Goal: Task Accomplishment & Management: Manage account settings

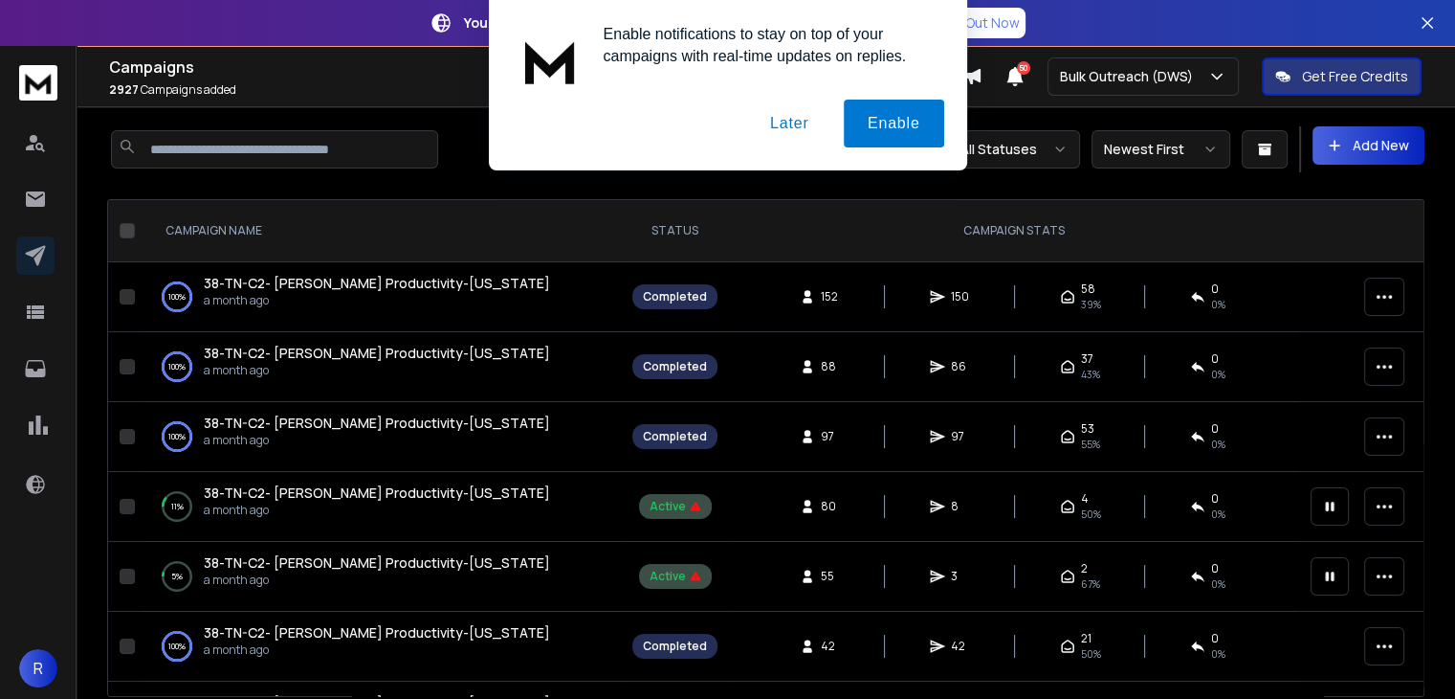
click at [808, 123] on button "Later" at bounding box center [789, 124] width 86 height 48
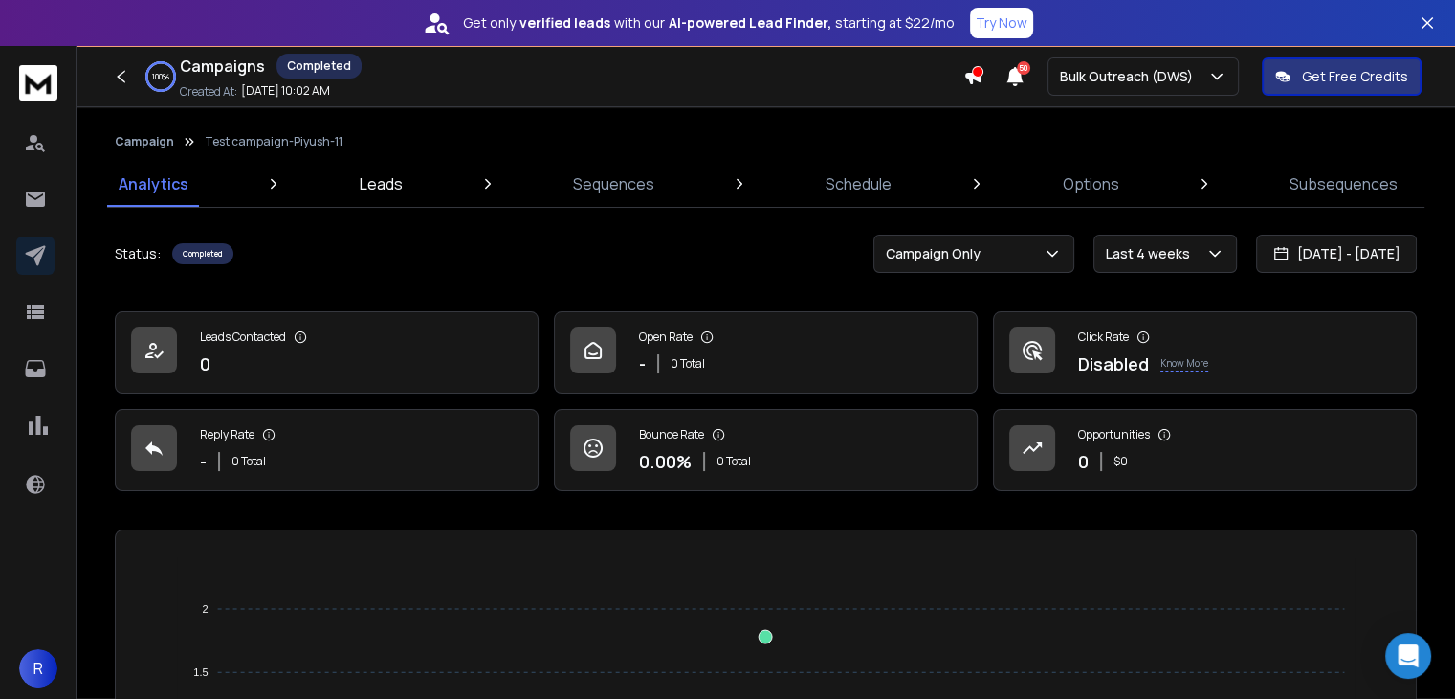
click at [382, 187] on p "Leads" at bounding box center [381, 183] width 43 height 23
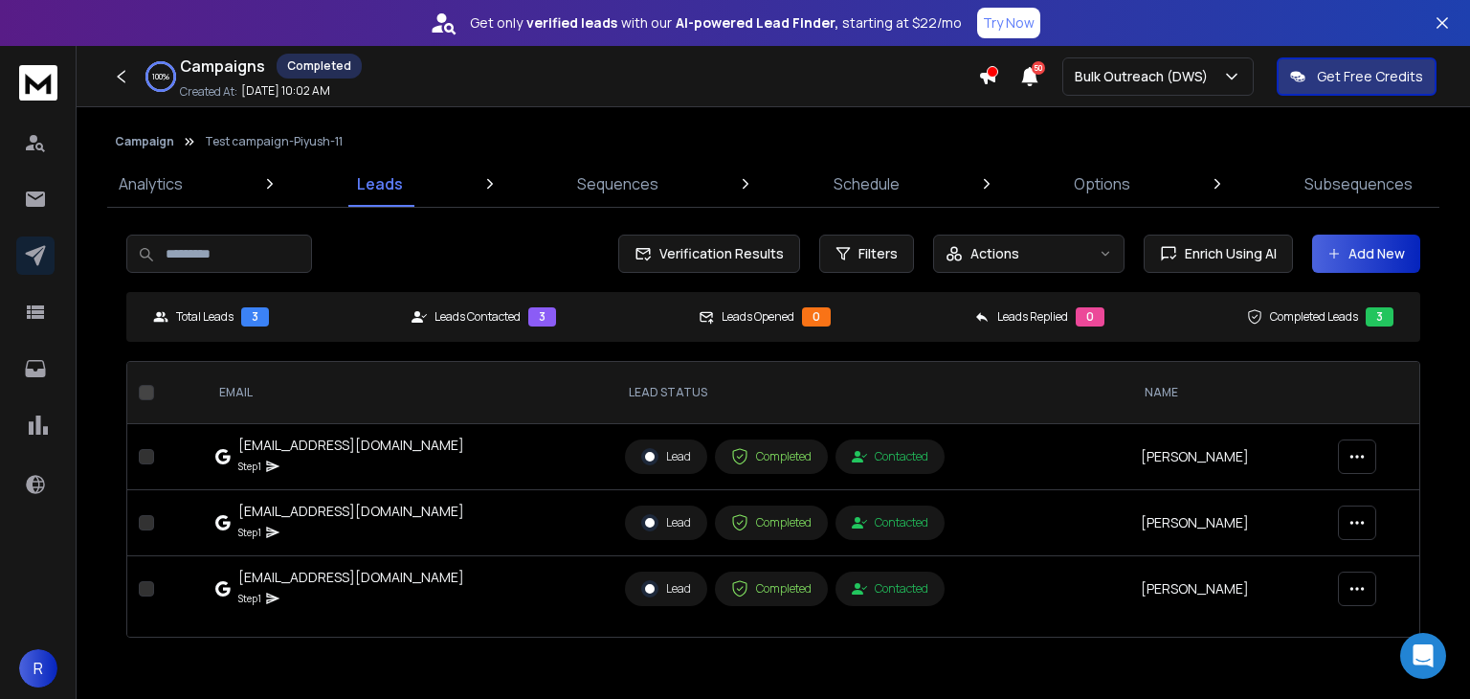
click at [145, 403] on th at bounding box center [165, 393] width 77 height 62
click at [144, 394] on button "Select this Page" at bounding box center [146, 392] width 15 height 15
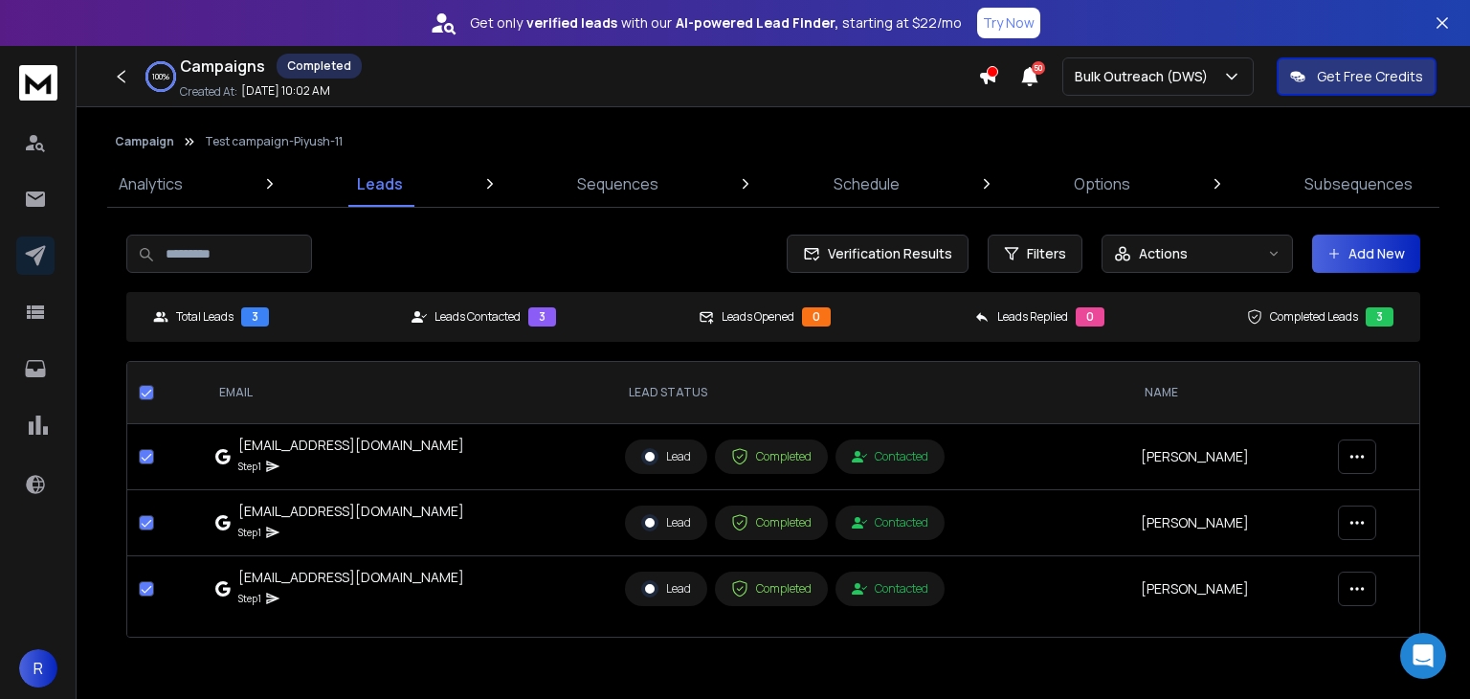
click at [1351, 461] on icon "button" at bounding box center [1356, 456] width 17 height 17
click at [1298, 497] on p "Delete Lead" at bounding box center [1322, 496] width 78 height 19
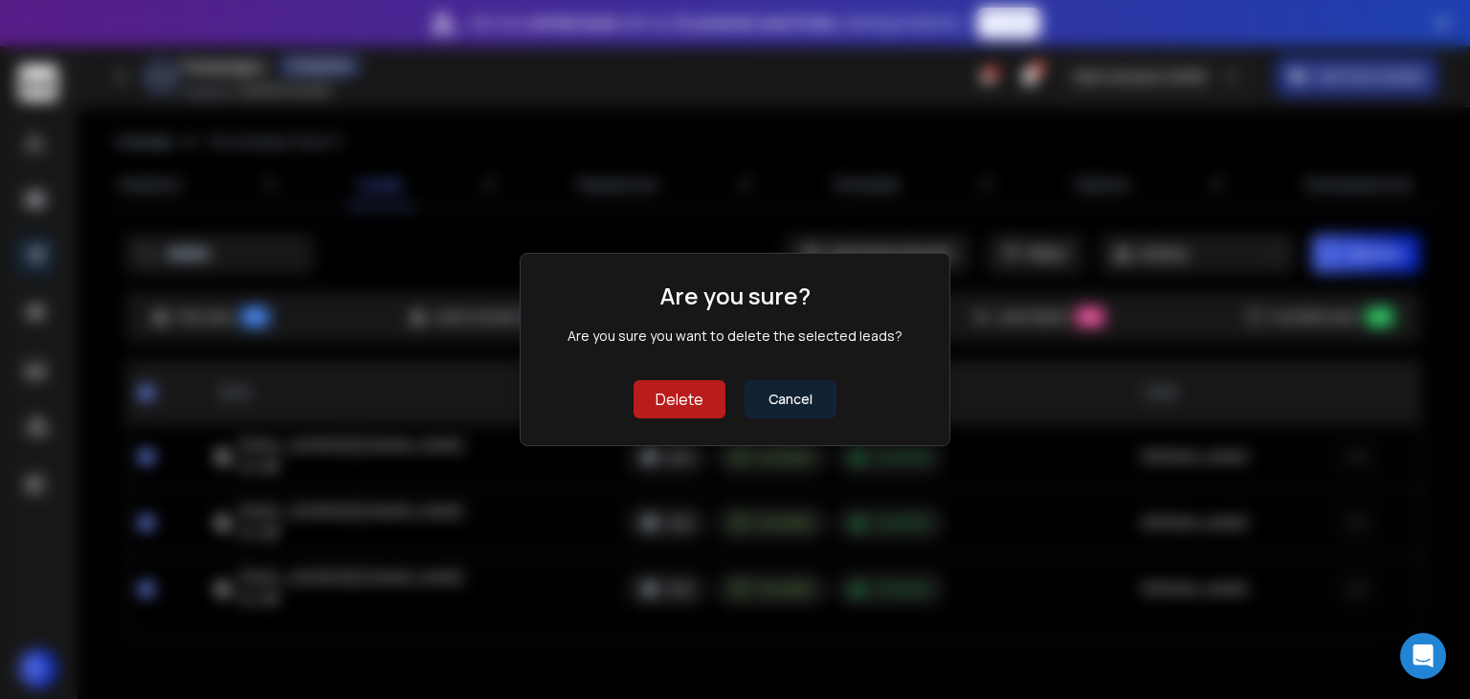
click at [709, 397] on button "Delete" at bounding box center [679, 399] width 92 height 38
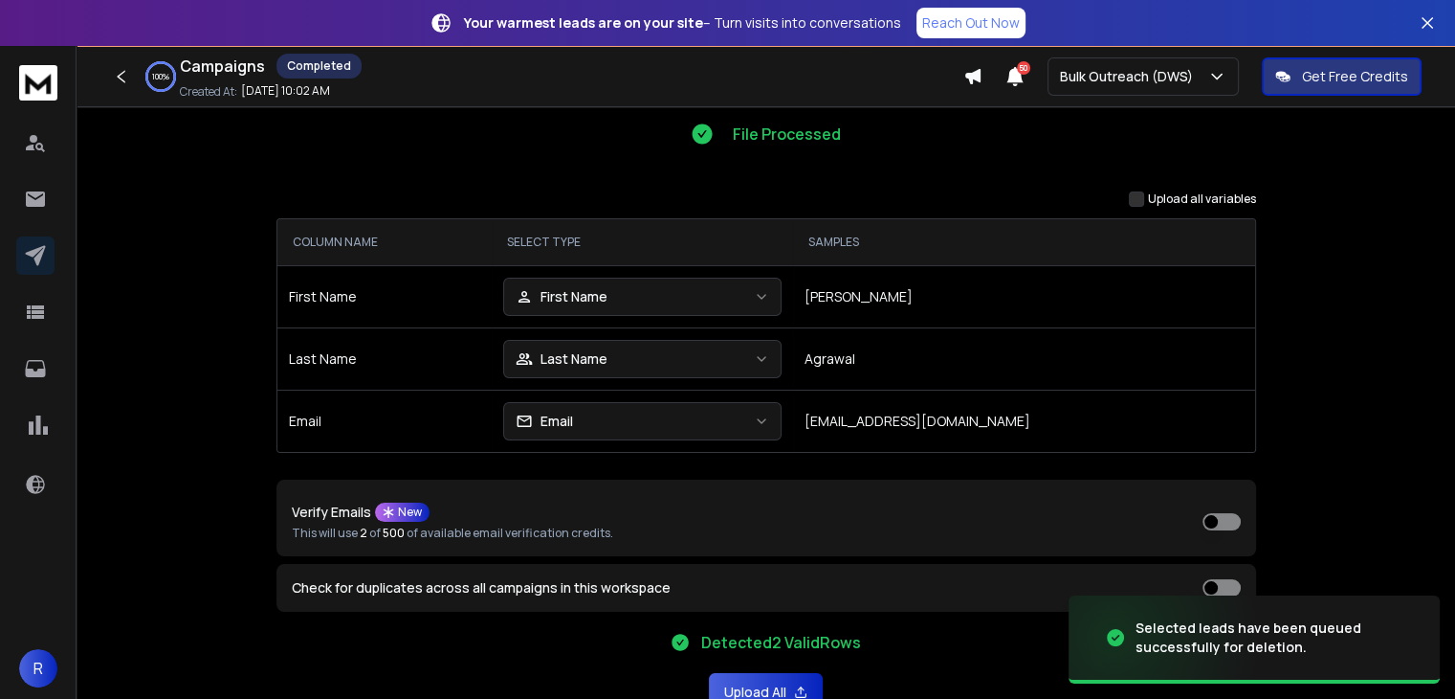
scroll to position [233, 0]
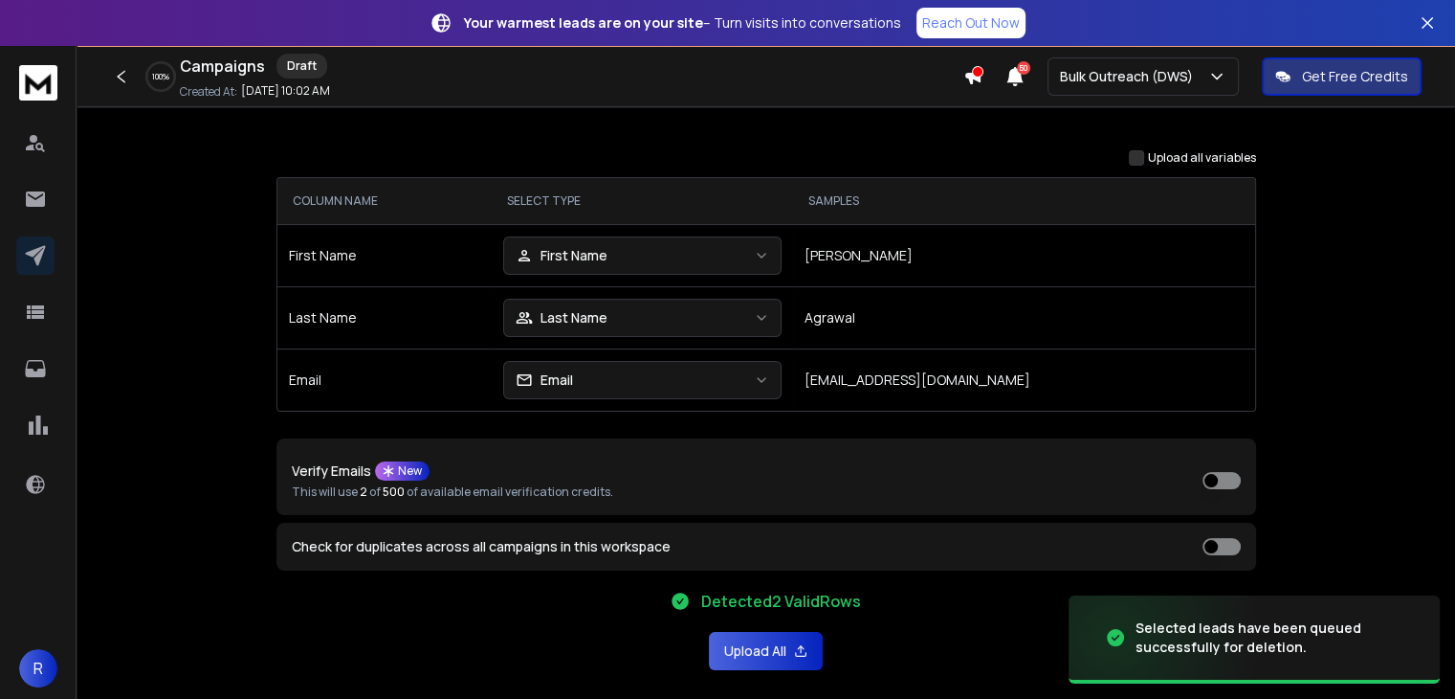
drag, startPoint x: 417, startPoint y: 642, endPoint x: 682, endPoint y: 651, distance: 265.2
click at [418, 641] on div "Upload All" at bounding box center [767, 651] width 980 height 38
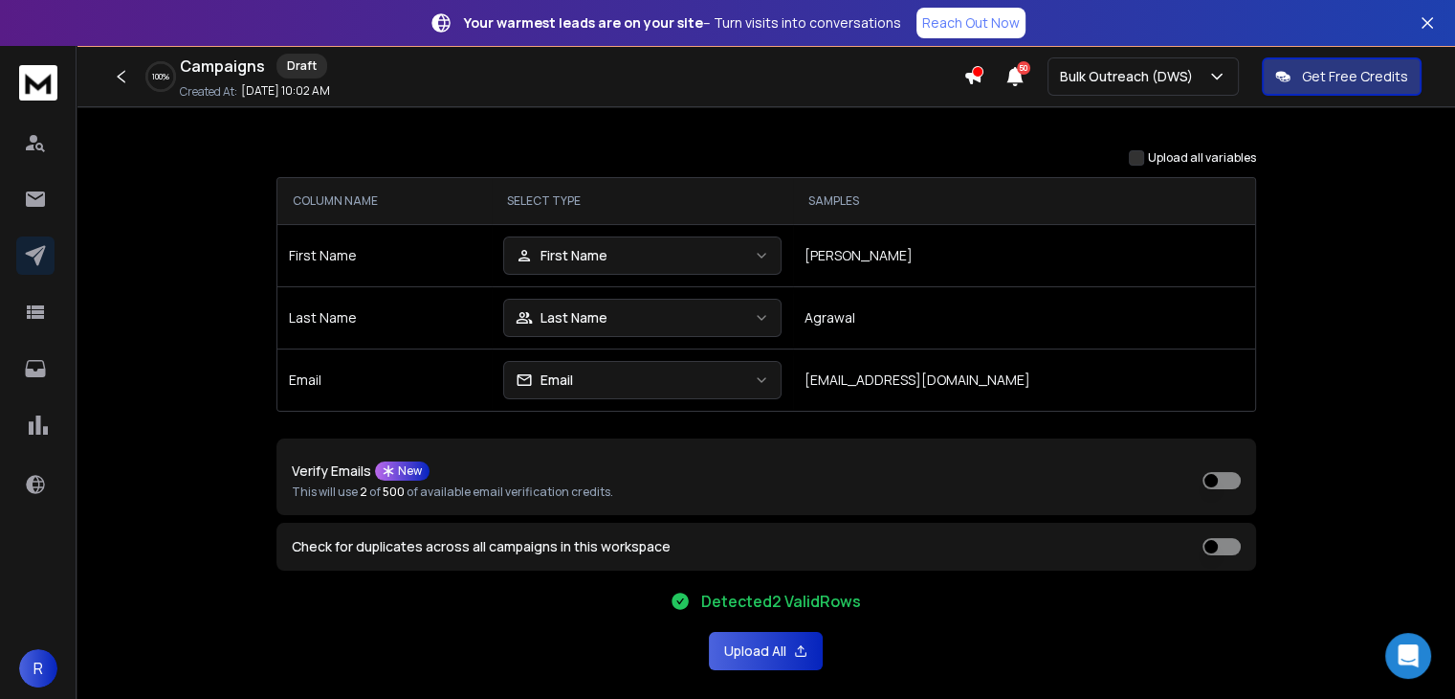
click at [747, 649] on button "Upload All" at bounding box center [766, 651] width 114 height 38
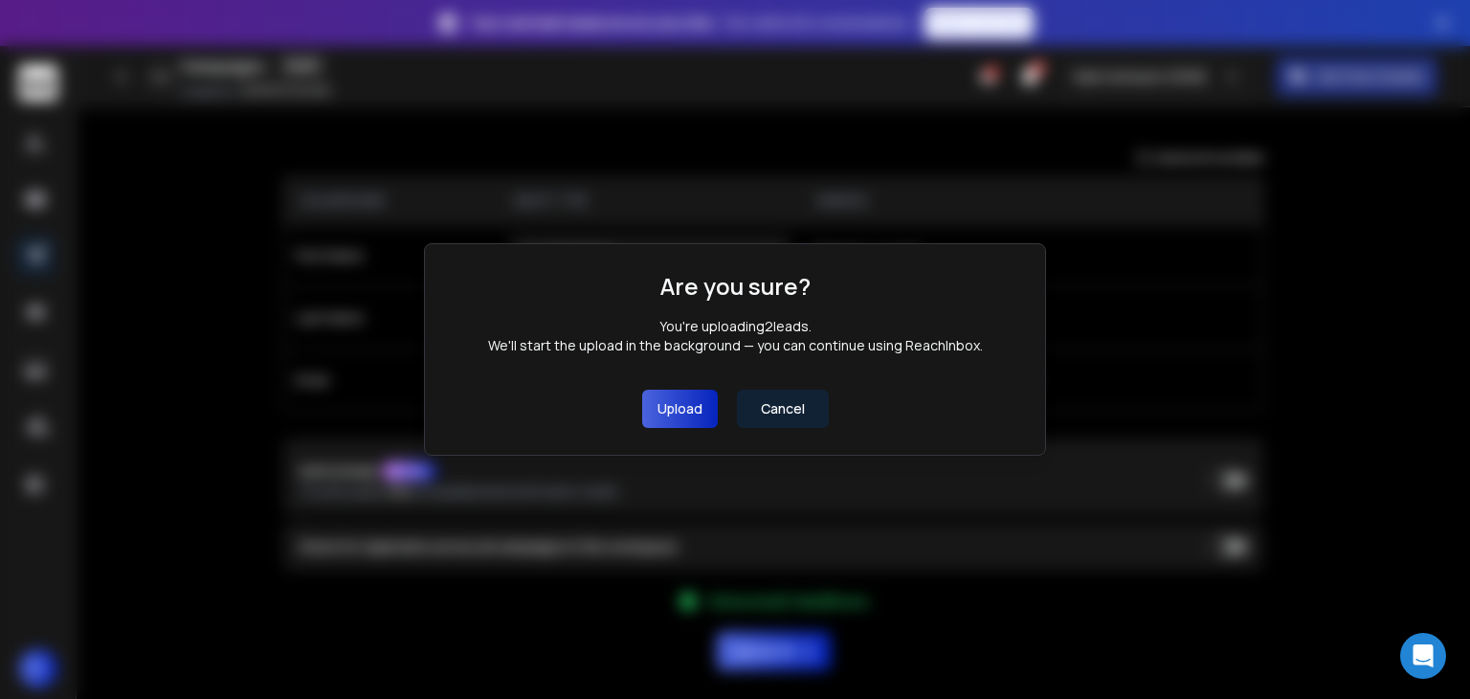
click at [689, 410] on button "Upload" at bounding box center [680, 408] width 76 height 38
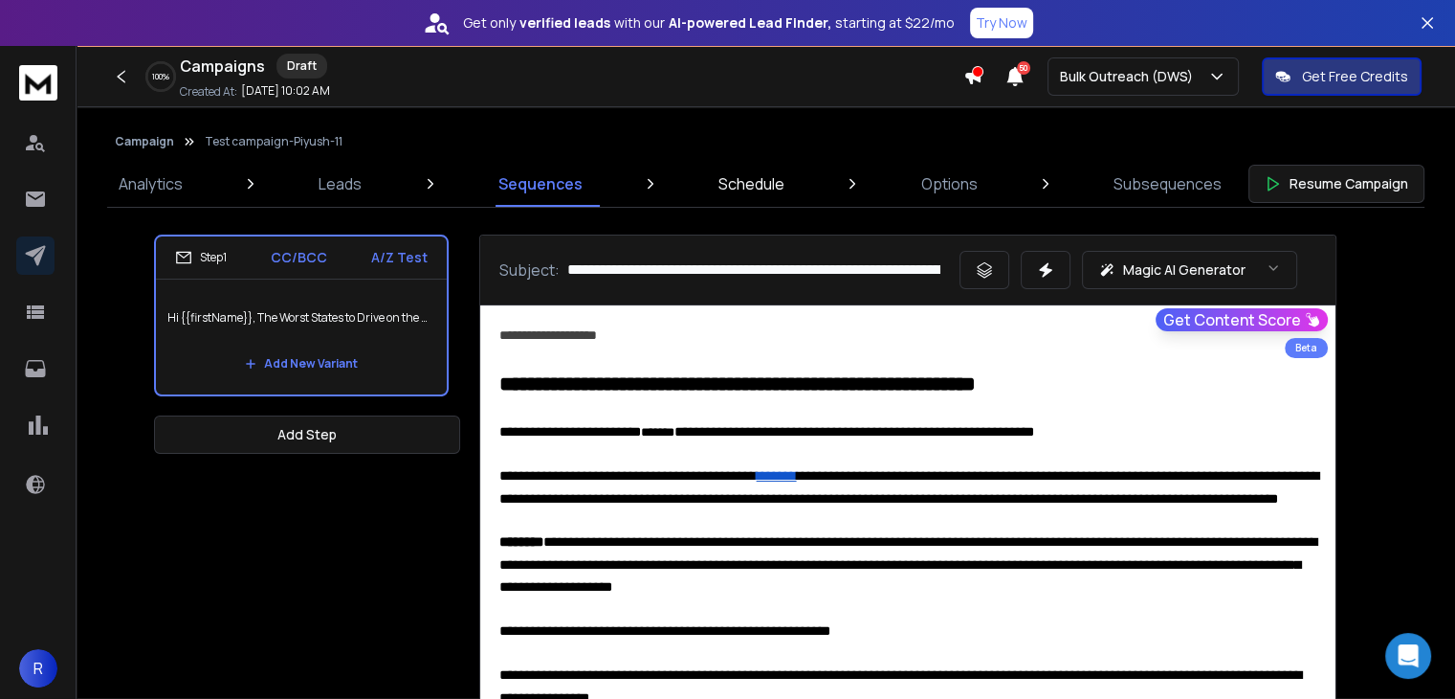
click at [746, 176] on p "Schedule" at bounding box center [752, 183] width 66 height 23
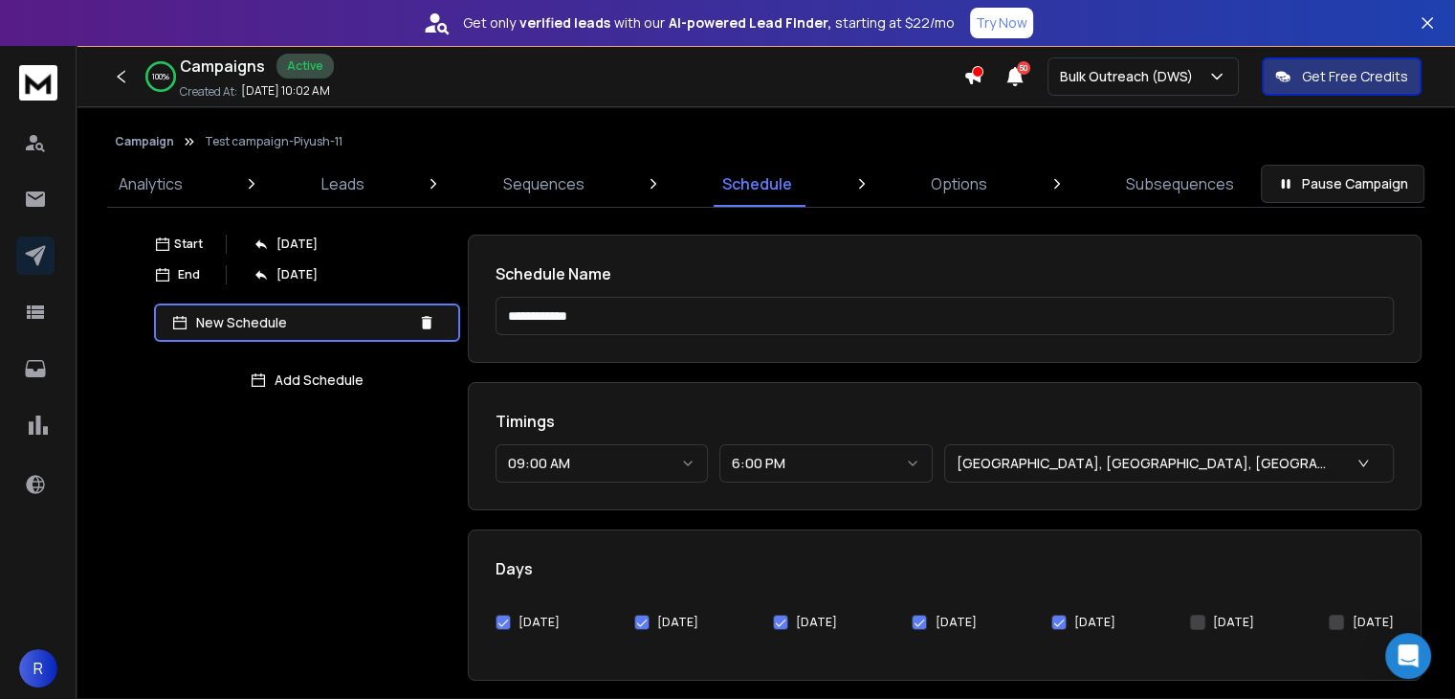
scroll to position [65, 0]
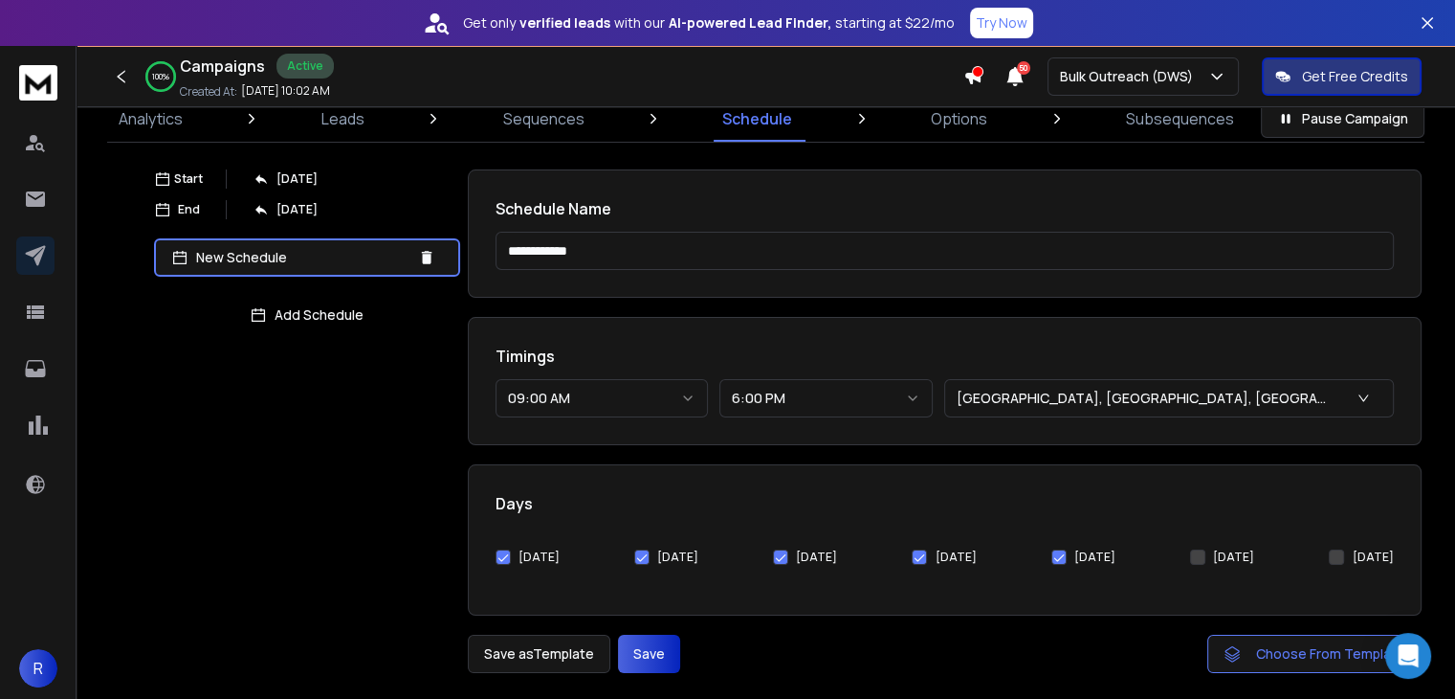
click at [1190, 562] on button "[DATE]" at bounding box center [1197, 556] width 15 height 15
click at [1329, 554] on button "[DATE]" at bounding box center [1336, 556] width 15 height 15
click at [638, 655] on button "Save" at bounding box center [649, 653] width 62 height 38
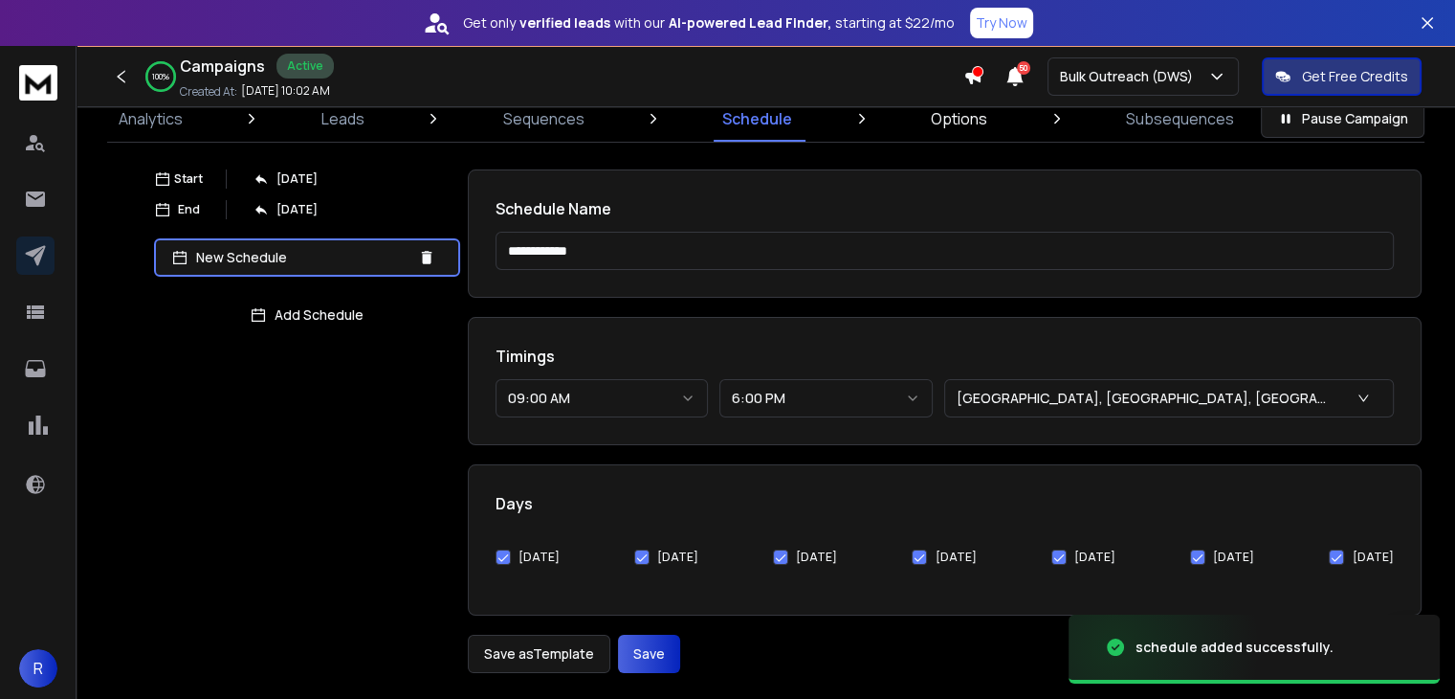
click at [956, 110] on p "Options" at bounding box center [959, 118] width 56 height 23
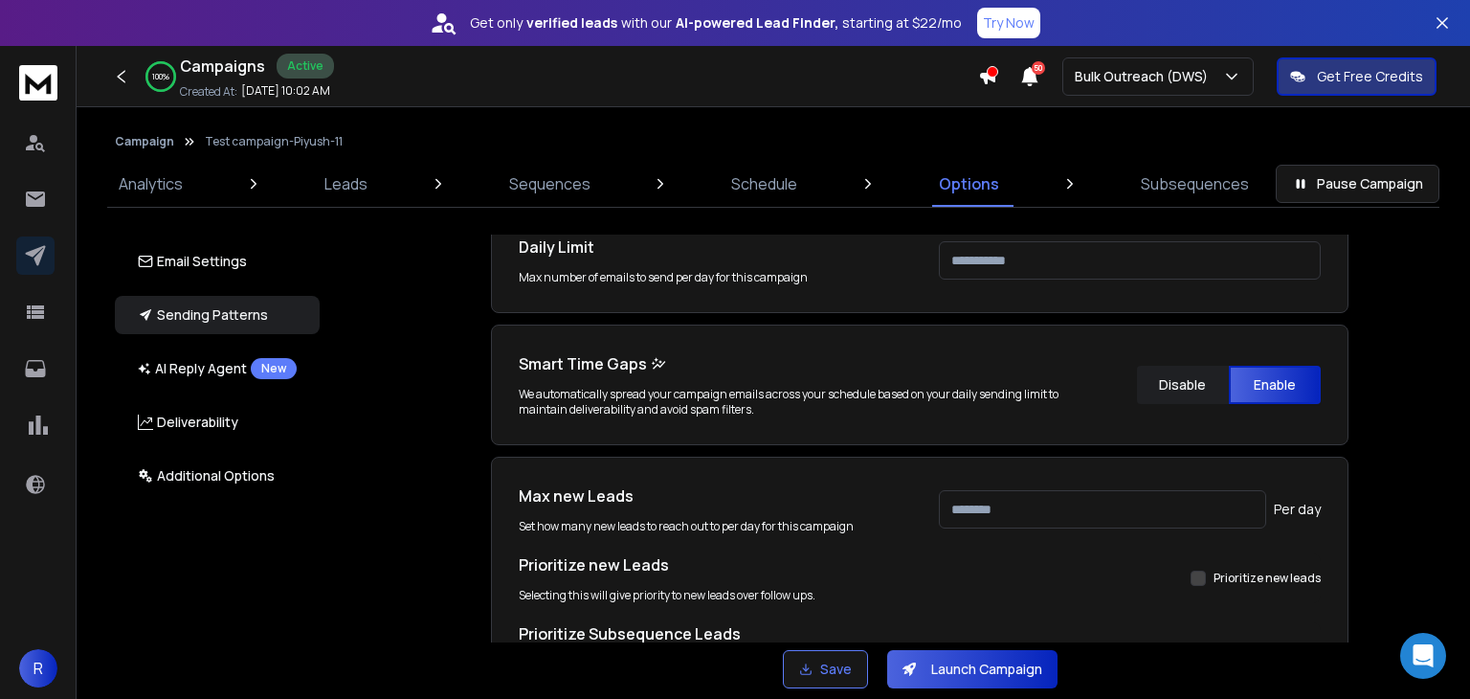
scroll to position [861, 0]
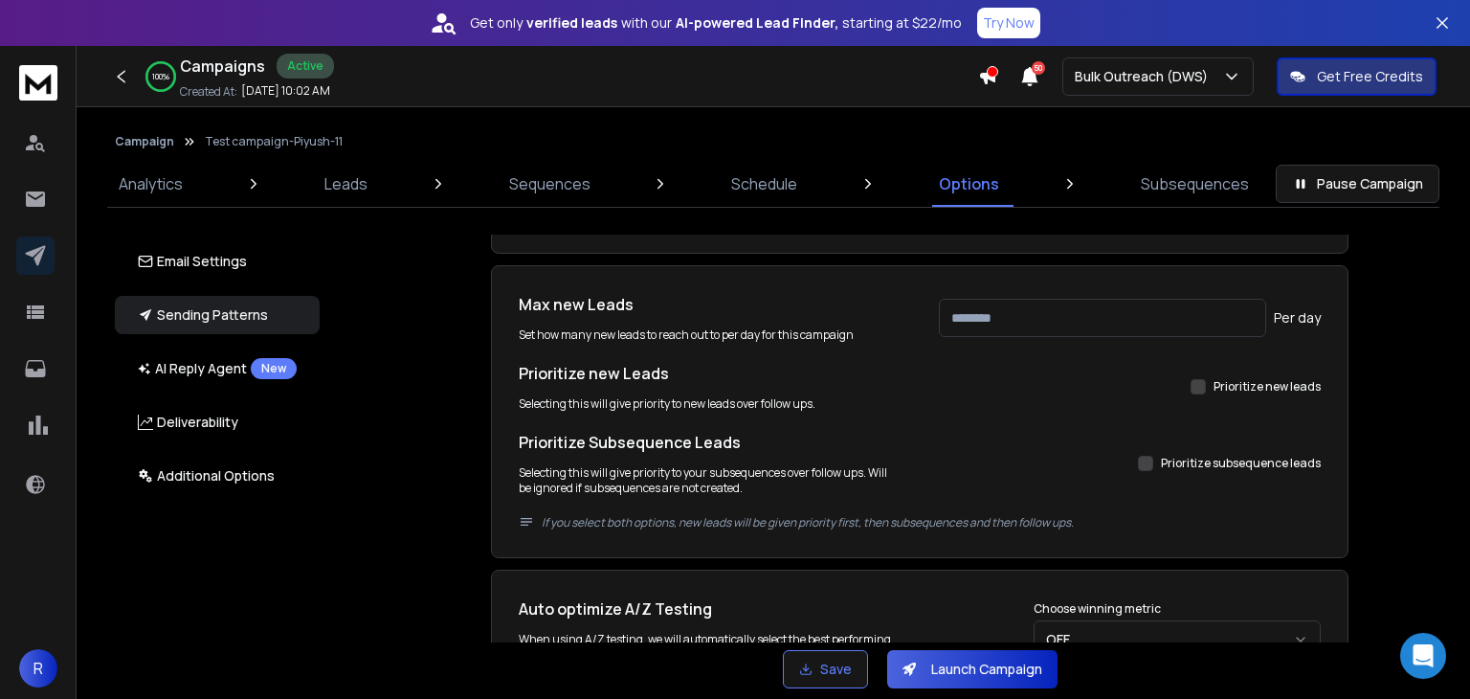
click at [973, 667] on button "Launch Campaign" at bounding box center [972, 669] width 170 height 38
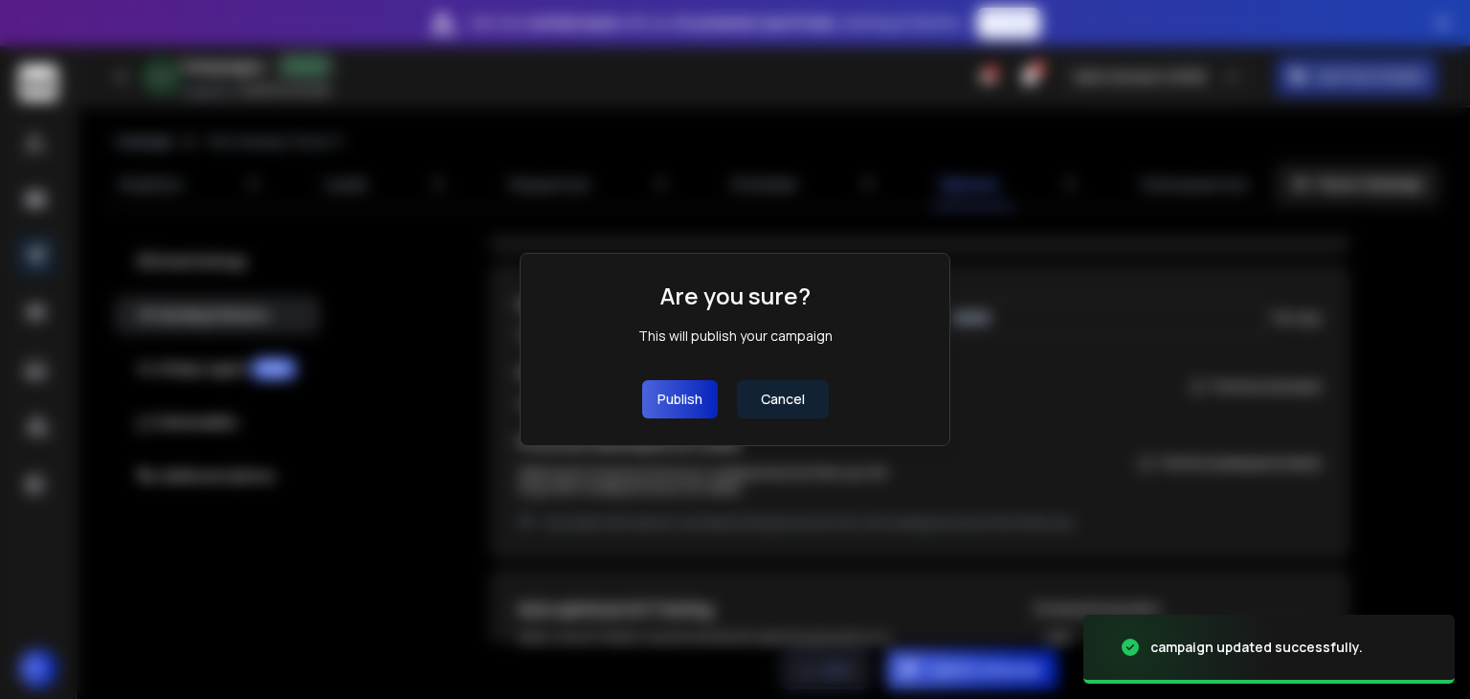
click at [683, 414] on button "Publish" at bounding box center [680, 399] width 76 height 38
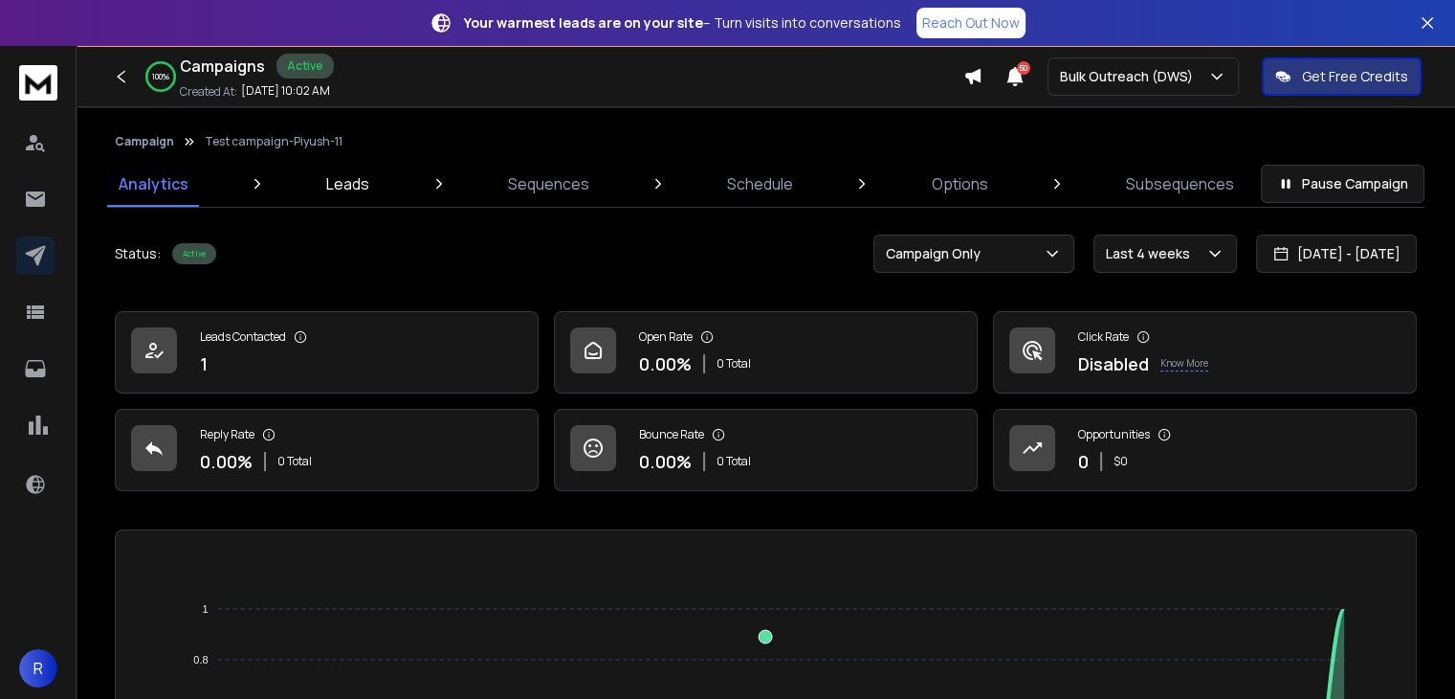
click at [336, 181] on p "Leads" at bounding box center [347, 183] width 43 height 23
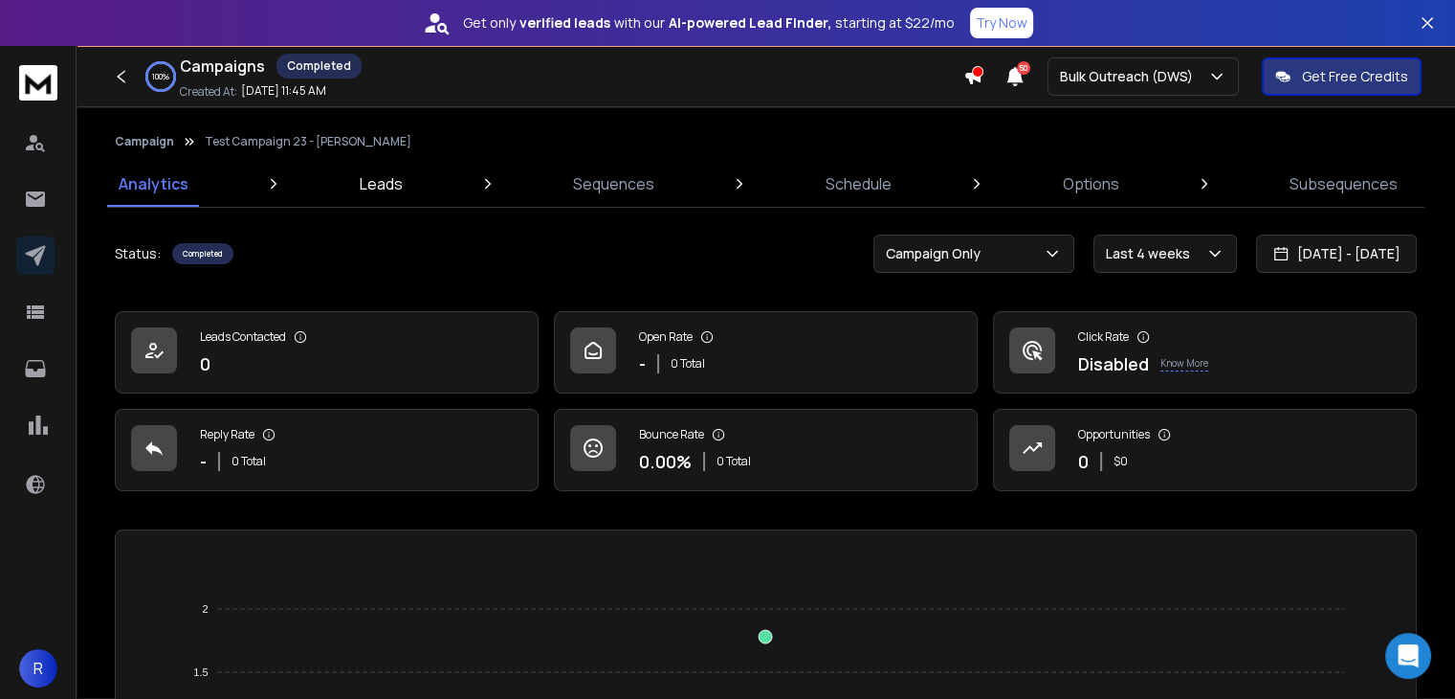
drag, startPoint x: 373, startPoint y: 184, endPoint x: 388, endPoint y: 180, distance: 15.8
click at [373, 184] on p "Leads" at bounding box center [381, 183] width 43 height 23
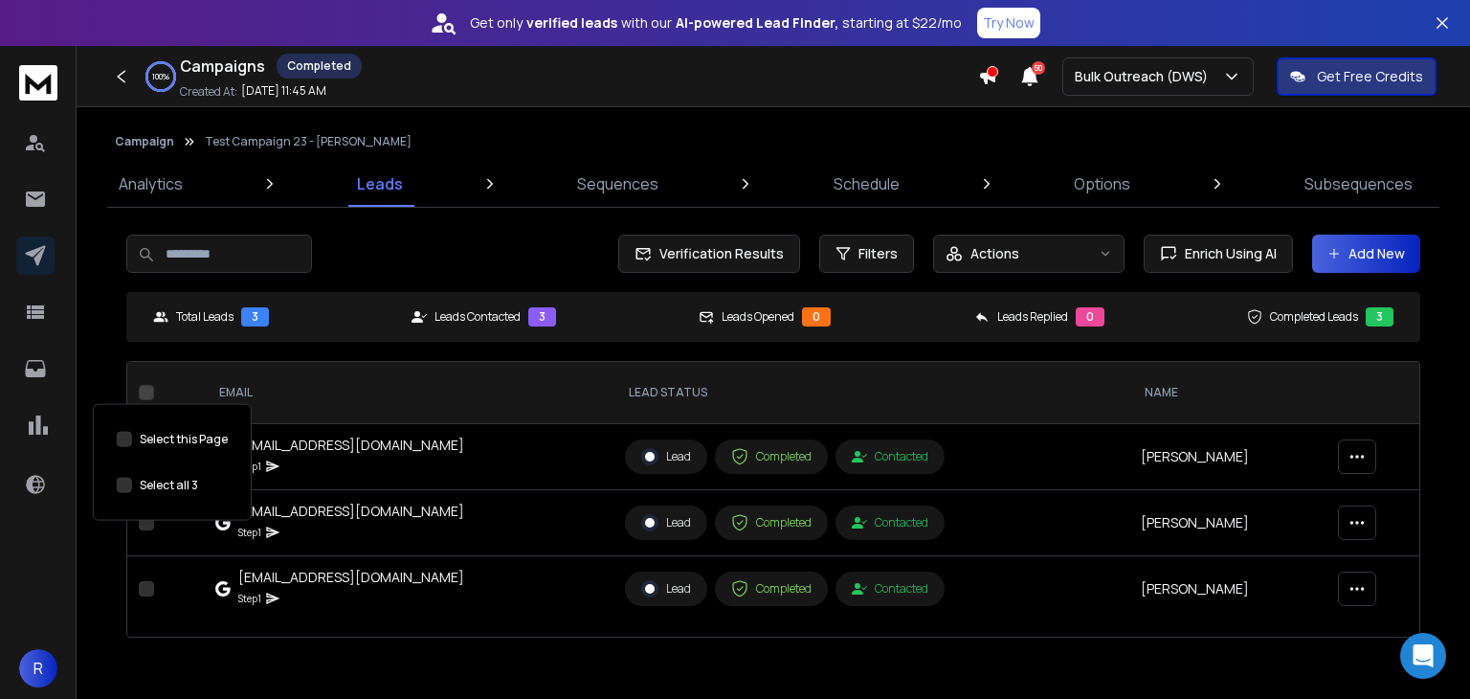
click at [142, 396] on button "Select this Page" at bounding box center [146, 392] width 15 height 15
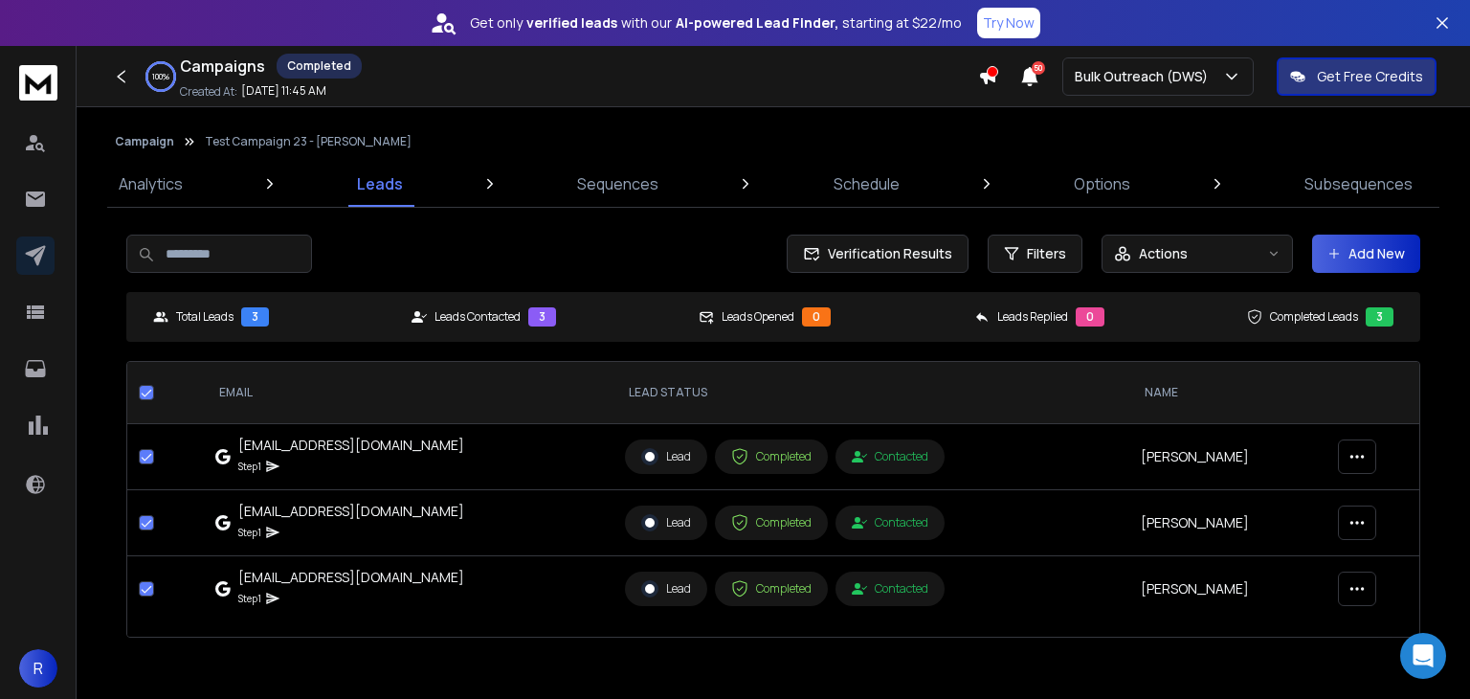
click at [1350, 449] on icon "button" at bounding box center [1356, 456] width 17 height 17
click at [1309, 495] on p "Delete Lead" at bounding box center [1322, 496] width 78 height 19
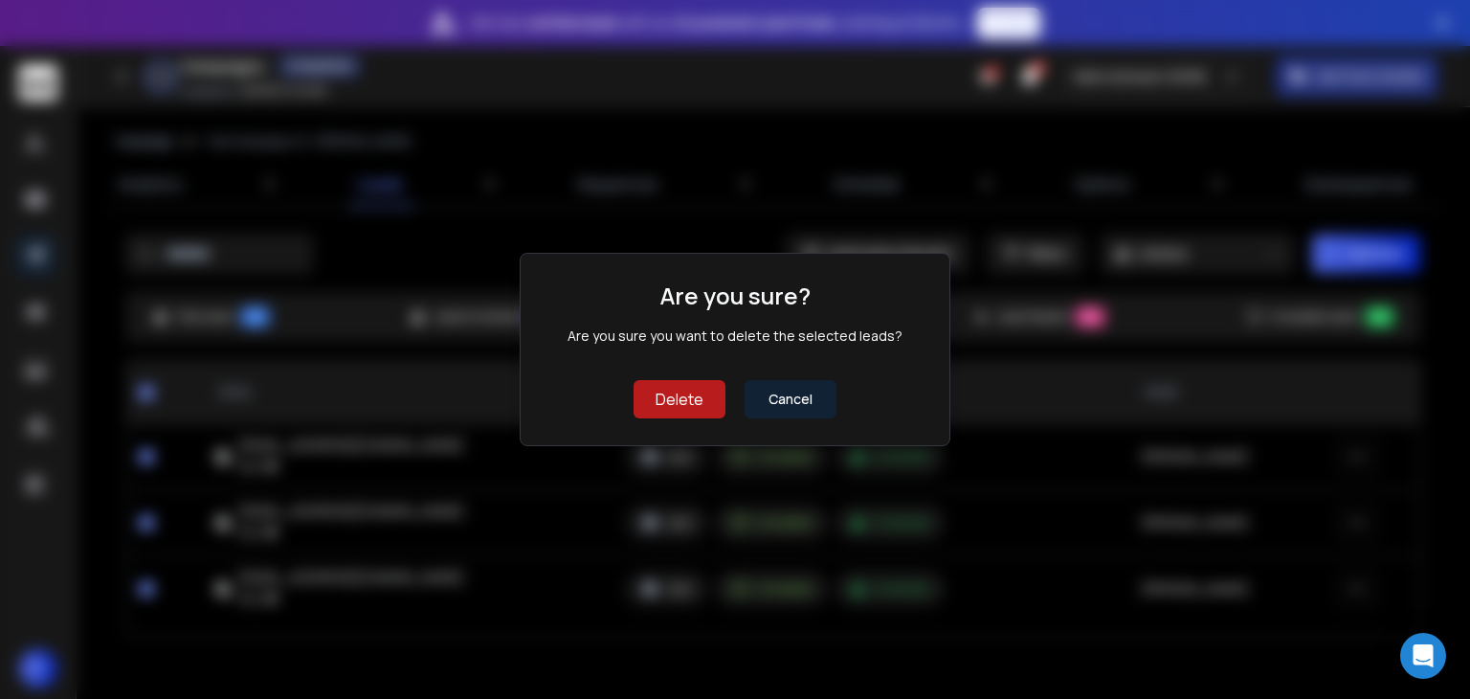
click at [697, 394] on button "Delete" at bounding box center [679, 399] width 92 height 38
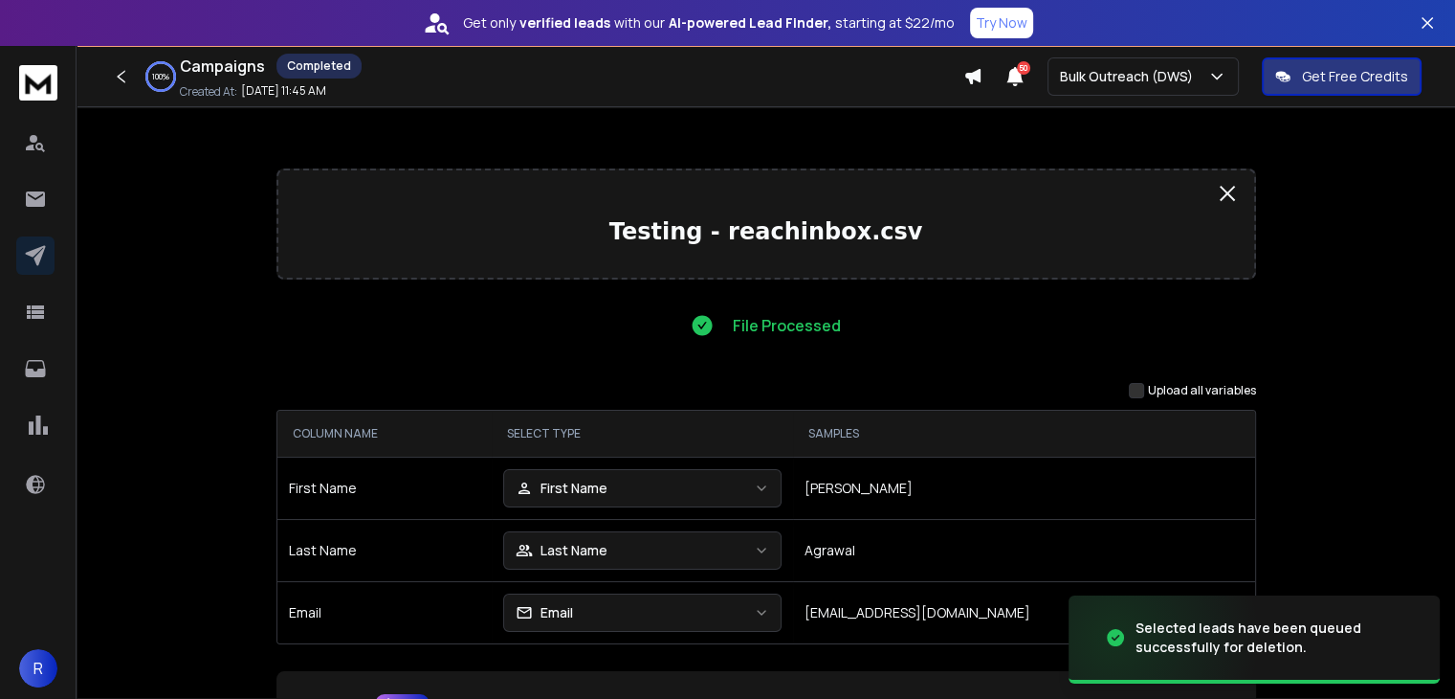
scroll to position [233, 0]
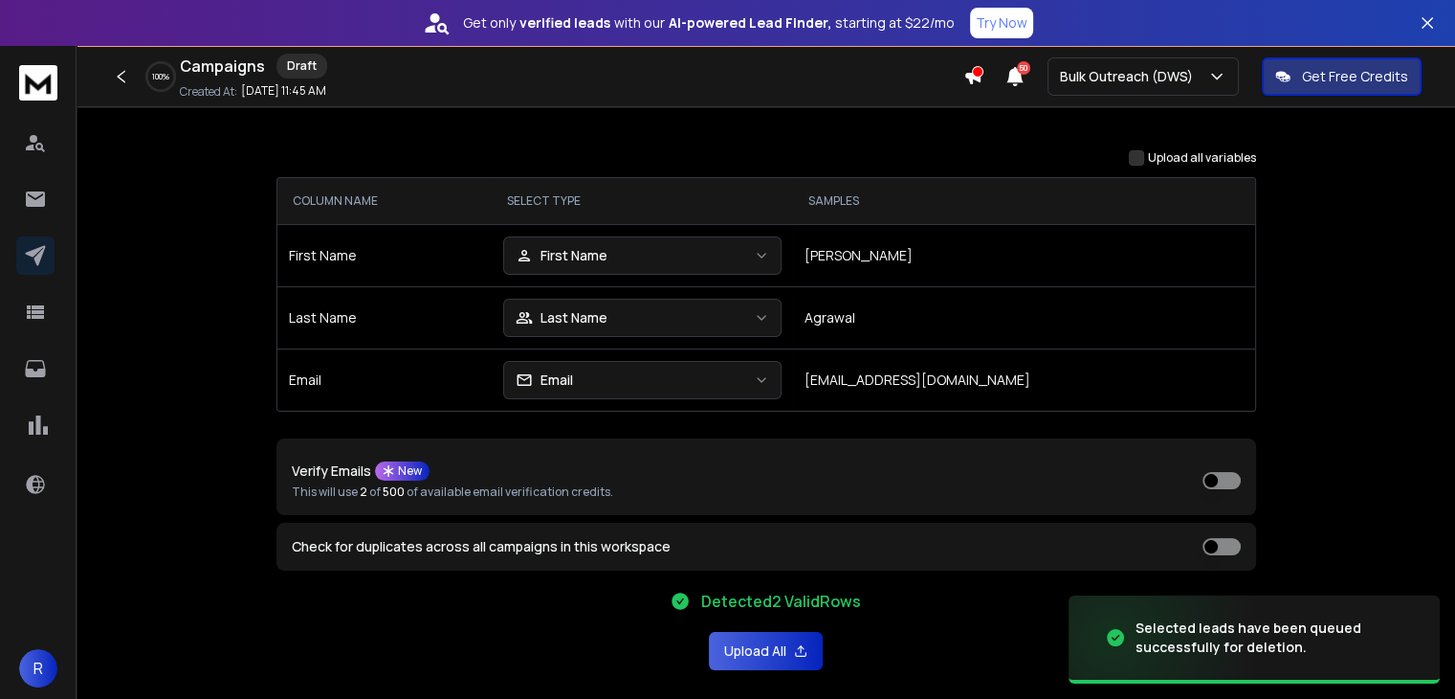
click at [785, 667] on div "Testing - reachinbox.csv File Processed Upload all variables COLUMN NAME SELECT…" at bounding box center [767, 318] width 980 height 765
click at [785, 655] on button "Upload All" at bounding box center [766, 651] width 114 height 38
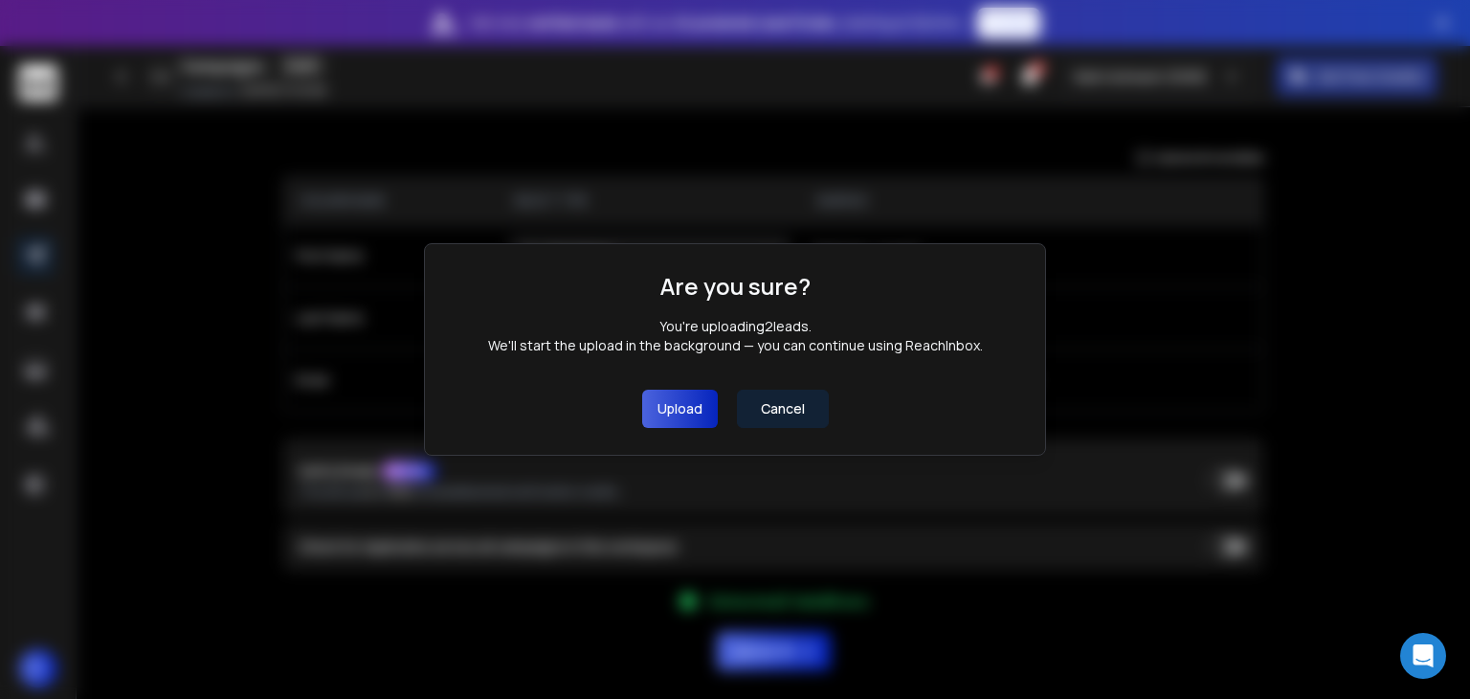
click at [685, 410] on button "Upload" at bounding box center [680, 408] width 76 height 38
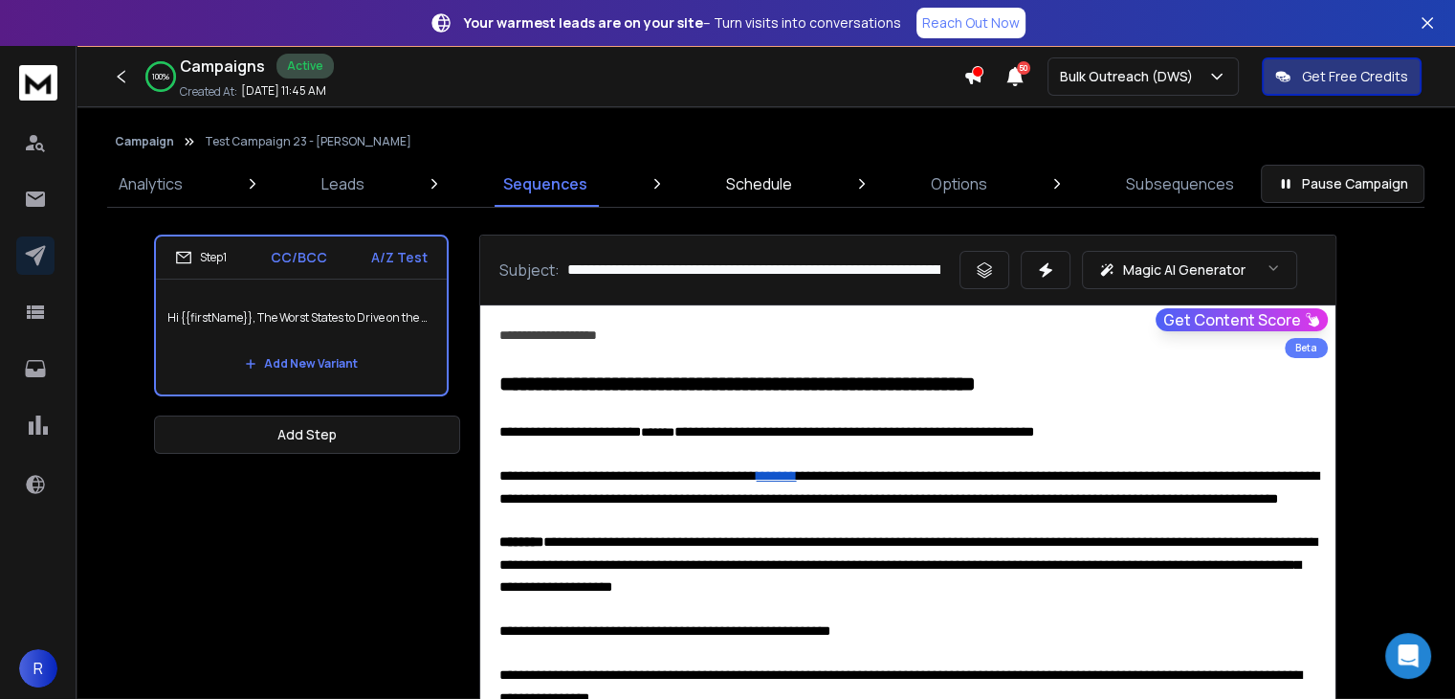
click at [744, 184] on p "Schedule" at bounding box center [759, 183] width 66 height 23
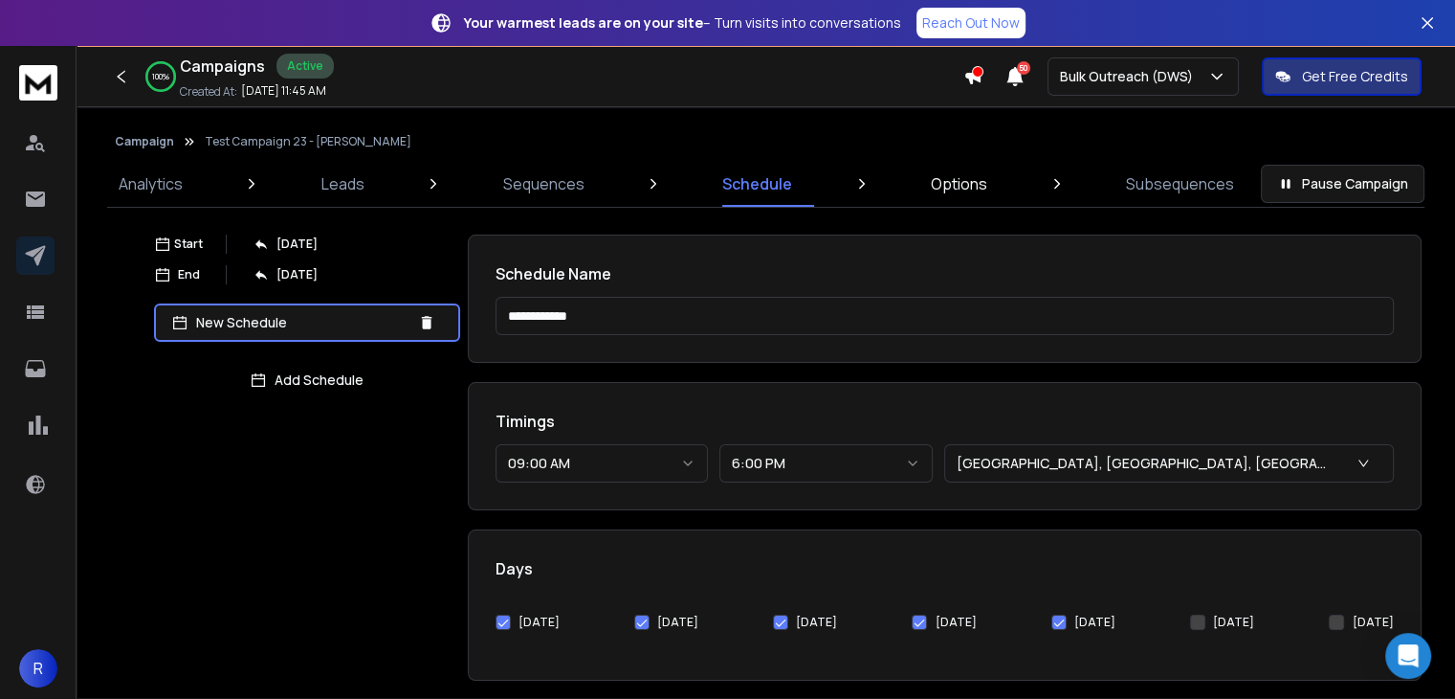
click at [958, 199] on link "Options" at bounding box center [959, 184] width 79 height 46
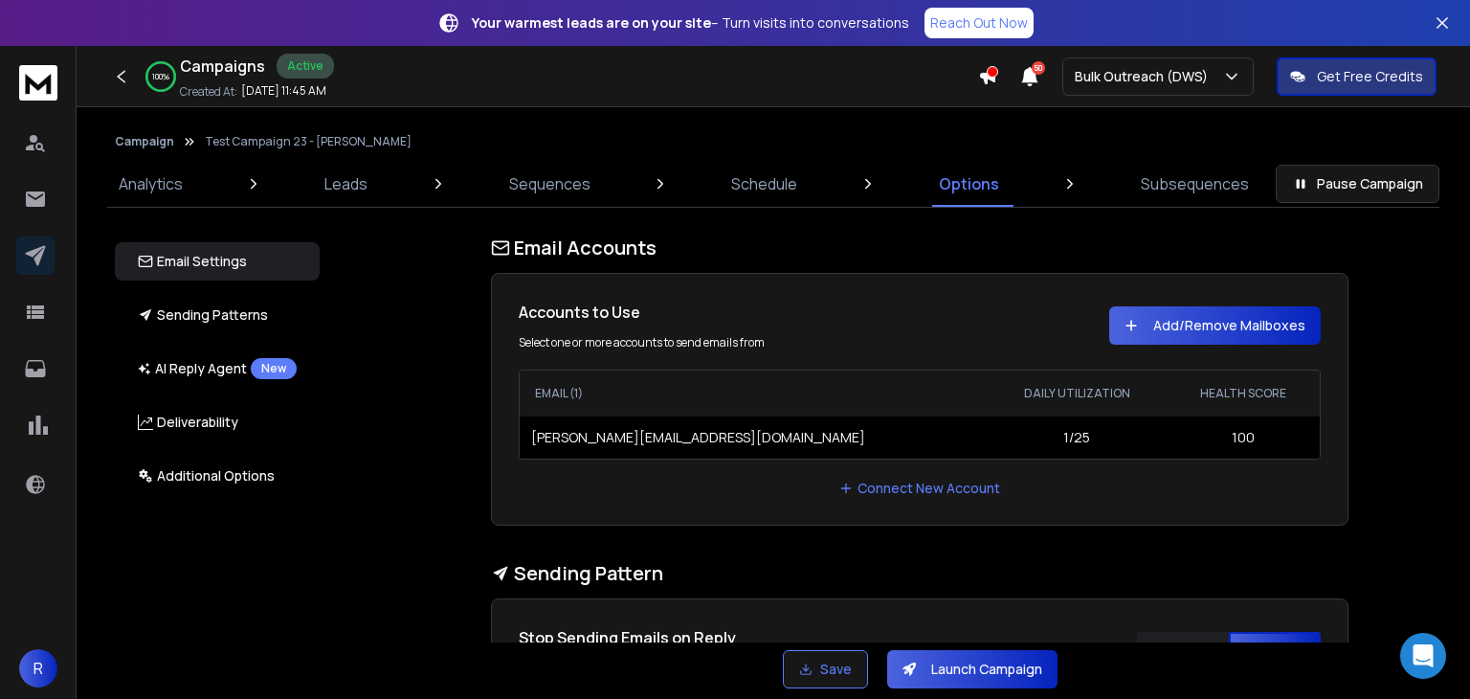
click at [1002, 665] on button "Launch Campaign" at bounding box center [972, 669] width 170 height 38
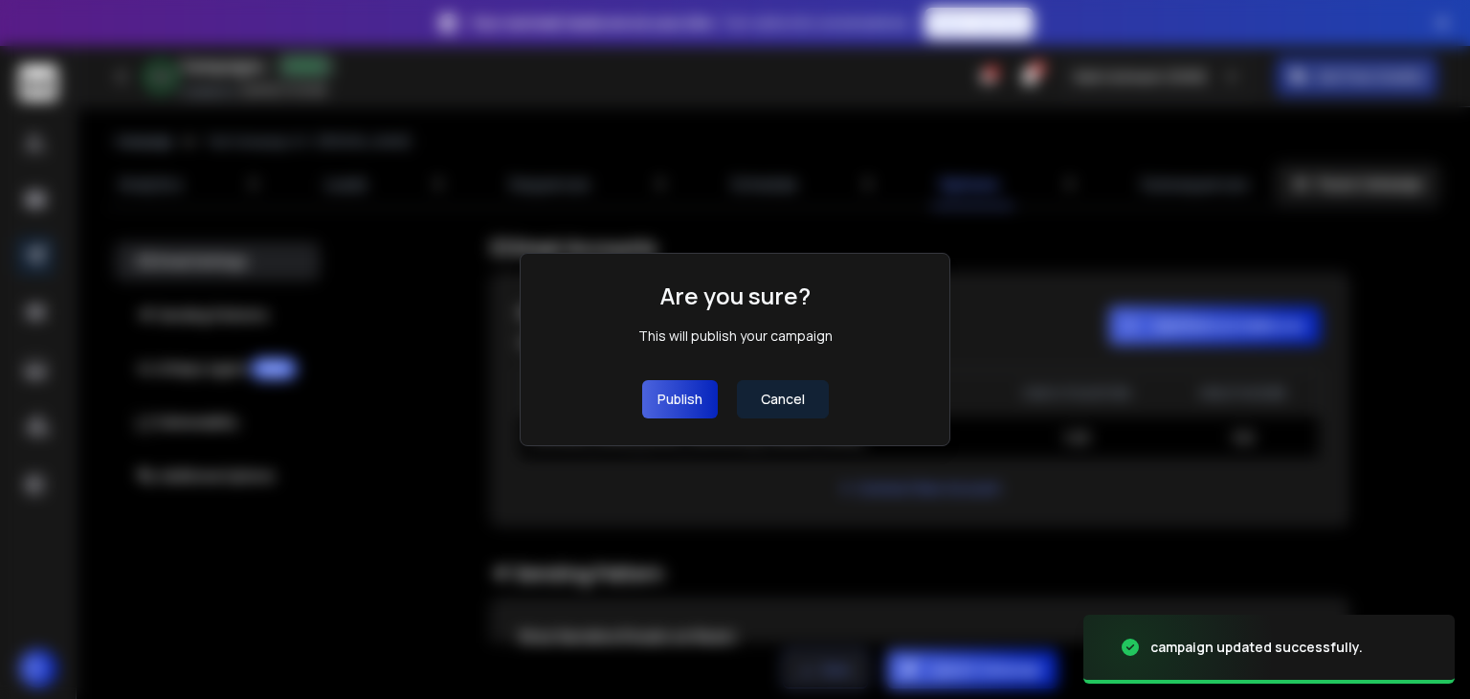
click at [672, 414] on button "Publish" at bounding box center [680, 399] width 76 height 38
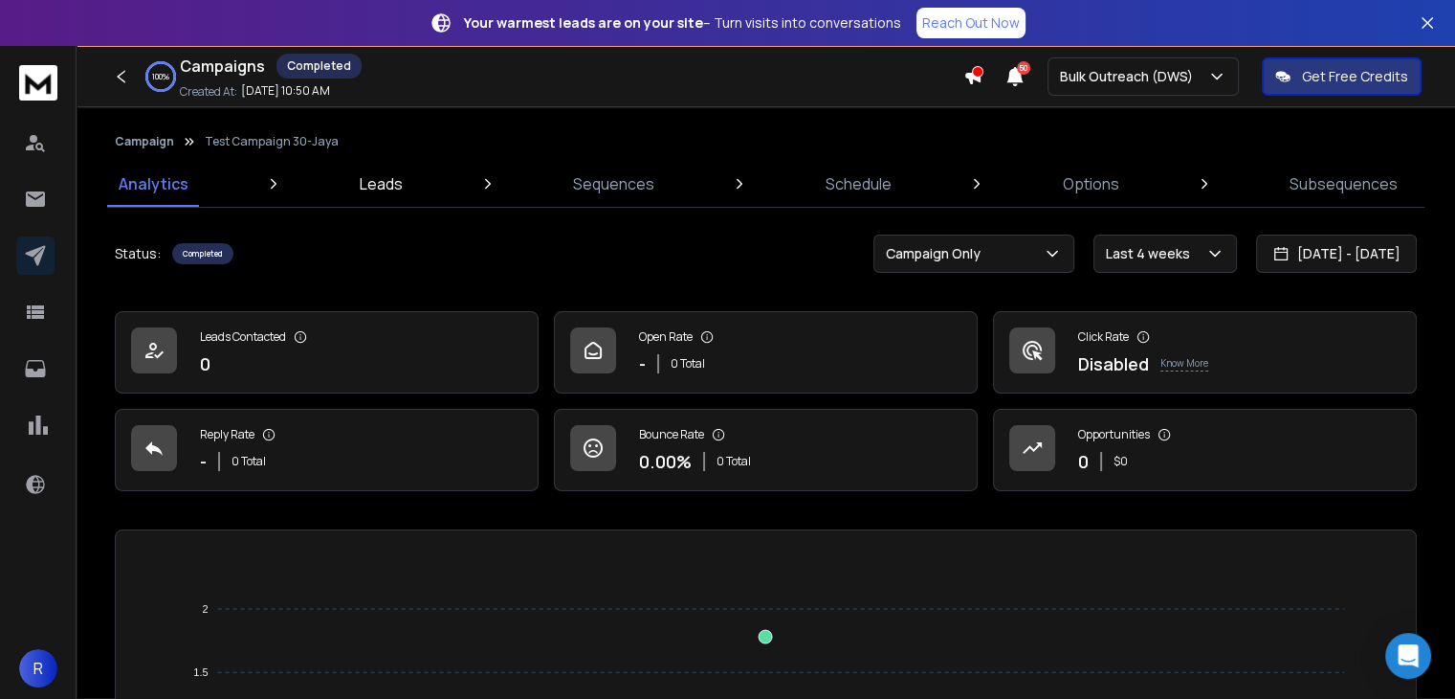
click at [375, 188] on p "Leads" at bounding box center [381, 183] width 43 height 23
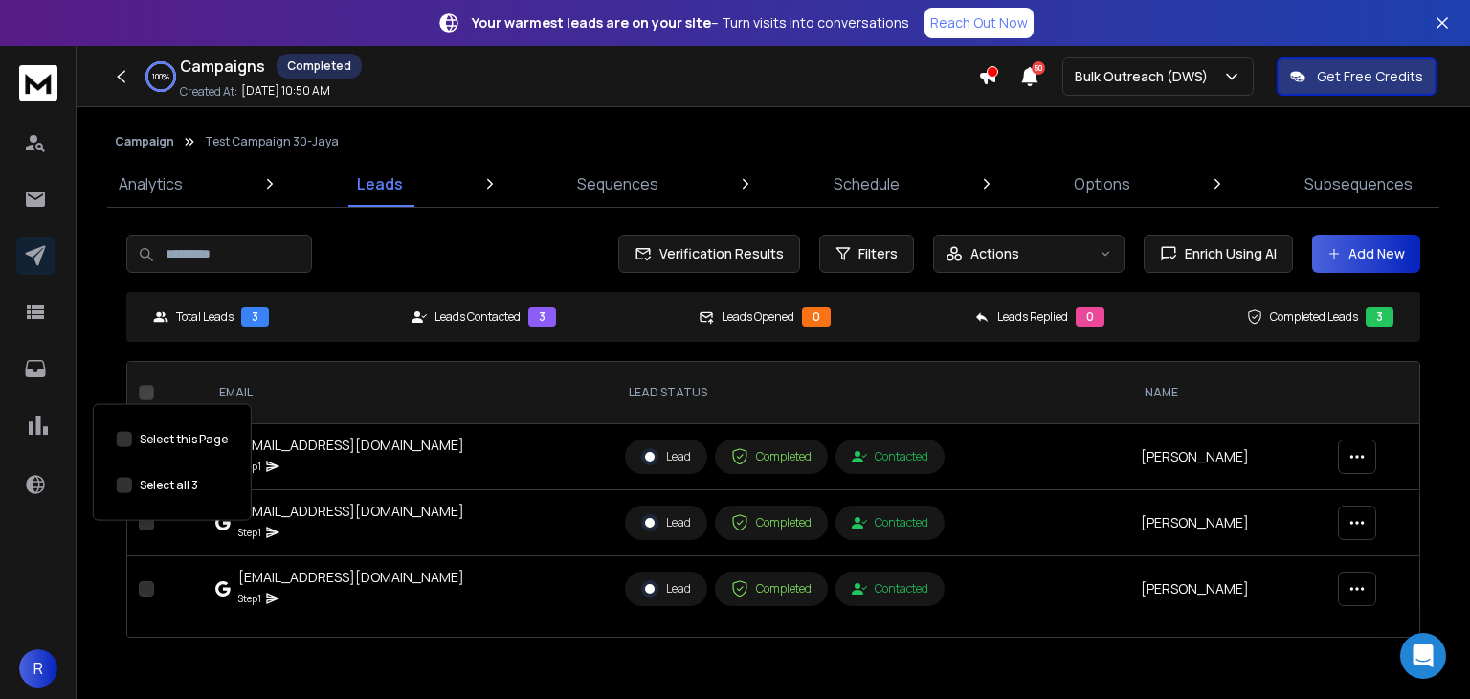
click at [146, 389] on button "Select this Page" at bounding box center [146, 392] width 15 height 15
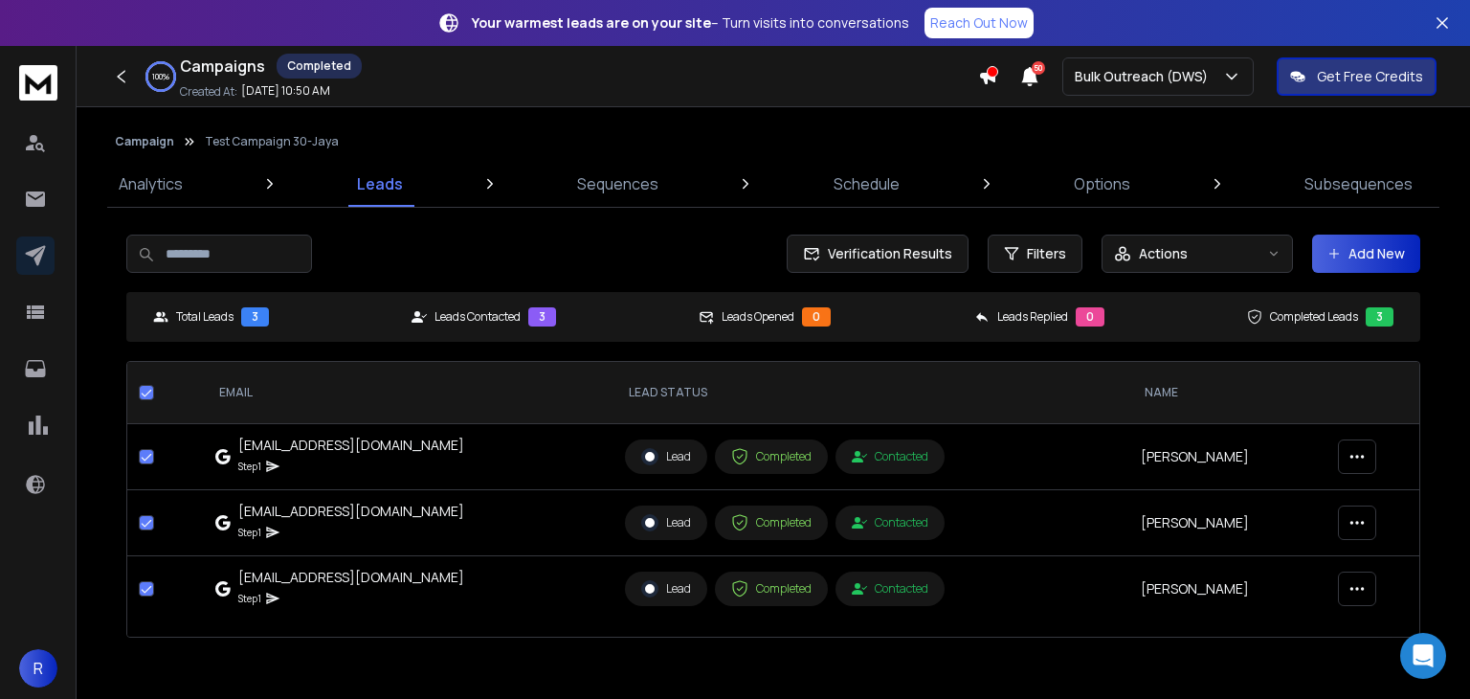
click at [1353, 456] on icon "button" at bounding box center [1356, 456] width 17 height 17
click at [1290, 494] on p "Delete Lead" at bounding box center [1322, 496] width 78 height 19
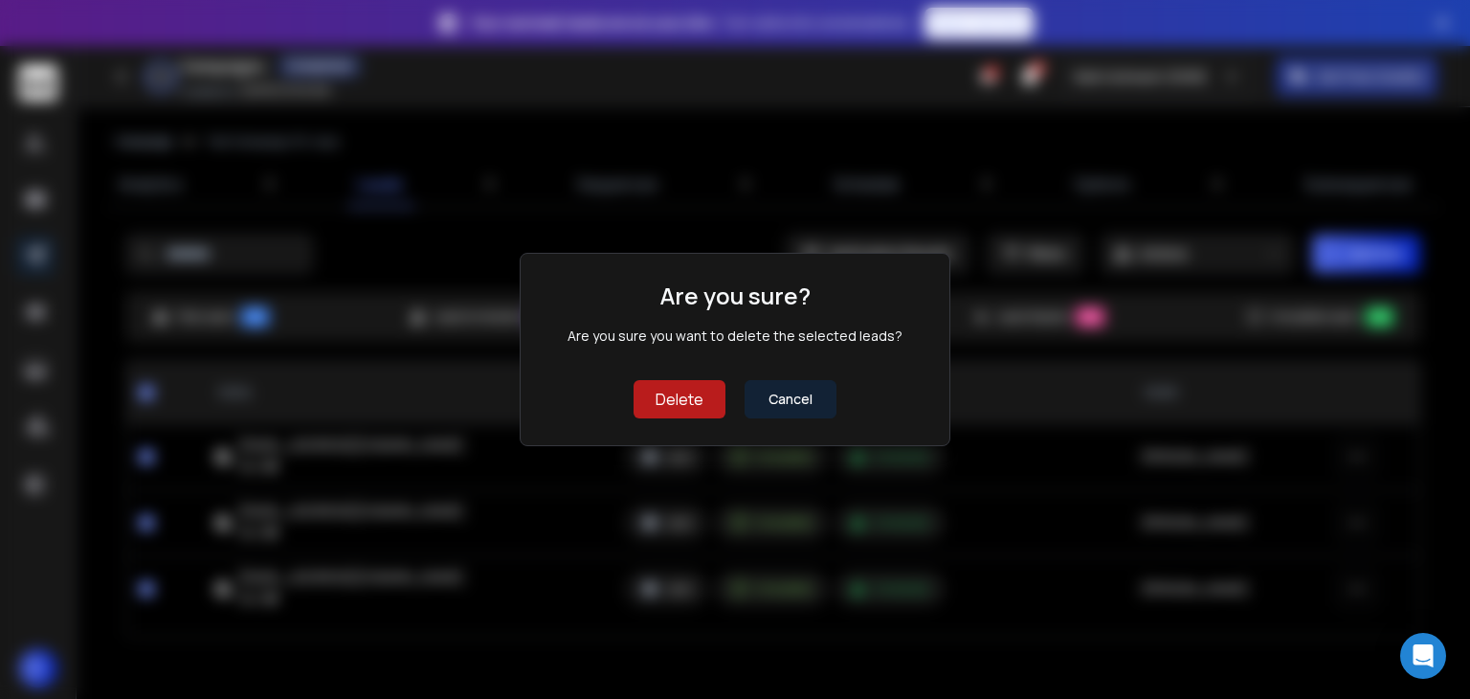
click at [638, 399] on button "Delete" at bounding box center [679, 399] width 92 height 38
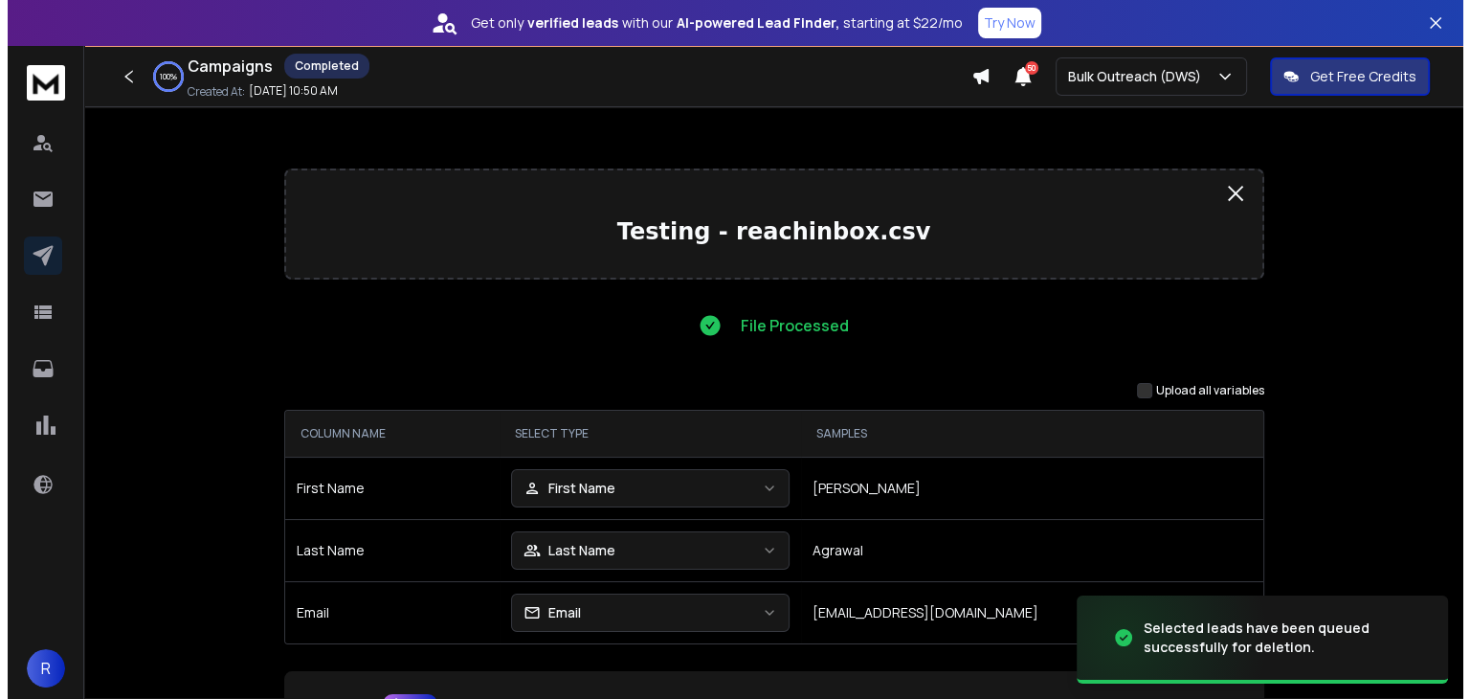
scroll to position [233, 0]
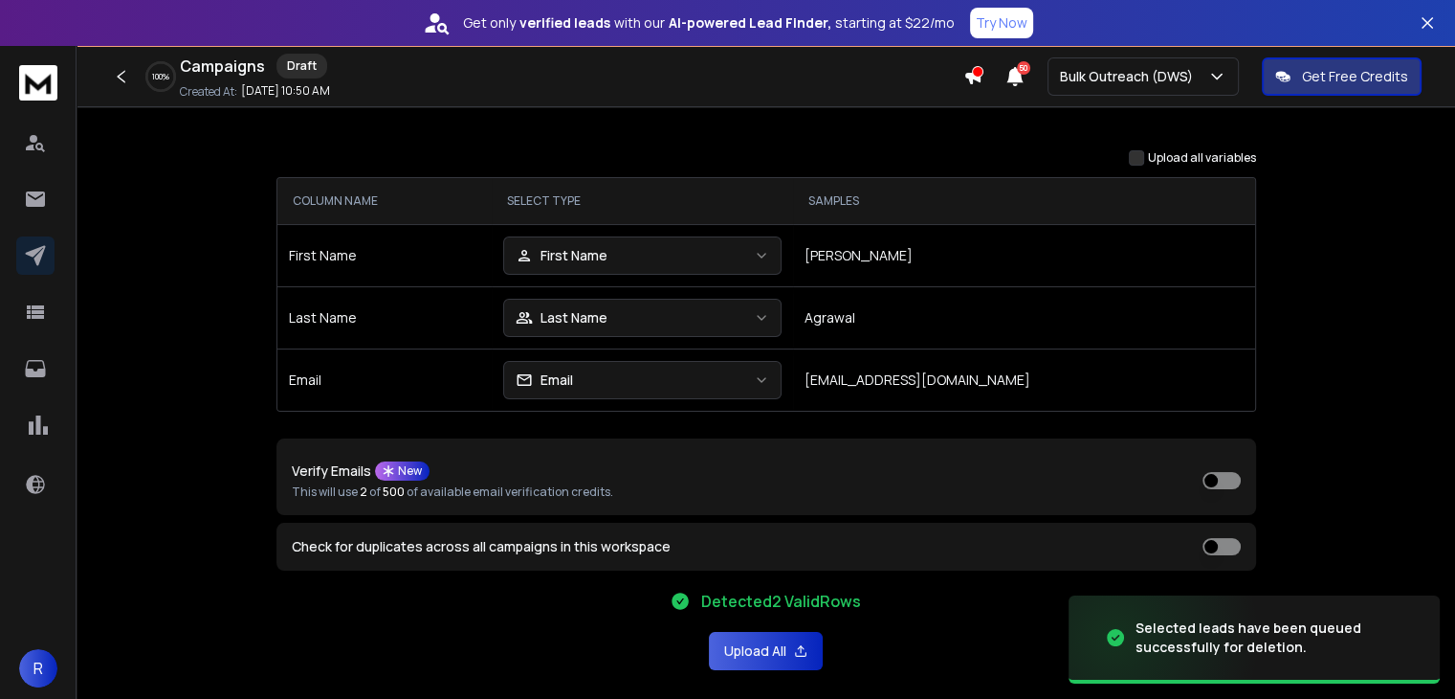
click at [781, 643] on button "Upload All" at bounding box center [766, 651] width 114 height 38
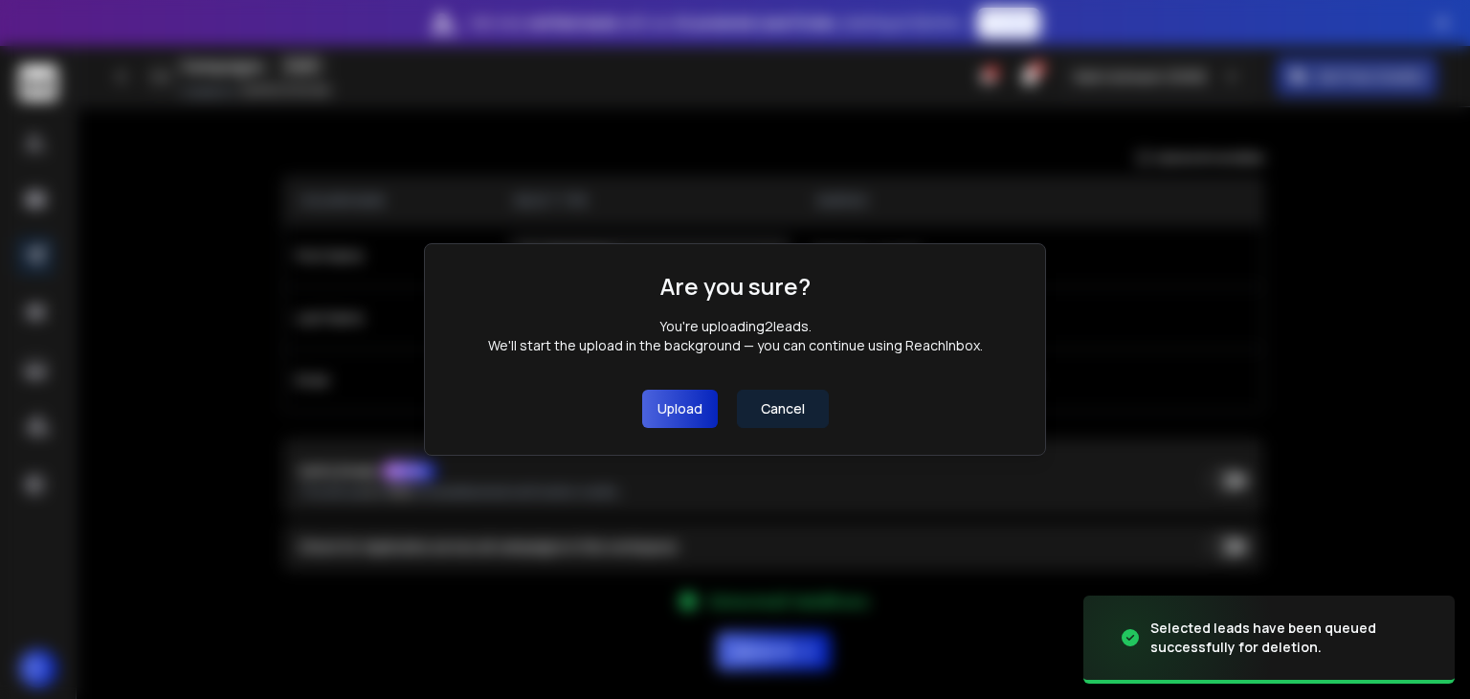
click at [703, 405] on button "Upload" at bounding box center [680, 408] width 76 height 38
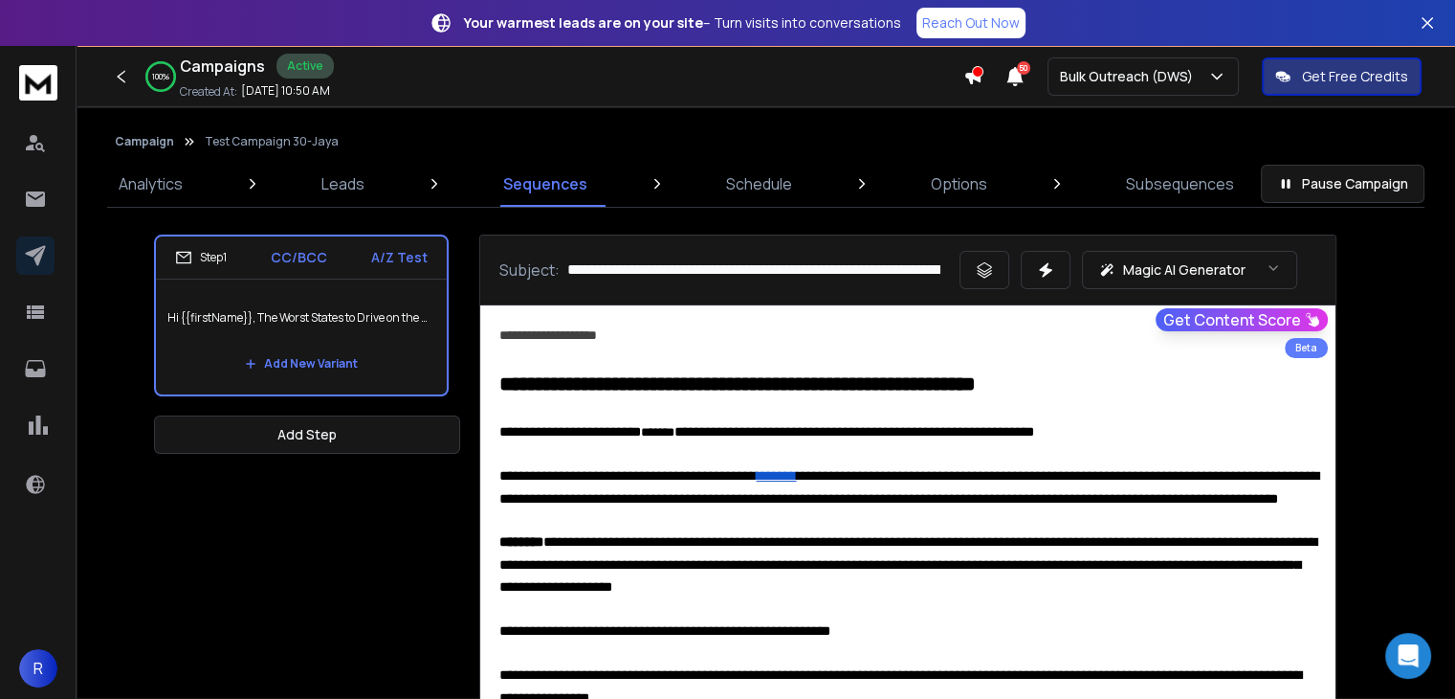
drag, startPoint x: 762, startPoint y: 173, endPoint x: 820, endPoint y: 121, distance: 78.6
click at [762, 173] on p "Schedule" at bounding box center [759, 183] width 66 height 23
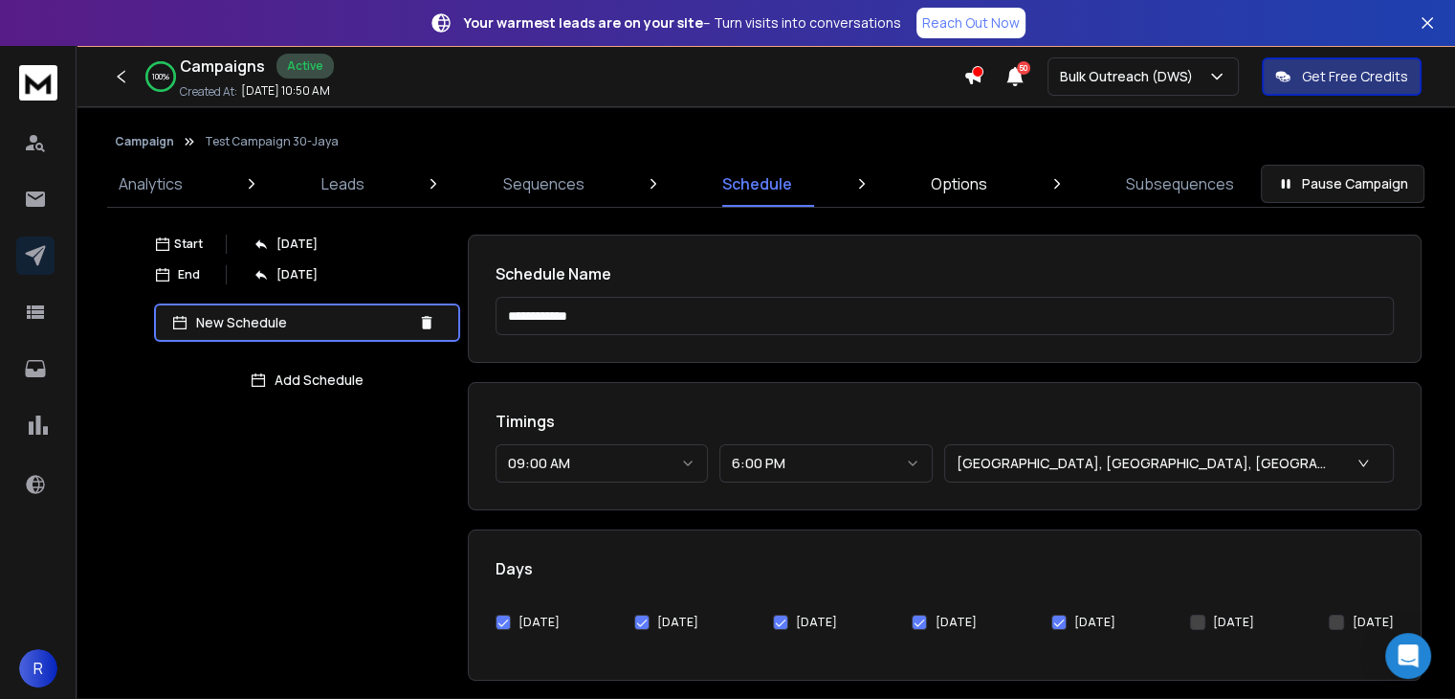
drag, startPoint x: 971, startPoint y: 181, endPoint x: 957, endPoint y: 176, distance: 15.1
click at [971, 181] on p "Options" at bounding box center [959, 183] width 56 height 23
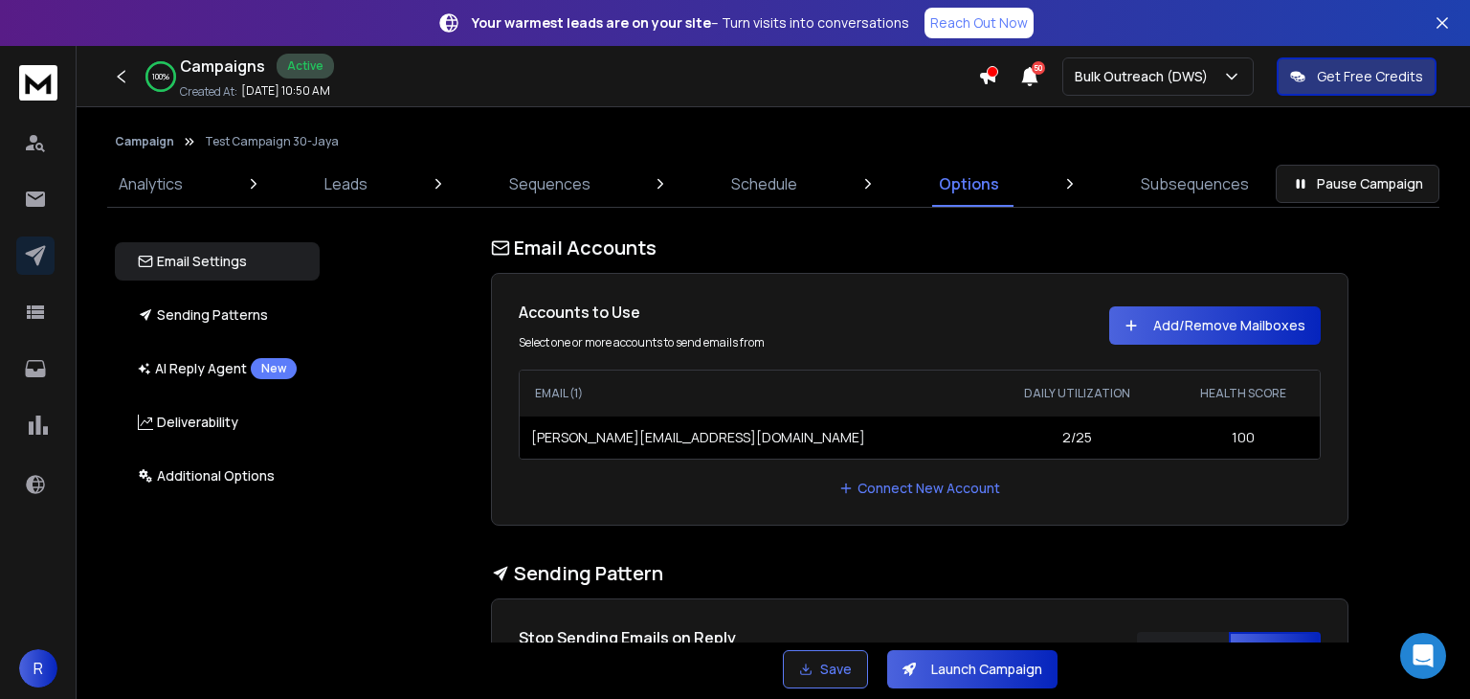
click at [999, 672] on button "Launch Campaign" at bounding box center [972, 669] width 170 height 38
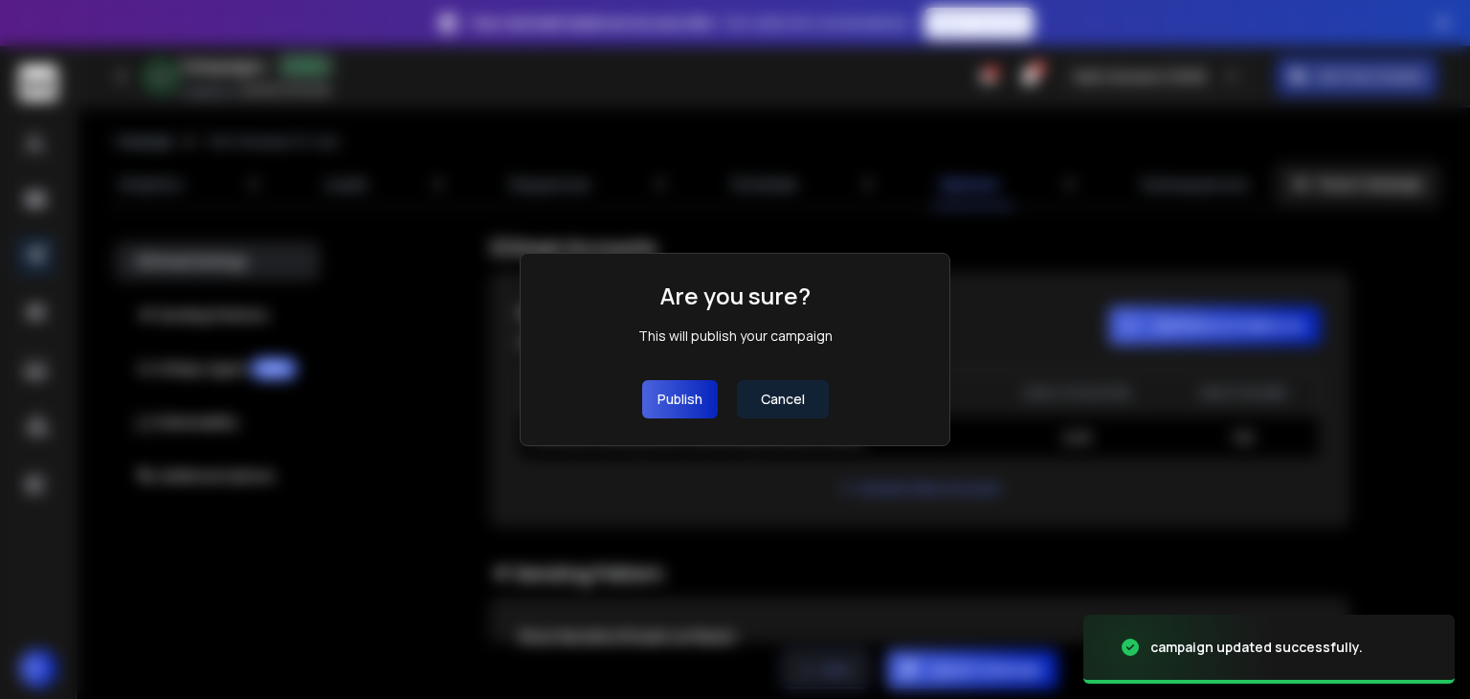
click at [685, 407] on button "Publish" at bounding box center [680, 399] width 76 height 38
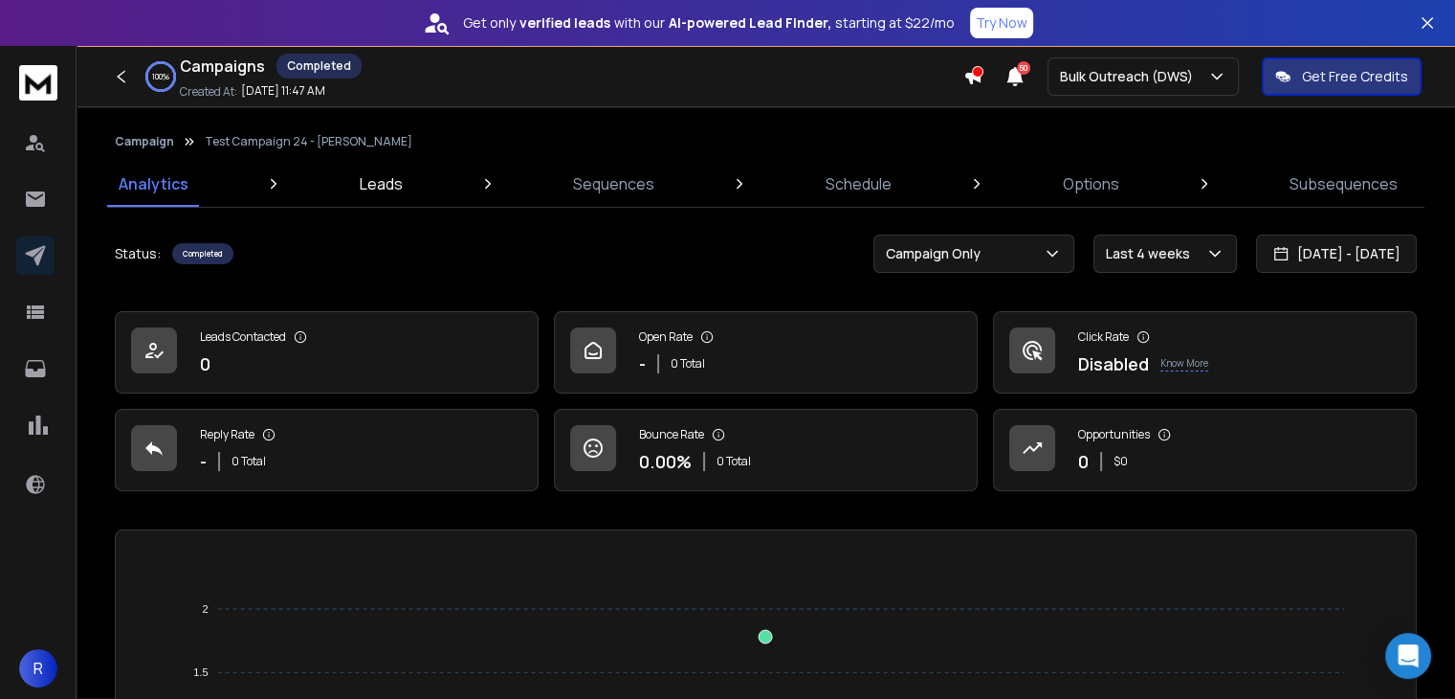
click at [375, 183] on p "Leads" at bounding box center [381, 183] width 43 height 23
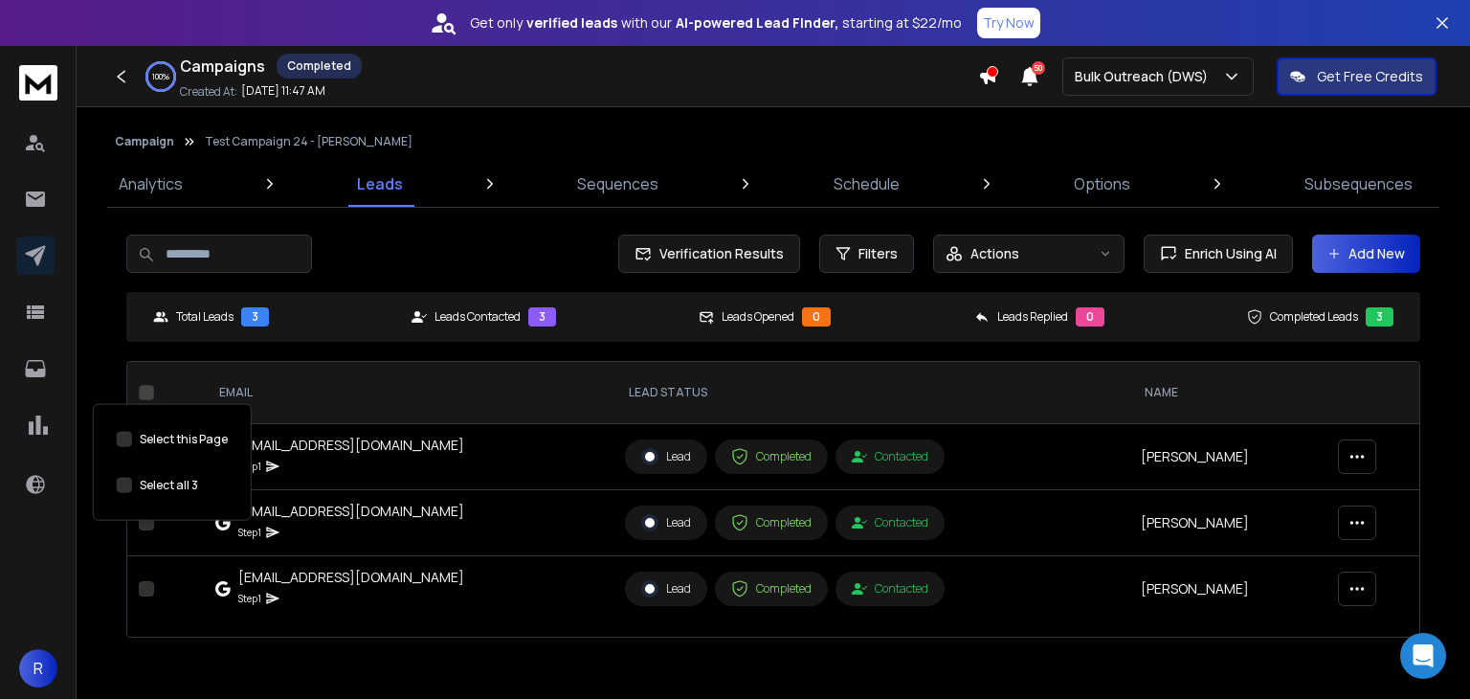
click at [145, 391] on button "Select this Page" at bounding box center [146, 392] width 15 height 15
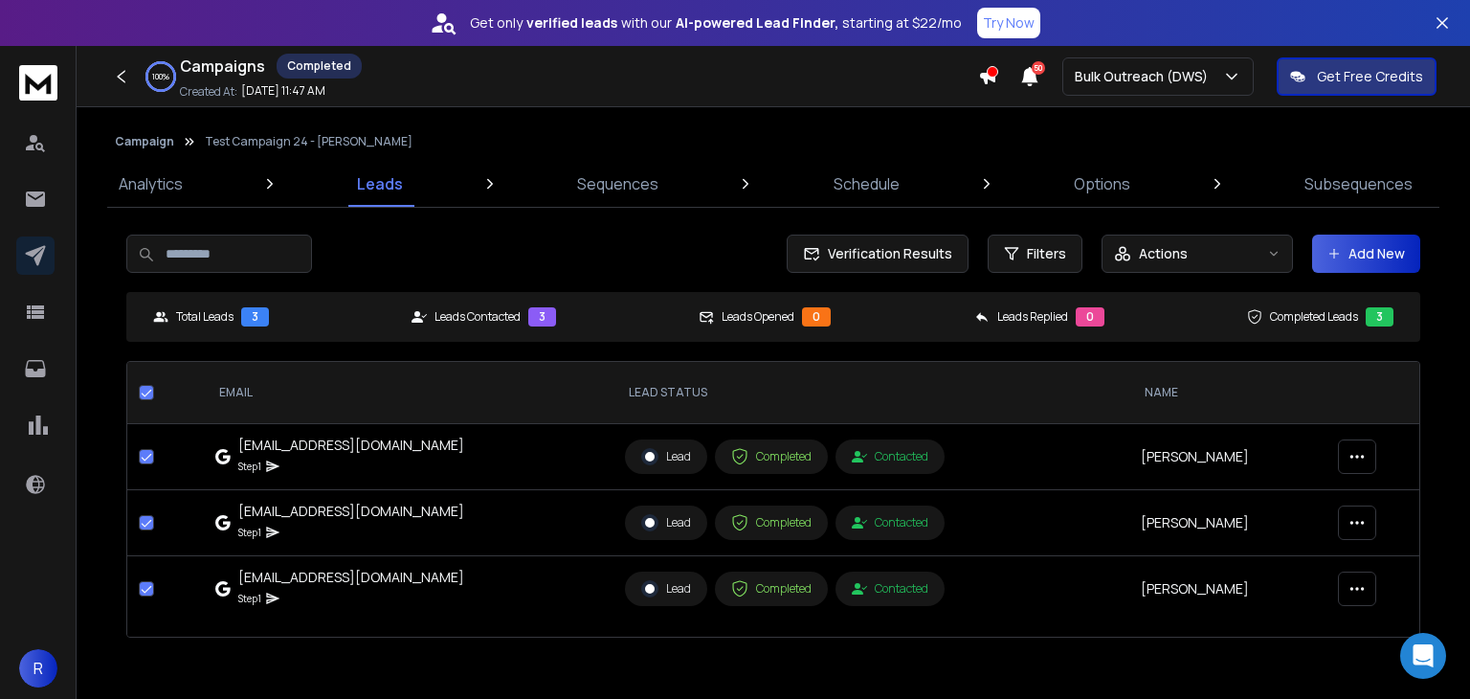
click at [1361, 454] on button "button" at bounding box center [1357, 456] width 38 height 34
click at [1271, 500] on icon at bounding box center [1267, 496] width 11 height 12
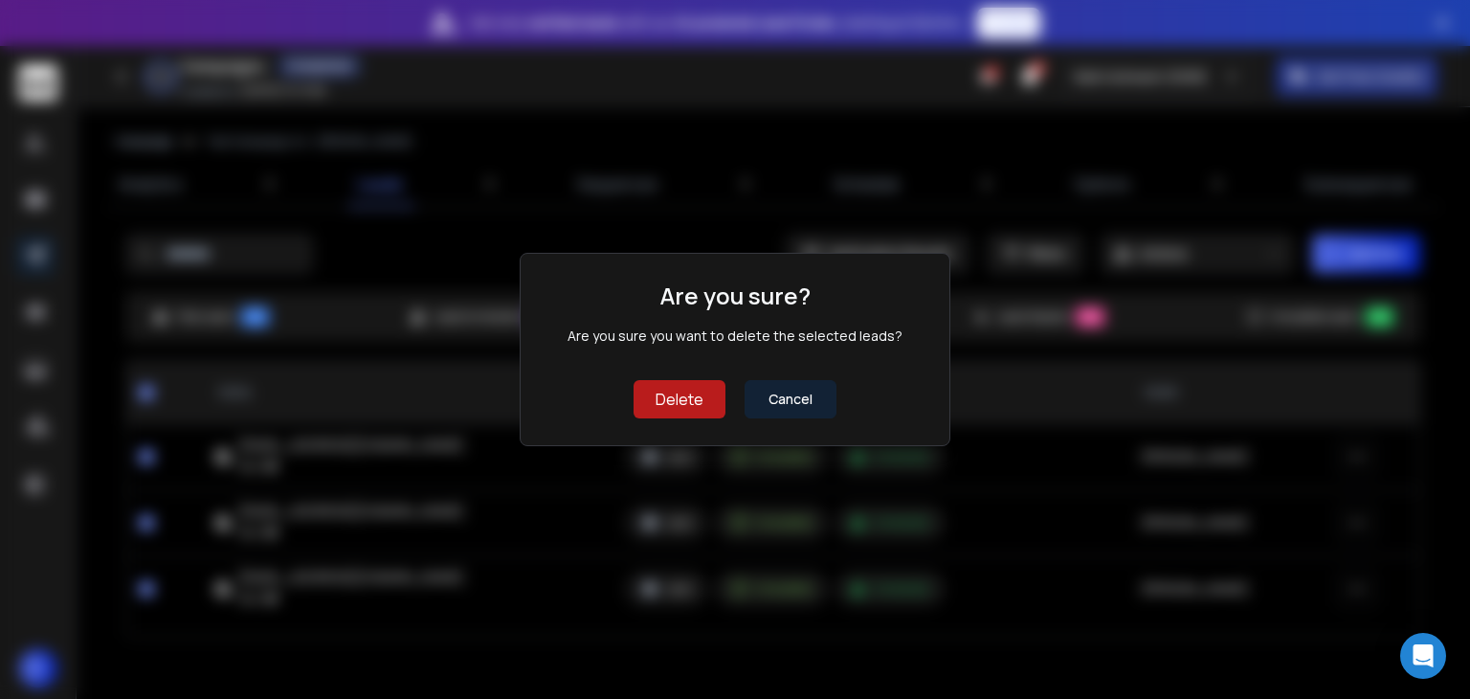
click at [704, 404] on button "Delete" at bounding box center [679, 399] width 92 height 38
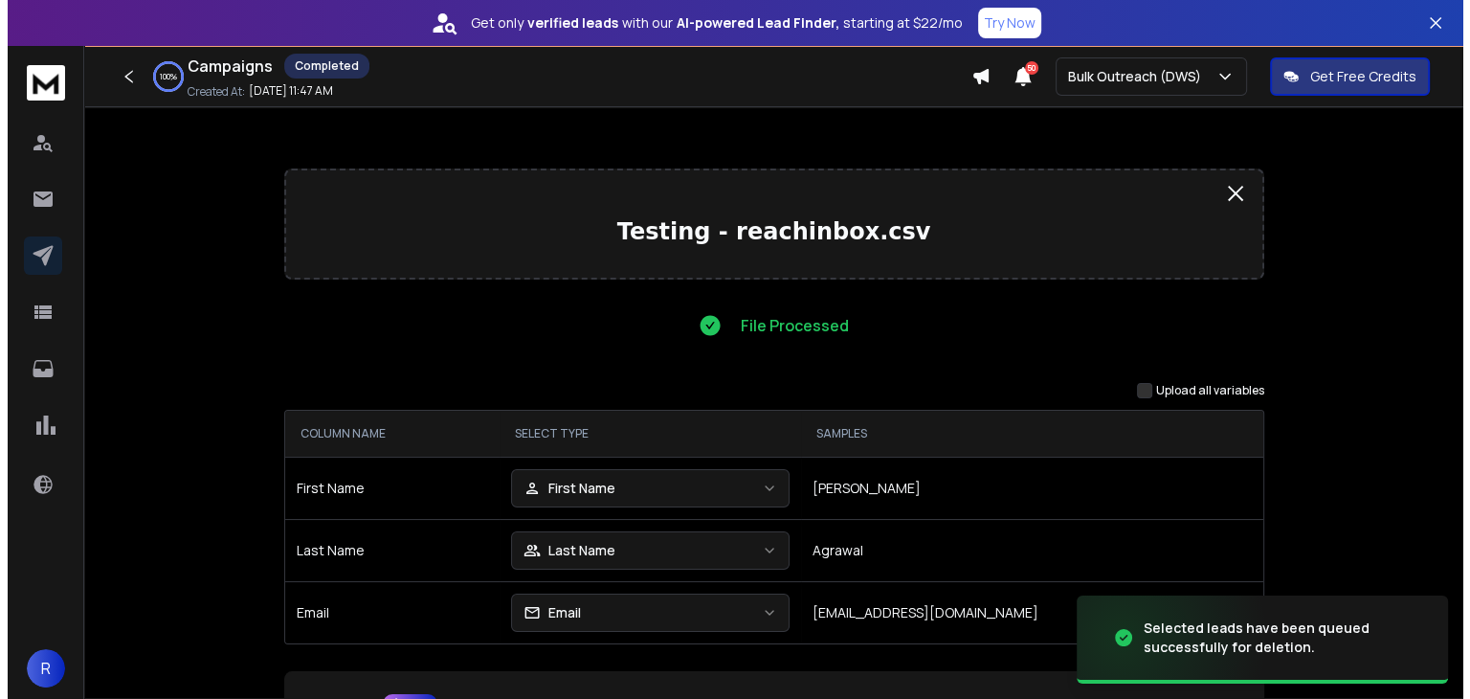
scroll to position [233, 0]
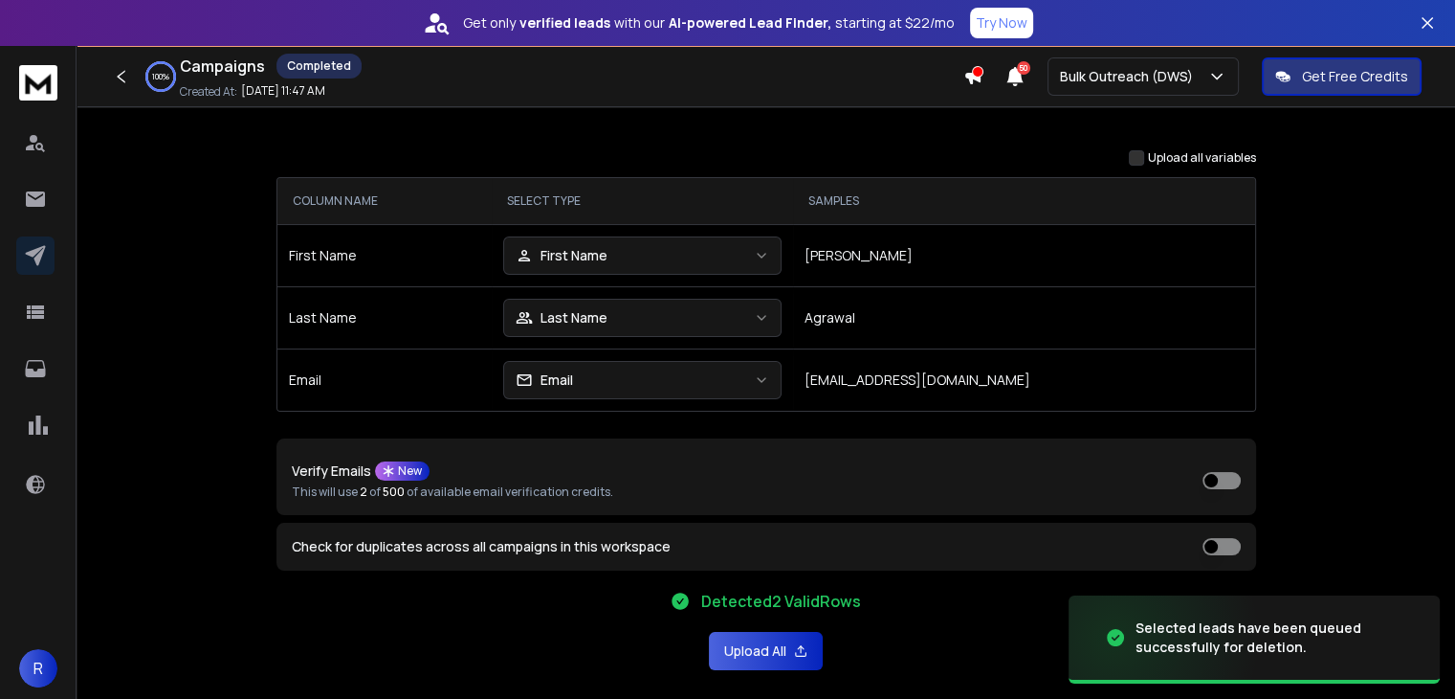
click at [768, 655] on button "Upload All" at bounding box center [766, 651] width 114 height 38
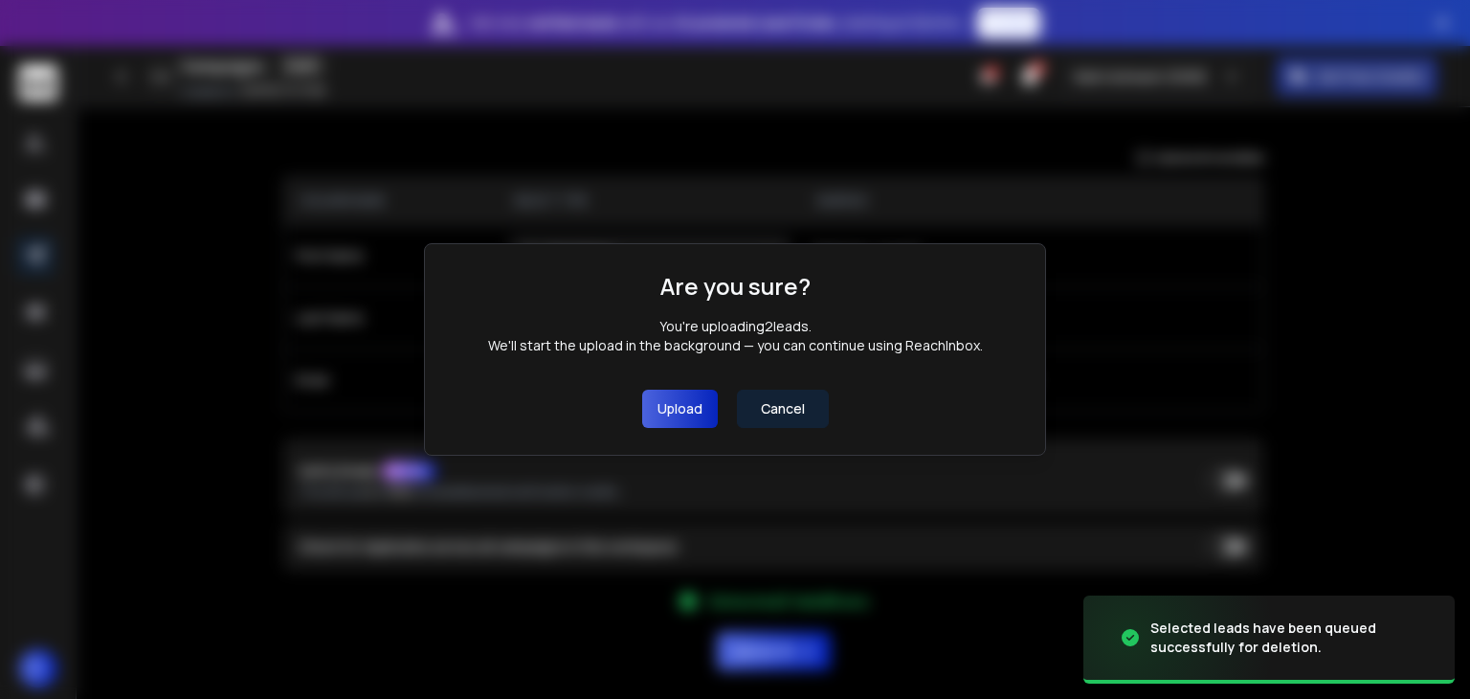
click at [684, 409] on button "Upload" at bounding box center [680, 408] width 76 height 38
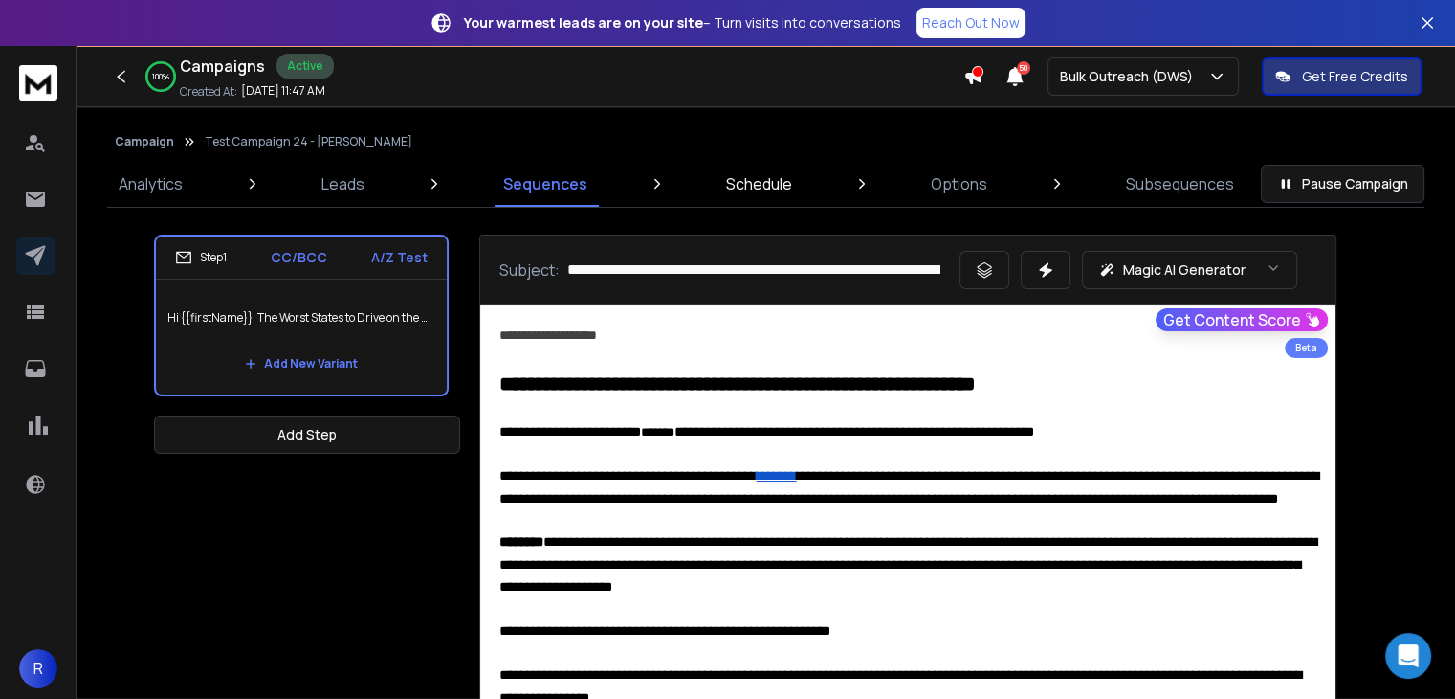
click at [764, 186] on p "Schedule" at bounding box center [759, 183] width 66 height 23
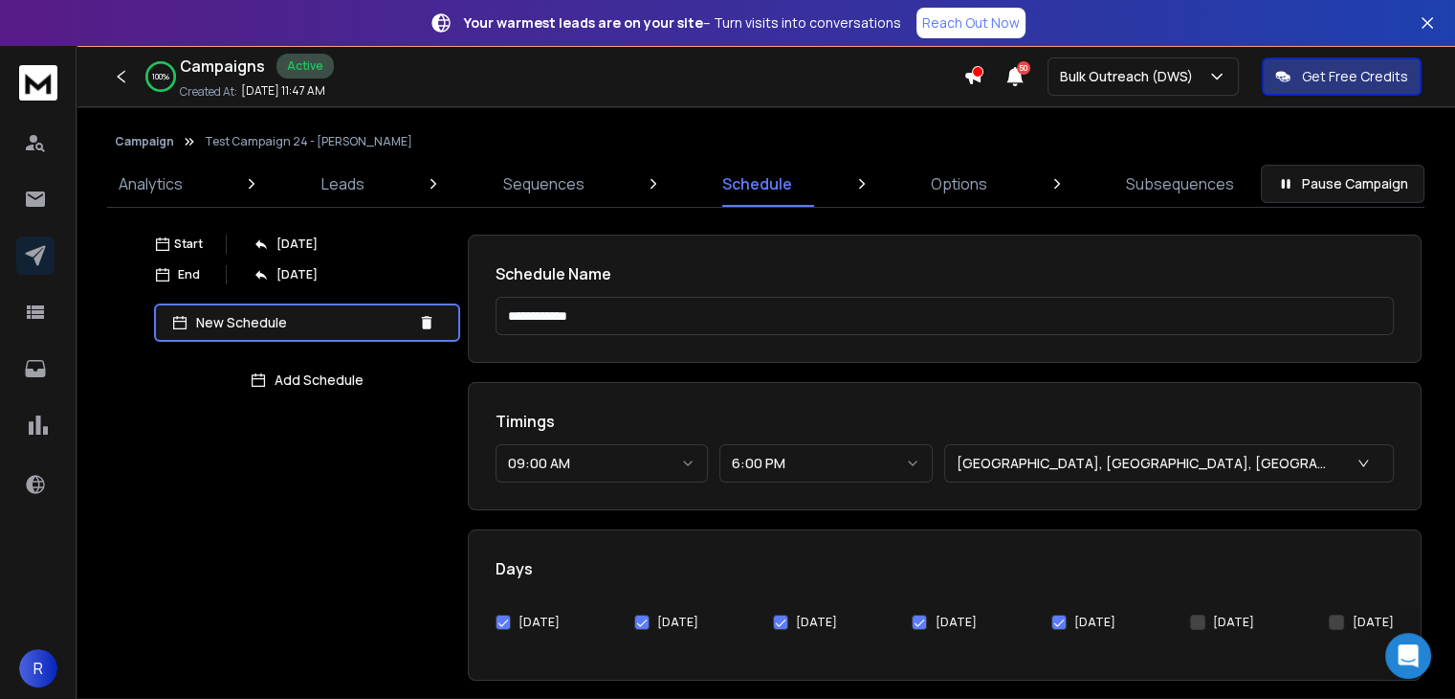
drag, startPoint x: 1153, startPoint y: 619, endPoint x: 1220, endPoint y: 632, distance: 68.1
click at [1190, 618] on button "[DATE]" at bounding box center [1197, 621] width 15 height 15
click at [1329, 620] on button "[DATE]" at bounding box center [1336, 621] width 15 height 15
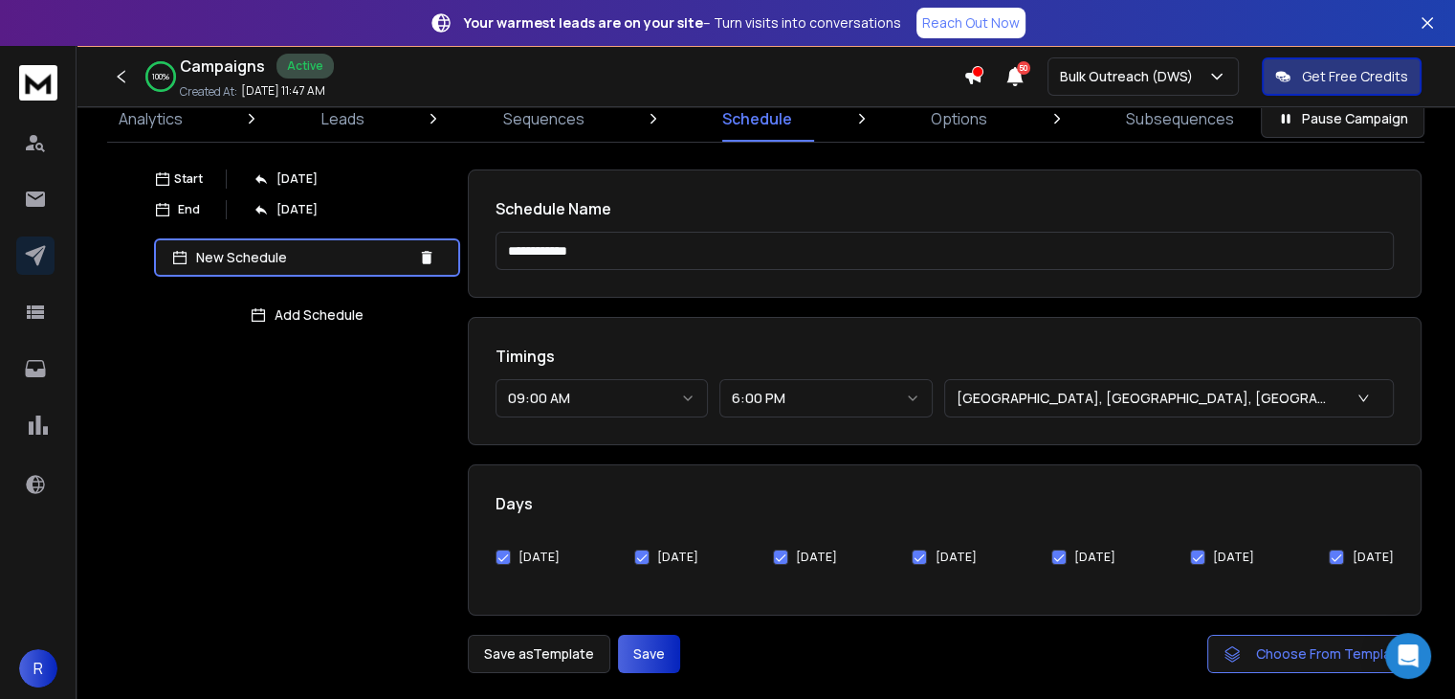
click at [645, 659] on button "Save" at bounding box center [649, 653] width 62 height 38
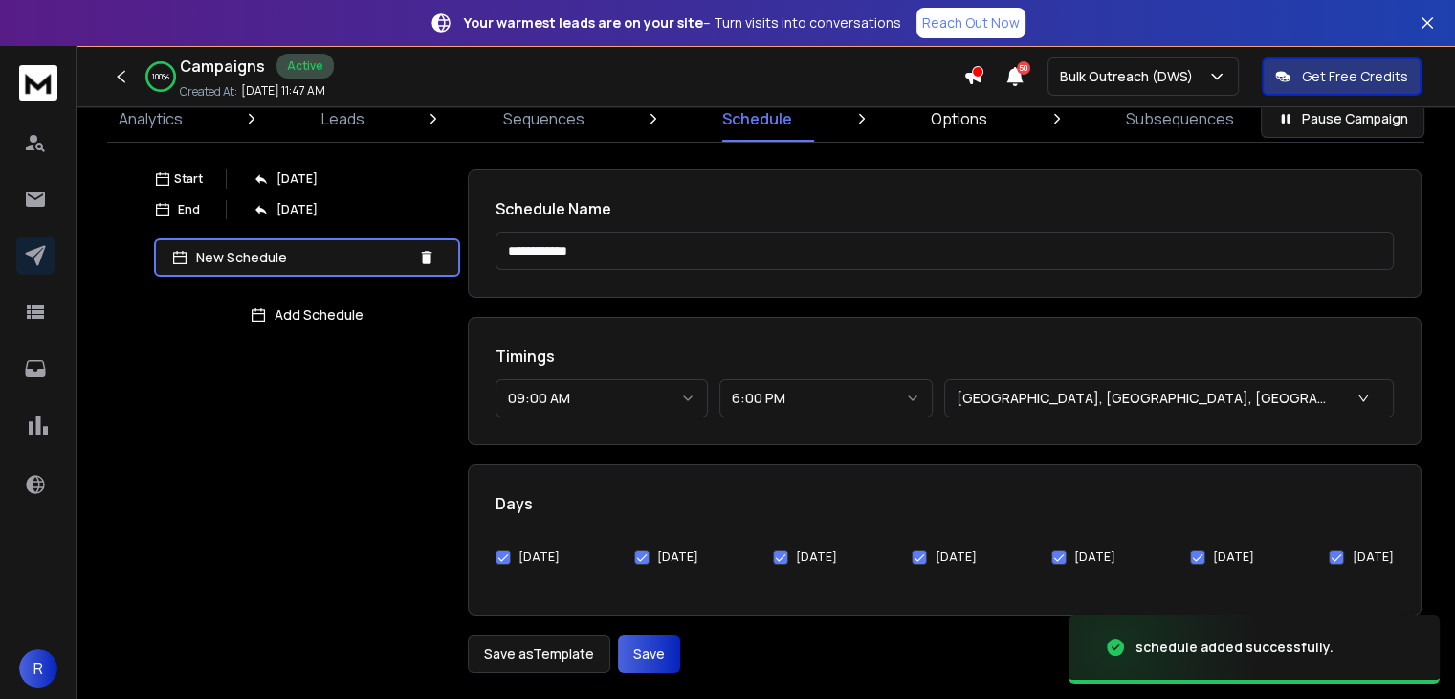
click at [974, 128] on p "Options" at bounding box center [959, 118] width 56 height 23
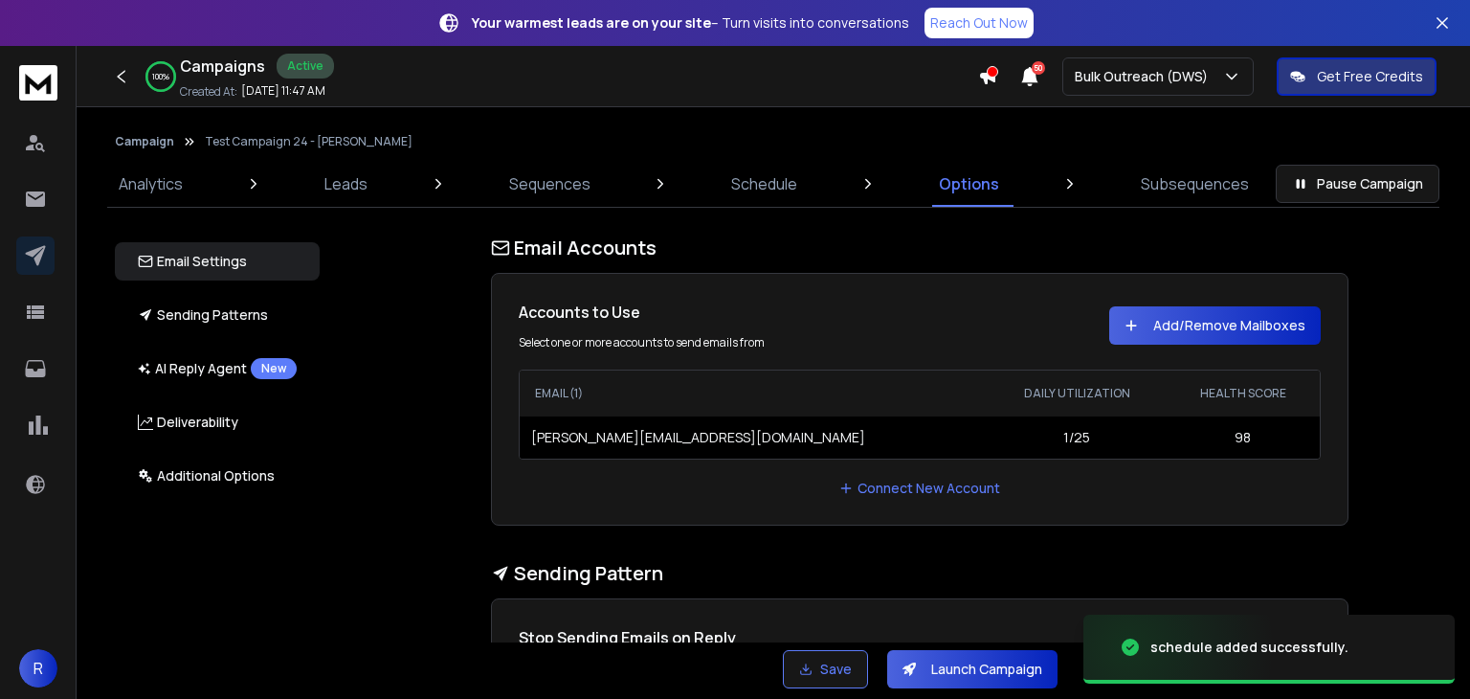
click at [987, 681] on button "Launch Campaign" at bounding box center [972, 669] width 170 height 38
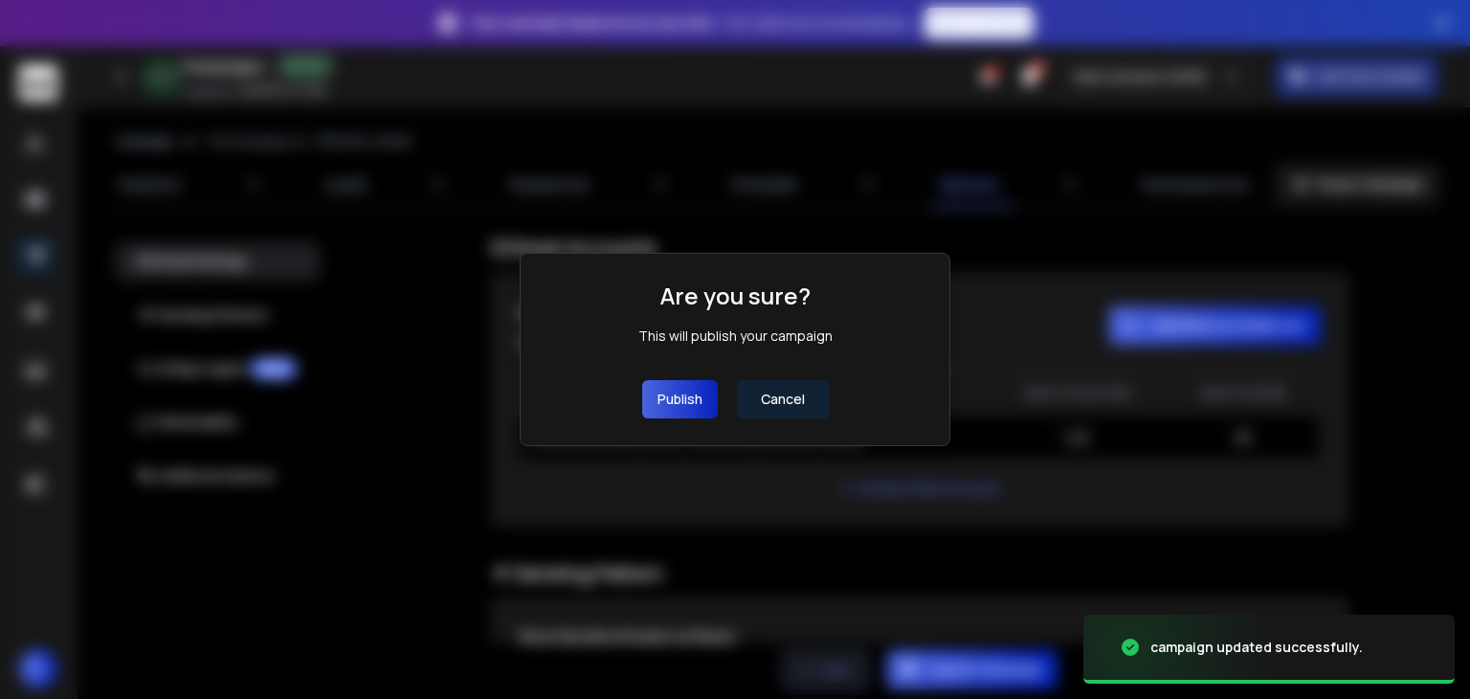
click at [691, 396] on button "Publish" at bounding box center [680, 399] width 76 height 38
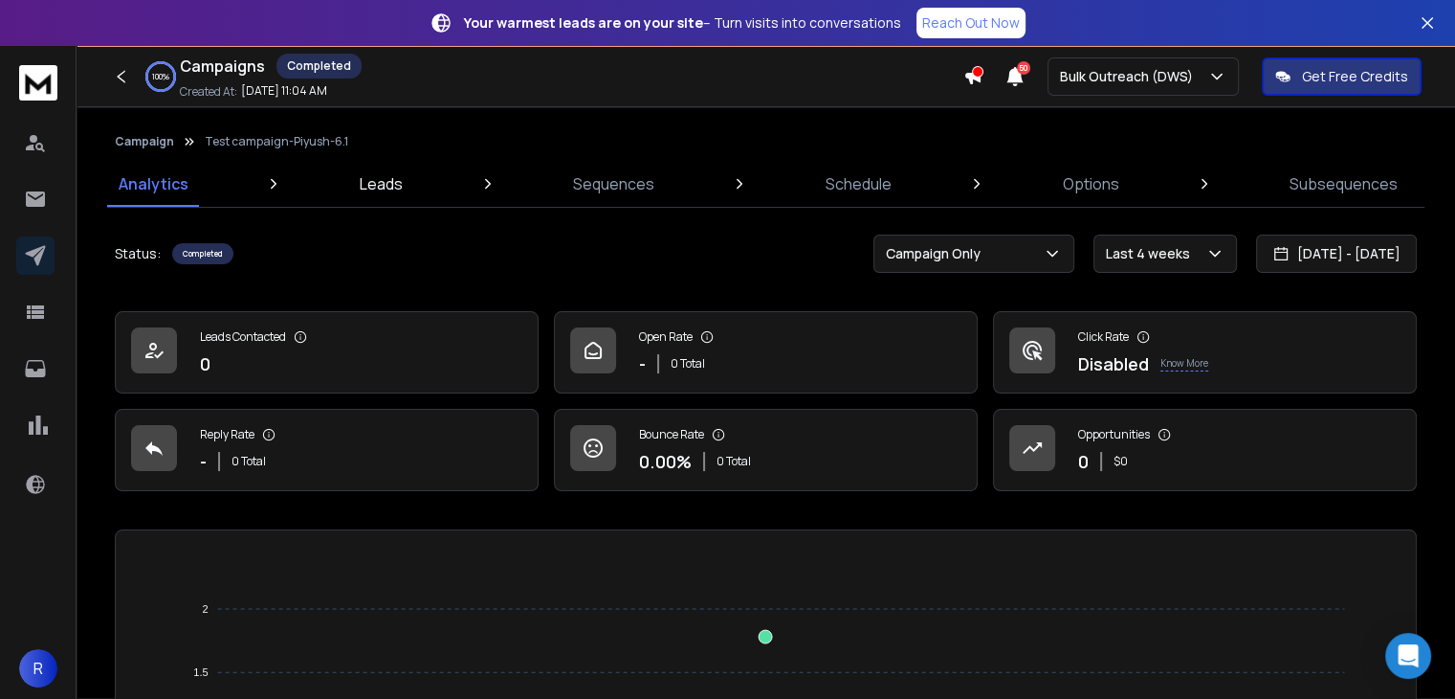
click at [367, 174] on p "Leads" at bounding box center [381, 183] width 43 height 23
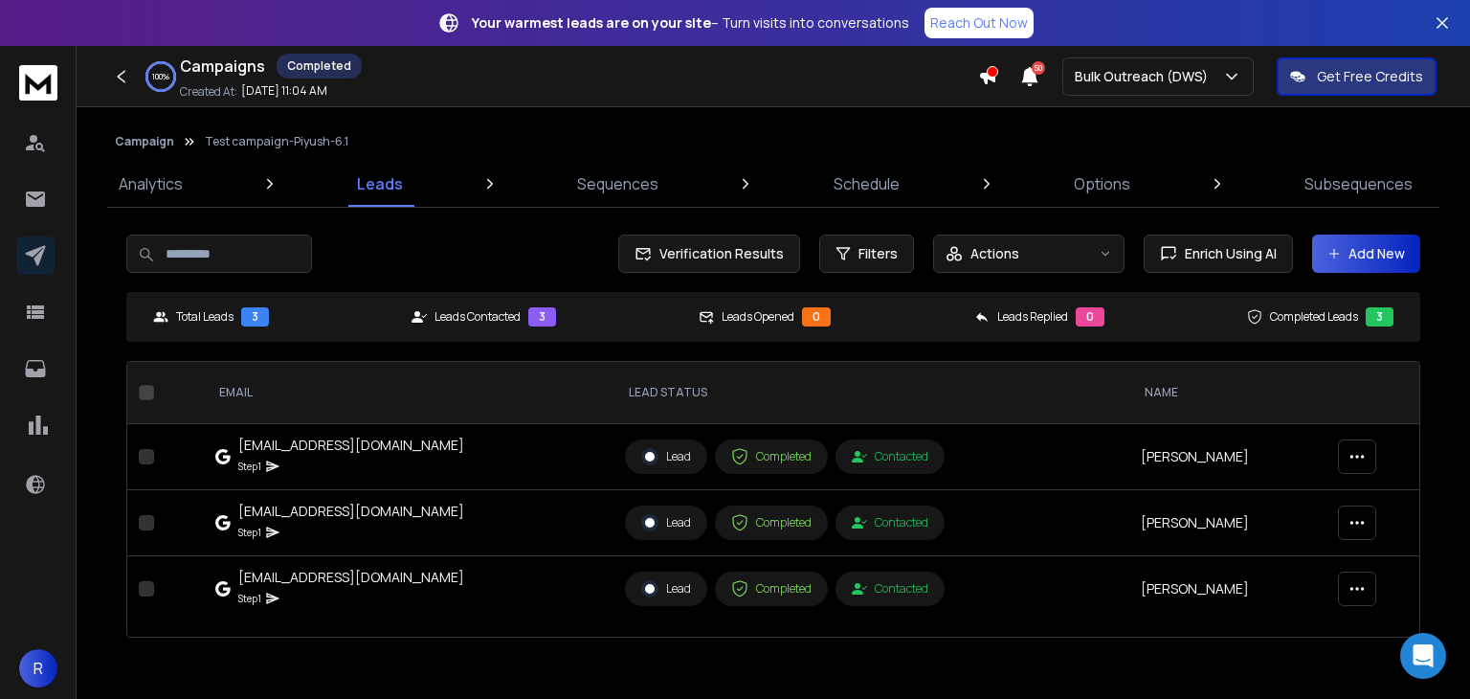
click at [138, 390] on th at bounding box center [165, 393] width 77 height 62
click at [146, 390] on button "Select this Page" at bounding box center [146, 392] width 15 height 15
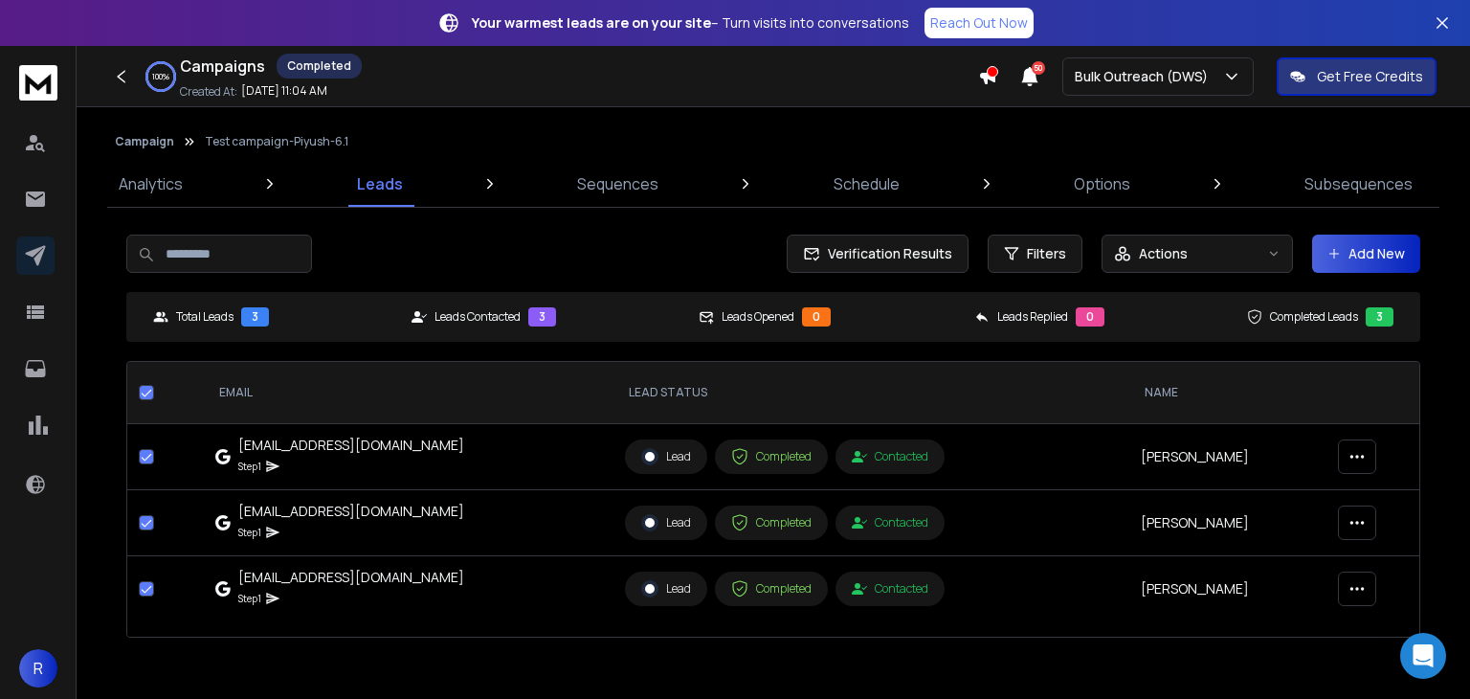
click at [1351, 453] on icon "button" at bounding box center [1356, 456] width 17 height 17
click at [1274, 497] on icon at bounding box center [1266, 496] width 17 height 17
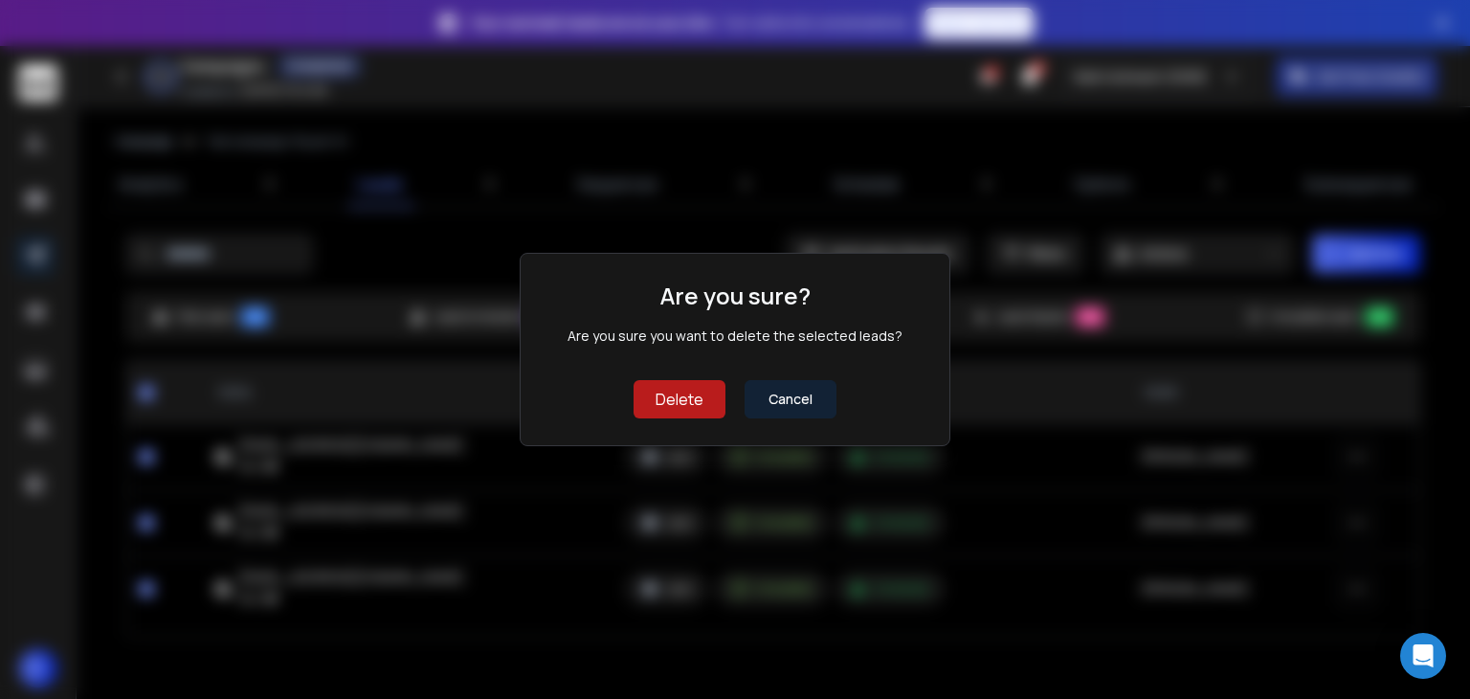
click at [674, 399] on button "Delete" at bounding box center [679, 399] width 92 height 38
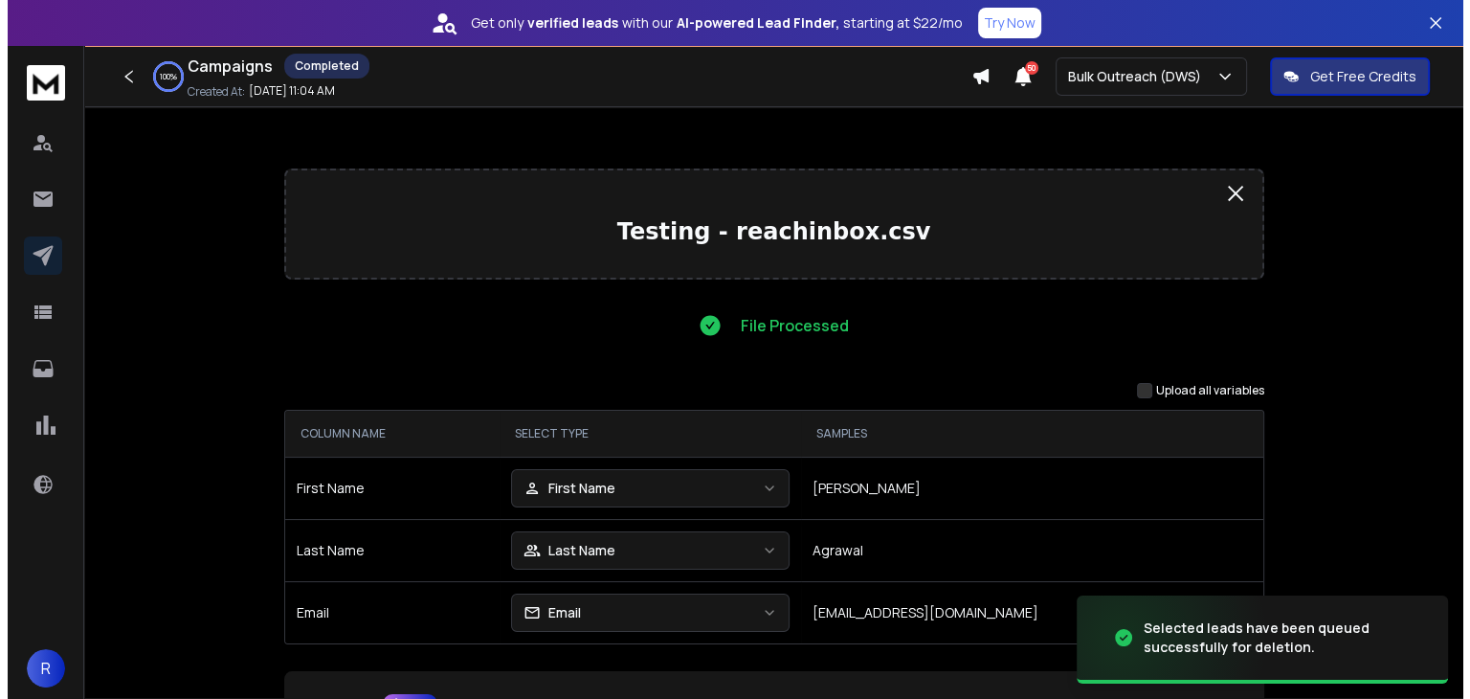
scroll to position [233, 0]
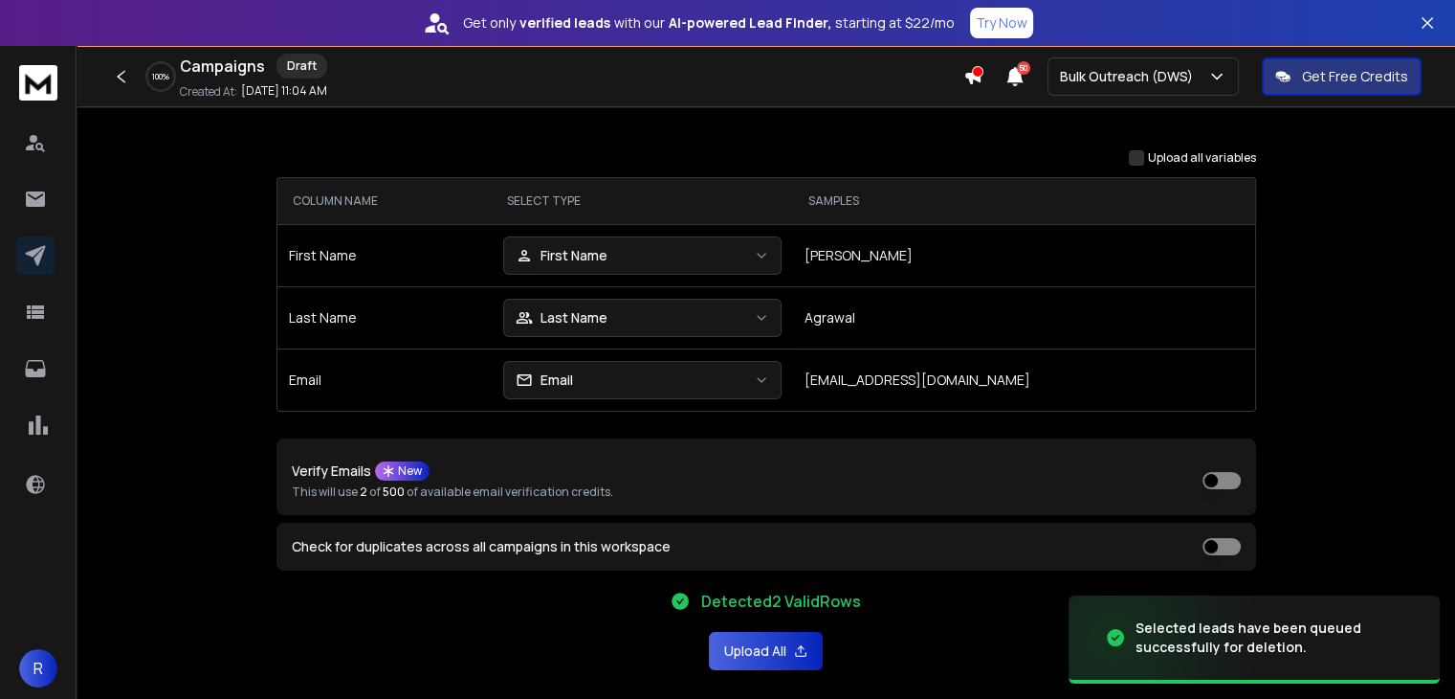
click at [790, 650] on button "Upload All" at bounding box center [766, 651] width 114 height 38
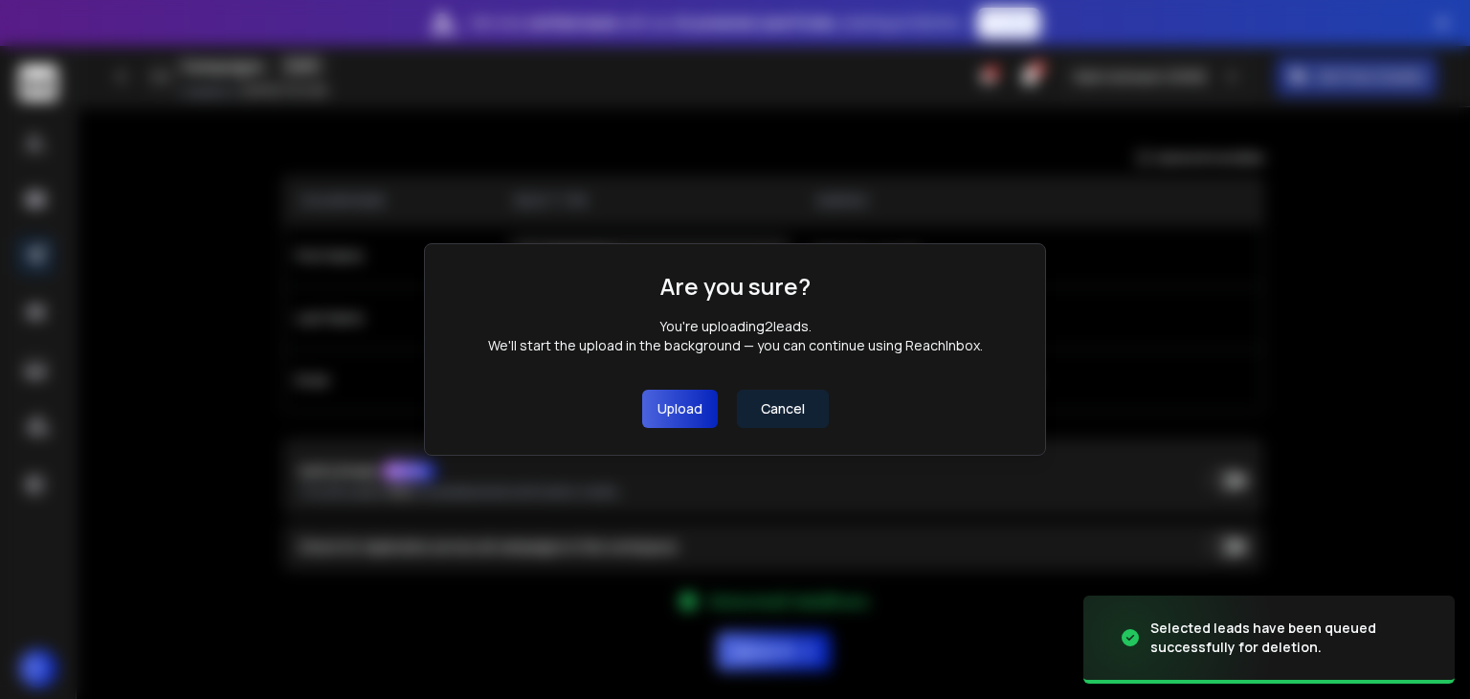
click at [655, 410] on button "Upload" at bounding box center [680, 408] width 76 height 38
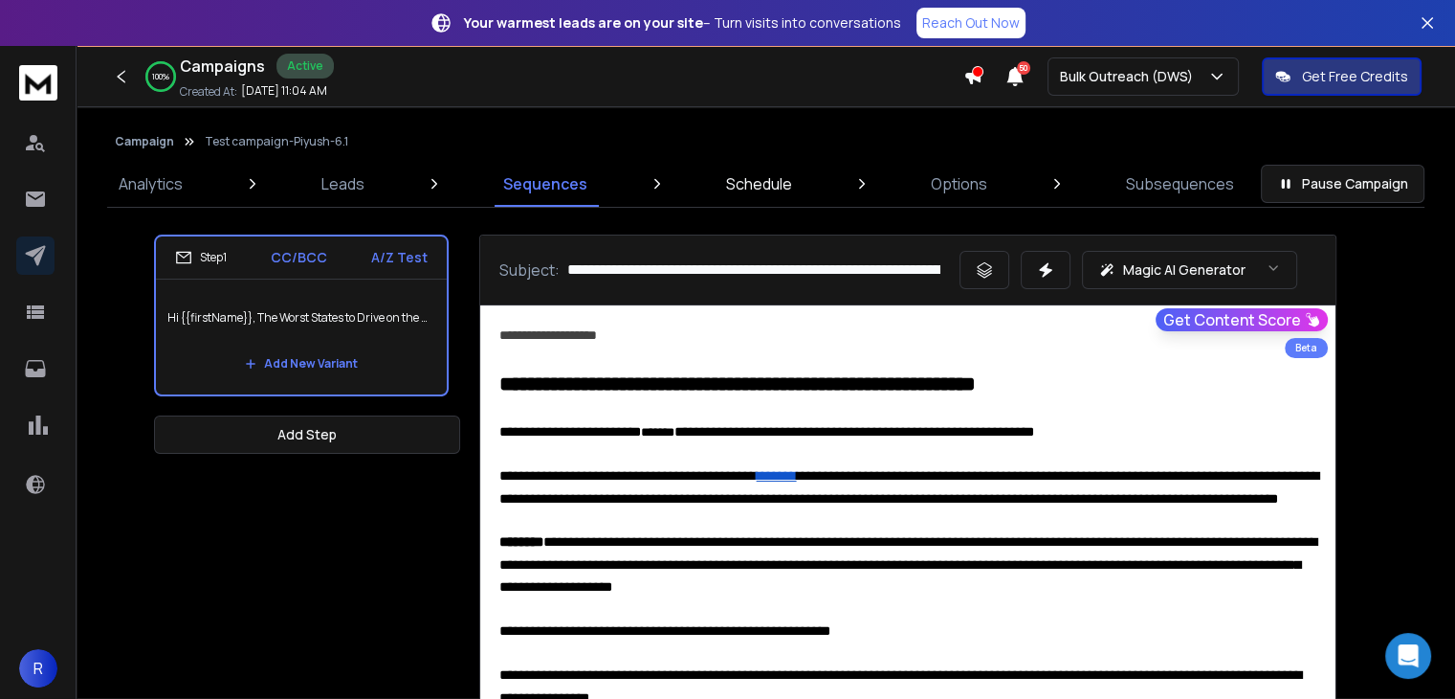
click at [756, 185] on p "Schedule" at bounding box center [759, 183] width 66 height 23
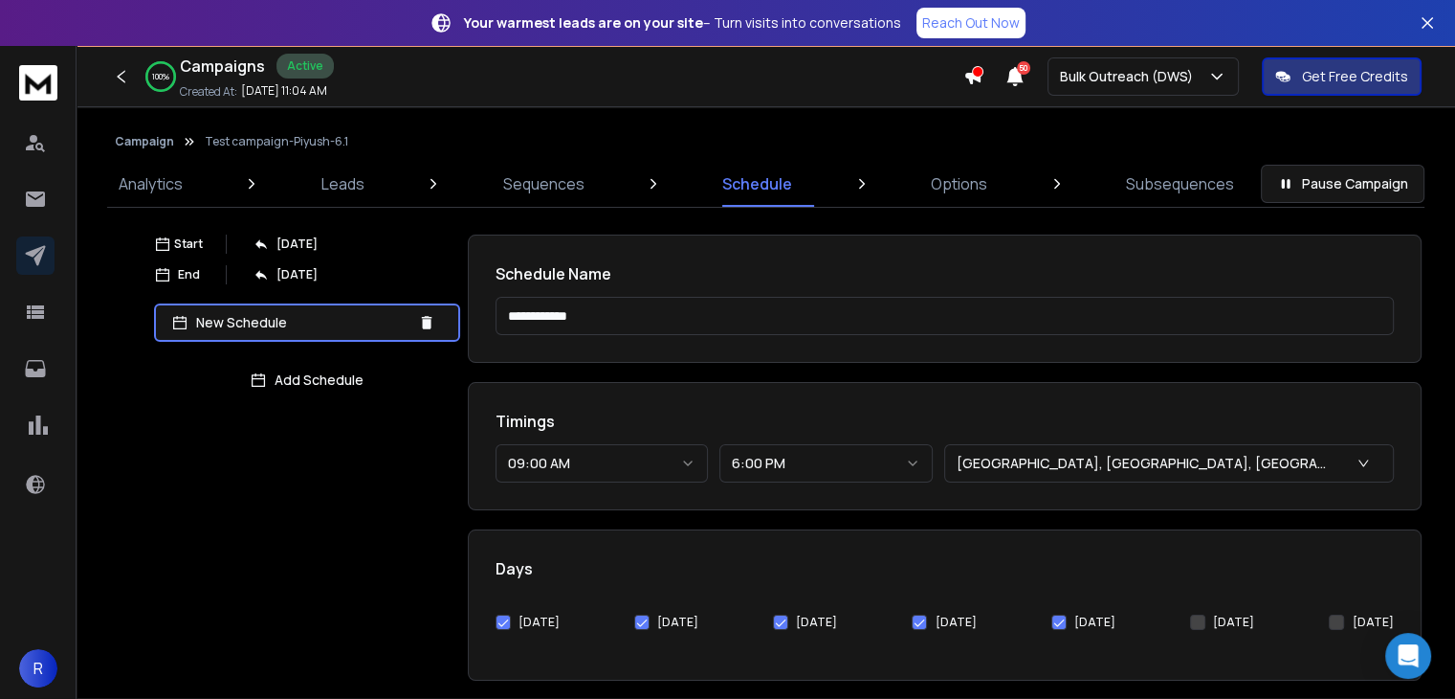
click at [1190, 621] on button "[DATE]" at bounding box center [1197, 621] width 15 height 15
click at [1329, 621] on button "[DATE]" at bounding box center [1336, 621] width 15 height 15
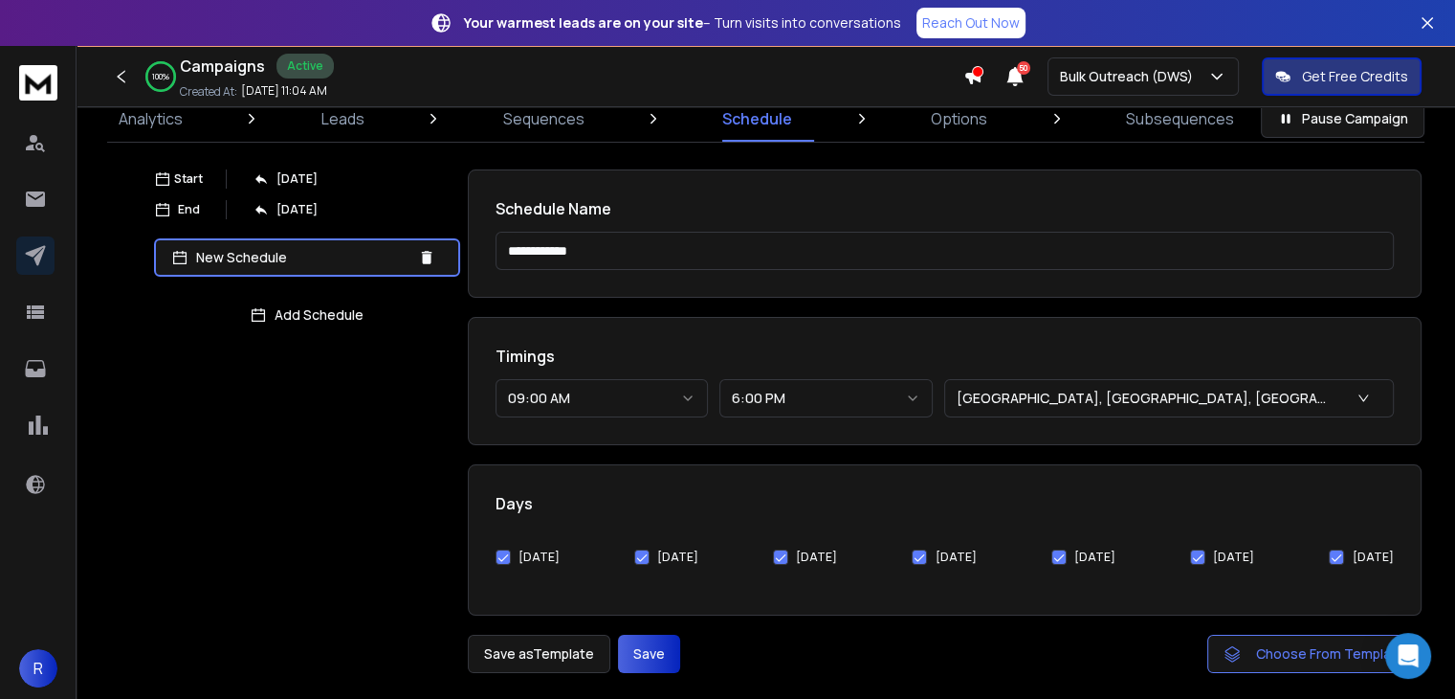
click at [647, 652] on button "Save" at bounding box center [649, 653] width 62 height 38
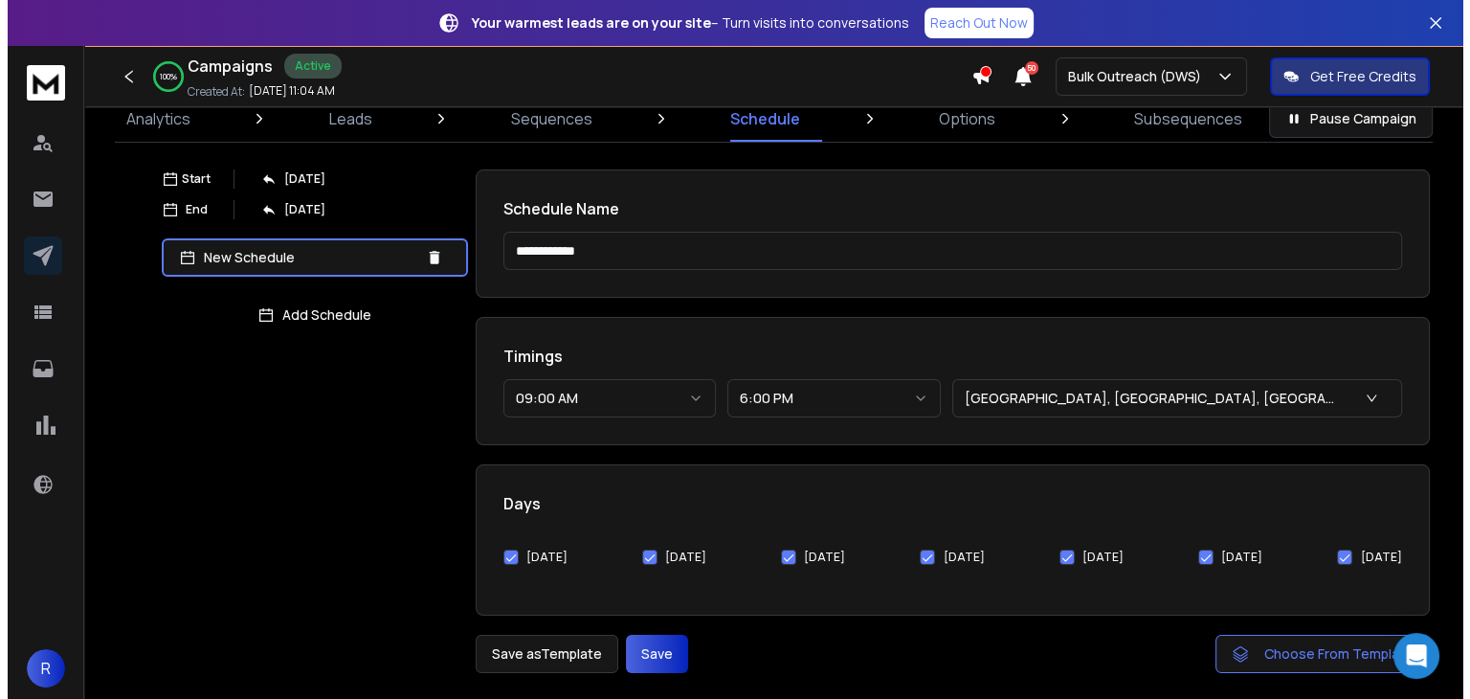
scroll to position [0, 0]
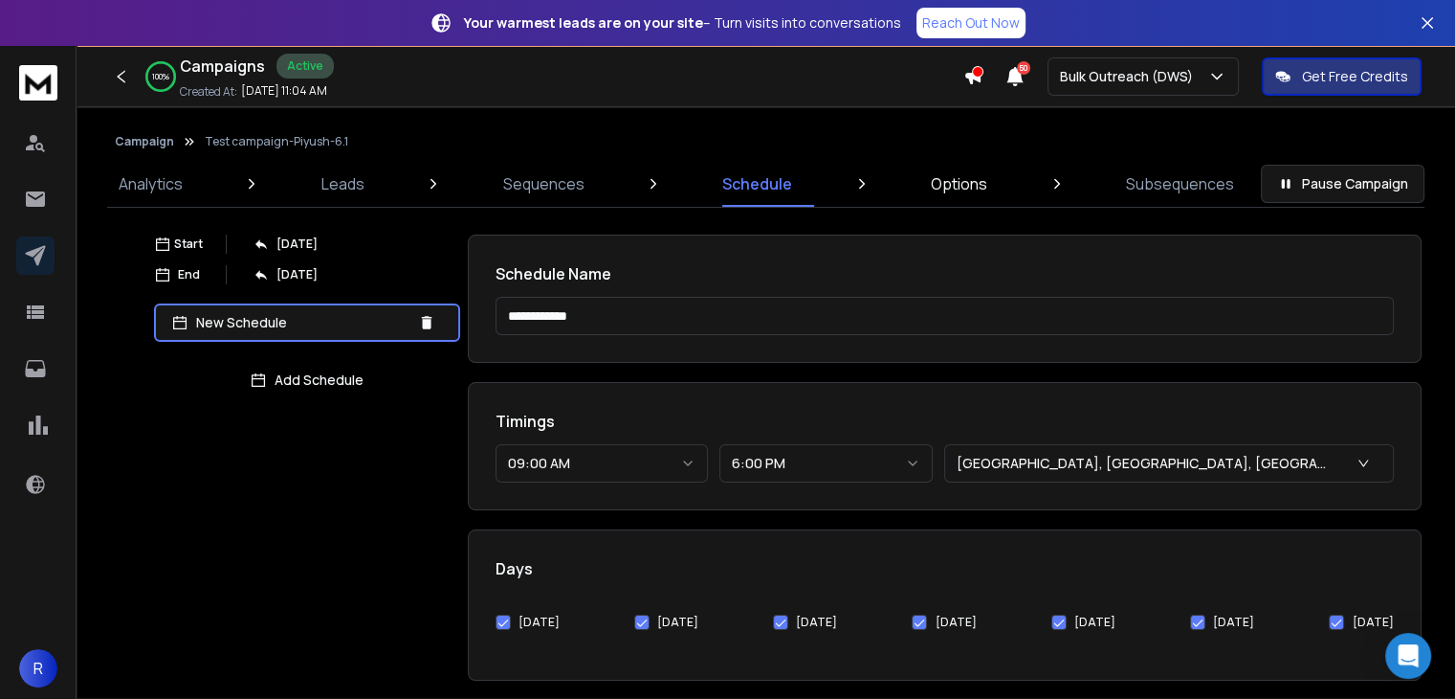
click at [965, 181] on p "Options" at bounding box center [959, 183] width 56 height 23
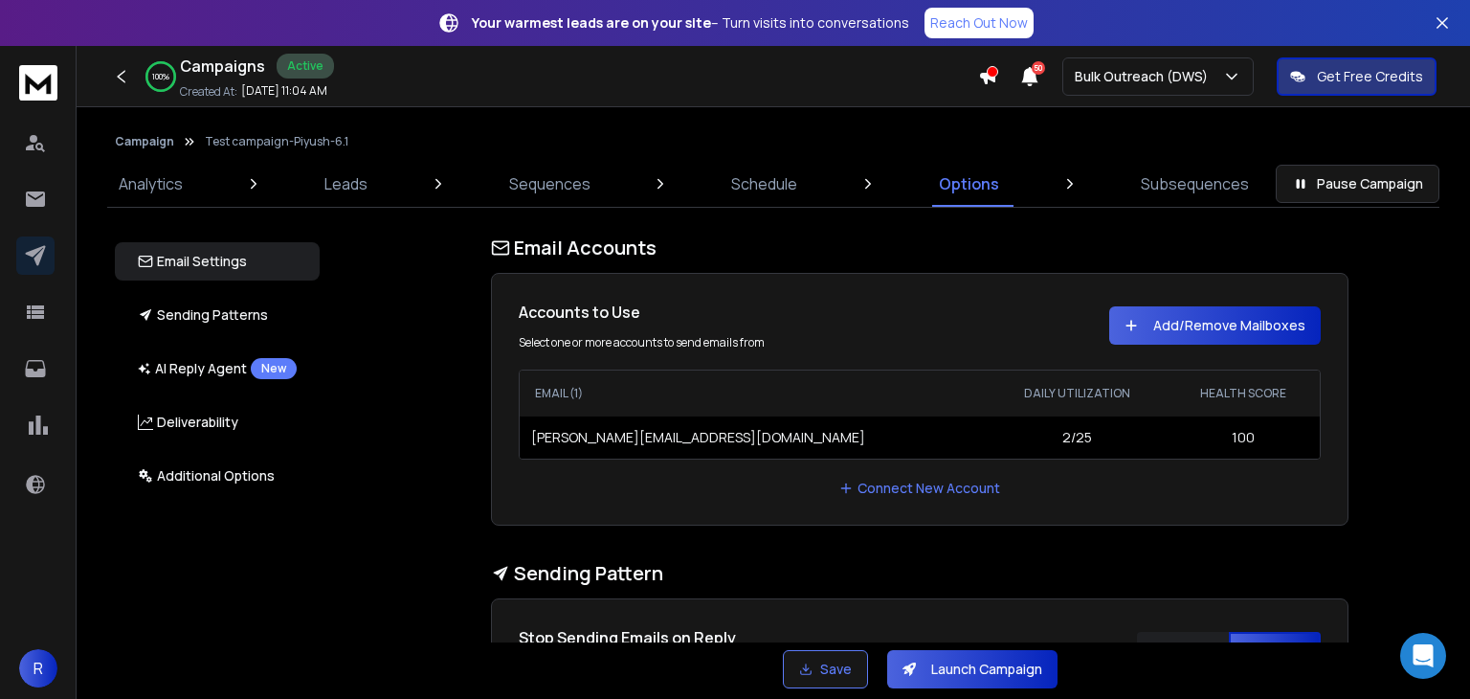
click at [942, 671] on button "Launch Campaign" at bounding box center [972, 669] width 170 height 38
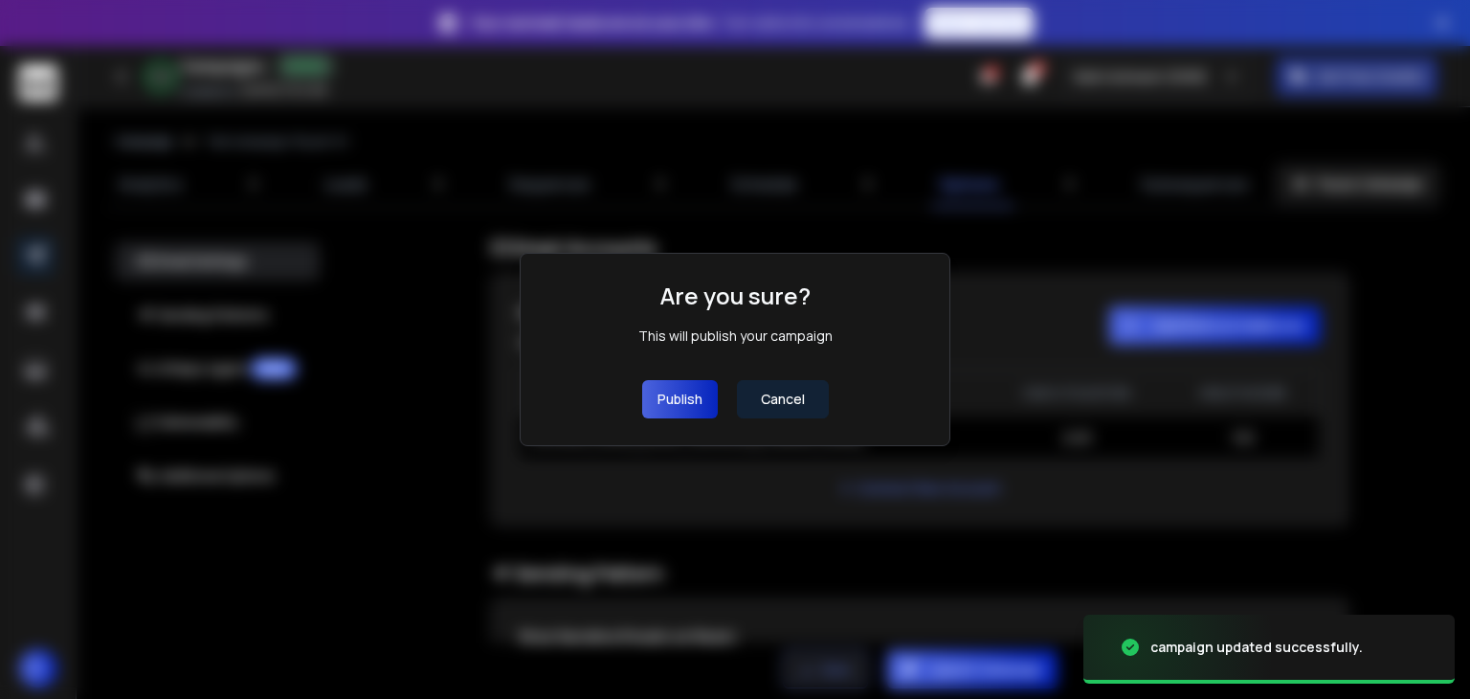
click at [684, 395] on button "Publish" at bounding box center [680, 399] width 76 height 38
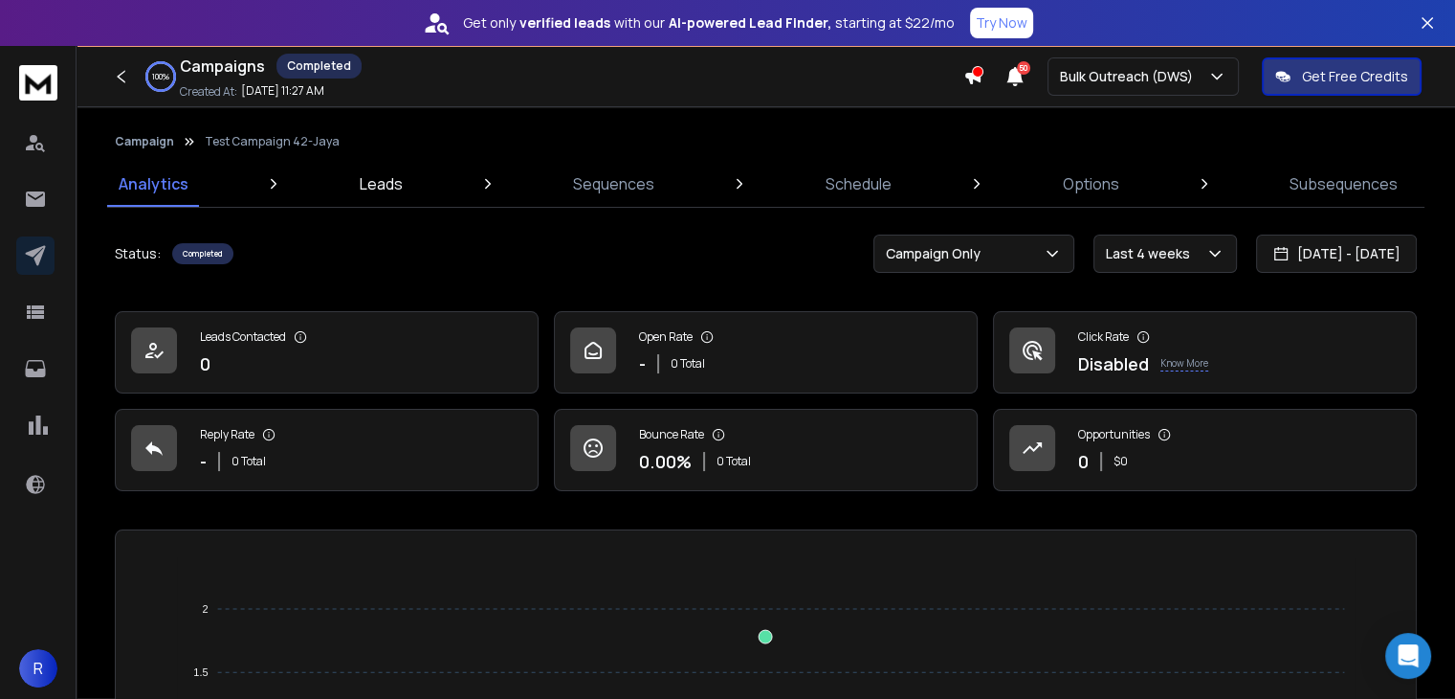
click at [381, 179] on p "Leads" at bounding box center [381, 183] width 43 height 23
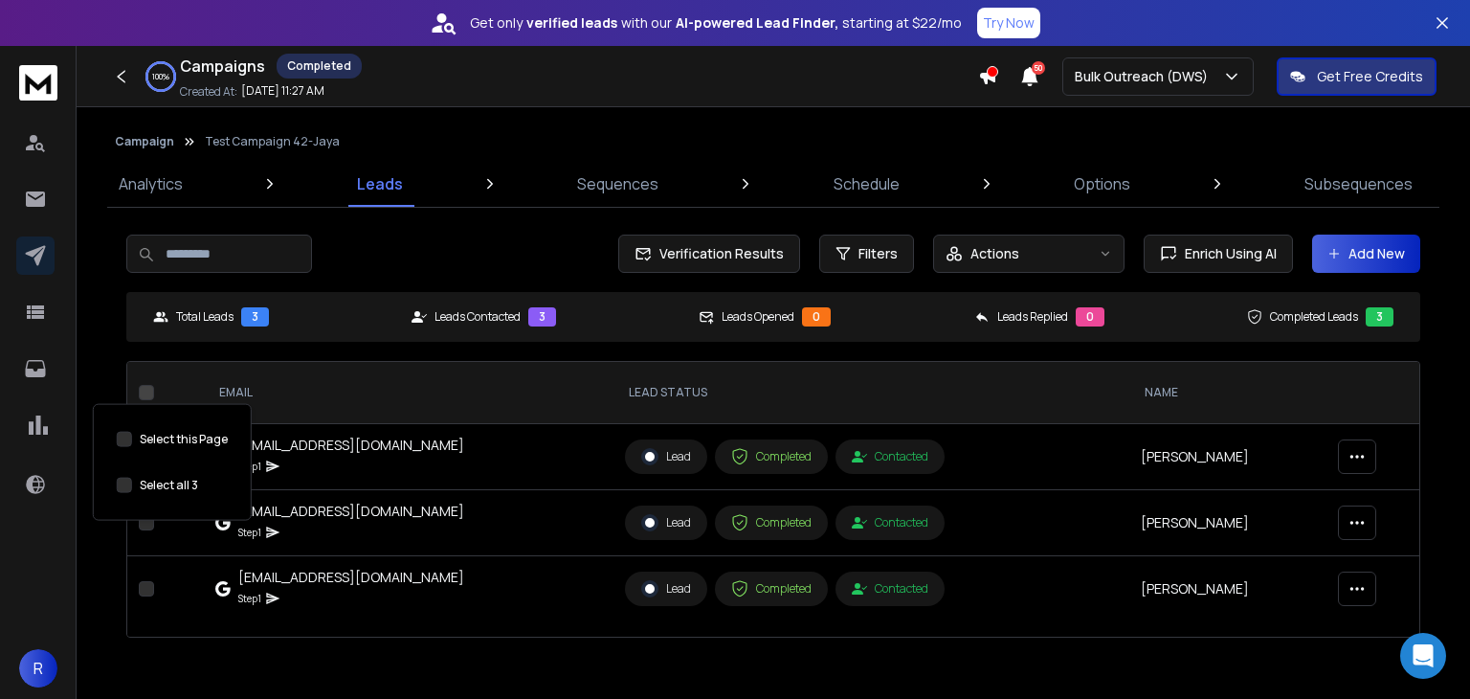
click at [142, 389] on button "Select this Page" at bounding box center [146, 392] width 15 height 15
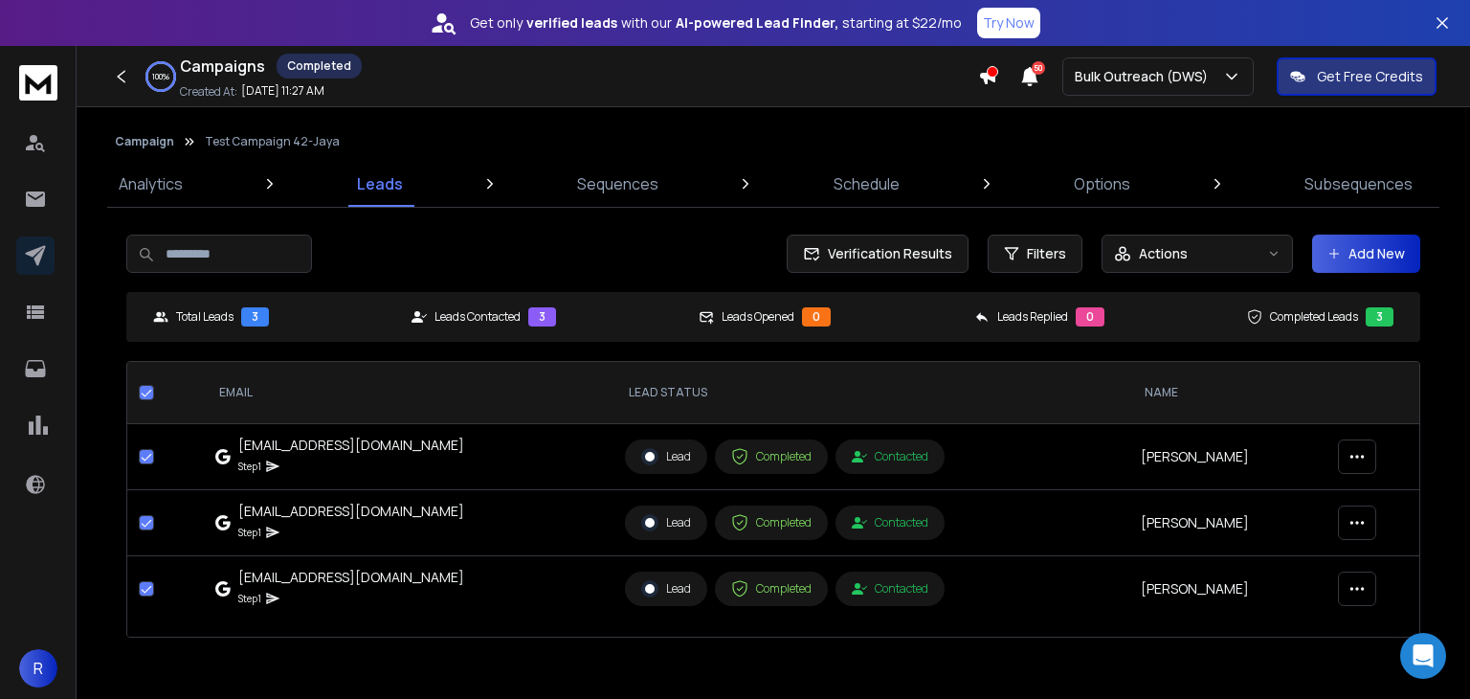
click at [1351, 457] on icon "button" at bounding box center [1356, 456] width 17 height 17
click at [1305, 504] on p "Delete Lead" at bounding box center [1322, 496] width 78 height 19
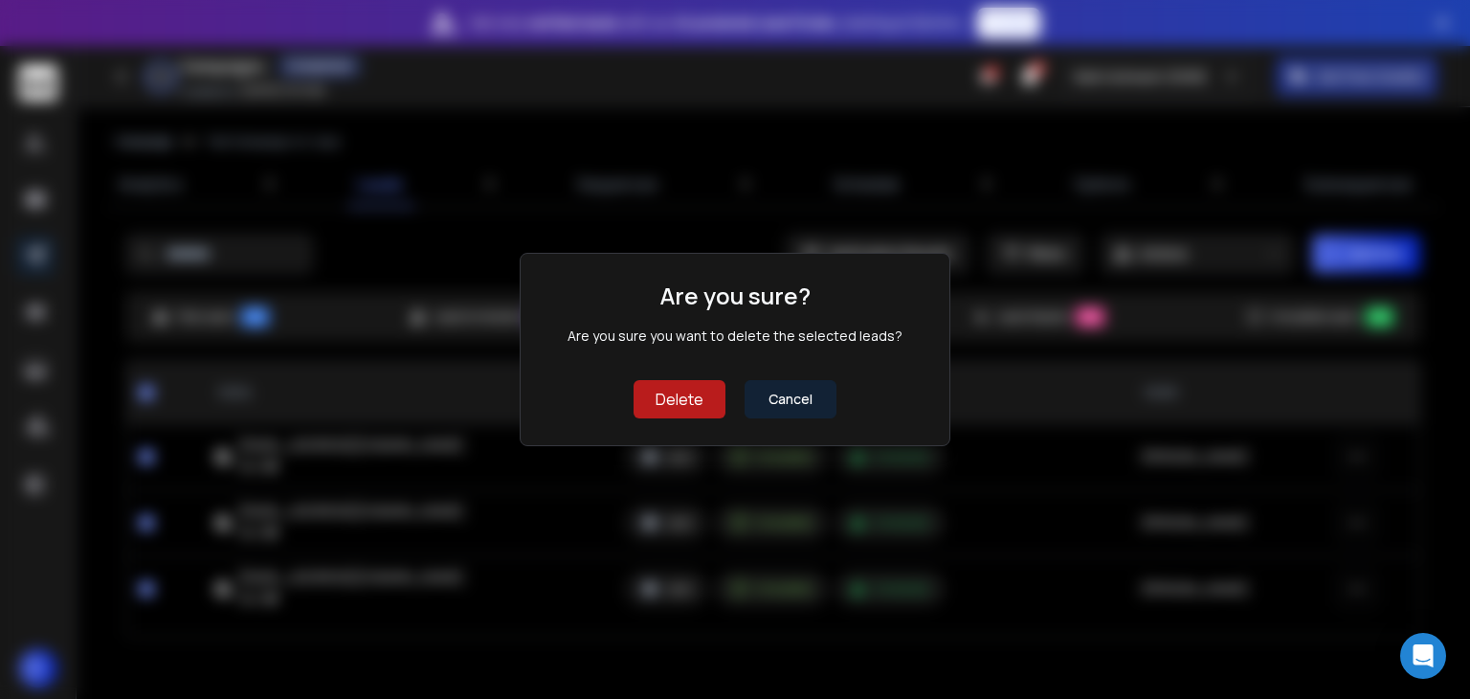
click at [661, 407] on button "Delete" at bounding box center [679, 399] width 92 height 38
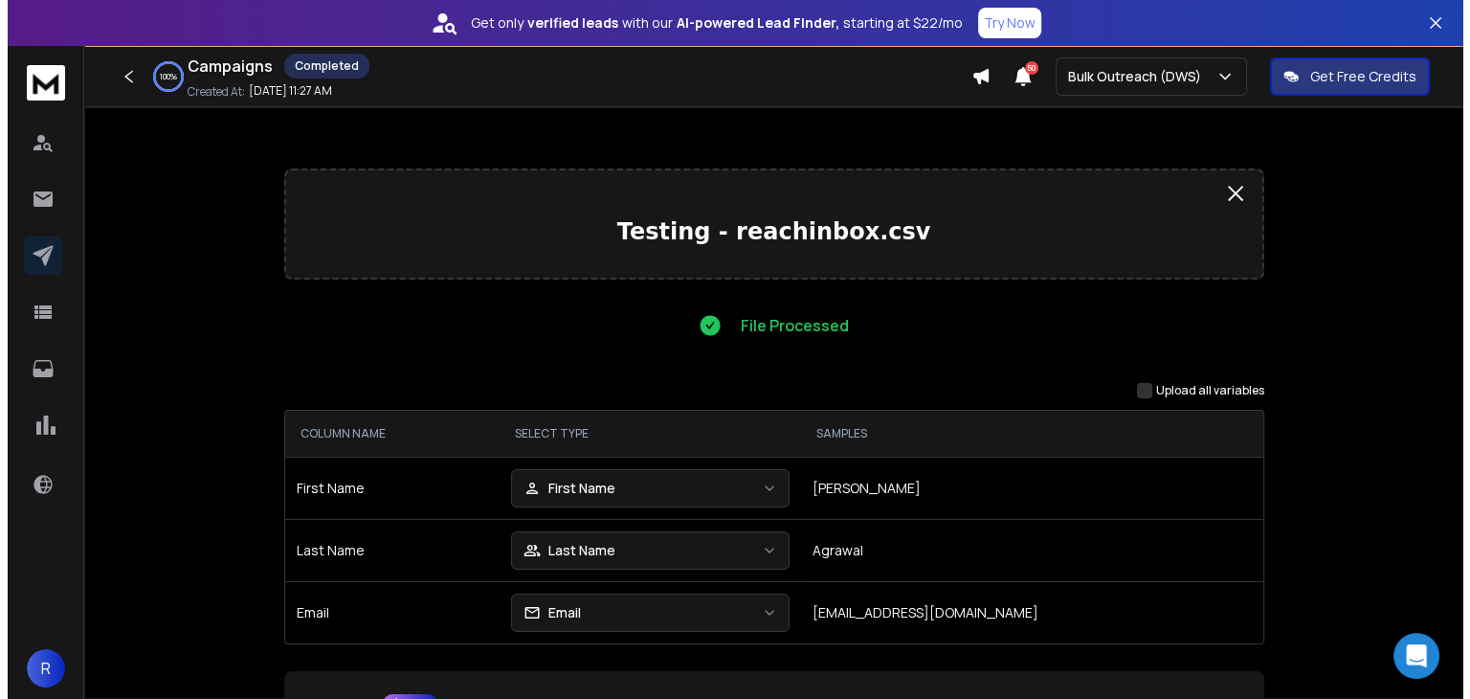
scroll to position [233, 0]
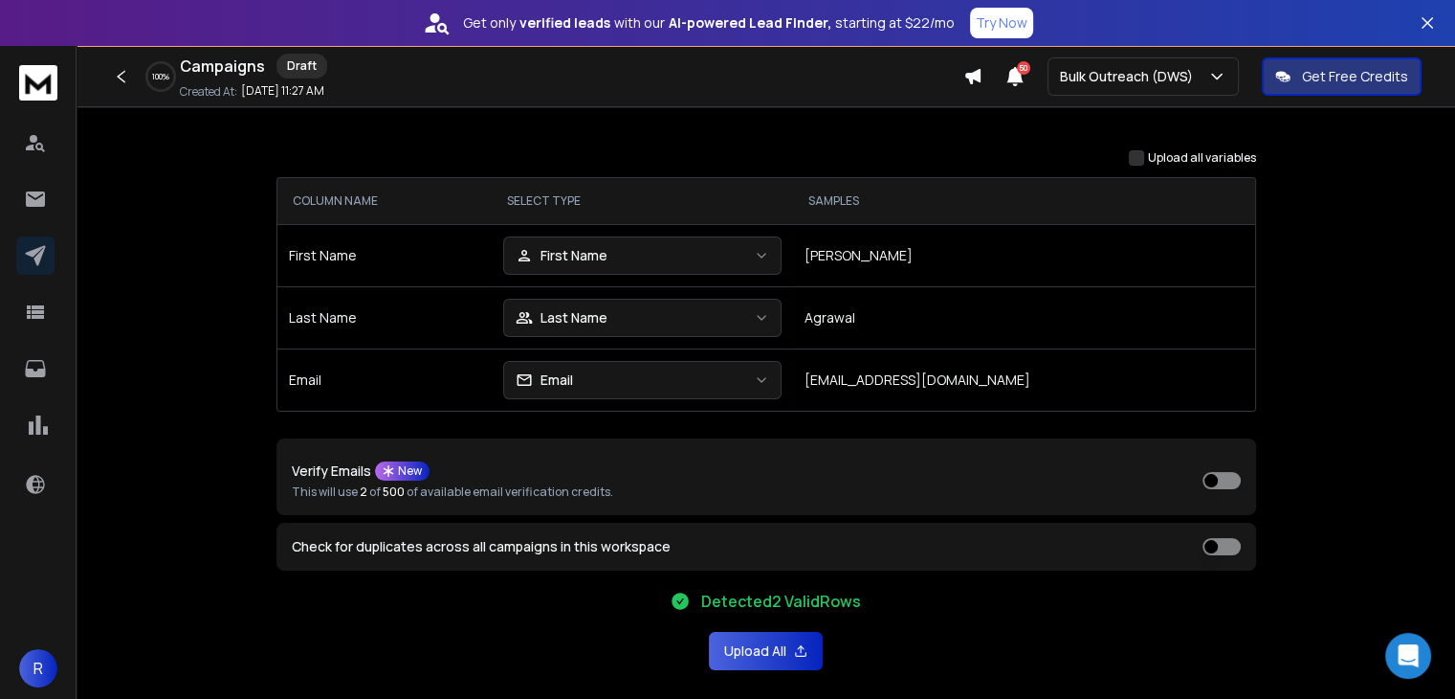
click at [763, 655] on button "Upload All" at bounding box center [766, 651] width 114 height 38
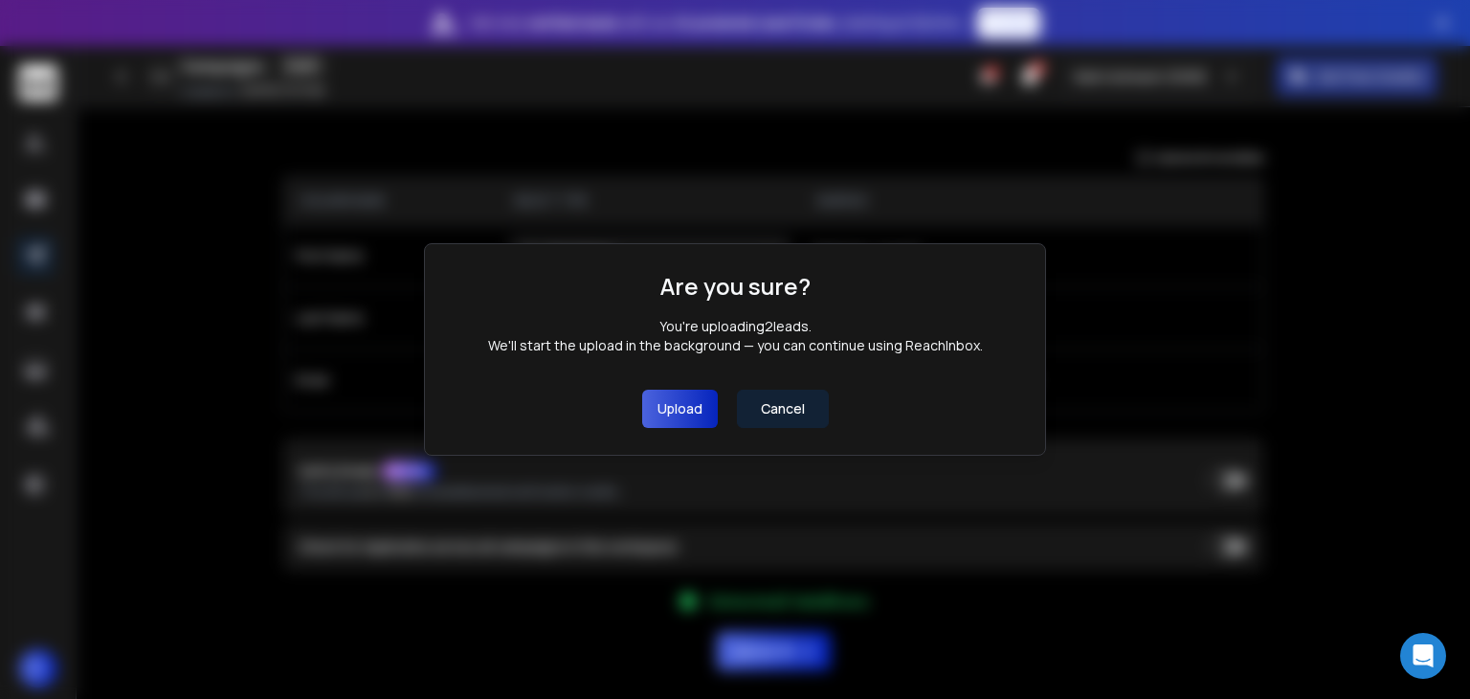
click at [679, 410] on button "Upload" at bounding box center [680, 408] width 76 height 38
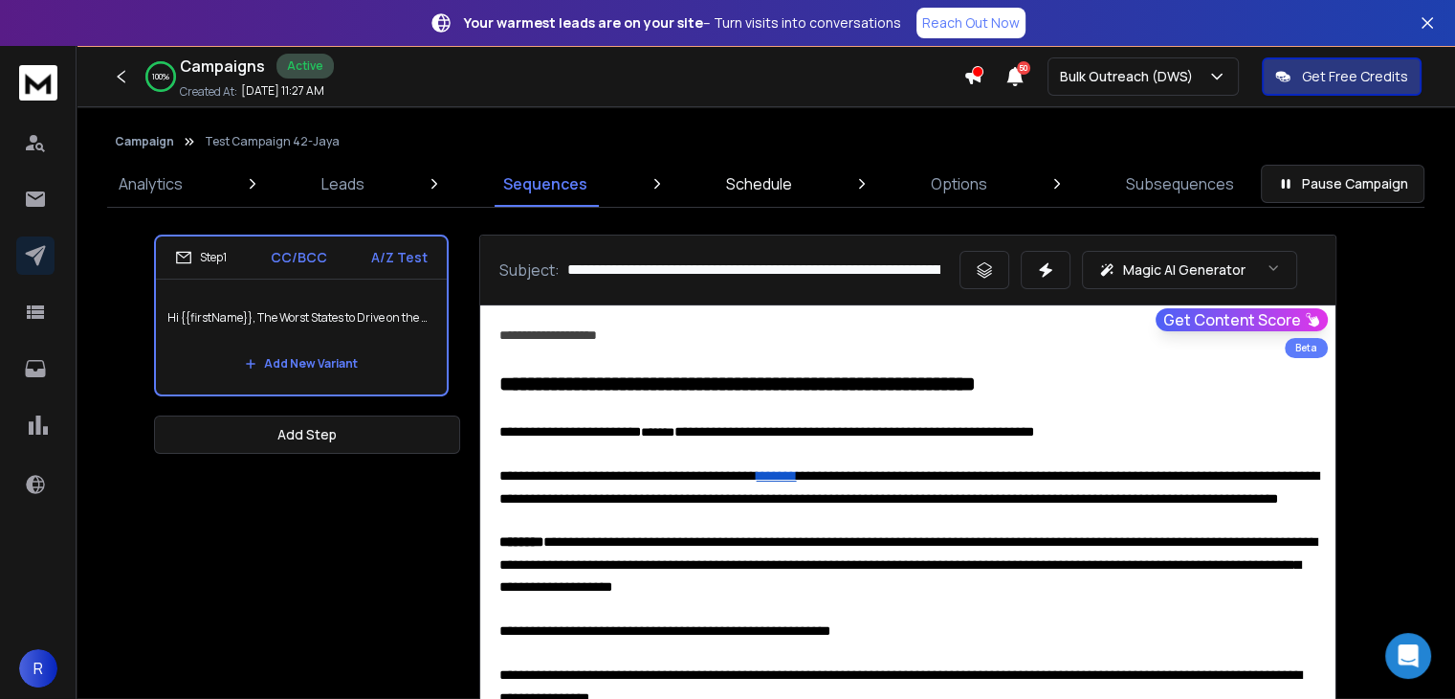
click at [765, 184] on p "Schedule" at bounding box center [759, 183] width 66 height 23
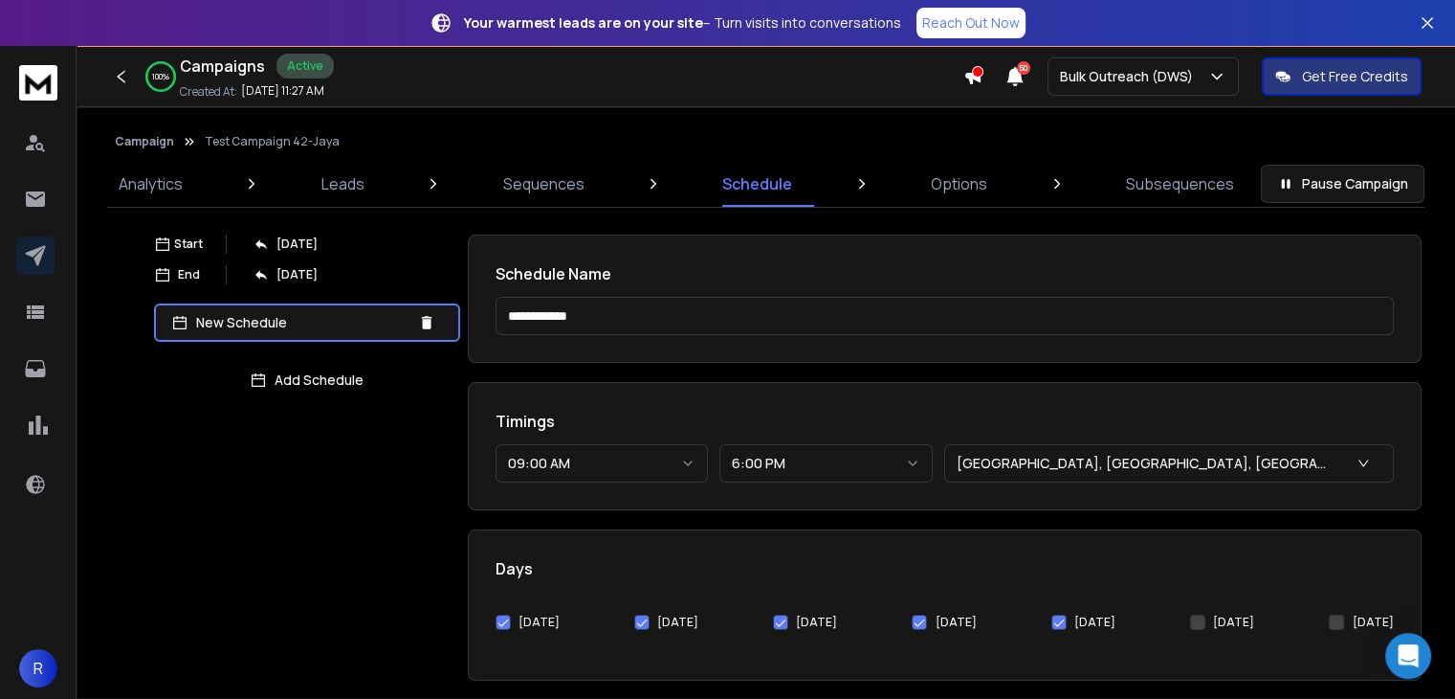
scroll to position [65, 0]
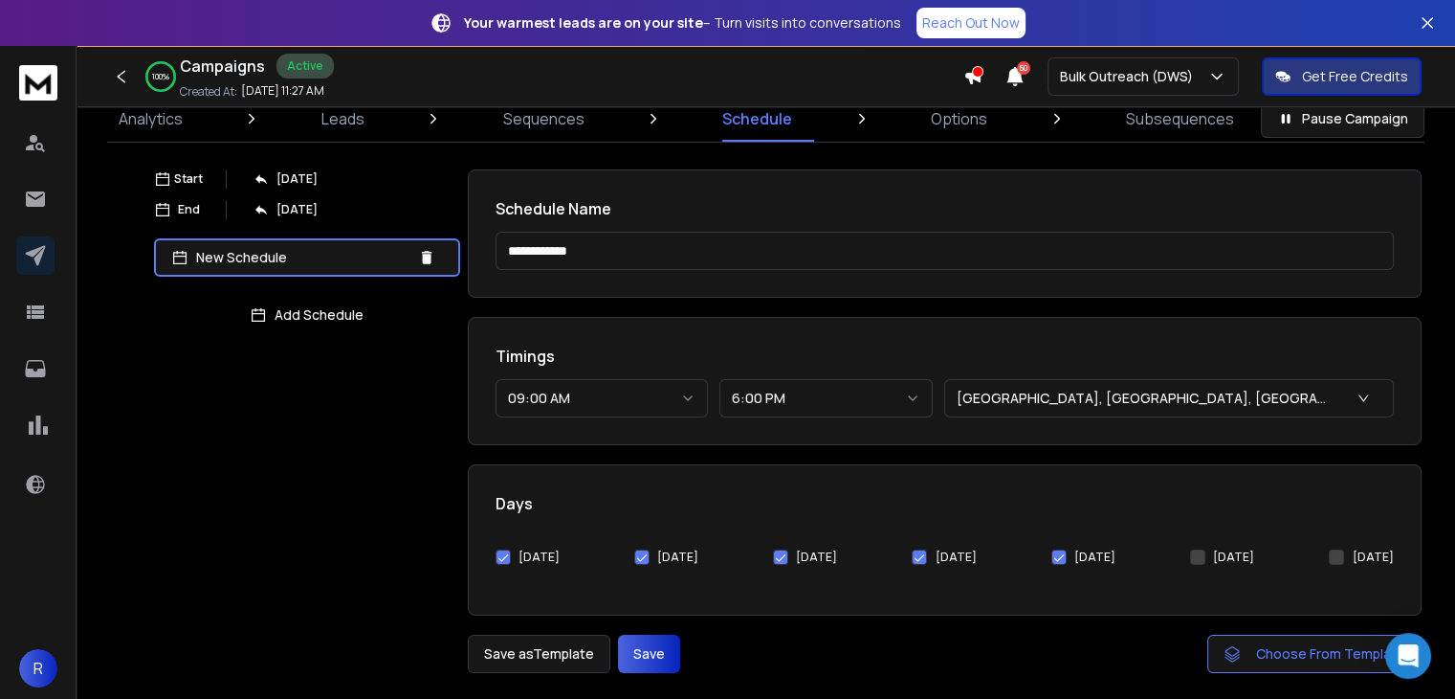
click at [1190, 549] on div "[DATE]" at bounding box center [1222, 556] width 64 height 15
click at [1190, 554] on button "[DATE]" at bounding box center [1197, 556] width 15 height 15
click at [1329, 558] on div "[DATE]" at bounding box center [1361, 556] width 64 height 15
click at [1329, 558] on button "[DATE]" at bounding box center [1336, 556] width 15 height 15
click at [637, 649] on button "Save" at bounding box center [649, 653] width 62 height 38
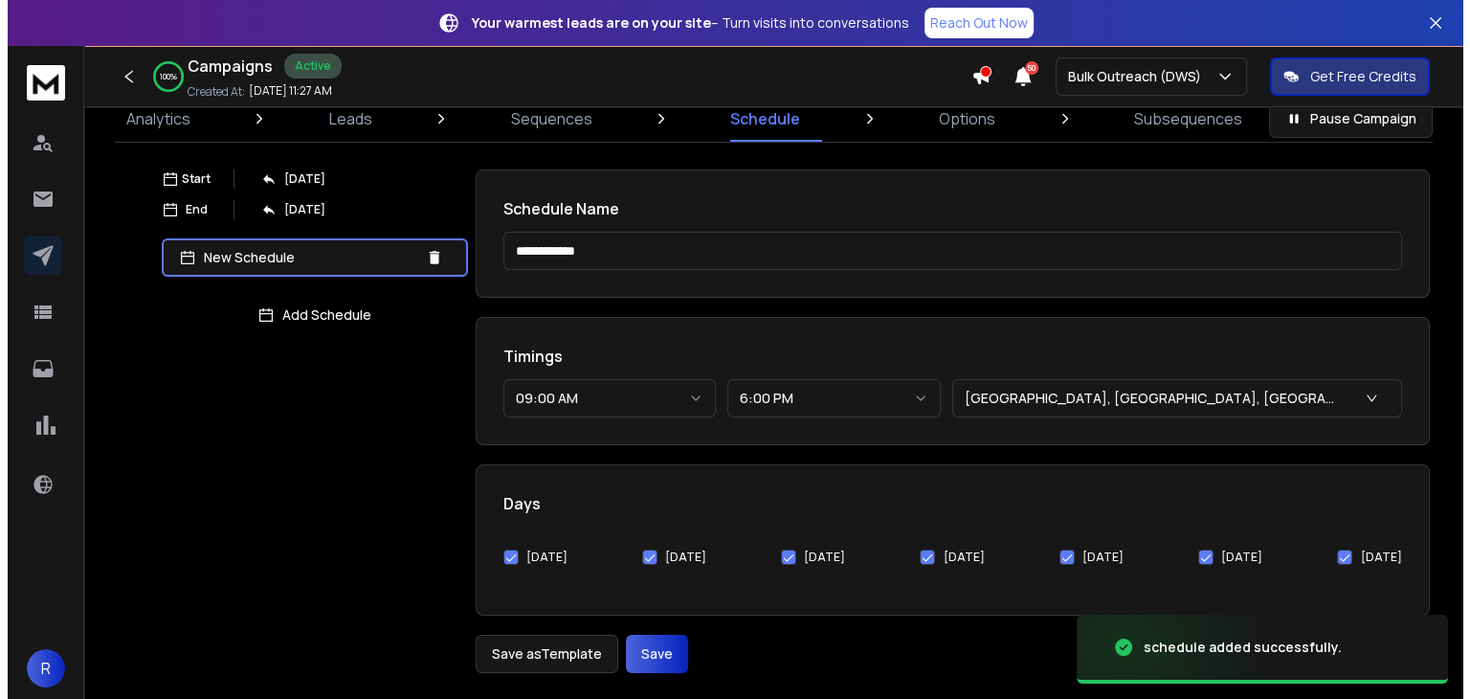
scroll to position [0, 0]
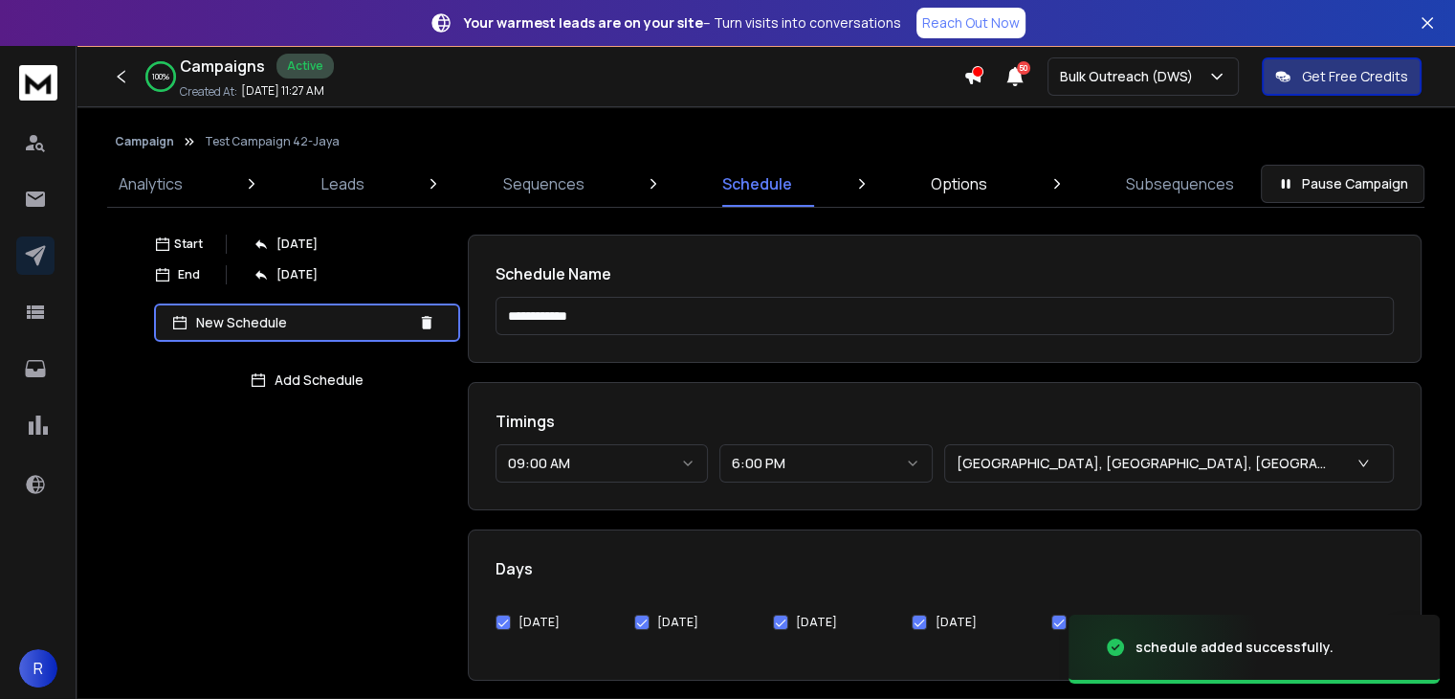
click at [932, 183] on link "Options" at bounding box center [959, 184] width 79 height 46
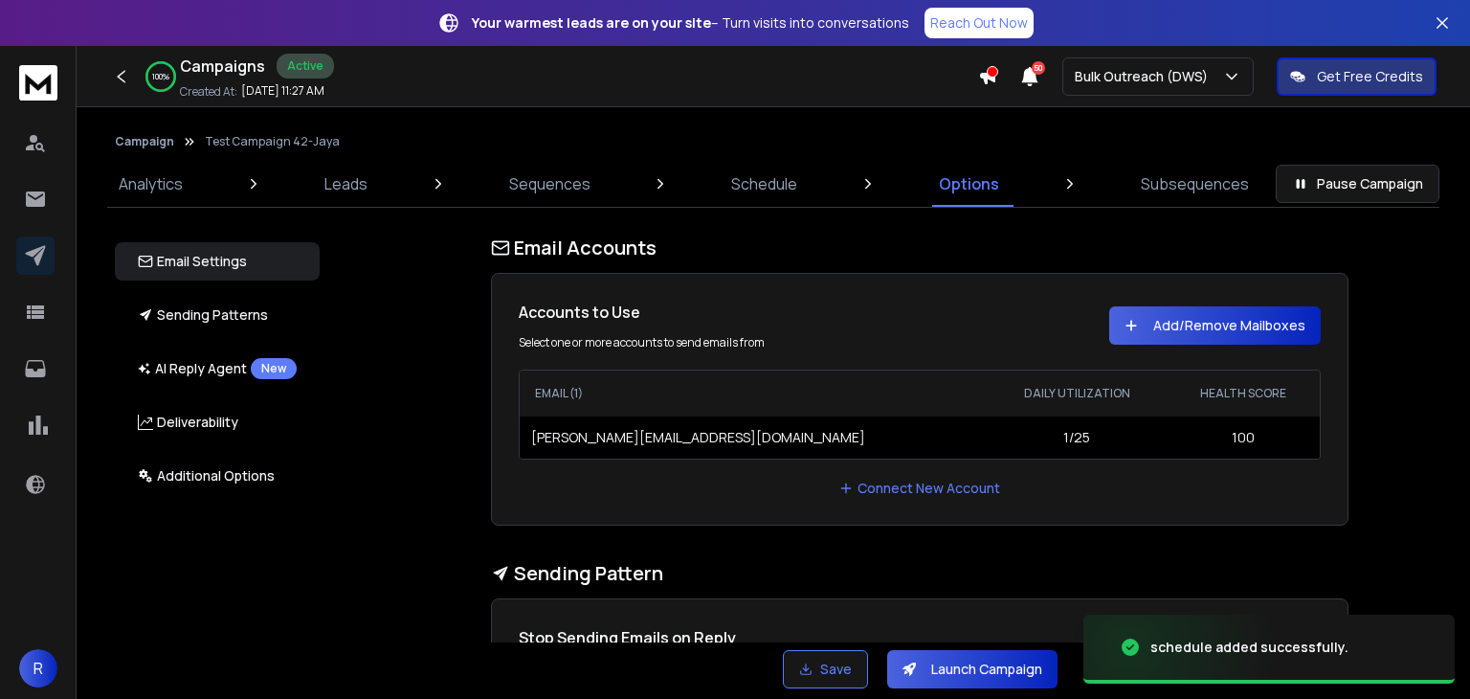
scroll to position [96, 0]
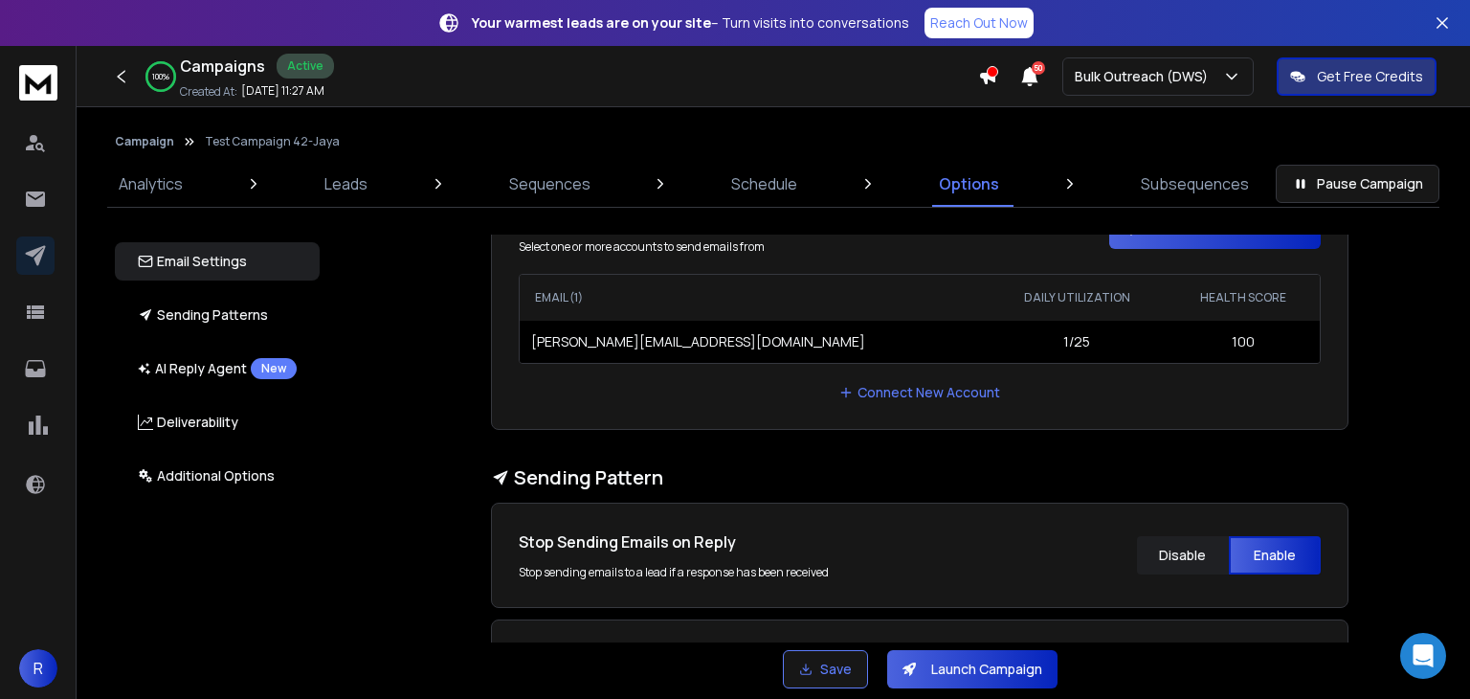
click at [1023, 662] on button "Launch Campaign" at bounding box center [972, 669] width 170 height 38
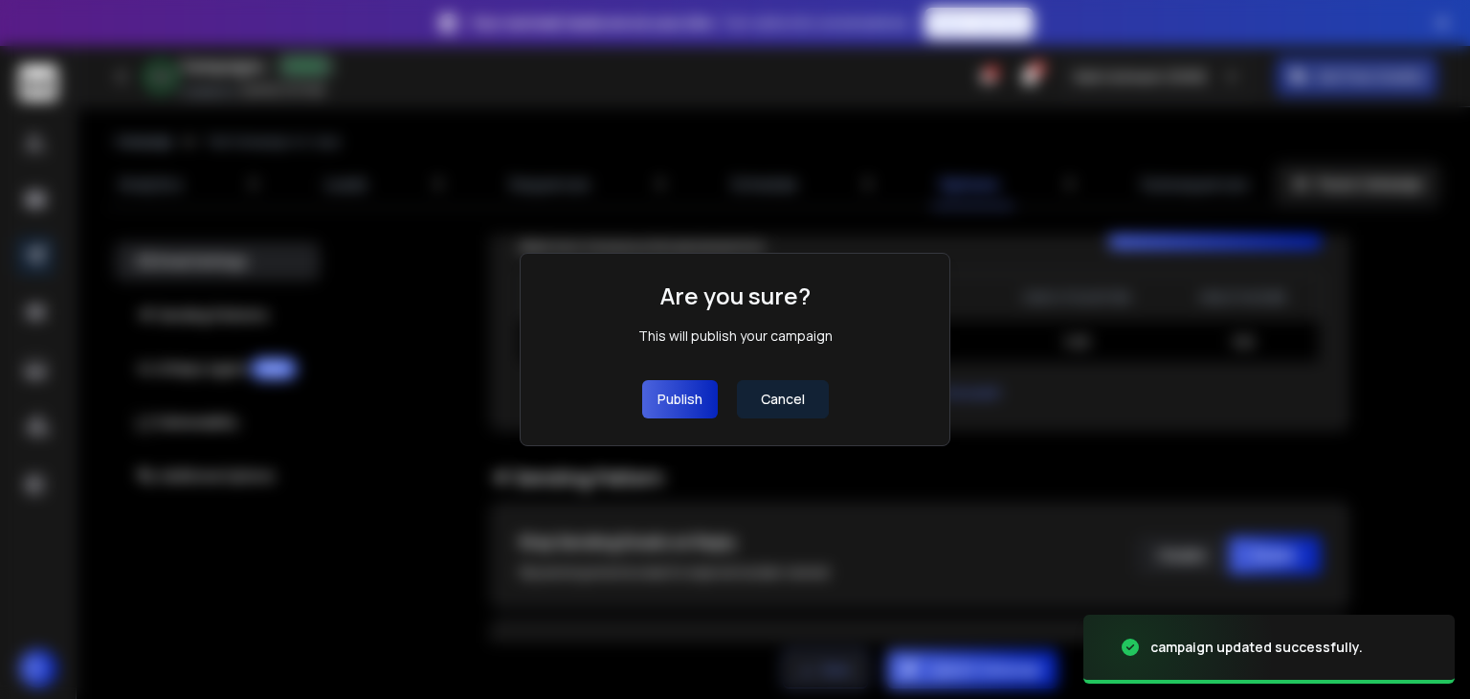
click at [693, 401] on button "Publish" at bounding box center [680, 399] width 76 height 38
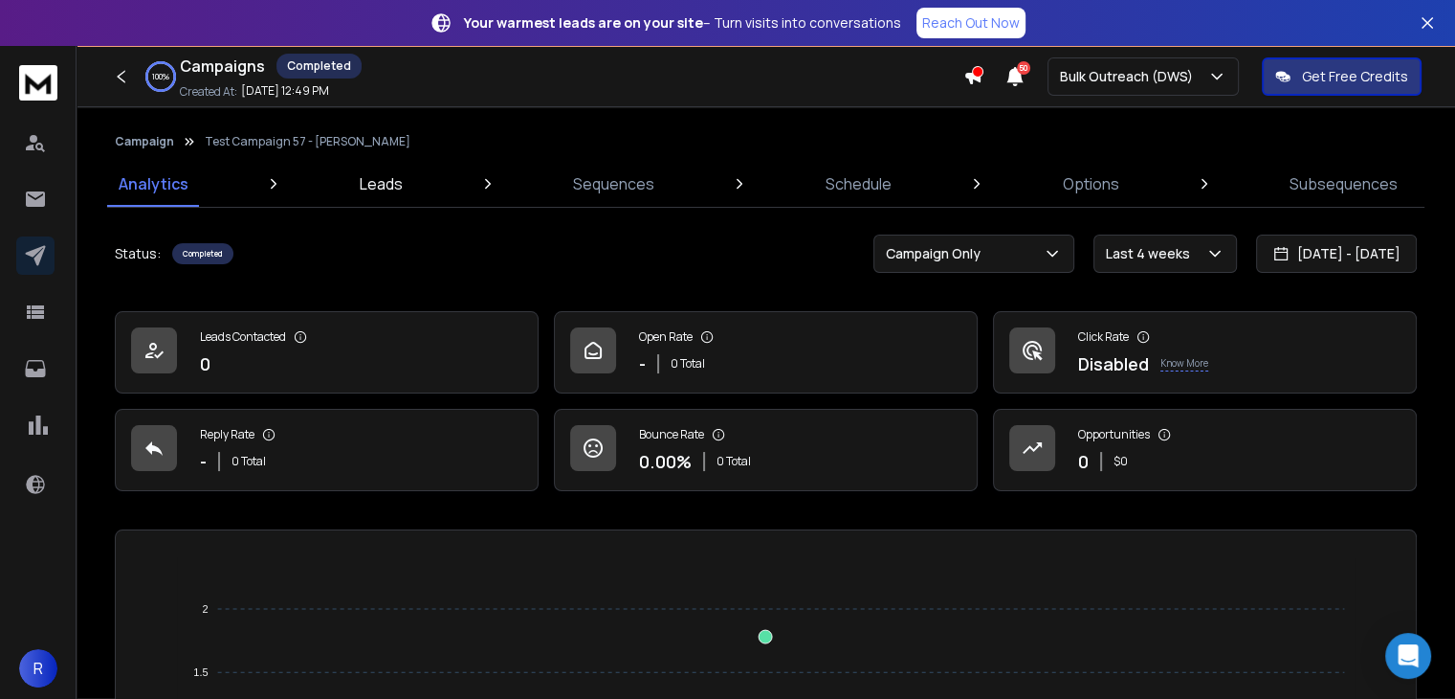
click at [403, 185] on link "Leads" at bounding box center [381, 184] width 66 height 46
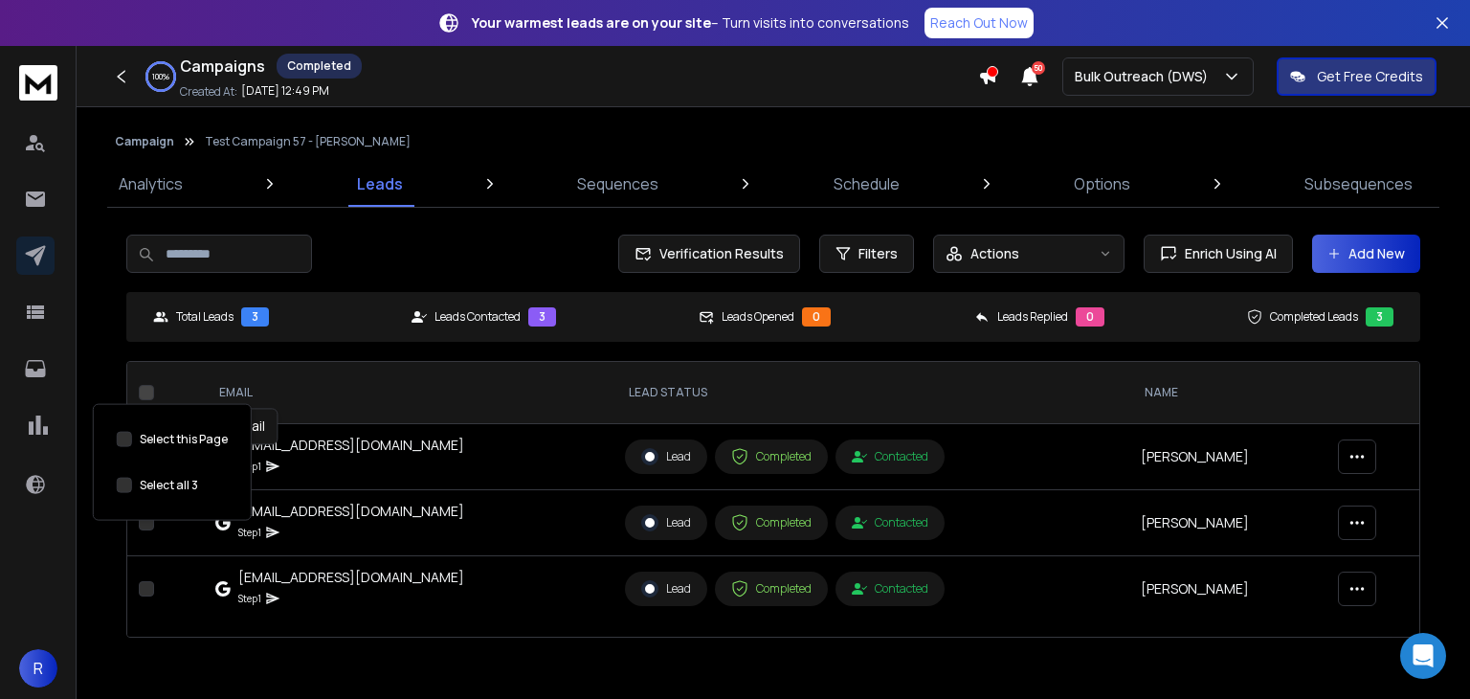
click at [141, 380] on th at bounding box center [165, 393] width 77 height 62
click at [145, 395] on button "Select this Page" at bounding box center [146, 392] width 15 height 15
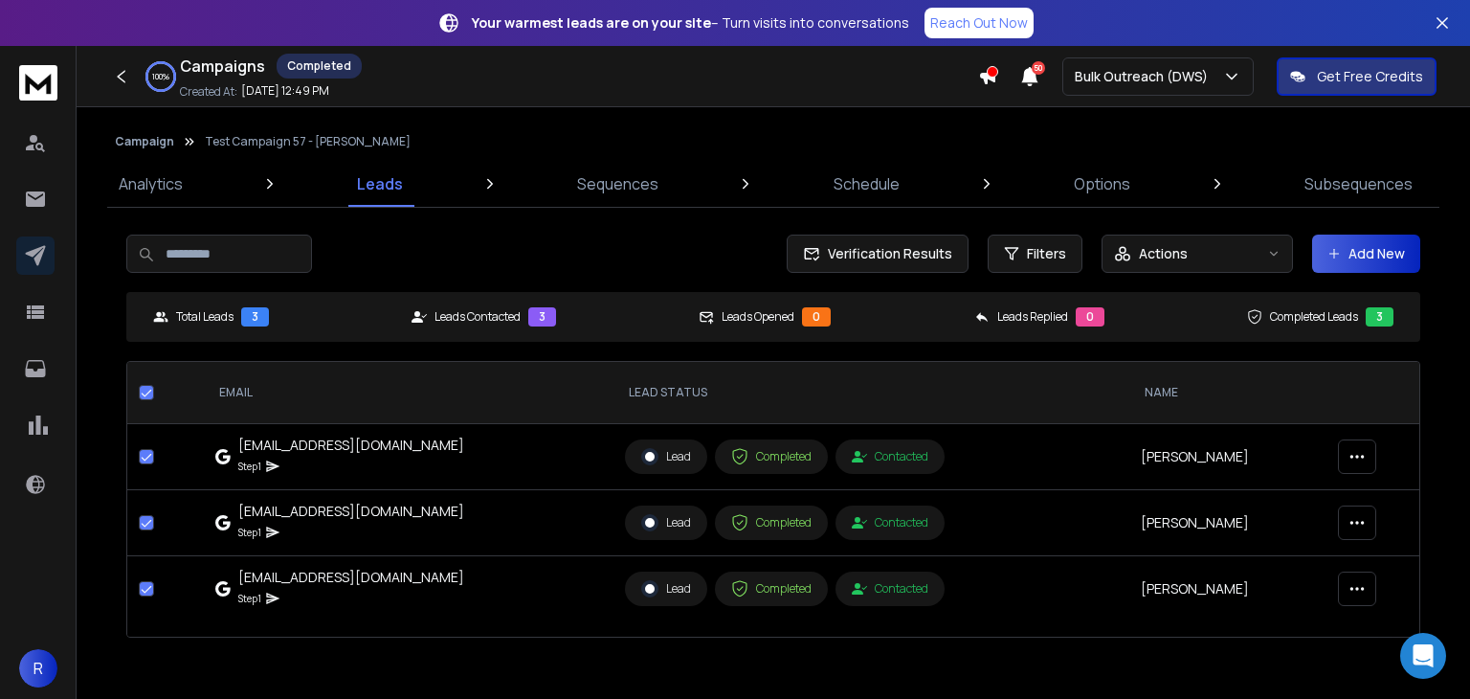
click at [1358, 463] on icon "button" at bounding box center [1356, 456] width 17 height 17
click at [1290, 487] on p "Delete Lead" at bounding box center [1322, 496] width 78 height 19
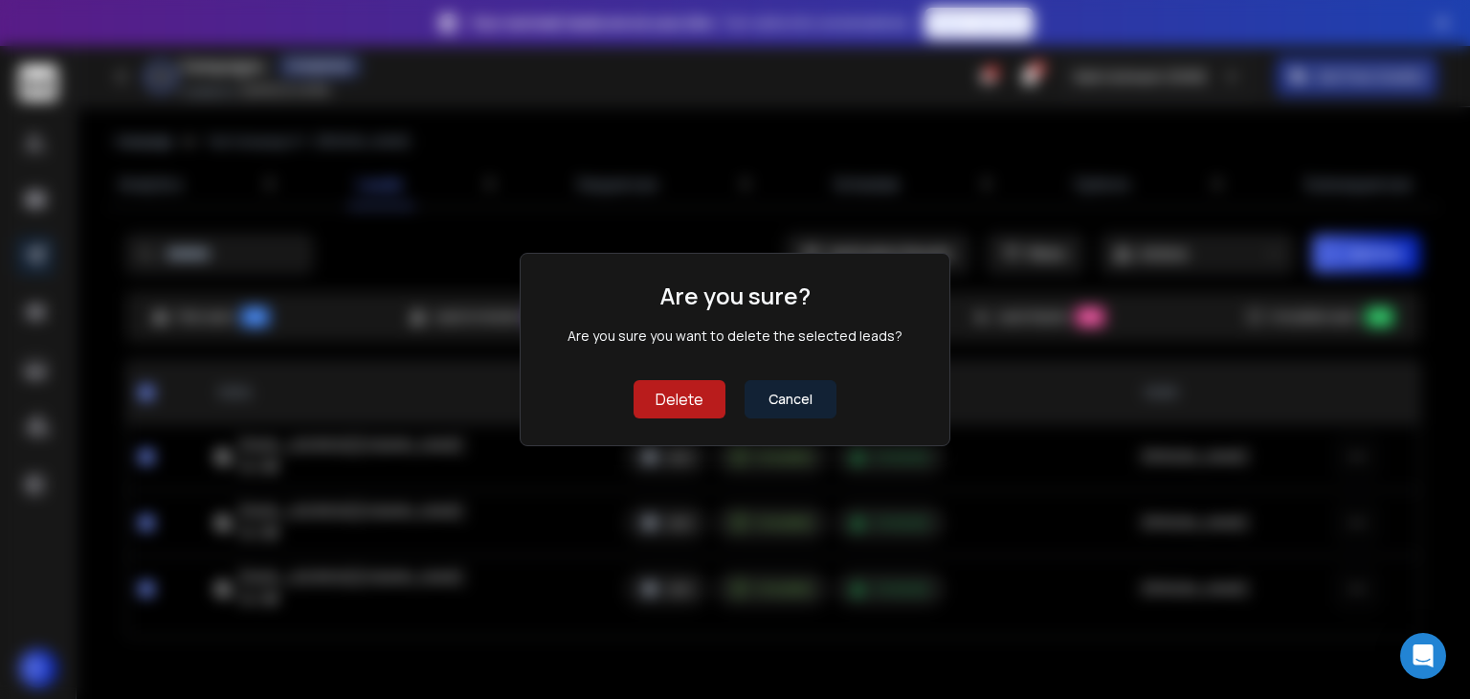
click at [678, 403] on button "Delete" at bounding box center [679, 399] width 92 height 38
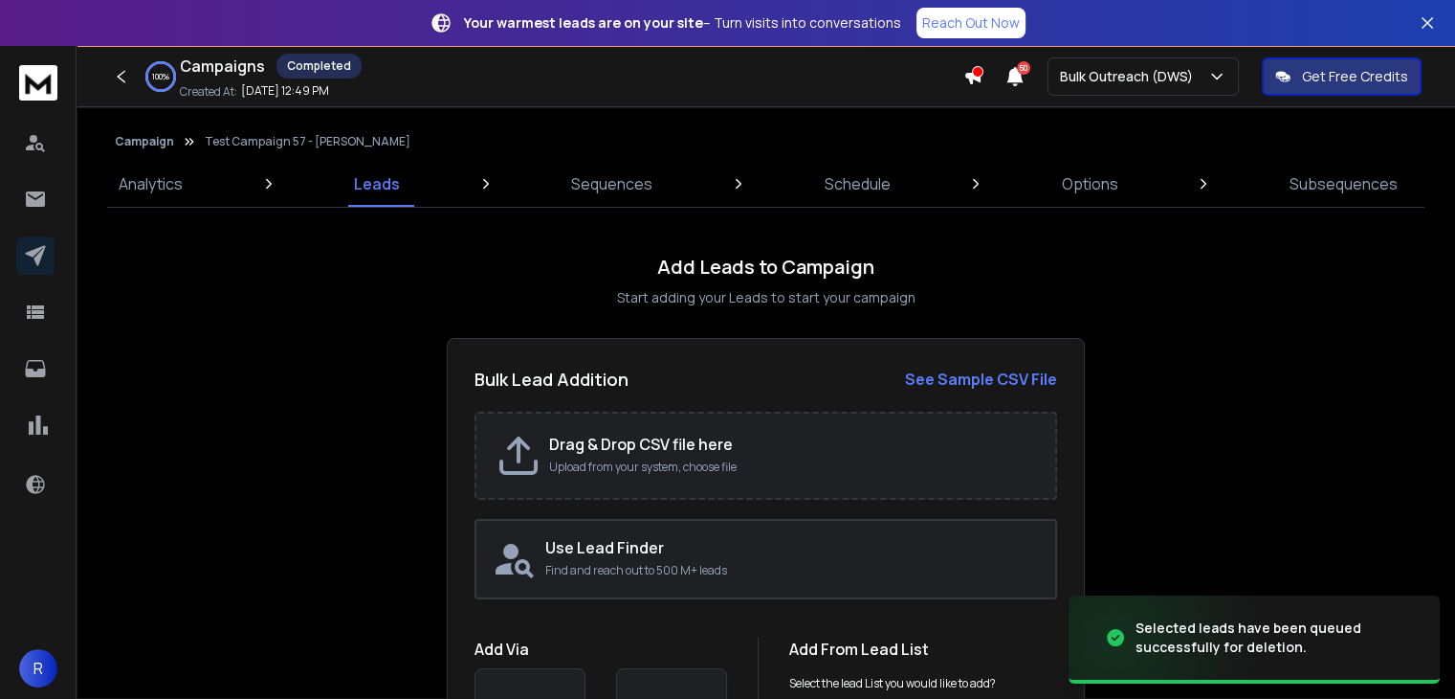
click at [753, 464] on p "Upload from your system, choose file" at bounding box center [792, 466] width 487 height 15
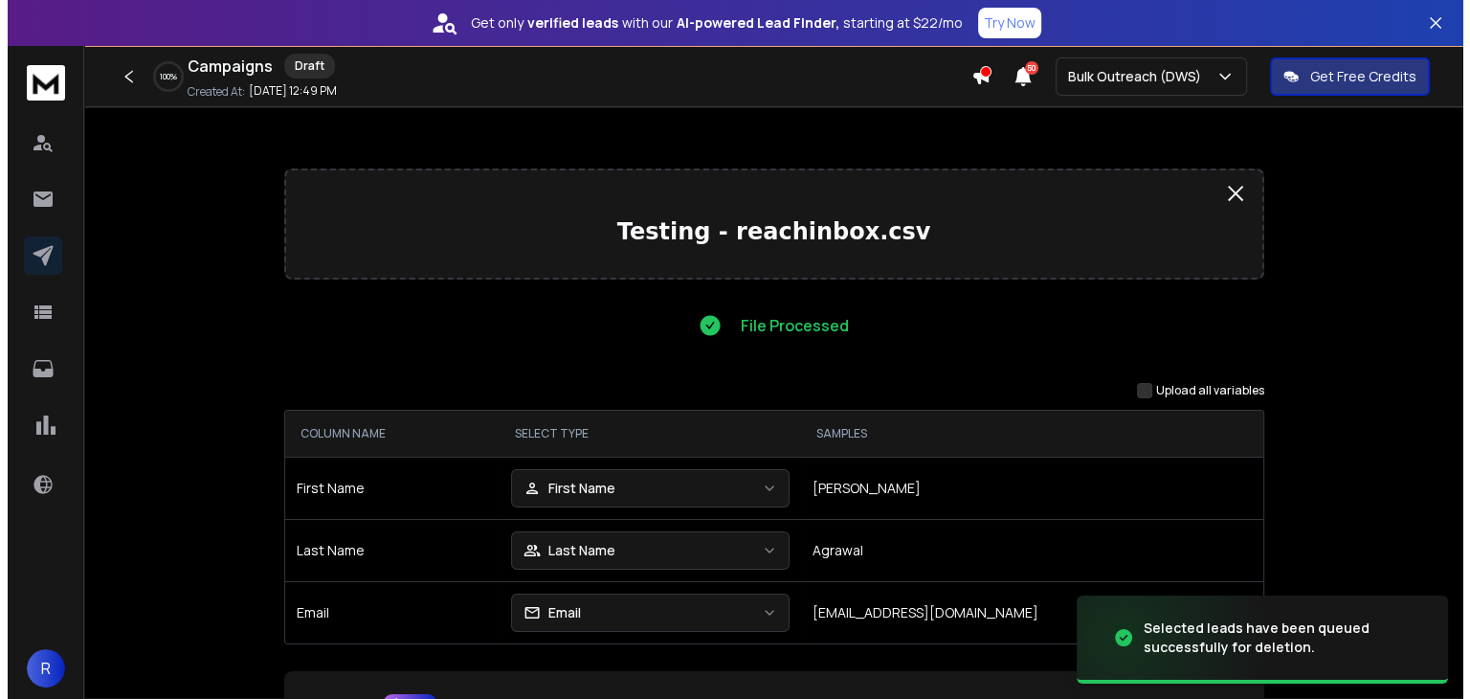
scroll to position [233, 0]
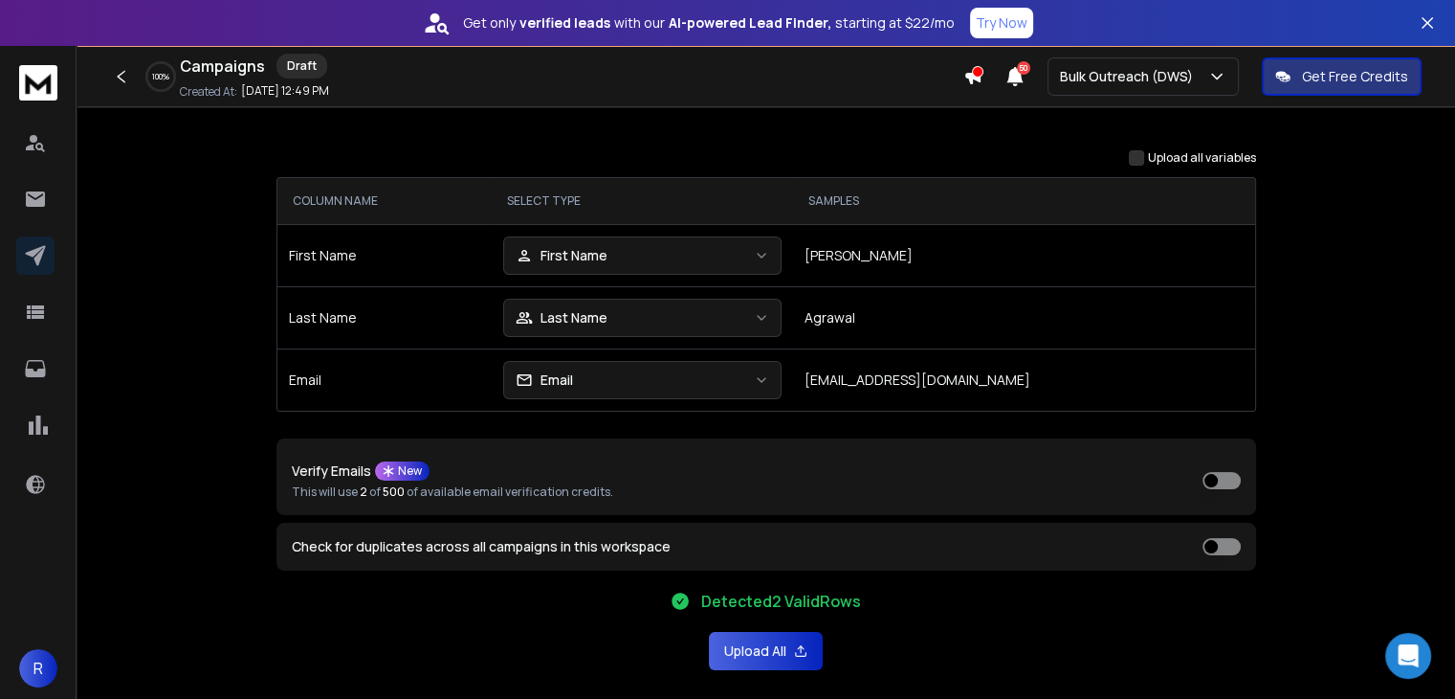
click at [765, 648] on button "Upload All" at bounding box center [766, 651] width 114 height 38
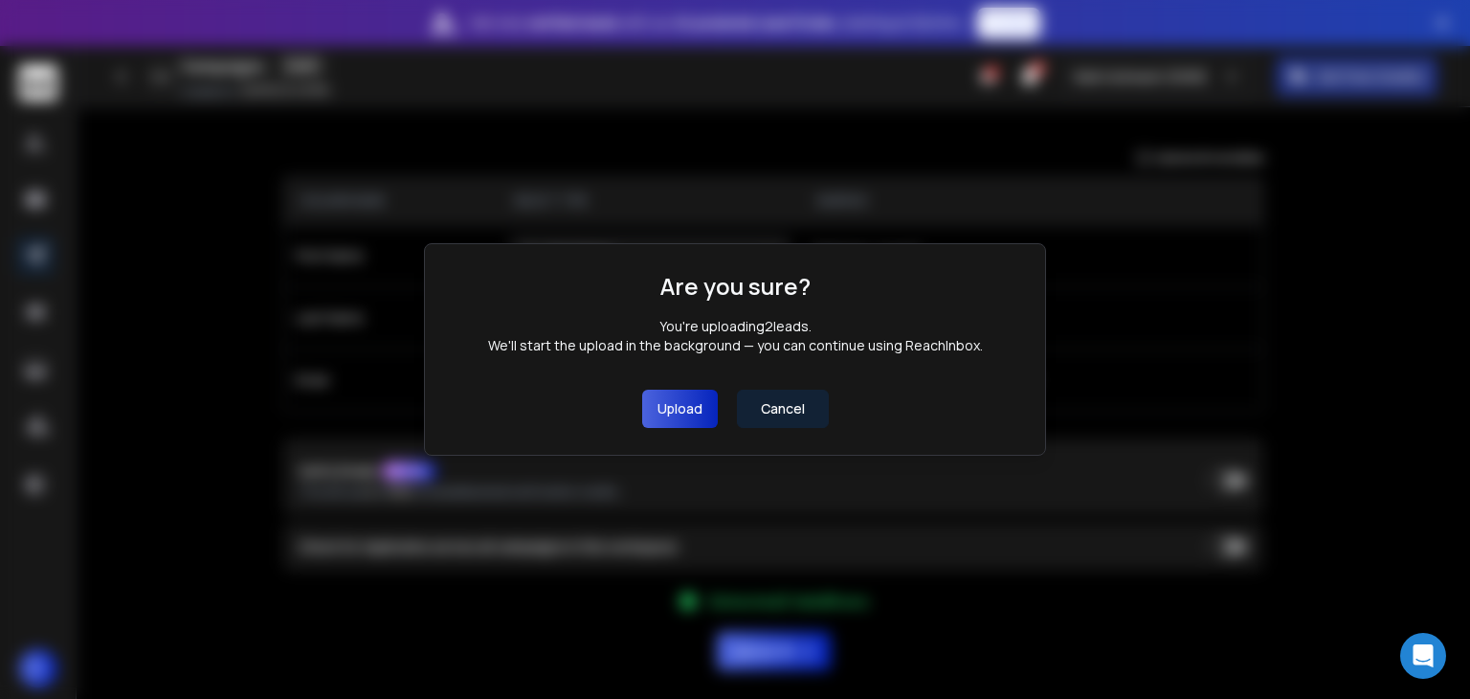
click at [669, 414] on button "Upload" at bounding box center [680, 408] width 76 height 38
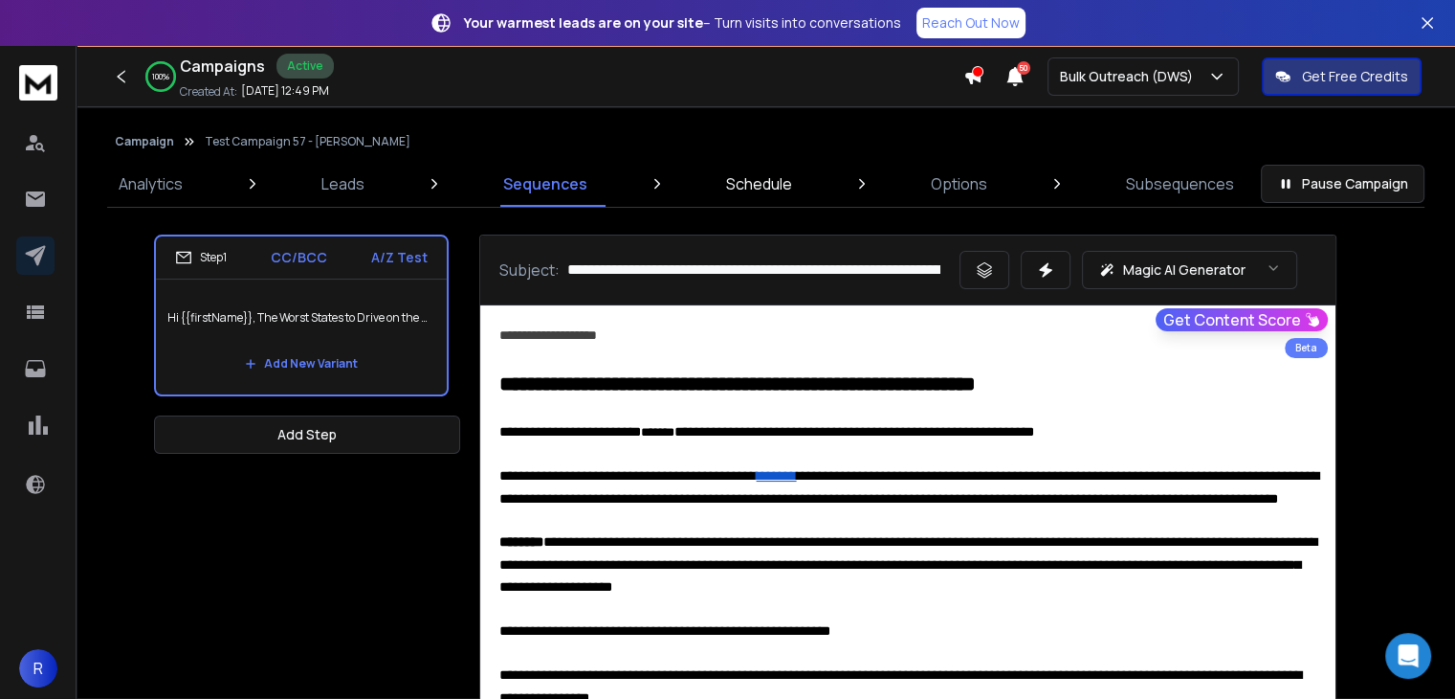
drag, startPoint x: 754, startPoint y: 170, endPoint x: 753, endPoint y: 181, distance: 10.6
click at [754, 170] on link "Schedule" at bounding box center [759, 184] width 89 height 46
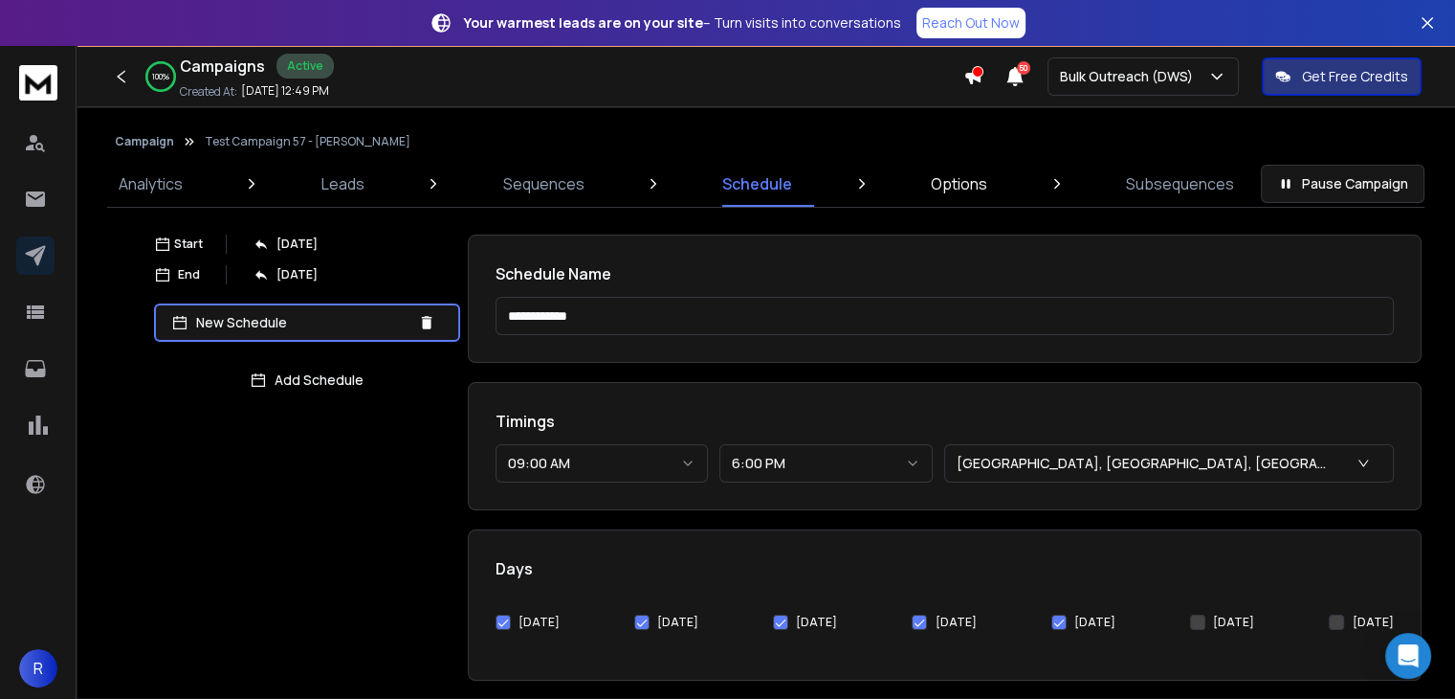
click at [965, 193] on p "Options" at bounding box center [959, 183] width 56 height 23
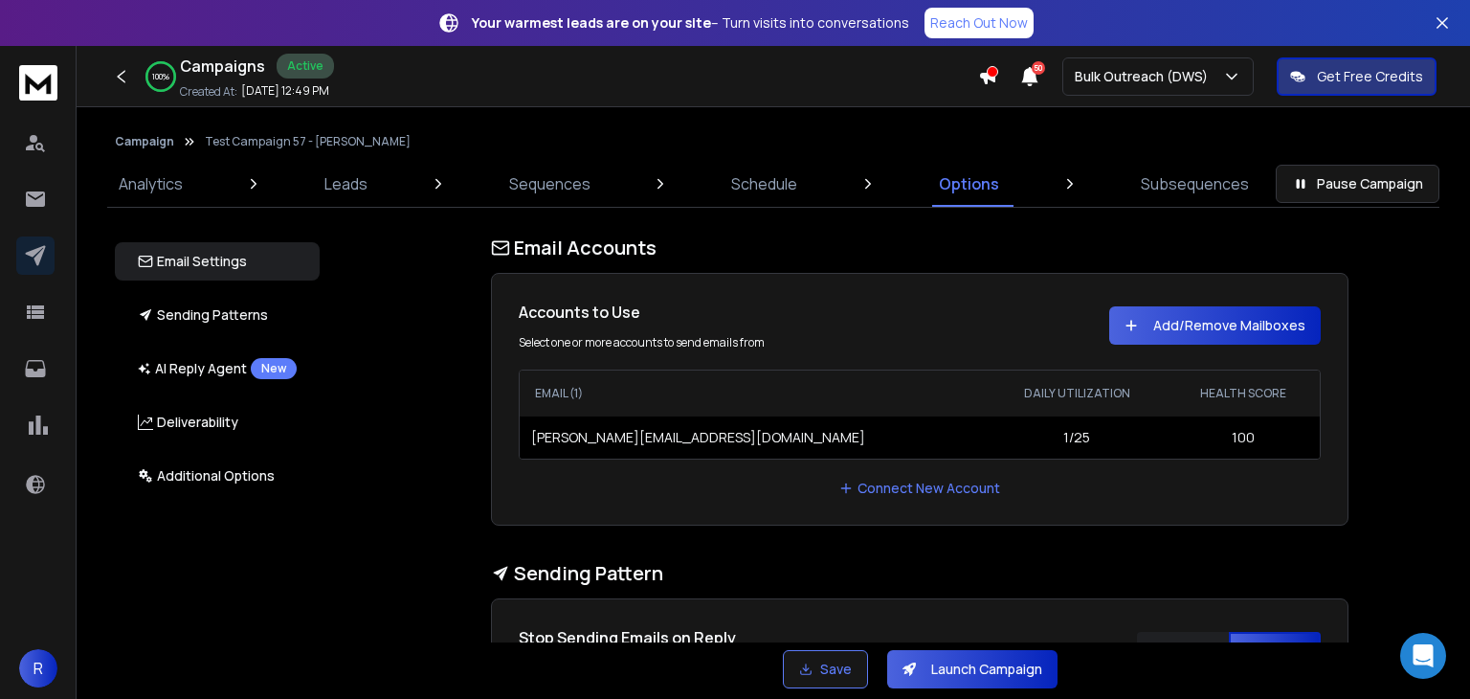
click at [943, 663] on button "Launch Campaign" at bounding box center [972, 669] width 170 height 38
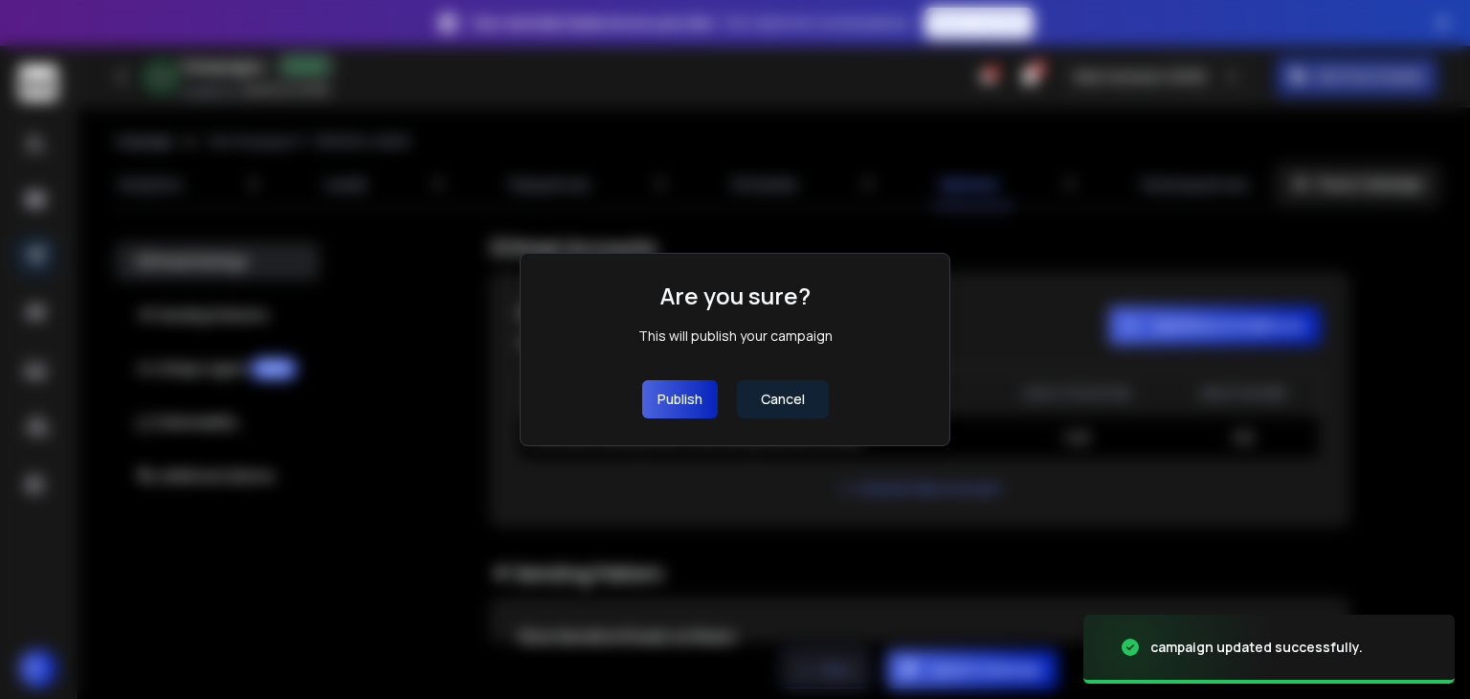
click at [691, 390] on button "Publish" at bounding box center [680, 399] width 76 height 38
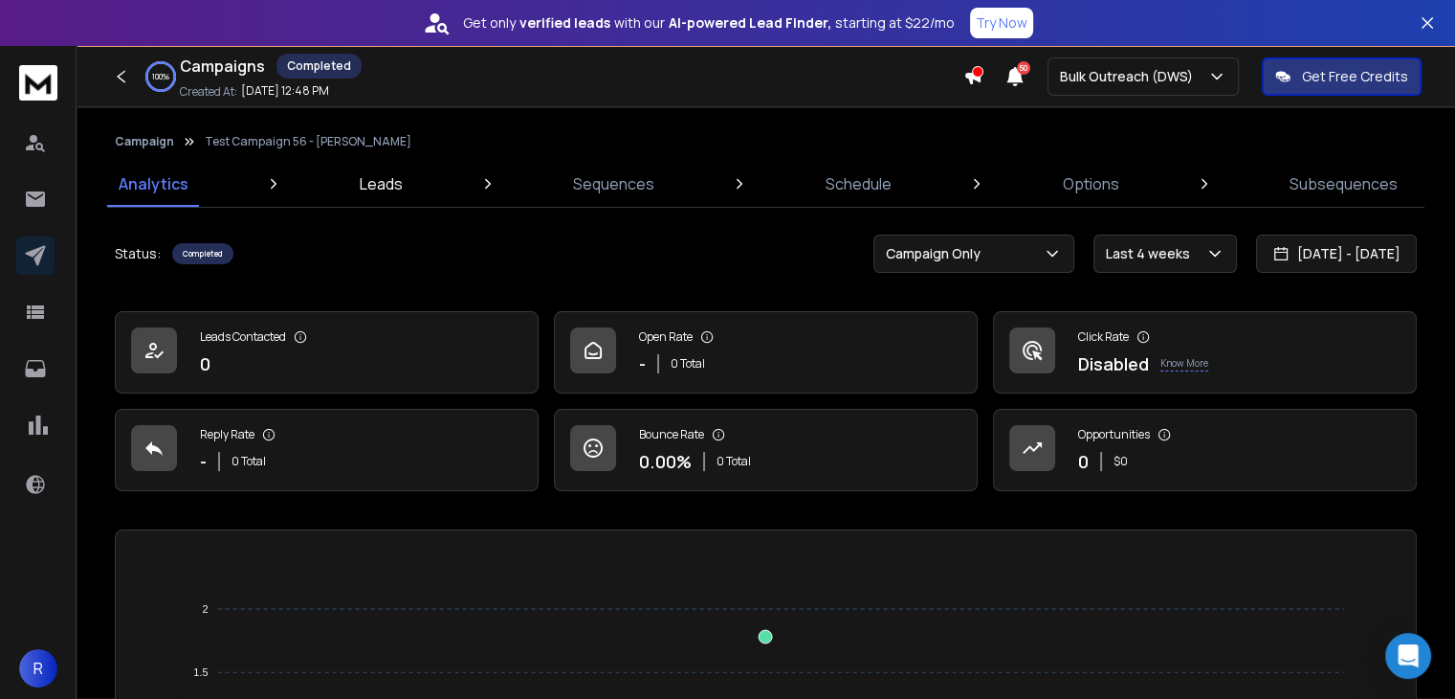
click at [387, 181] on p "Leads" at bounding box center [381, 183] width 43 height 23
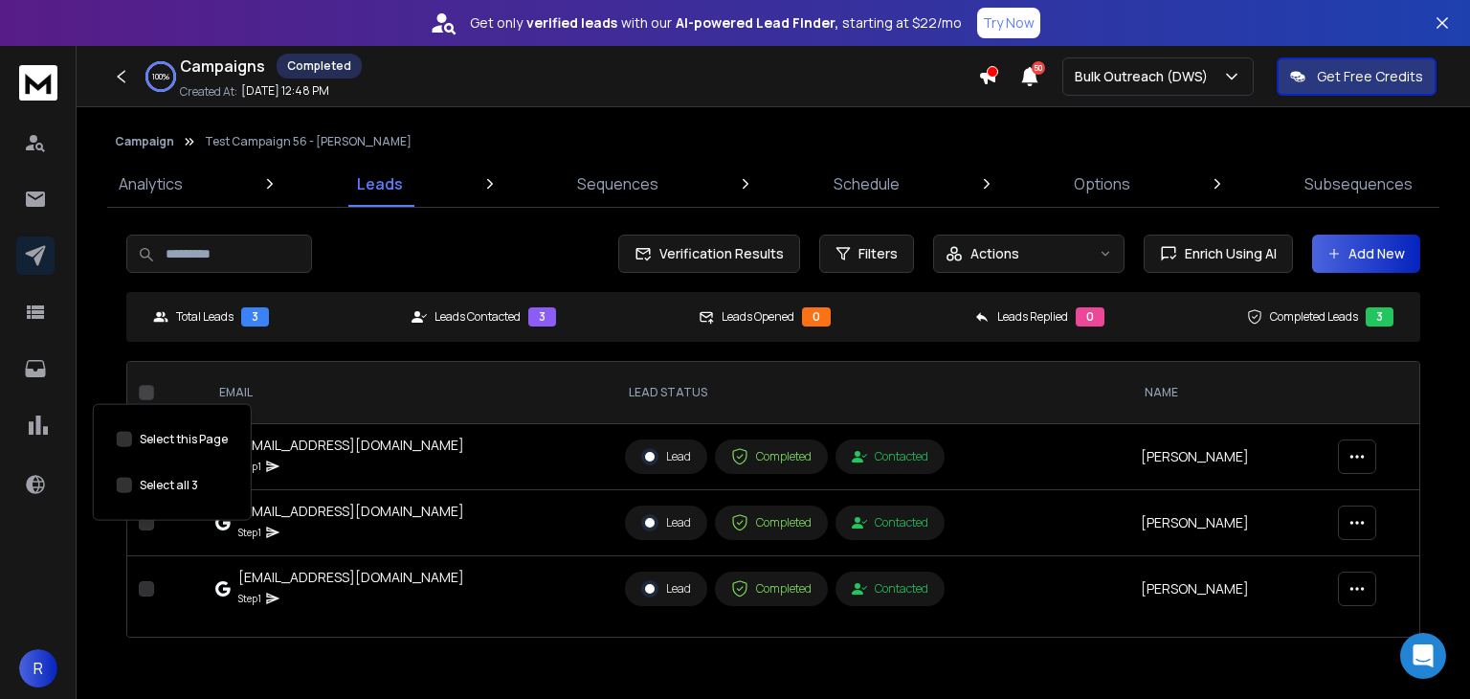
click at [136, 386] on th at bounding box center [165, 393] width 77 height 62
click at [138, 394] on th at bounding box center [165, 393] width 77 height 62
click at [146, 394] on button "Select this Page" at bounding box center [146, 392] width 15 height 15
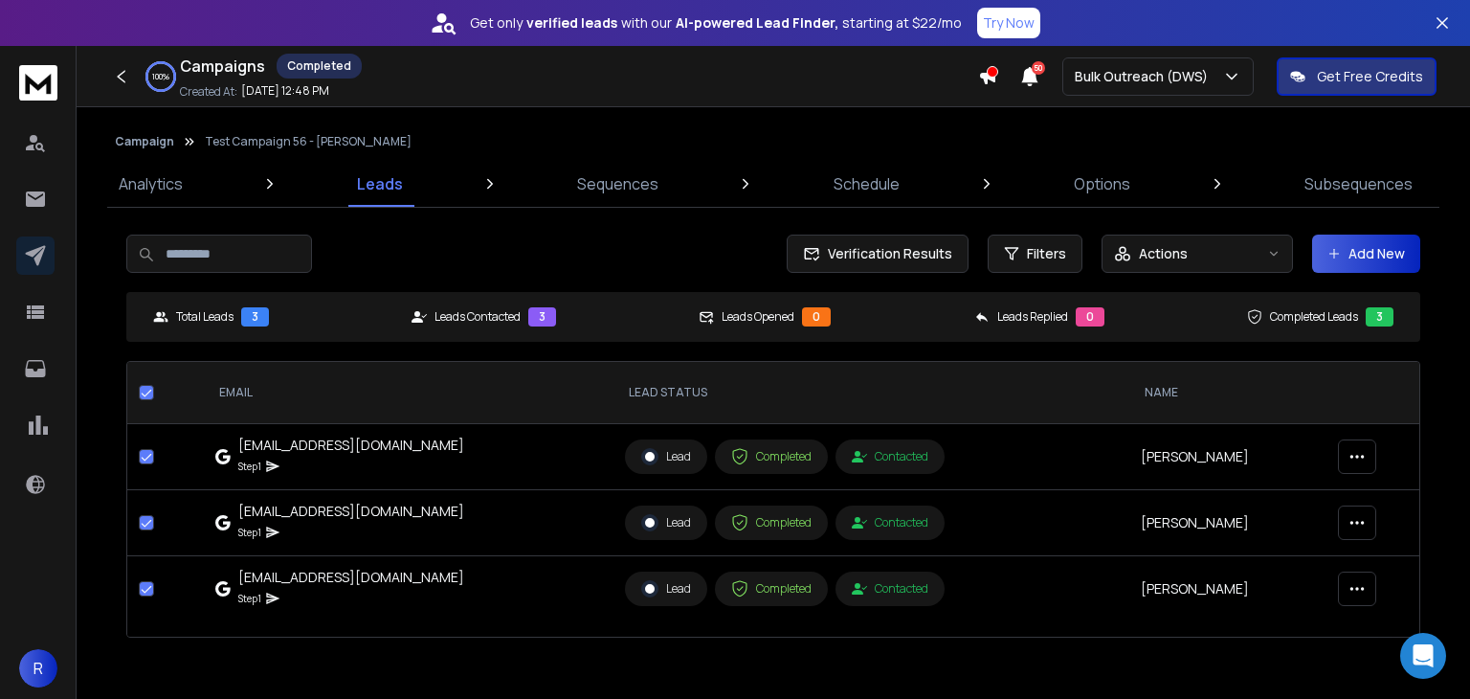
click at [1354, 452] on icon "button" at bounding box center [1356, 456] width 17 height 17
click at [1290, 503] on p "Delete Lead" at bounding box center [1322, 496] width 78 height 19
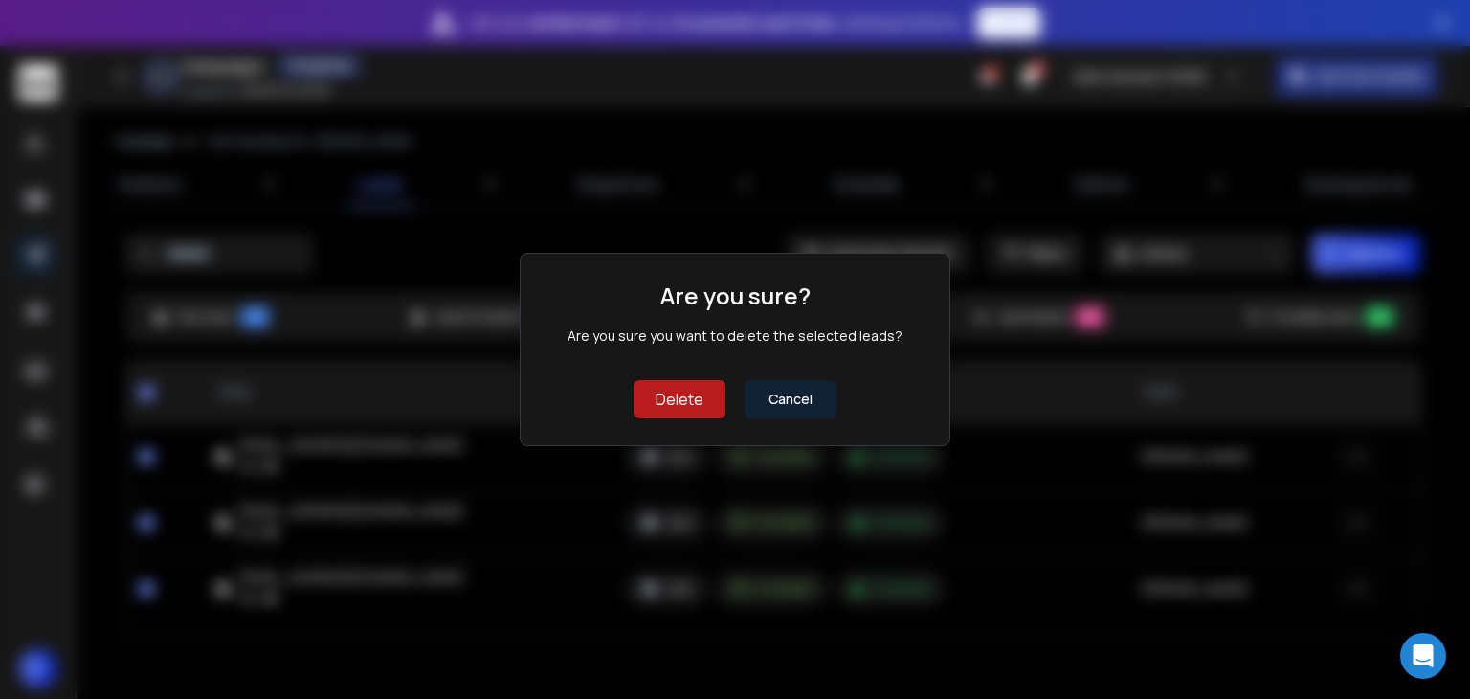
click at [693, 396] on button "Delete" at bounding box center [679, 399] width 92 height 38
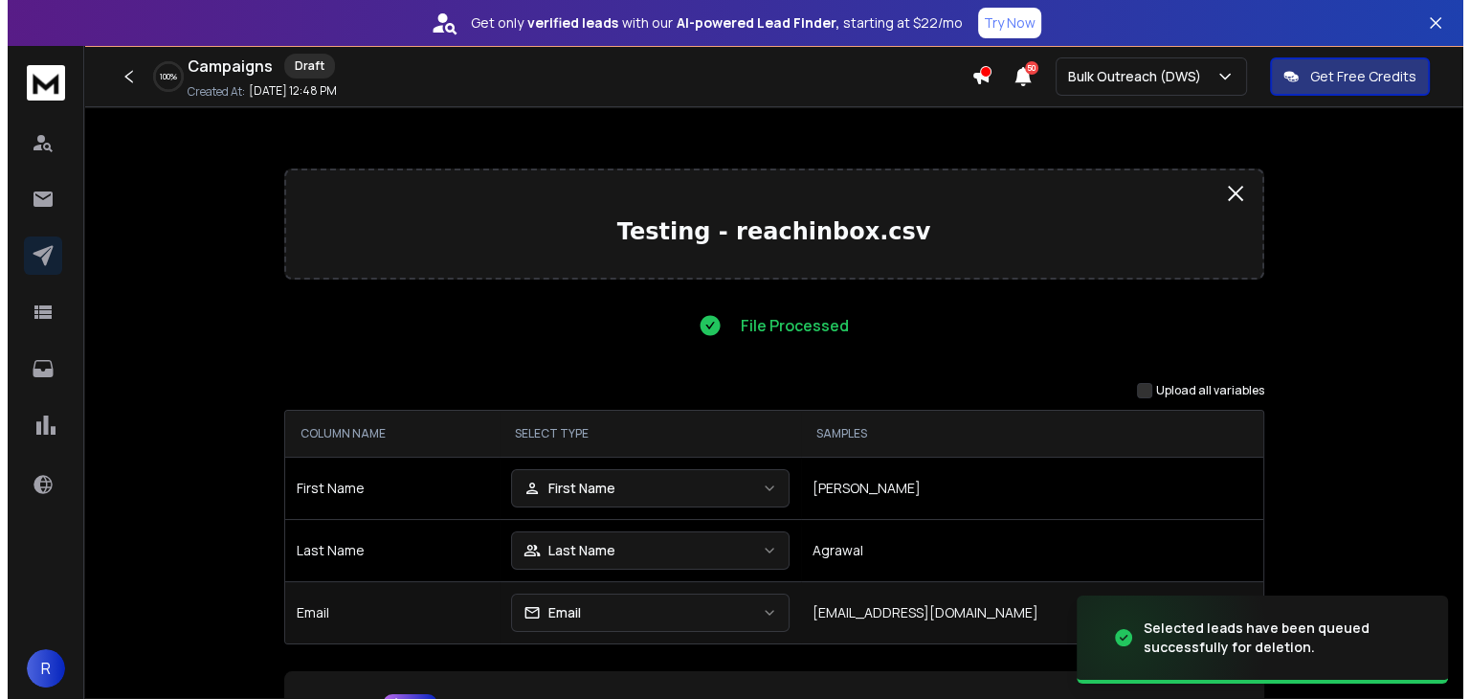
scroll to position [233, 0]
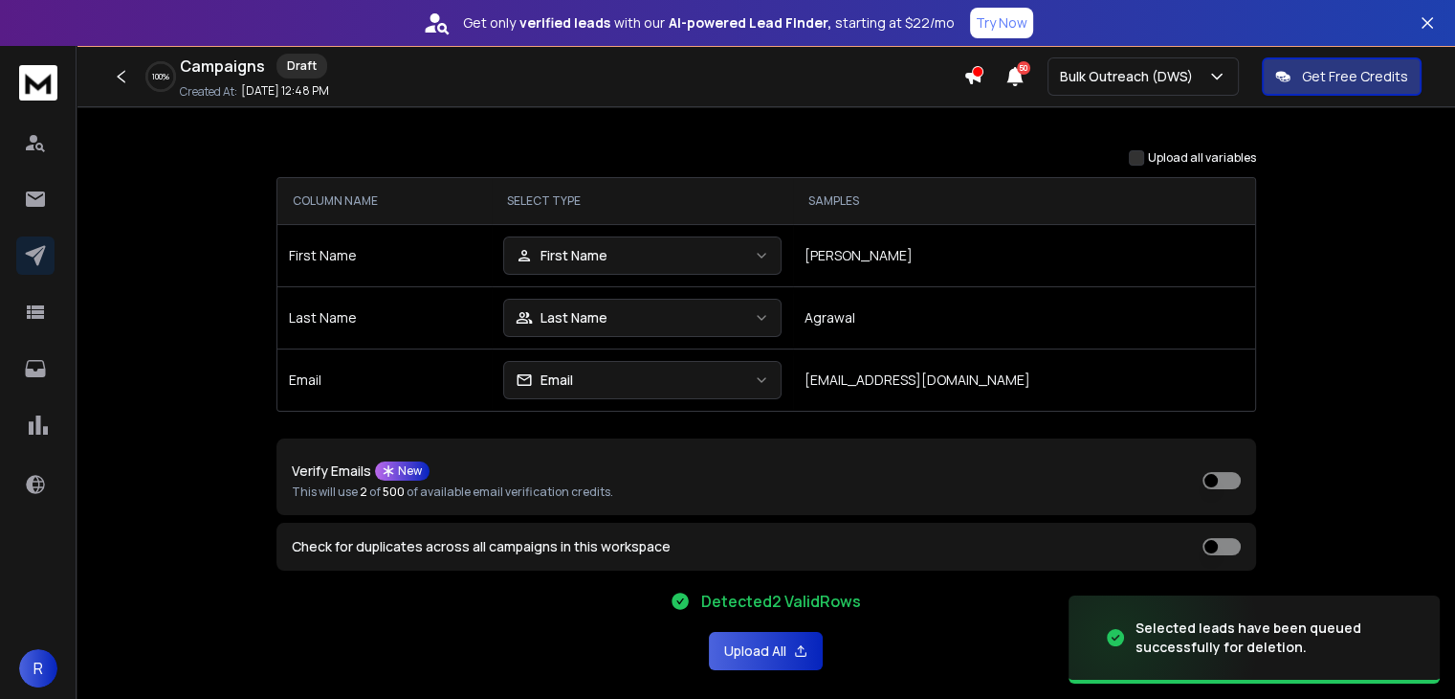
click at [739, 644] on button "Upload All" at bounding box center [766, 651] width 114 height 38
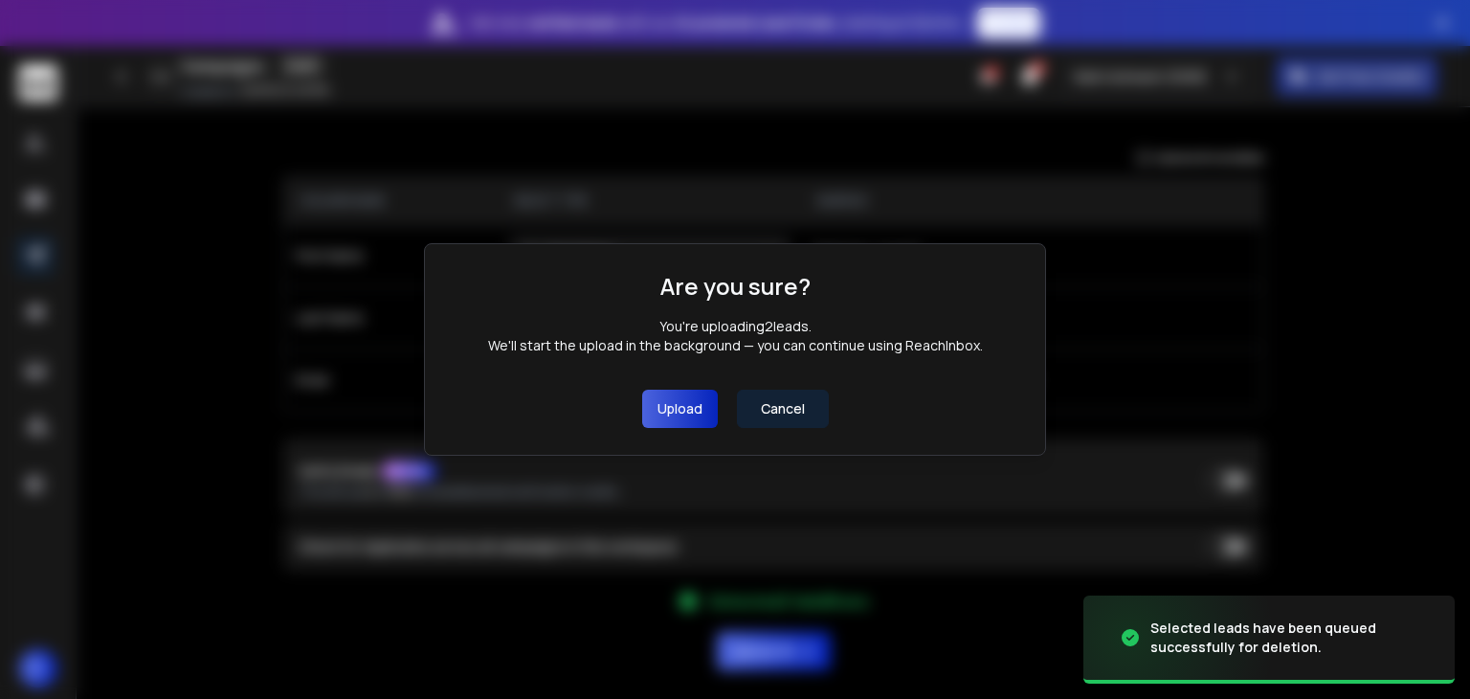
click at [662, 425] on button "Upload" at bounding box center [680, 408] width 76 height 38
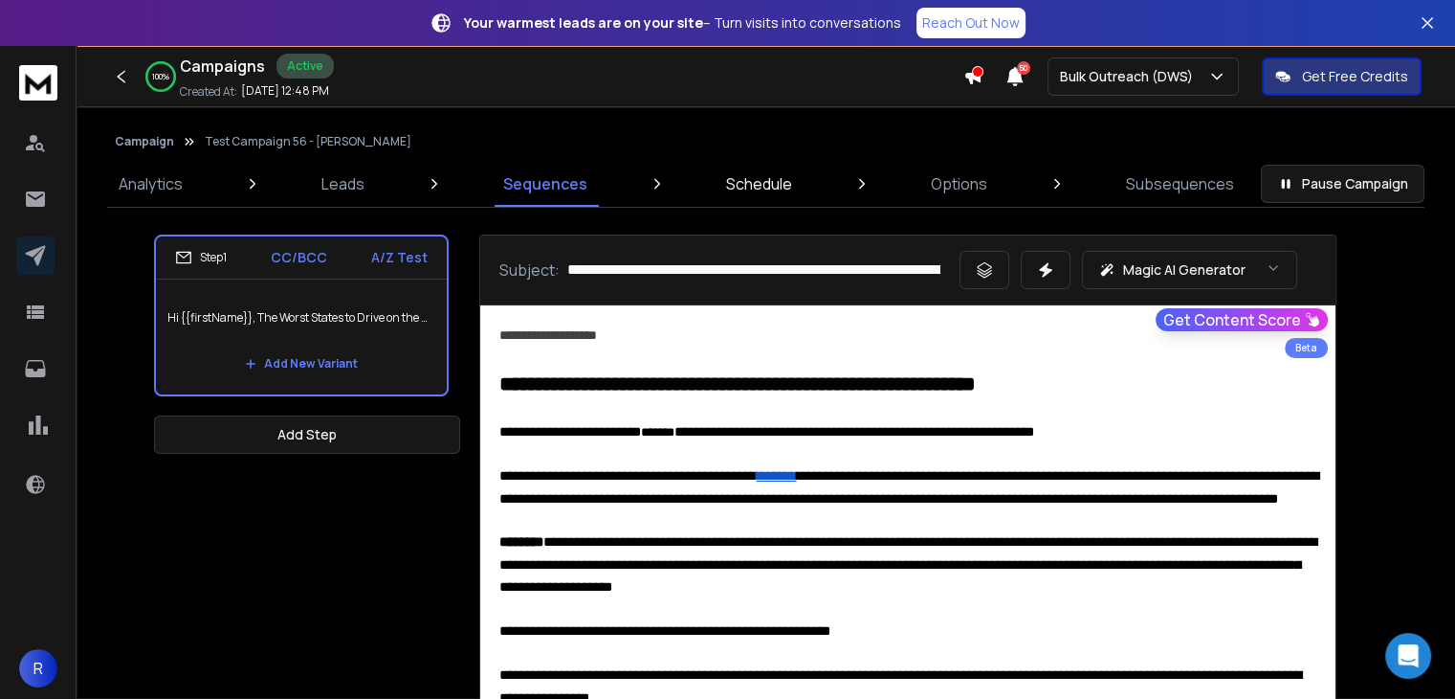
click at [756, 189] on p "Schedule" at bounding box center [759, 183] width 66 height 23
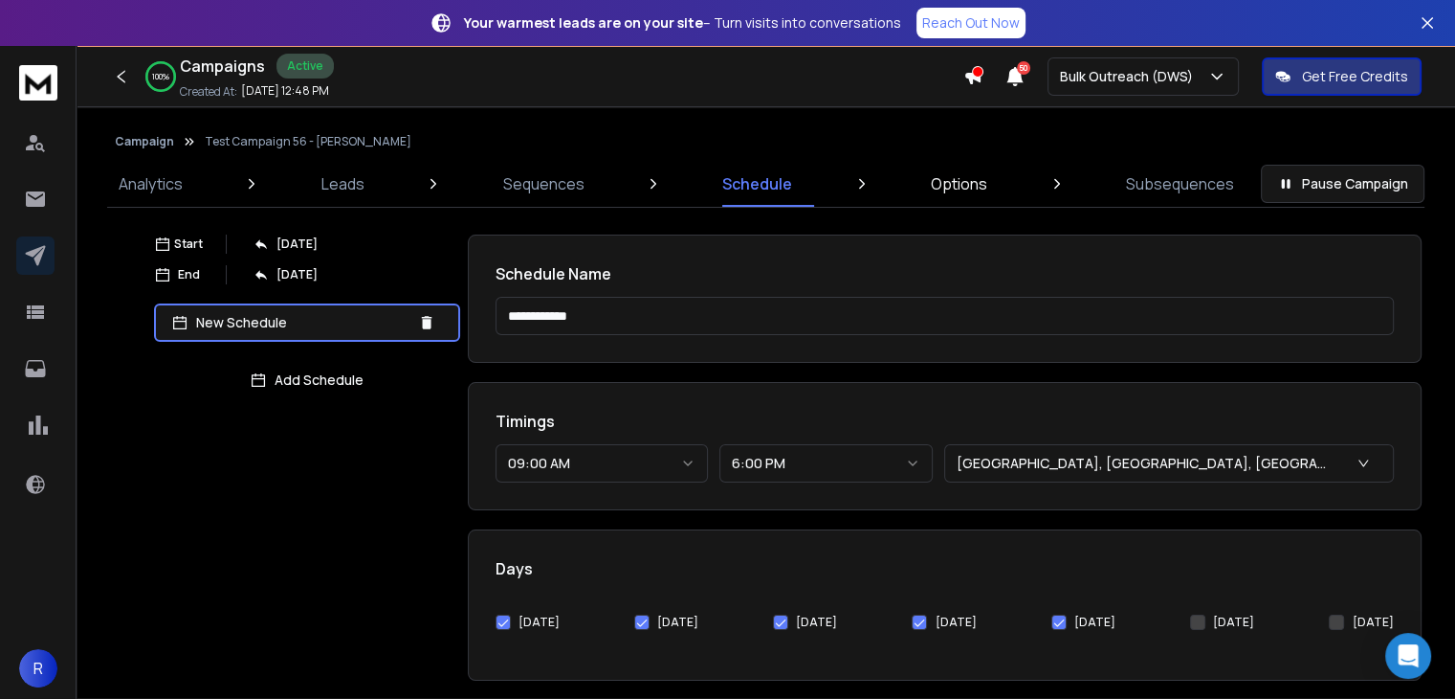
click at [961, 189] on p "Options" at bounding box center [959, 183] width 56 height 23
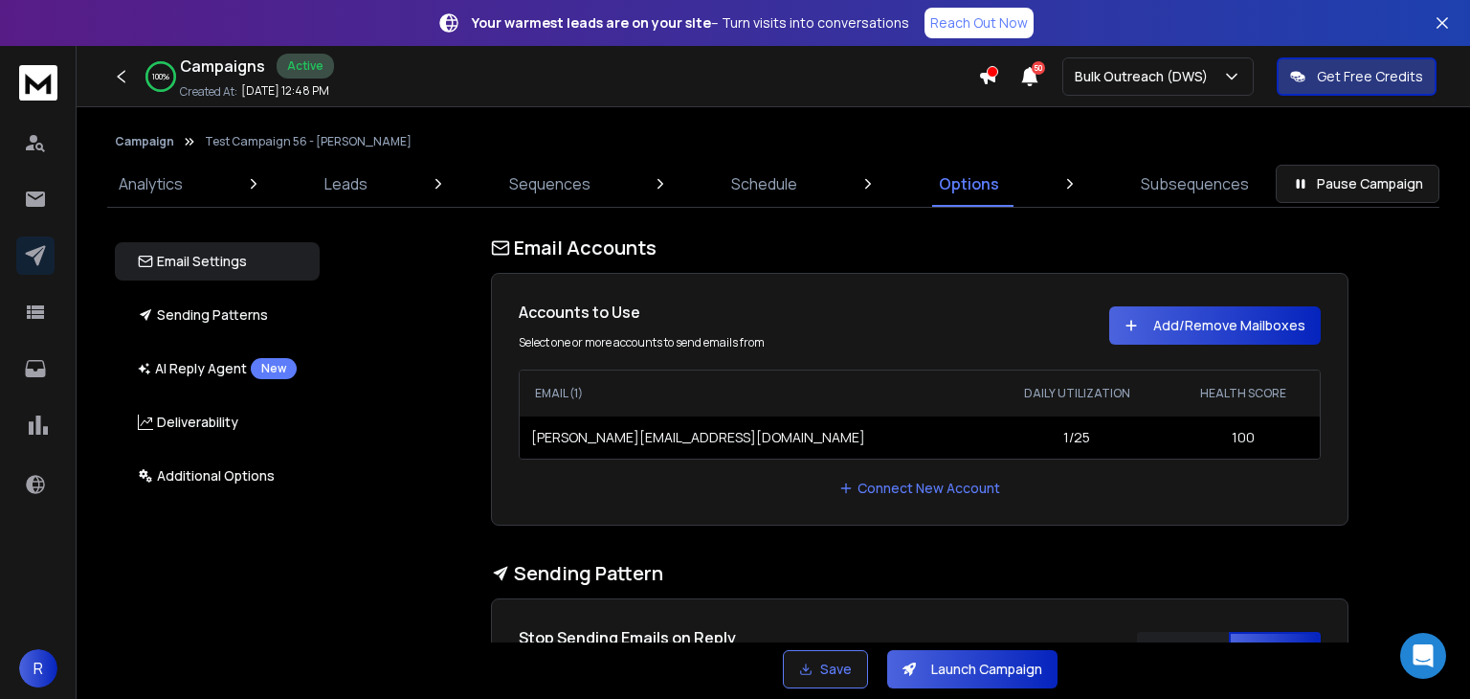
click at [959, 658] on button "Launch Campaign" at bounding box center [972, 669] width 170 height 38
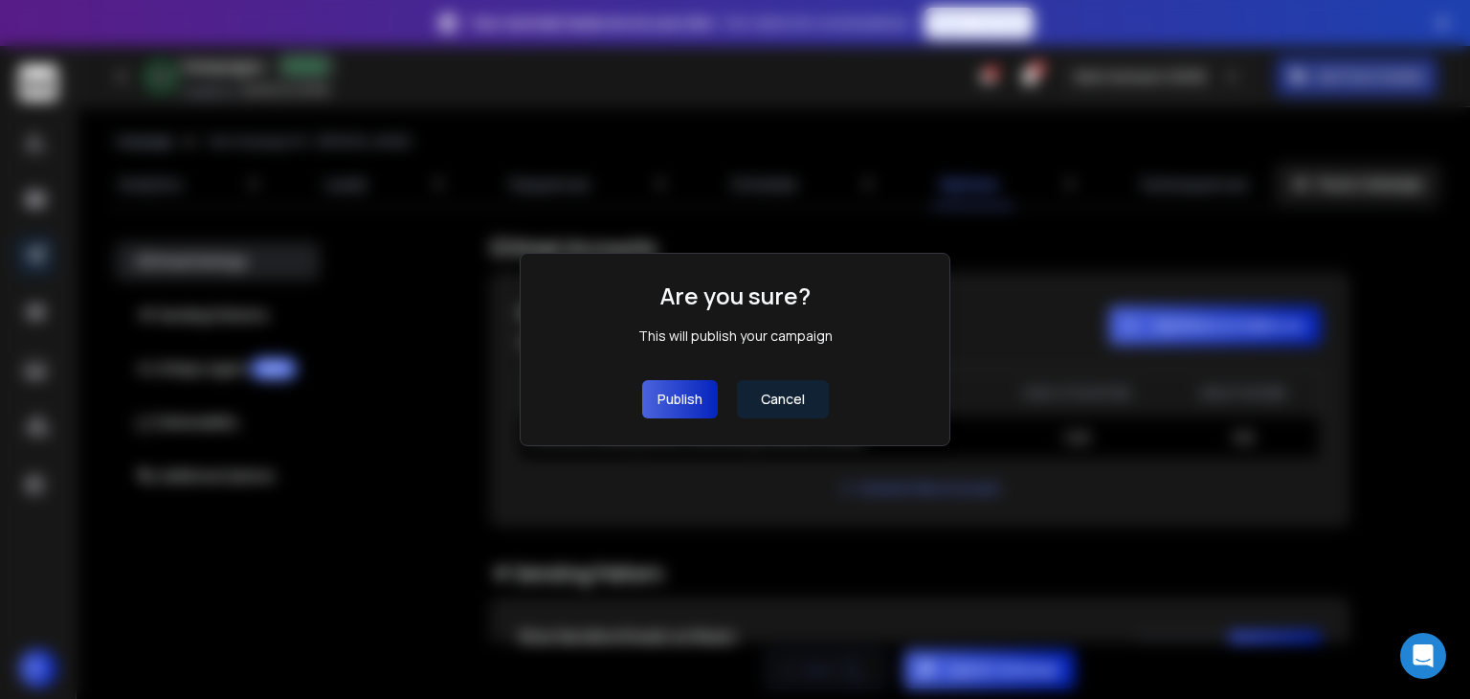
click at [667, 407] on button "Publish" at bounding box center [680, 399] width 76 height 38
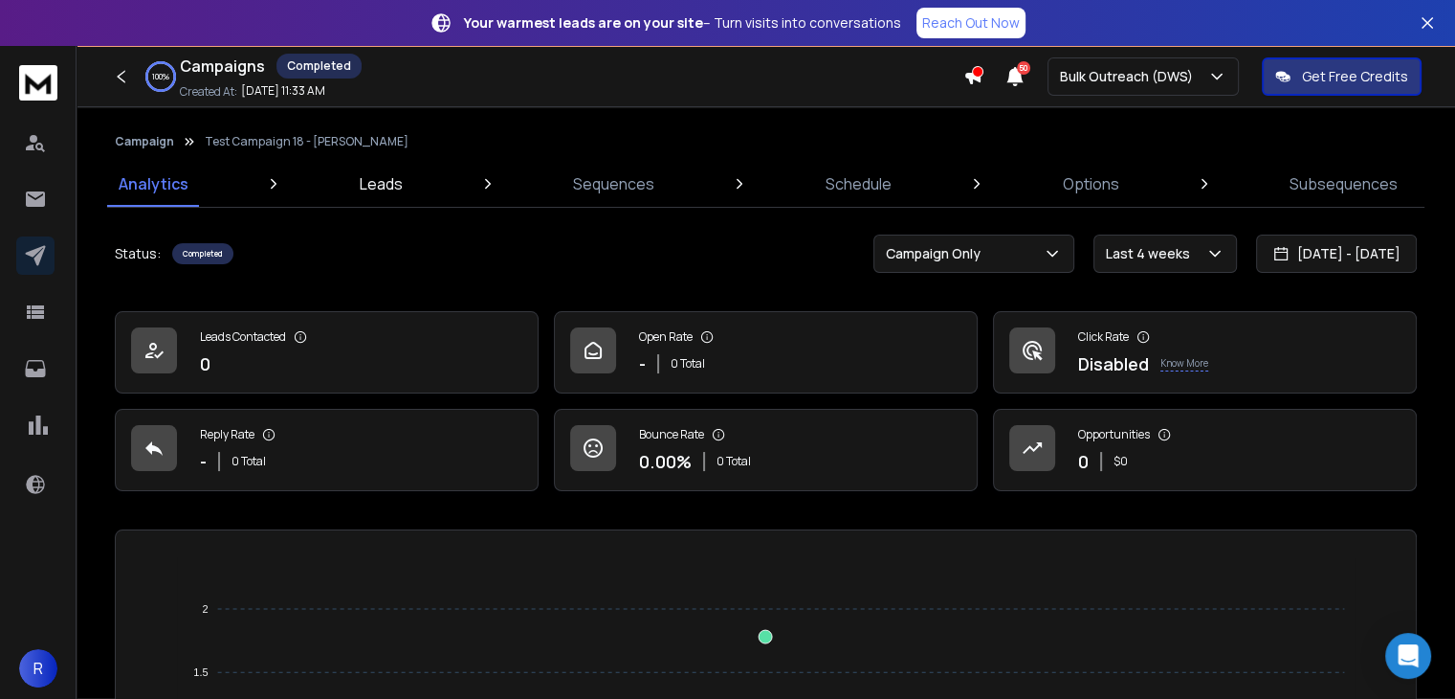
click at [386, 181] on p "Leads" at bounding box center [381, 183] width 43 height 23
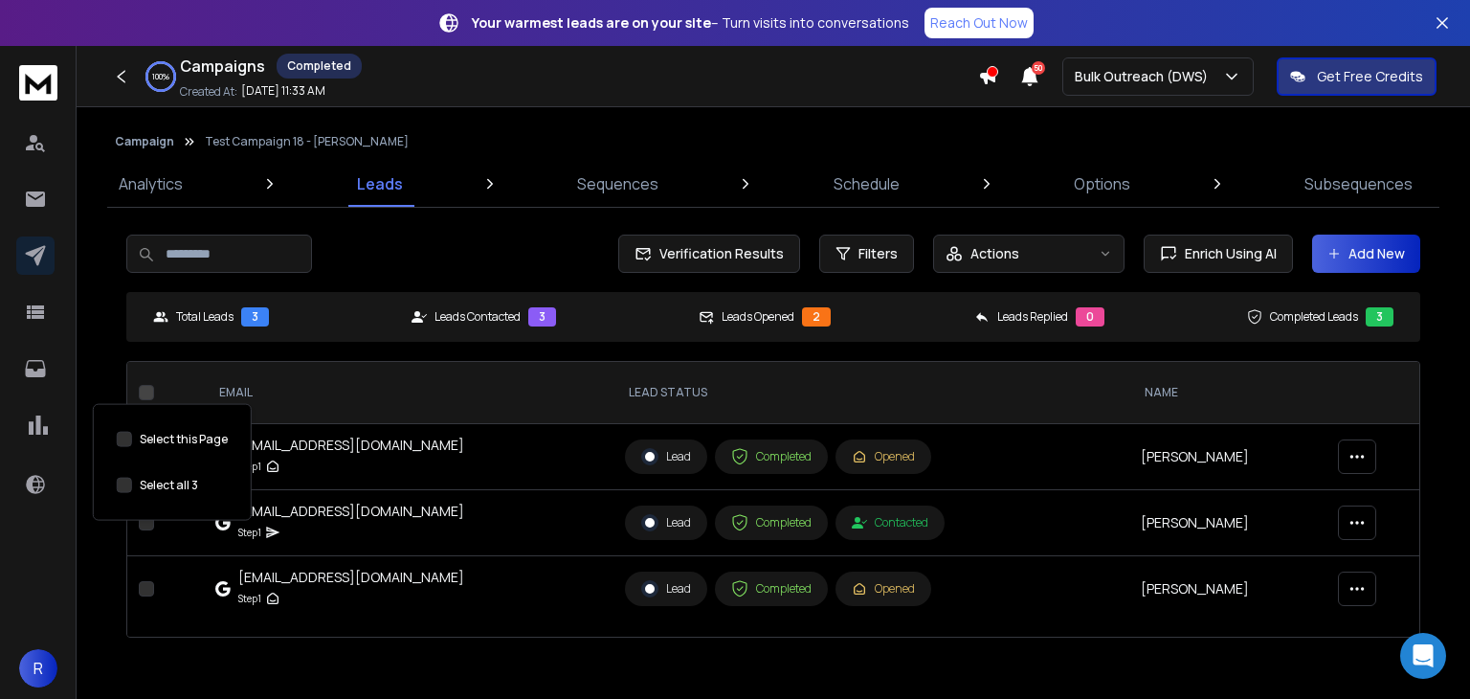
click at [147, 385] on button "Select this Page" at bounding box center [146, 392] width 15 height 15
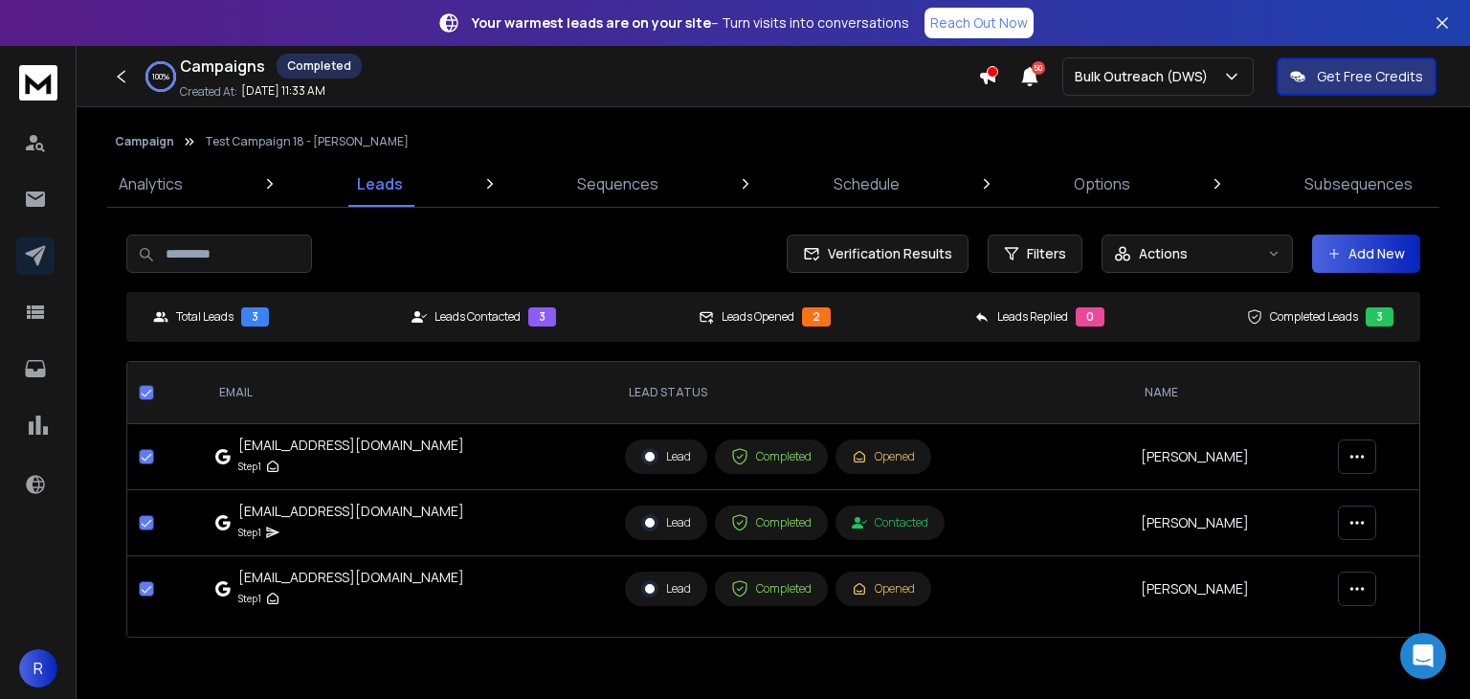
click at [1364, 456] on button "button" at bounding box center [1357, 456] width 38 height 34
click at [1273, 499] on icon at bounding box center [1266, 496] width 17 height 17
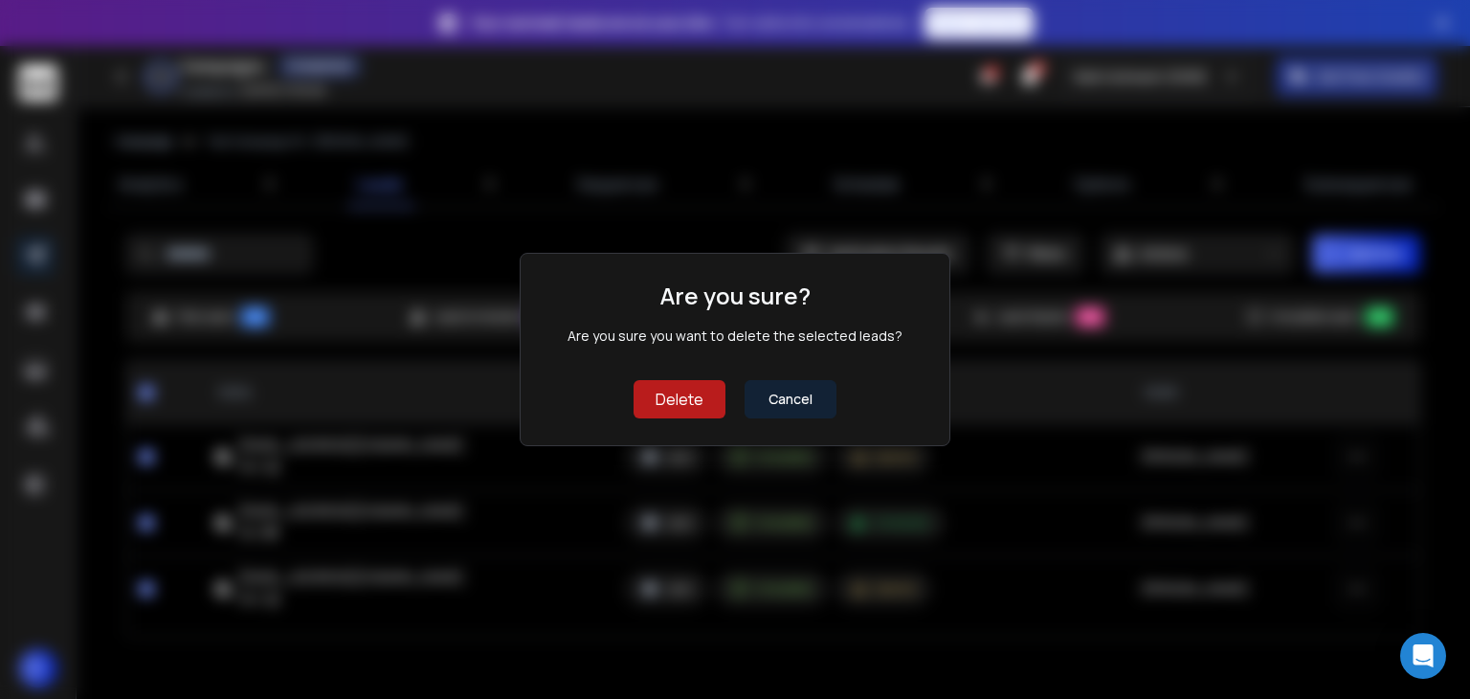
click at [681, 399] on button "Delete" at bounding box center [679, 399] width 92 height 38
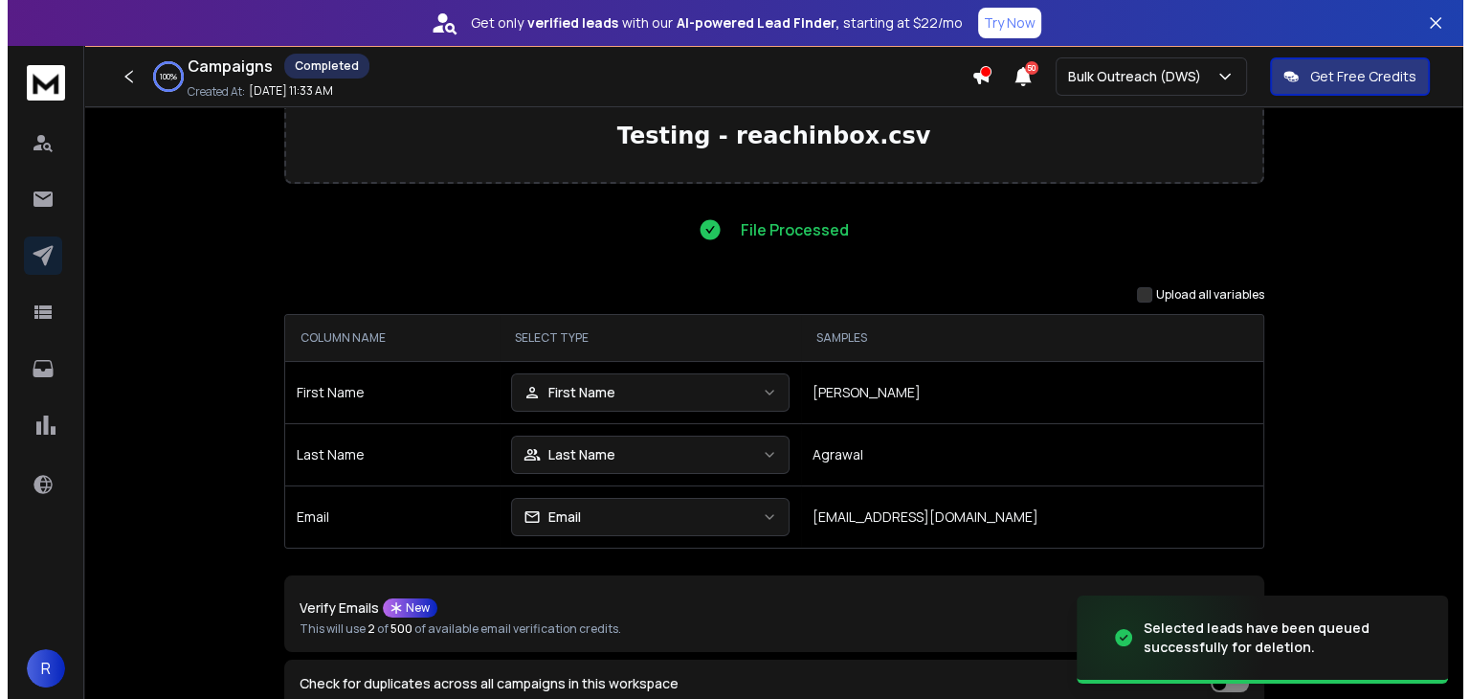
scroll to position [233, 0]
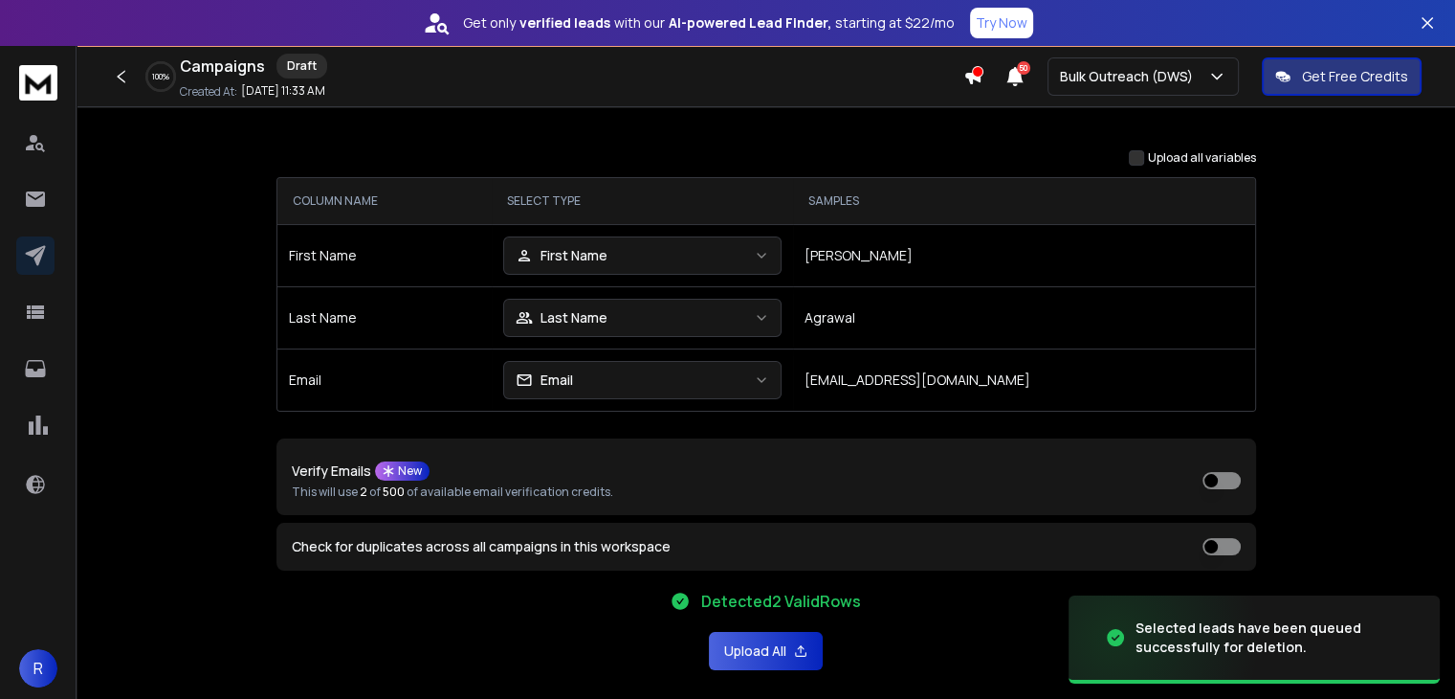
click at [761, 652] on button "Upload All" at bounding box center [766, 651] width 114 height 38
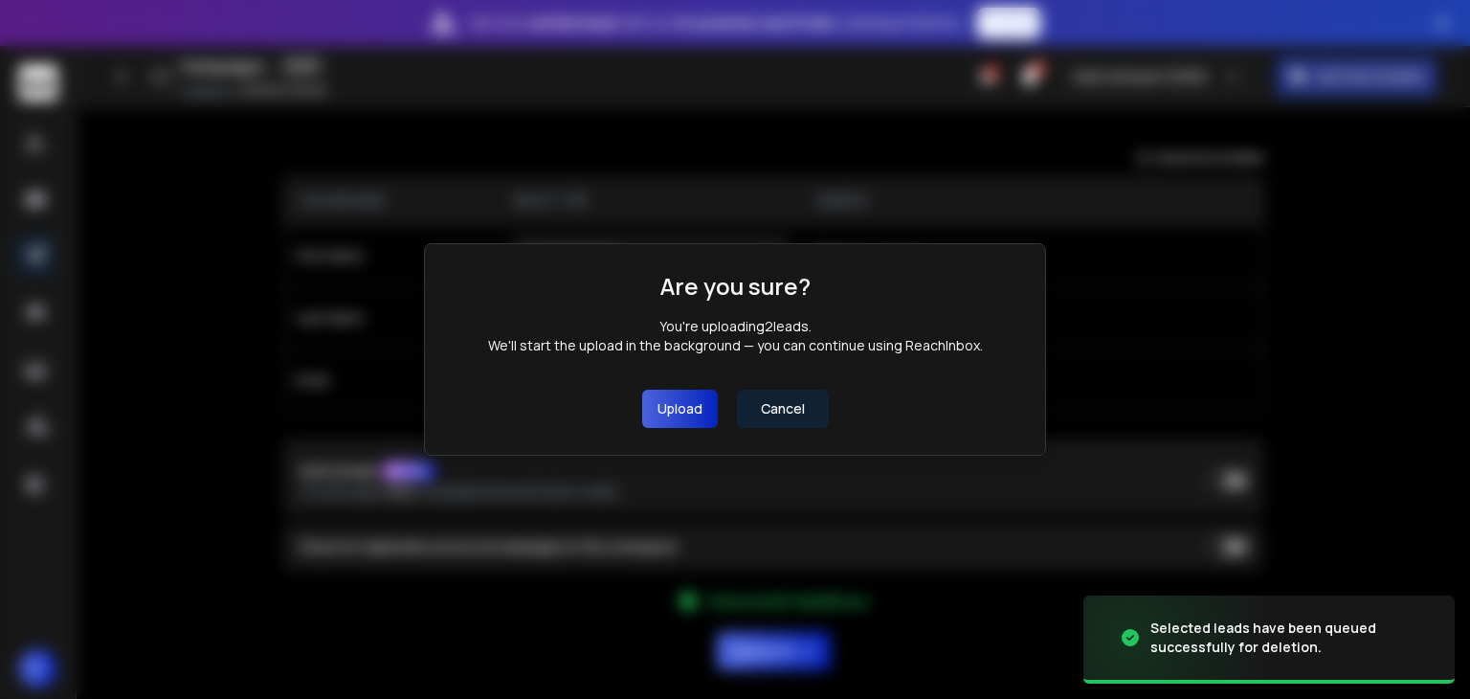
click at [700, 404] on button "Upload" at bounding box center [680, 408] width 76 height 38
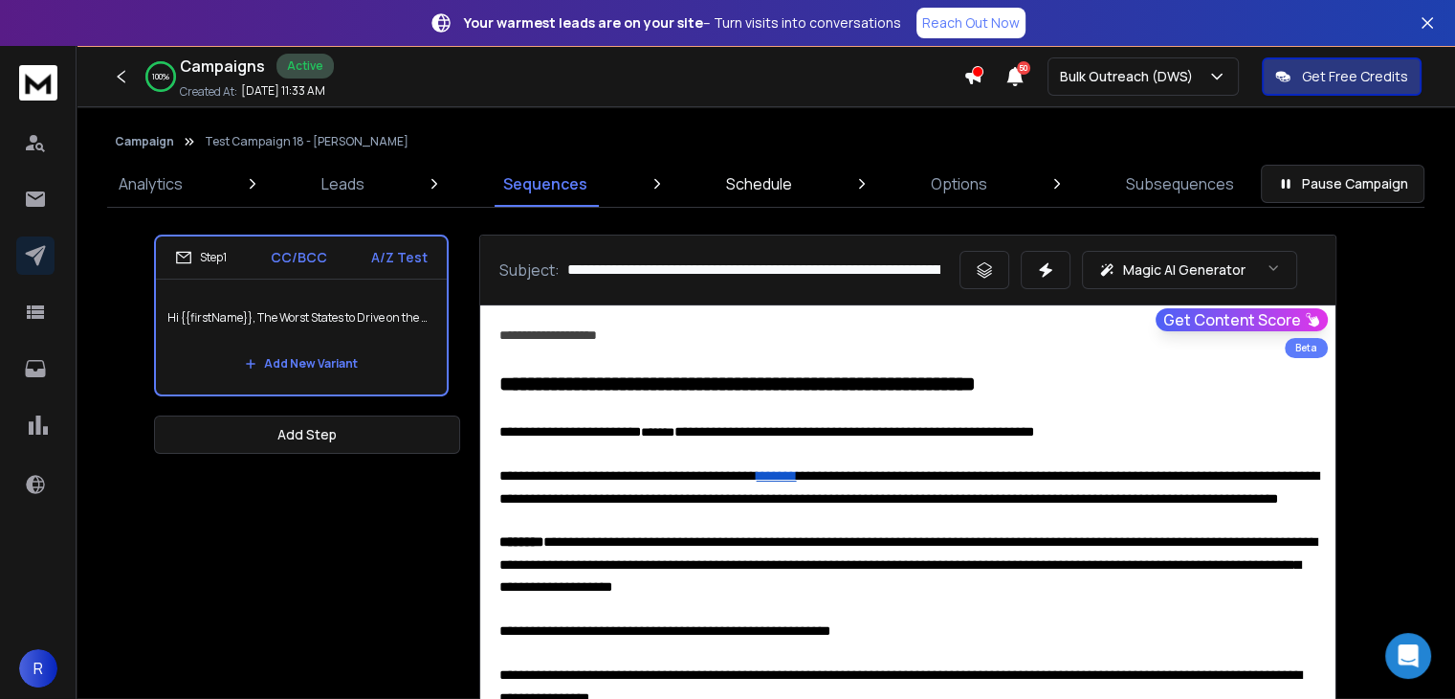
click at [754, 185] on p "Schedule" at bounding box center [759, 183] width 66 height 23
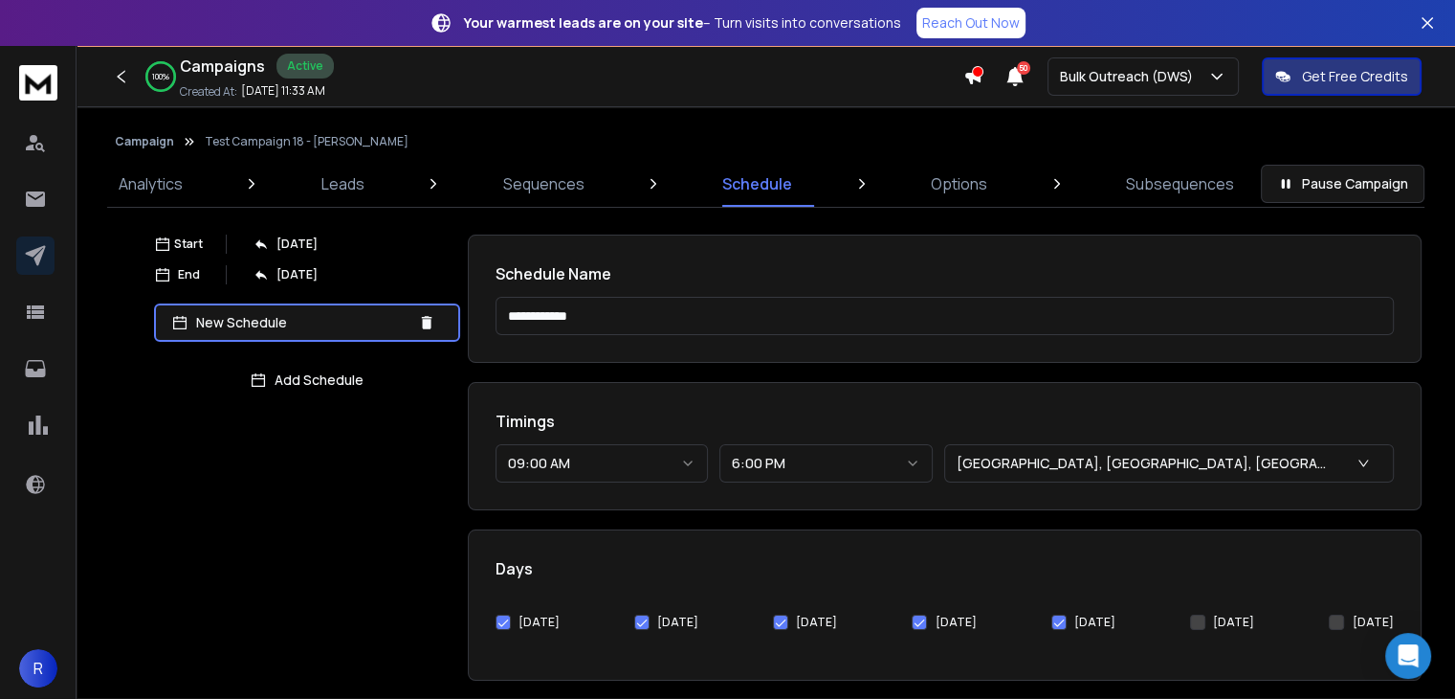
drag, startPoint x: 969, startPoint y: 177, endPoint x: 955, endPoint y: 110, distance: 68.5
click at [969, 177] on p "Options" at bounding box center [959, 183] width 56 height 23
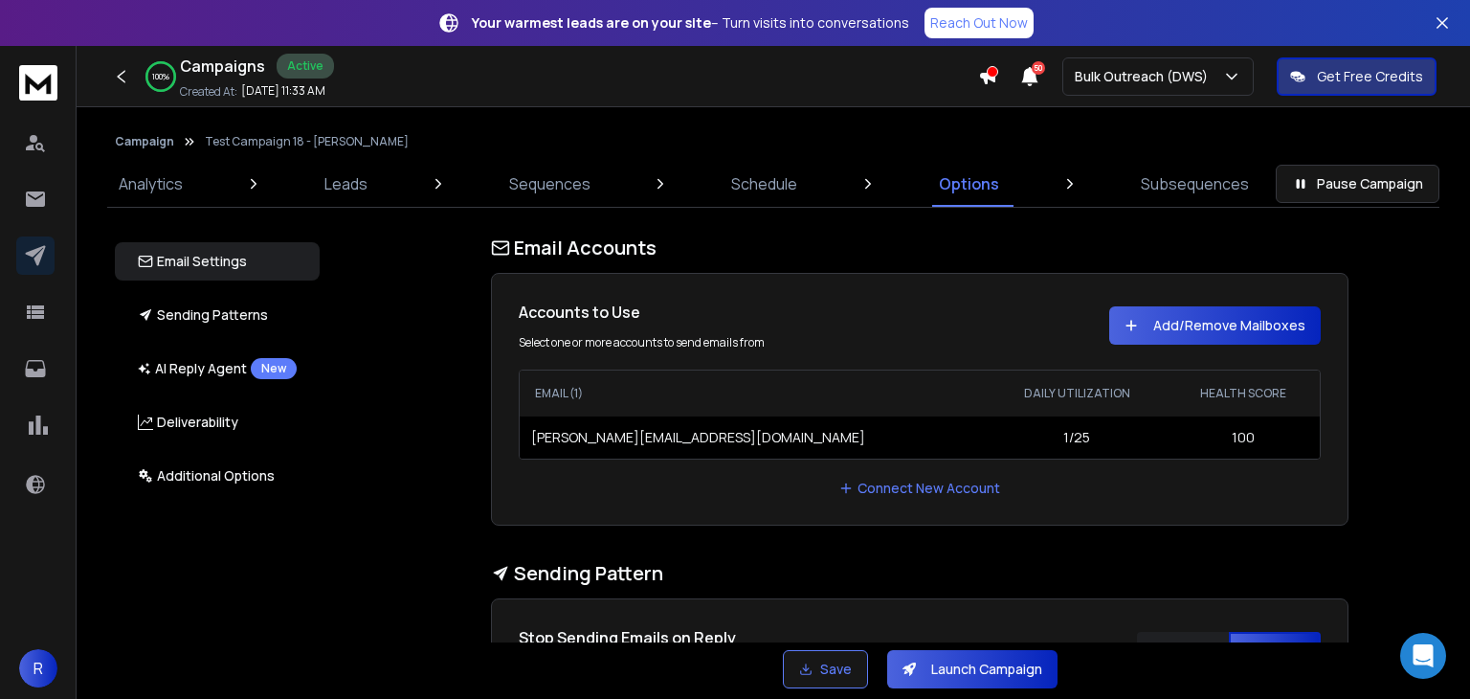
click at [968, 654] on button "Launch Campaign" at bounding box center [972, 669] width 170 height 38
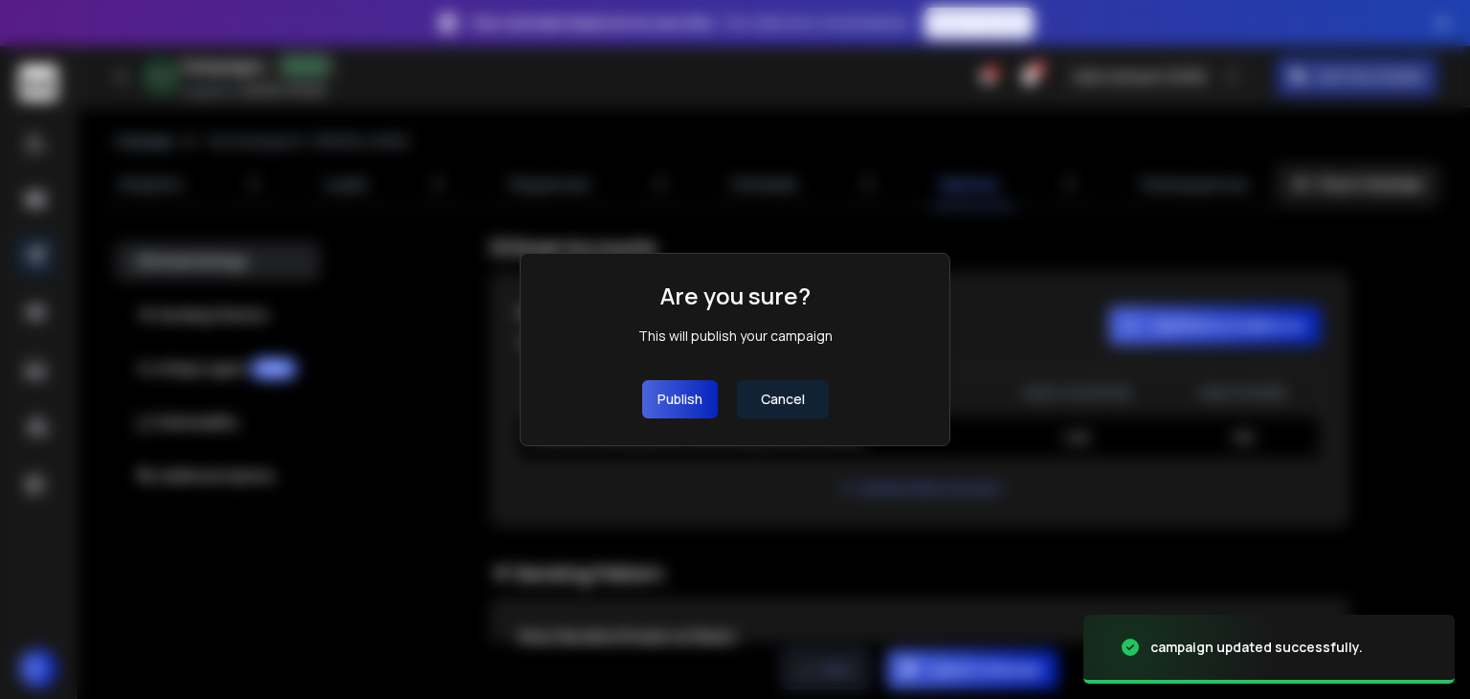
click at [685, 406] on button "Publish" at bounding box center [680, 399] width 76 height 38
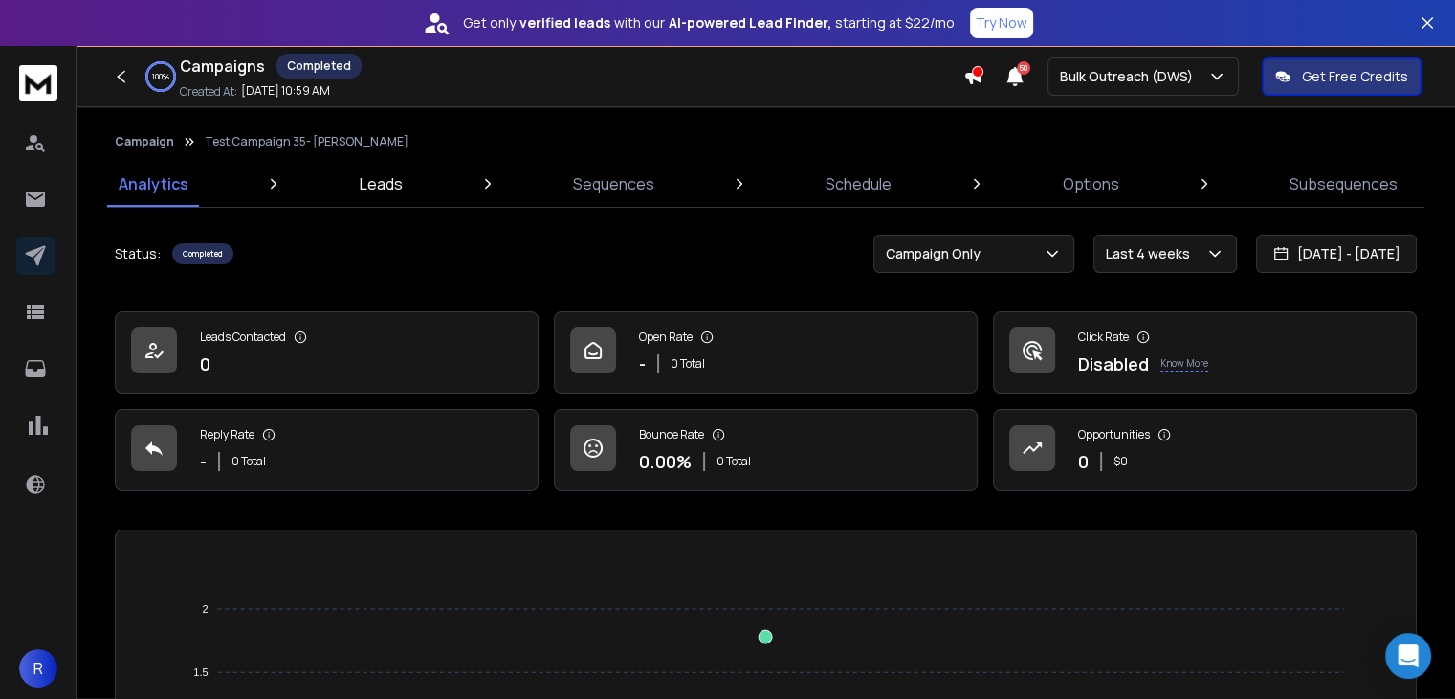
click at [371, 174] on p "Leads" at bounding box center [381, 183] width 43 height 23
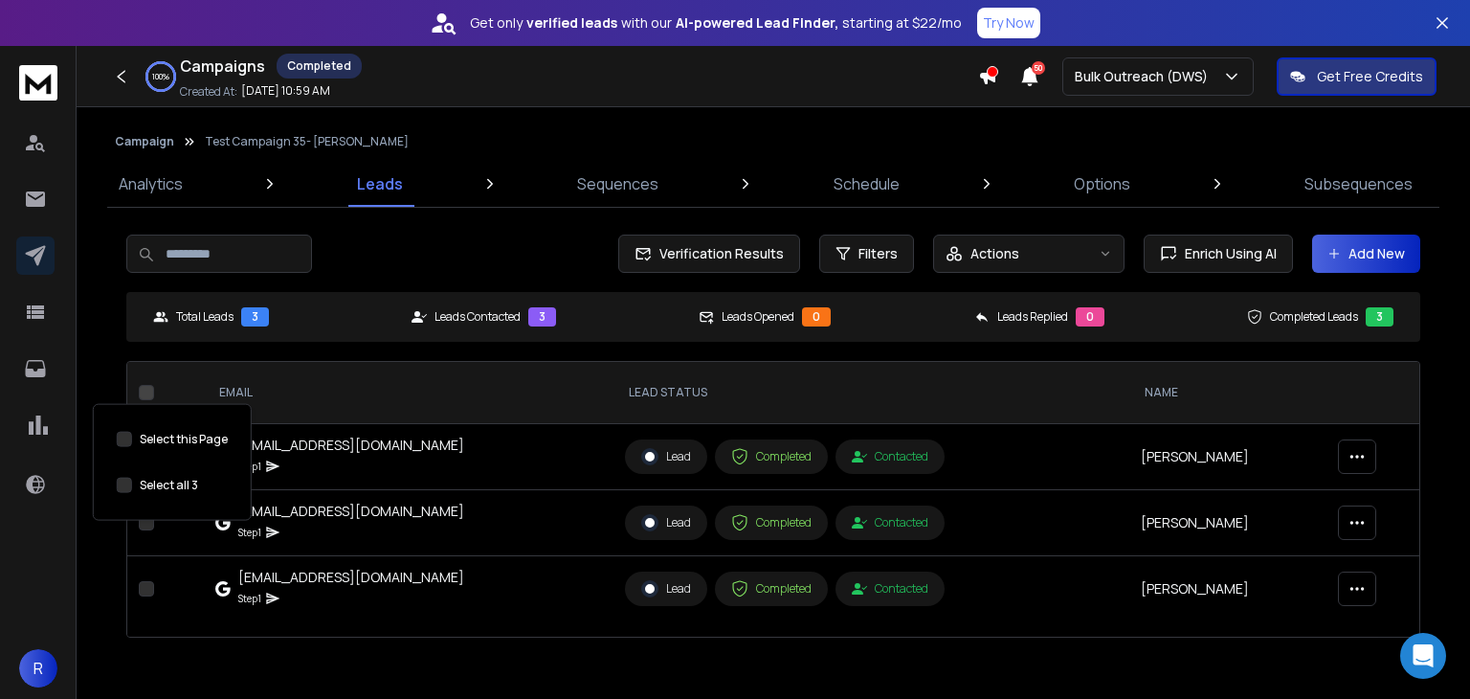
click at [150, 399] on body "Get only verified leads with our AI-powered Lead Finder, starting at $22/mo Try…" at bounding box center [735, 349] width 1470 height 699
click at [146, 388] on button "Select this Page" at bounding box center [146, 392] width 15 height 15
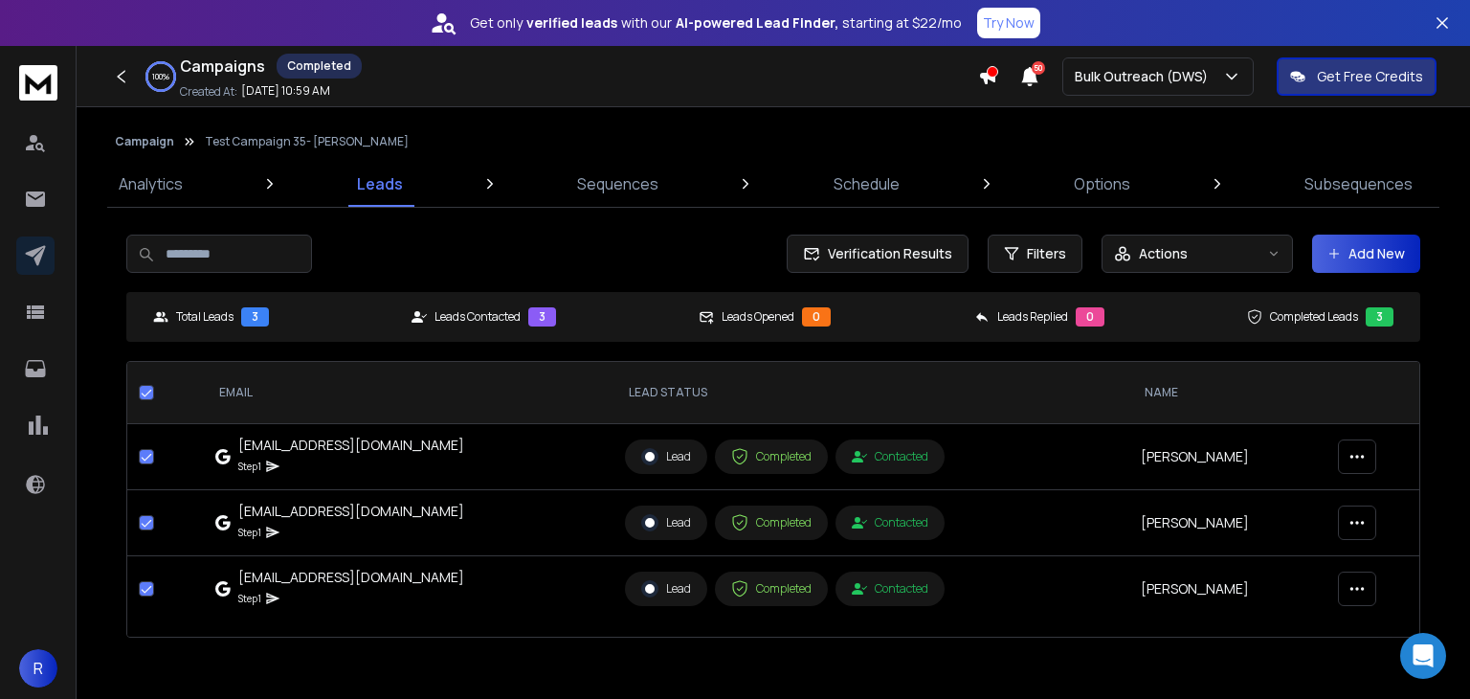
click at [1348, 458] on icon "button" at bounding box center [1356, 456] width 17 height 17
drag, startPoint x: 1276, startPoint y: 495, endPoint x: 1253, endPoint y: 496, distance: 23.9
click at [1277, 495] on div "Delete Lead" at bounding box center [1309, 496] width 103 height 19
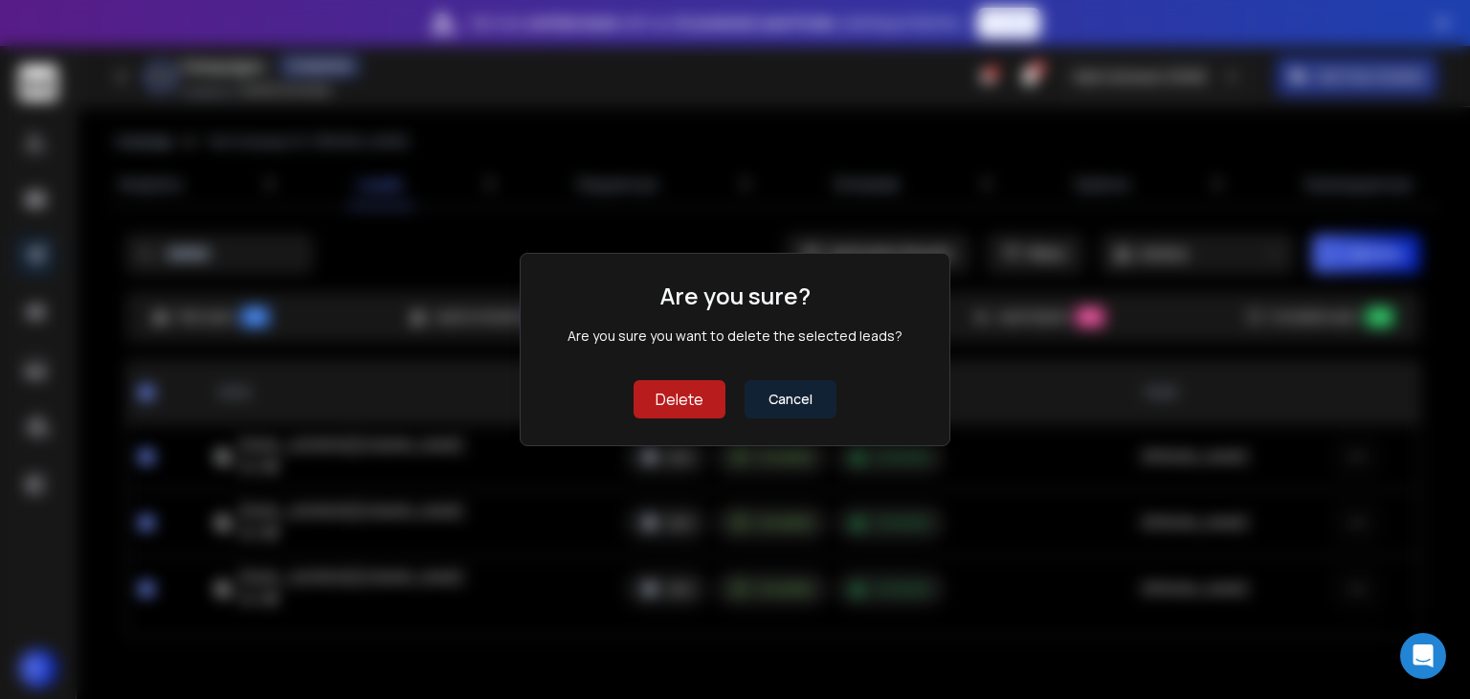
click at [680, 388] on button "Delete" at bounding box center [679, 399] width 92 height 38
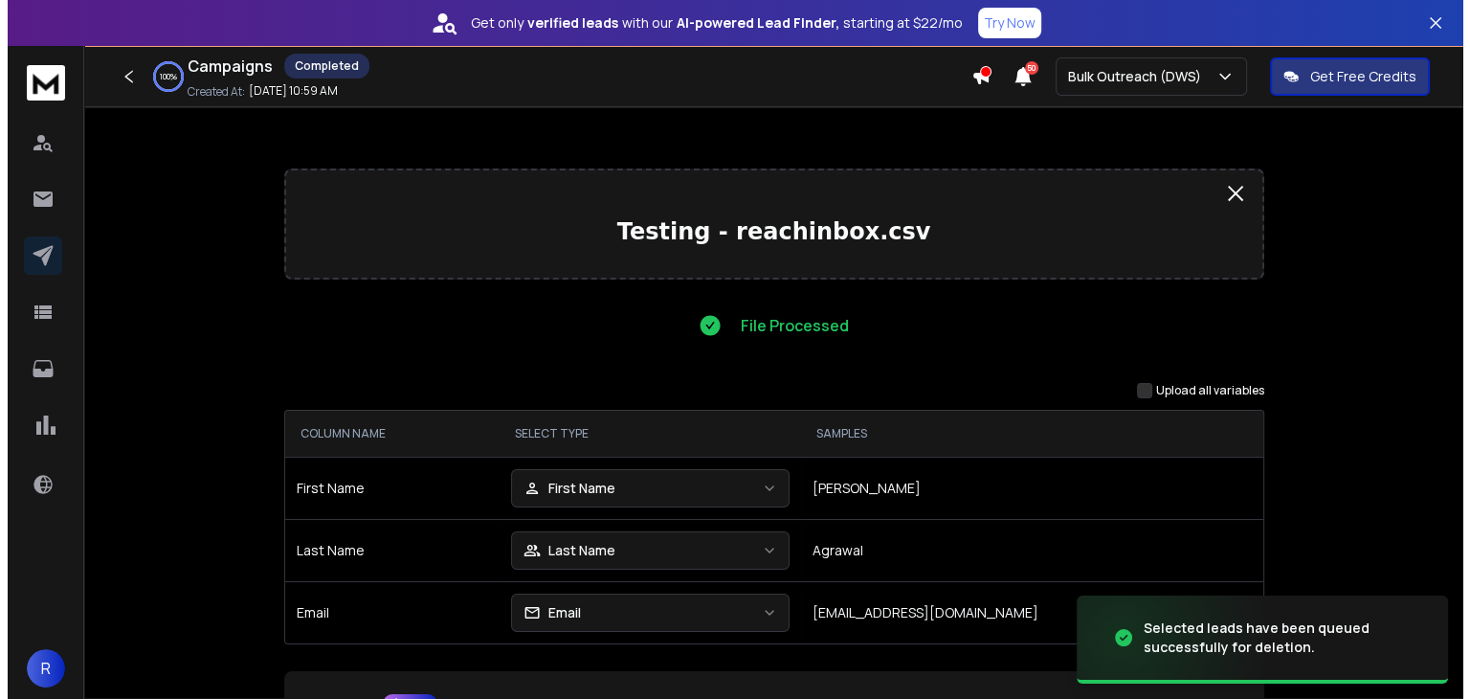
scroll to position [233, 0]
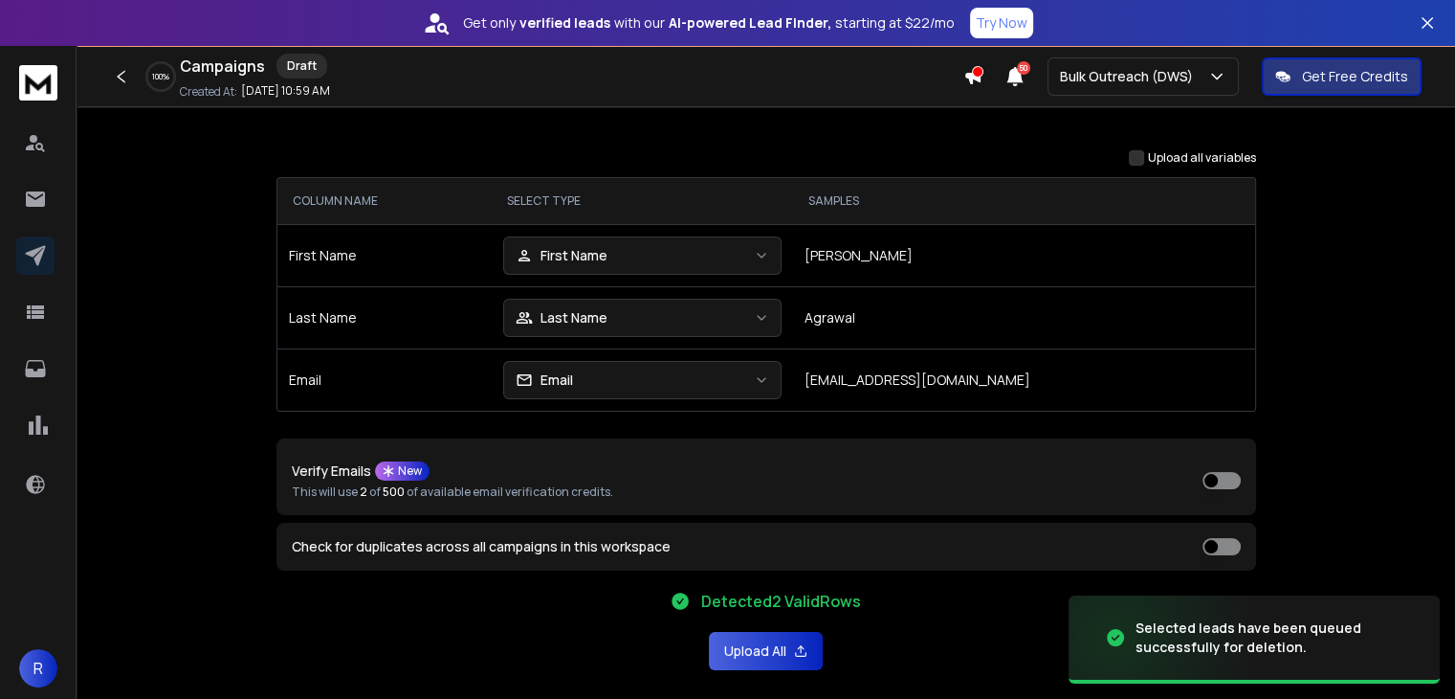
click at [786, 655] on button "Upload All" at bounding box center [766, 651] width 114 height 38
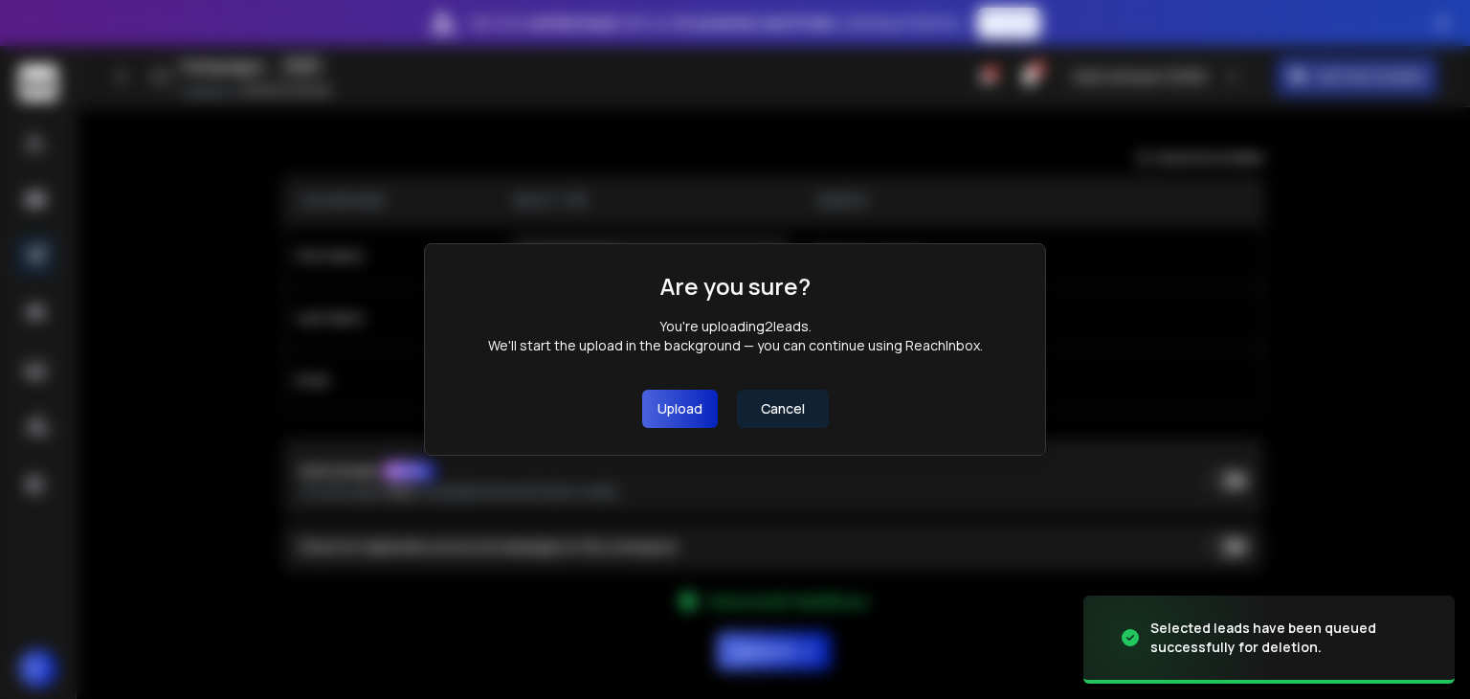
click at [671, 412] on button "Upload" at bounding box center [680, 408] width 76 height 38
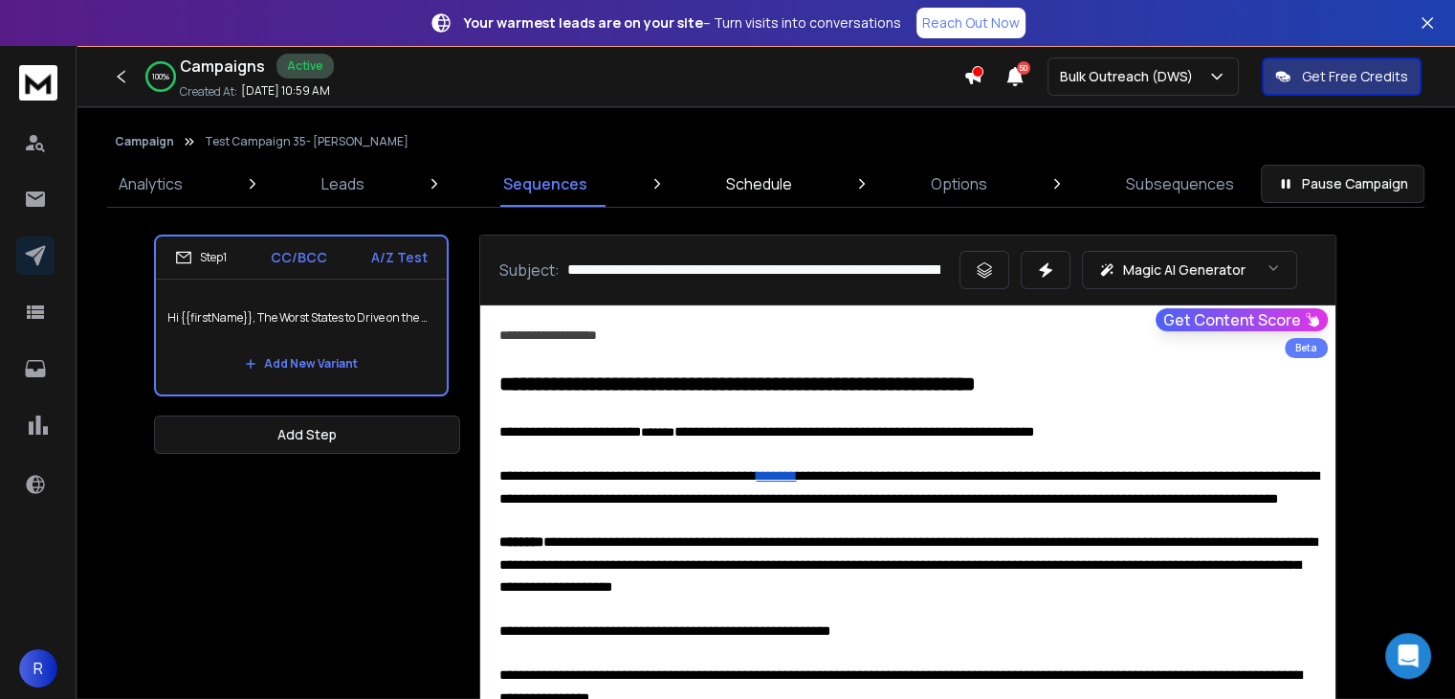
click at [765, 178] on p "Schedule" at bounding box center [759, 183] width 66 height 23
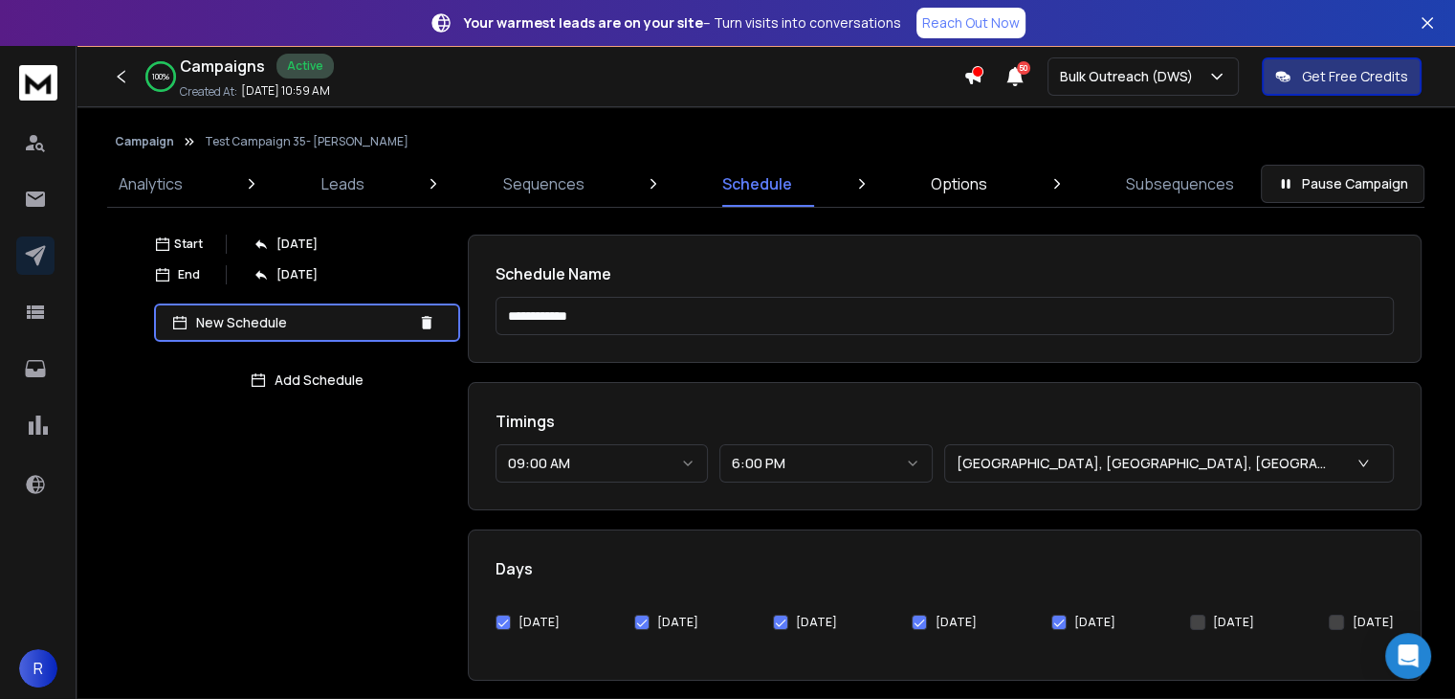
click at [955, 182] on p "Options" at bounding box center [959, 183] width 56 height 23
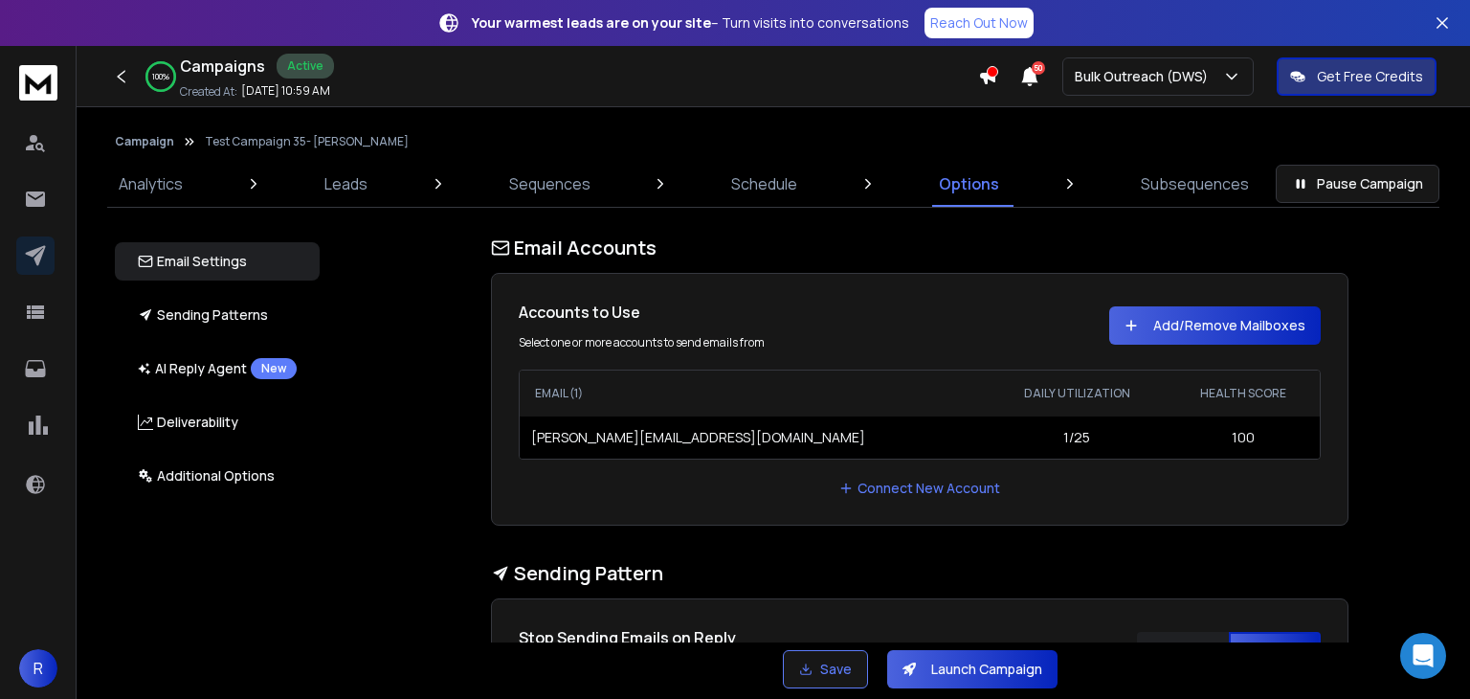
click at [963, 667] on button "Launch Campaign" at bounding box center [972, 669] width 170 height 38
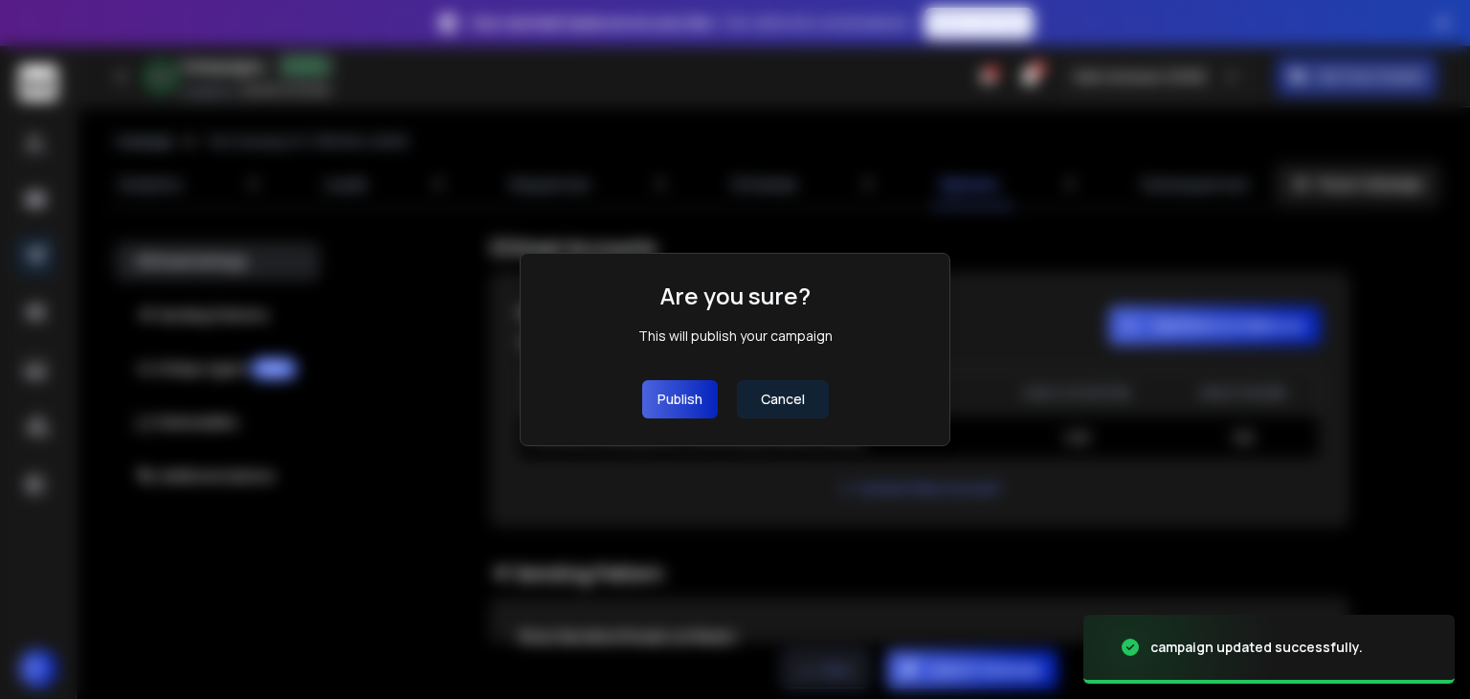
click at [686, 391] on button "Publish" at bounding box center [680, 399] width 76 height 38
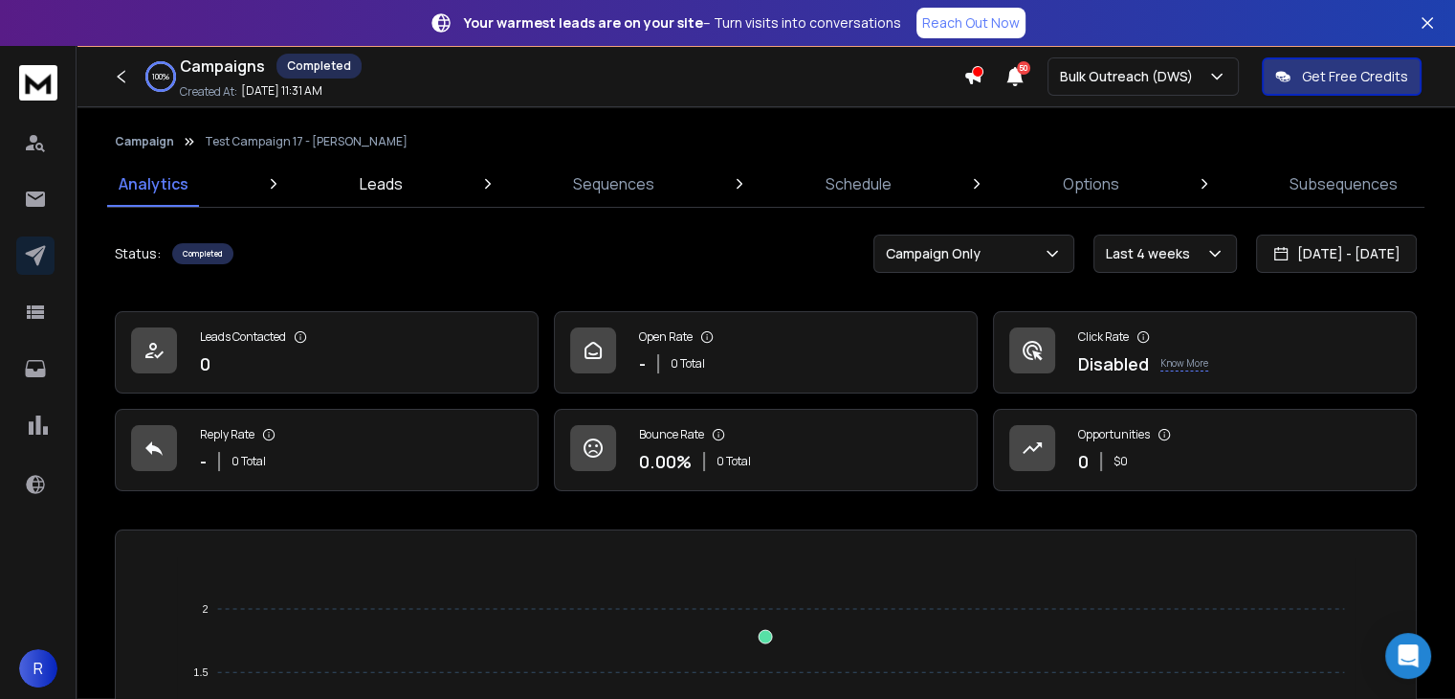
click at [392, 189] on p "Leads" at bounding box center [381, 183] width 43 height 23
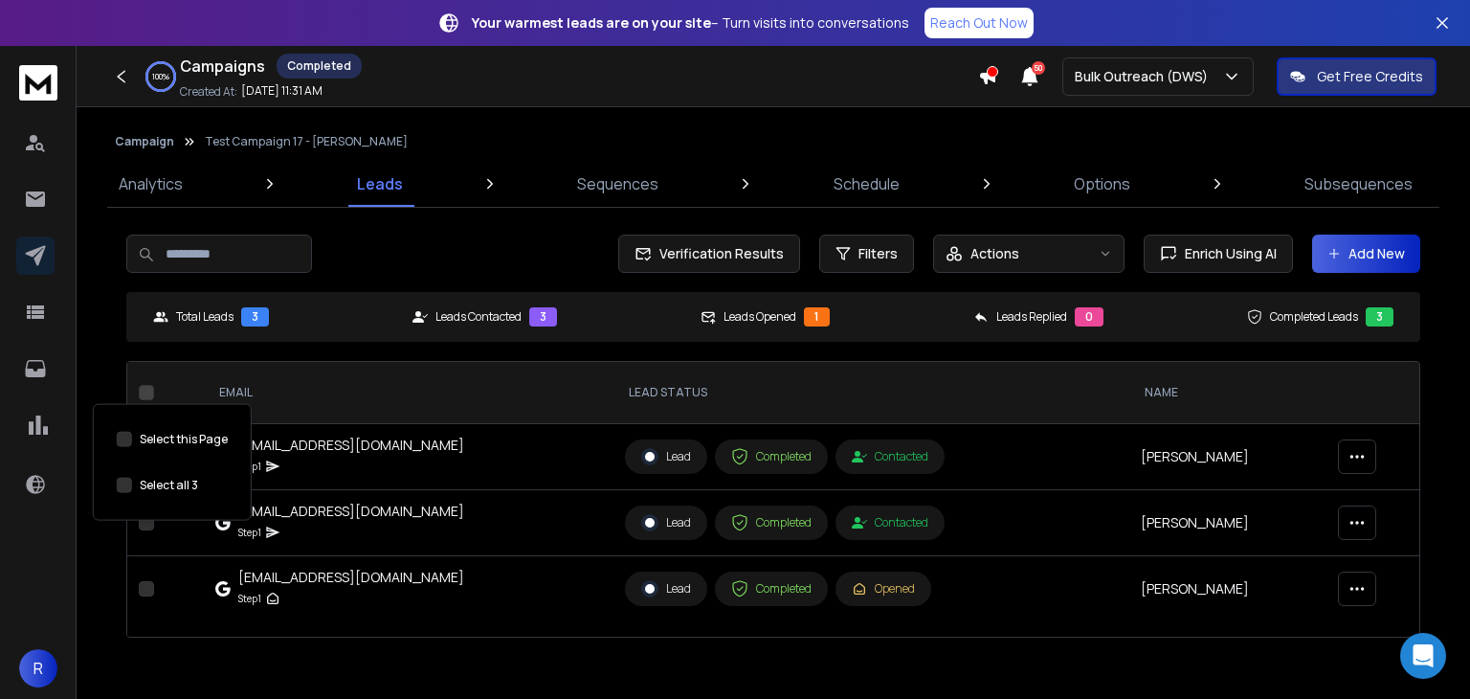
click at [139, 389] on button "Select this Page" at bounding box center [146, 392] width 15 height 15
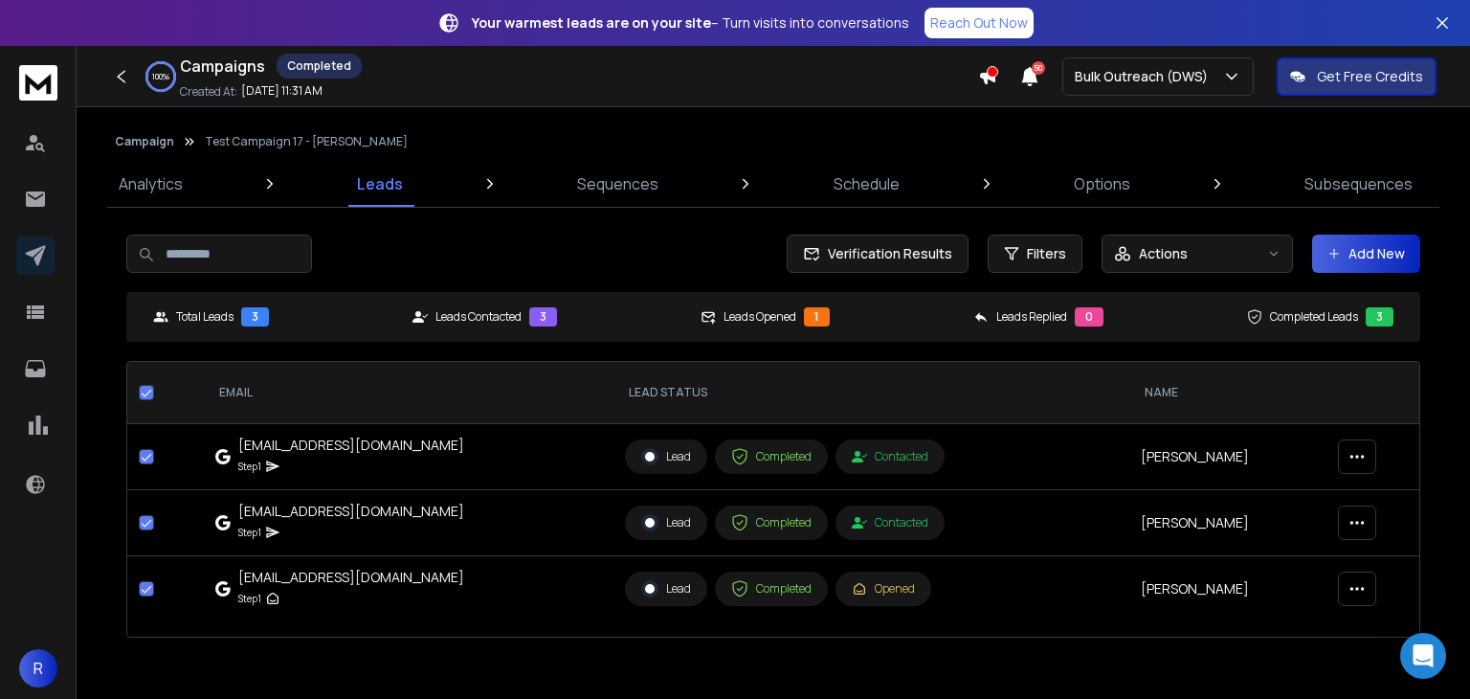
click at [1350, 466] on button "button" at bounding box center [1357, 456] width 38 height 34
click at [1313, 497] on p "Delete Lead" at bounding box center [1322, 496] width 78 height 19
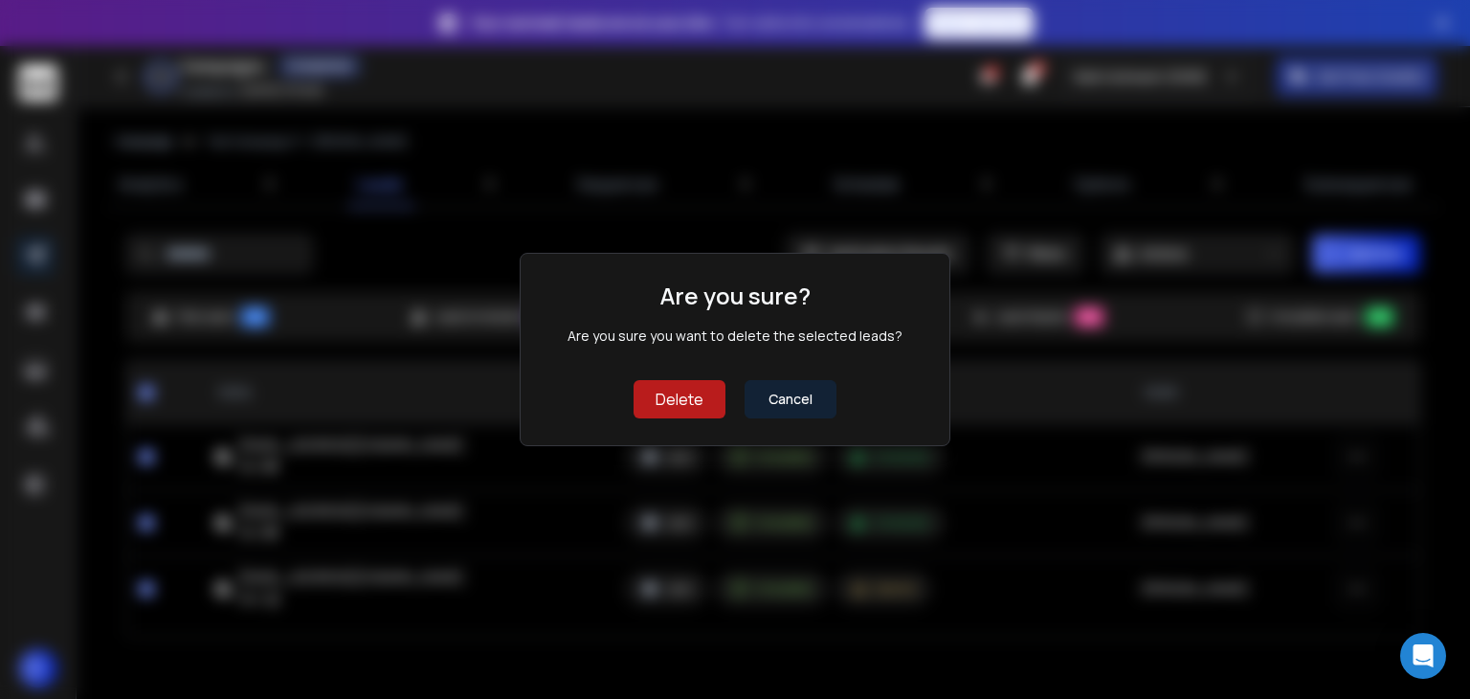
click at [670, 399] on button "Delete" at bounding box center [679, 399] width 92 height 38
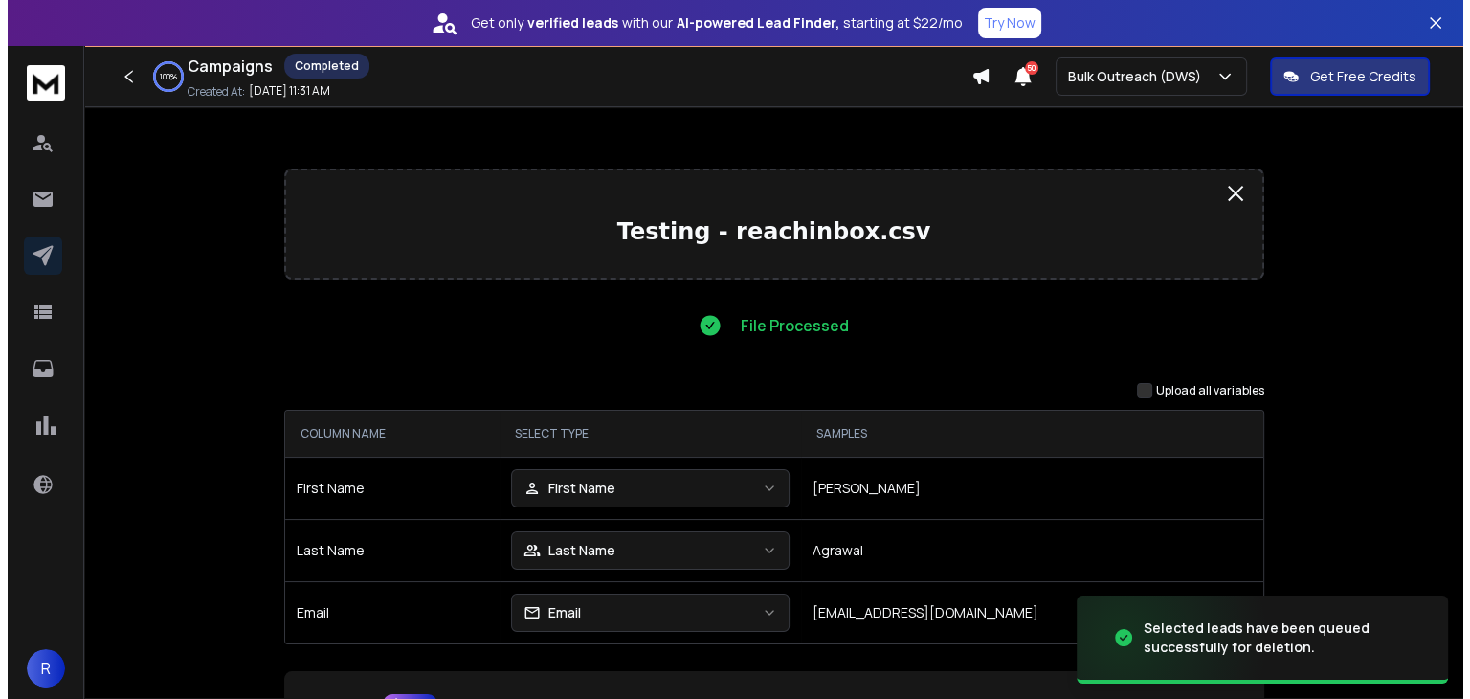
scroll to position [233, 0]
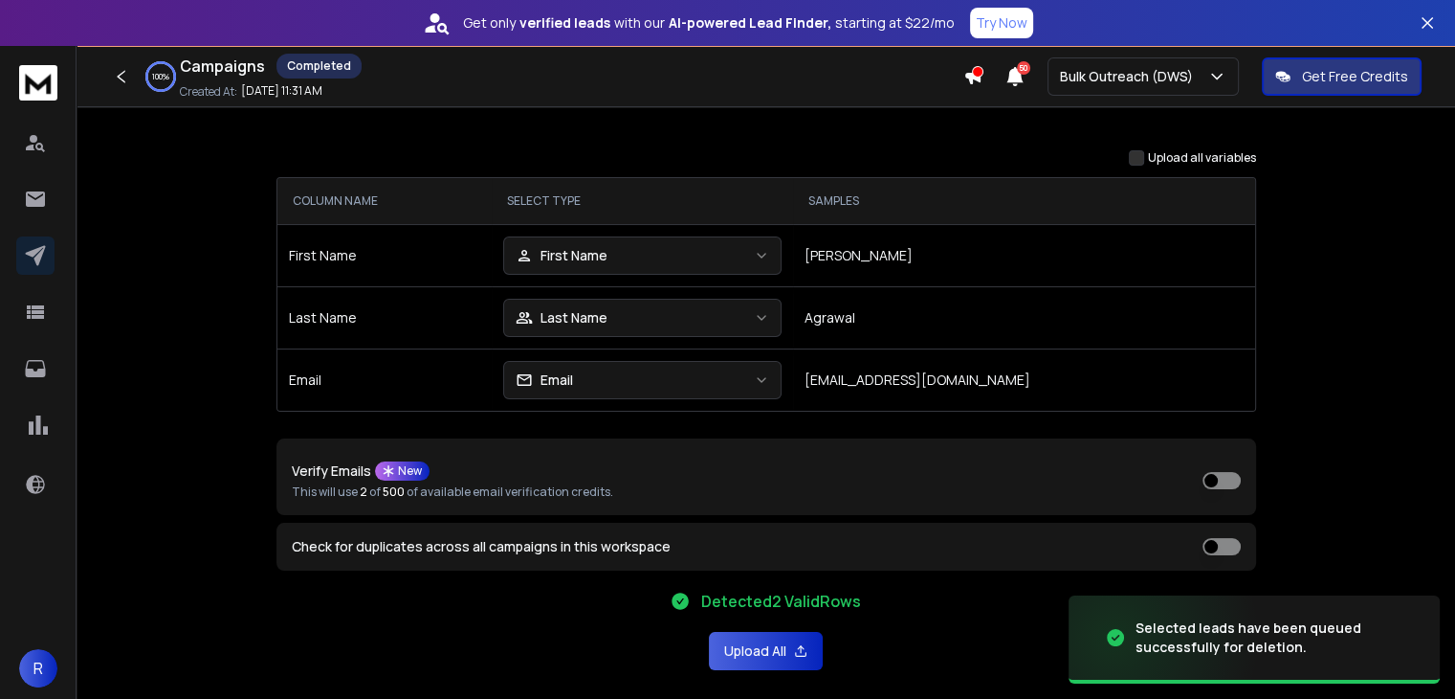
click at [760, 648] on button "Upload All" at bounding box center [766, 651] width 114 height 38
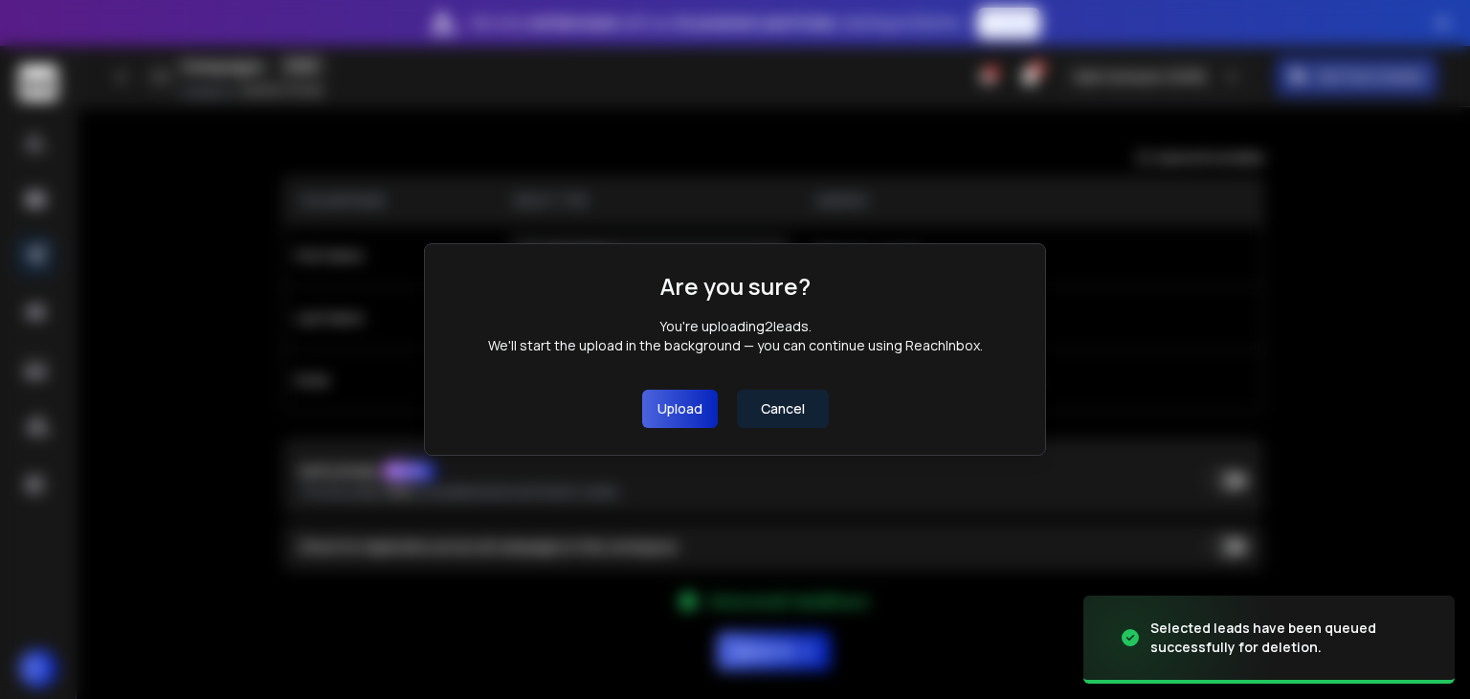
click at [682, 412] on button "Upload" at bounding box center [680, 408] width 76 height 38
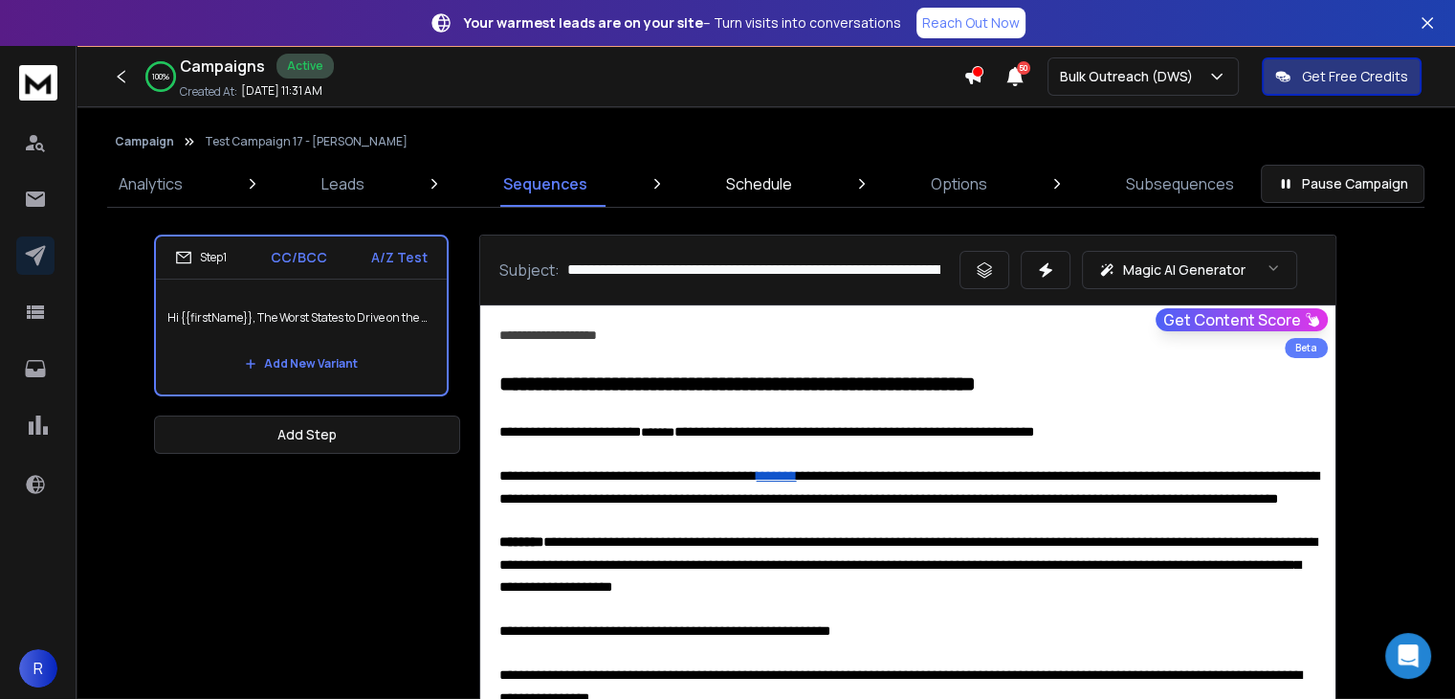
click at [758, 173] on p "Schedule" at bounding box center [759, 183] width 66 height 23
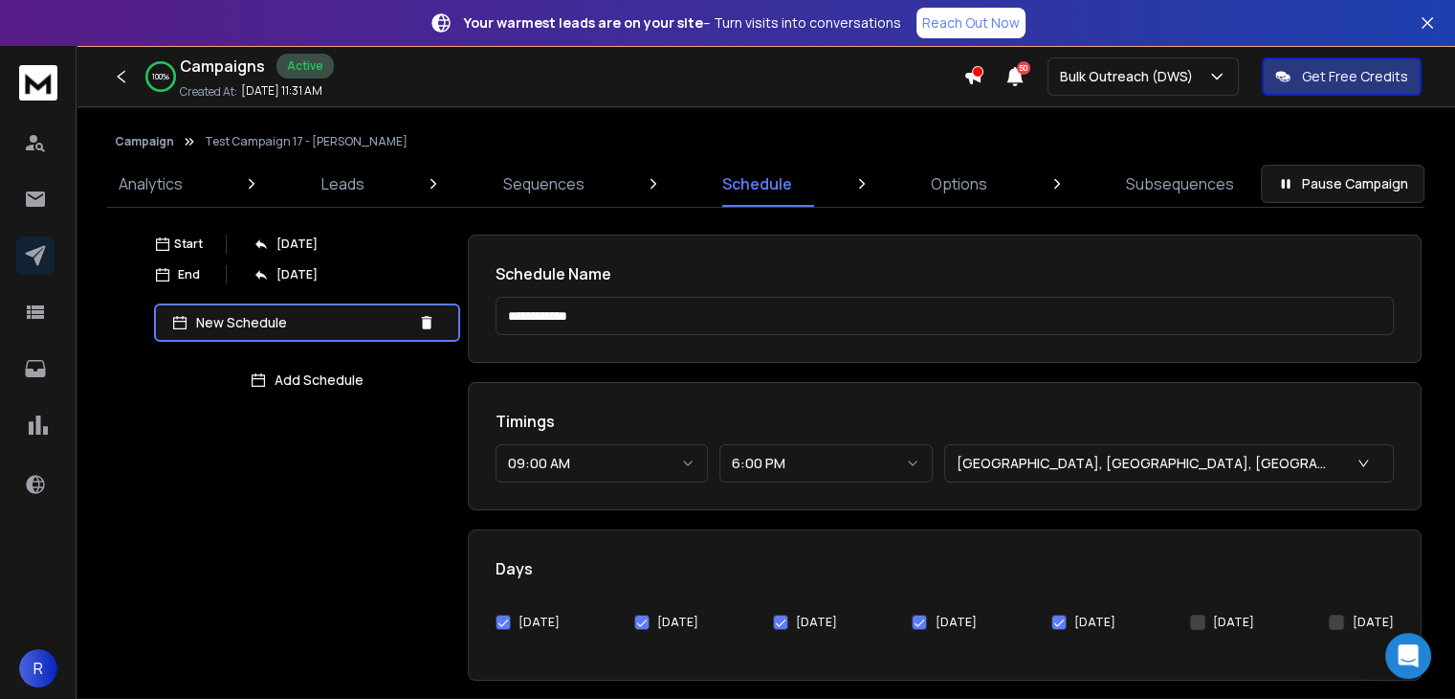
drag, startPoint x: 965, startPoint y: 181, endPoint x: 956, endPoint y: 100, distance: 80.9
click at [965, 181] on p "Options" at bounding box center [959, 183] width 56 height 23
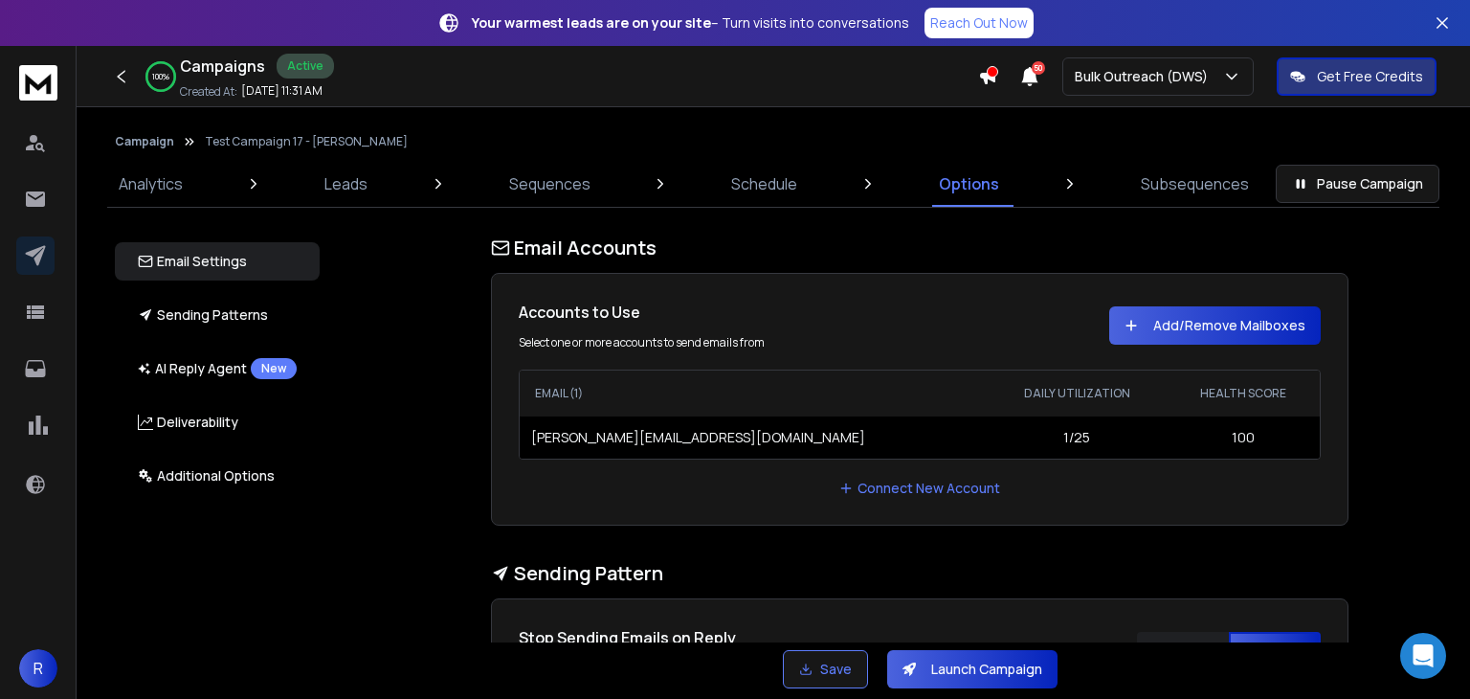
click at [945, 666] on button "Launch Campaign" at bounding box center [972, 669] width 170 height 38
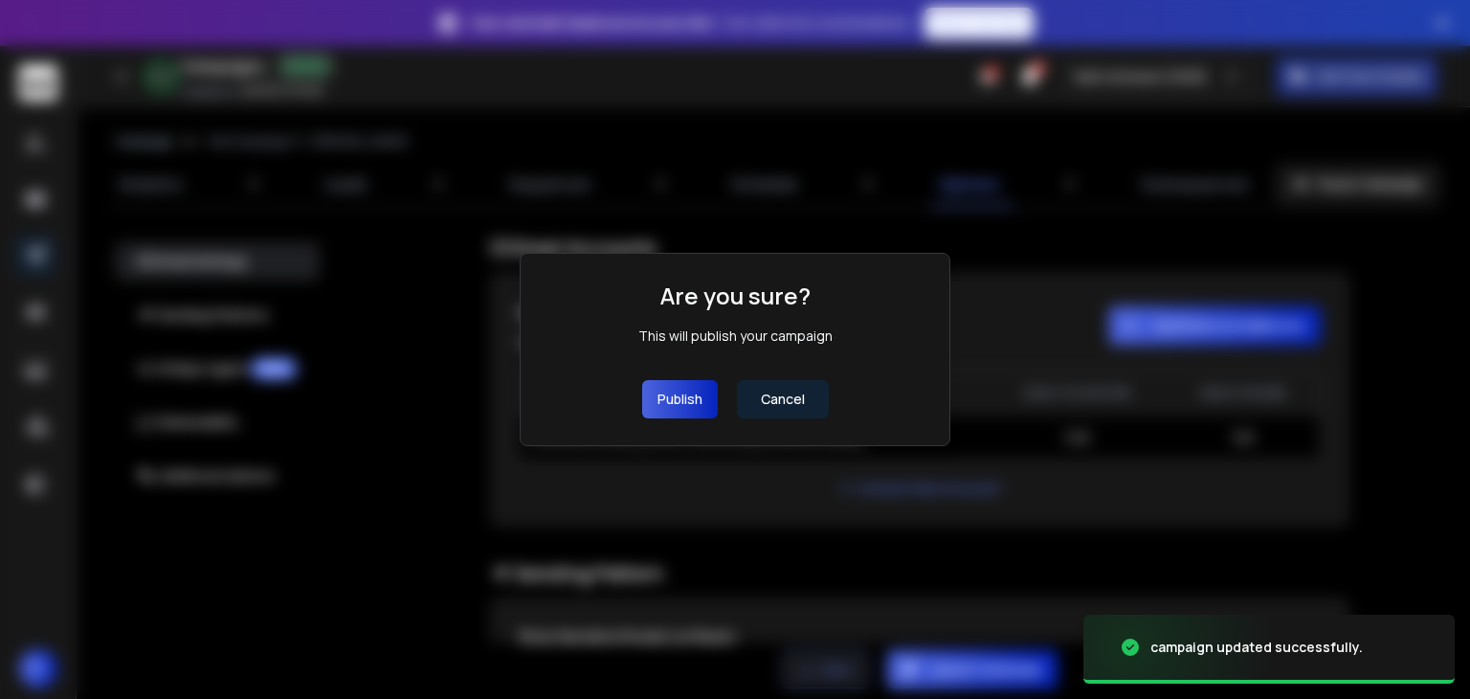
click at [671, 392] on button "Publish" at bounding box center [680, 399] width 76 height 38
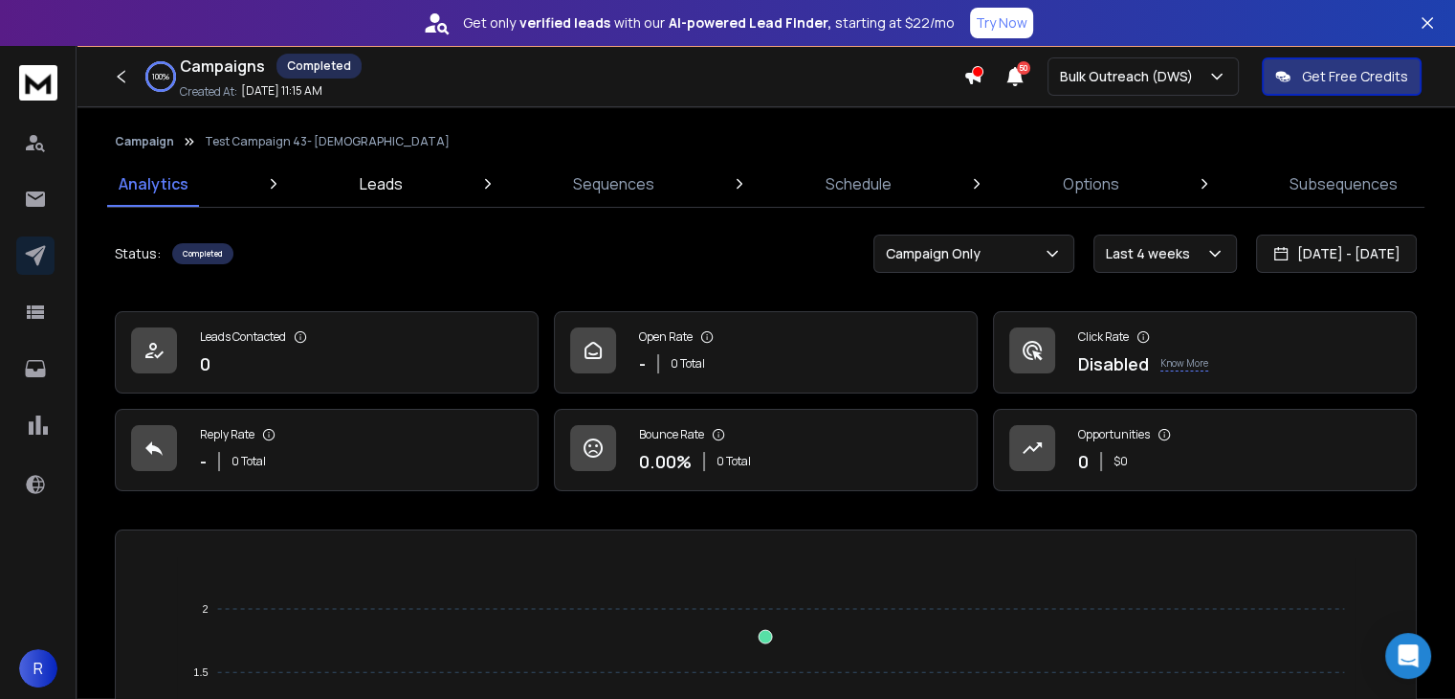
click at [401, 182] on p "Leads" at bounding box center [381, 183] width 43 height 23
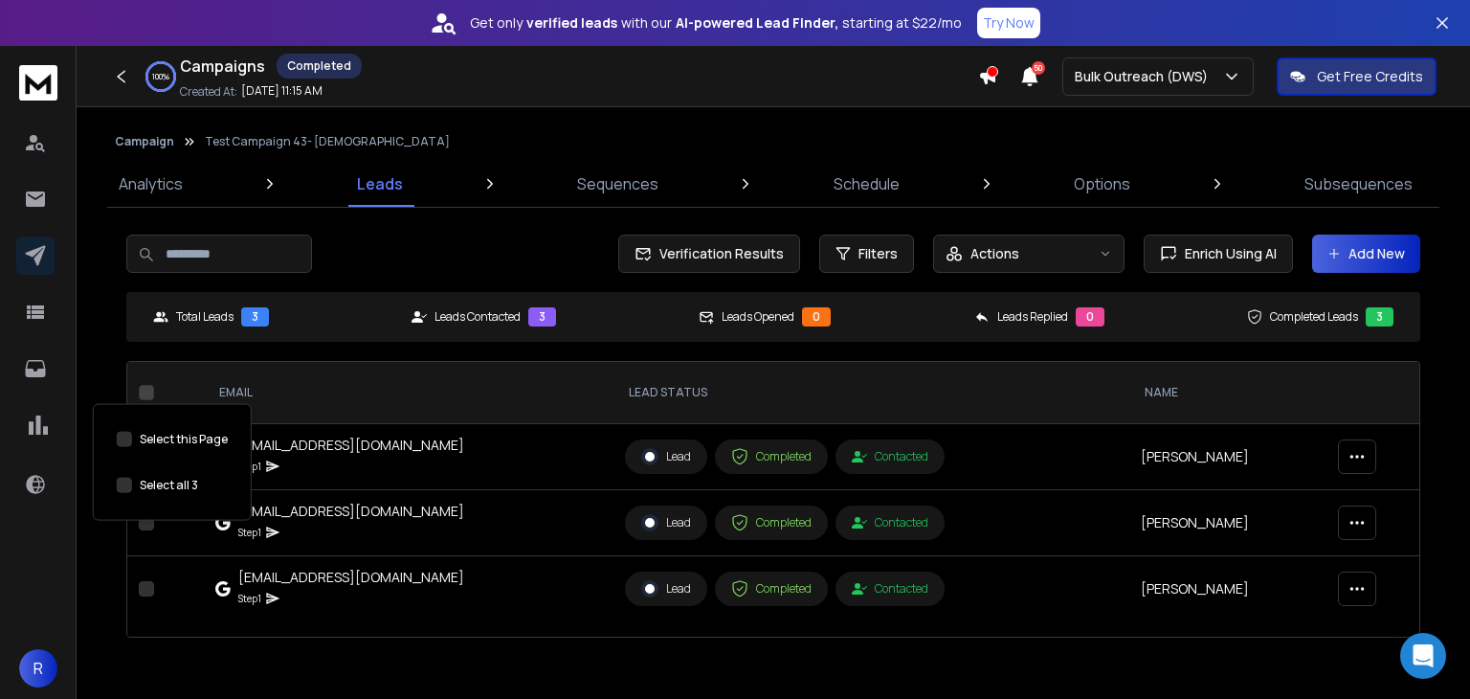
click at [142, 397] on button "Select this Page" at bounding box center [146, 392] width 15 height 15
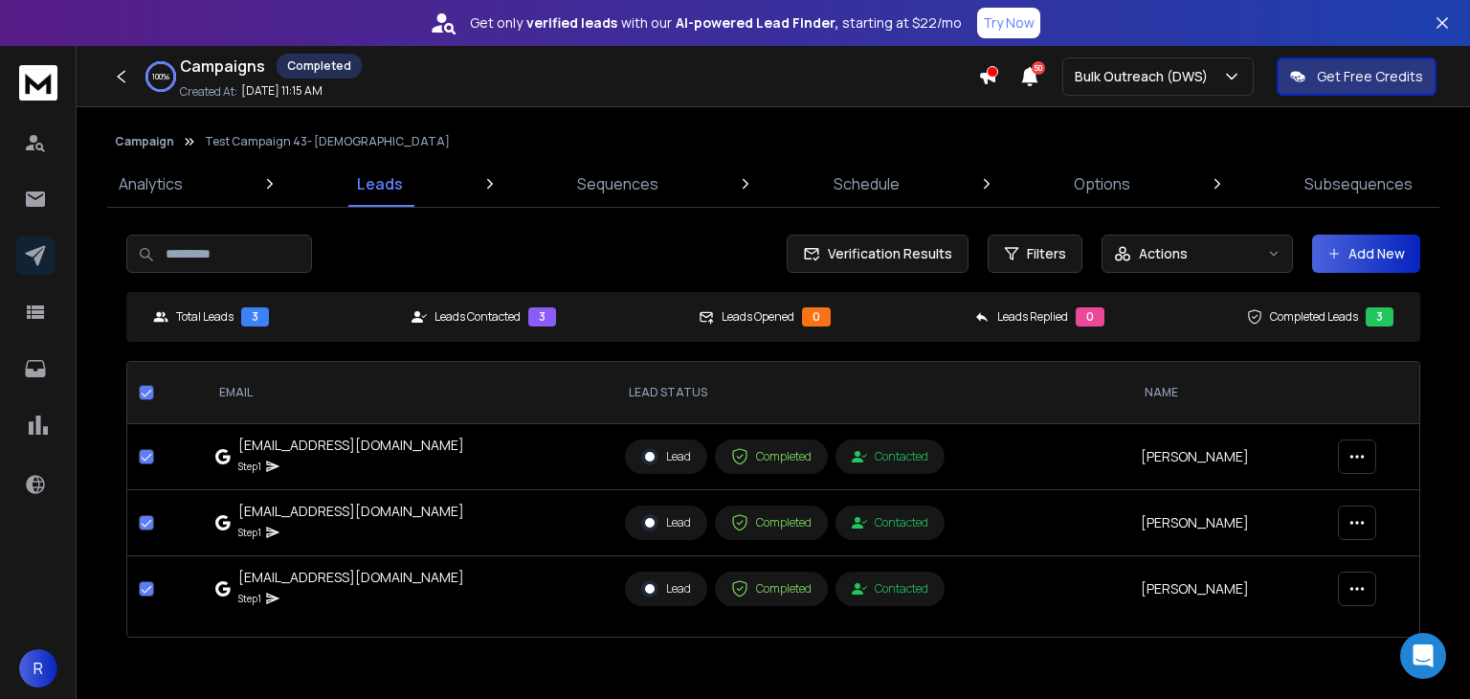
click at [1357, 451] on icon "button" at bounding box center [1356, 456] width 17 height 17
click at [1299, 499] on p "Delete Lead" at bounding box center [1322, 496] width 78 height 19
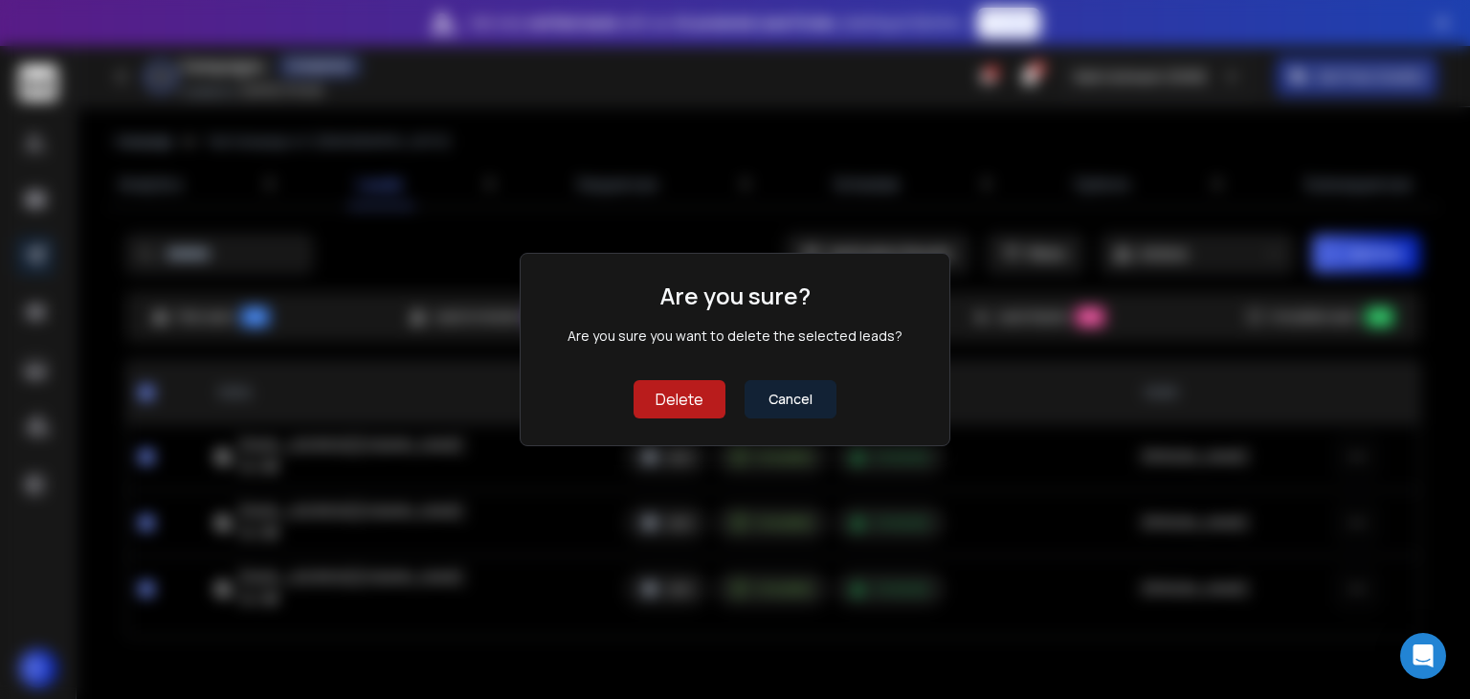
click at [689, 401] on button "Delete" at bounding box center [679, 399] width 92 height 38
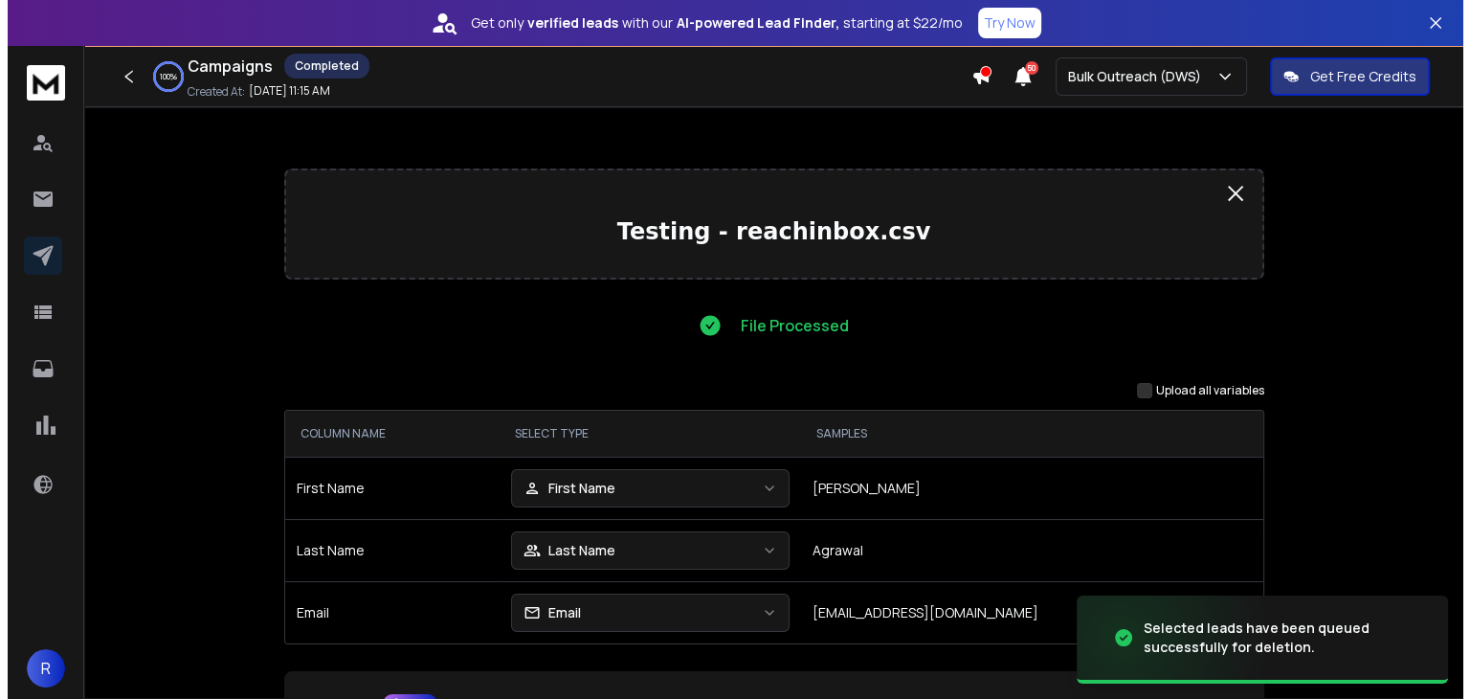
scroll to position [233, 0]
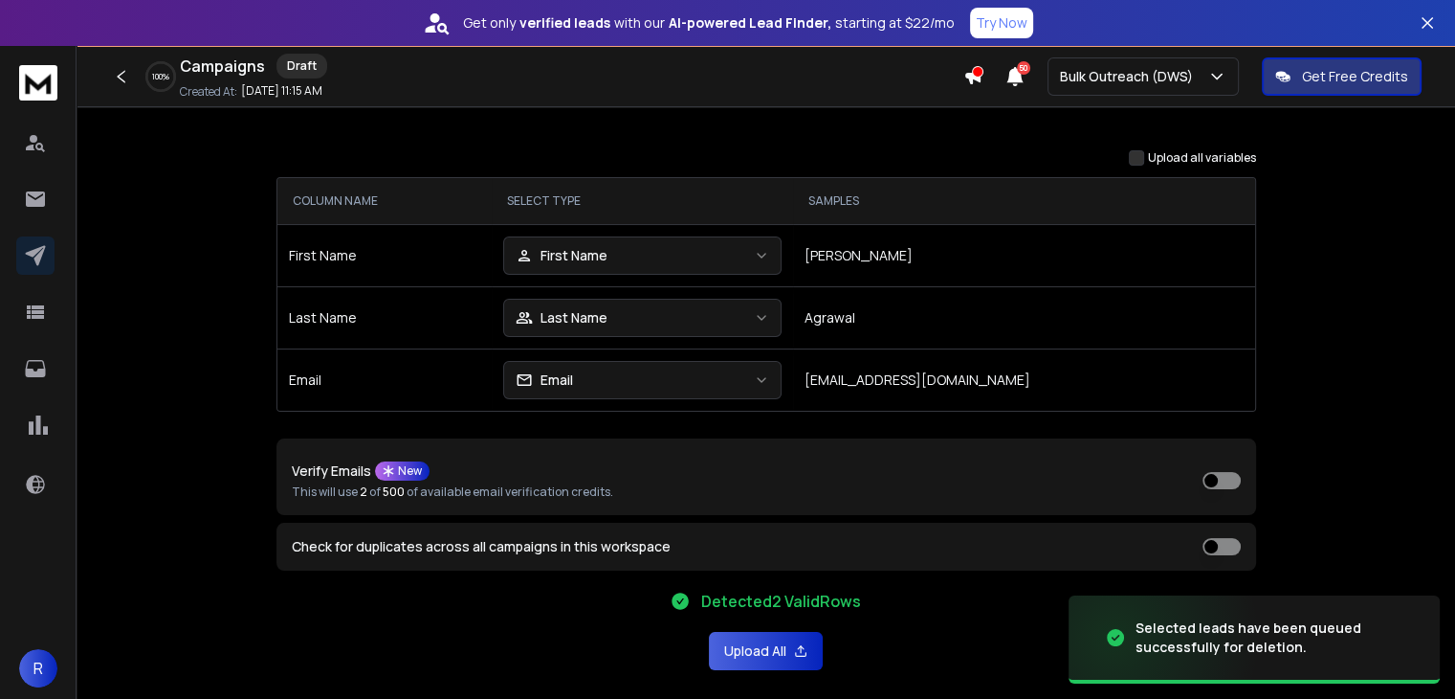
click at [790, 652] on button "Upload All" at bounding box center [766, 651] width 114 height 38
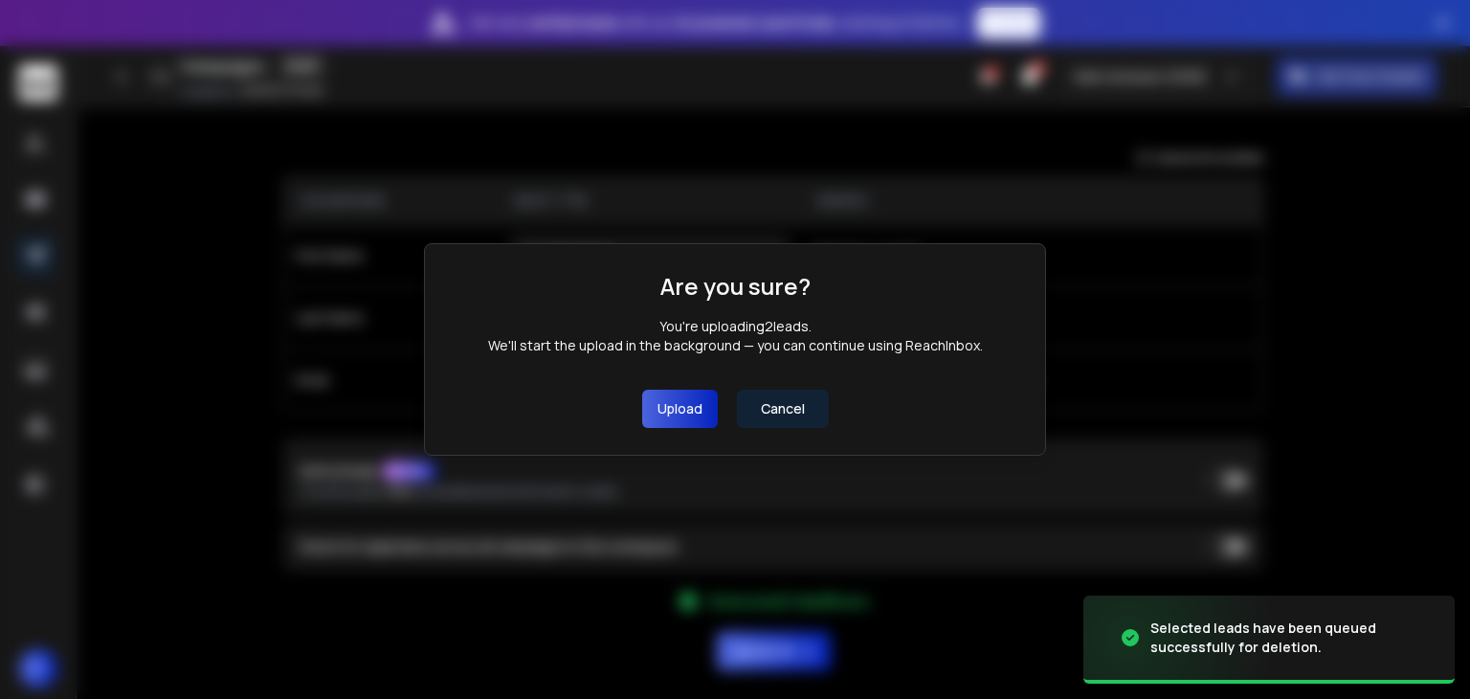
click at [677, 412] on button "Upload" at bounding box center [680, 408] width 76 height 38
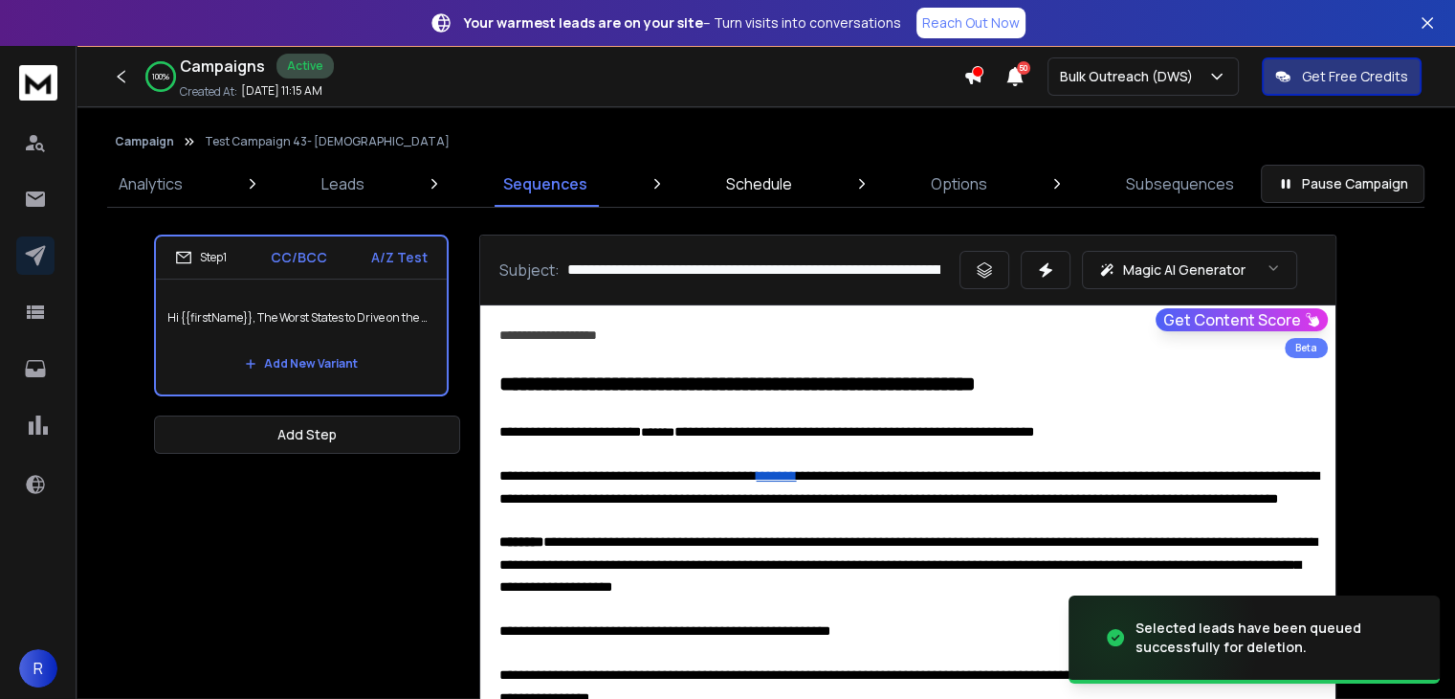
click at [750, 183] on p "Schedule" at bounding box center [759, 183] width 66 height 23
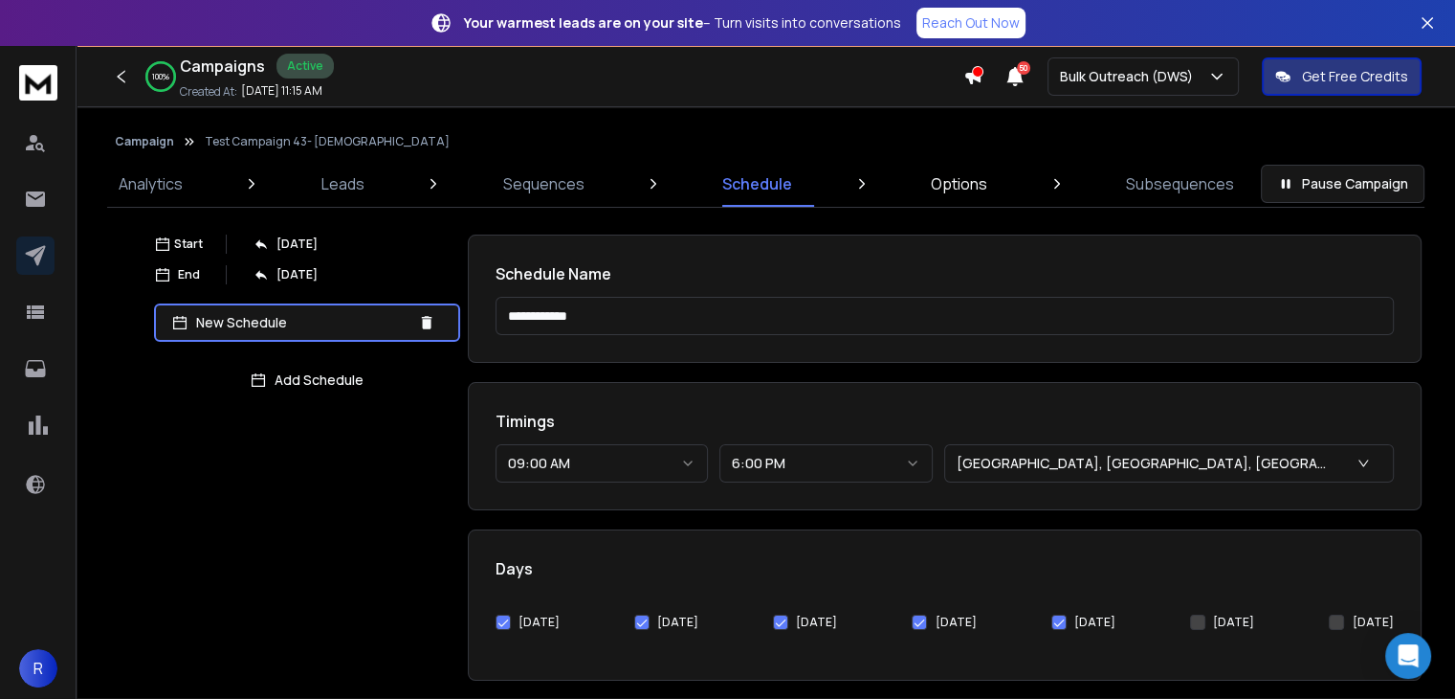
drag, startPoint x: 958, startPoint y: 177, endPoint x: 989, endPoint y: 171, distance: 32.1
click at [958, 177] on p "Options" at bounding box center [959, 183] width 56 height 23
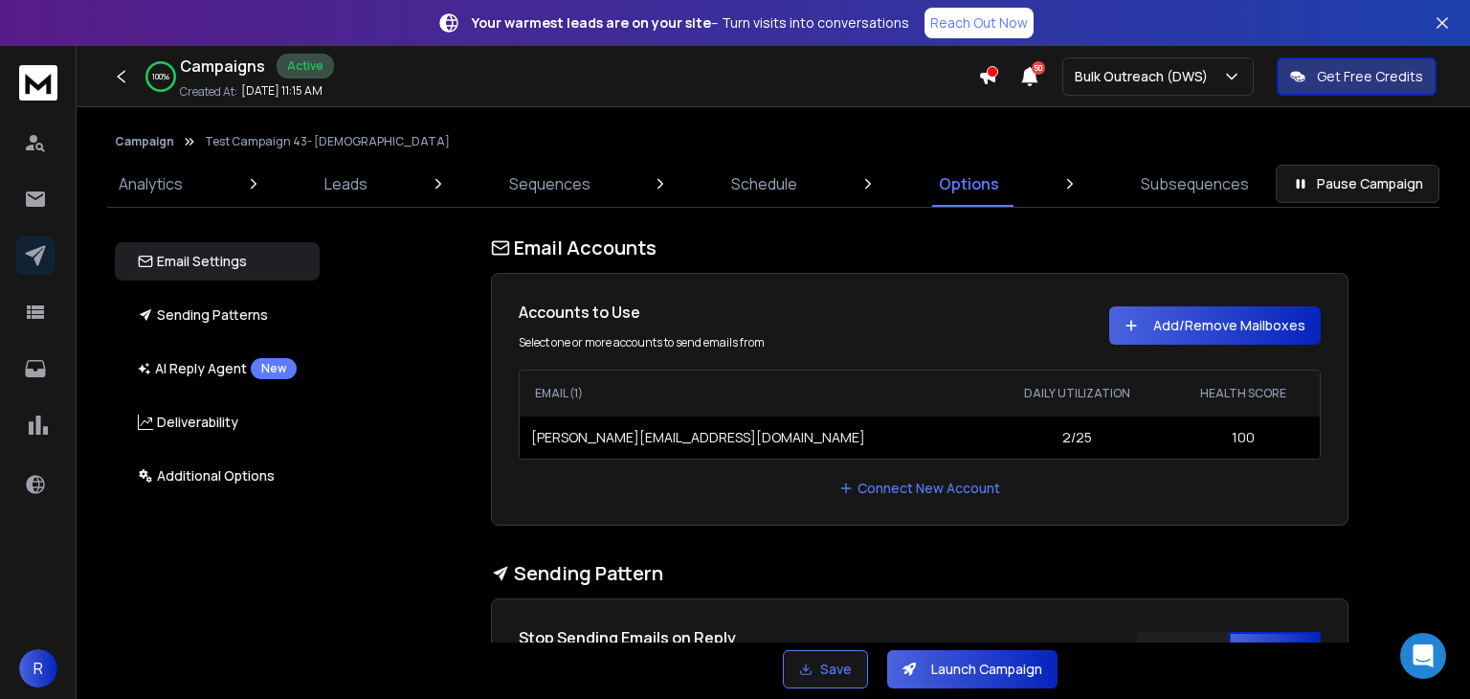
click at [958, 671] on button "Launch Campaign" at bounding box center [972, 669] width 170 height 38
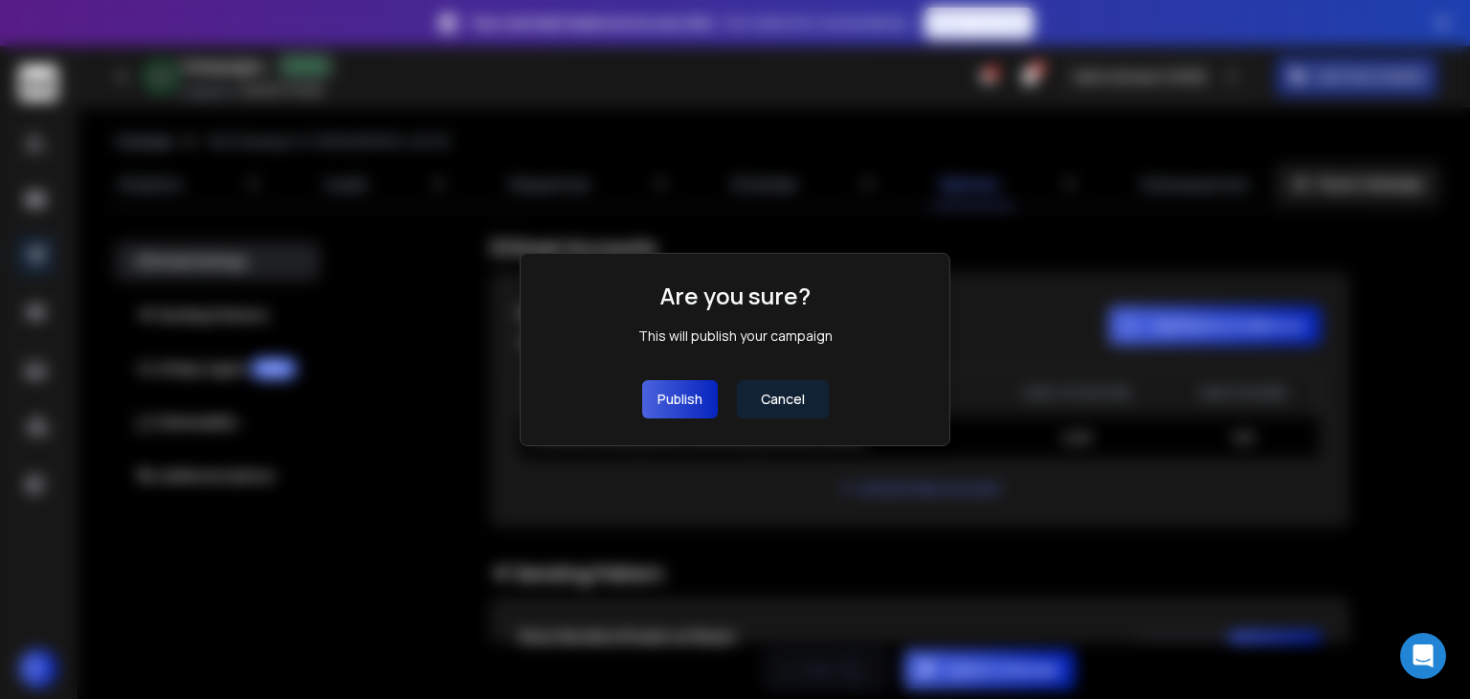
click at [669, 391] on button "Publish" at bounding box center [680, 399] width 76 height 38
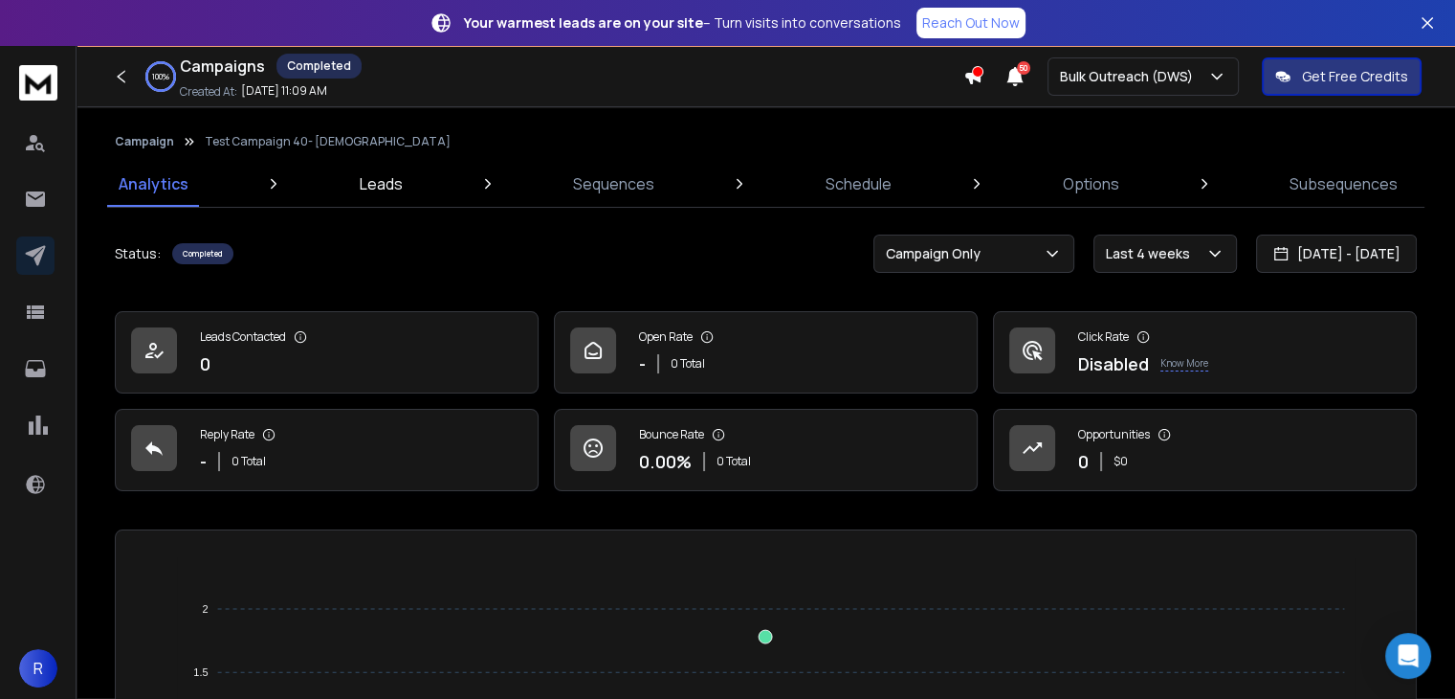
click at [383, 189] on p "Leads" at bounding box center [381, 183] width 43 height 23
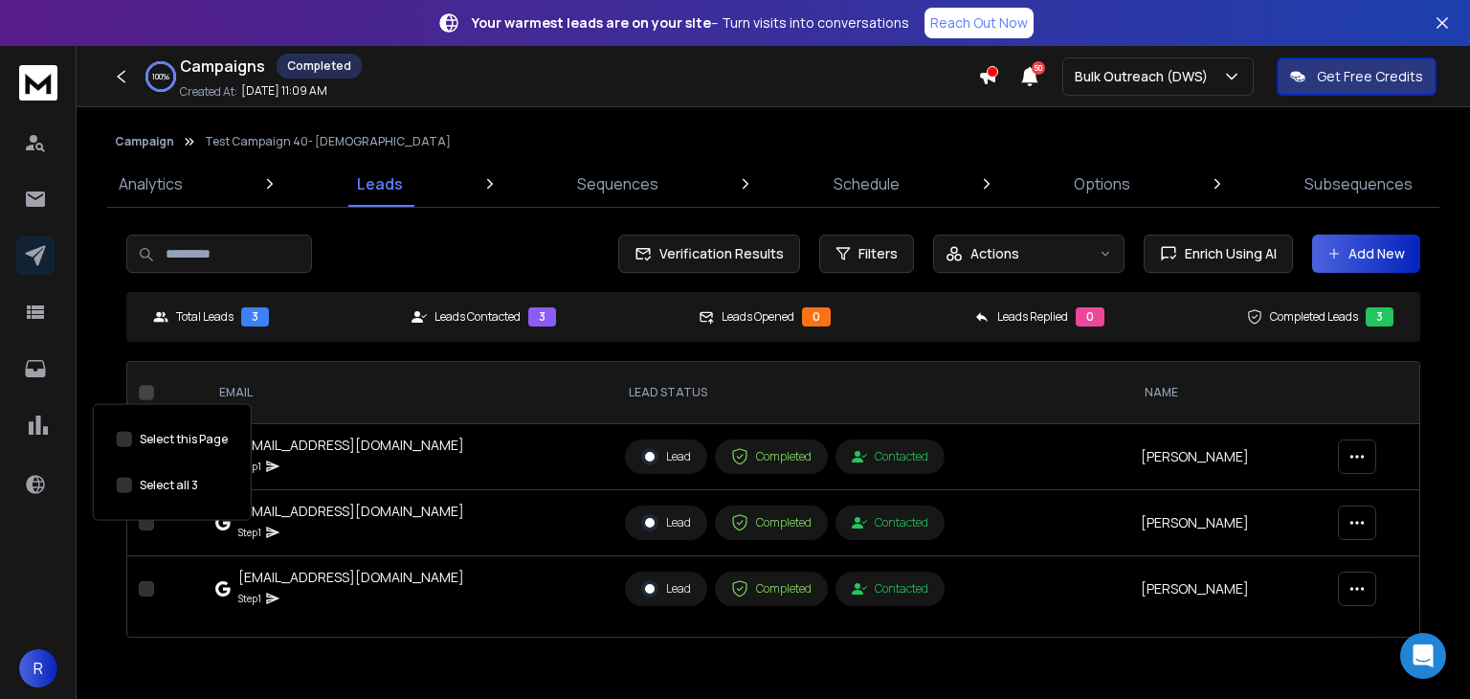
click at [150, 387] on button "Select this Page" at bounding box center [146, 392] width 15 height 15
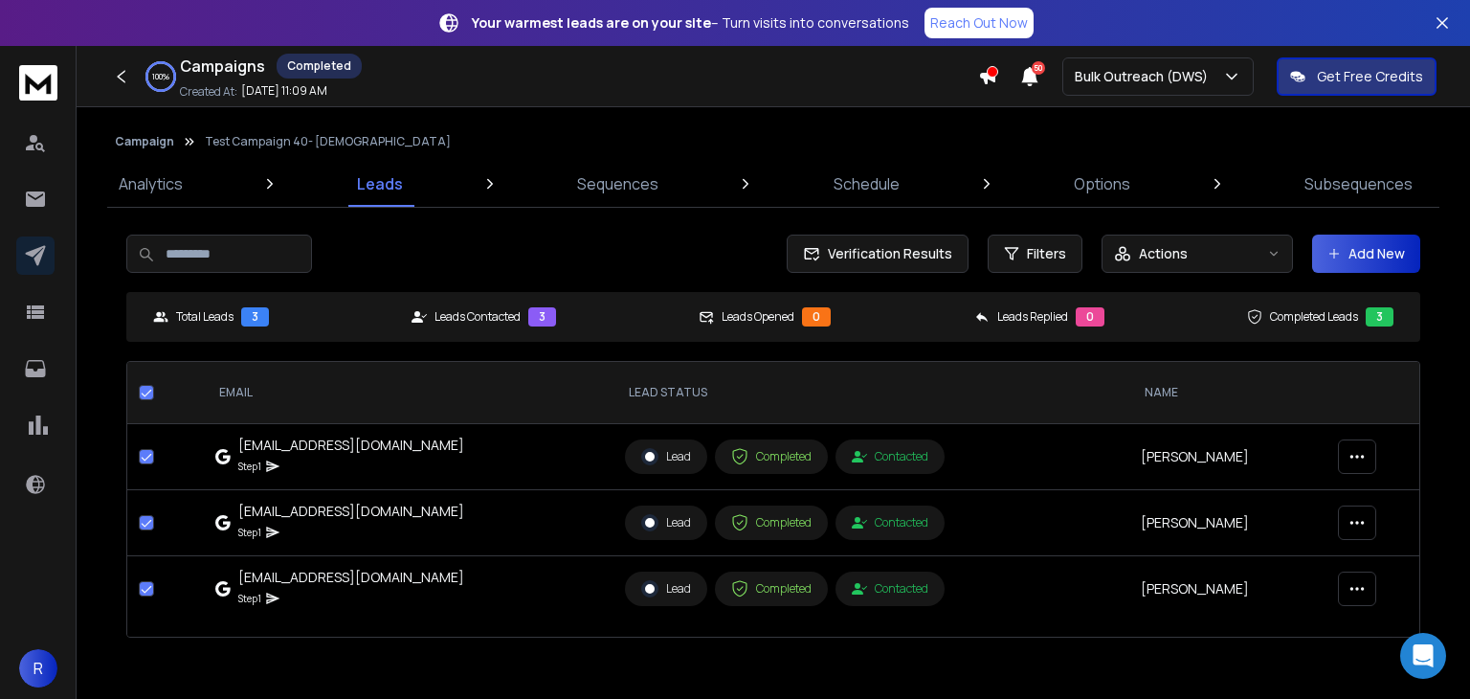
click at [1357, 457] on icon "button" at bounding box center [1356, 456] width 17 height 17
click at [1332, 493] on p "Delete Lead" at bounding box center [1322, 496] width 78 height 19
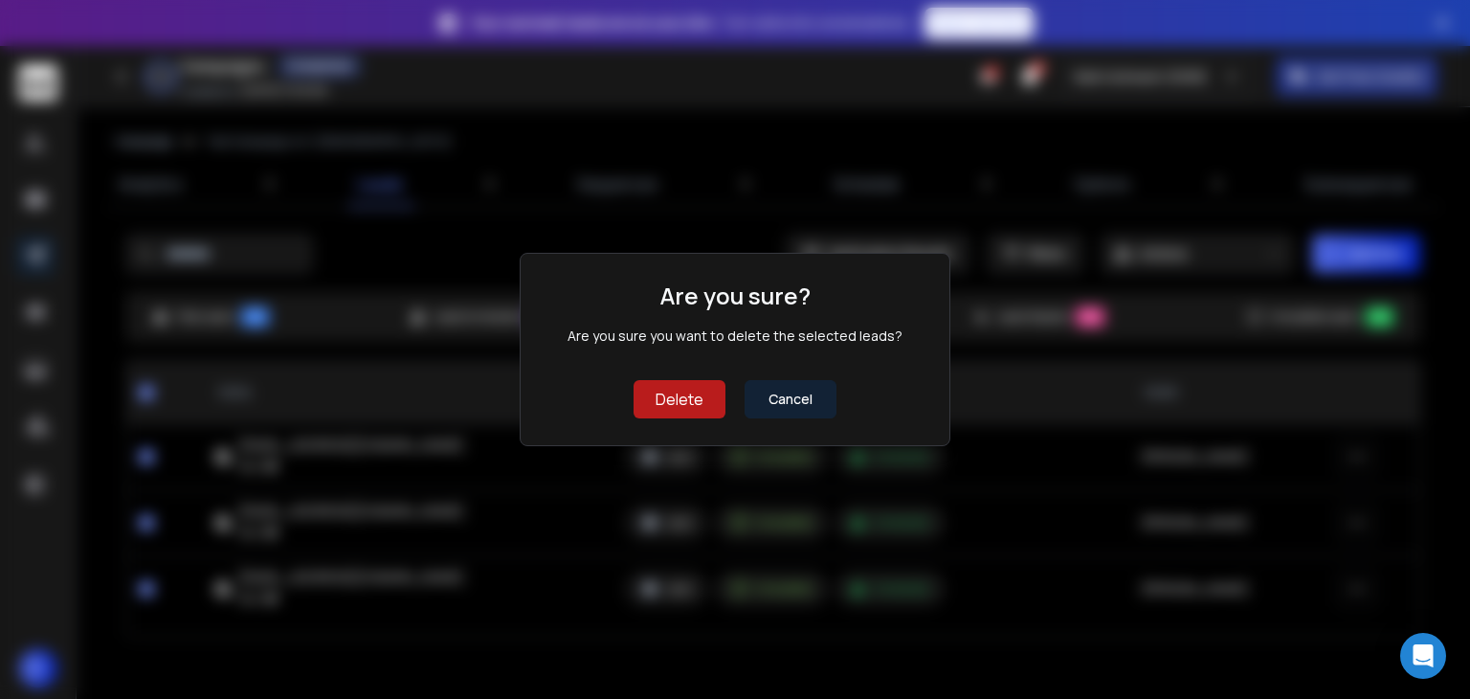
click at [723, 401] on button "Delete" at bounding box center [679, 399] width 92 height 38
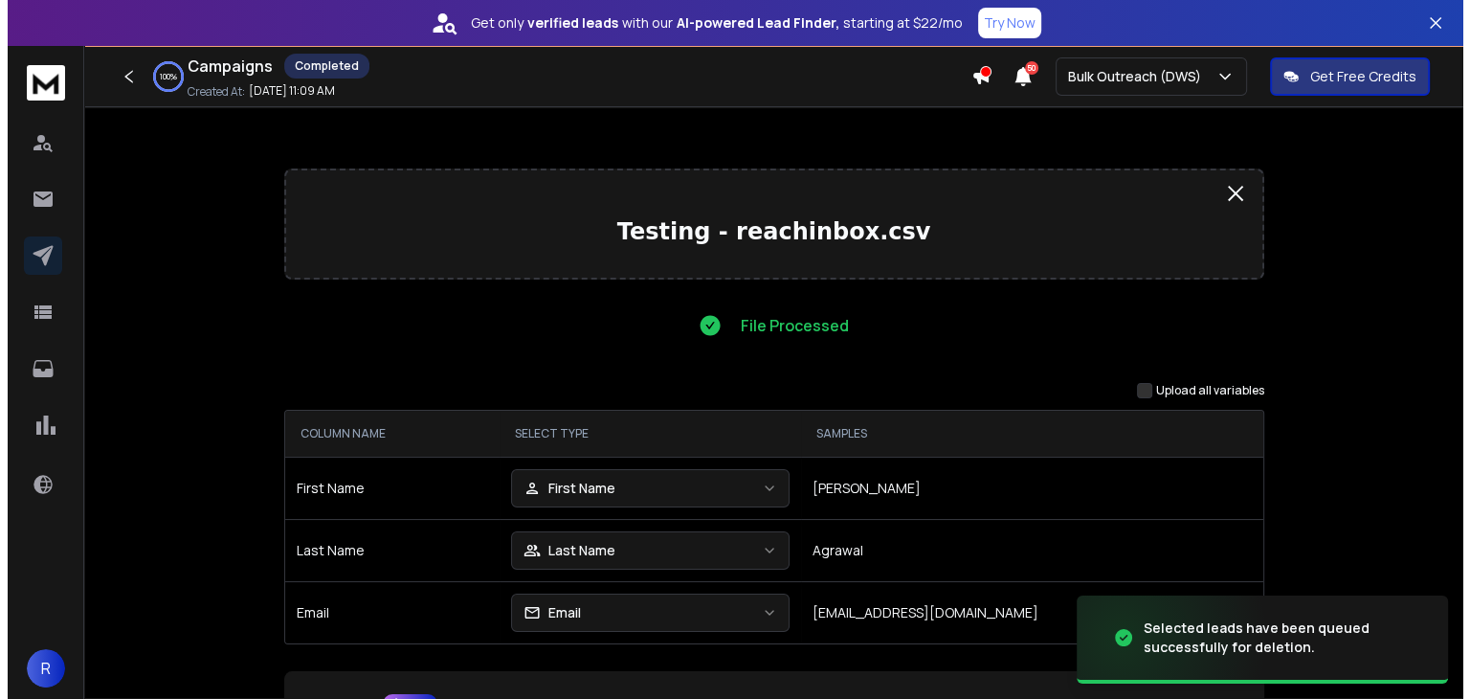
scroll to position [233, 0]
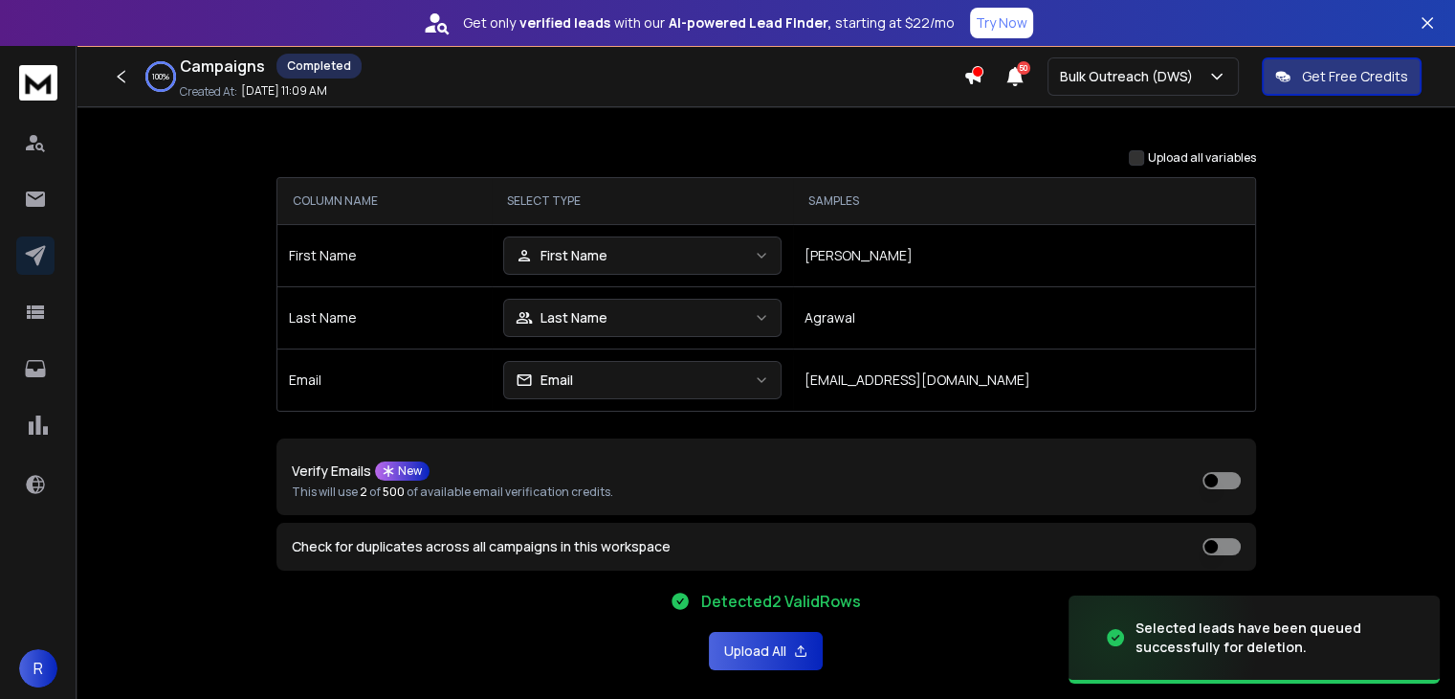
click at [794, 663] on button "Upload All" at bounding box center [766, 651] width 114 height 38
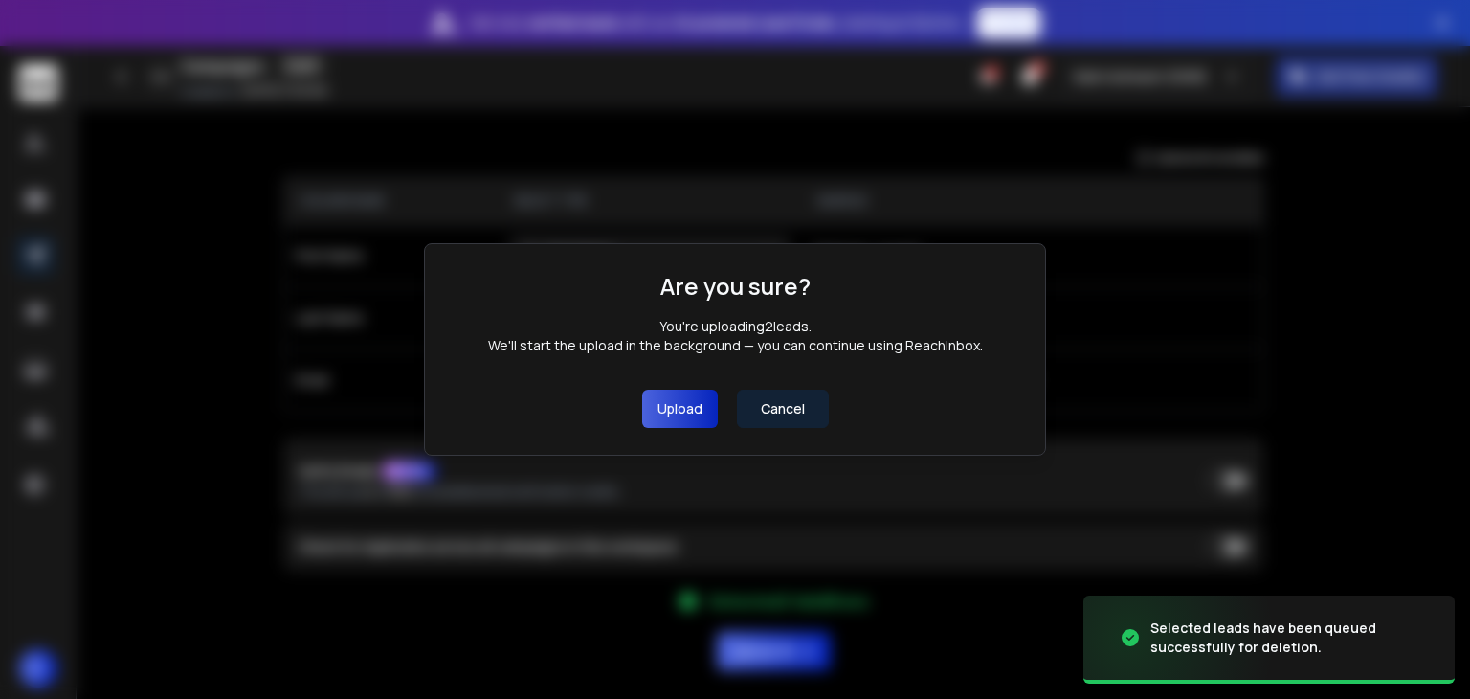
click at [690, 428] on div "Are you sure? You're uploading 2 lead s . We'll start the upload in the backgro…" at bounding box center [735, 349] width 622 height 212
click at [688, 414] on button "Upload" at bounding box center [680, 408] width 76 height 38
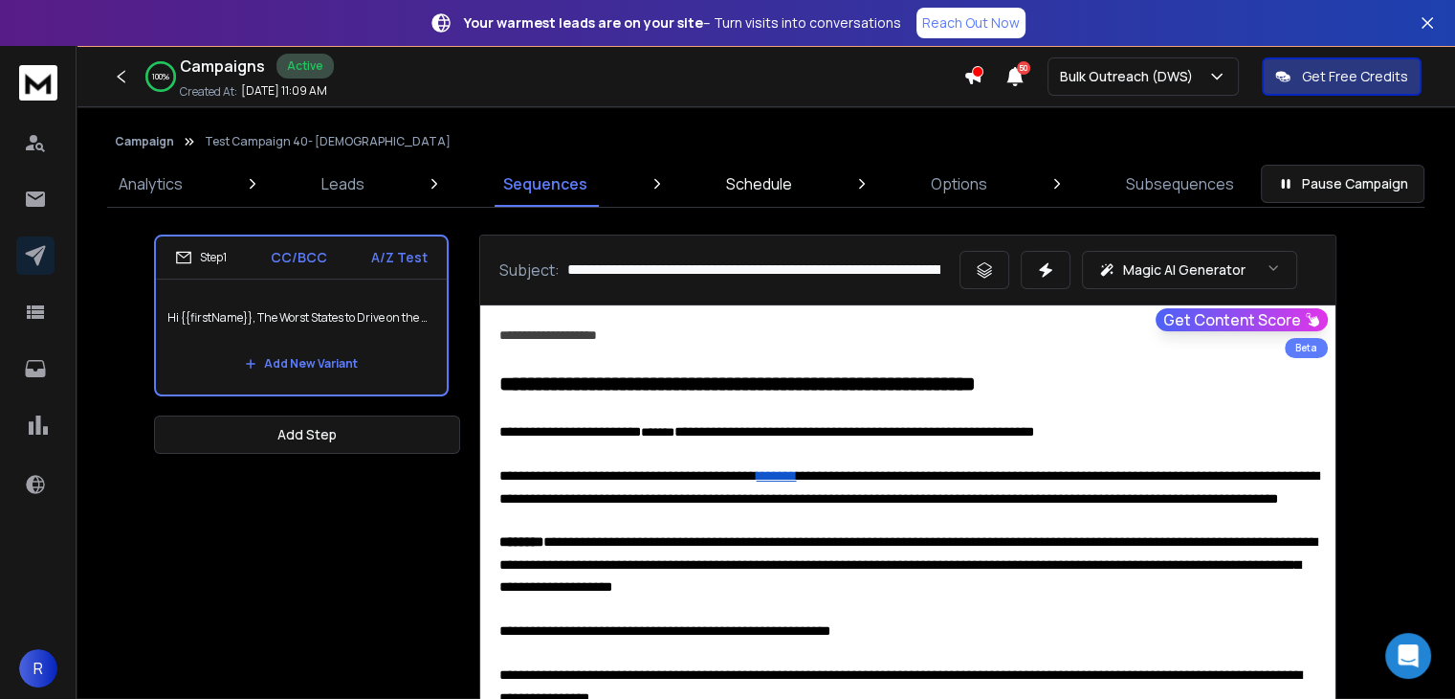
click at [790, 178] on p "Schedule" at bounding box center [759, 183] width 66 height 23
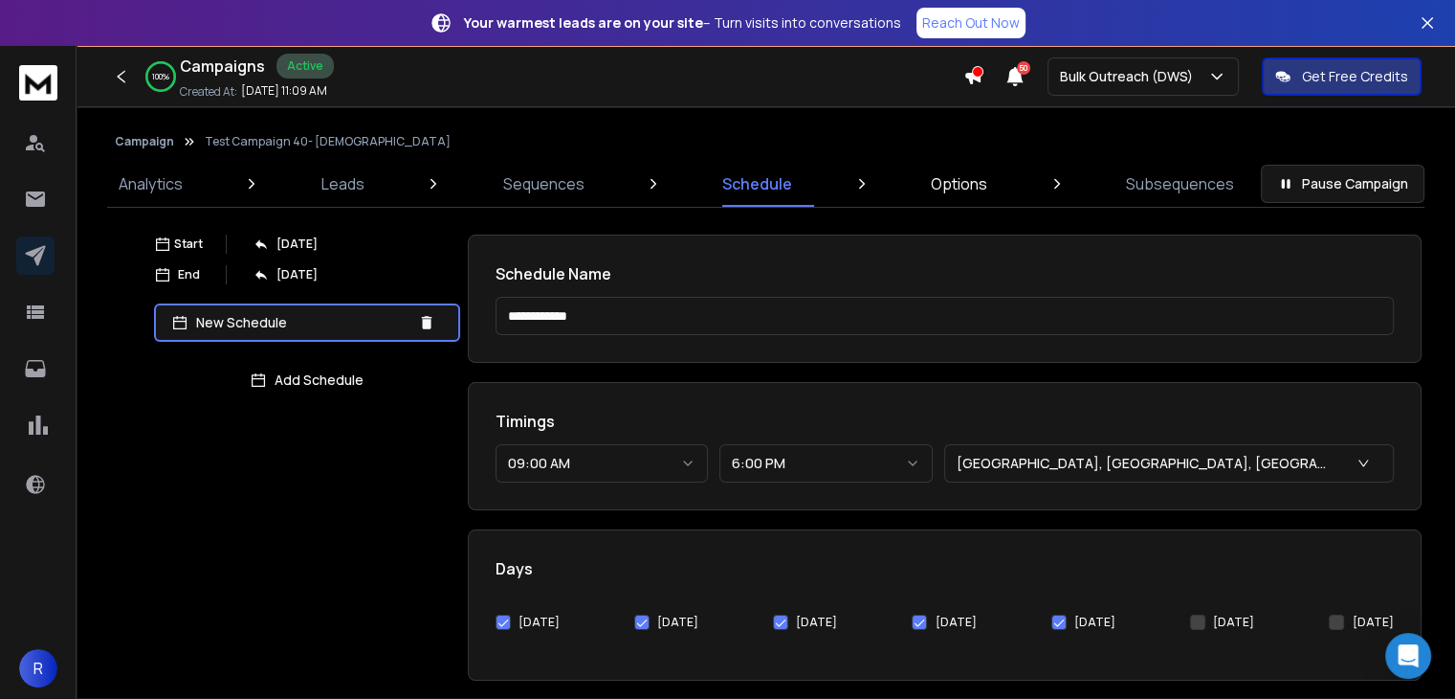
click at [981, 169] on link "Options" at bounding box center [959, 184] width 79 height 46
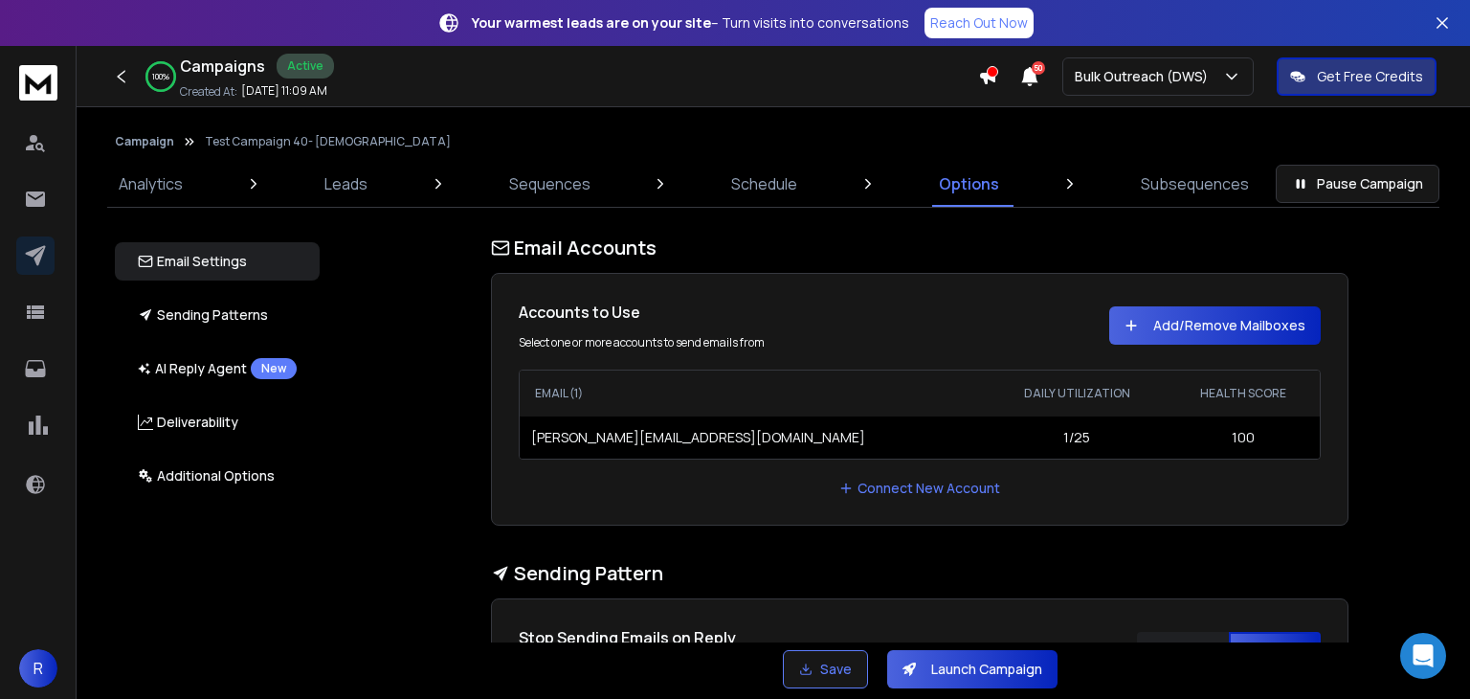
click at [953, 659] on button "Launch Campaign" at bounding box center [972, 669] width 170 height 38
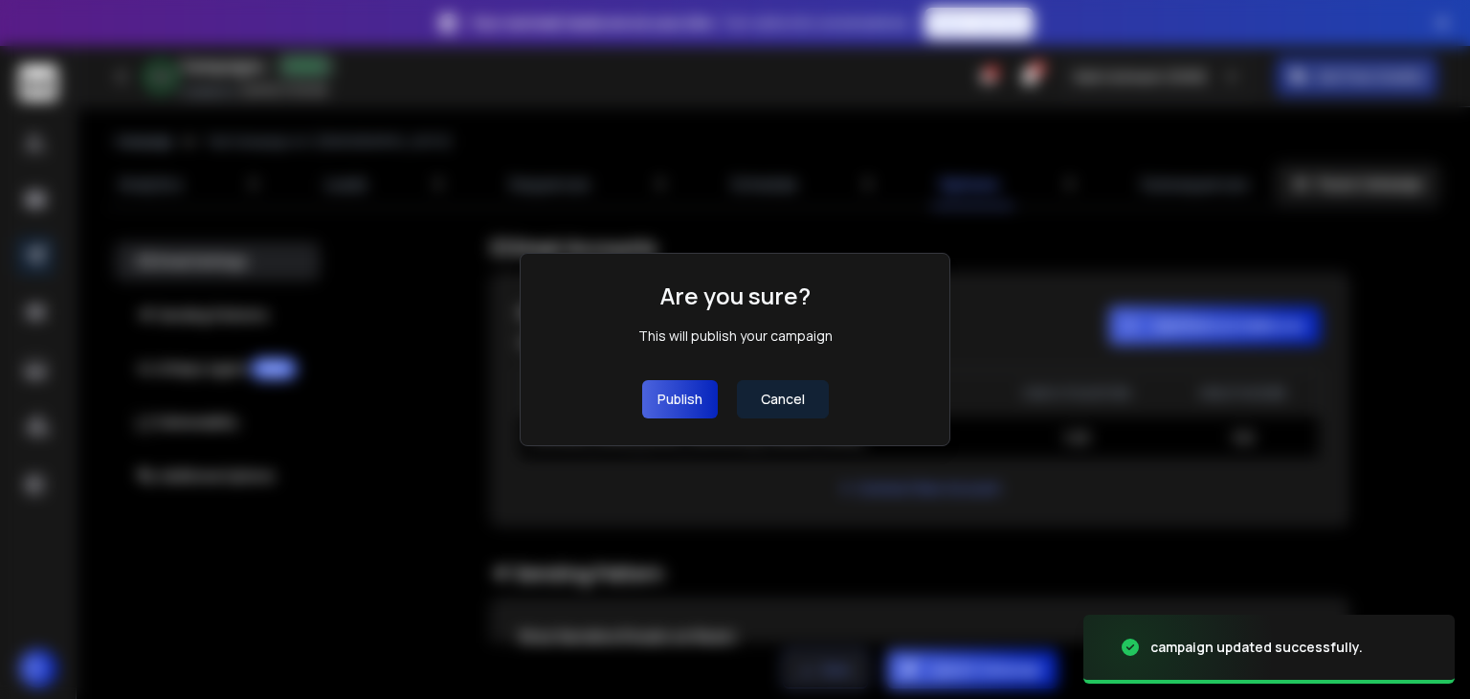
click at [667, 388] on button "Publish" at bounding box center [680, 399] width 76 height 38
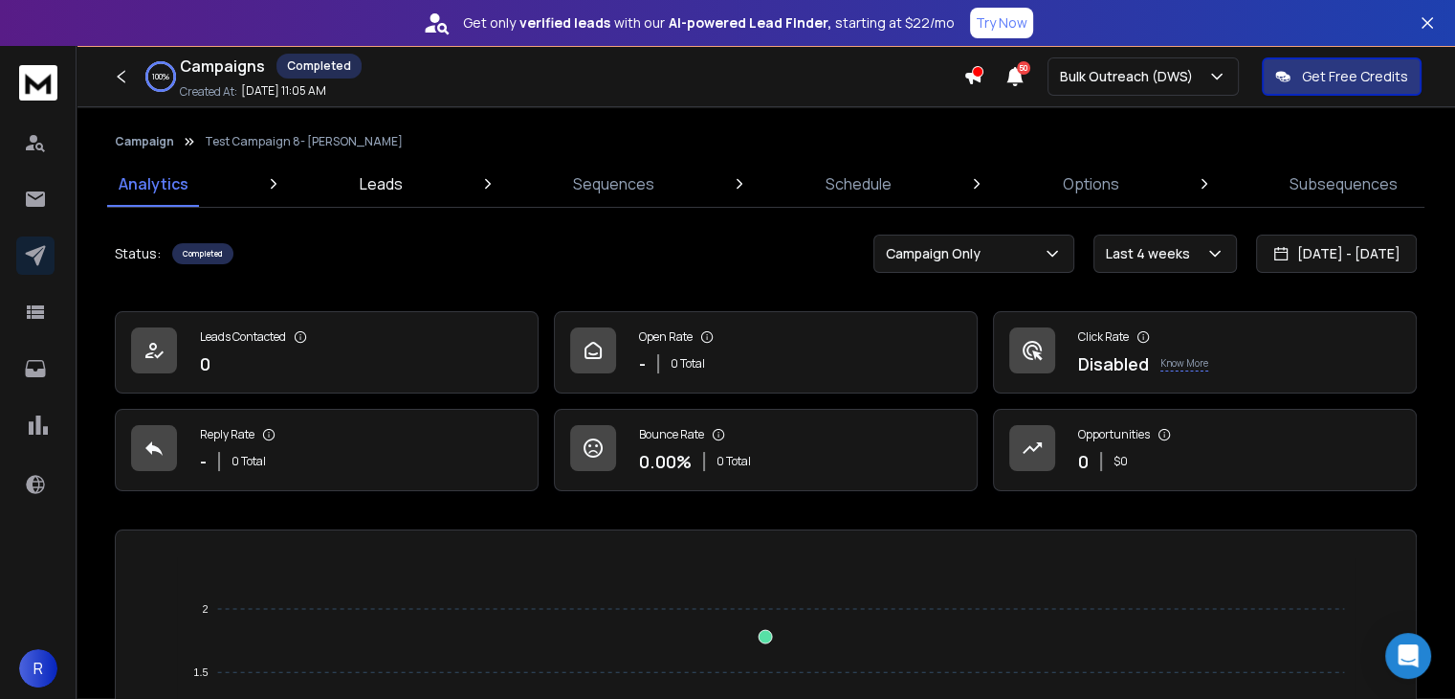
click at [373, 176] on p "Leads" at bounding box center [381, 183] width 43 height 23
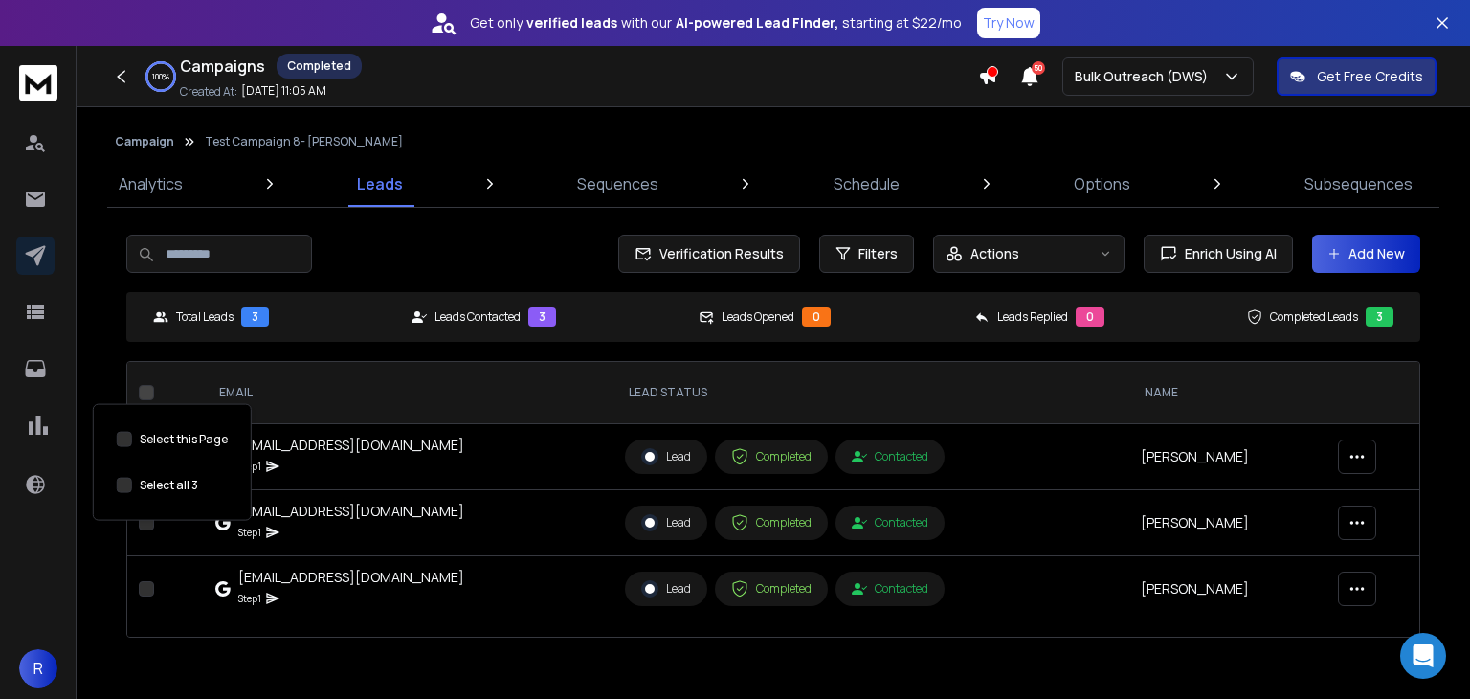
click at [142, 385] on button "Select this Page" at bounding box center [146, 392] width 15 height 15
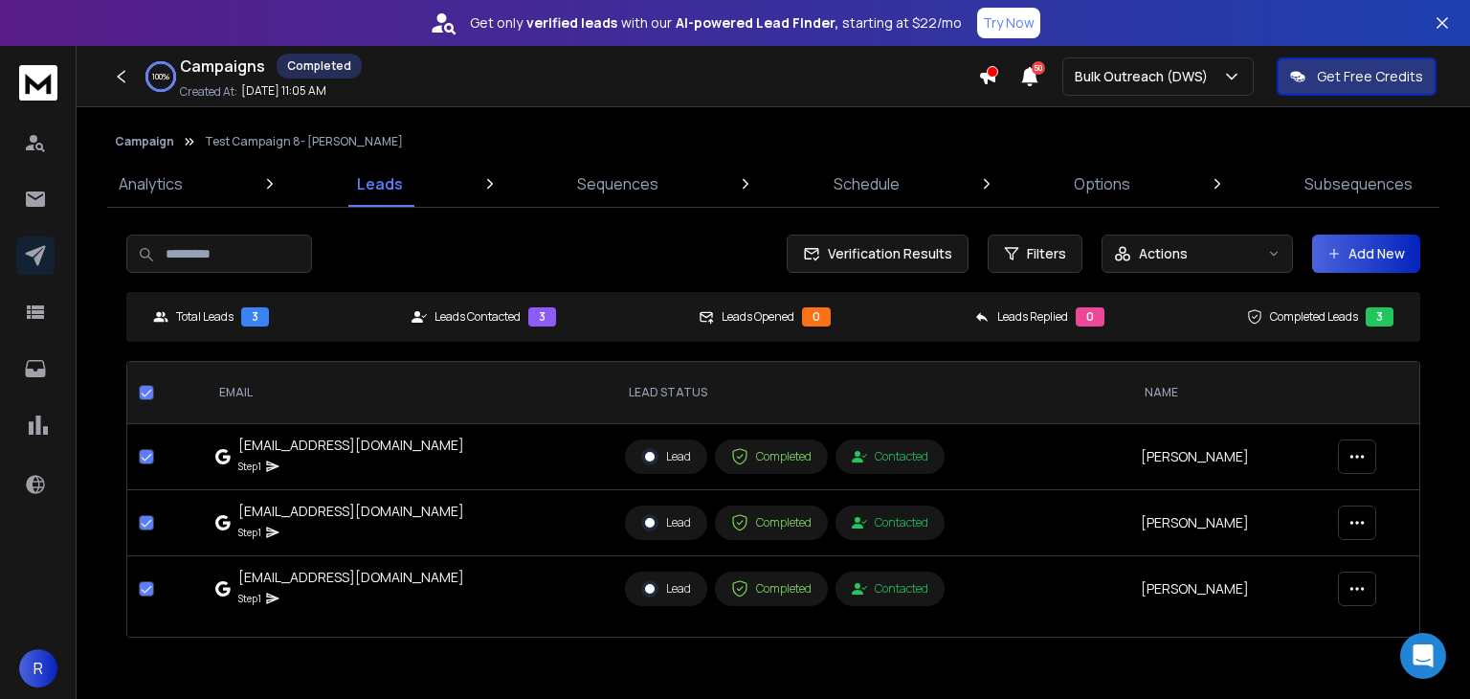
click at [1359, 450] on button "button" at bounding box center [1357, 456] width 38 height 34
click at [1260, 498] on icon at bounding box center [1266, 496] width 17 height 17
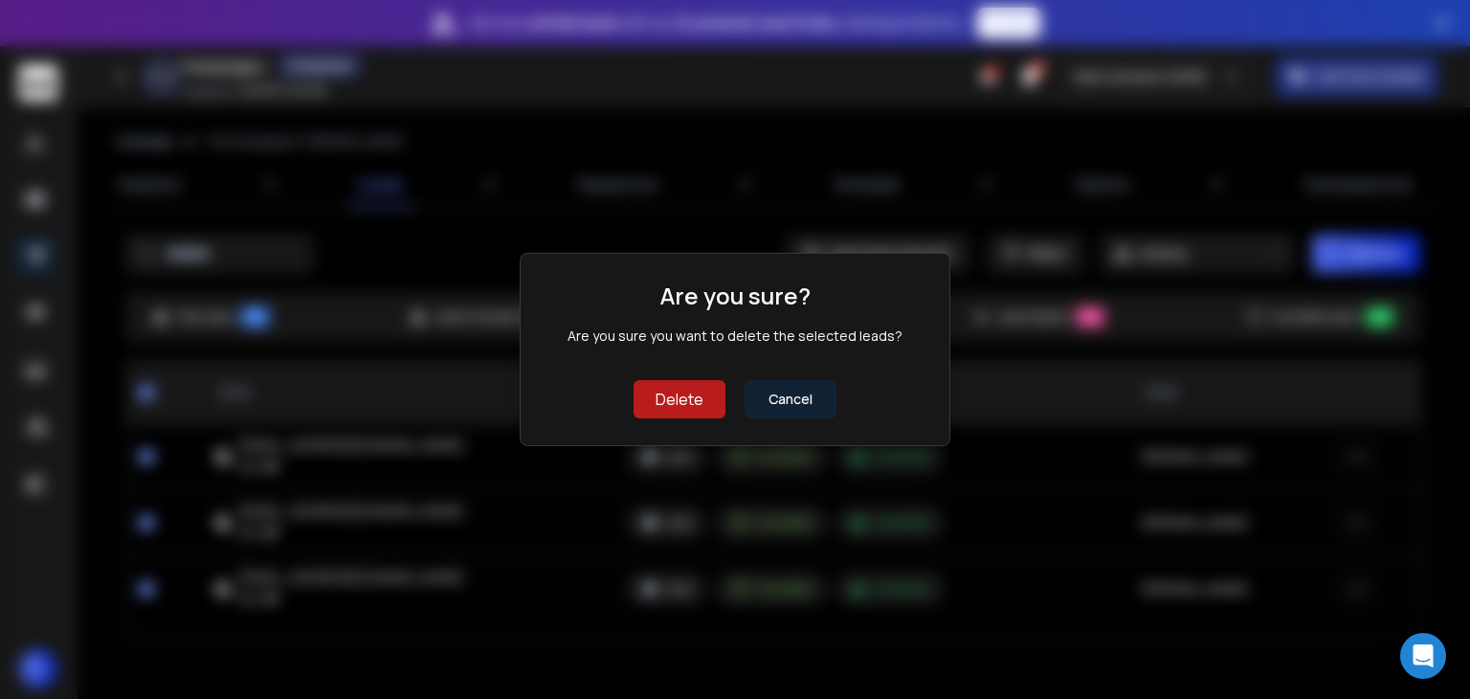
click at [671, 399] on button "Delete" at bounding box center [679, 399] width 92 height 38
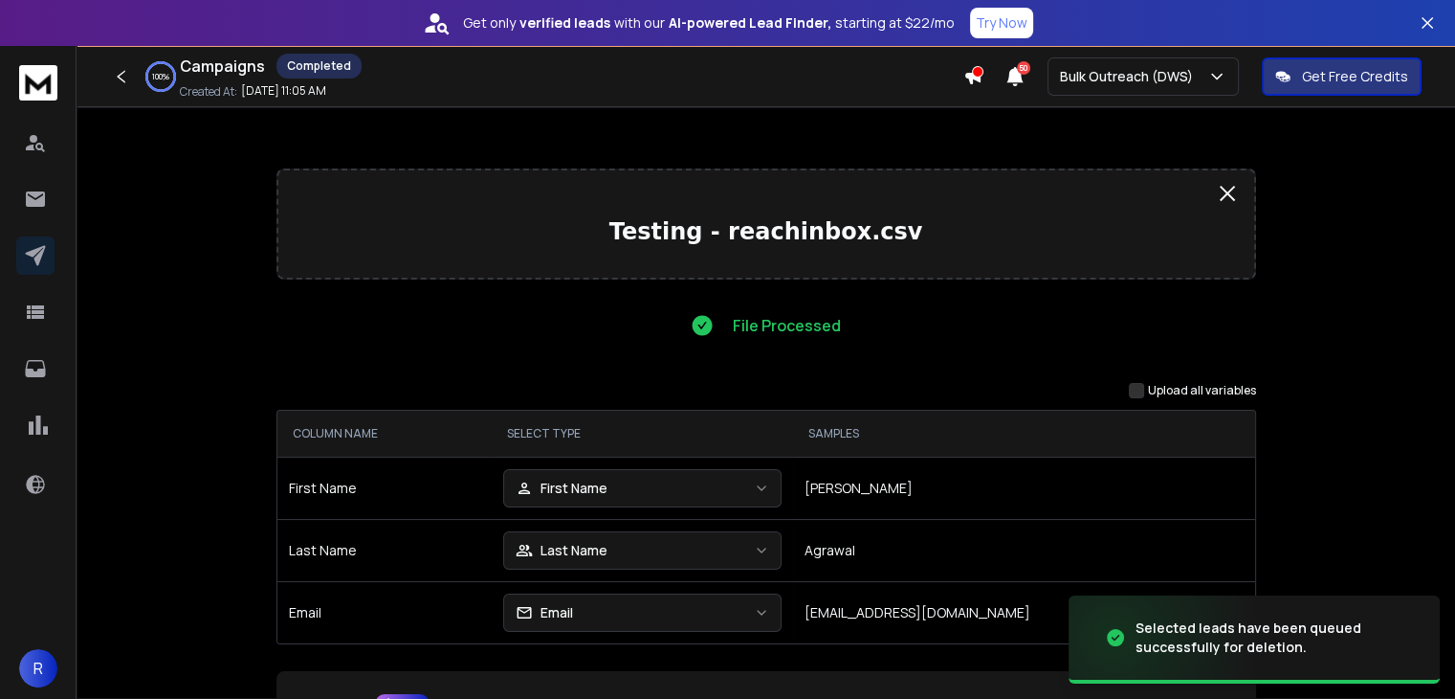
scroll to position [233, 0]
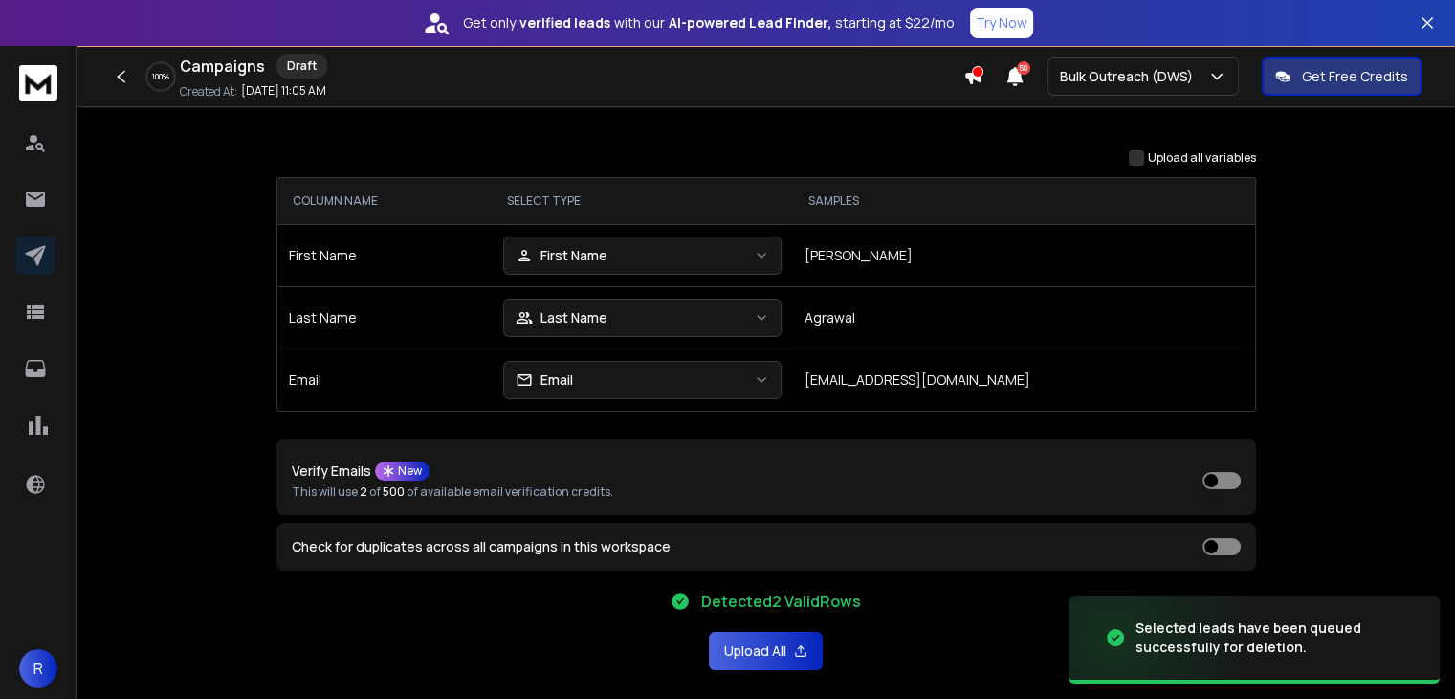
click at [750, 657] on button "Upload All" at bounding box center [766, 651] width 114 height 38
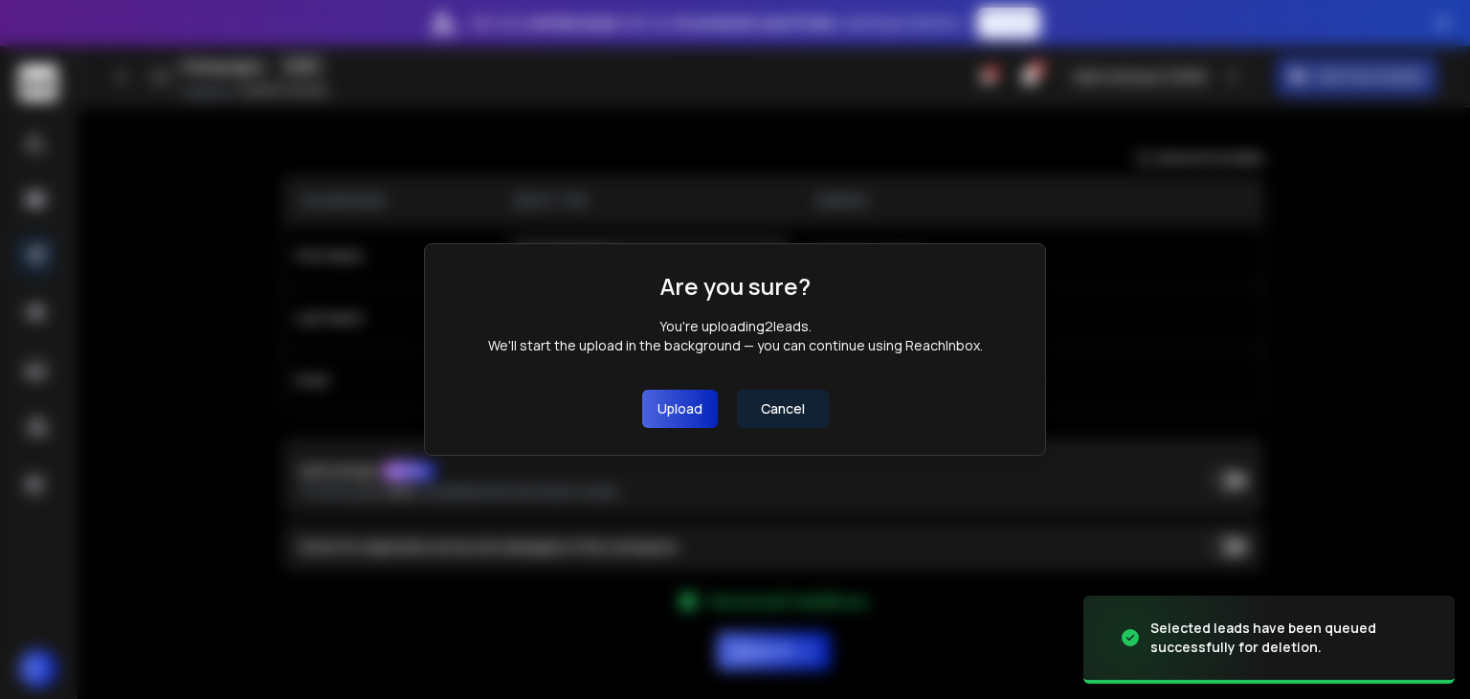
click at [670, 408] on button "Upload" at bounding box center [680, 408] width 76 height 38
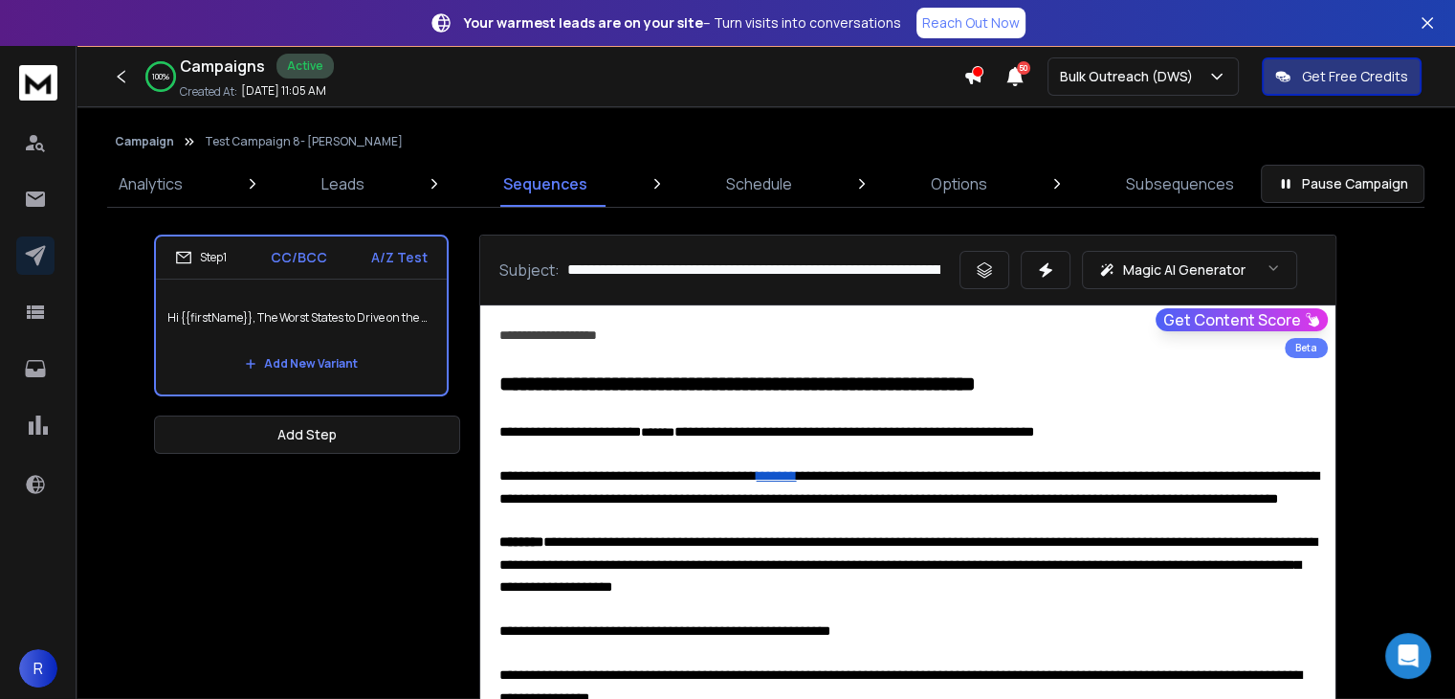
drag, startPoint x: 765, startPoint y: 181, endPoint x: 969, endPoint y: 53, distance: 240.8
click at [765, 181] on p "Schedule" at bounding box center [759, 183] width 66 height 23
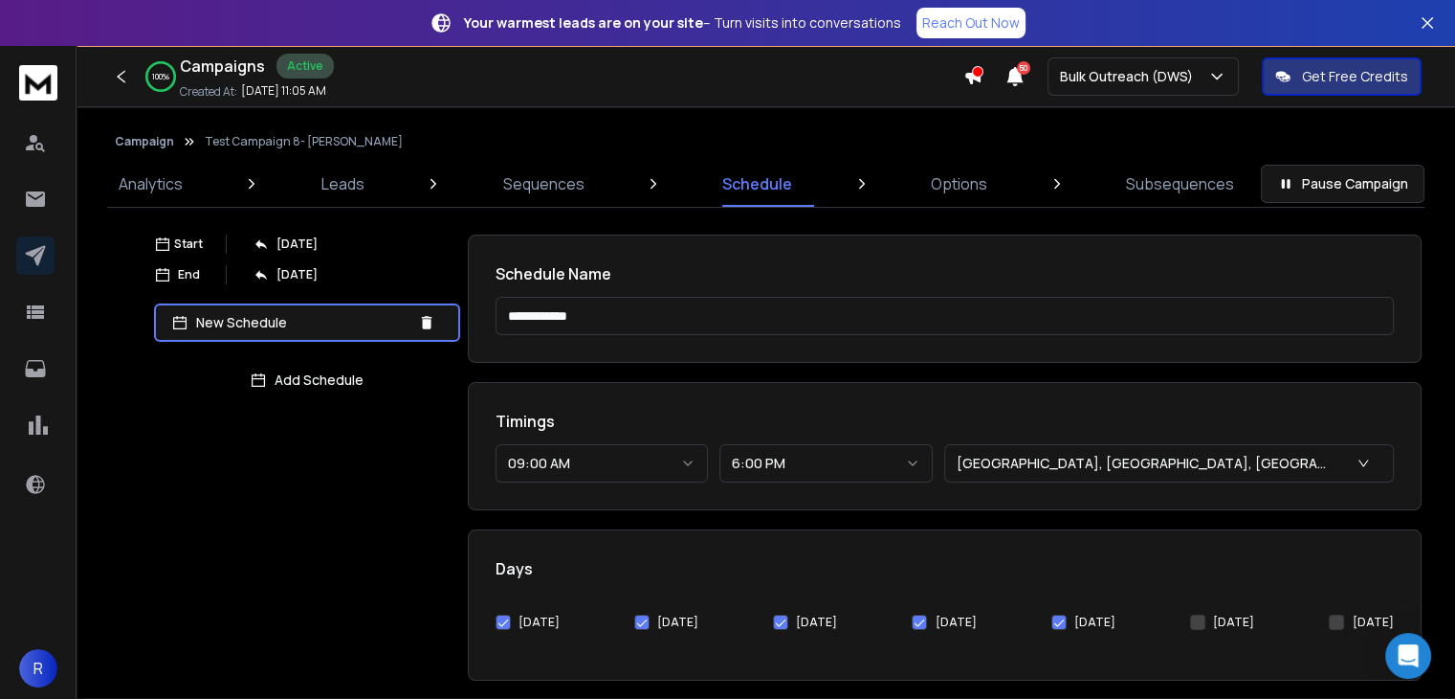
drag, startPoint x: 944, startPoint y: 184, endPoint x: 1027, endPoint y: 60, distance: 148.4
click at [945, 186] on p "Options" at bounding box center [959, 183] width 56 height 23
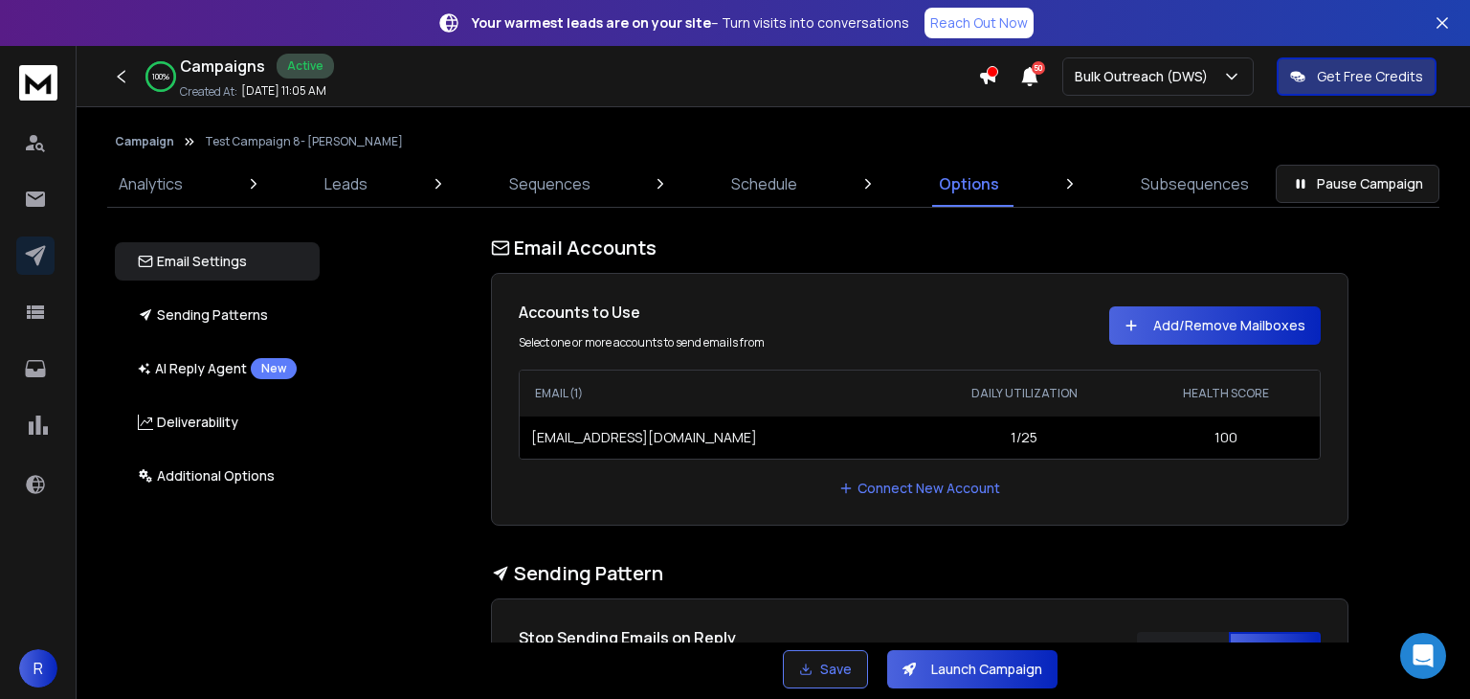
click at [972, 667] on button "Launch Campaign" at bounding box center [972, 669] width 170 height 38
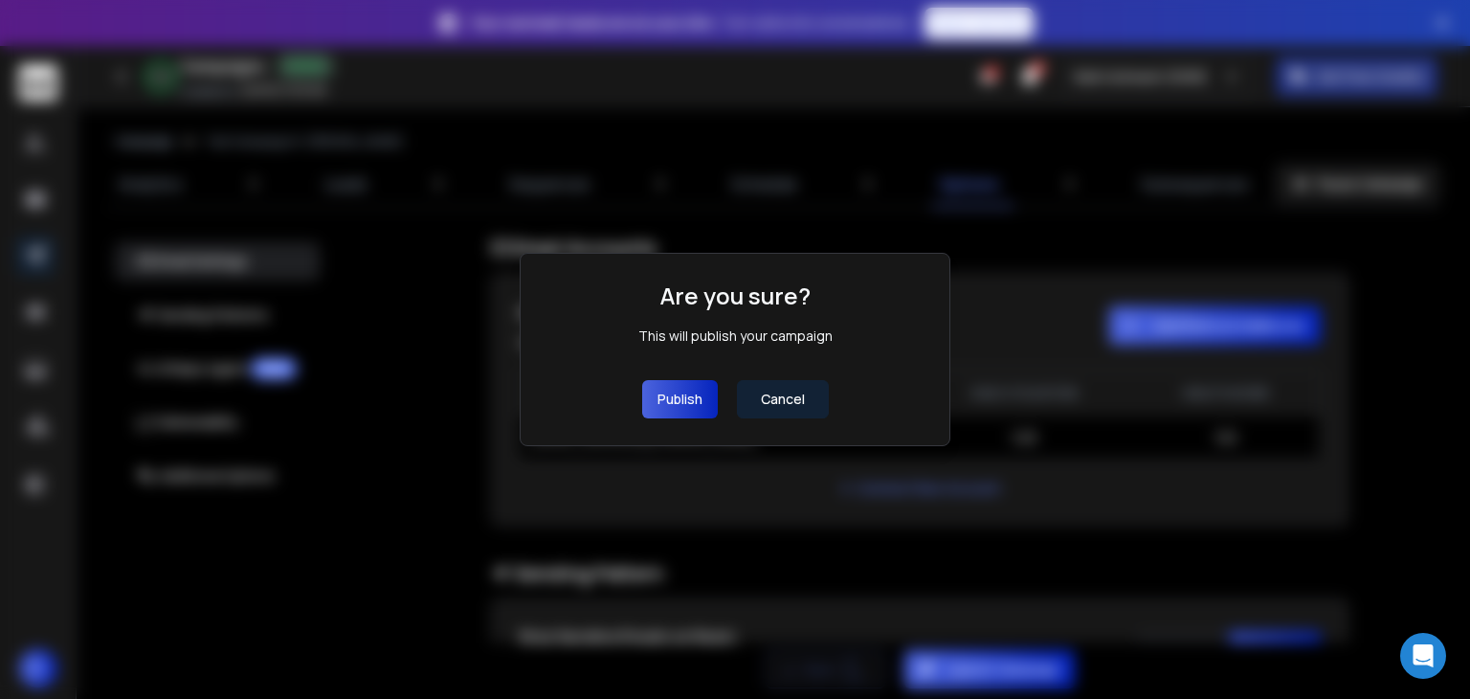
click at [682, 389] on button "Publish" at bounding box center [680, 399] width 76 height 38
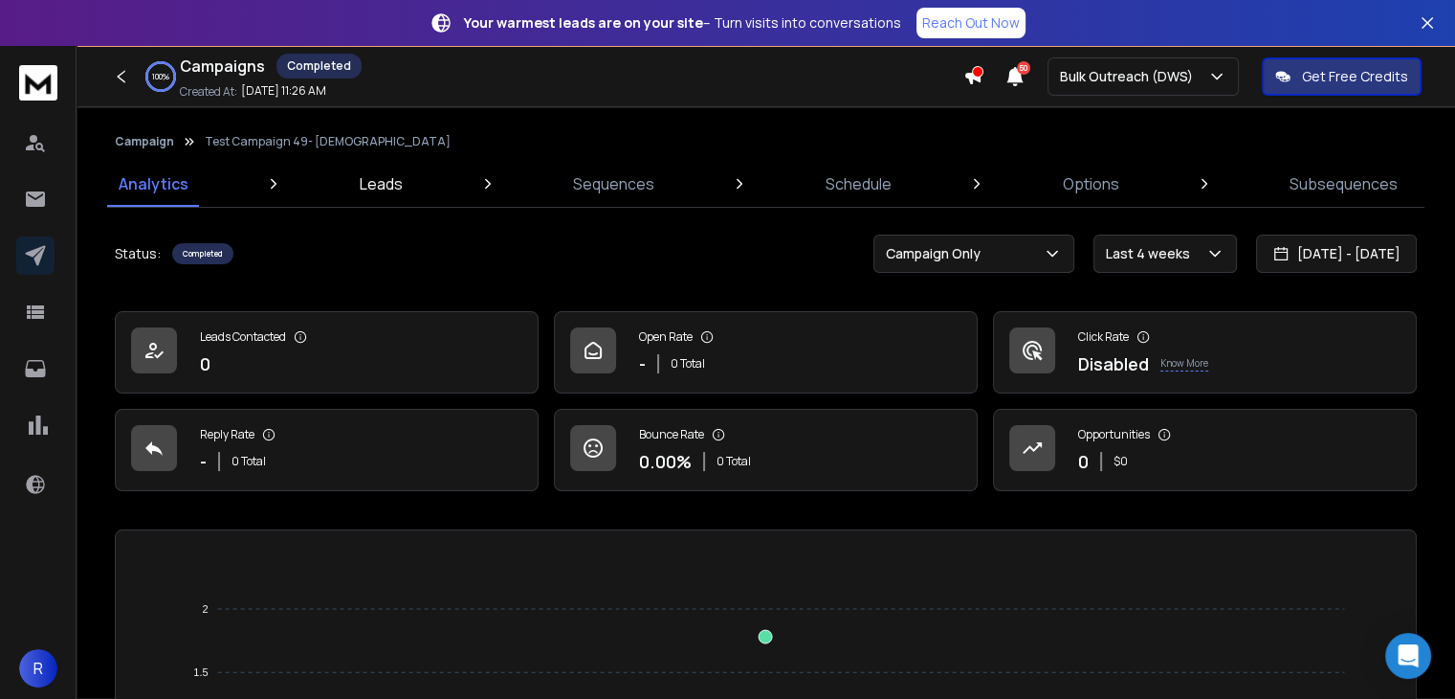
click at [376, 179] on p "Leads" at bounding box center [381, 183] width 43 height 23
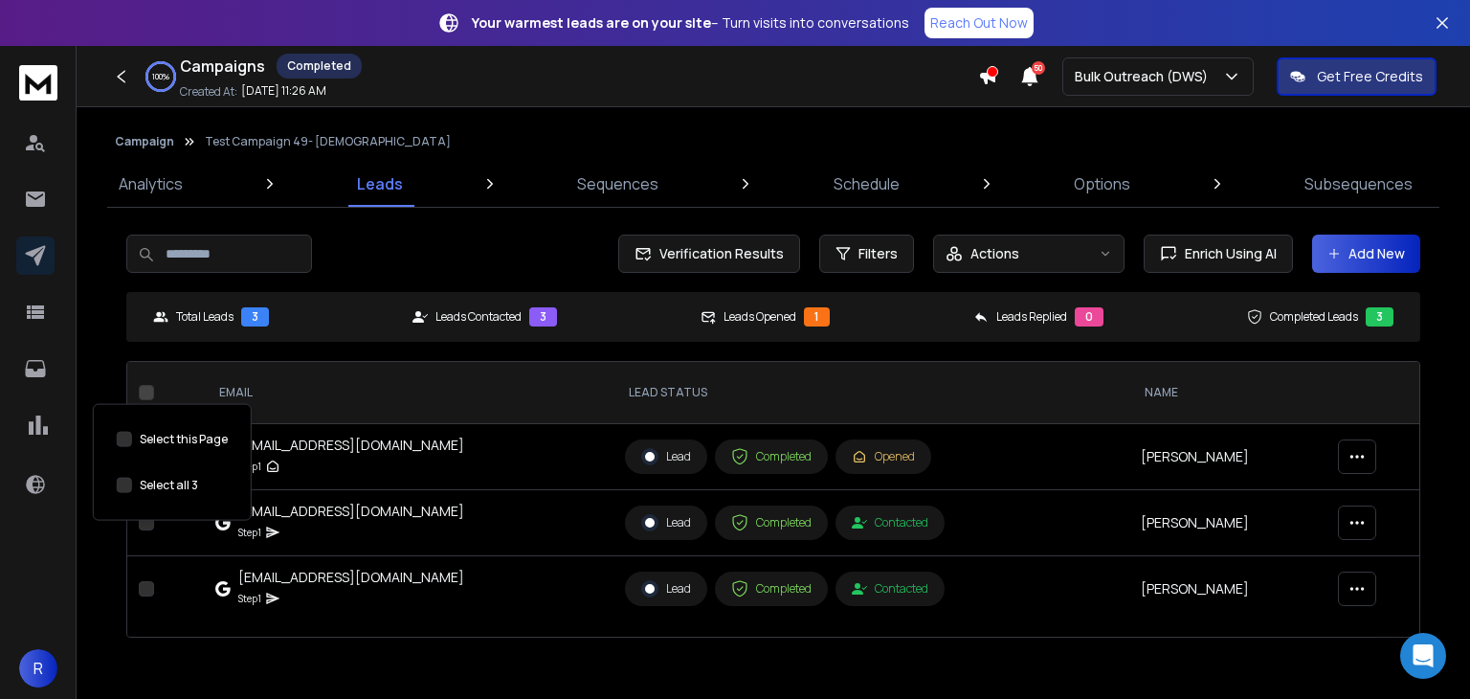
click at [149, 395] on button "Select this Page" at bounding box center [146, 392] width 15 height 15
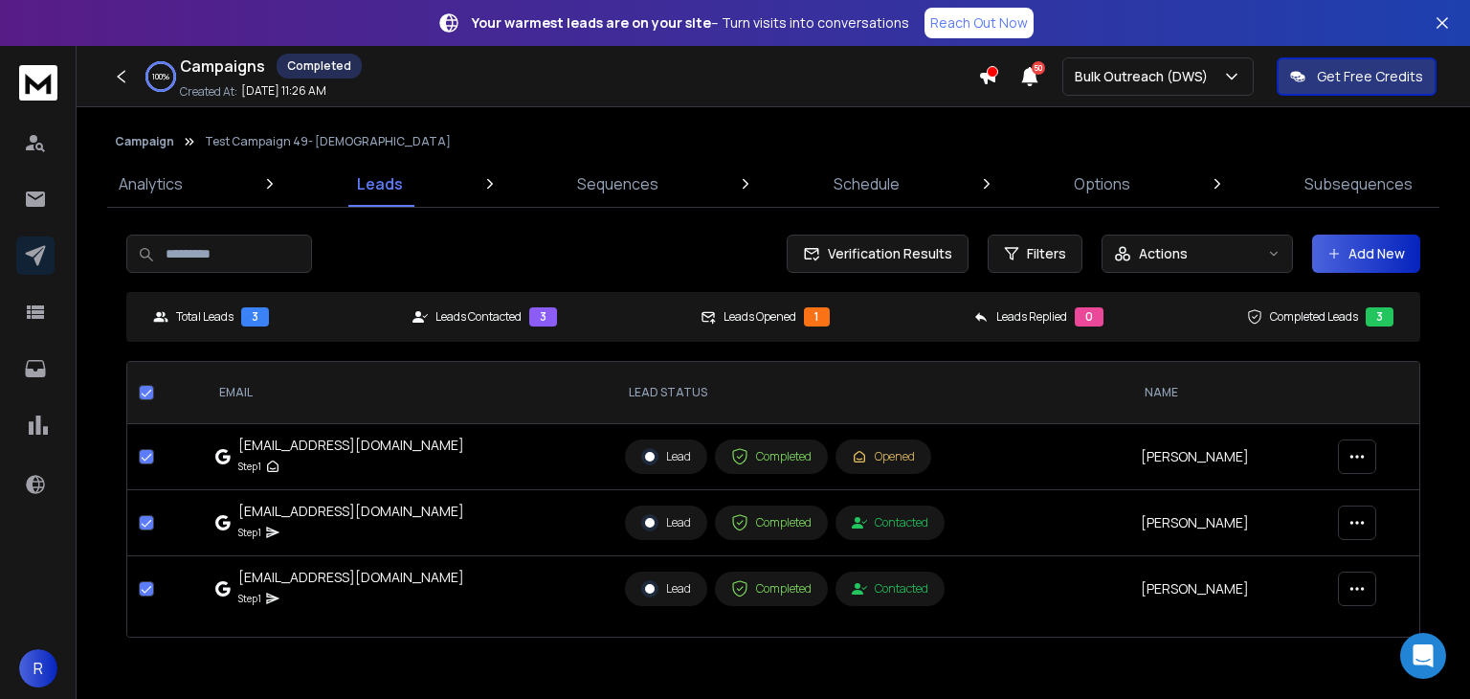
click at [1326, 454] on td at bounding box center [1372, 457] width 92 height 66
click at [1354, 455] on icon "button" at bounding box center [1357, 456] width 14 height 3
click at [1314, 489] on p "Delete Lead" at bounding box center [1322, 496] width 78 height 19
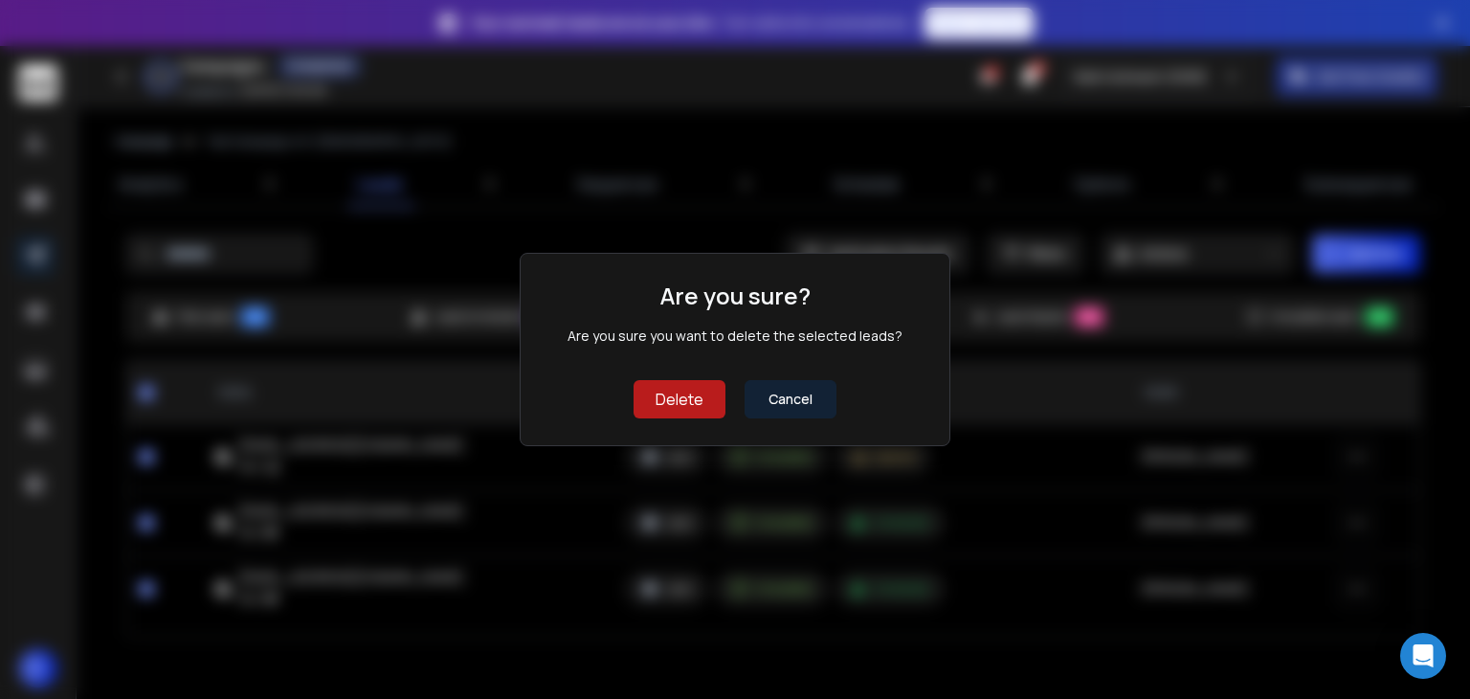
click at [694, 399] on button "Delete" at bounding box center [679, 399] width 92 height 38
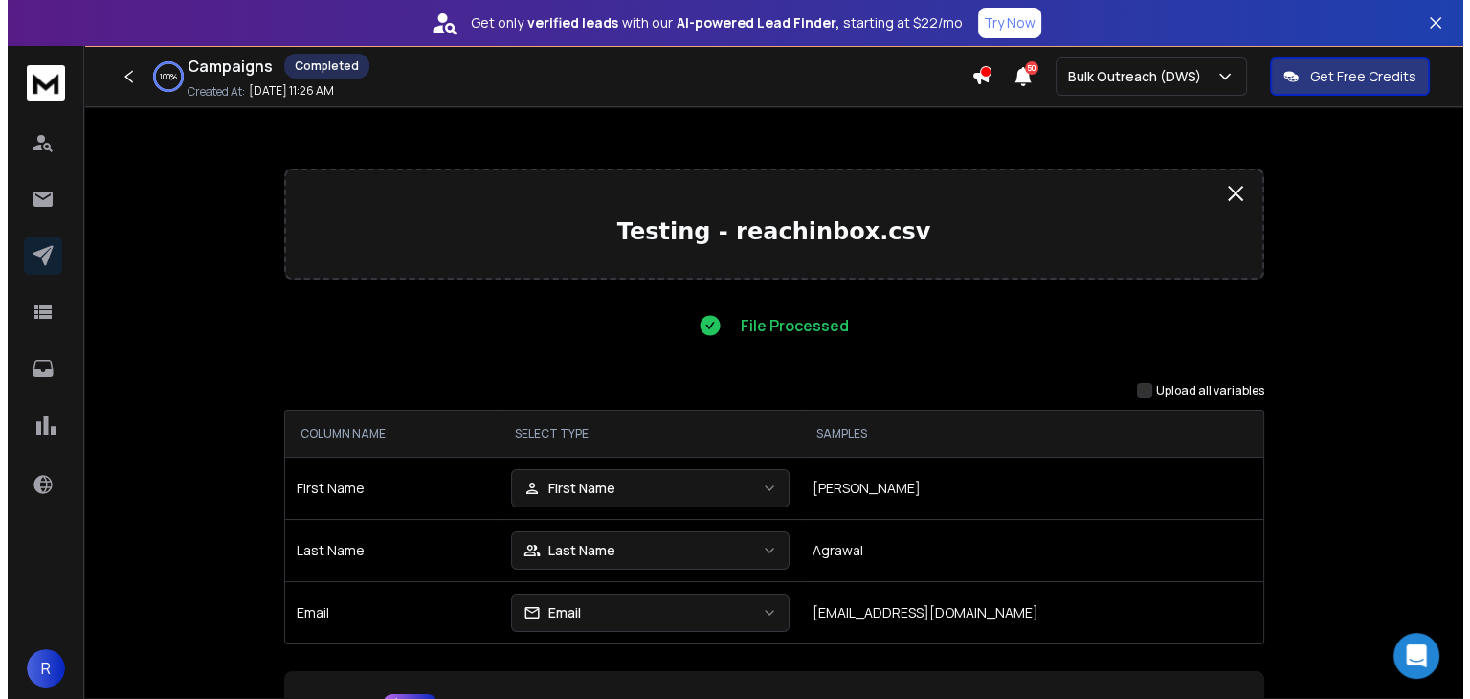
scroll to position [233, 0]
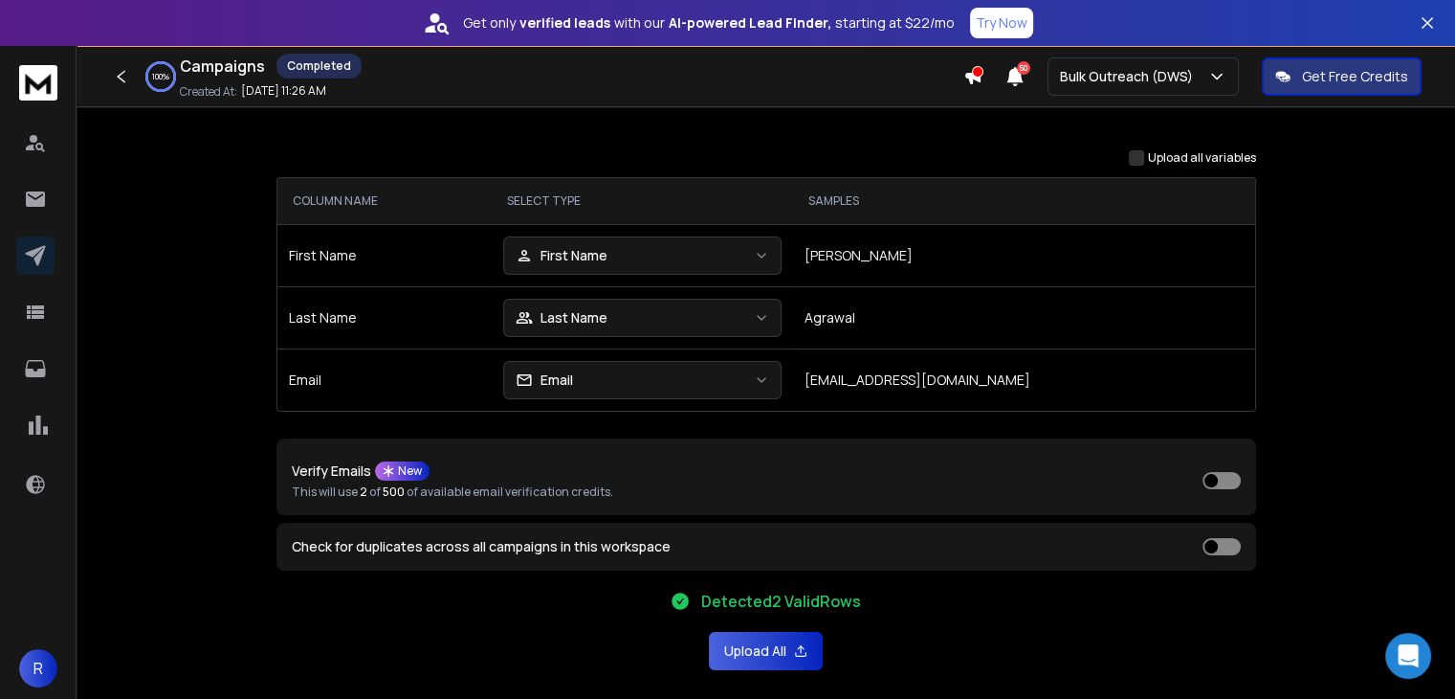
click at [762, 639] on button "Upload All" at bounding box center [766, 651] width 114 height 38
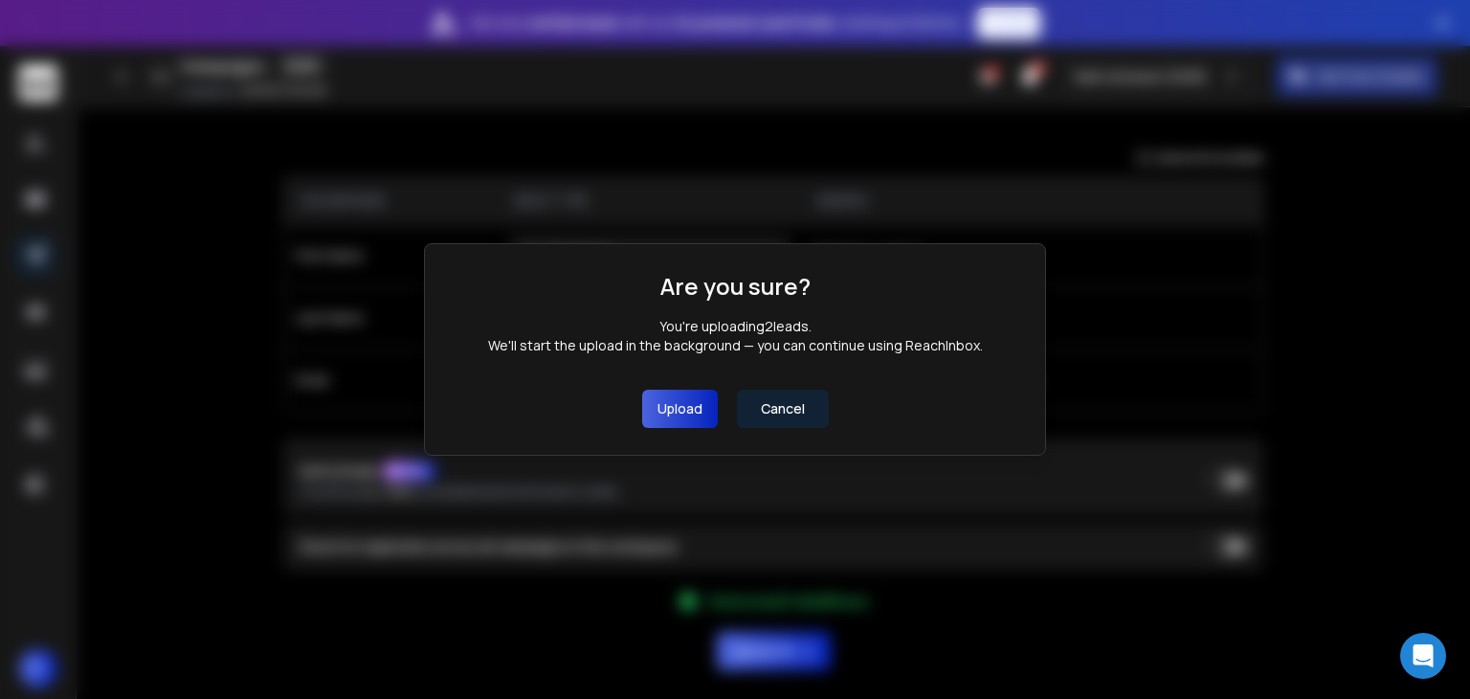
click at [687, 407] on button "Upload" at bounding box center [680, 408] width 76 height 38
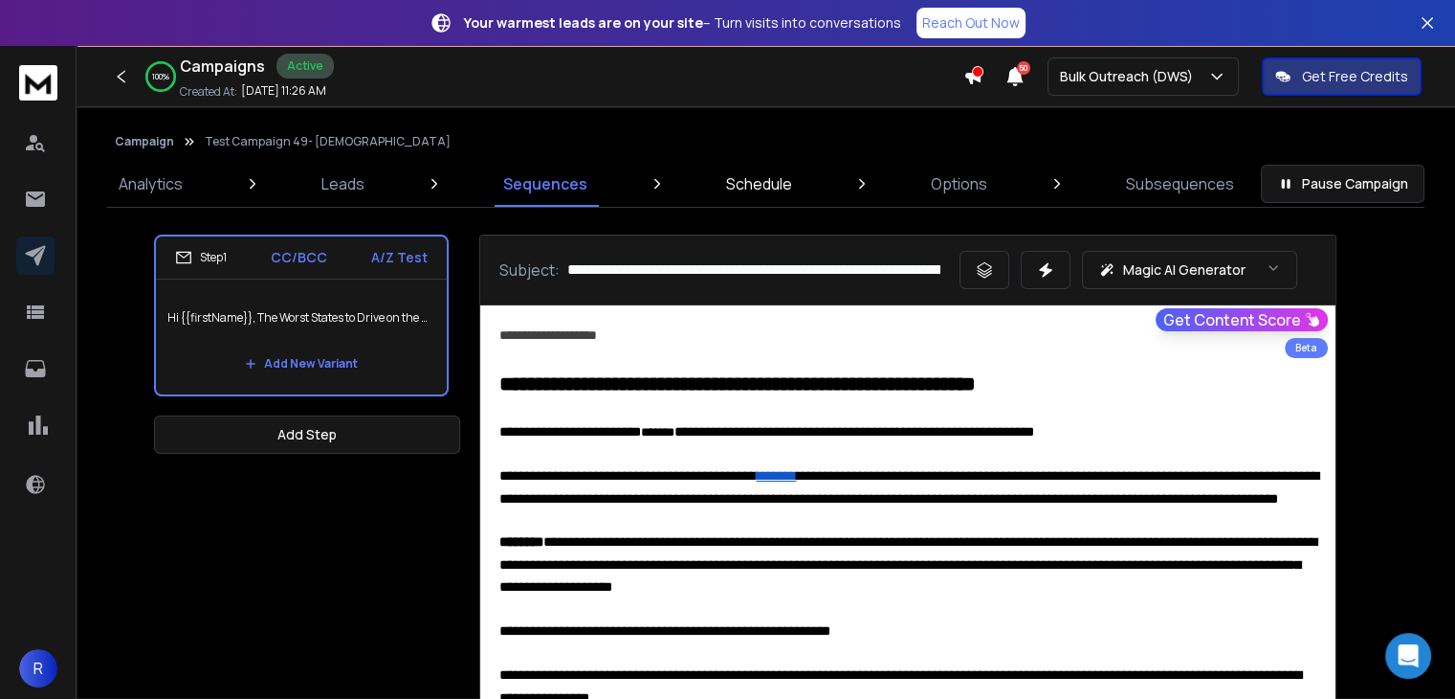
click at [758, 179] on p "Schedule" at bounding box center [759, 183] width 66 height 23
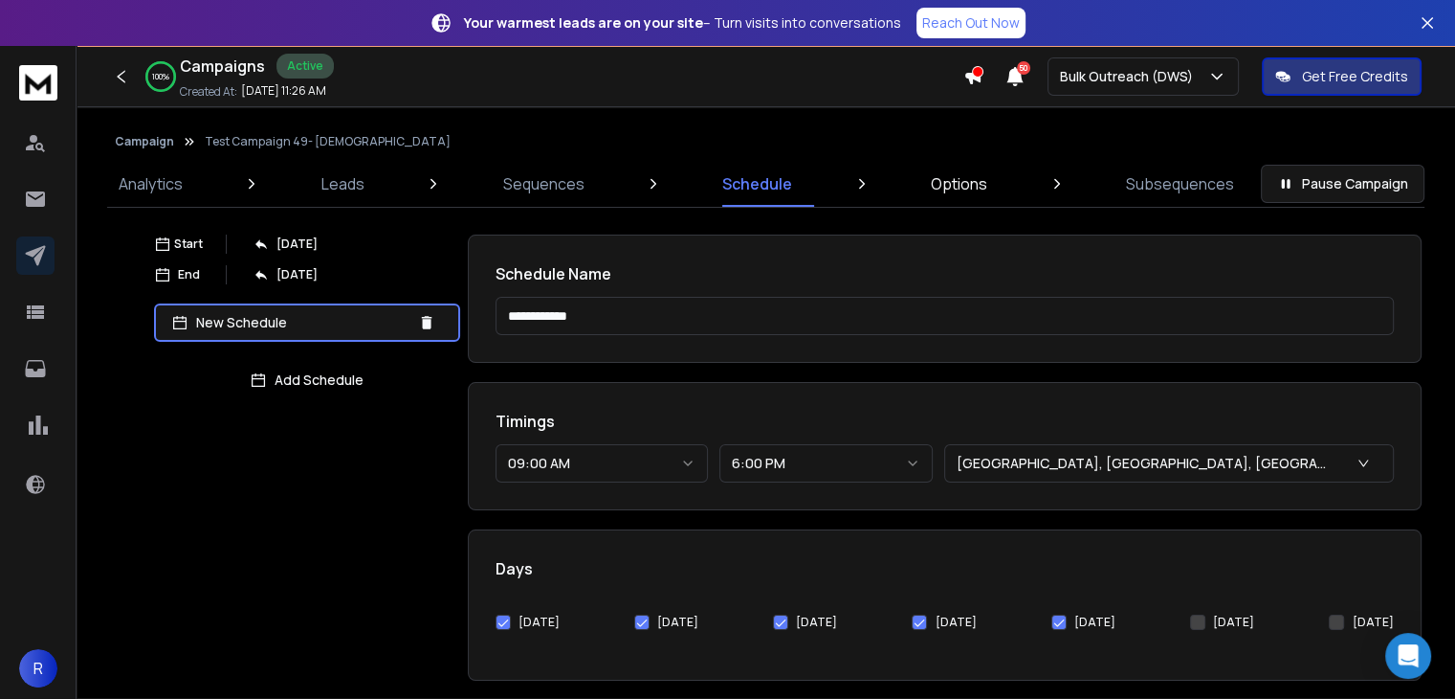
click at [974, 190] on p "Options" at bounding box center [959, 183] width 56 height 23
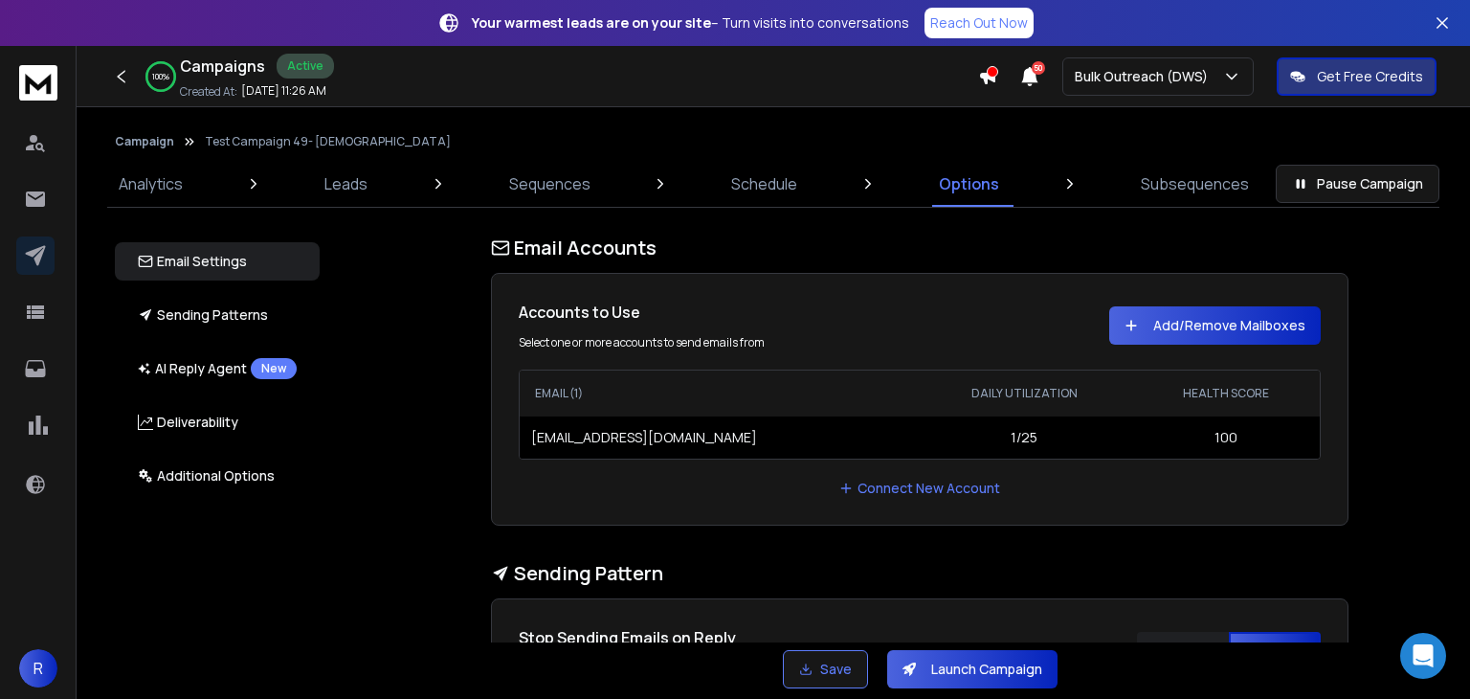
click at [958, 667] on button "Launch Campaign" at bounding box center [972, 669] width 170 height 38
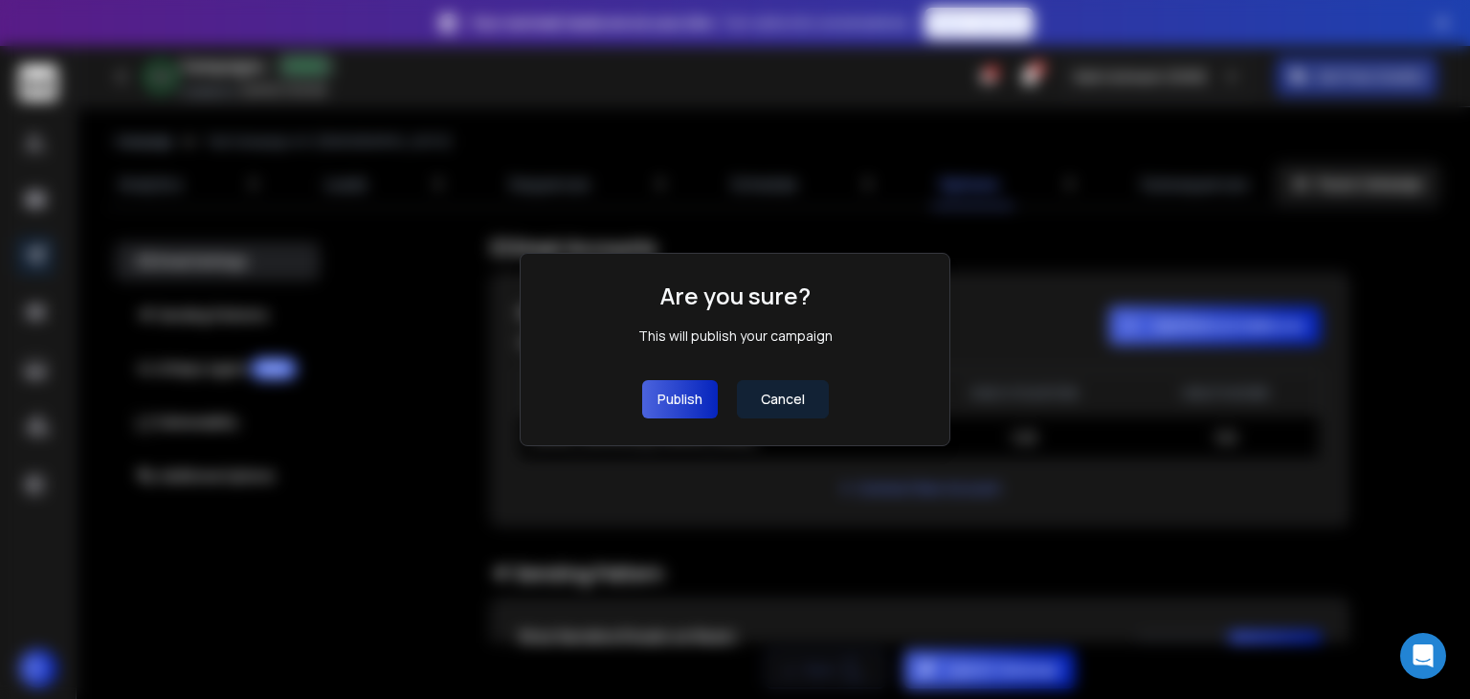
click at [688, 401] on button "Publish" at bounding box center [680, 399] width 76 height 38
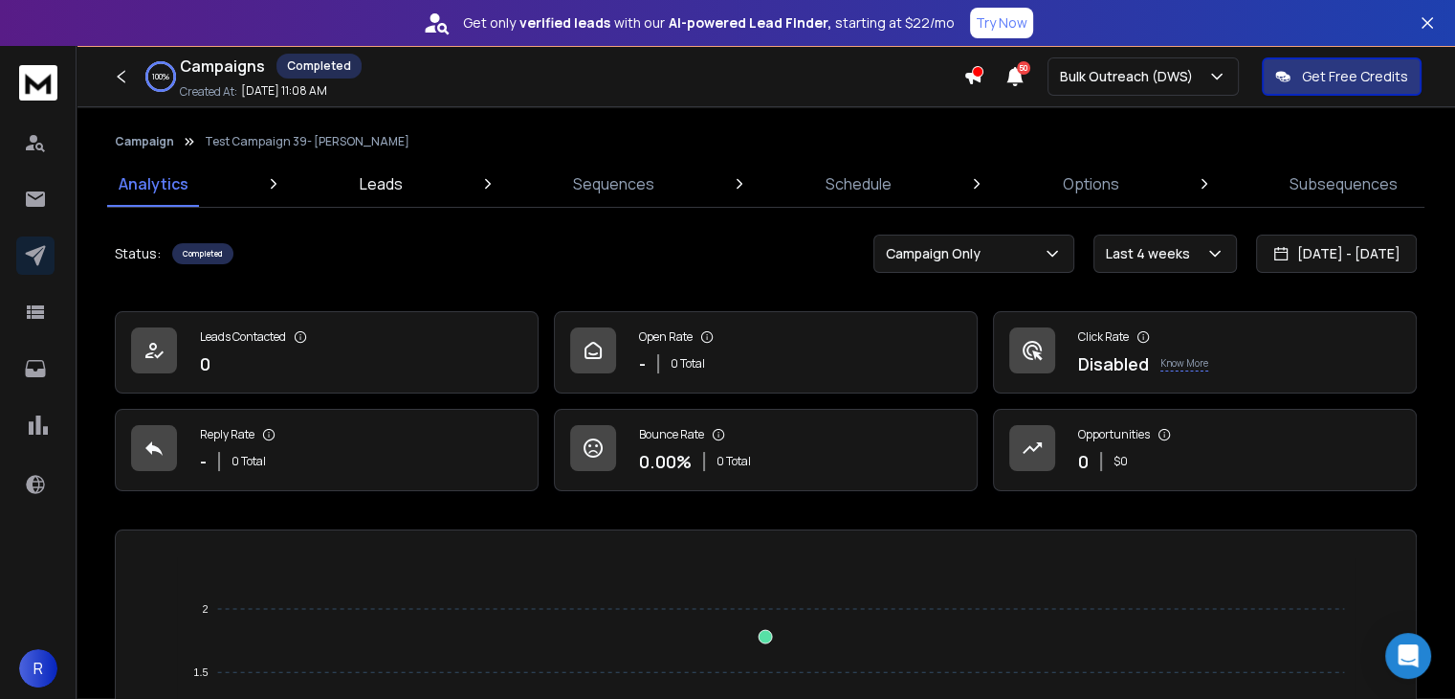
click at [373, 191] on p "Leads" at bounding box center [381, 183] width 43 height 23
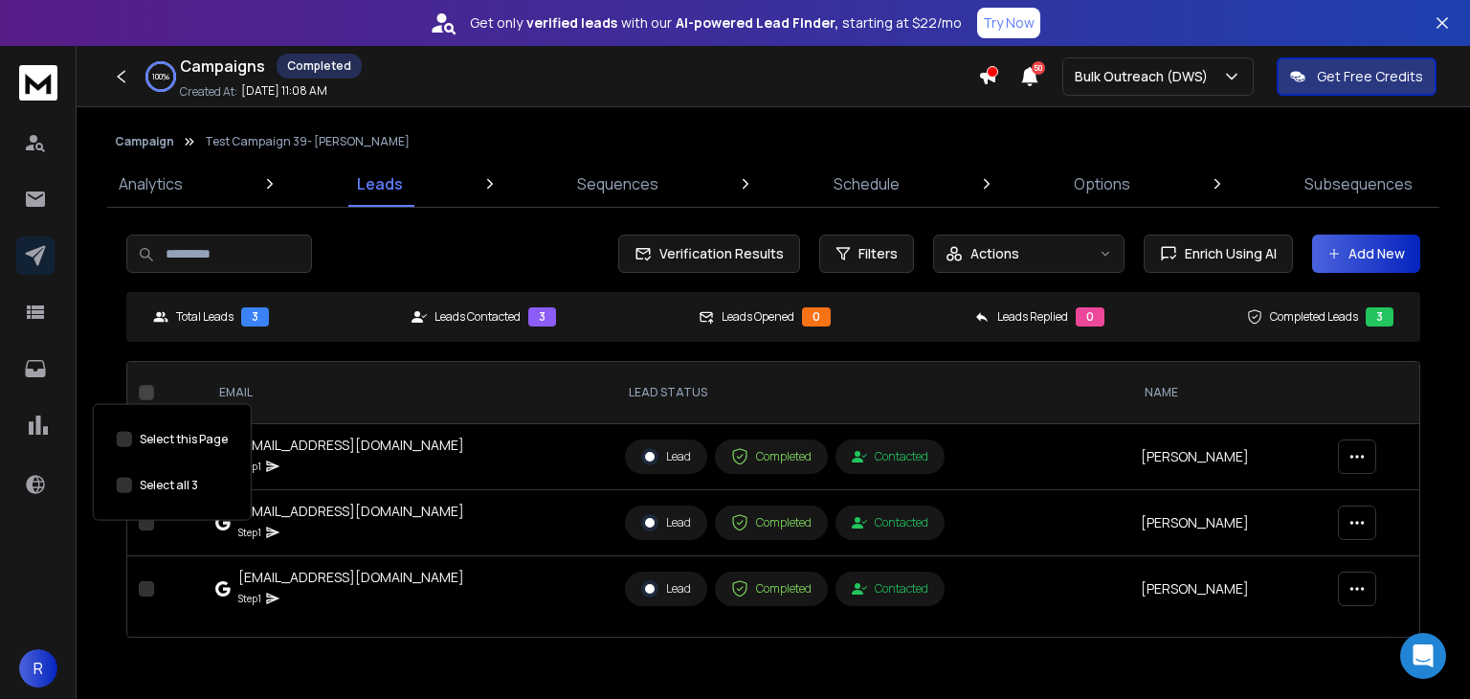
click at [151, 393] on button "Select this Page" at bounding box center [146, 392] width 15 height 15
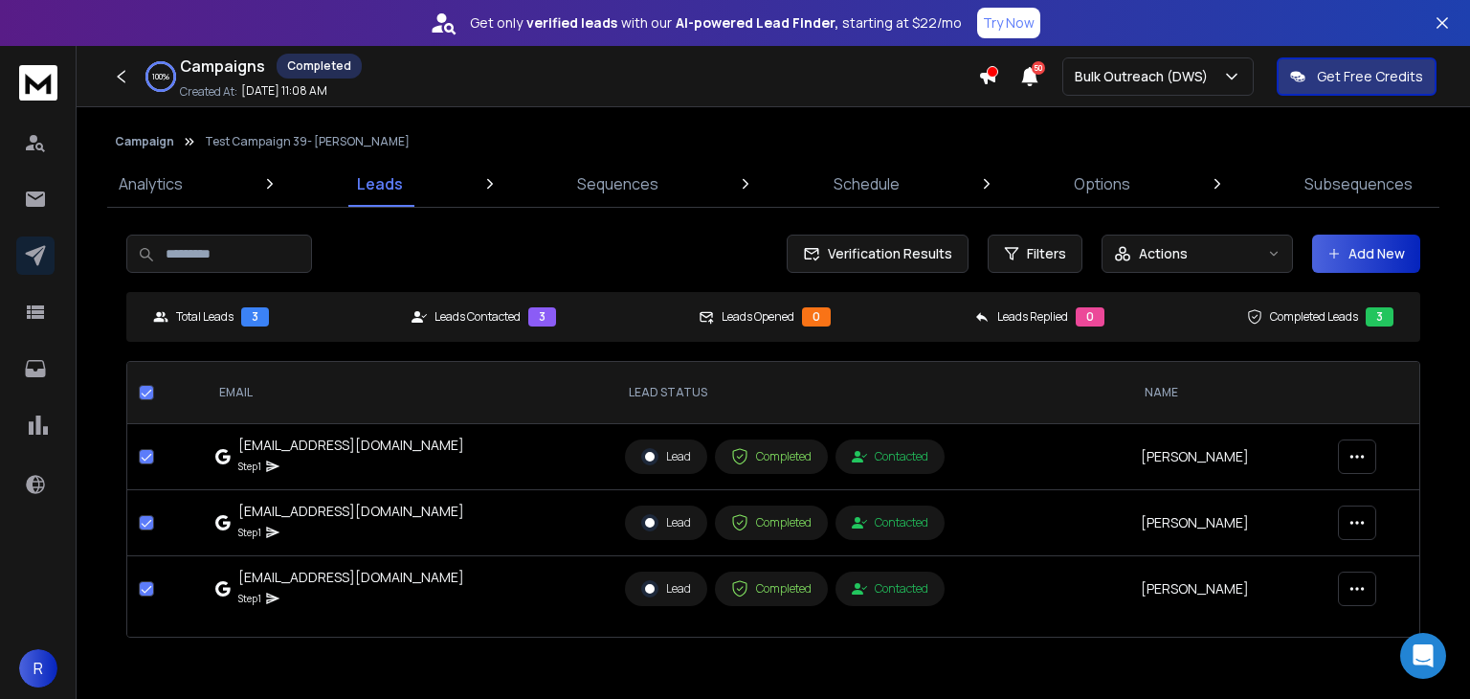
click at [1342, 467] on button "button" at bounding box center [1357, 456] width 38 height 34
click at [1284, 499] on p "Delete Lead" at bounding box center [1322, 496] width 78 height 19
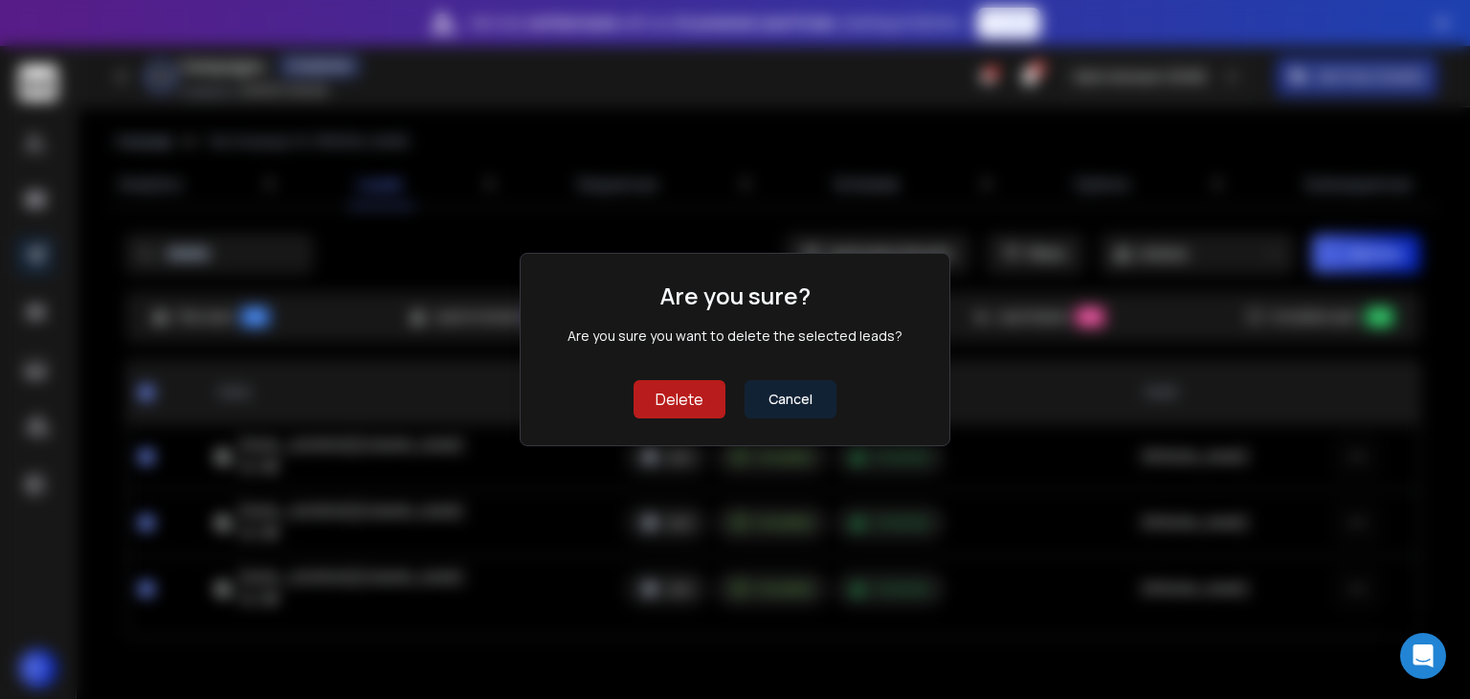
click at [643, 404] on button "Delete" at bounding box center [679, 399] width 92 height 38
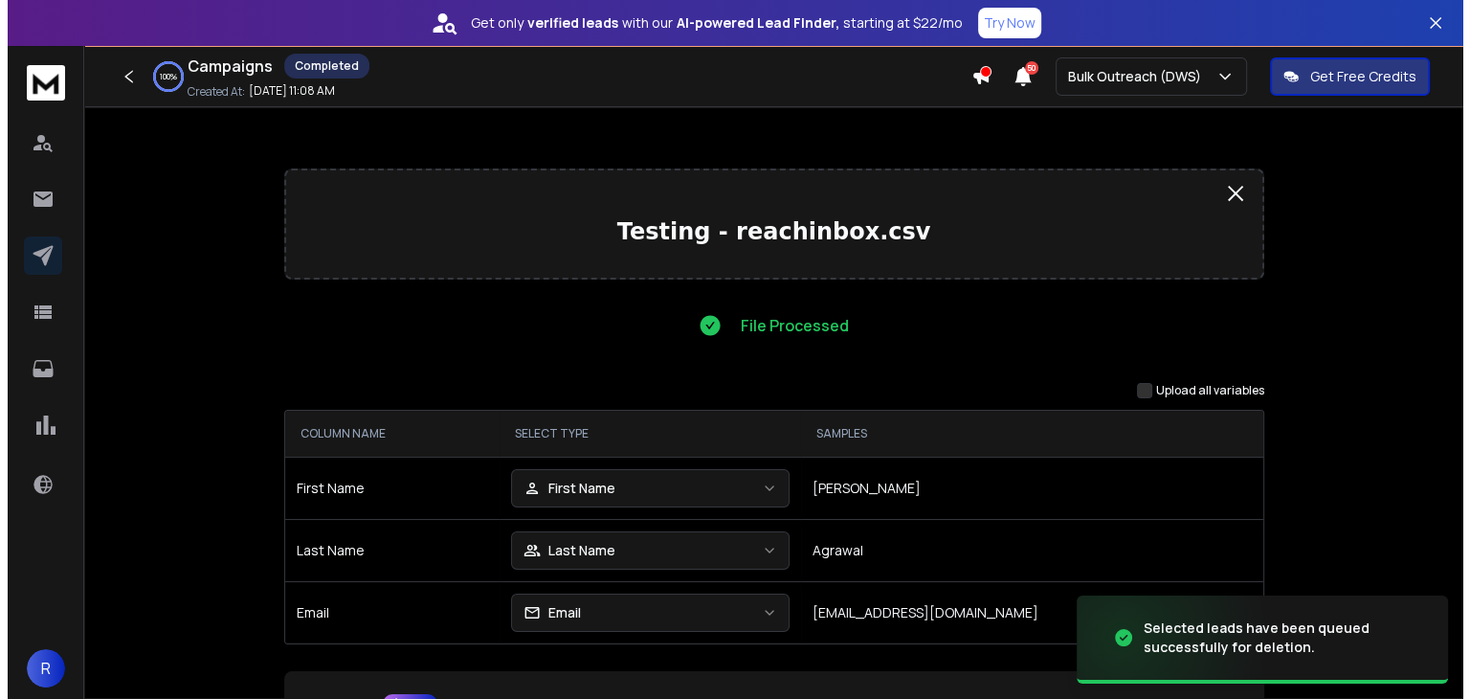
scroll to position [233, 0]
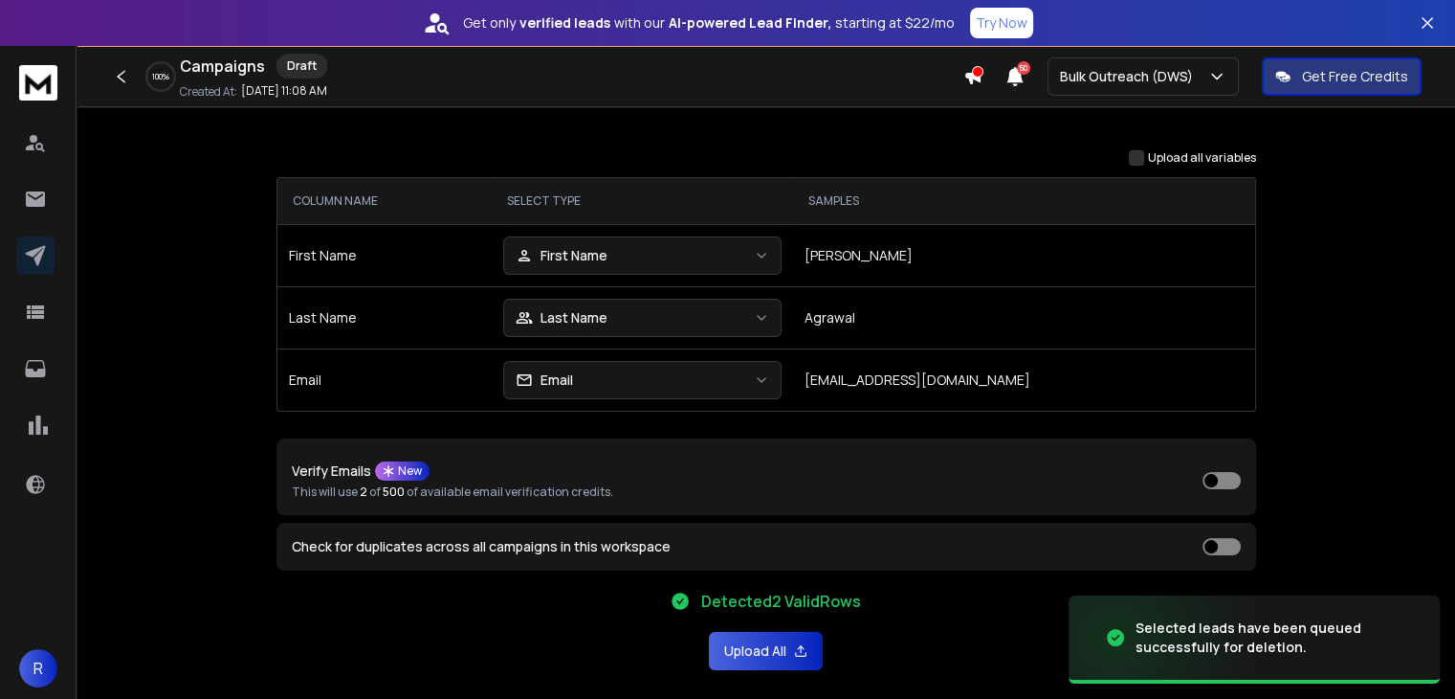
click at [755, 636] on button "Upload All" at bounding box center [766, 651] width 114 height 38
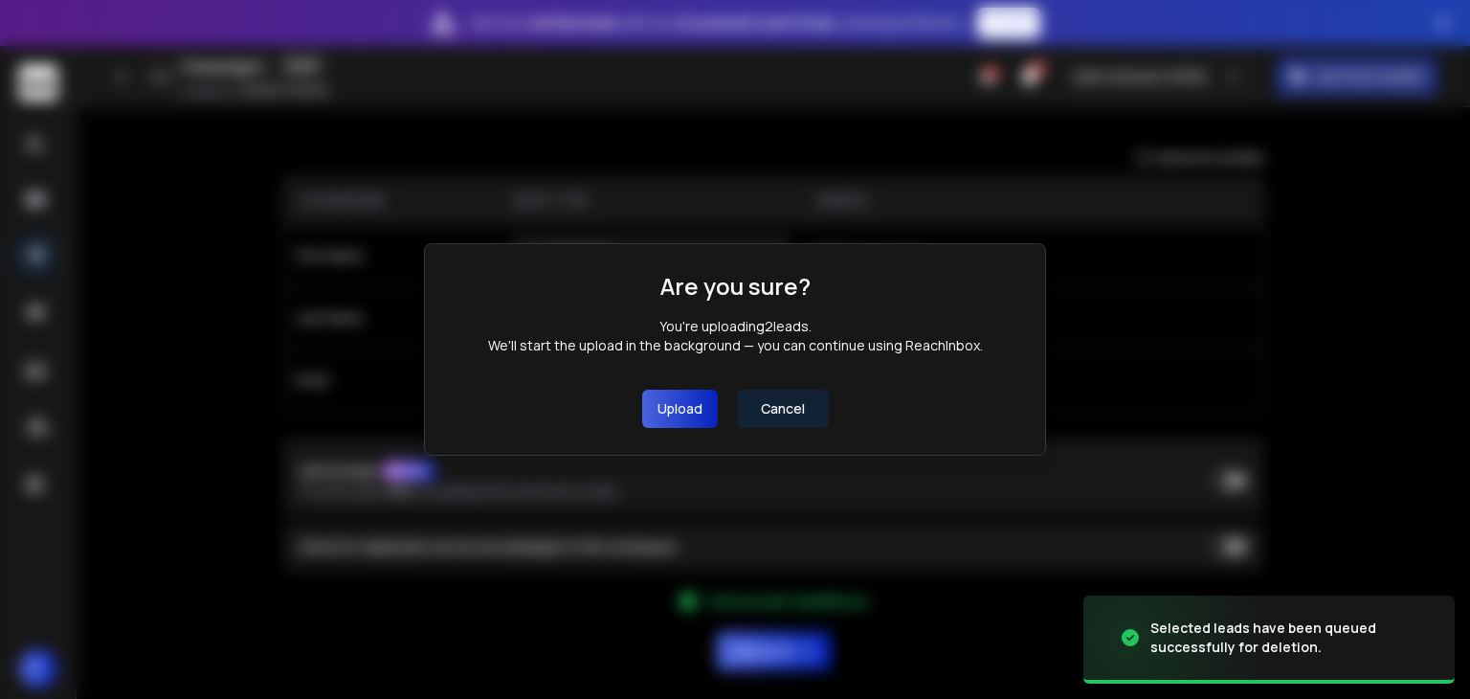
click at [680, 423] on button "Upload" at bounding box center [680, 408] width 76 height 38
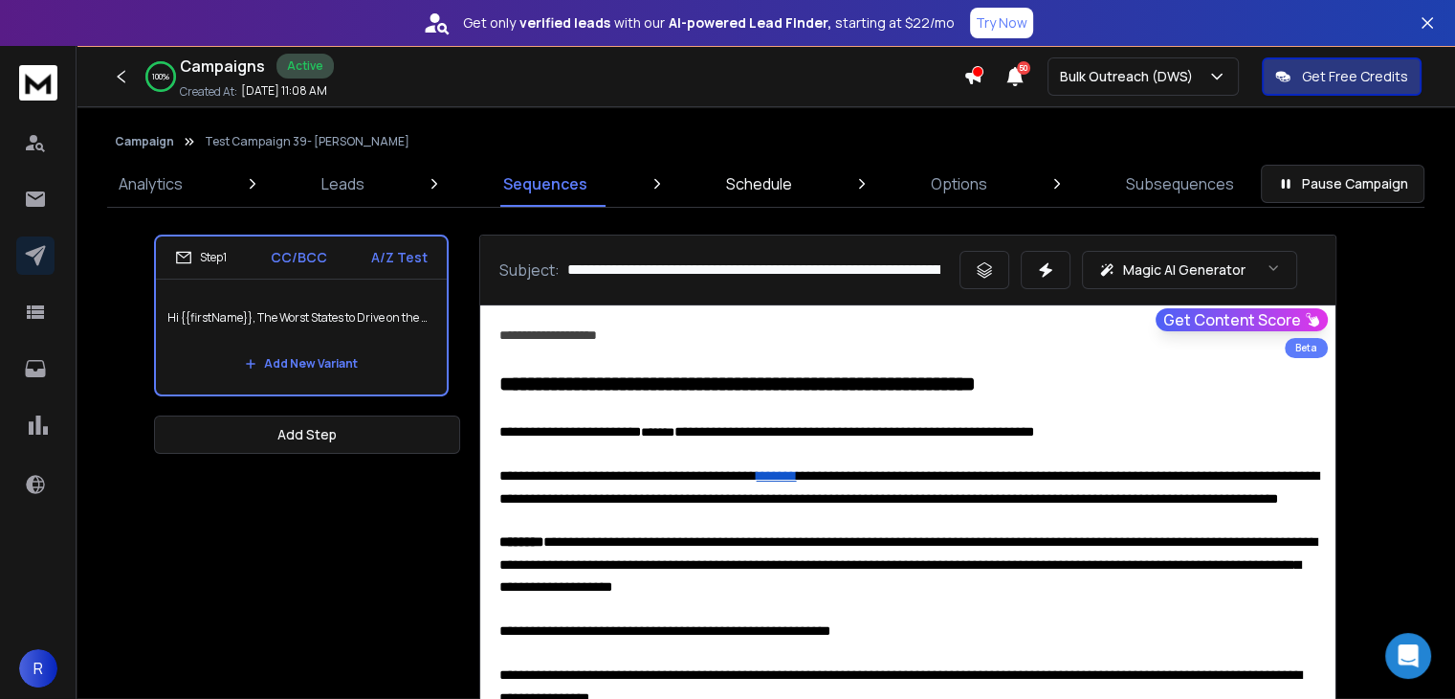
click at [748, 187] on p "Schedule" at bounding box center [759, 183] width 66 height 23
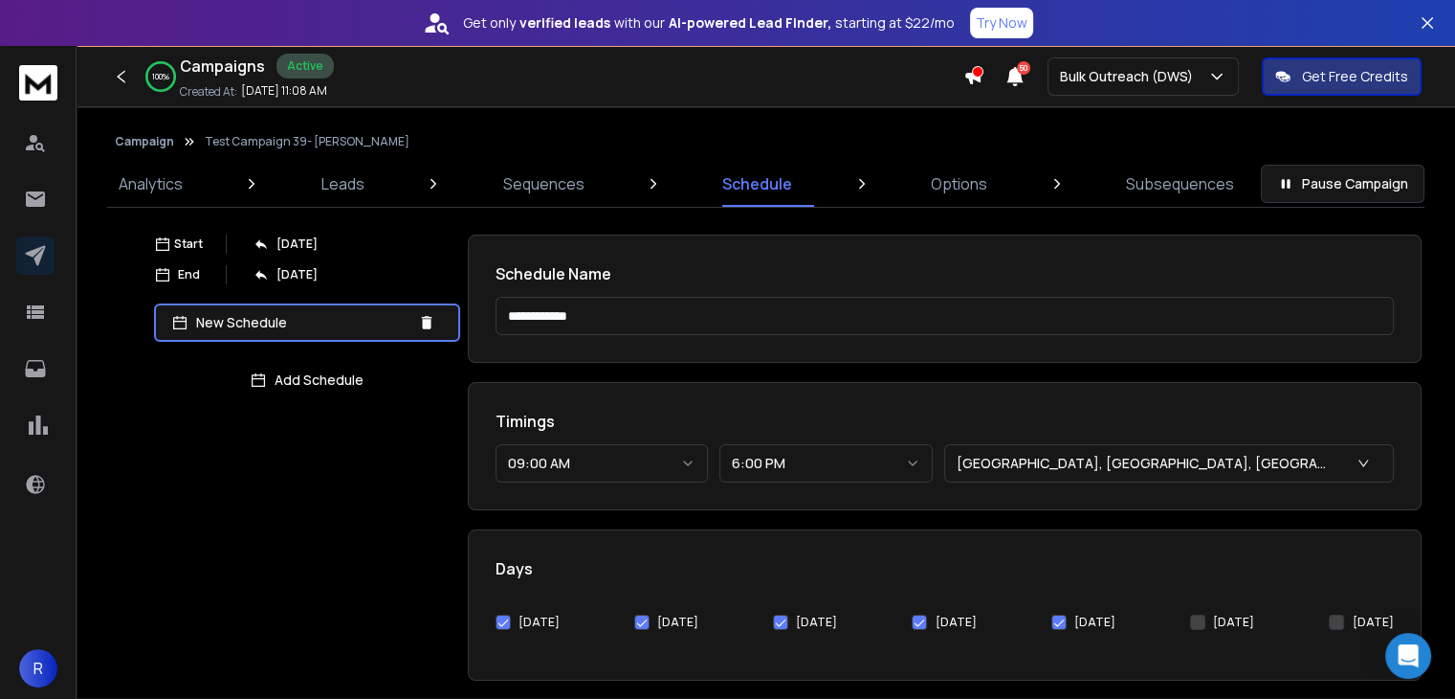
drag, startPoint x: 974, startPoint y: 176, endPoint x: 1053, endPoint y: 131, distance: 90.4
click at [974, 176] on p "Options" at bounding box center [959, 183] width 56 height 23
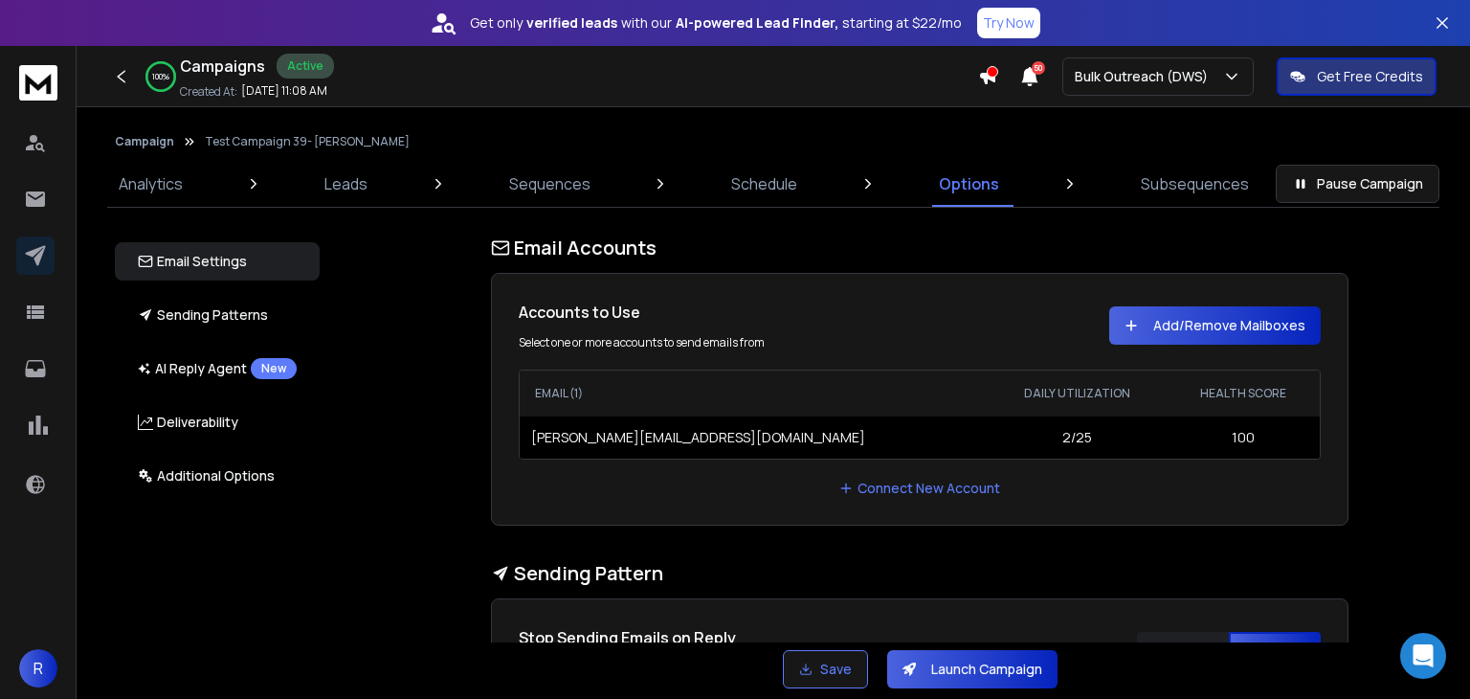
click at [930, 662] on button "Launch Campaign" at bounding box center [972, 669] width 170 height 38
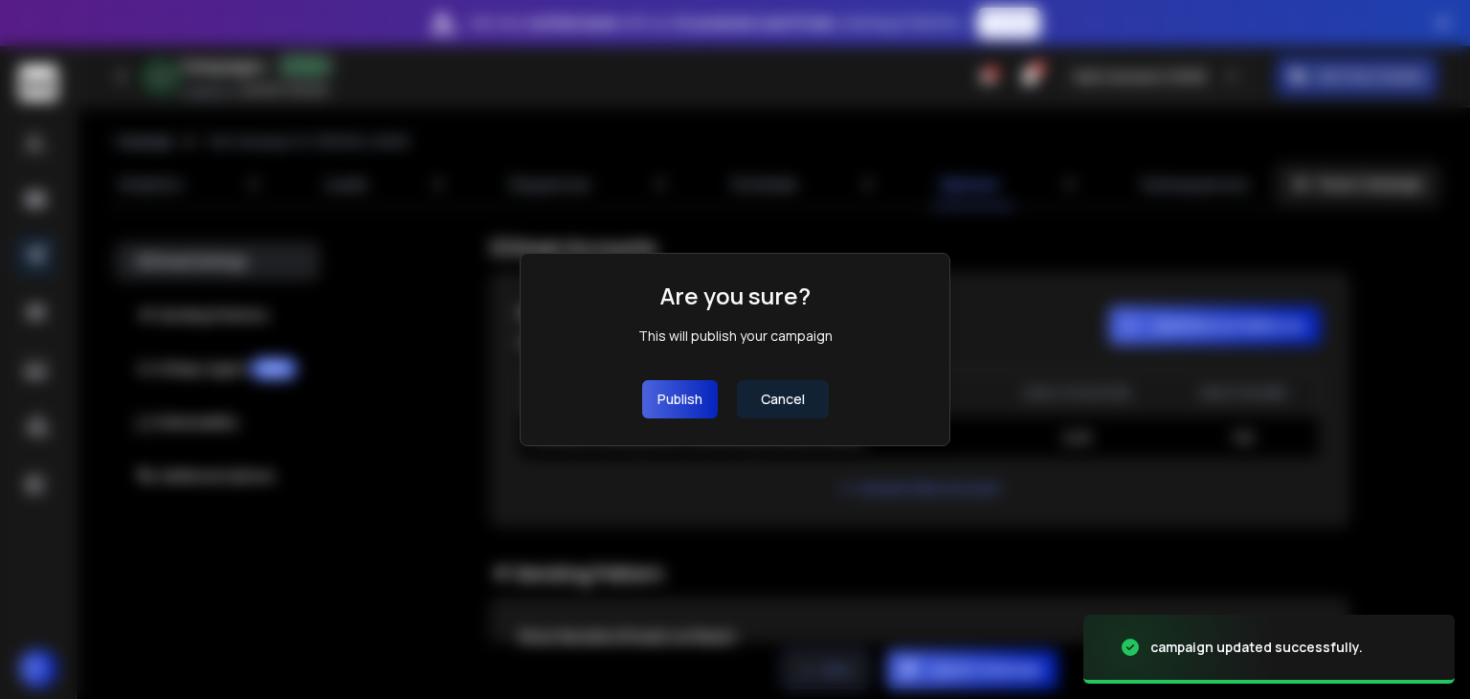
click at [655, 403] on button "Publish" at bounding box center [680, 399] width 76 height 38
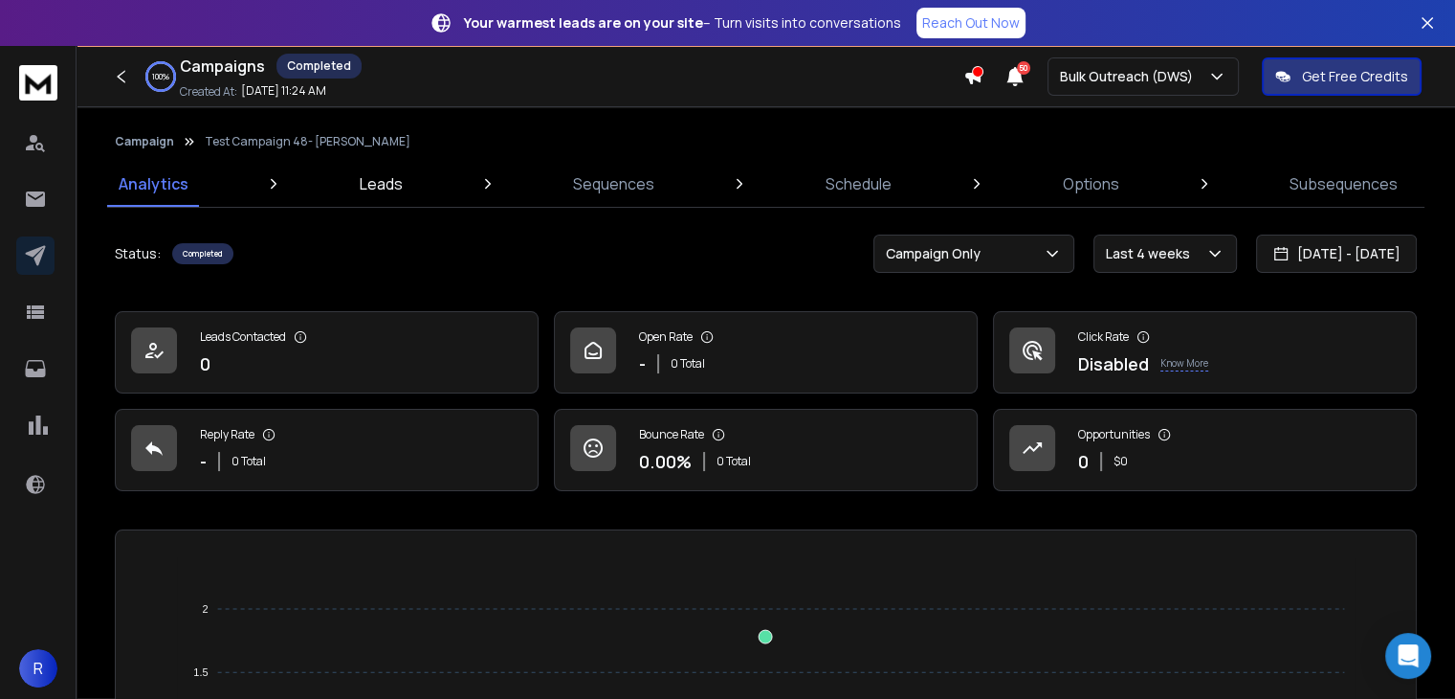
click at [391, 187] on p "Leads" at bounding box center [381, 183] width 43 height 23
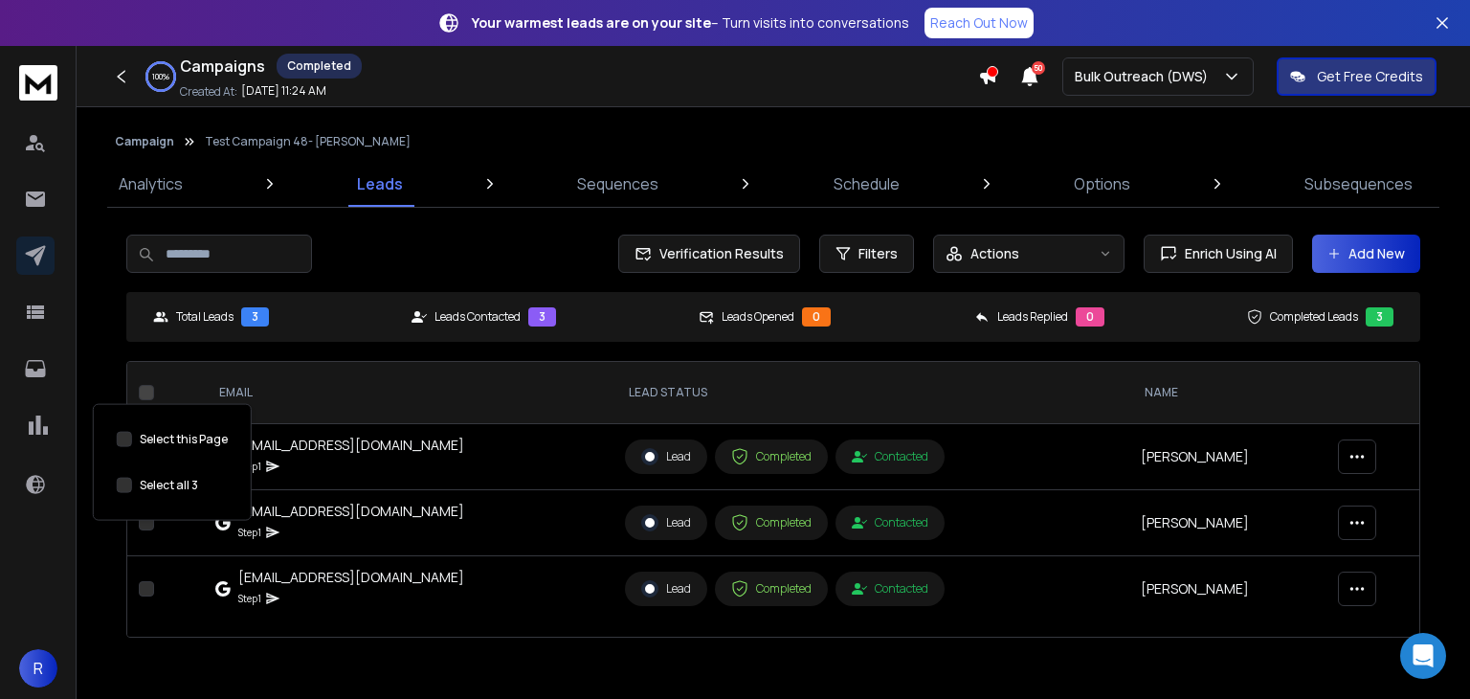
drag, startPoint x: 142, startPoint y: 388, endPoint x: 205, endPoint y: 395, distance: 63.6
click at [142, 388] on button "Select this Page" at bounding box center [146, 392] width 15 height 15
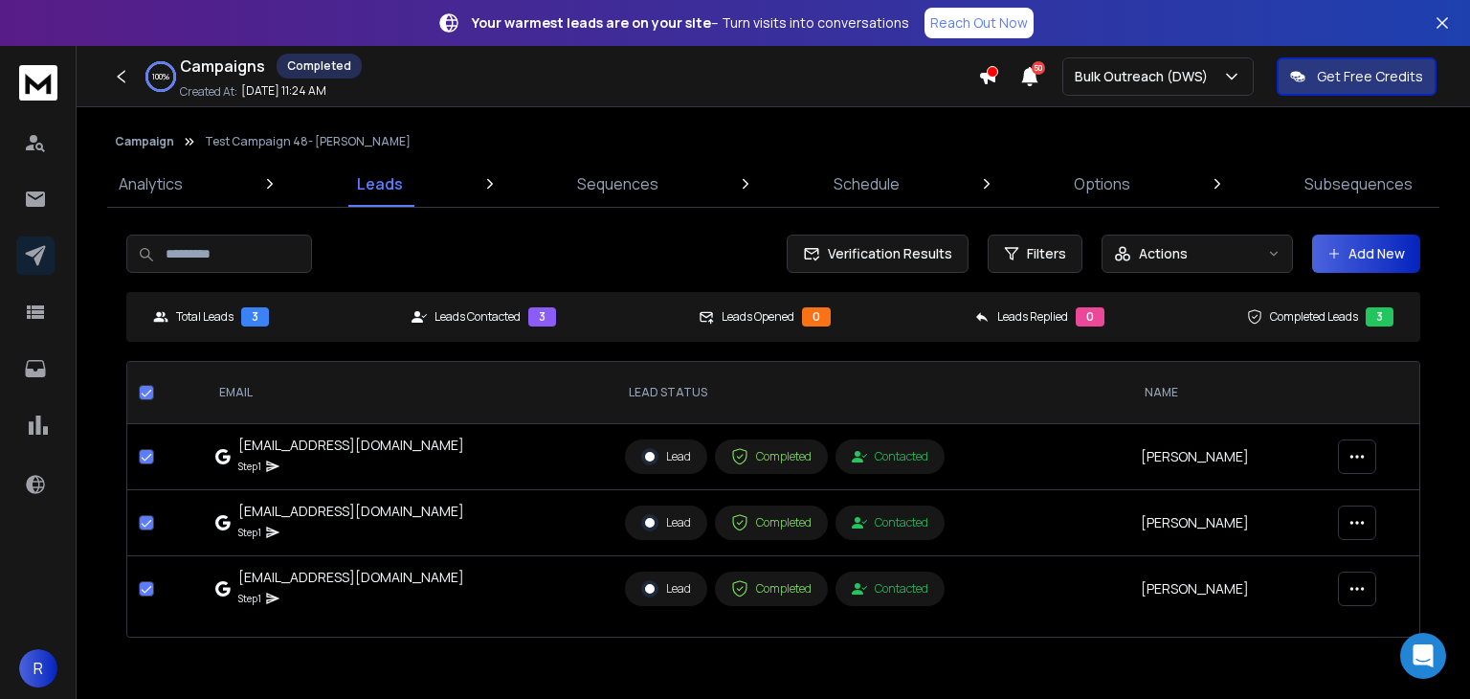
click at [1363, 463] on button "button" at bounding box center [1357, 456] width 38 height 34
click at [1288, 495] on p "Delete Lead" at bounding box center [1322, 496] width 78 height 19
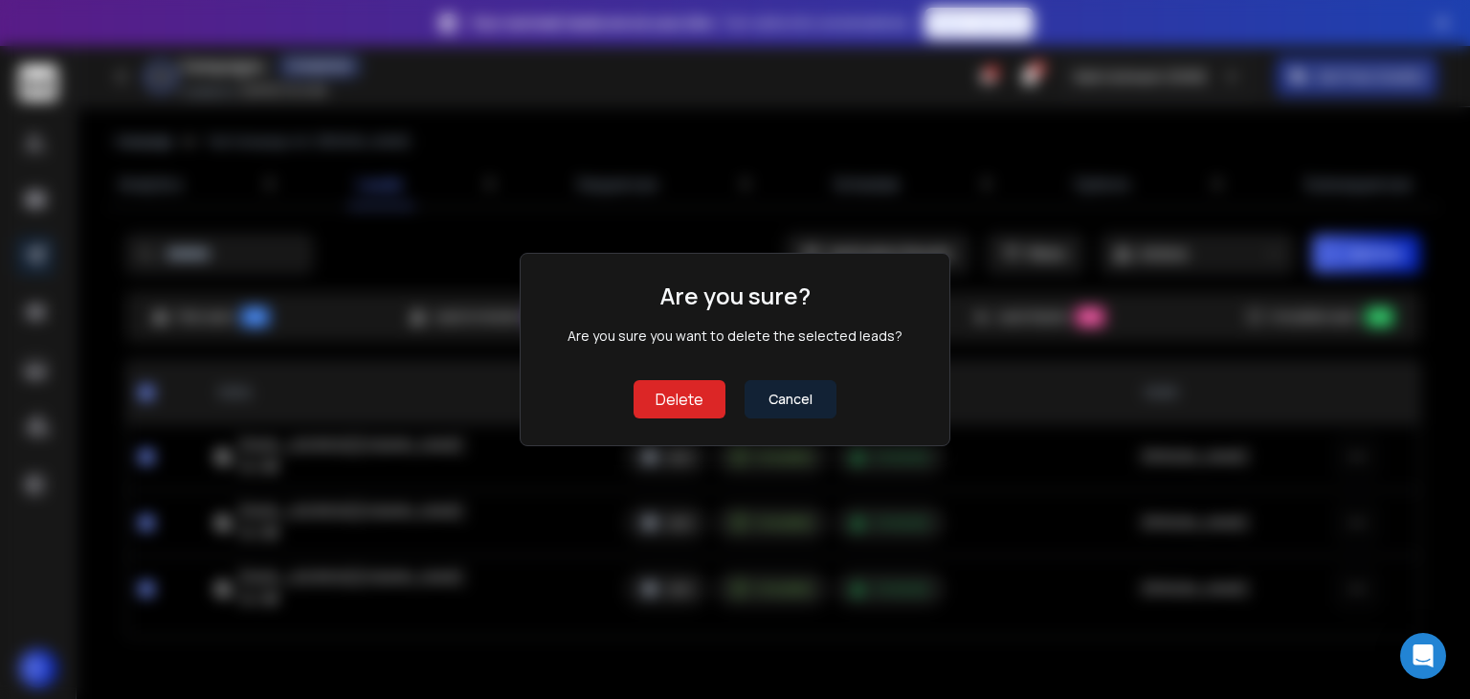
drag, startPoint x: 669, startPoint y: 403, endPoint x: 964, endPoint y: 266, distance: 324.9
click at [668, 404] on button "Delete" at bounding box center [679, 399] width 92 height 38
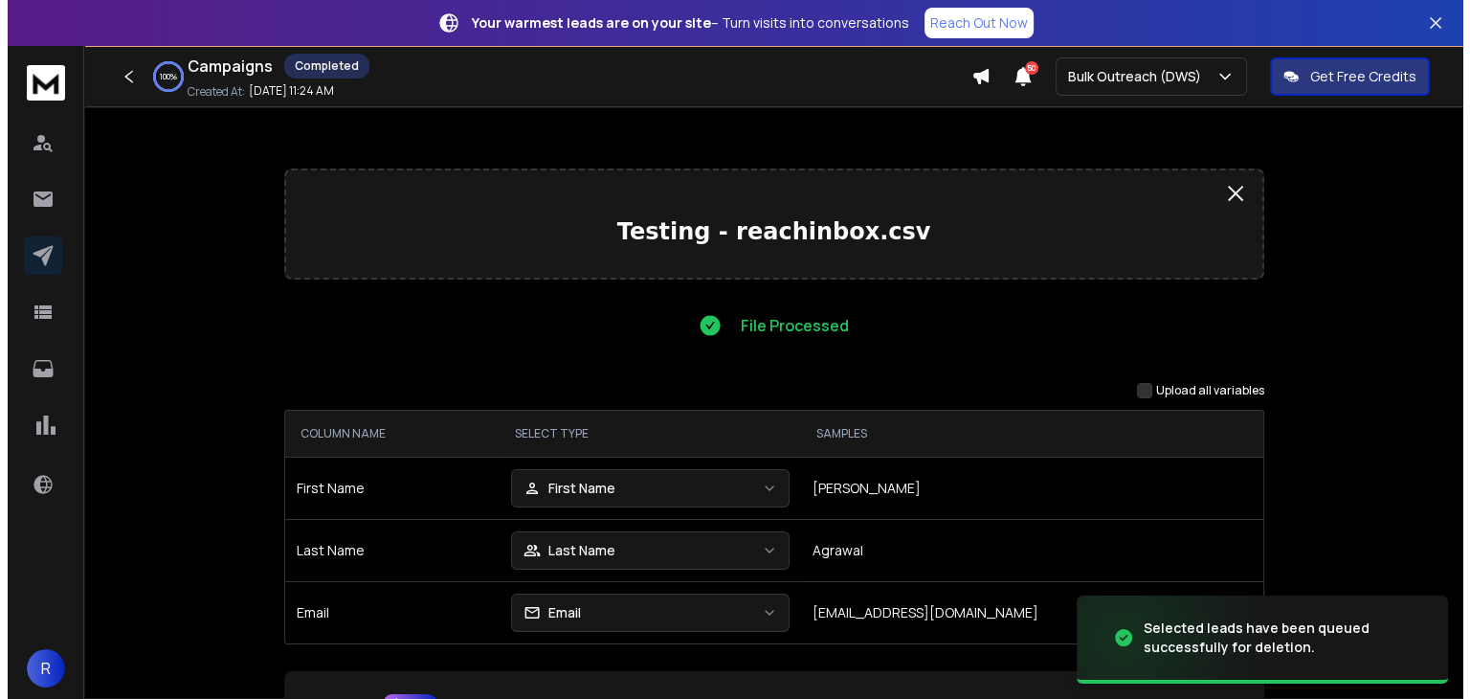
scroll to position [233, 0]
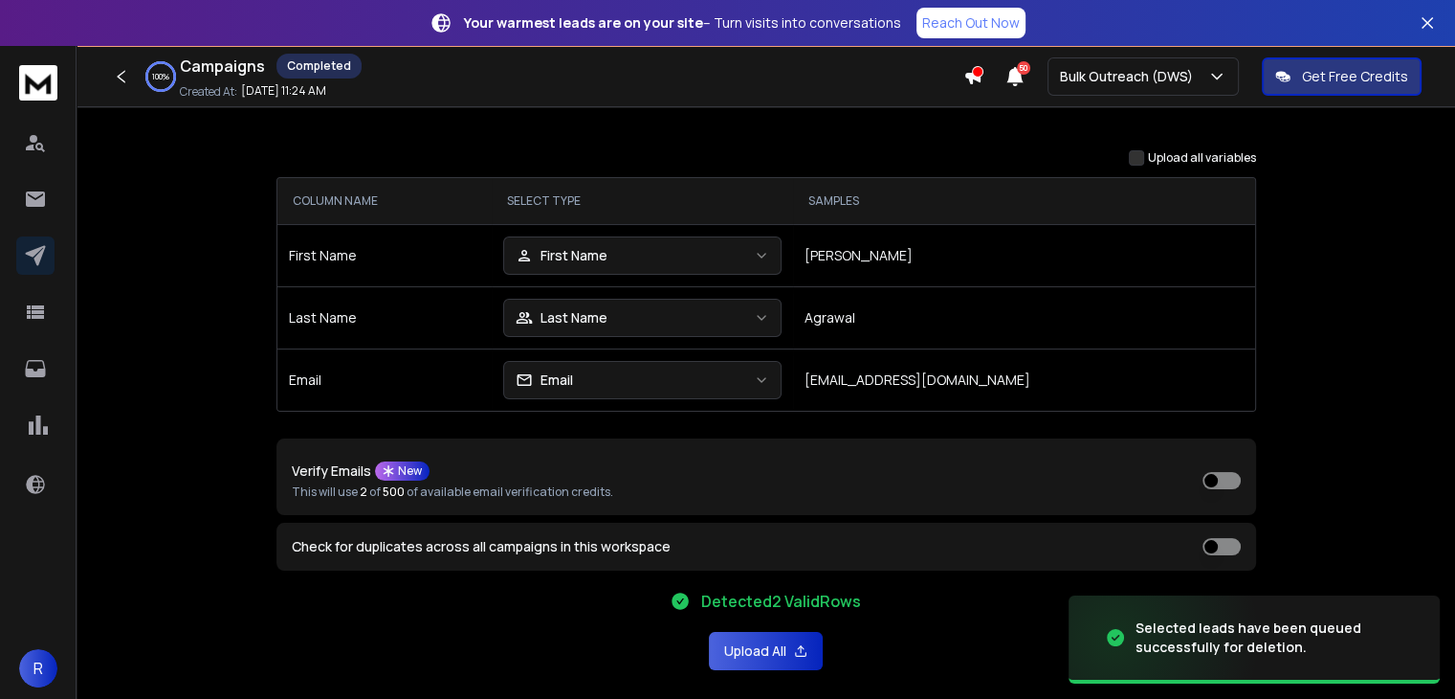
click at [750, 648] on button "Upload All" at bounding box center [766, 651] width 114 height 38
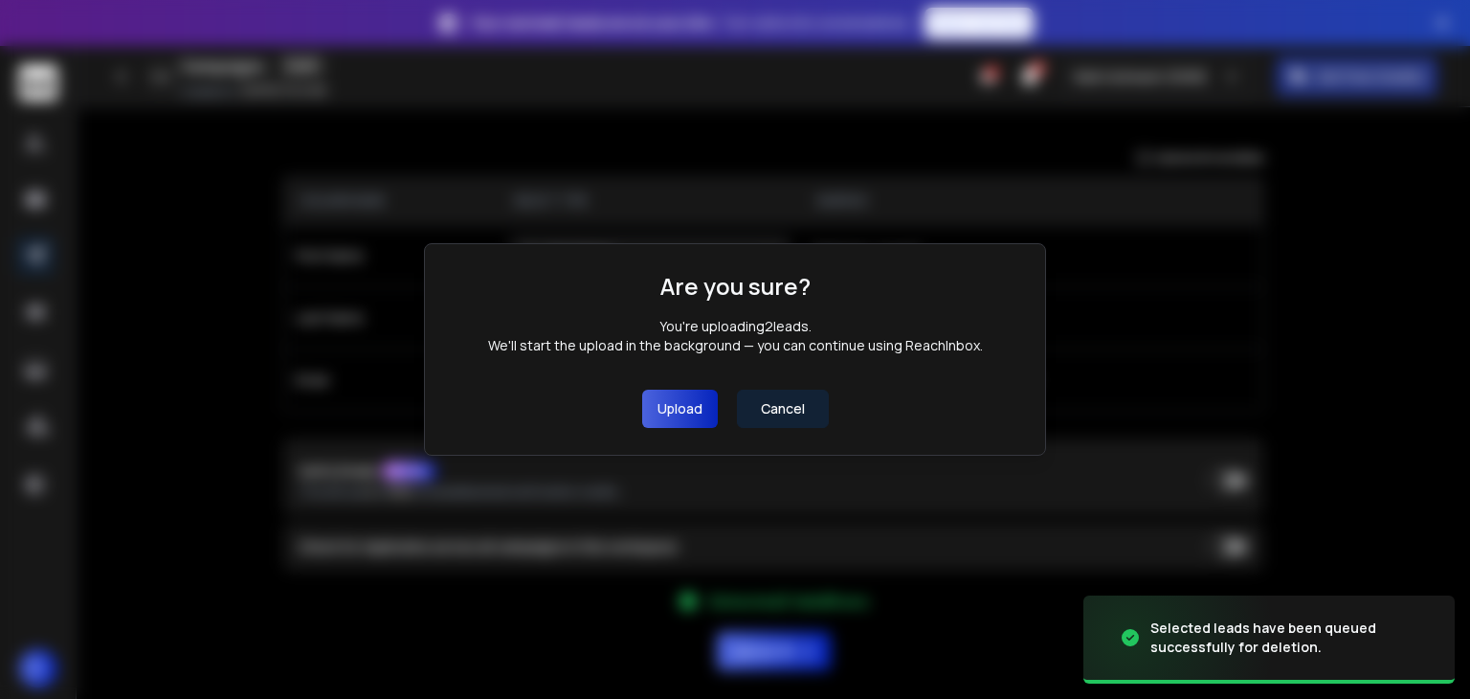
click at [697, 415] on button "Upload" at bounding box center [680, 408] width 76 height 38
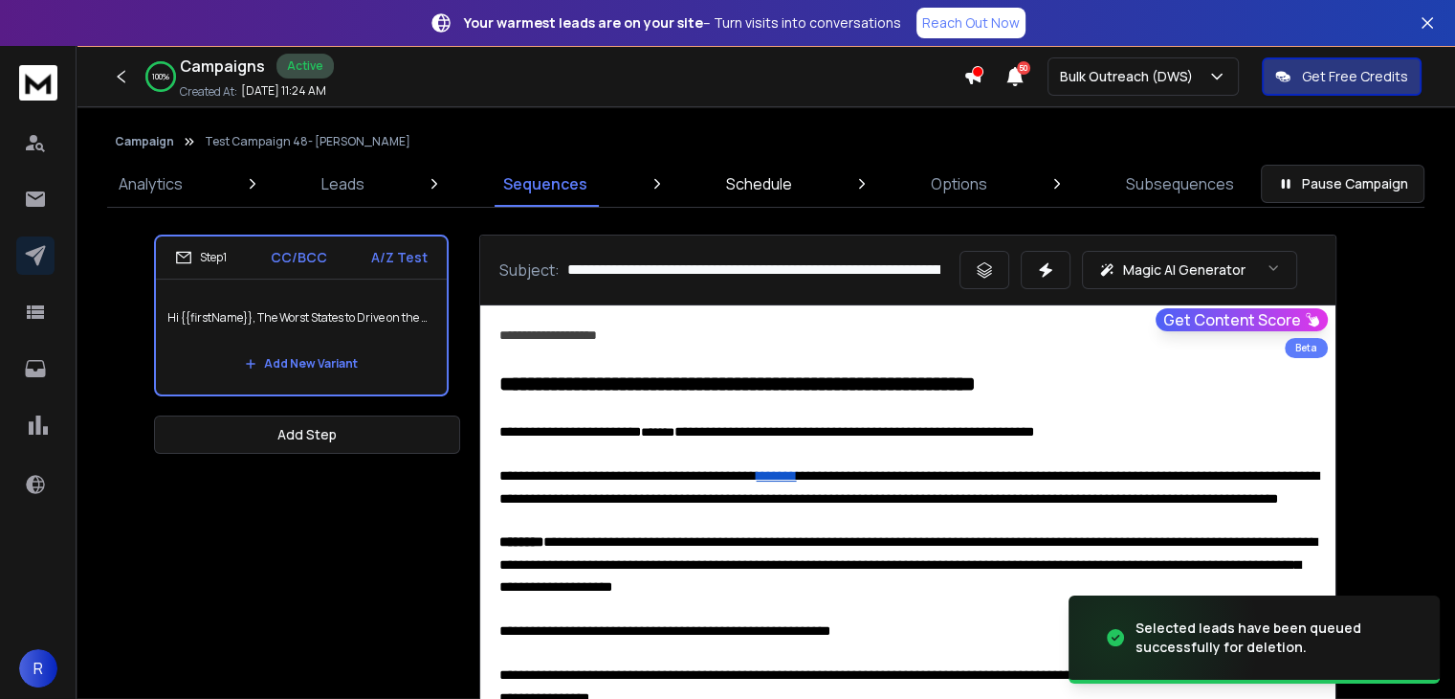
click at [779, 181] on p "Schedule" at bounding box center [759, 183] width 66 height 23
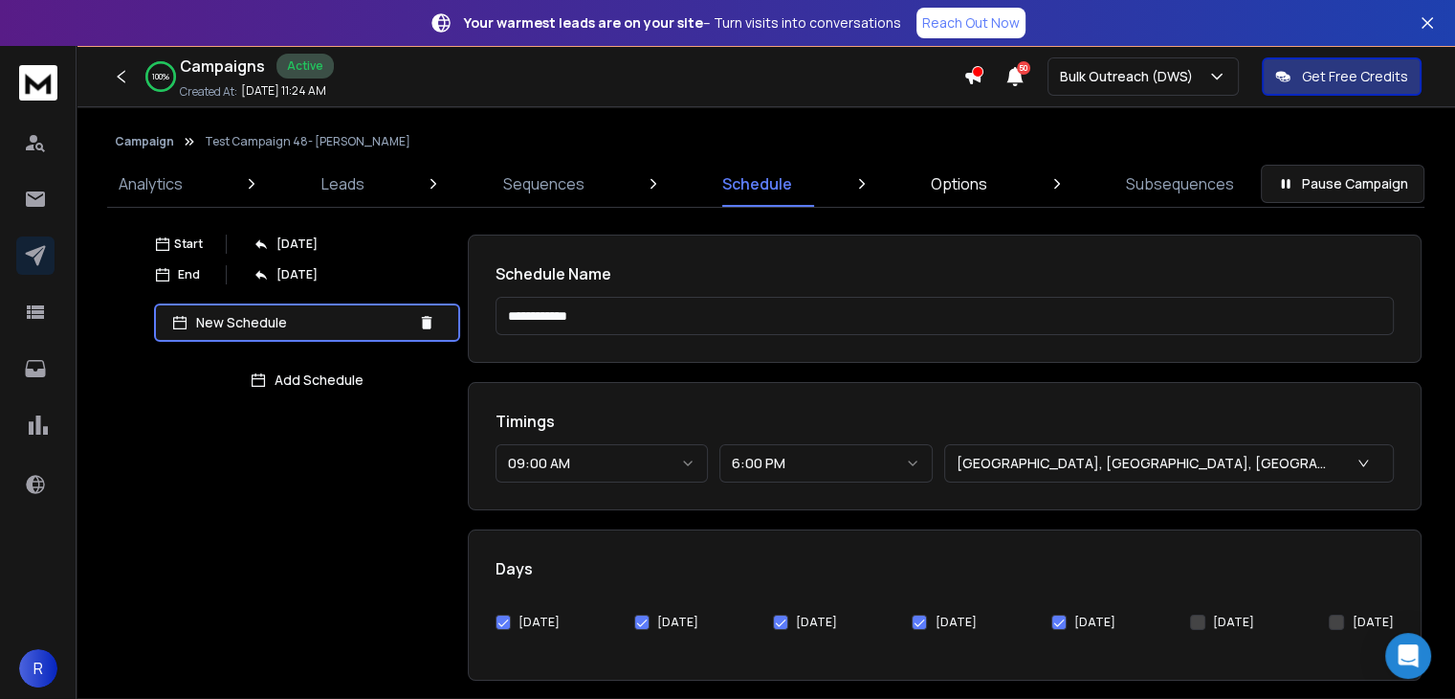
click at [978, 176] on p "Options" at bounding box center [959, 183] width 56 height 23
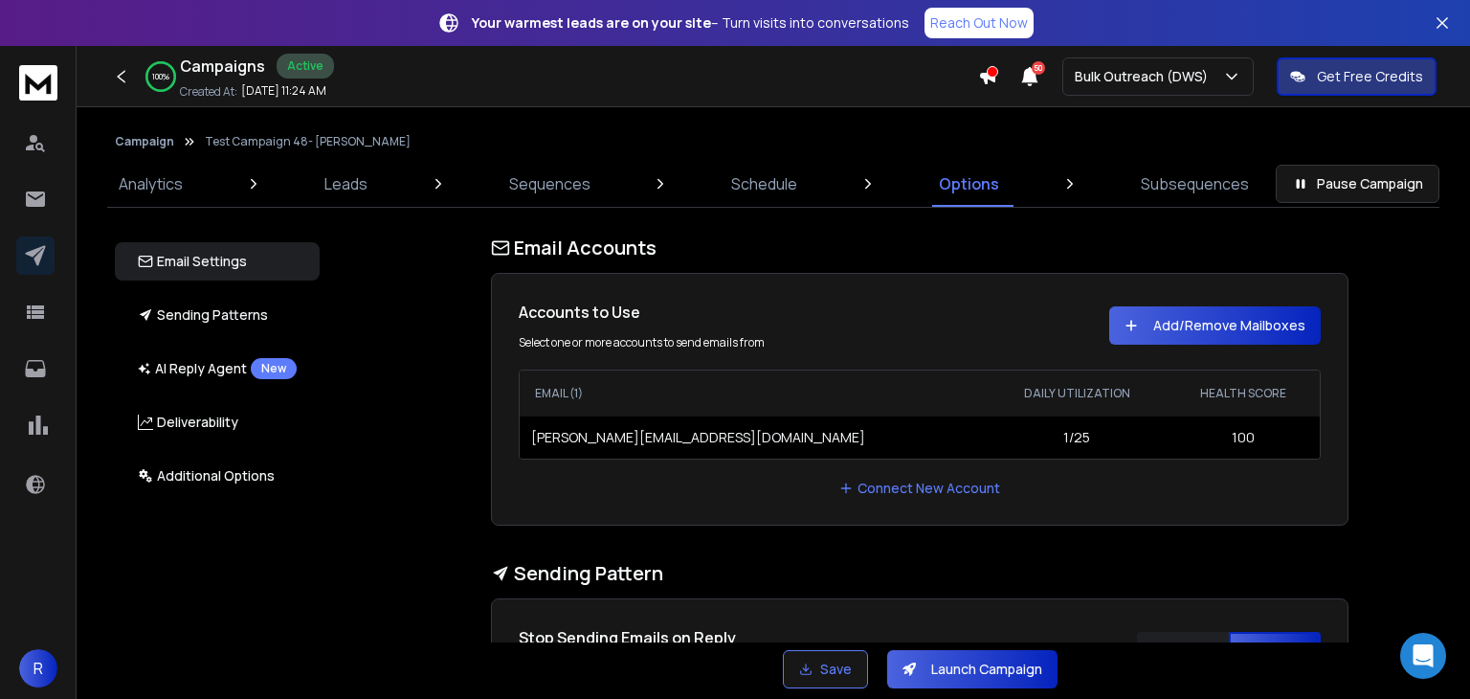
click at [961, 668] on button "Launch Campaign" at bounding box center [972, 669] width 170 height 38
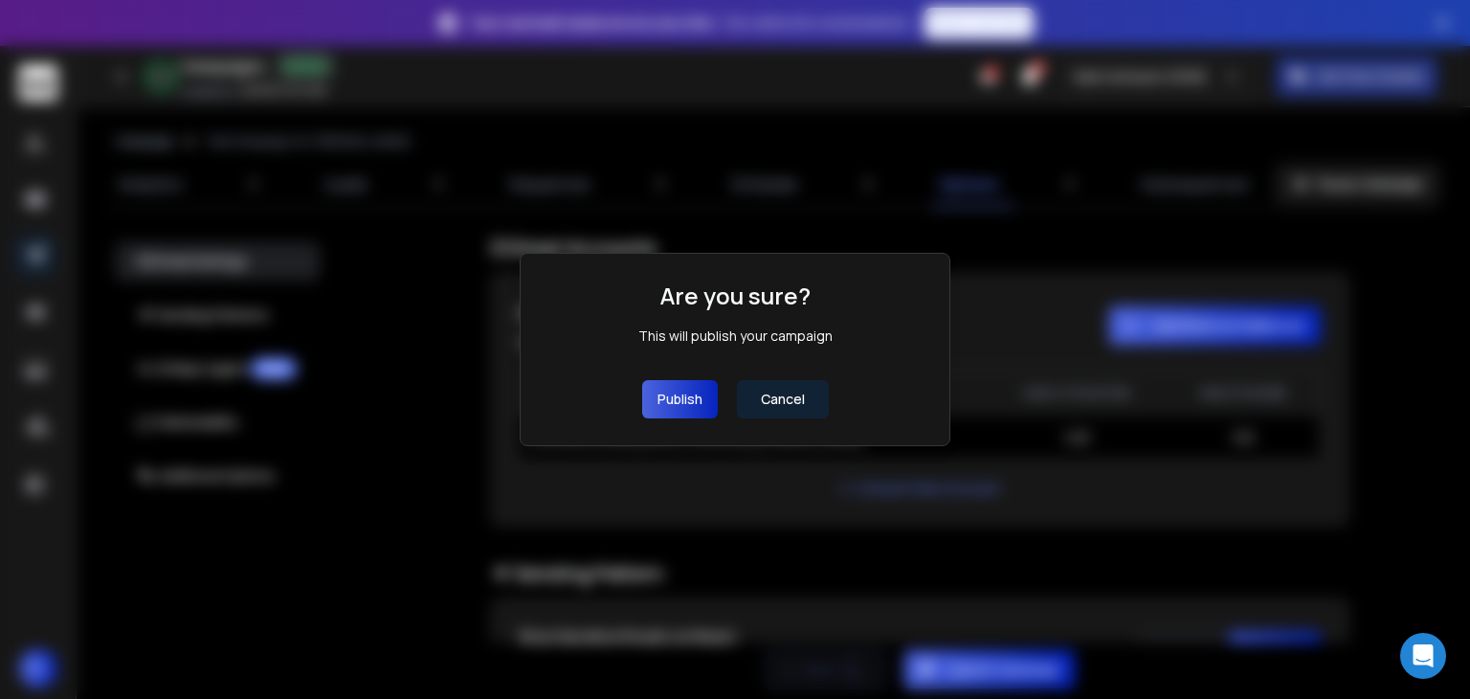
click at [685, 403] on button "Publish" at bounding box center [680, 399] width 76 height 38
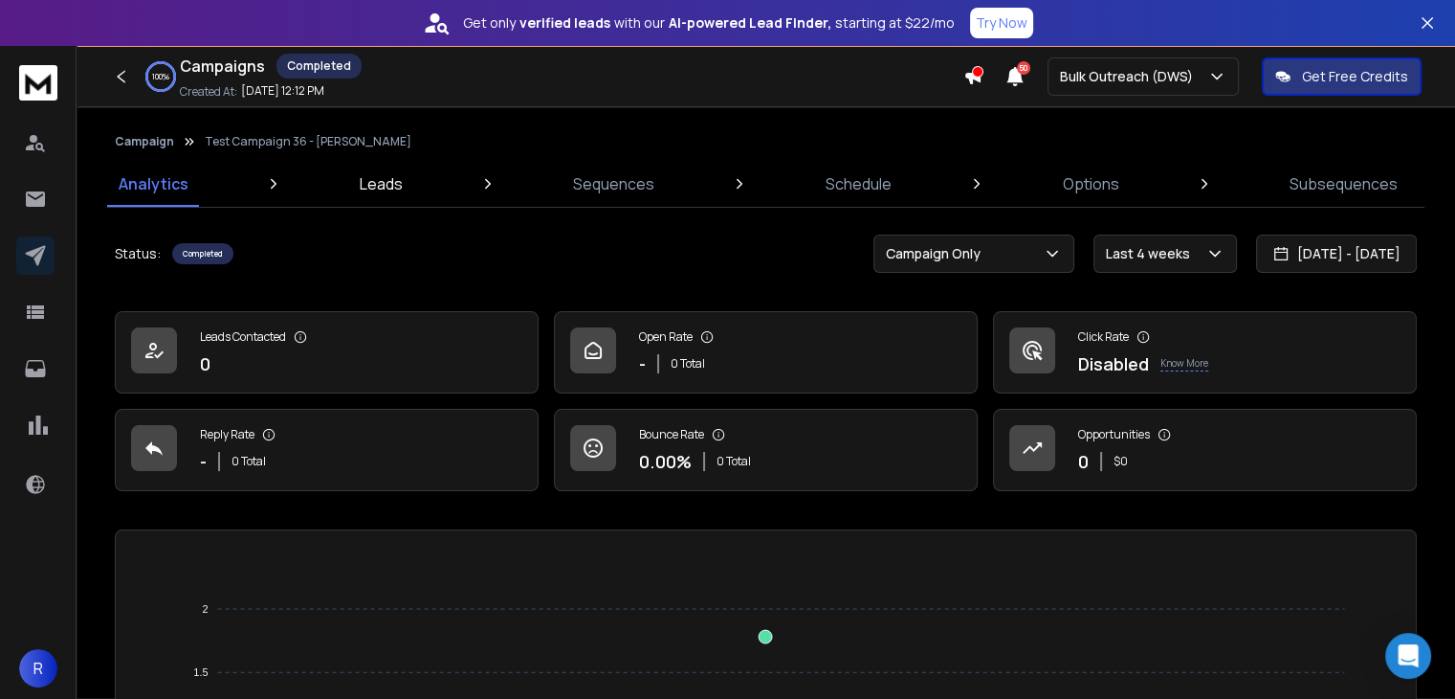
click at [390, 185] on p "Leads" at bounding box center [381, 183] width 43 height 23
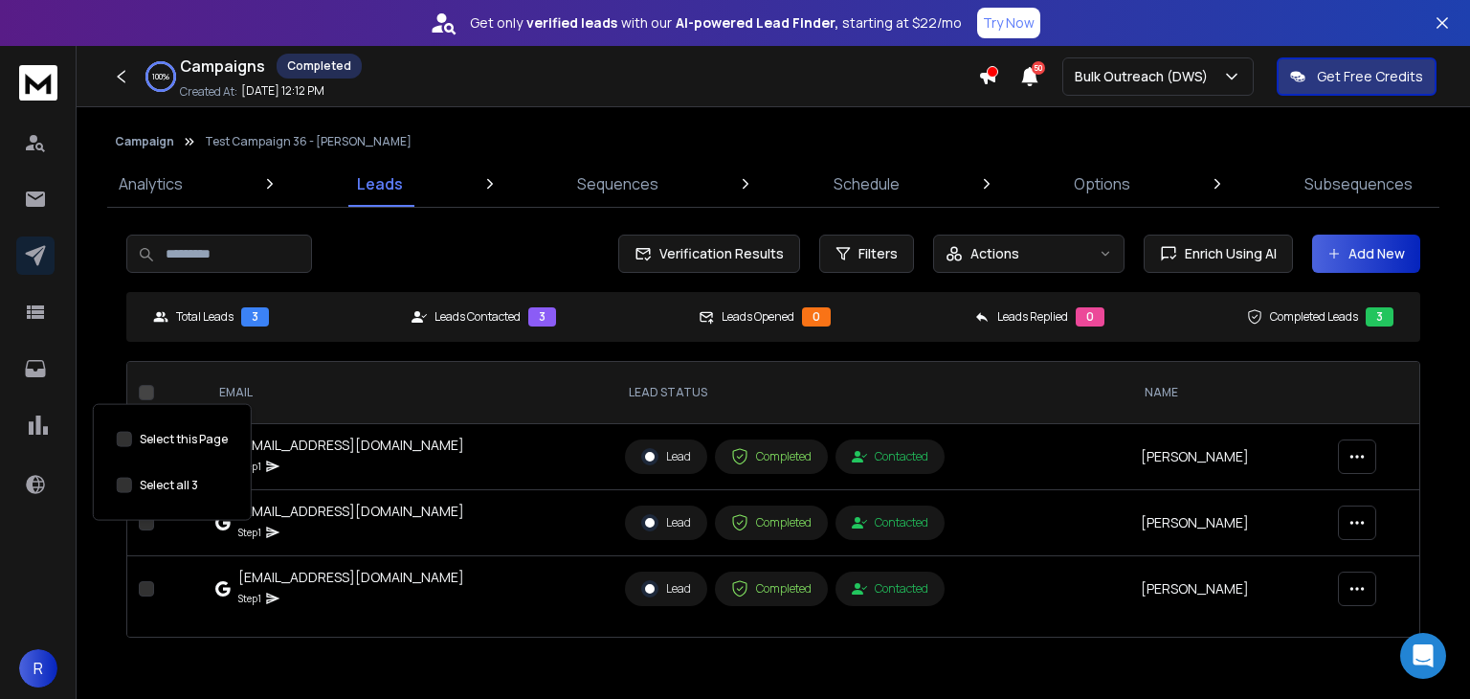
click at [142, 395] on button "Select this Page" at bounding box center [146, 392] width 15 height 15
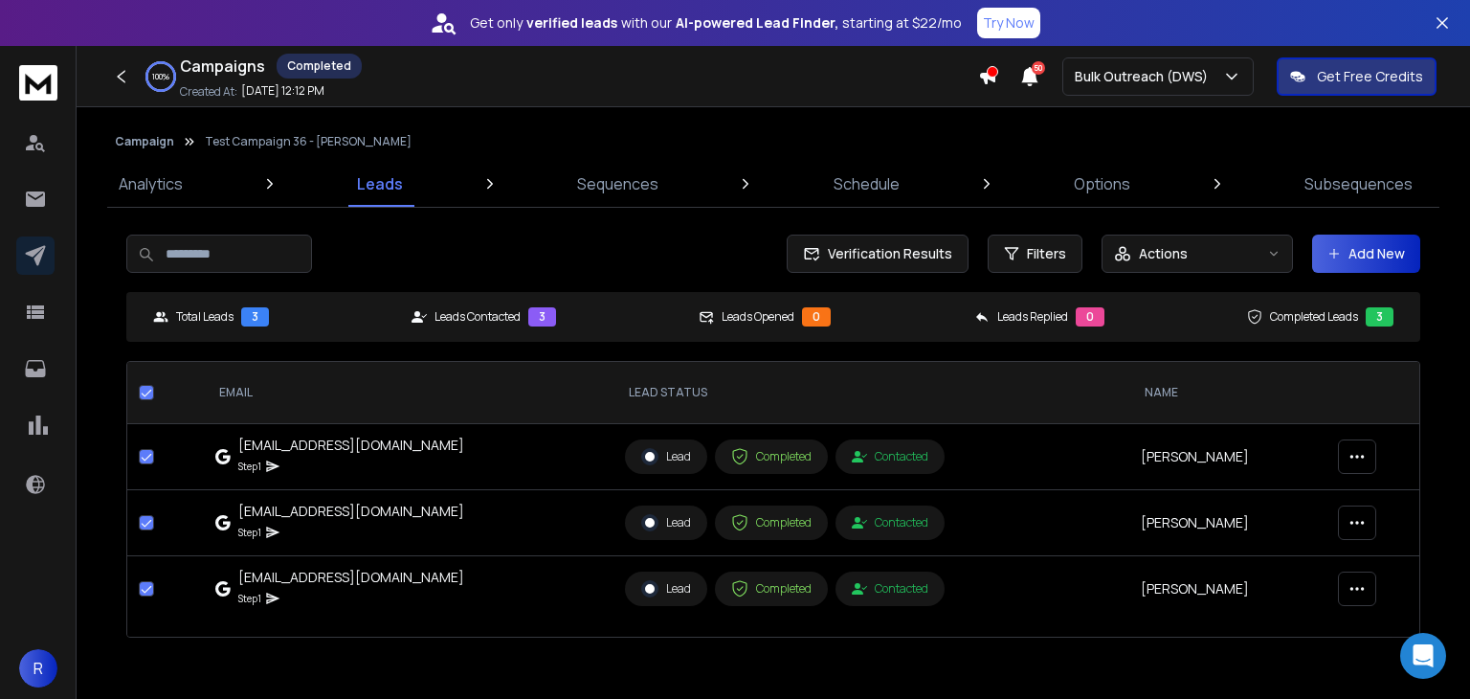
click at [1348, 458] on icon "button" at bounding box center [1356, 456] width 17 height 17
drag, startPoint x: 1286, startPoint y: 494, endPoint x: 1249, endPoint y: 498, distance: 37.5
click at [1286, 496] on p "Delete Lead" at bounding box center [1322, 496] width 78 height 19
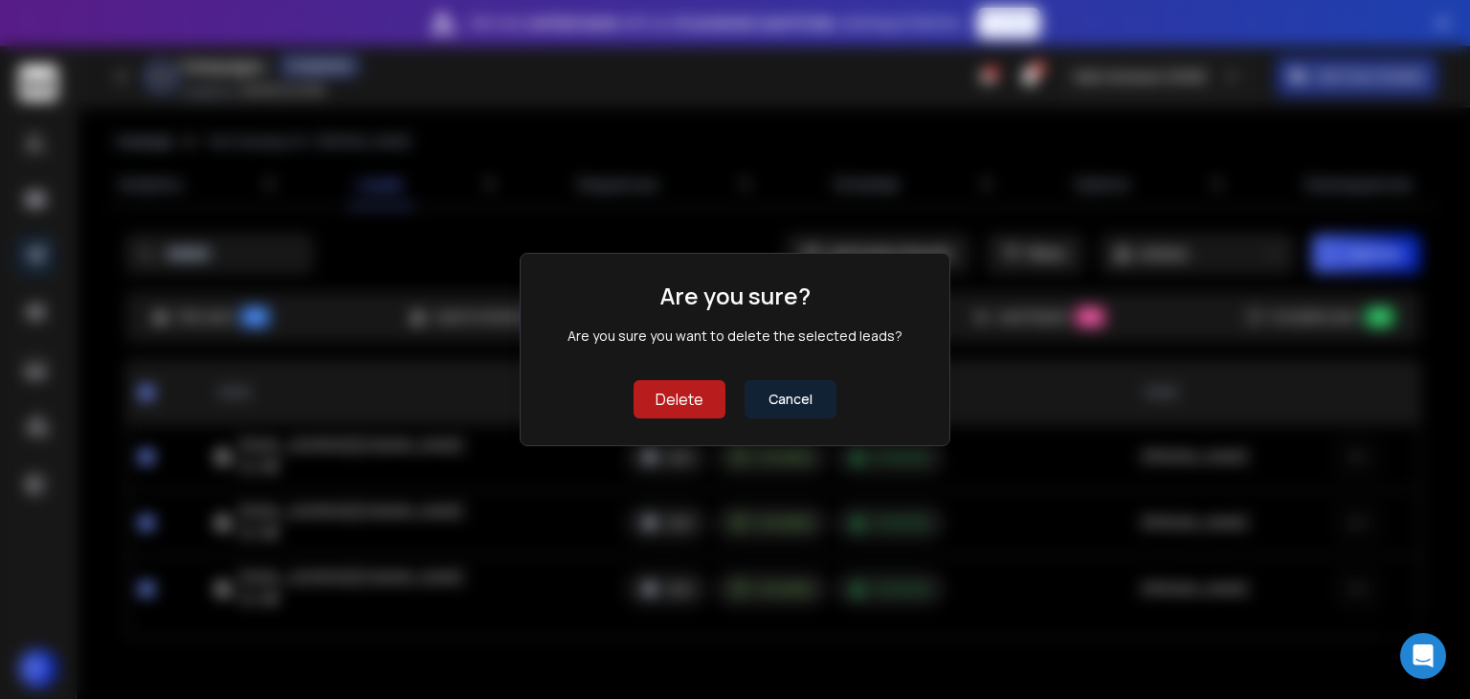
drag, startPoint x: 666, startPoint y: 399, endPoint x: 658, endPoint y: 390, distance: 11.5
click at [667, 399] on button "Delete" at bounding box center [679, 399] width 92 height 38
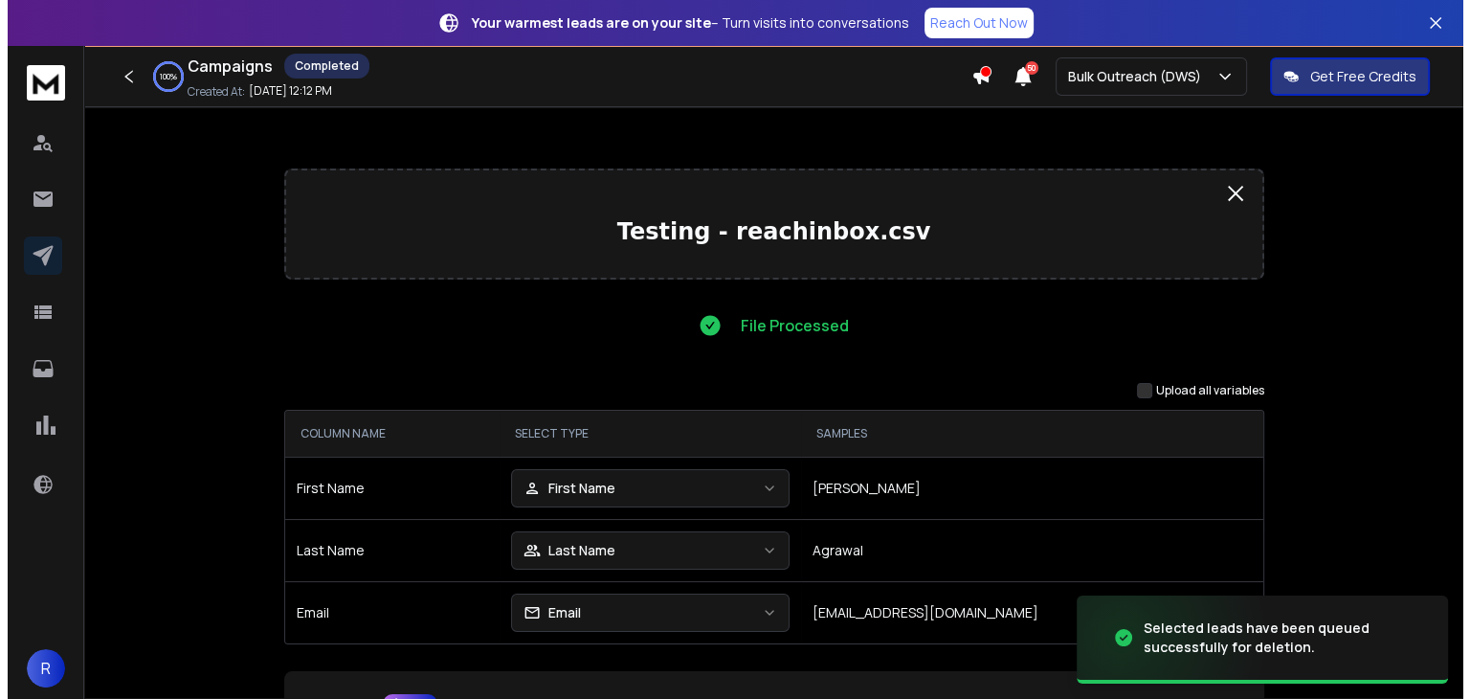
scroll to position [233, 0]
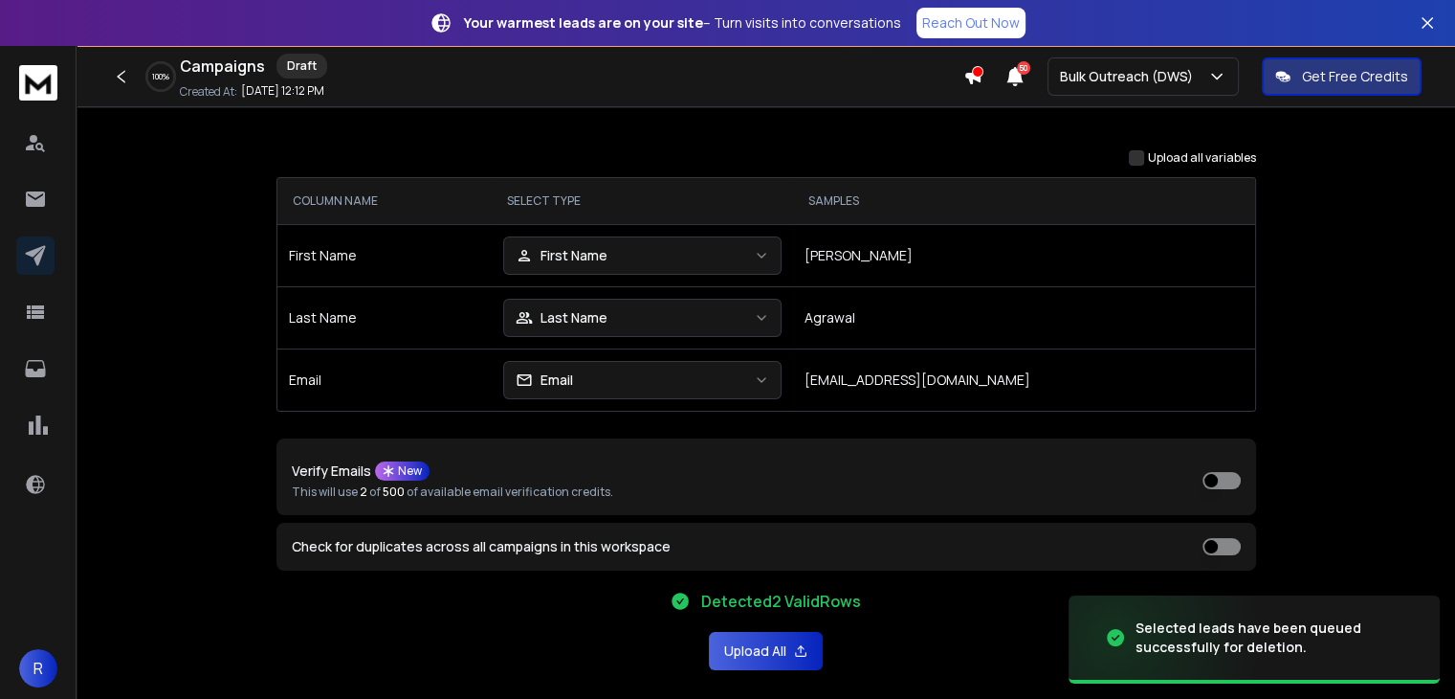
click at [775, 647] on button "Upload All" at bounding box center [766, 651] width 114 height 38
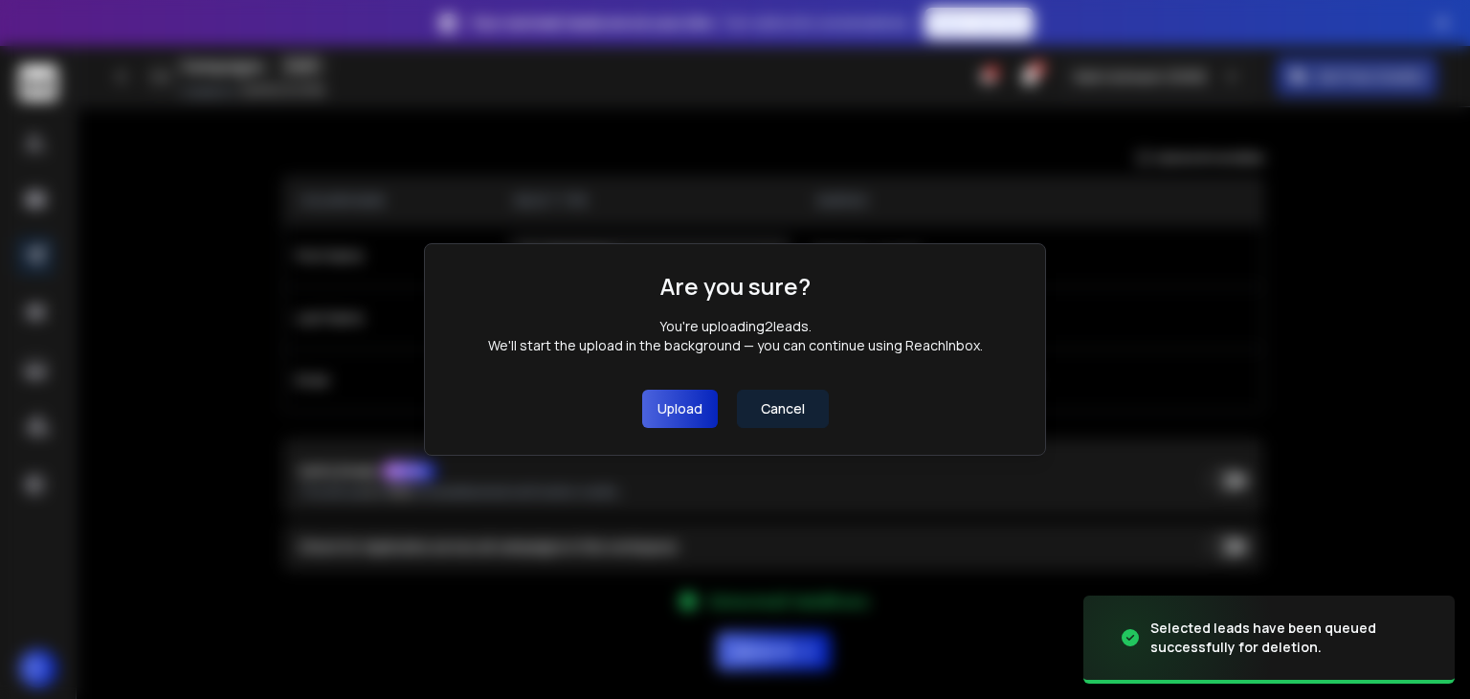
click at [655, 401] on button "Upload" at bounding box center [680, 408] width 76 height 38
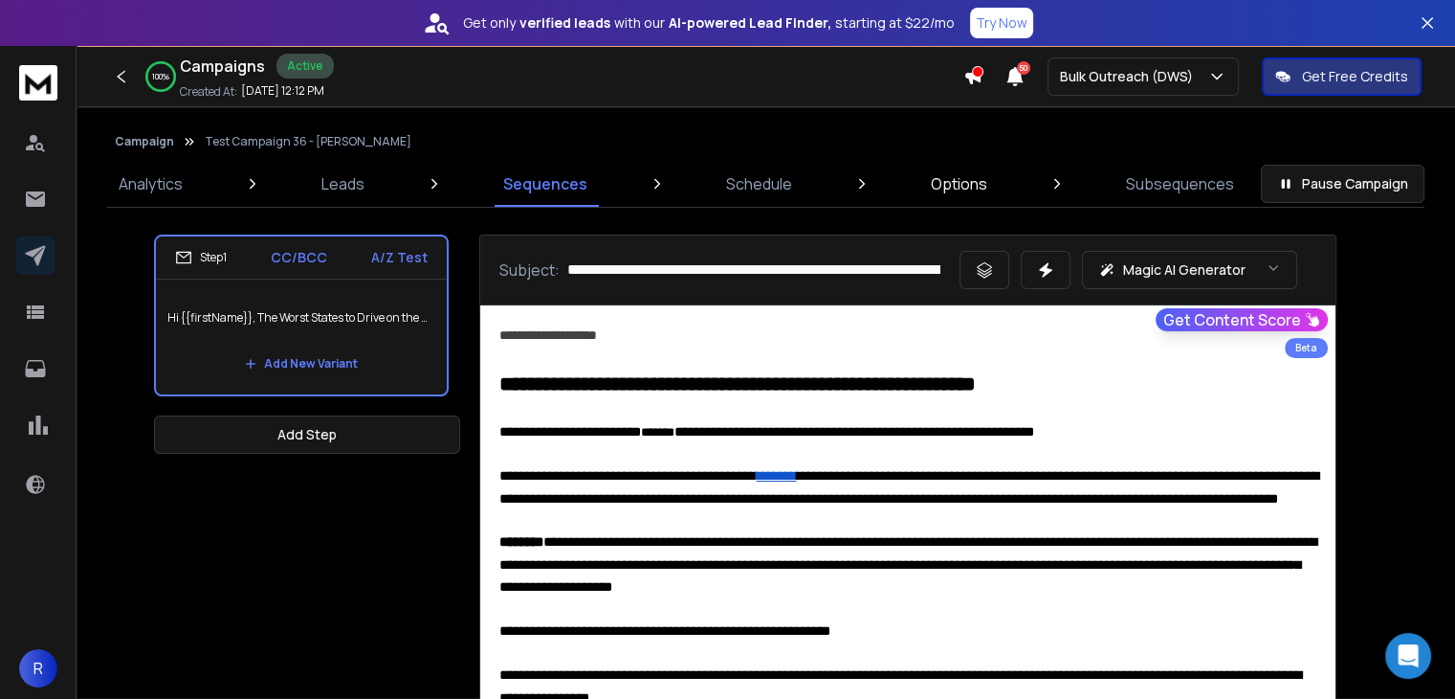
click at [952, 183] on p "Options" at bounding box center [959, 183] width 56 height 23
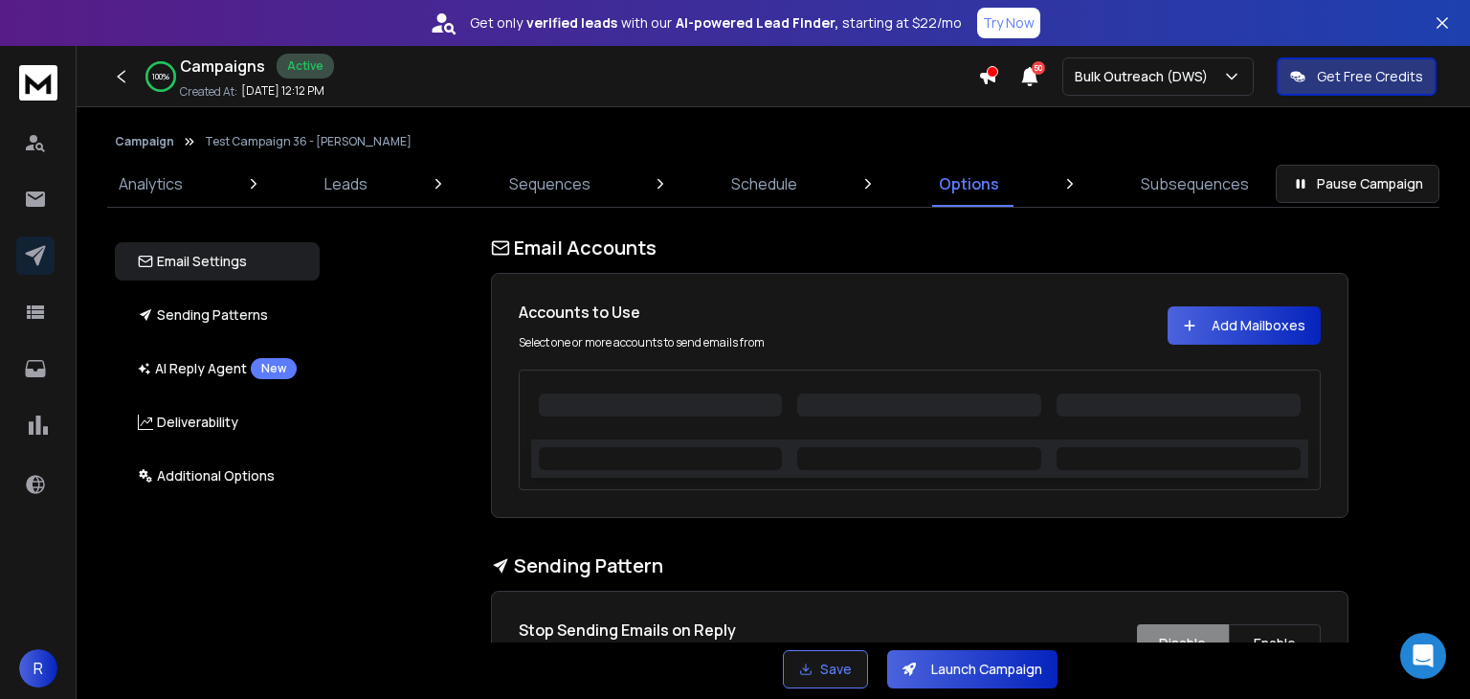
type input "****"
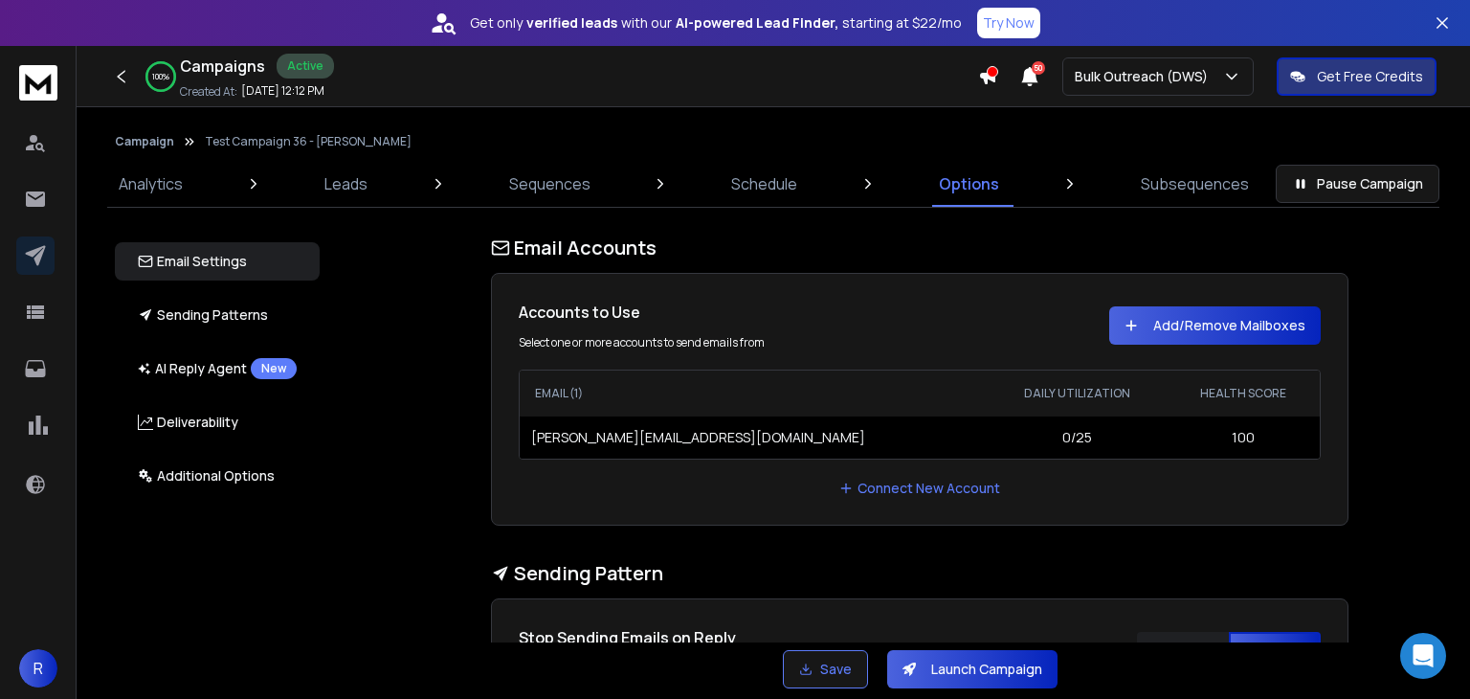
click at [972, 668] on button "Launch Campaign" at bounding box center [972, 669] width 170 height 38
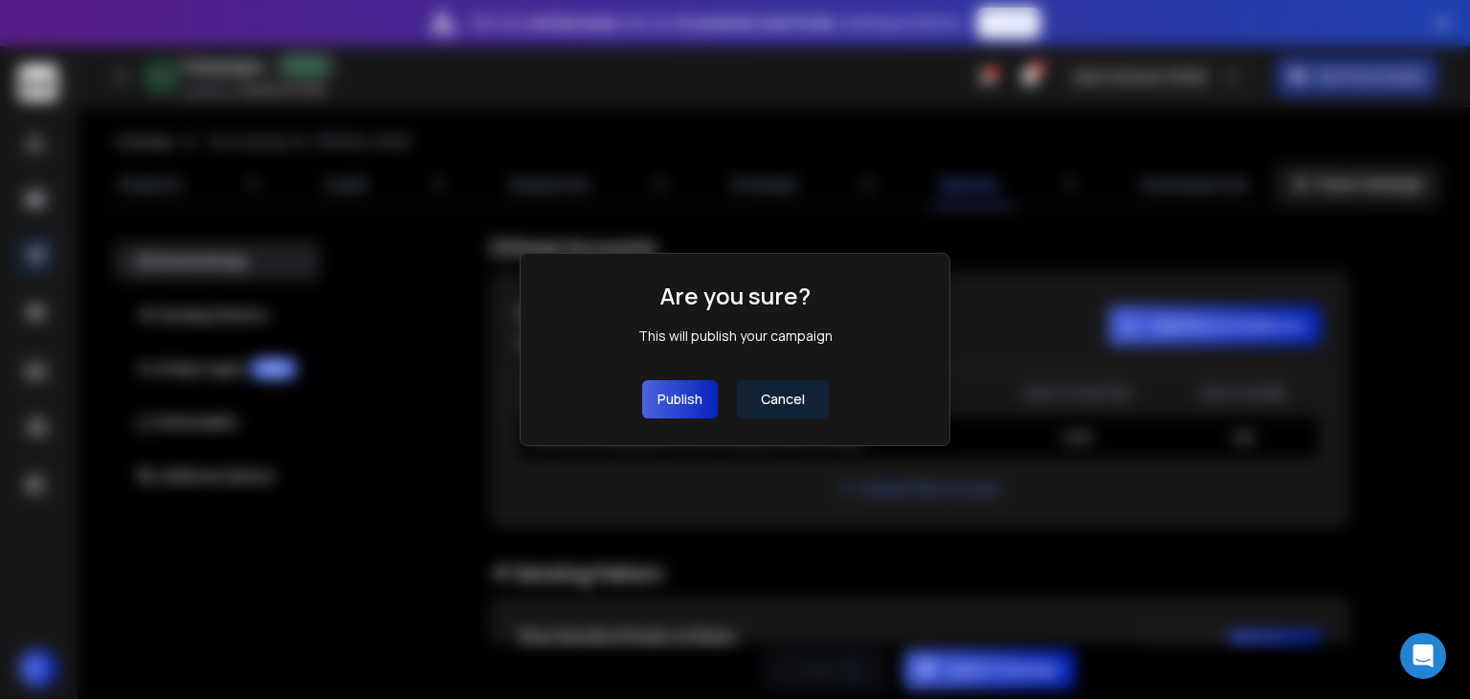
click at [675, 392] on button "Publish" at bounding box center [680, 399] width 76 height 38
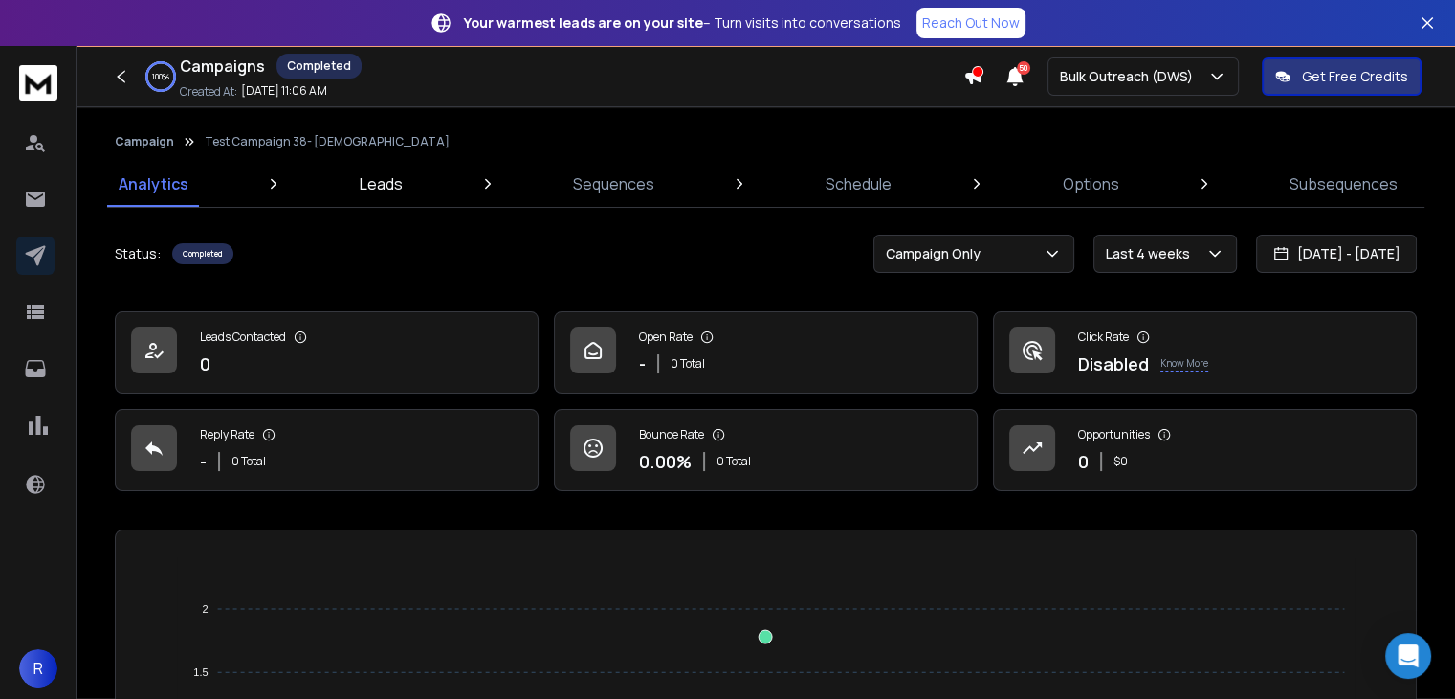
click at [368, 182] on p "Leads" at bounding box center [381, 183] width 43 height 23
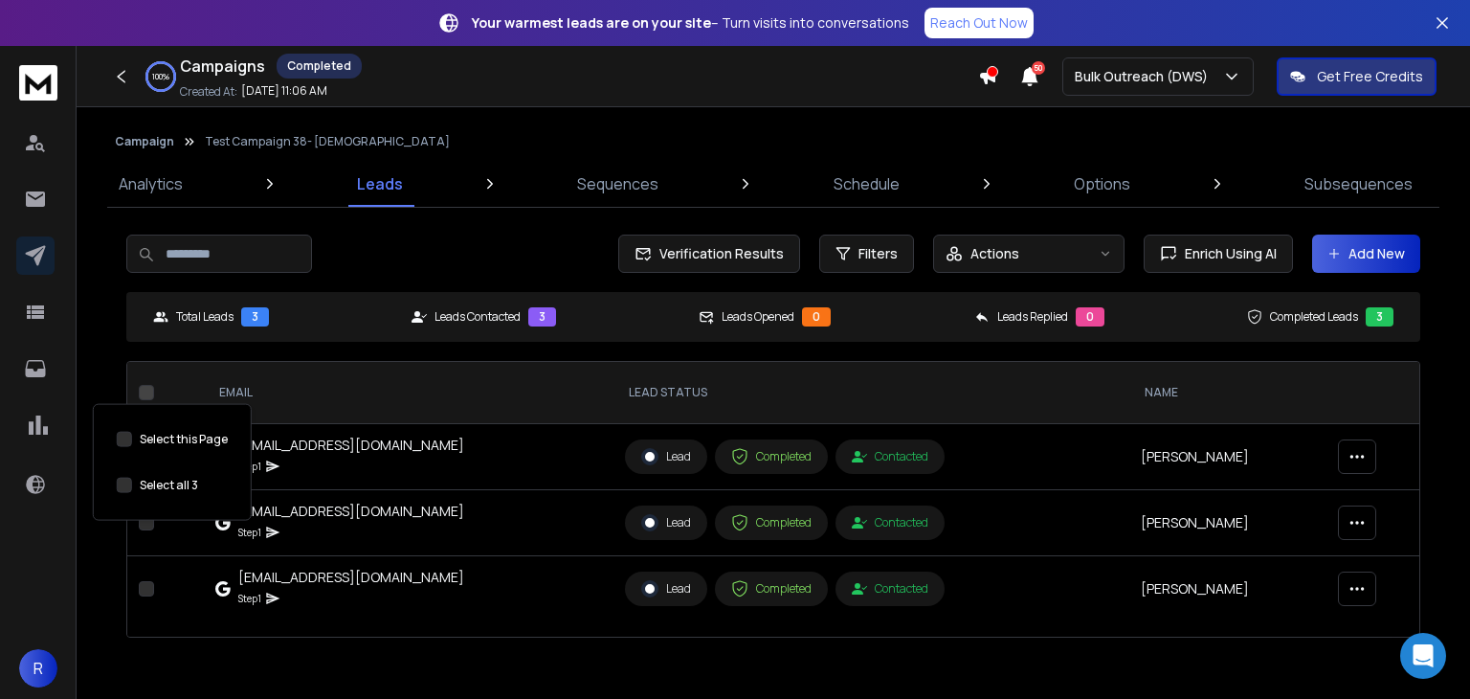
click at [139, 393] on button "Select this Page" at bounding box center [146, 392] width 15 height 15
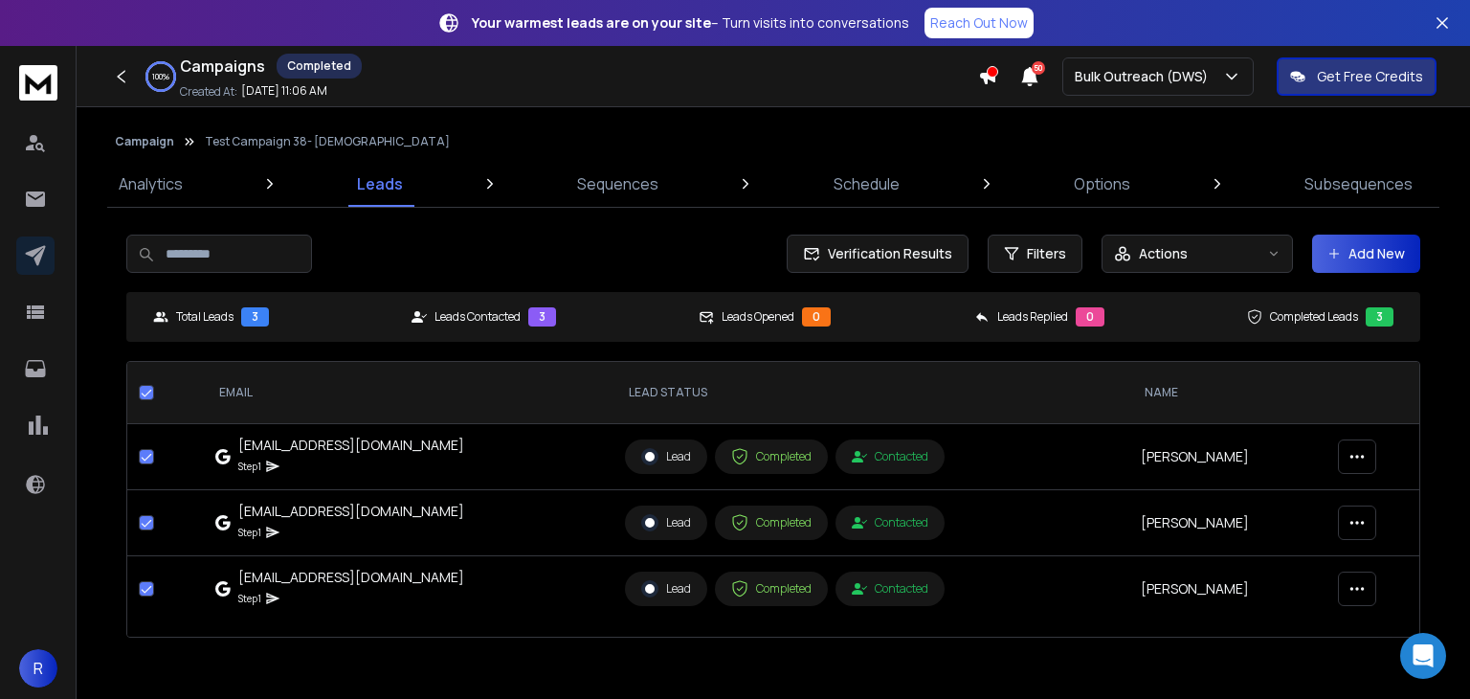
click at [1355, 460] on icon "button" at bounding box center [1356, 456] width 17 height 17
click at [1322, 495] on p "Delete Lead" at bounding box center [1322, 496] width 78 height 19
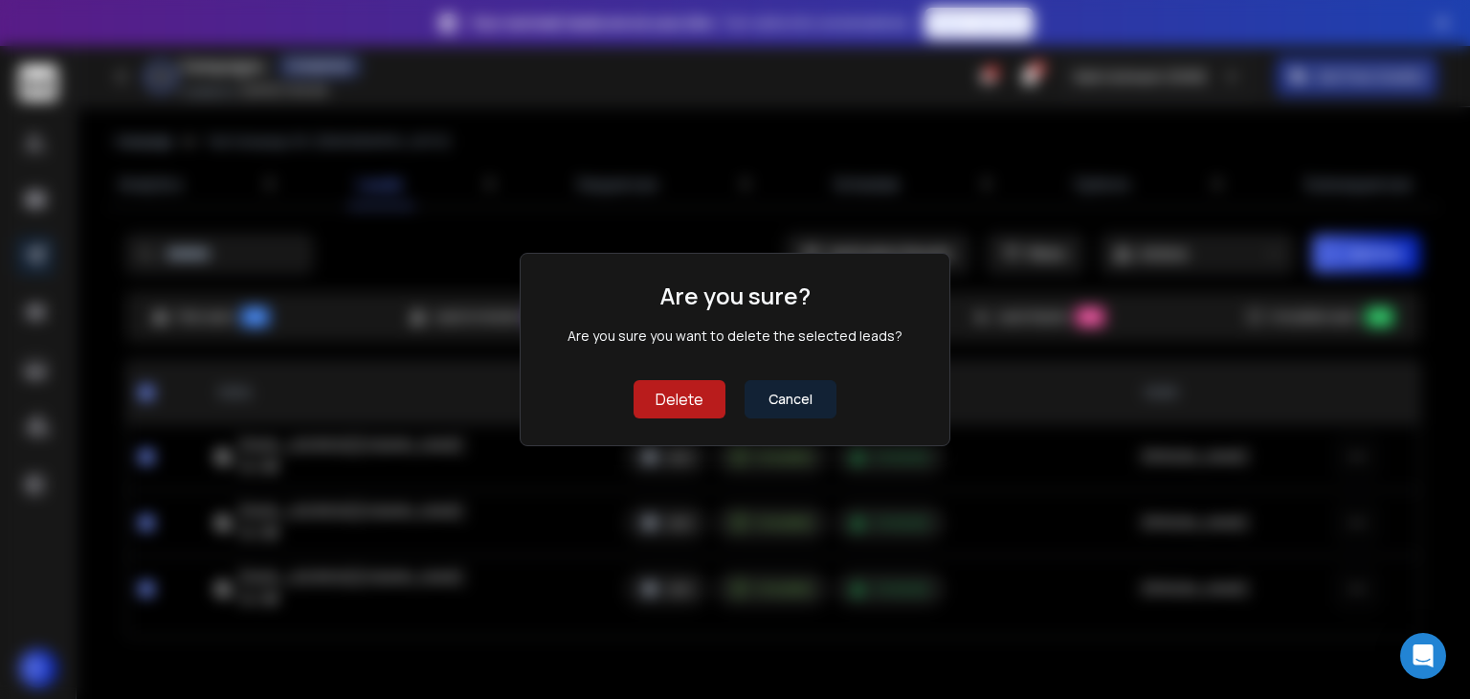
click at [707, 405] on button "Delete" at bounding box center [679, 399] width 92 height 38
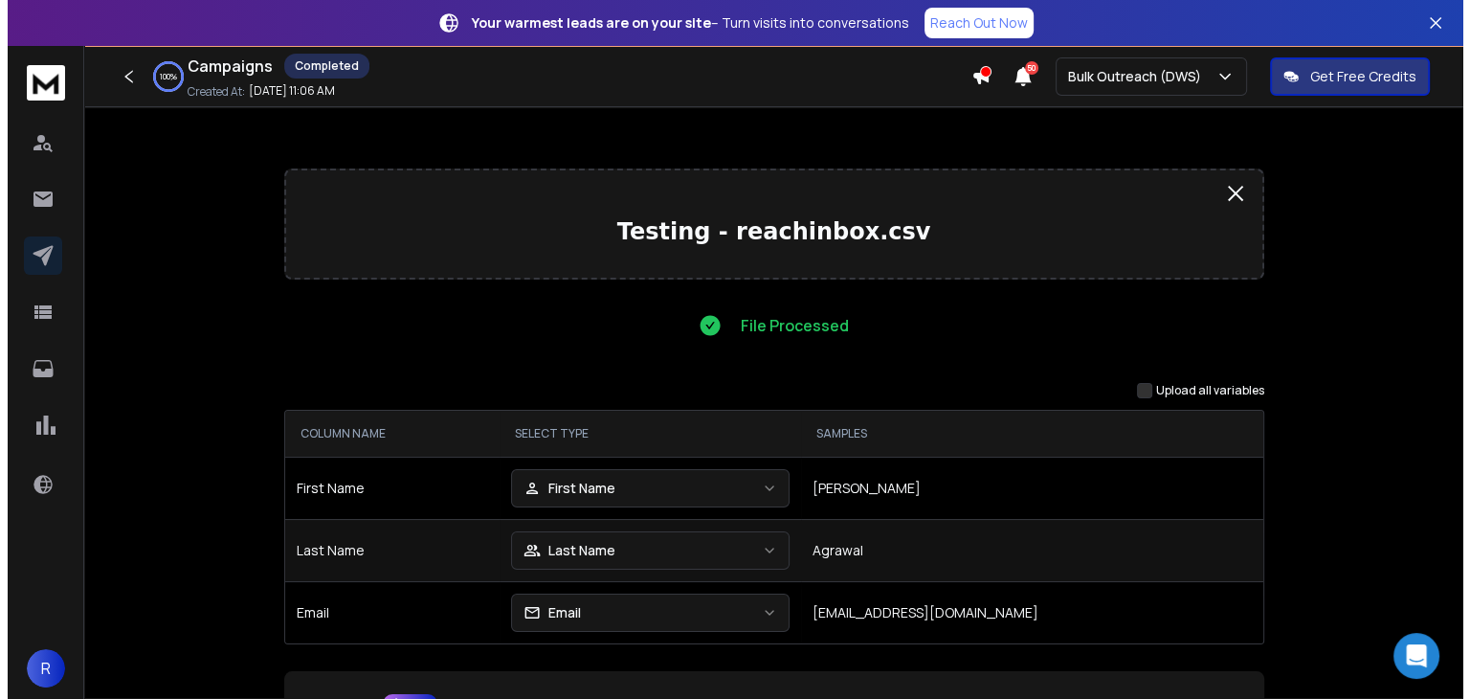
scroll to position [233, 0]
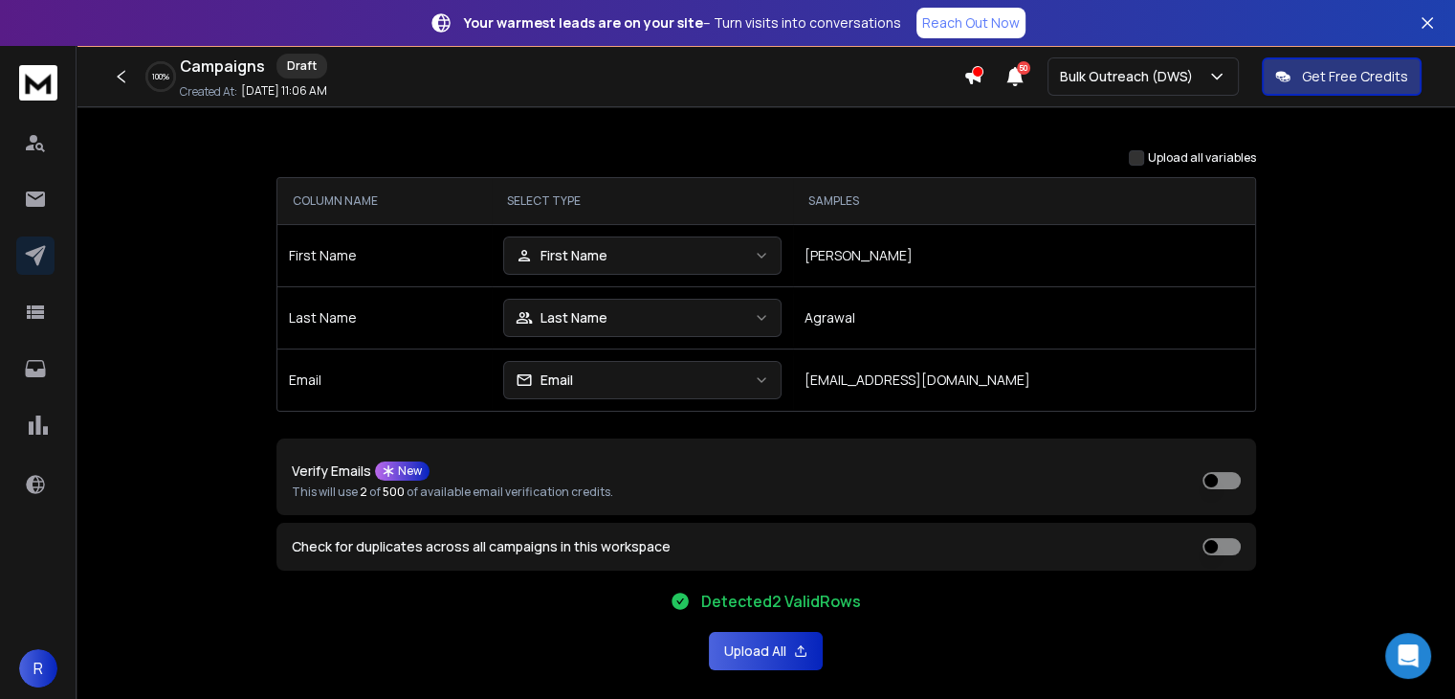
click at [750, 648] on button "Upload All" at bounding box center [766, 651] width 114 height 38
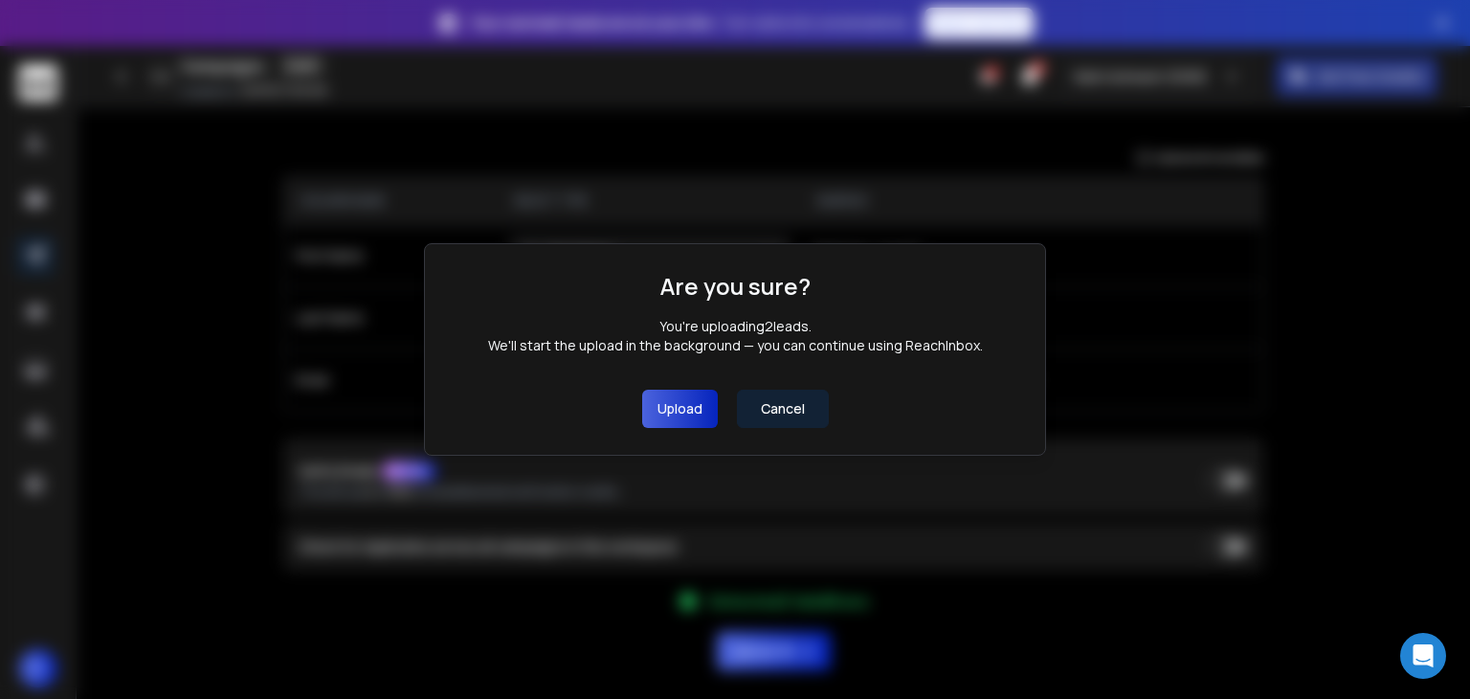
click at [665, 411] on button "Upload" at bounding box center [680, 408] width 76 height 38
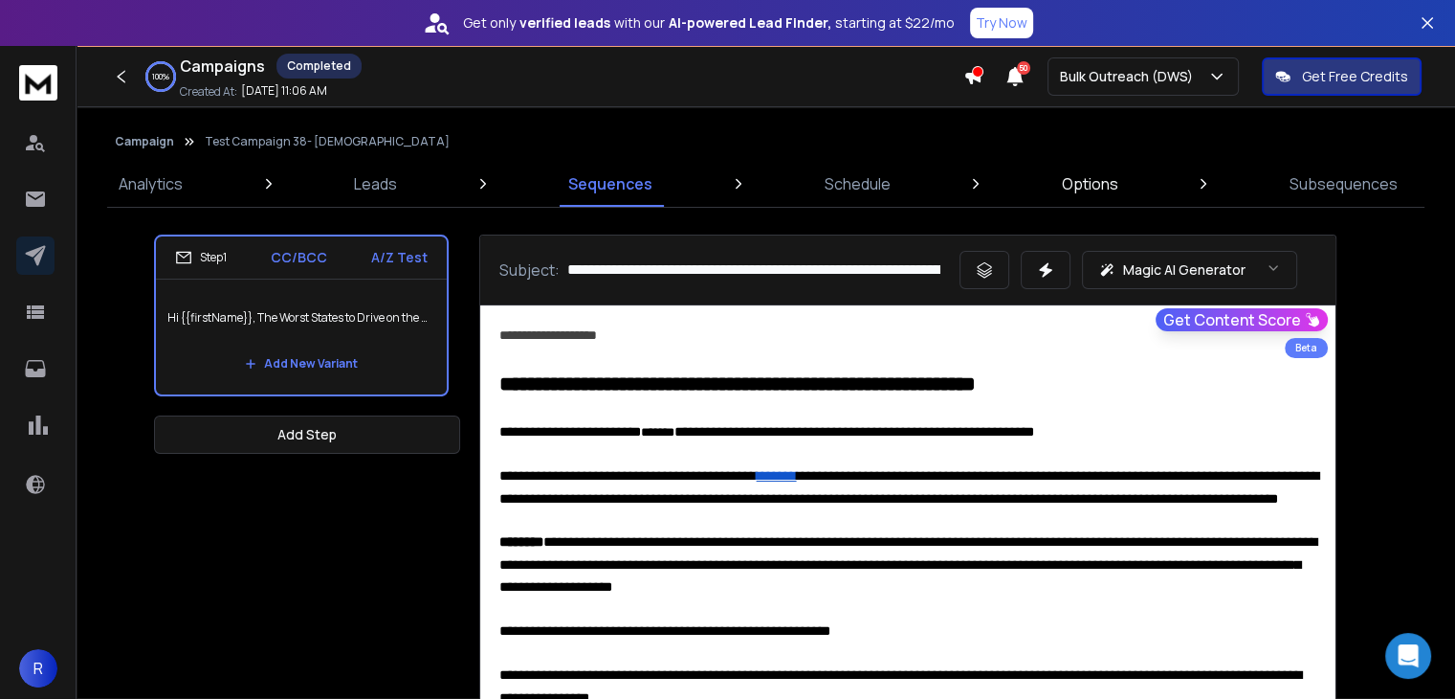
click at [1079, 177] on p "Options" at bounding box center [1090, 183] width 56 height 23
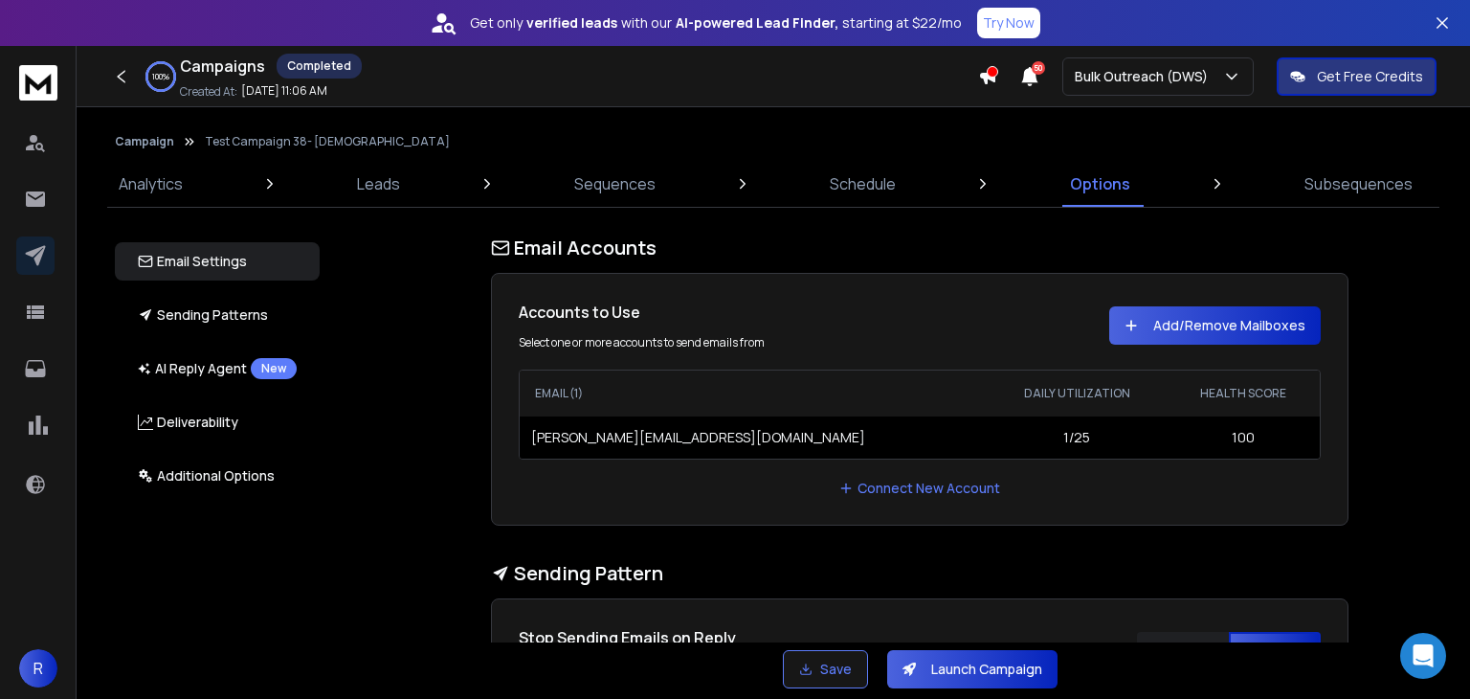
click at [930, 685] on button "Launch Campaign" at bounding box center [972, 669] width 170 height 38
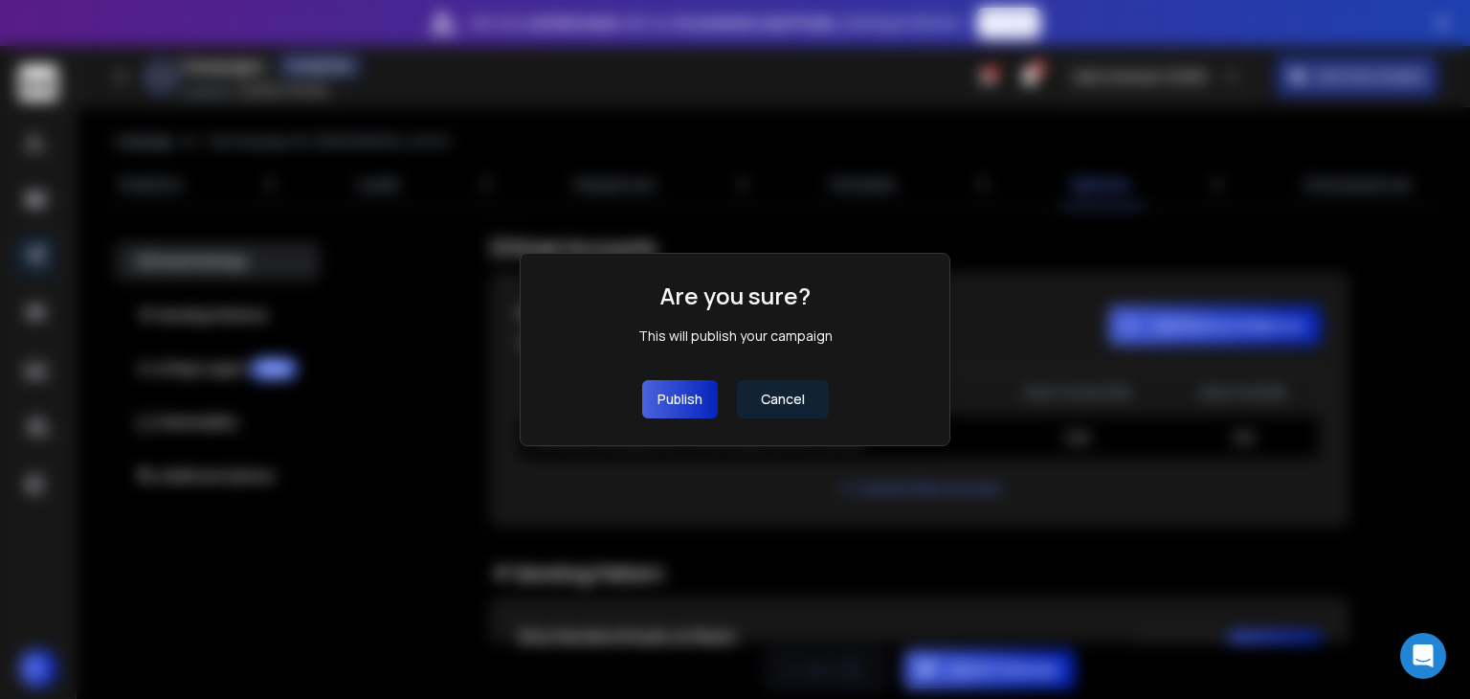
click at [680, 407] on button "Publish" at bounding box center [680, 399] width 76 height 38
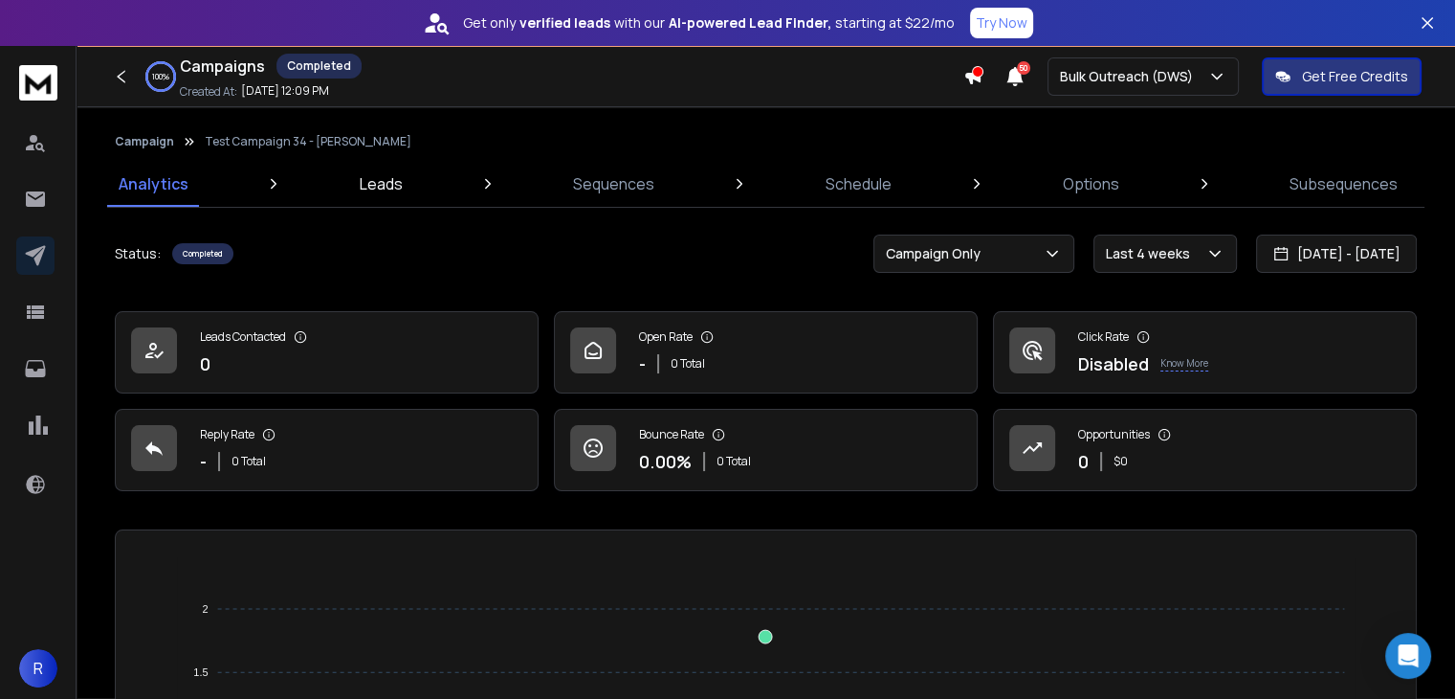
click at [354, 185] on link "Leads" at bounding box center [381, 184] width 66 height 46
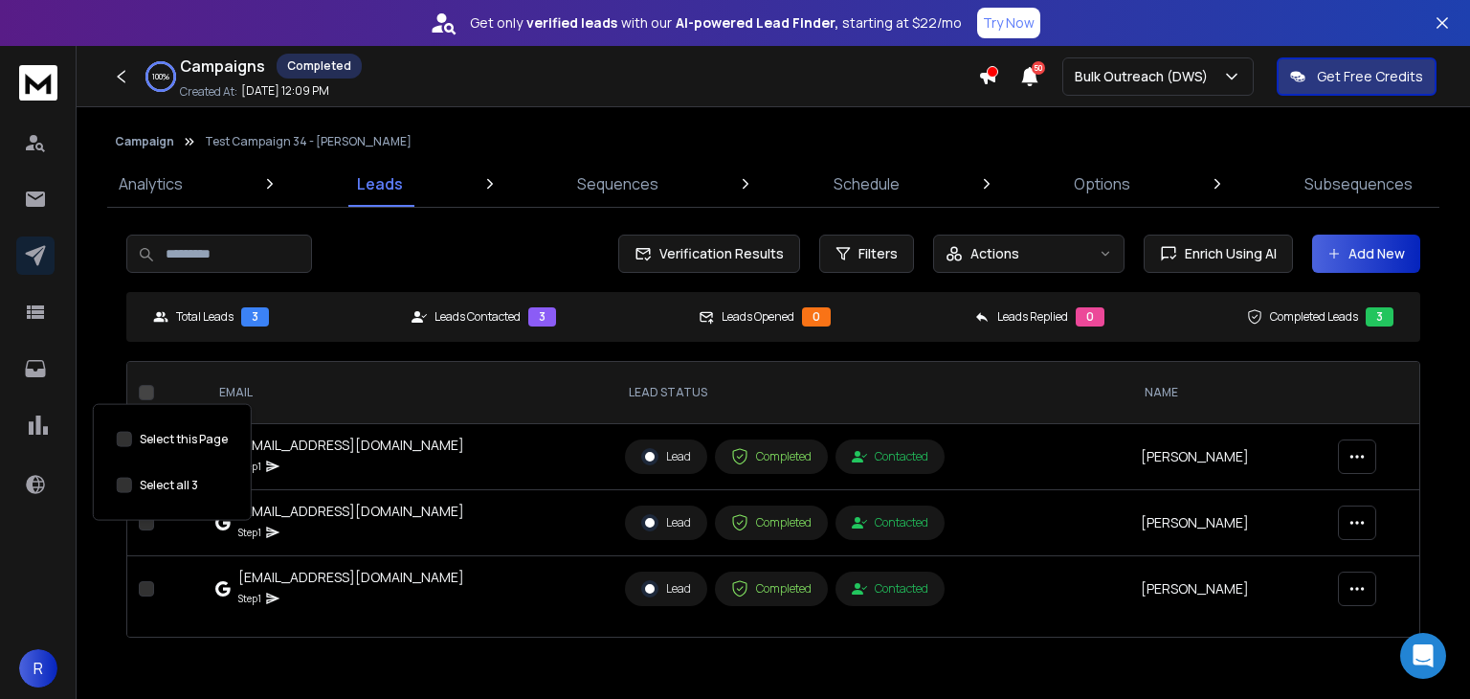
click at [147, 389] on button "Select this Page" at bounding box center [146, 392] width 15 height 15
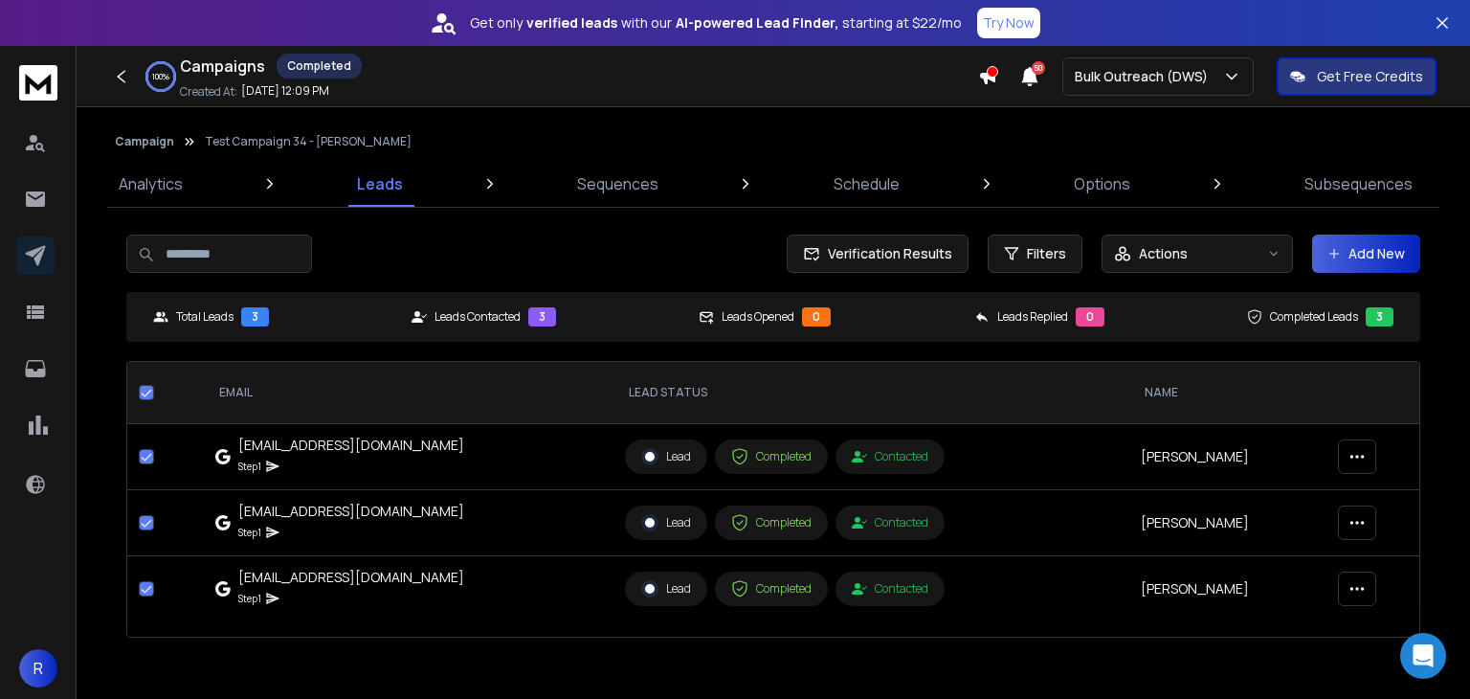
click at [1358, 460] on icon "button" at bounding box center [1356, 456] width 17 height 17
click at [1294, 499] on p "Delete Lead" at bounding box center [1322, 496] width 78 height 19
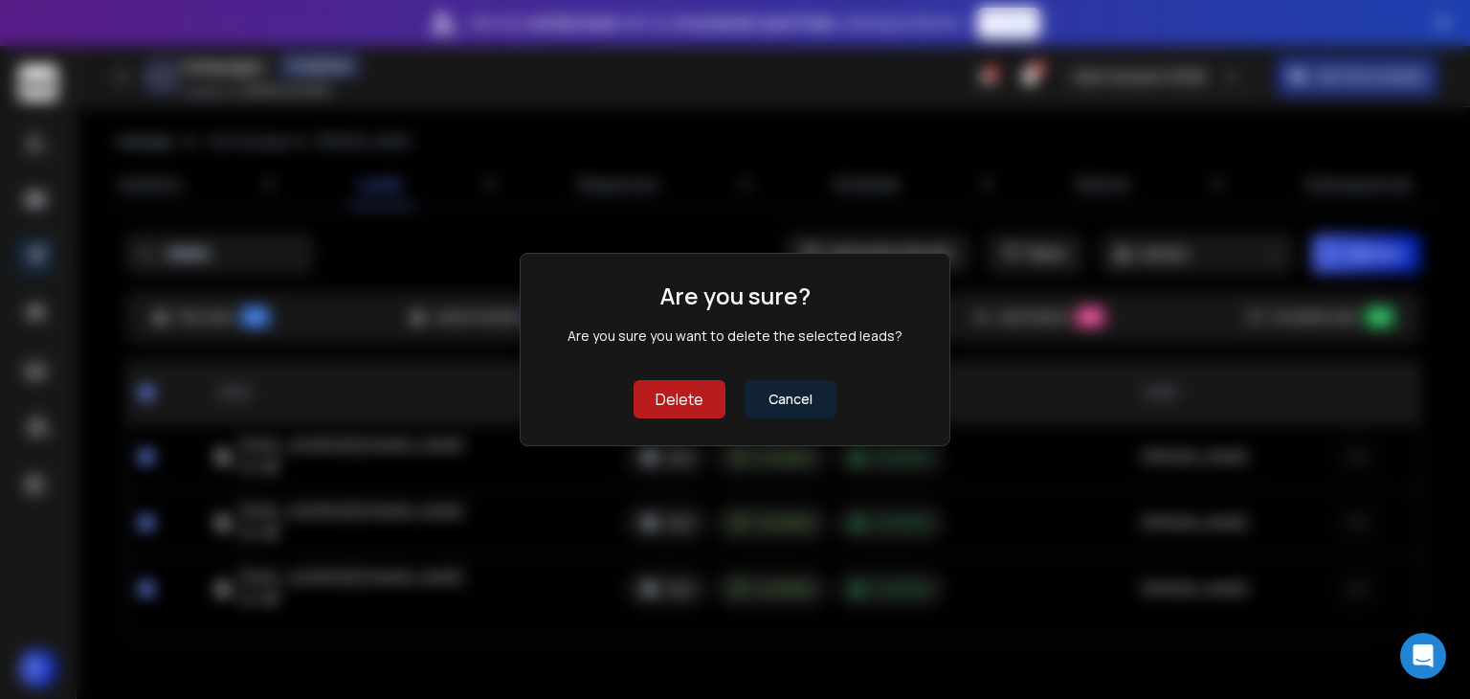
click at [674, 401] on button "Delete" at bounding box center [679, 399] width 92 height 38
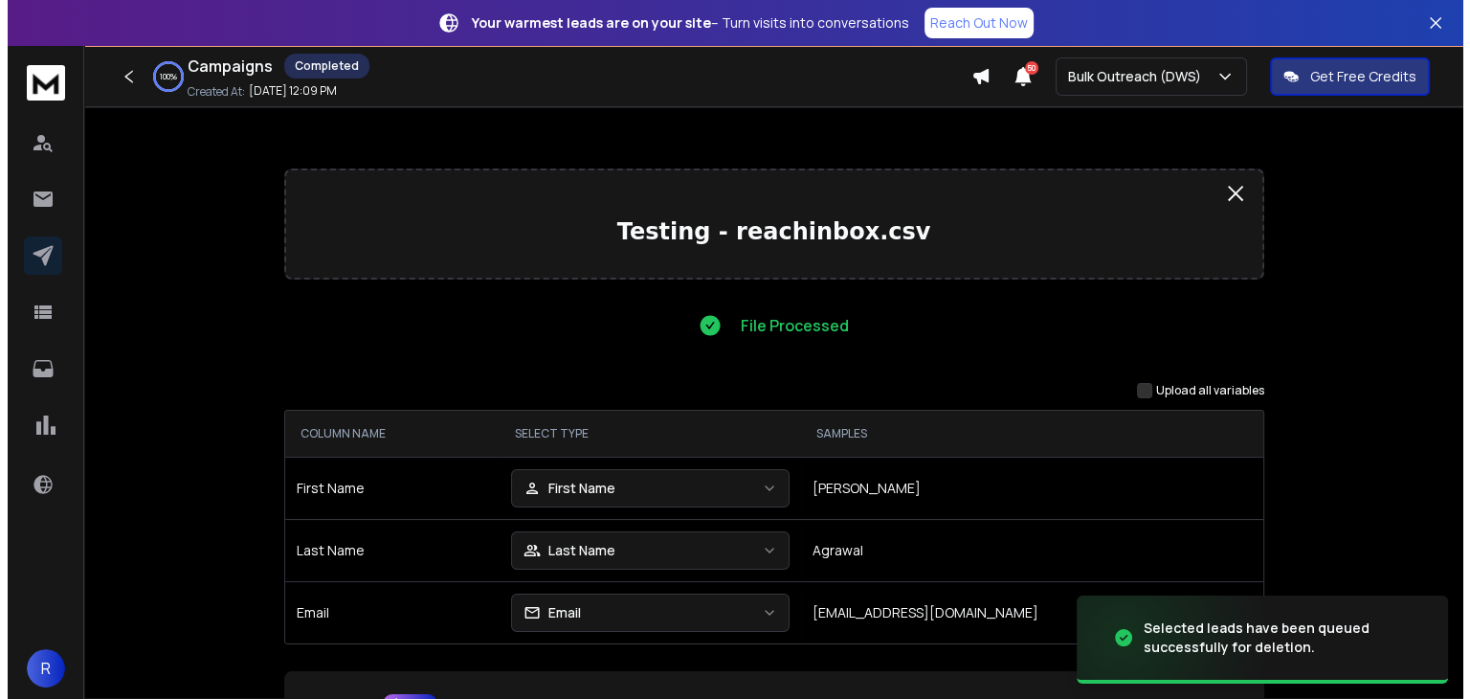
scroll to position [233, 0]
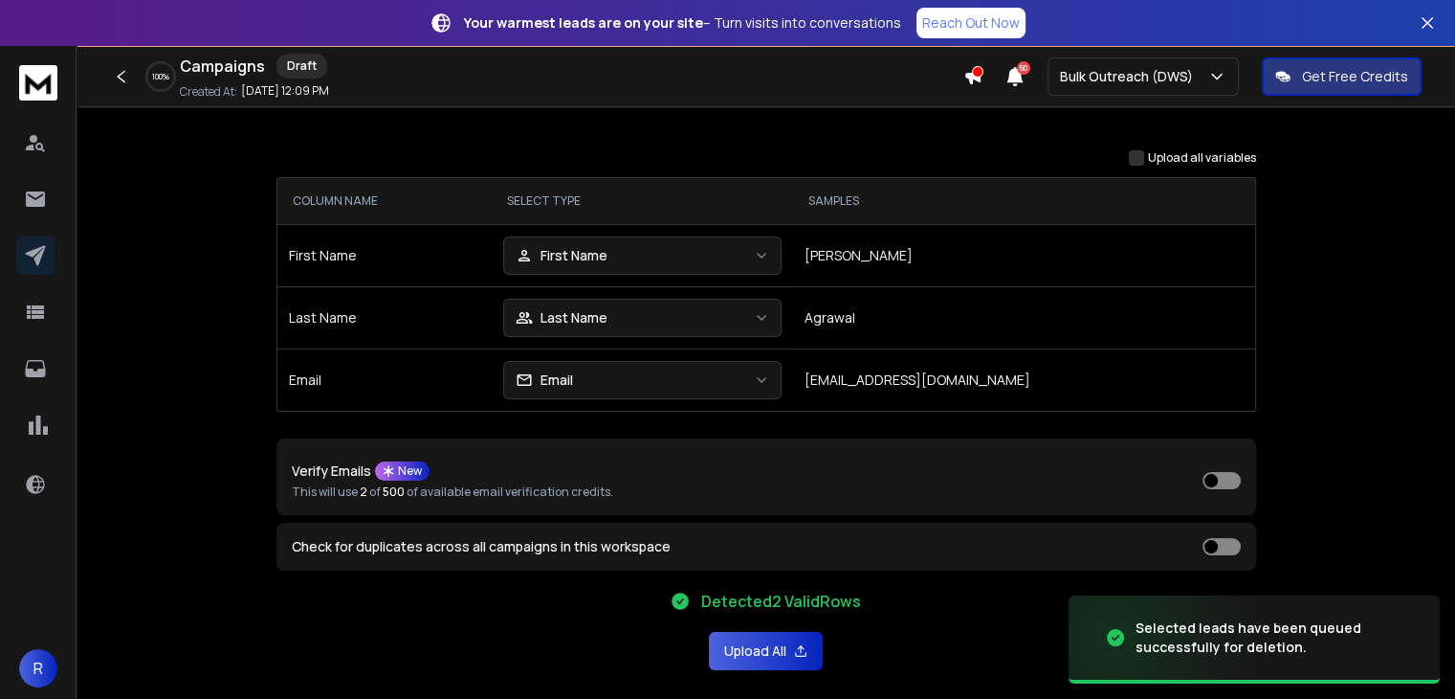
click at [751, 645] on button "Upload All" at bounding box center [766, 651] width 114 height 38
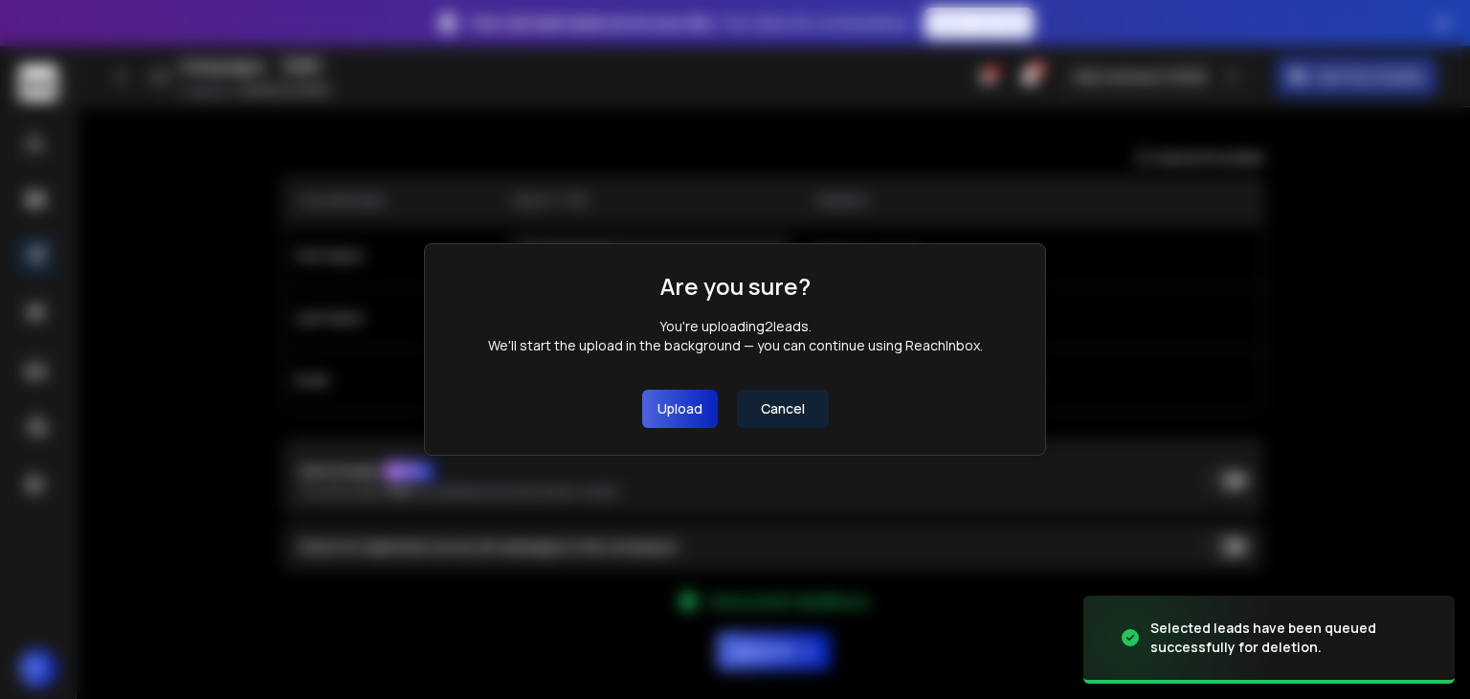
click at [675, 410] on button "Upload" at bounding box center [680, 408] width 76 height 38
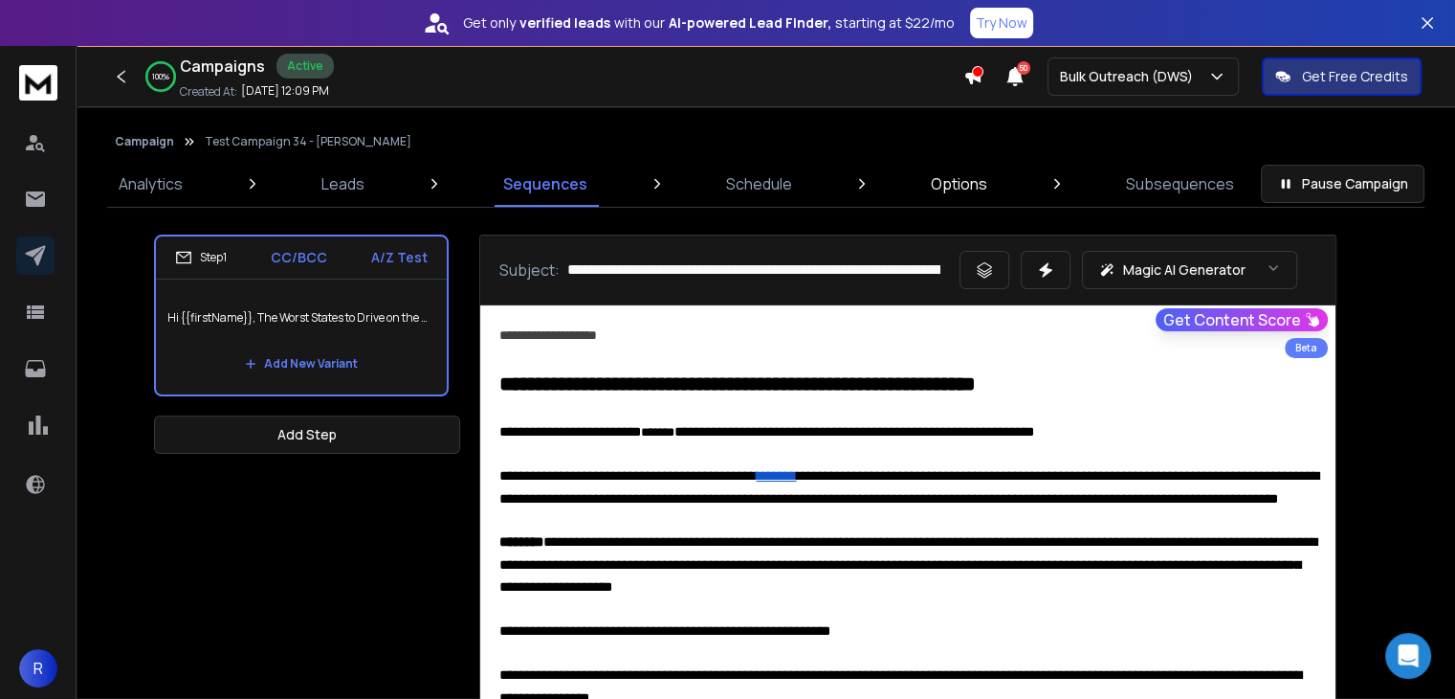
click at [957, 176] on p "Options" at bounding box center [959, 183] width 56 height 23
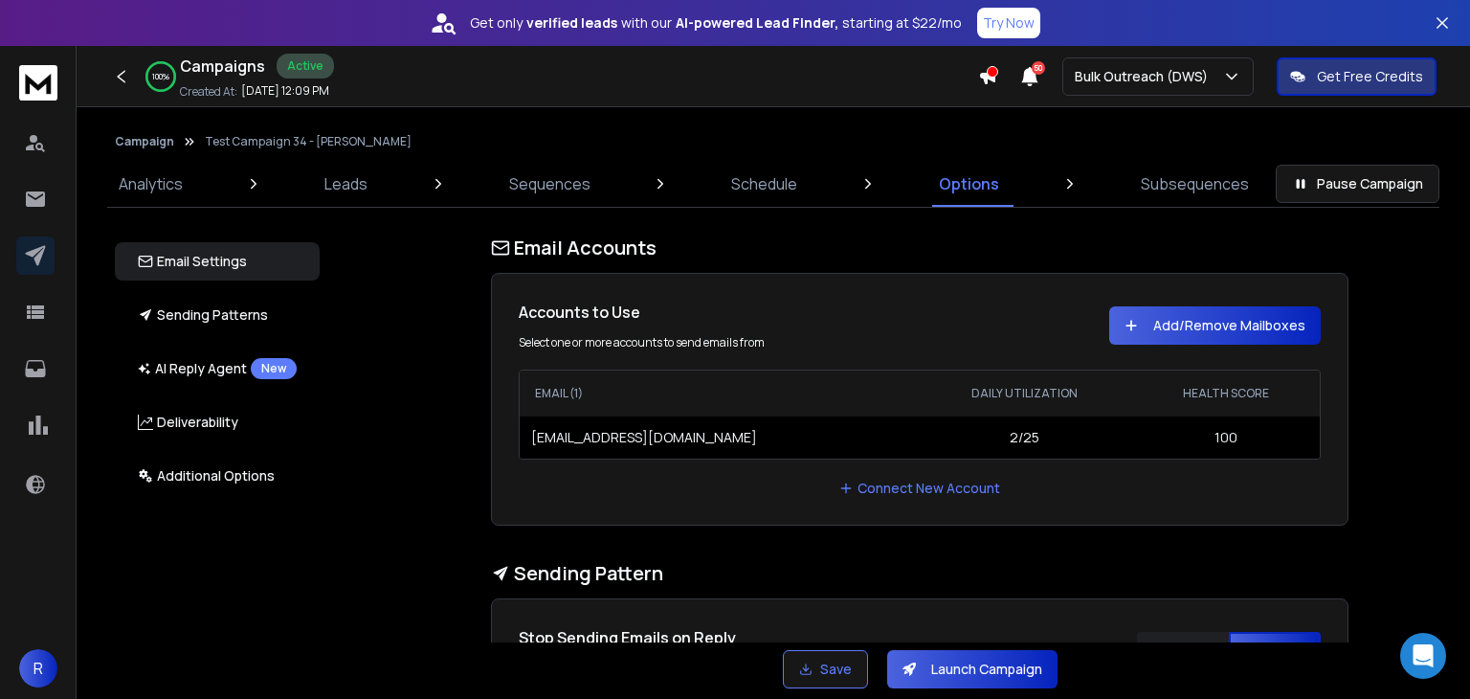
click at [943, 671] on button "Launch Campaign" at bounding box center [972, 669] width 170 height 38
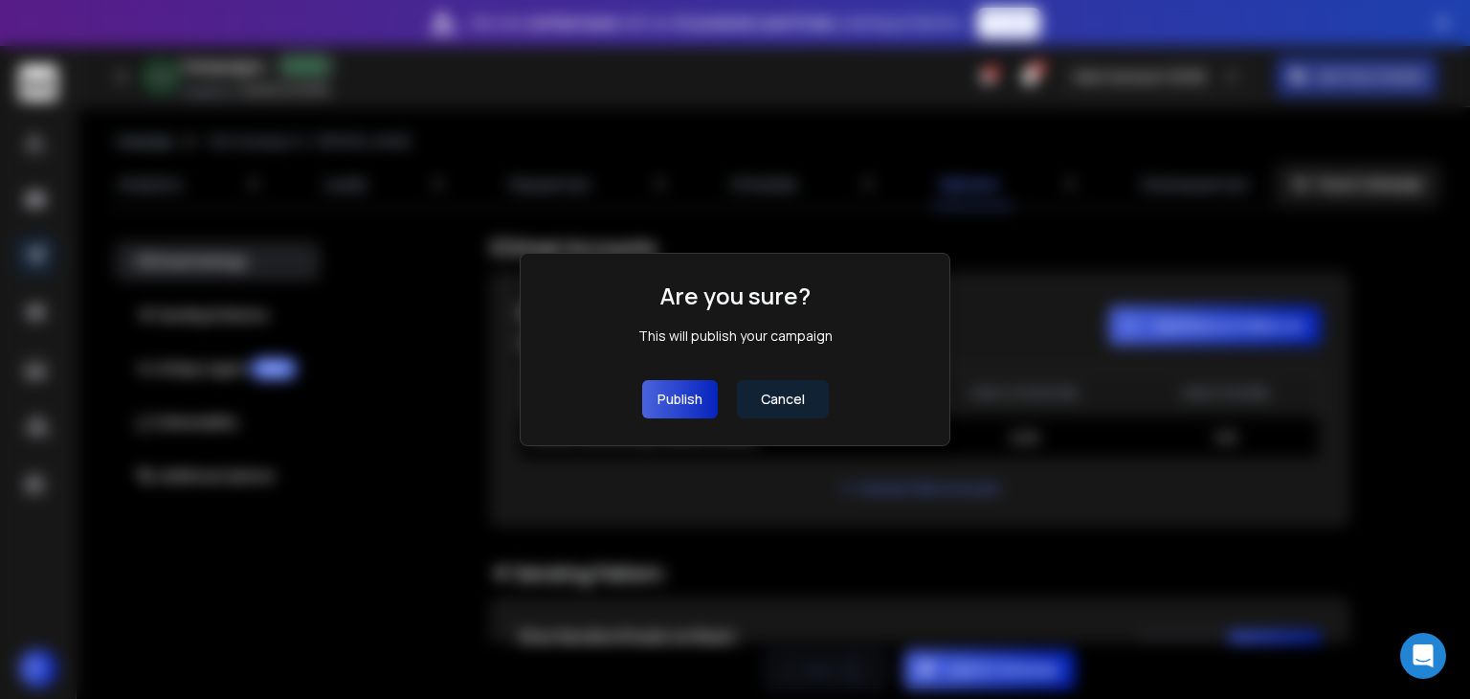
click at [669, 402] on button "Publish" at bounding box center [680, 399] width 76 height 38
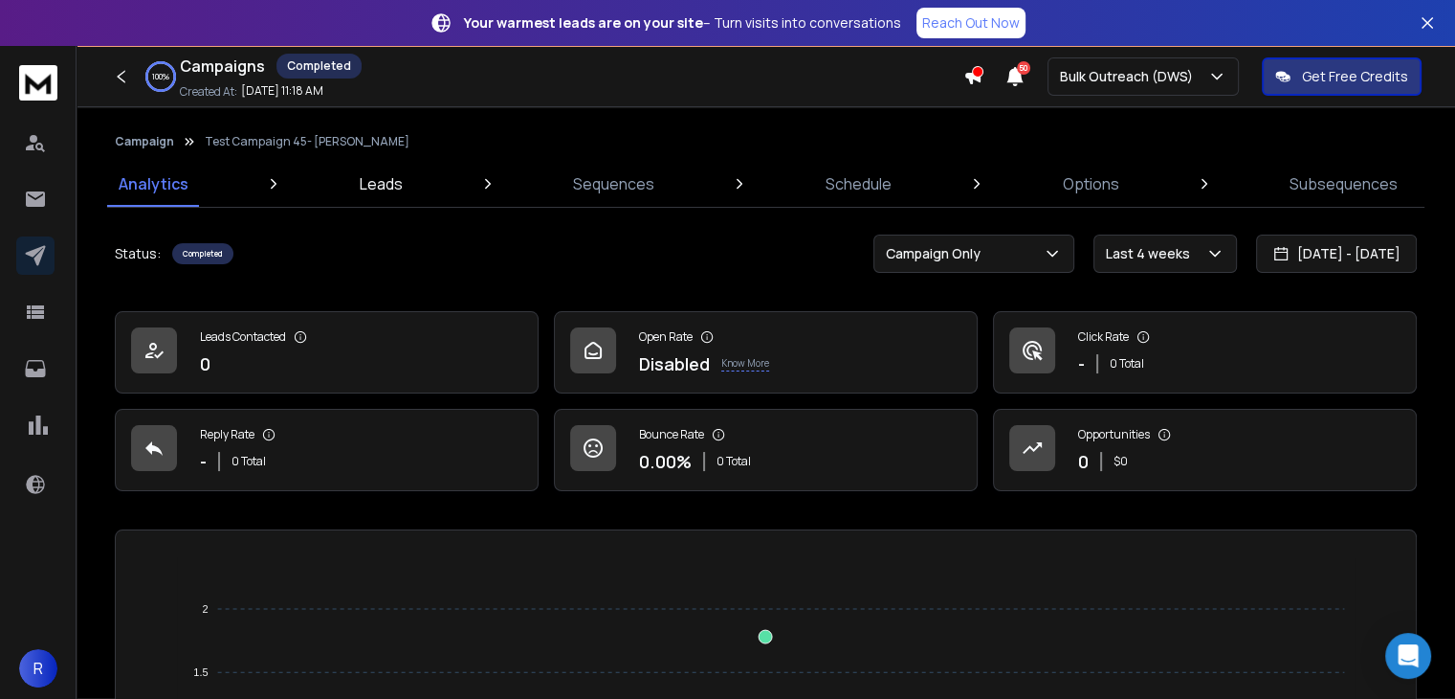
click at [366, 189] on p "Leads" at bounding box center [381, 183] width 43 height 23
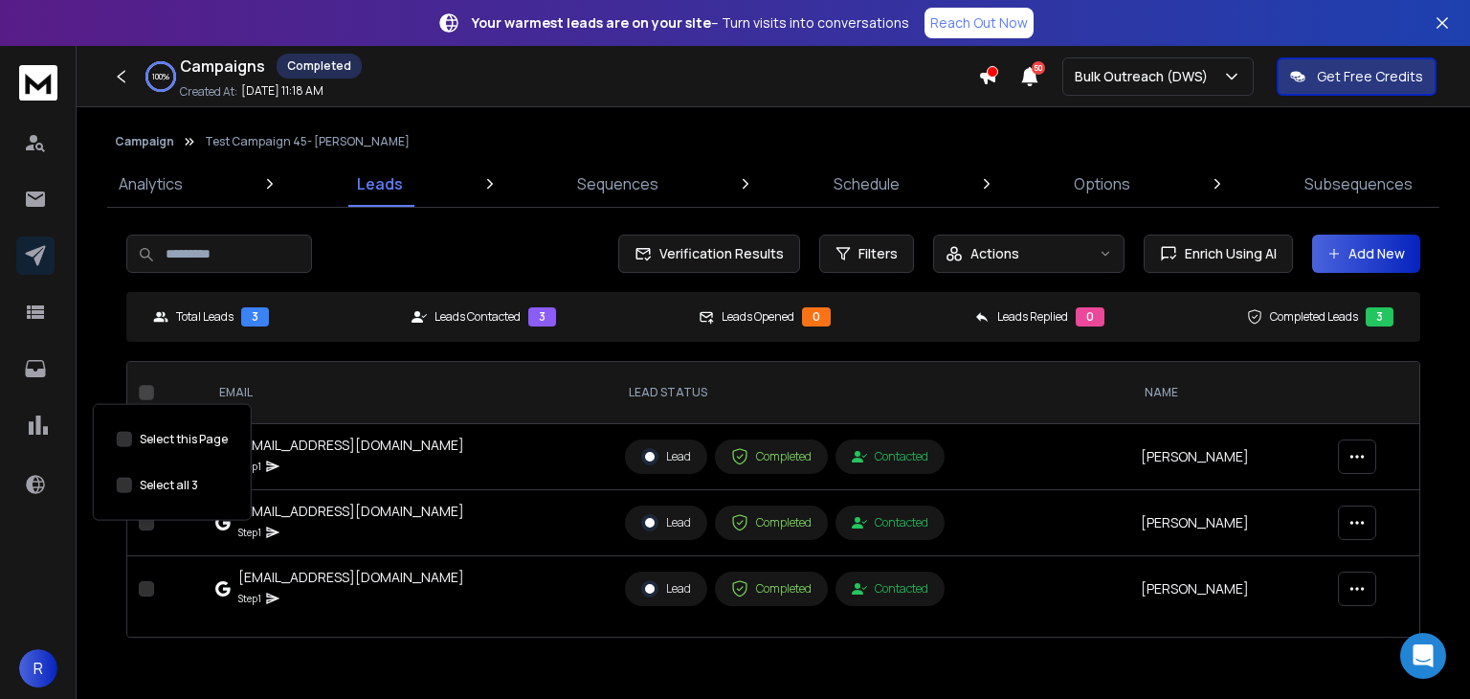
click at [140, 398] on button "Select this Page" at bounding box center [146, 392] width 15 height 15
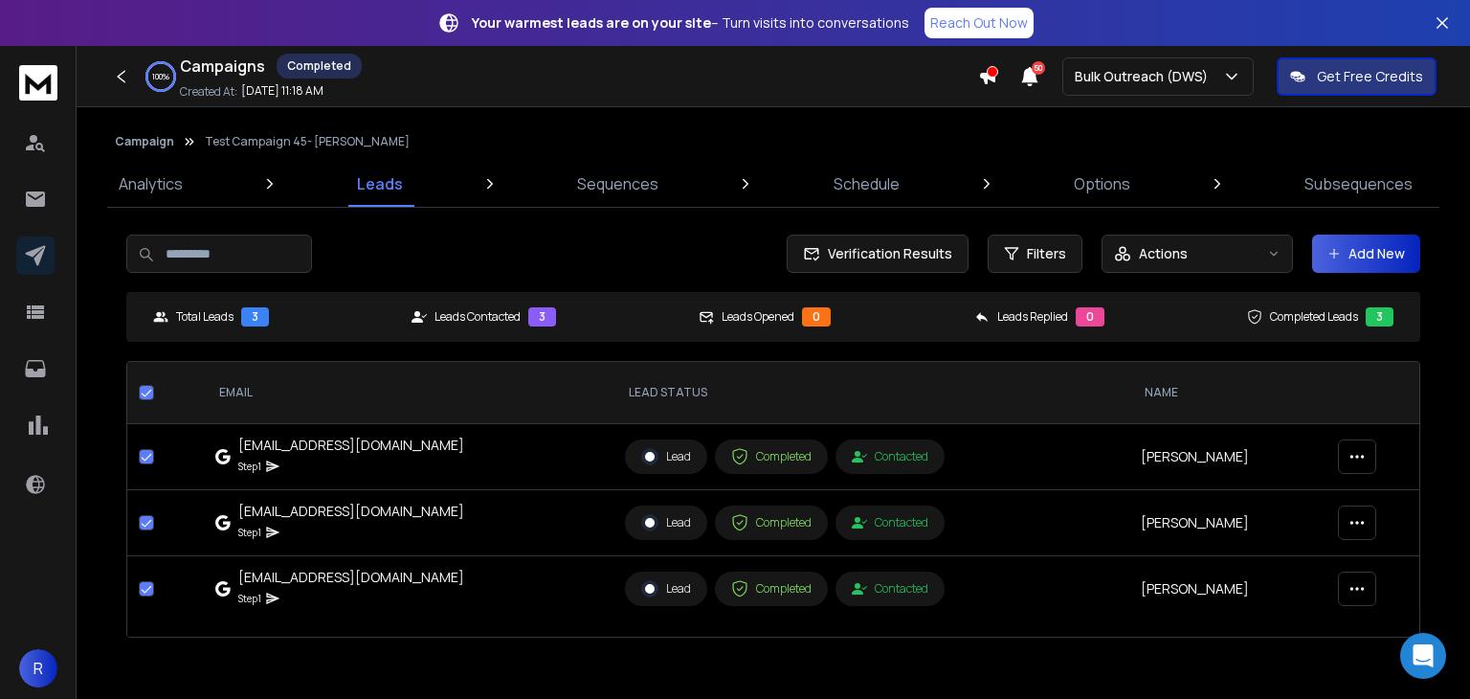
click at [1366, 468] on button "button" at bounding box center [1357, 456] width 38 height 34
click at [1296, 499] on p "Delete Lead" at bounding box center [1322, 496] width 78 height 19
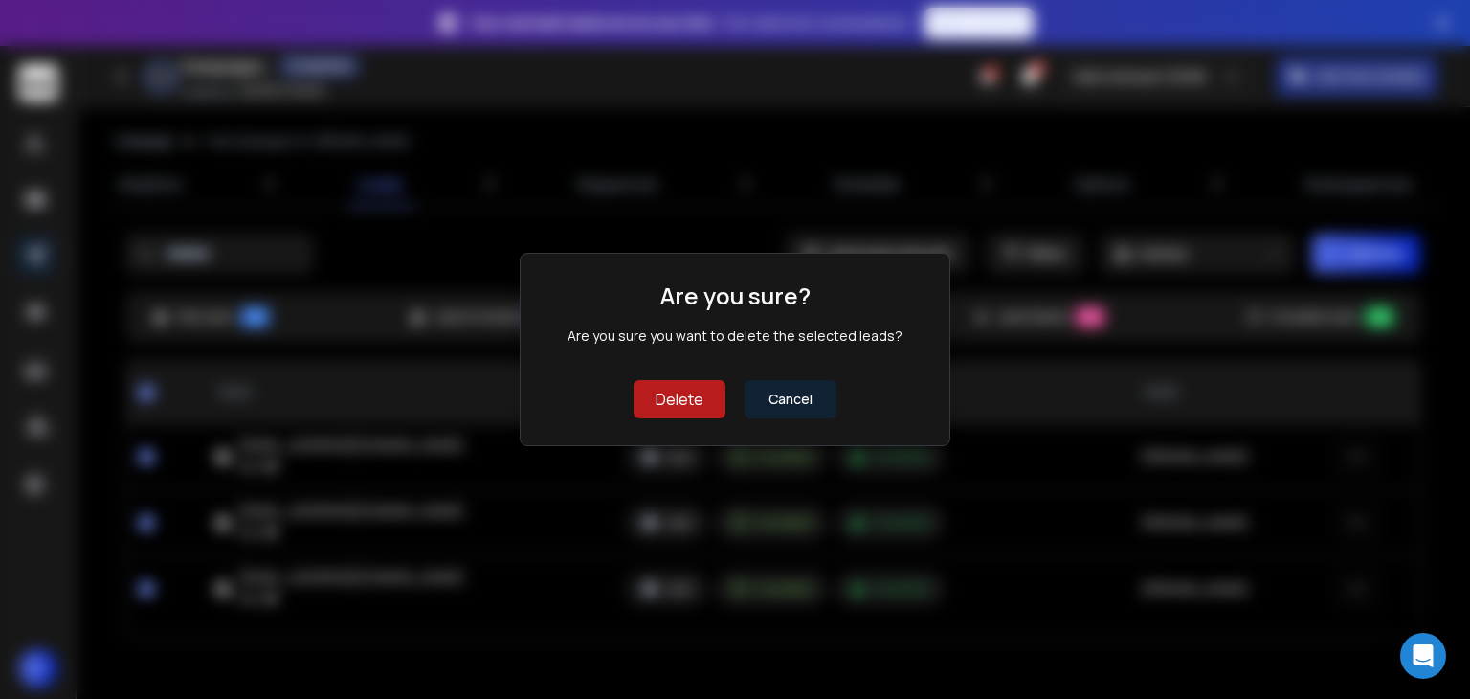
click at [697, 407] on button "Delete" at bounding box center [679, 399] width 92 height 38
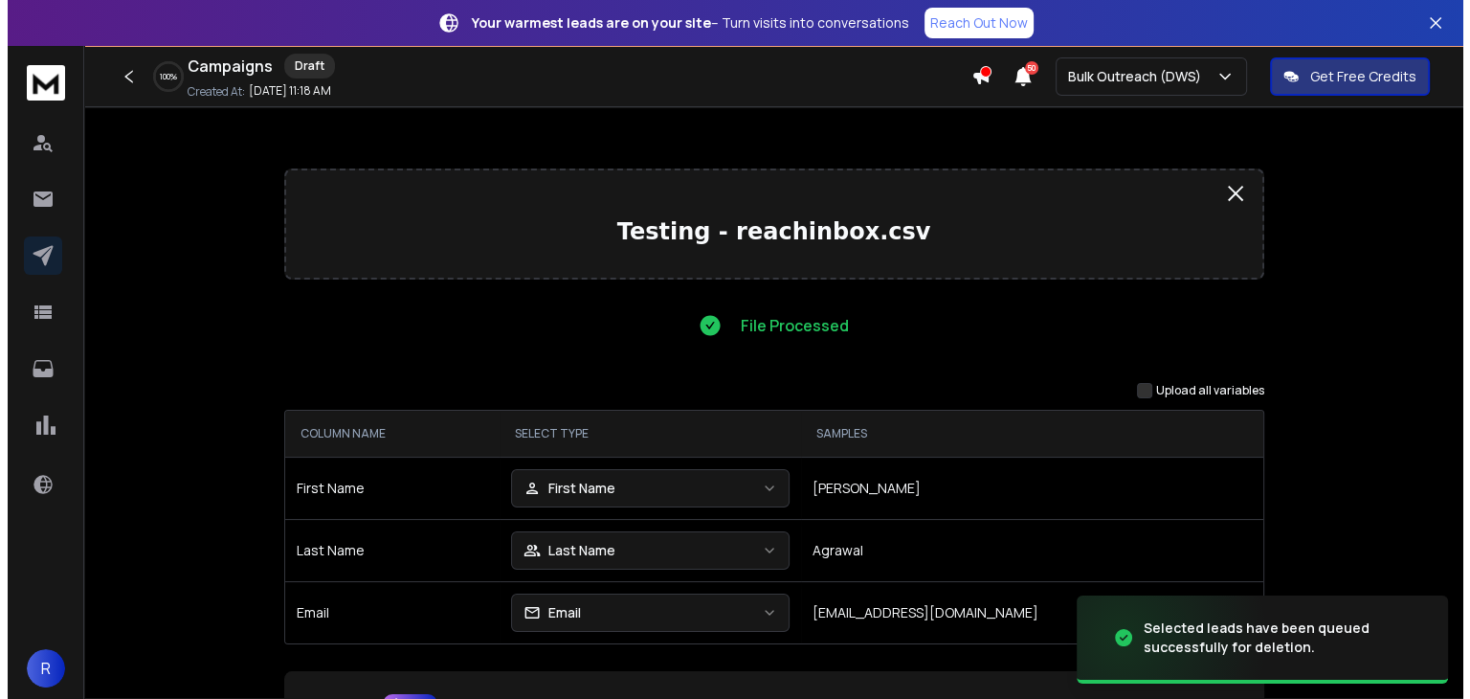
scroll to position [233, 0]
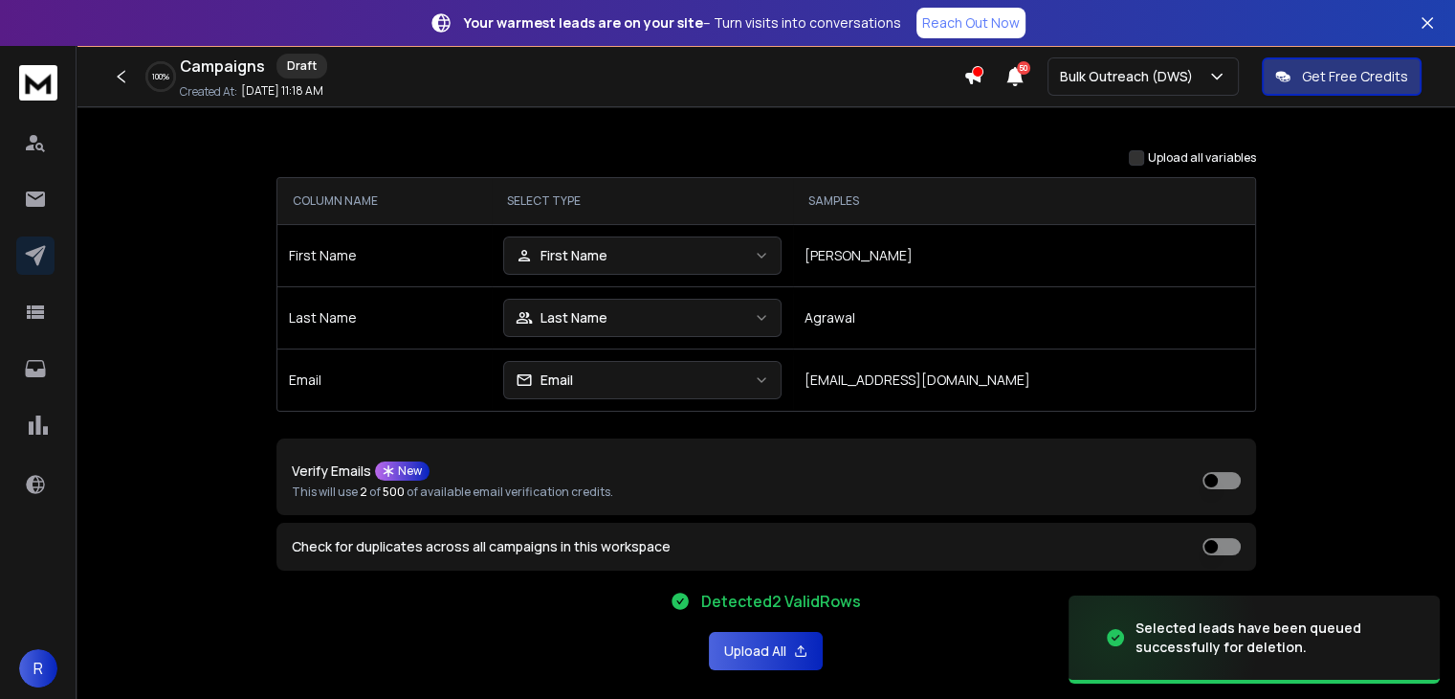
click at [782, 639] on button "Upload All" at bounding box center [766, 651] width 114 height 38
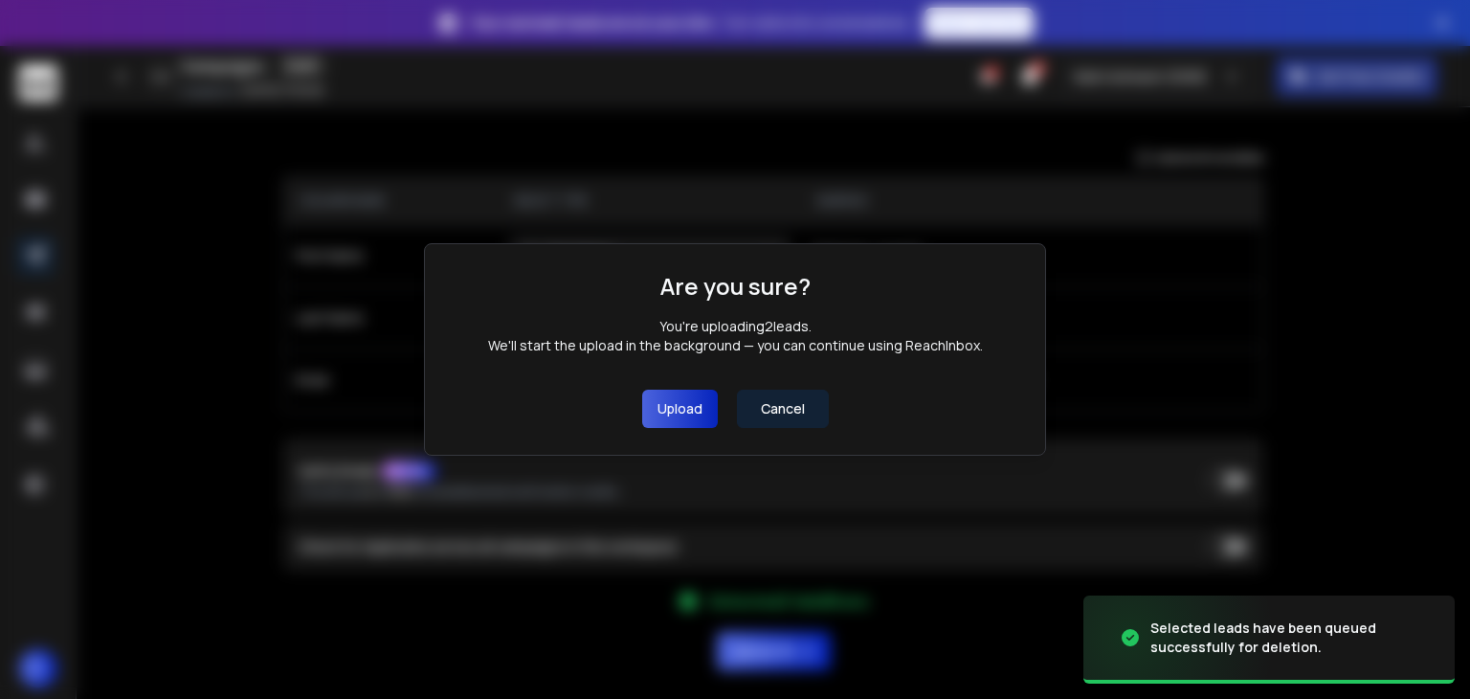
click at [678, 409] on button "Upload" at bounding box center [680, 408] width 76 height 38
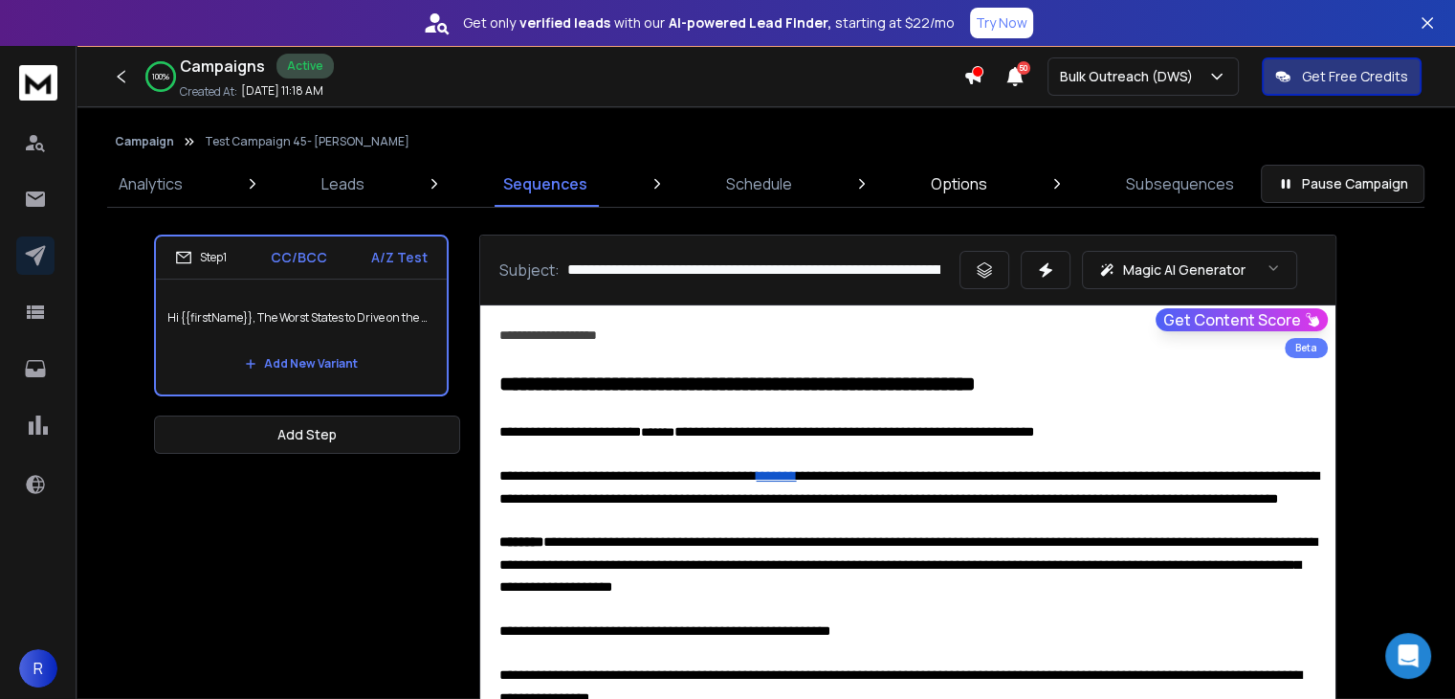
click at [949, 174] on p "Options" at bounding box center [959, 183] width 56 height 23
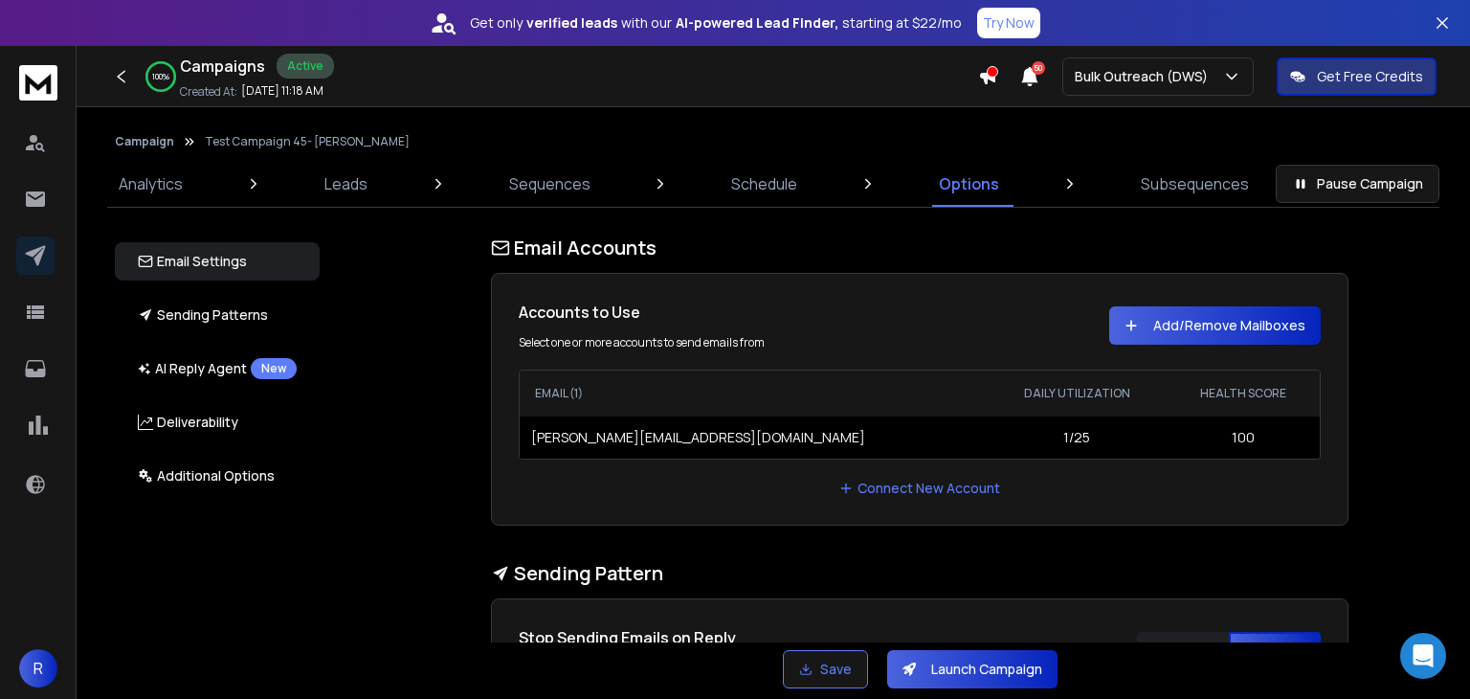
click at [946, 672] on button "Launch Campaign" at bounding box center [972, 669] width 170 height 38
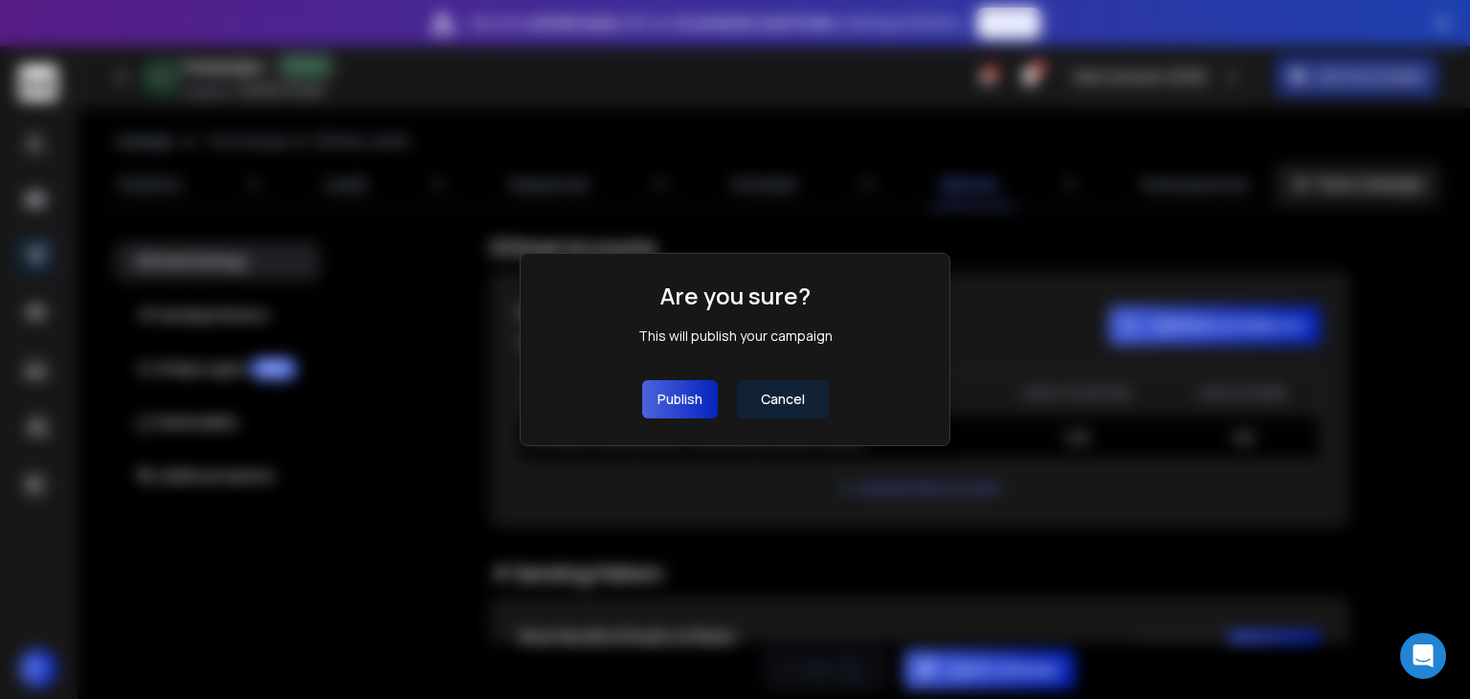
click at [702, 397] on button "Publish" at bounding box center [680, 399] width 76 height 38
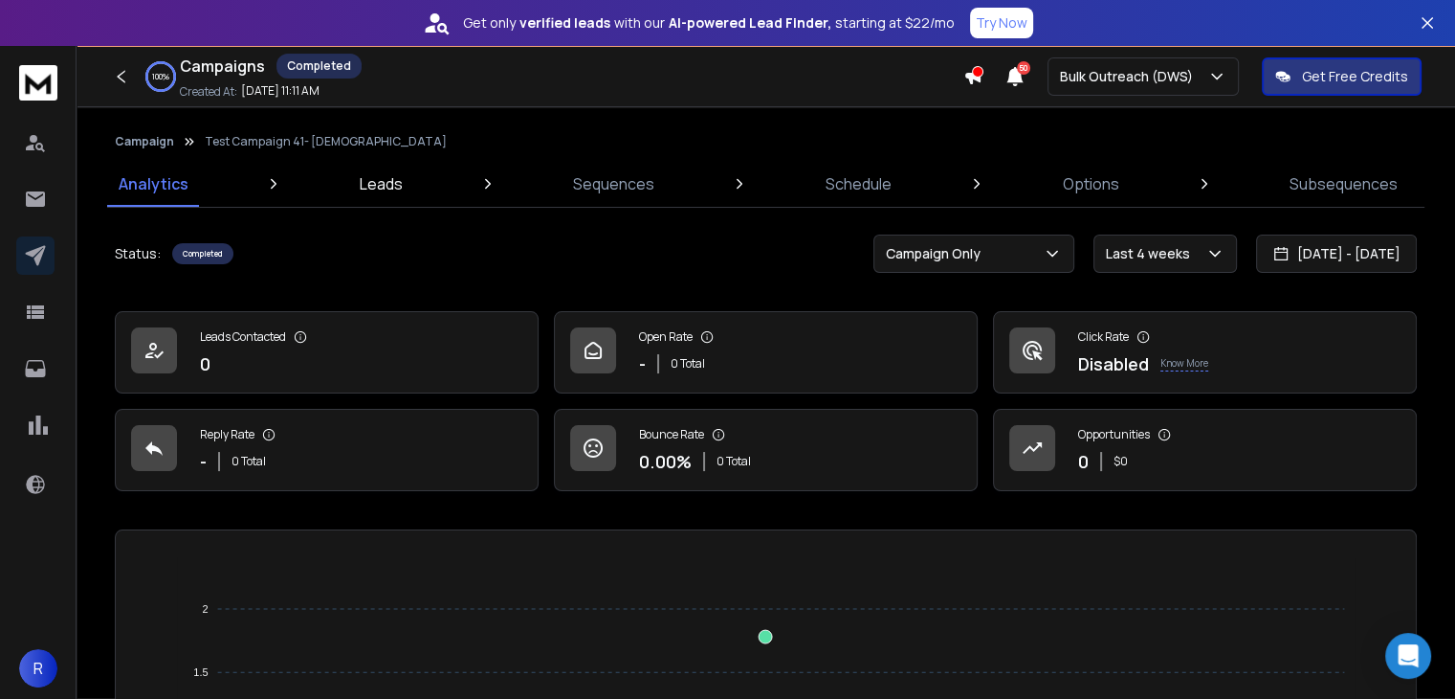
click at [390, 183] on p "Leads" at bounding box center [381, 183] width 43 height 23
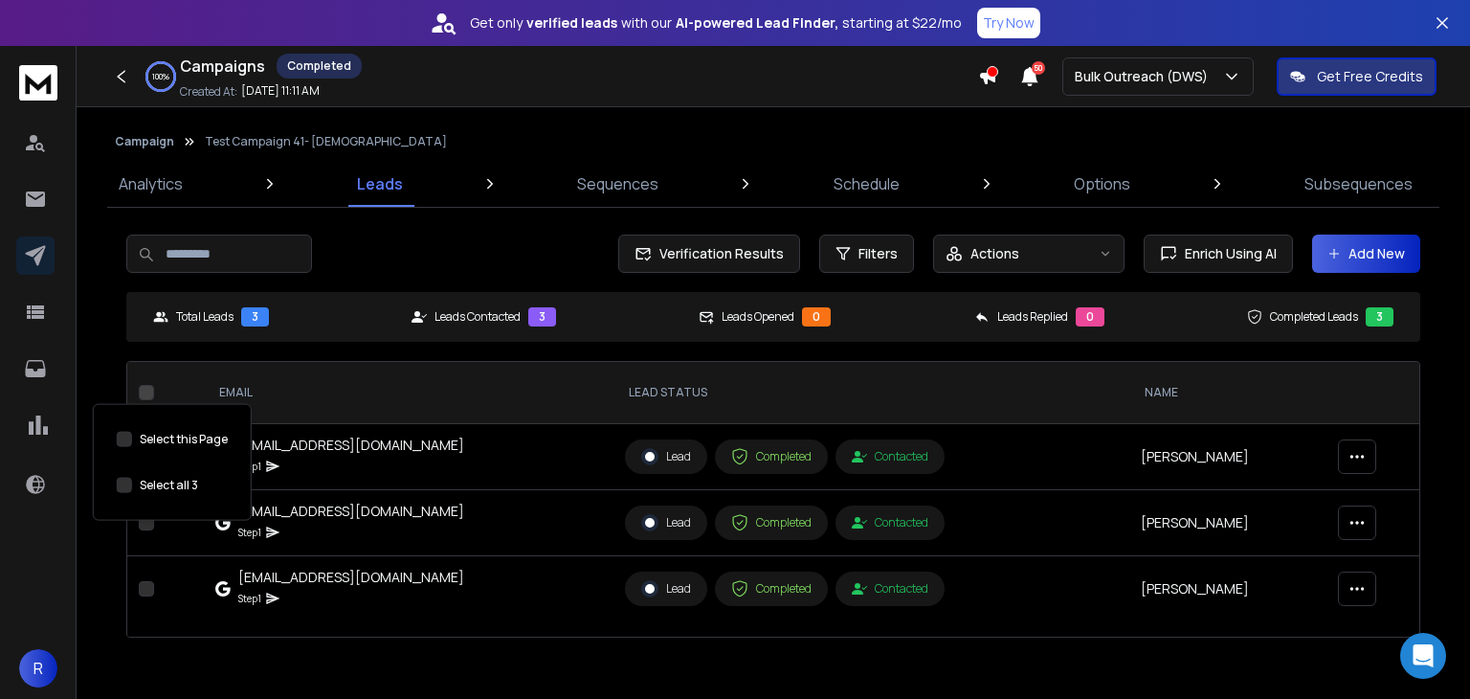
click at [146, 399] on button "Select this Page" at bounding box center [146, 392] width 15 height 15
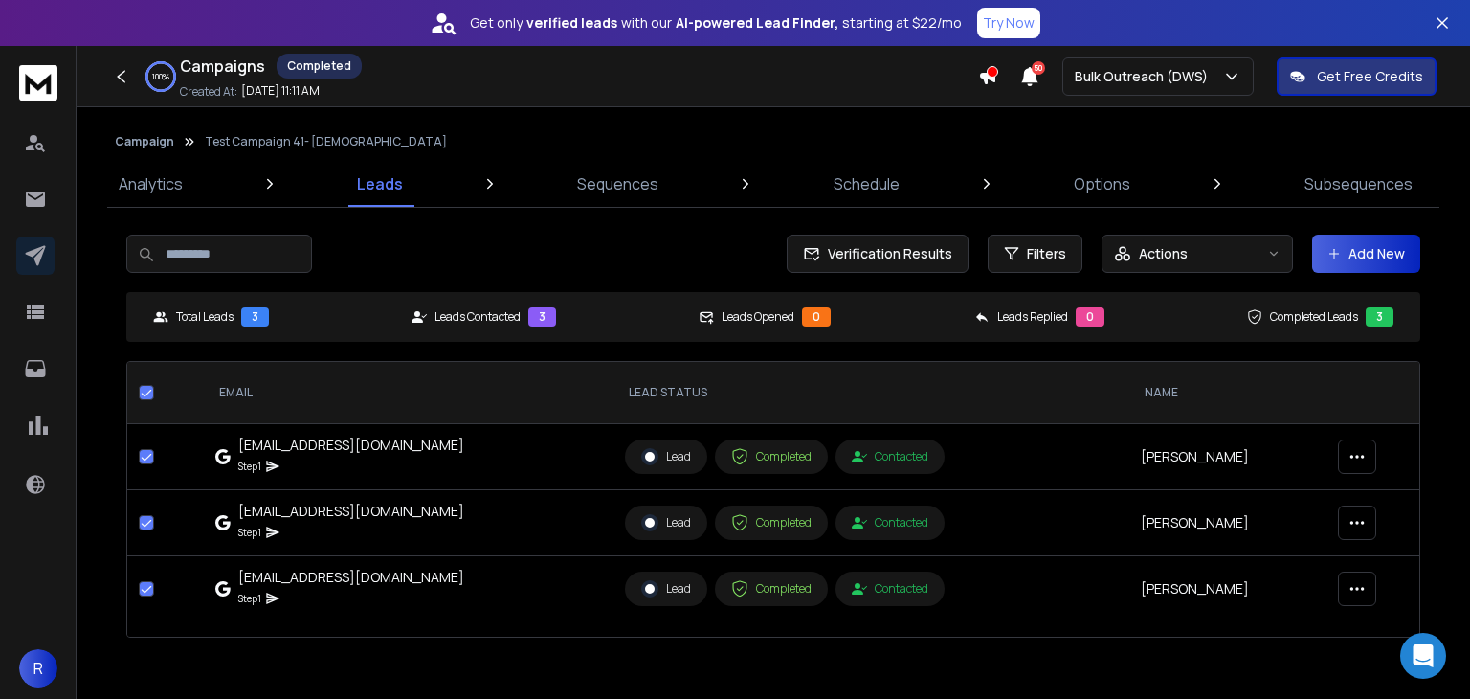
click at [1348, 453] on icon "button" at bounding box center [1356, 456] width 17 height 17
click at [1261, 496] on icon at bounding box center [1266, 496] width 17 height 17
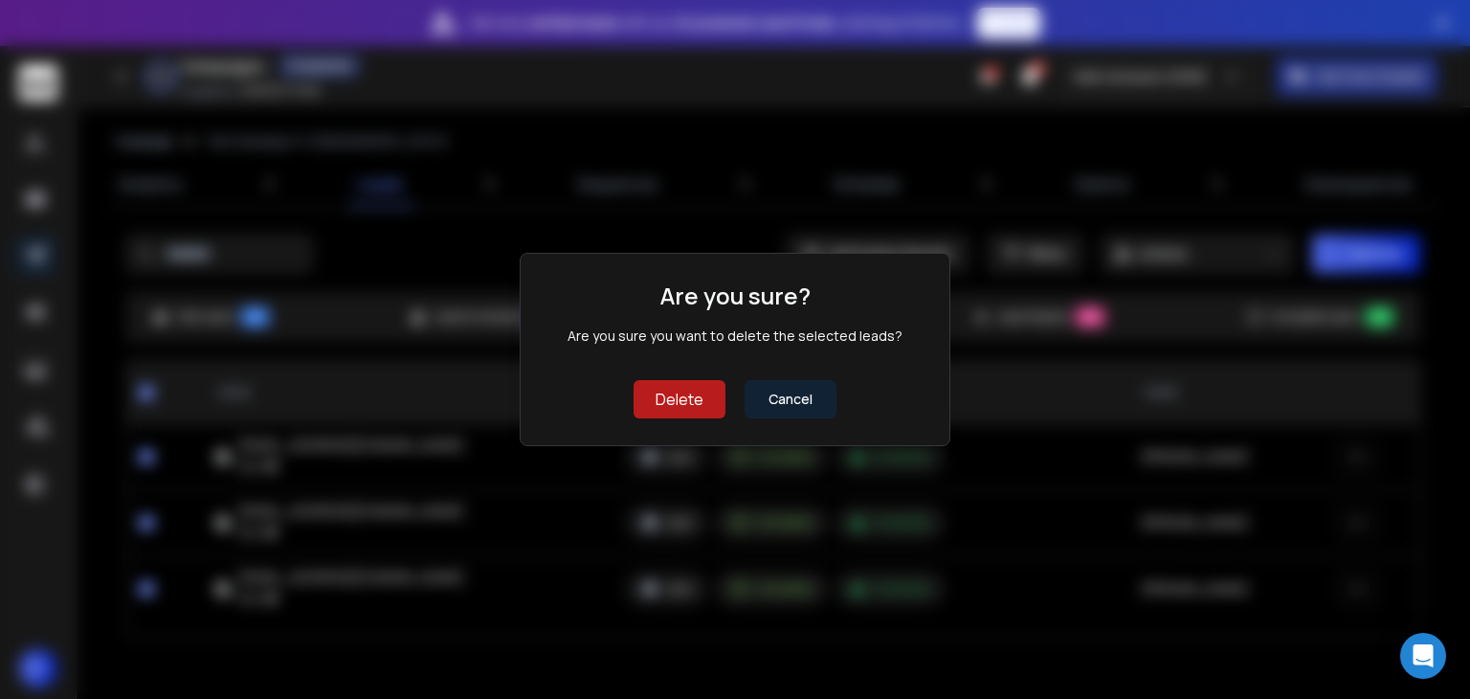
click at [700, 394] on button "Delete" at bounding box center [679, 399] width 92 height 38
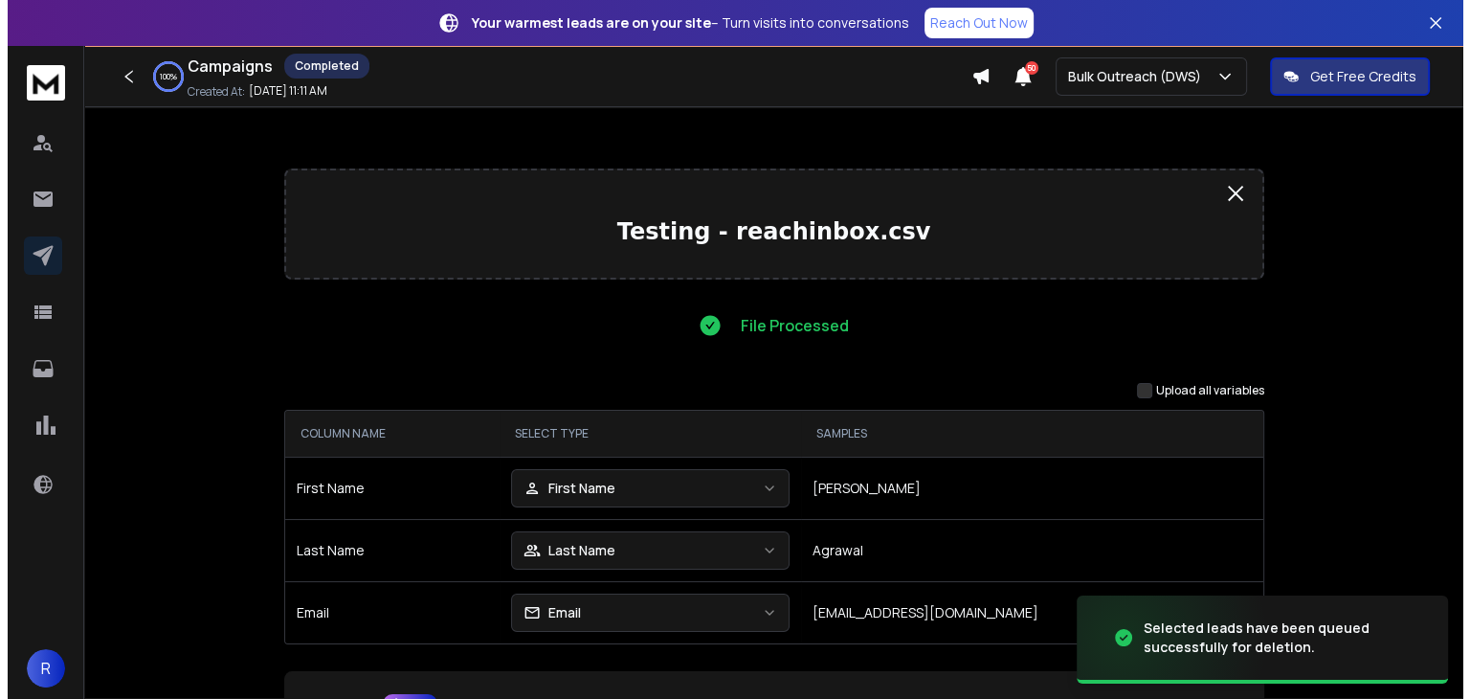
scroll to position [233, 0]
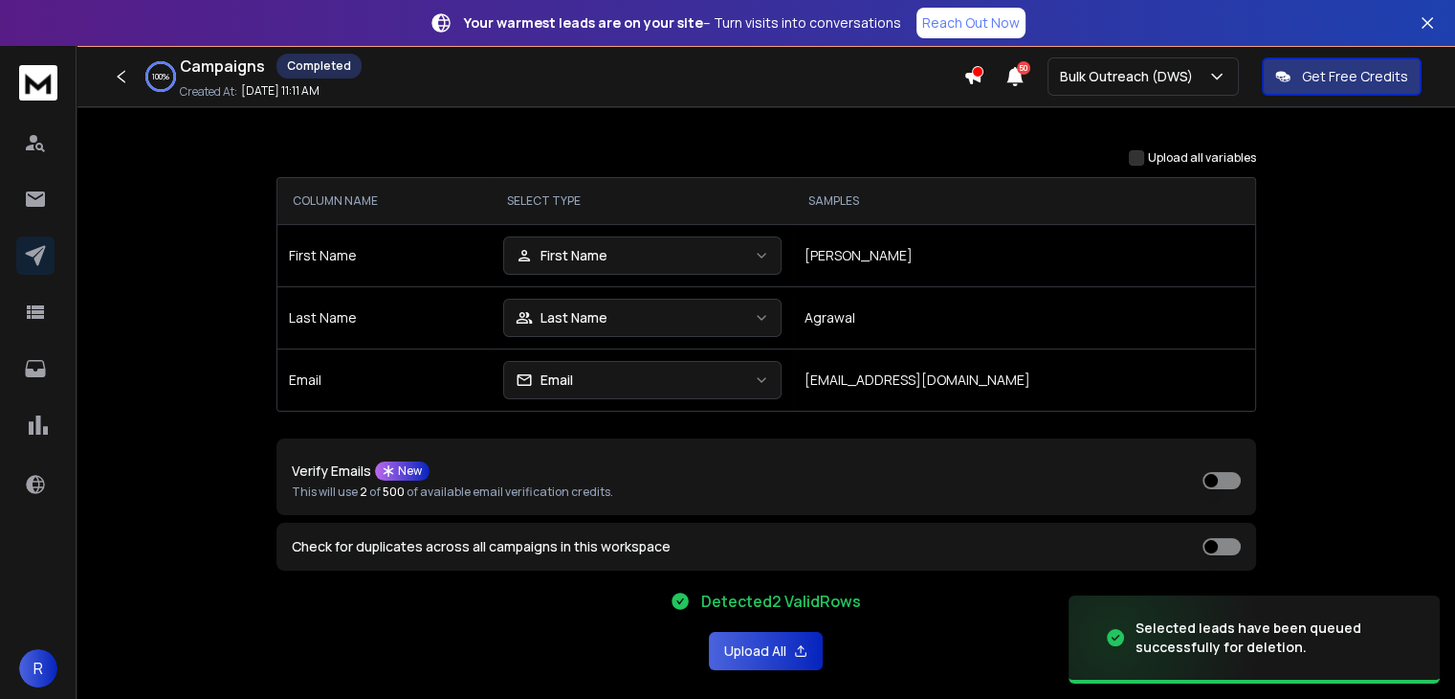
click at [754, 651] on button "Upload All" at bounding box center [766, 651] width 114 height 38
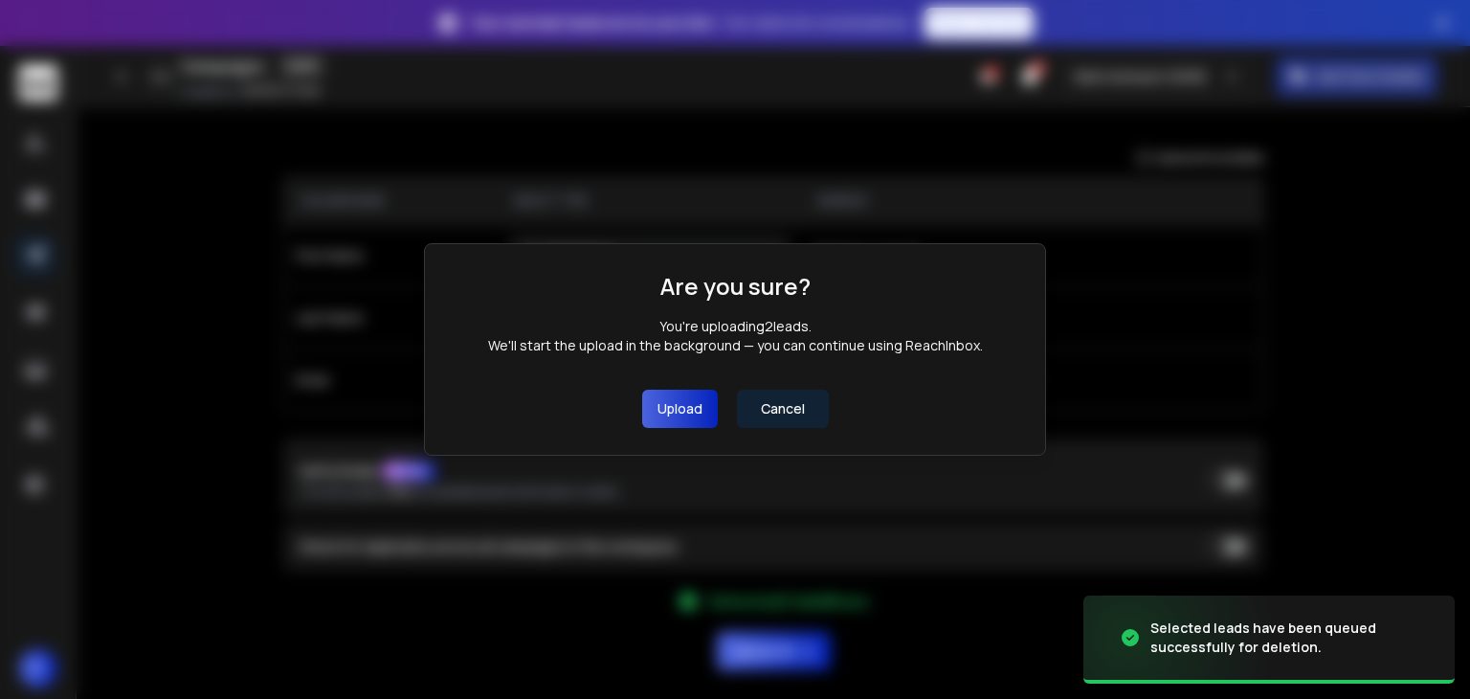
click at [678, 399] on button "Upload" at bounding box center [680, 408] width 76 height 38
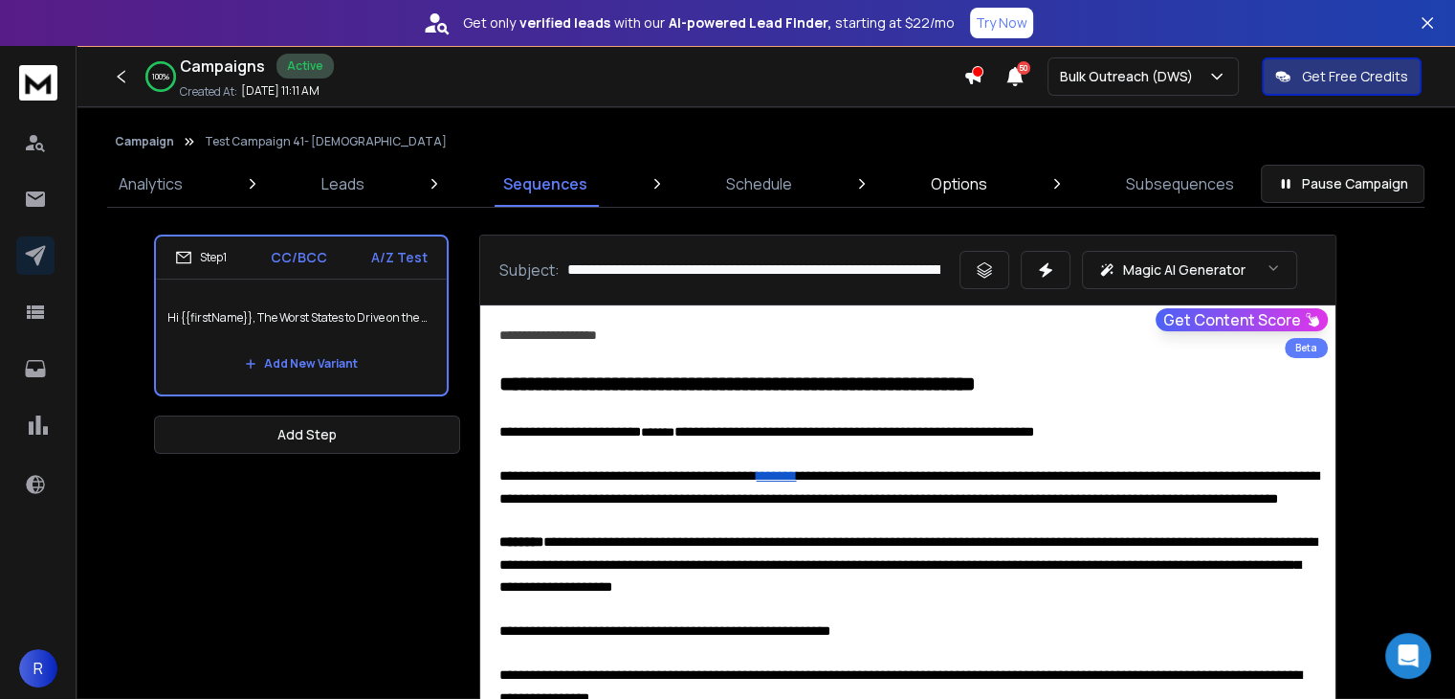
click at [987, 182] on p "Options" at bounding box center [959, 183] width 56 height 23
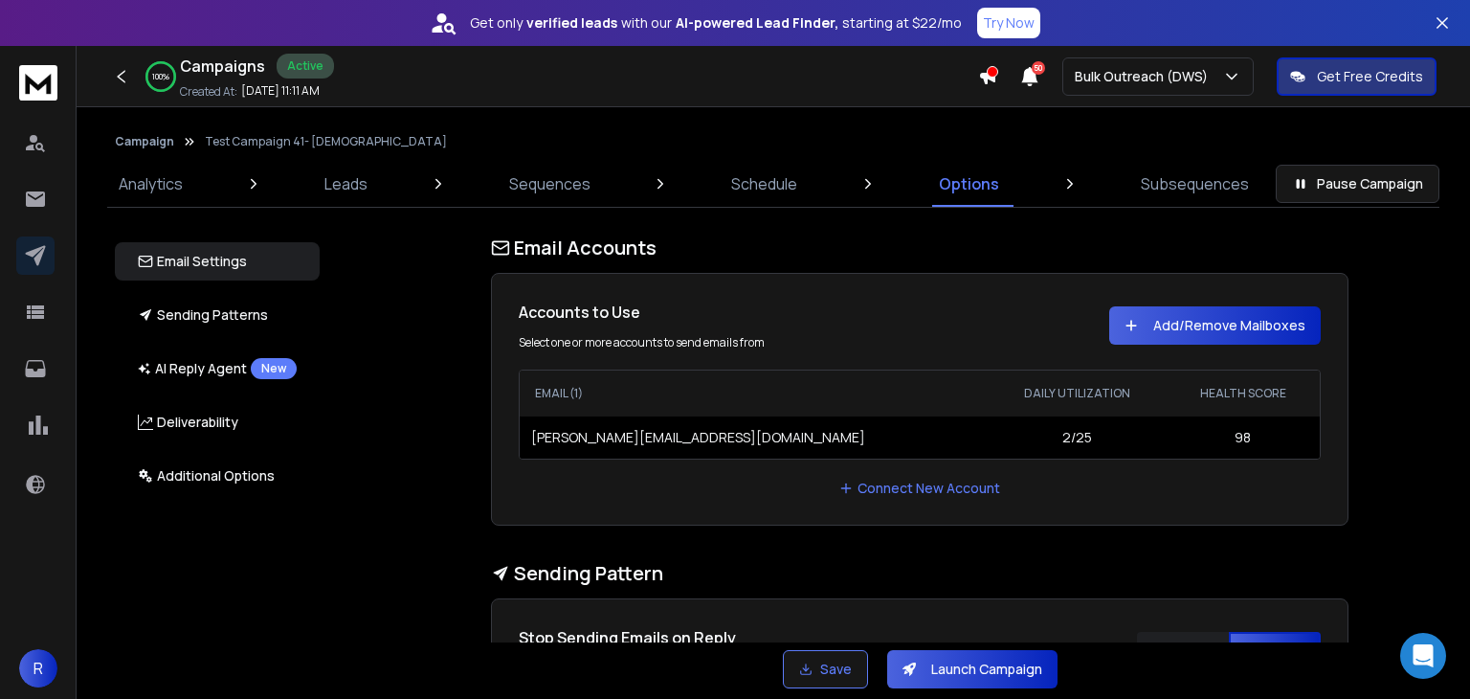
click at [922, 661] on button "Launch Campaign" at bounding box center [972, 669] width 170 height 38
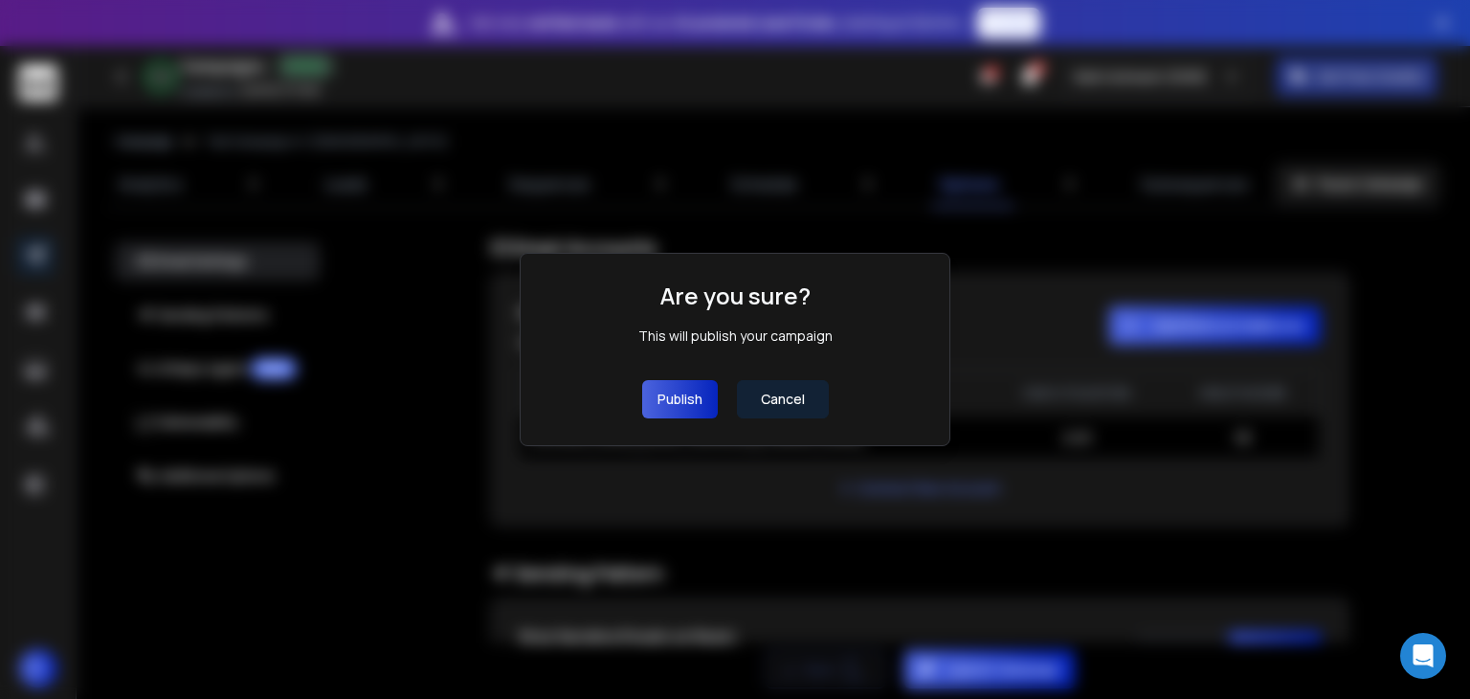
click at [691, 389] on button "Publish" at bounding box center [680, 399] width 76 height 38
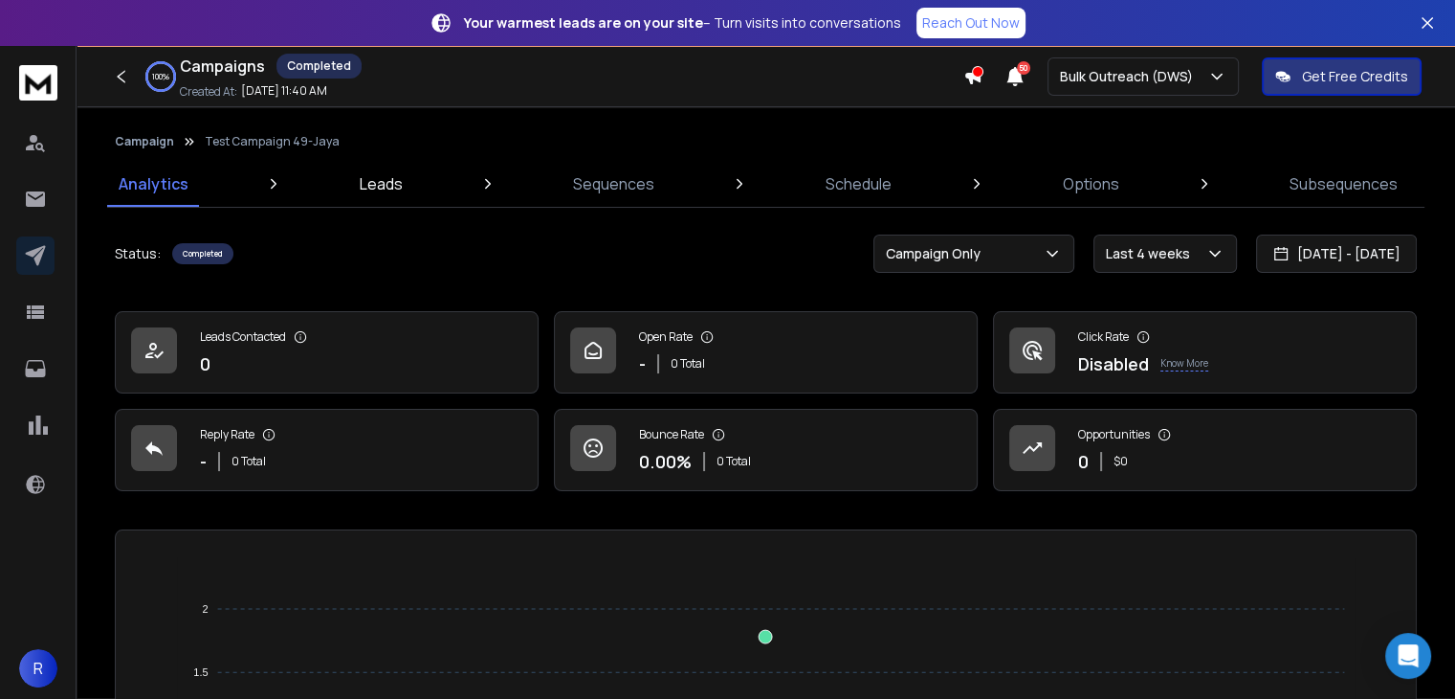
click at [394, 177] on p "Leads" at bounding box center [381, 183] width 43 height 23
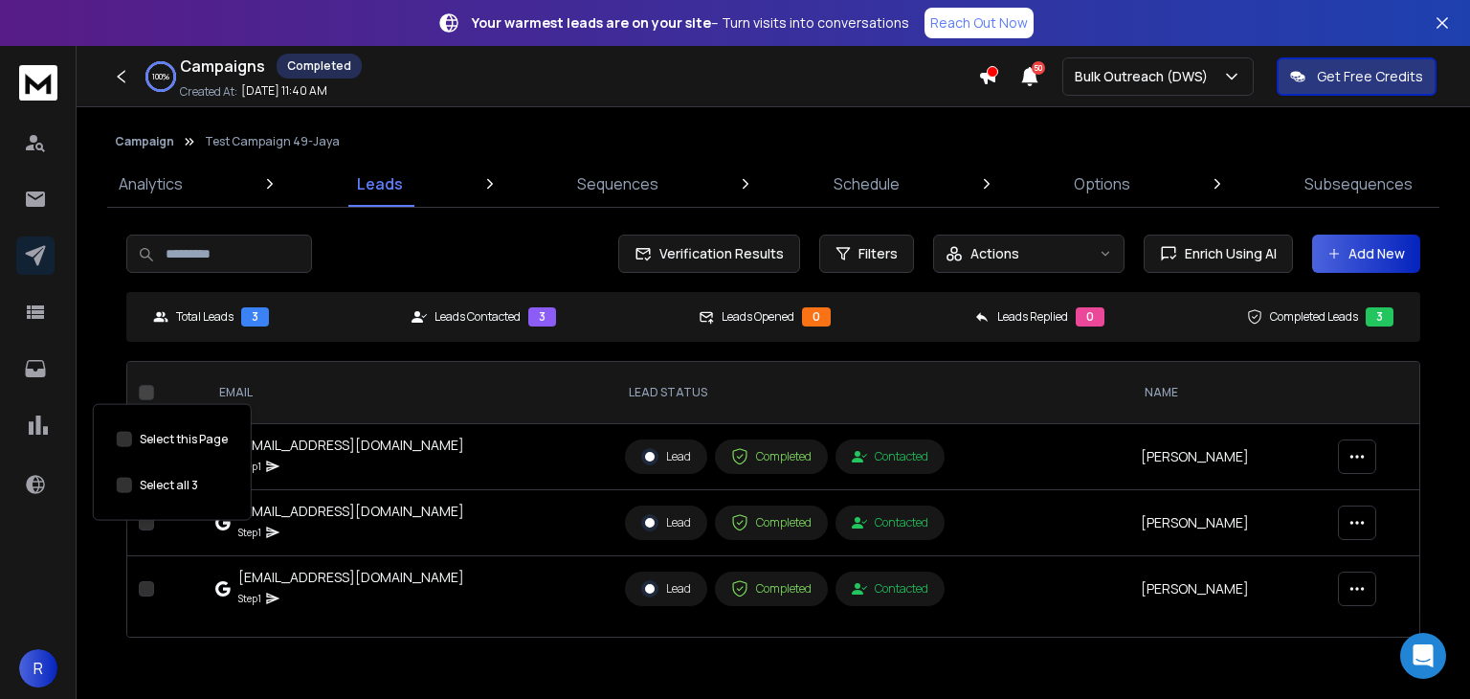
click at [137, 396] on th at bounding box center [165, 393] width 77 height 62
click at [143, 392] on button "Select this Page" at bounding box center [146, 392] width 15 height 15
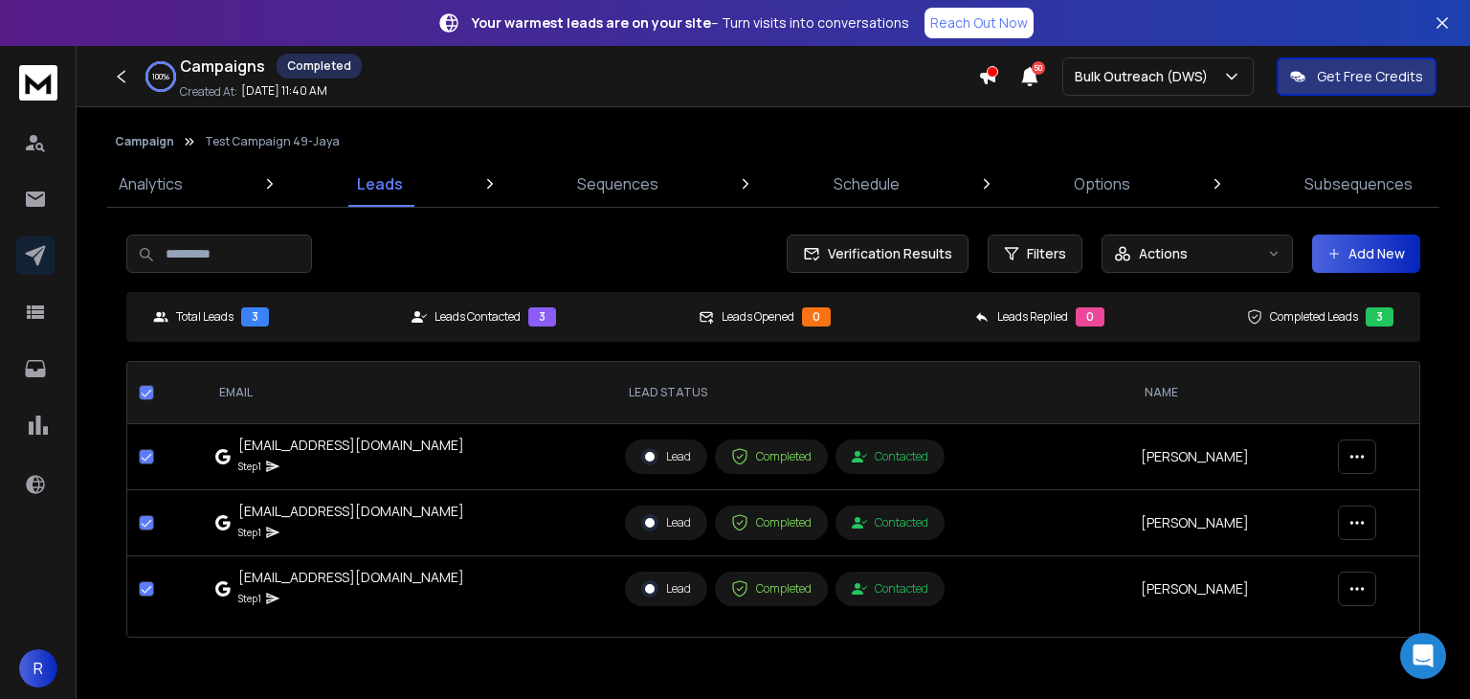
click at [1350, 455] on icon "button" at bounding box center [1357, 456] width 14 height 3
click at [1325, 499] on p "Delete Lead" at bounding box center [1322, 496] width 78 height 19
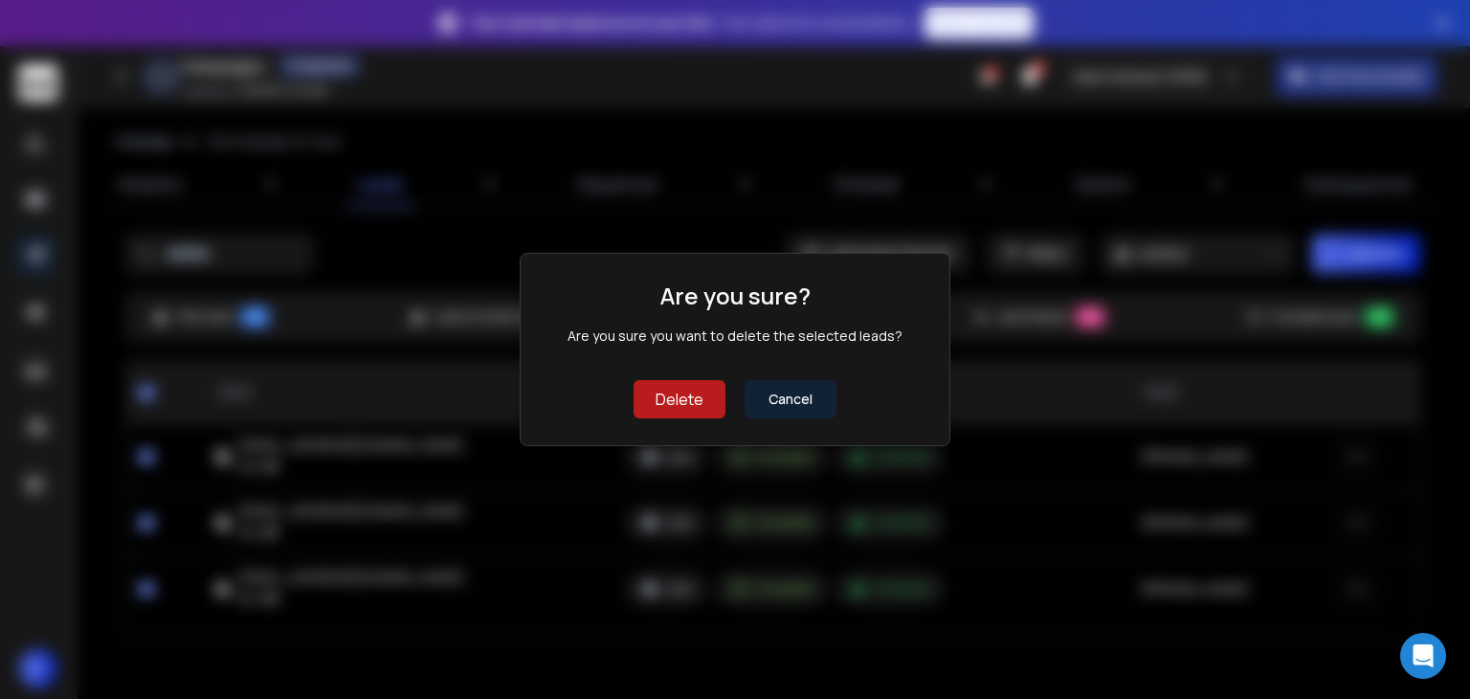
click at [655, 403] on button "Delete" at bounding box center [679, 399] width 92 height 38
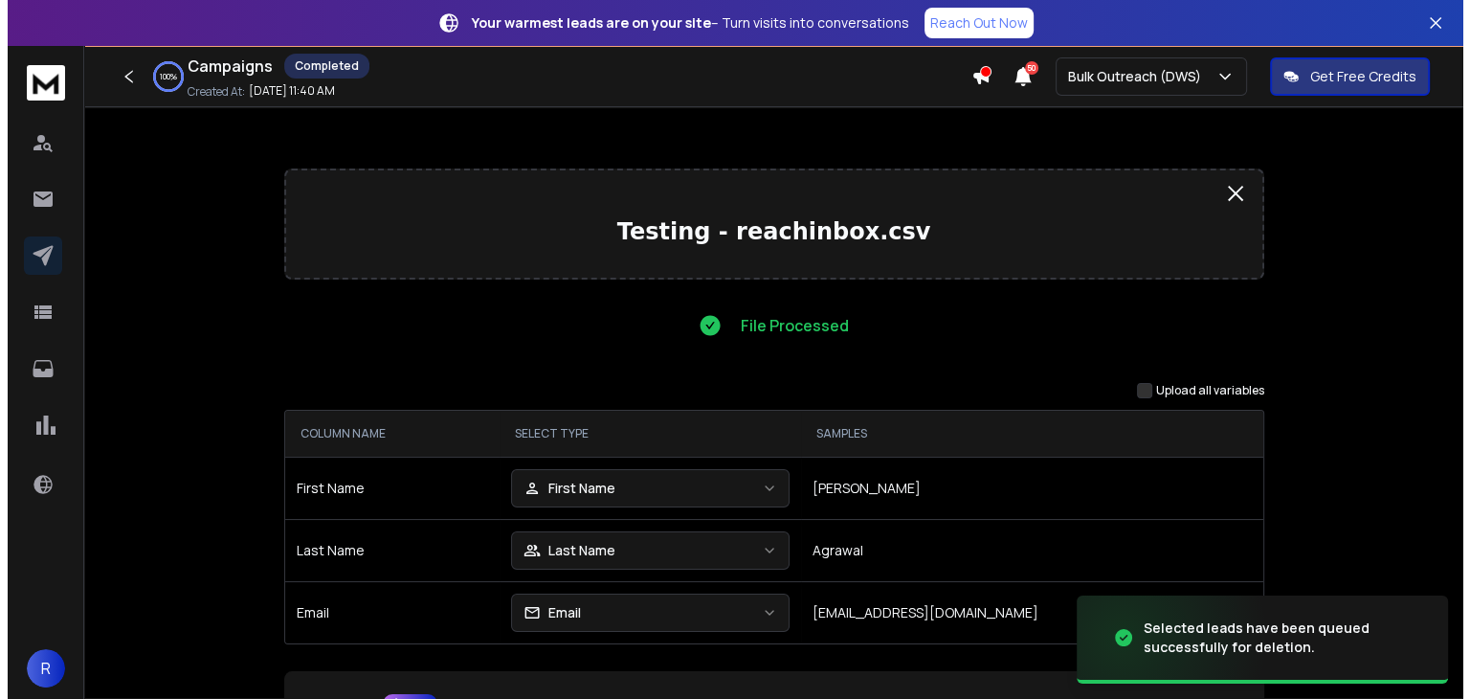
scroll to position [233, 0]
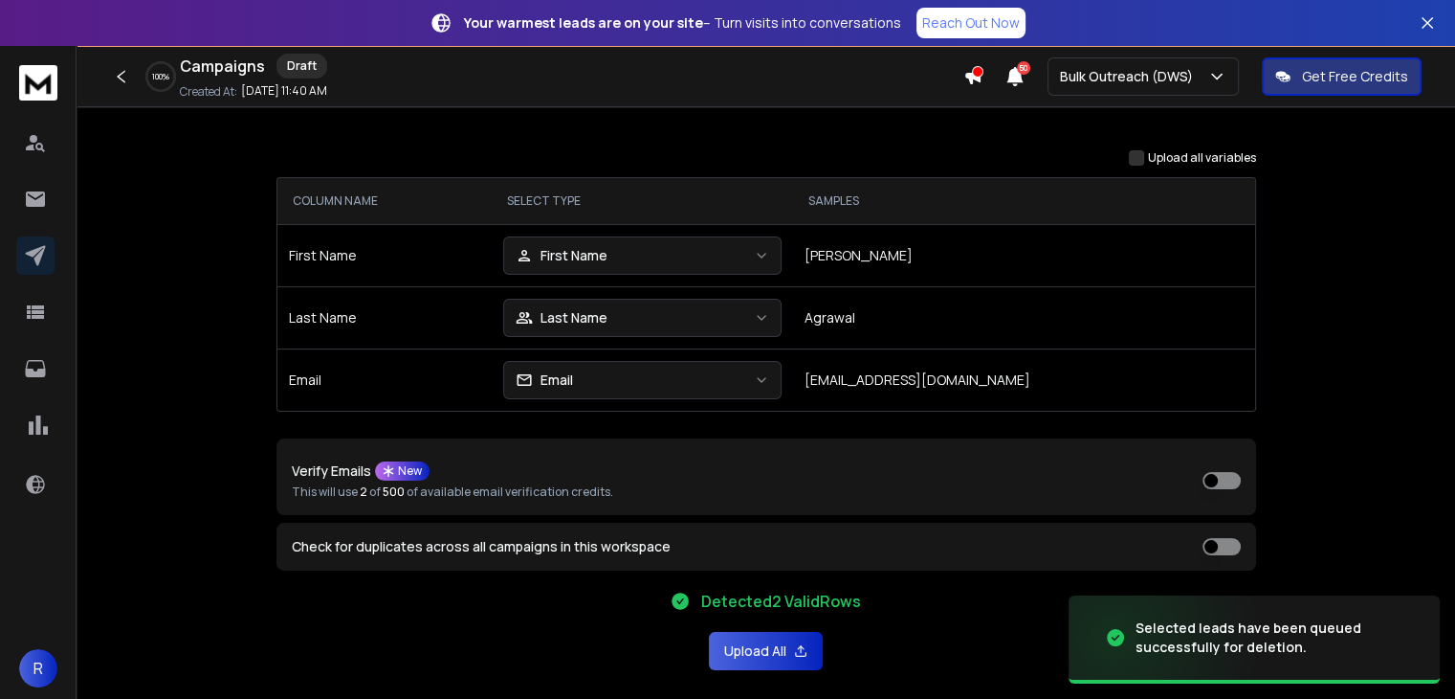
click at [765, 654] on button "Upload All" at bounding box center [766, 651] width 114 height 38
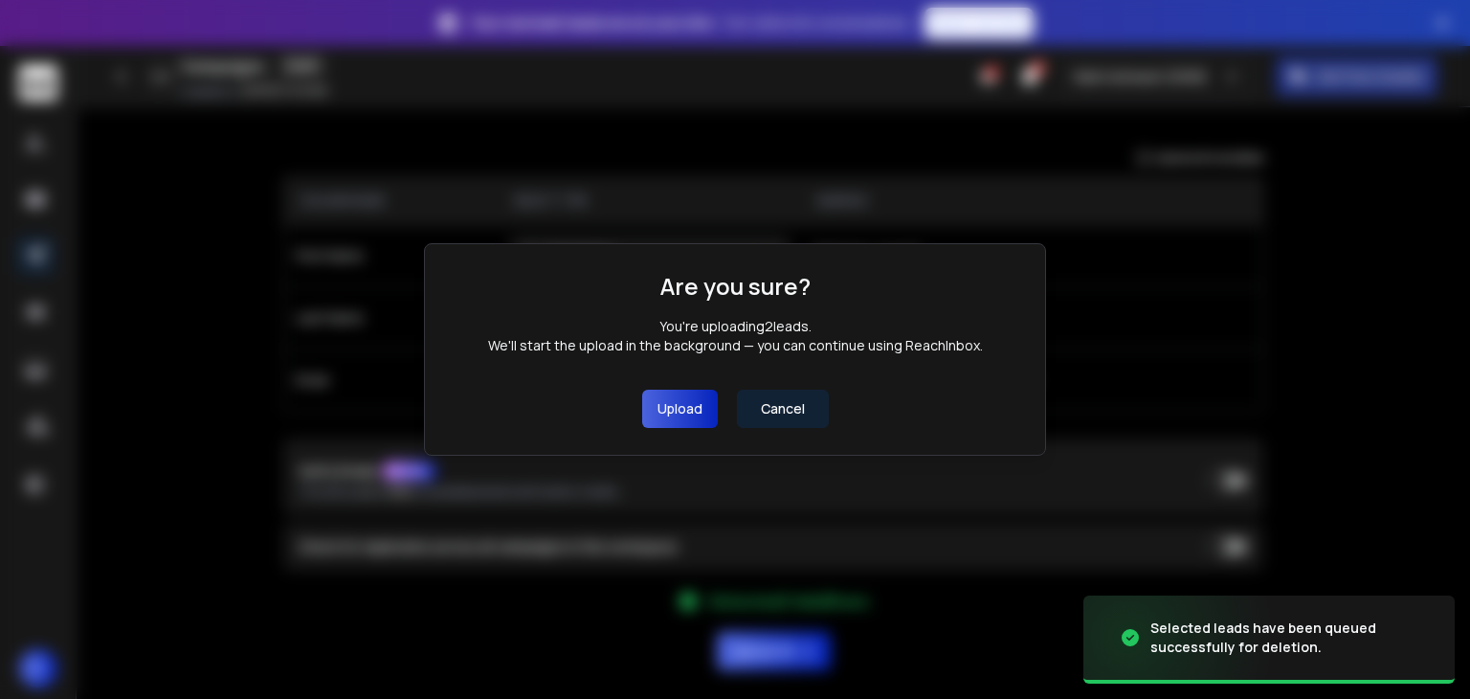
click at [659, 417] on button "Upload" at bounding box center [680, 408] width 76 height 38
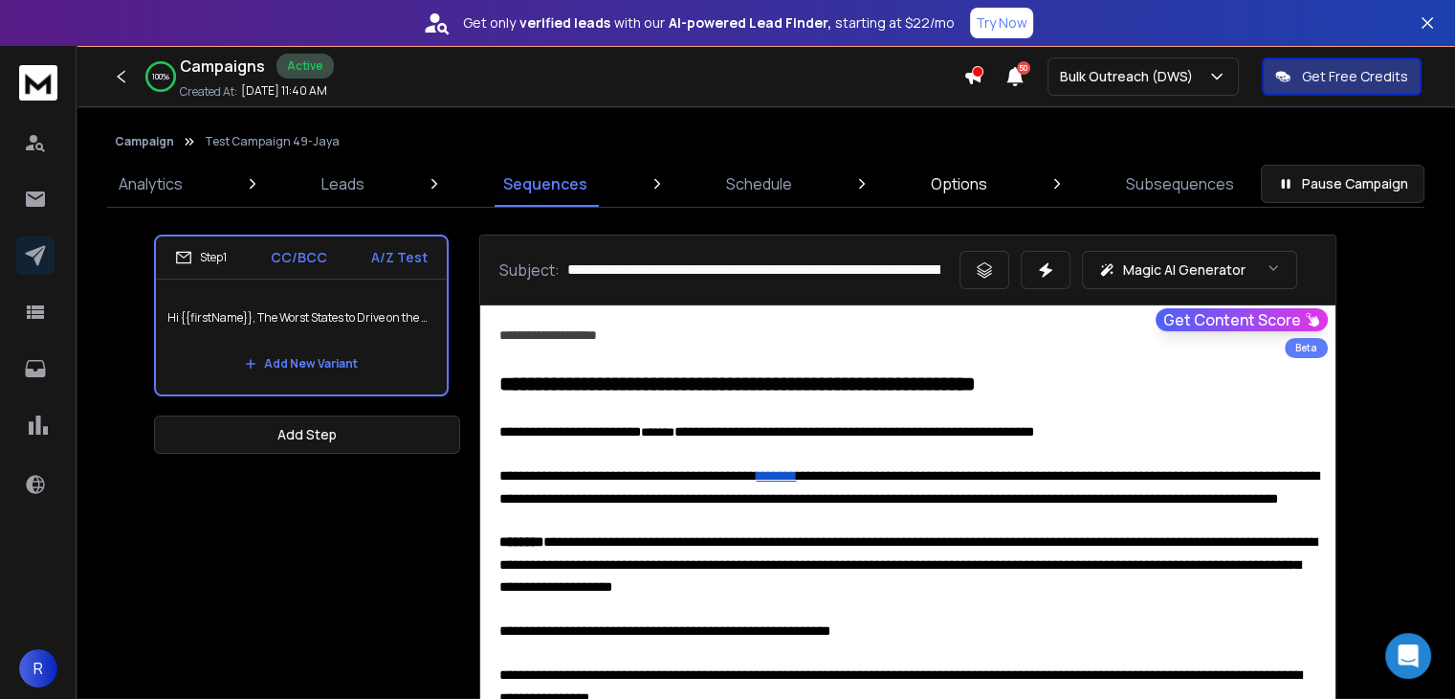
click at [967, 193] on p "Options" at bounding box center [959, 183] width 56 height 23
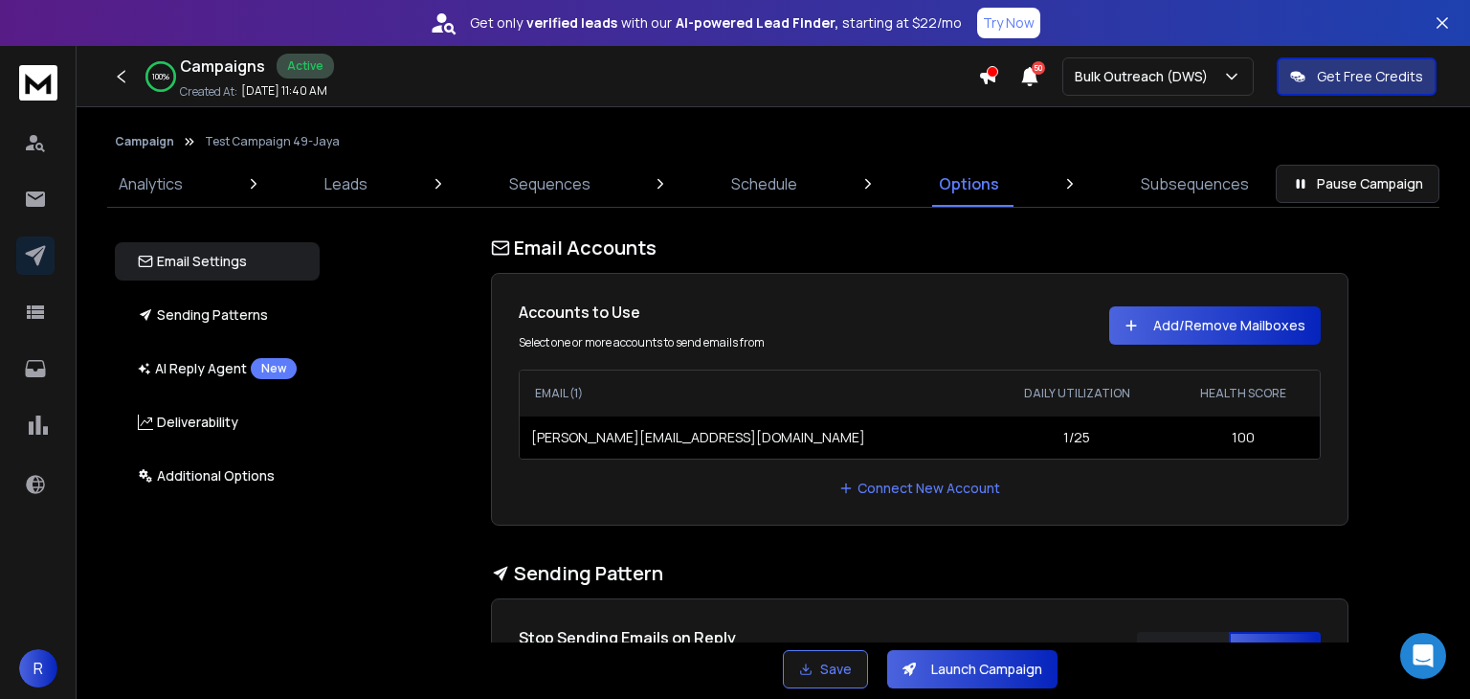
click at [953, 671] on button "Launch Campaign" at bounding box center [972, 669] width 170 height 38
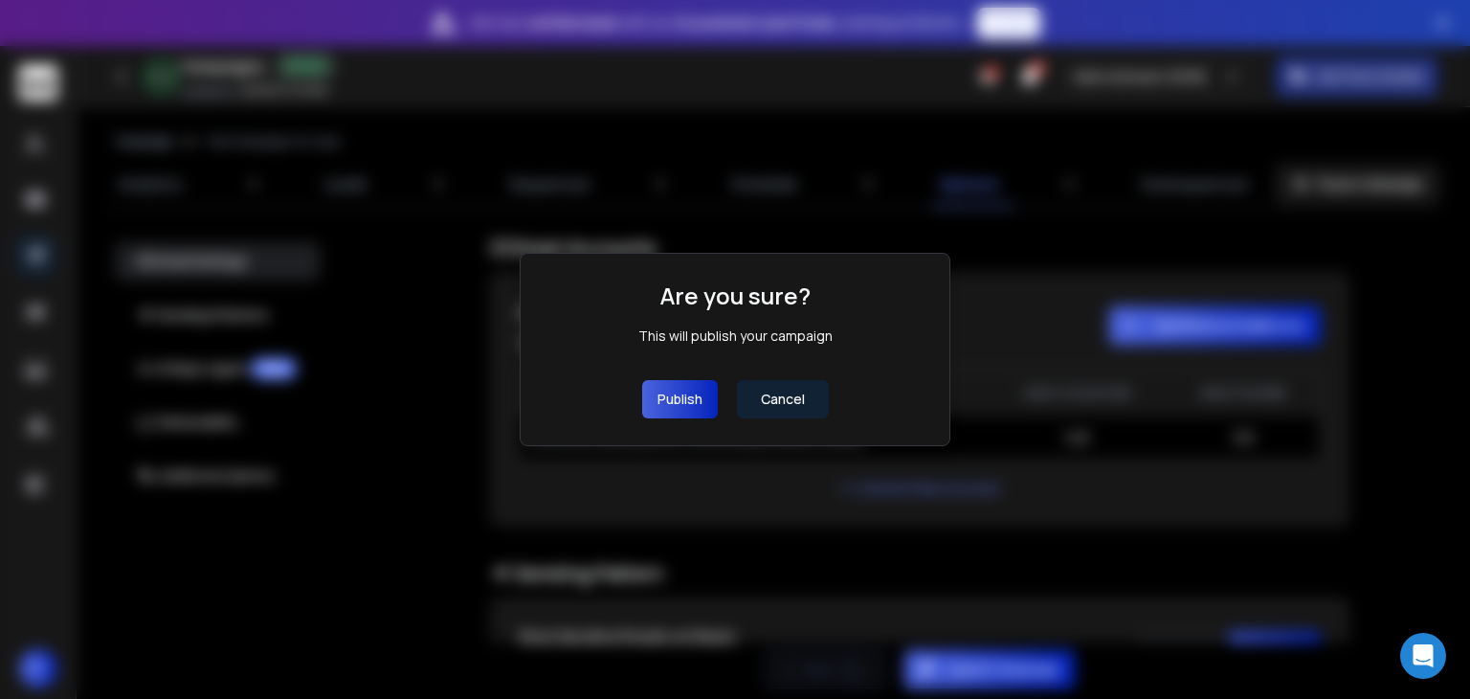
click at [663, 395] on button "Publish" at bounding box center [680, 399] width 76 height 38
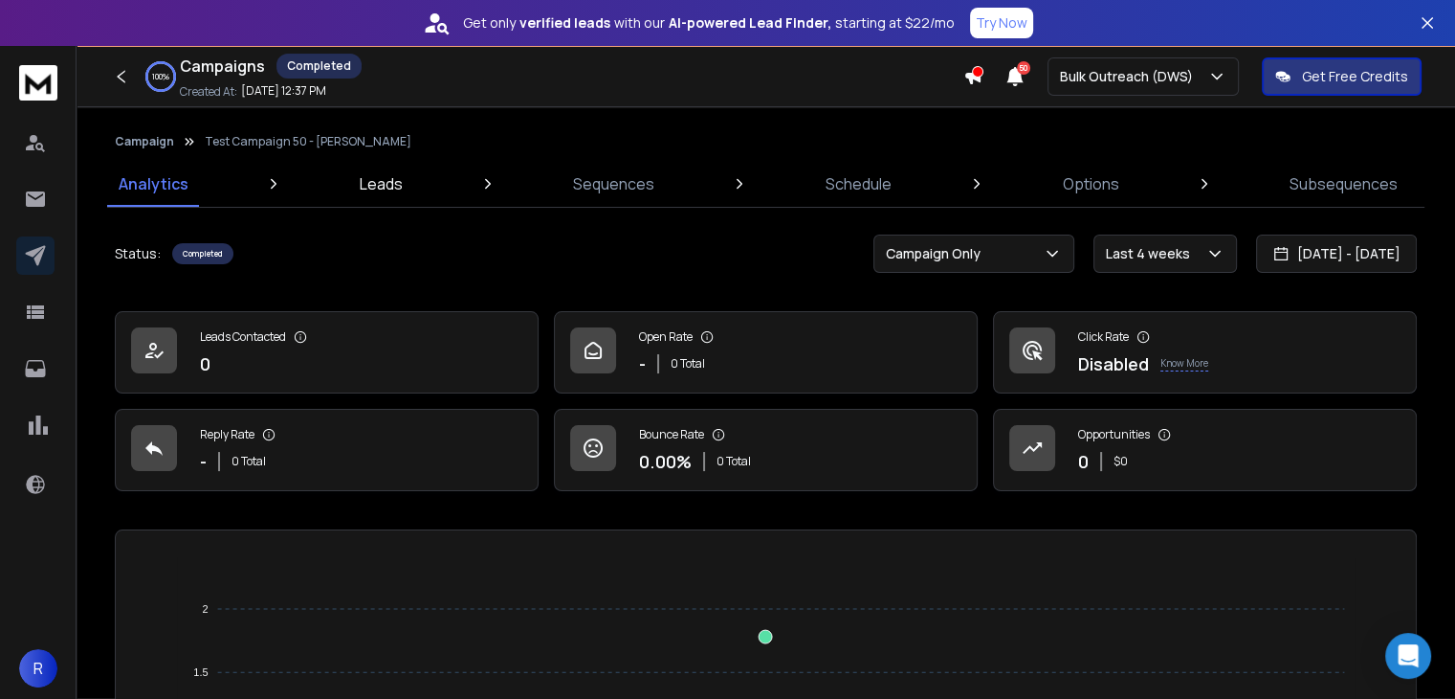
click at [387, 178] on p "Leads" at bounding box center [381, 183] width 43 height 23
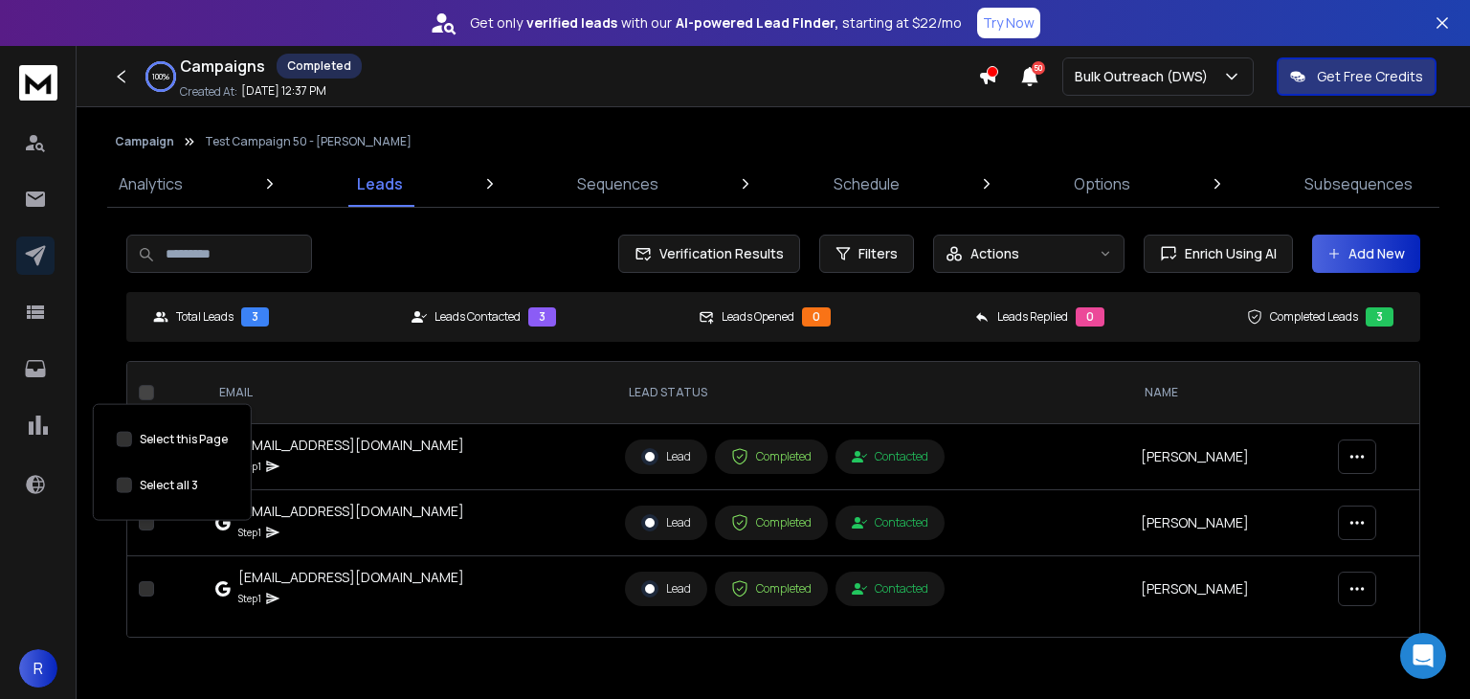
click at [144, 404] on div "Select this Page Select all 3" at bounding box center [172, 462] width 159 height 117
click at [149, 386] on button "Select this Page" at bounding box center [146, 392] width 15 height 15
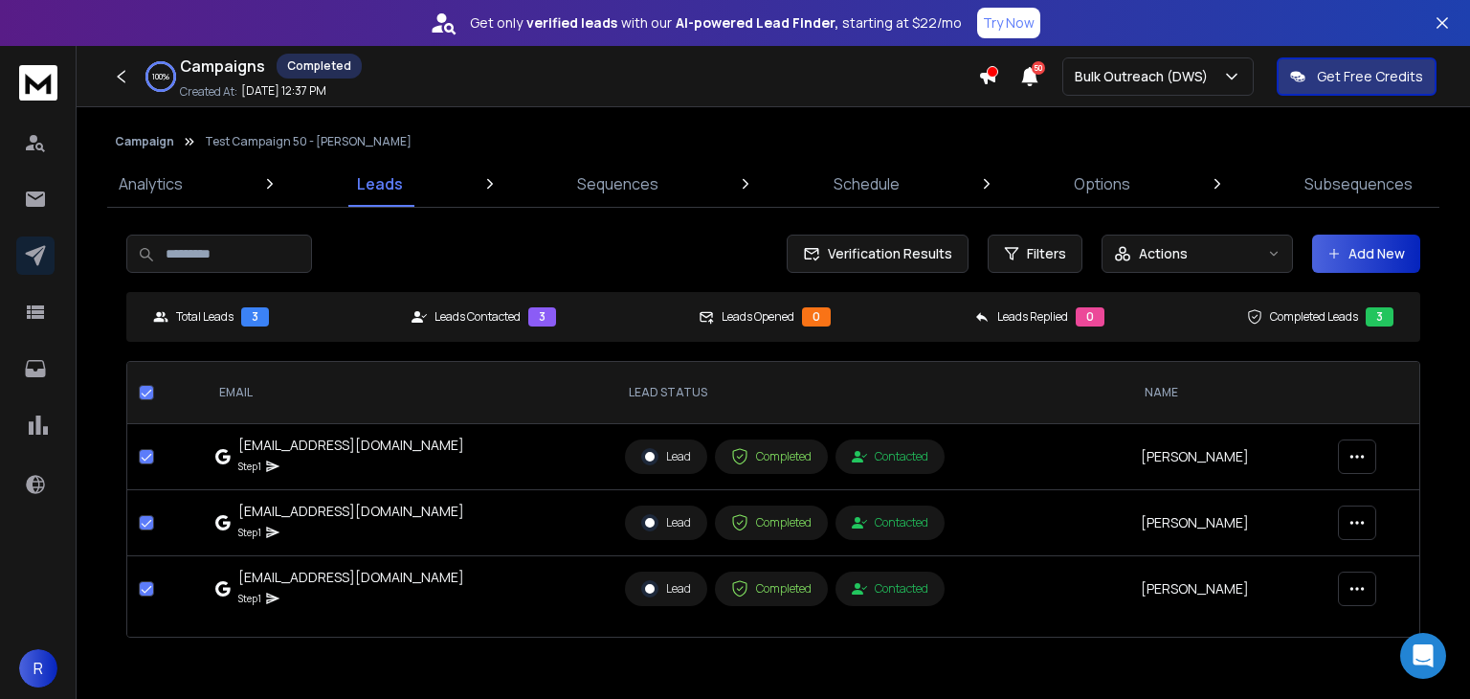
click at [1326, 455] on td at bounding box center [1372, 457] width 92 height 66
click at [1351, 457] on icon "button" at bounding box center [1356, 456] width 17 height 17
click at [1285, 489] on p "Delete Lead" at bounding box center [1322, 496] width 78 height 19
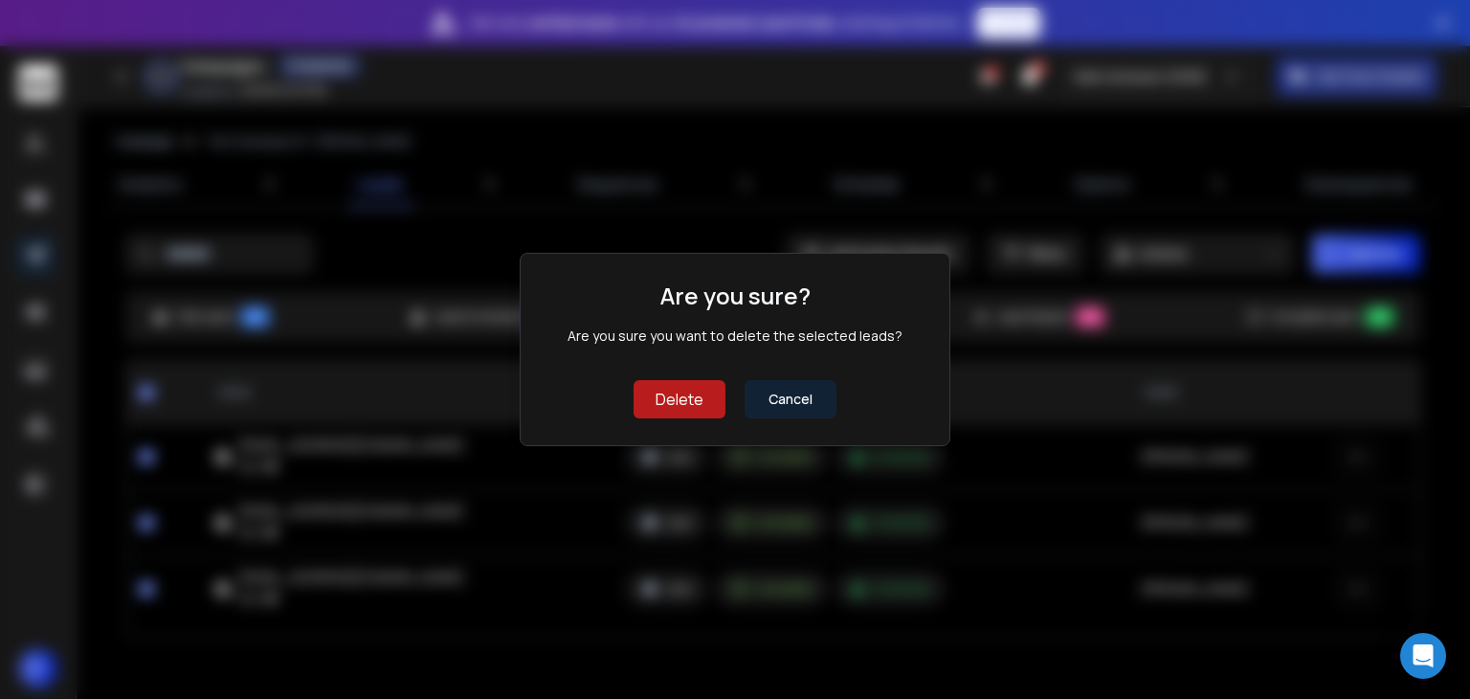
click at [712, 392] on button "Delete" at bounding box center [679, 399] width 92 height 38
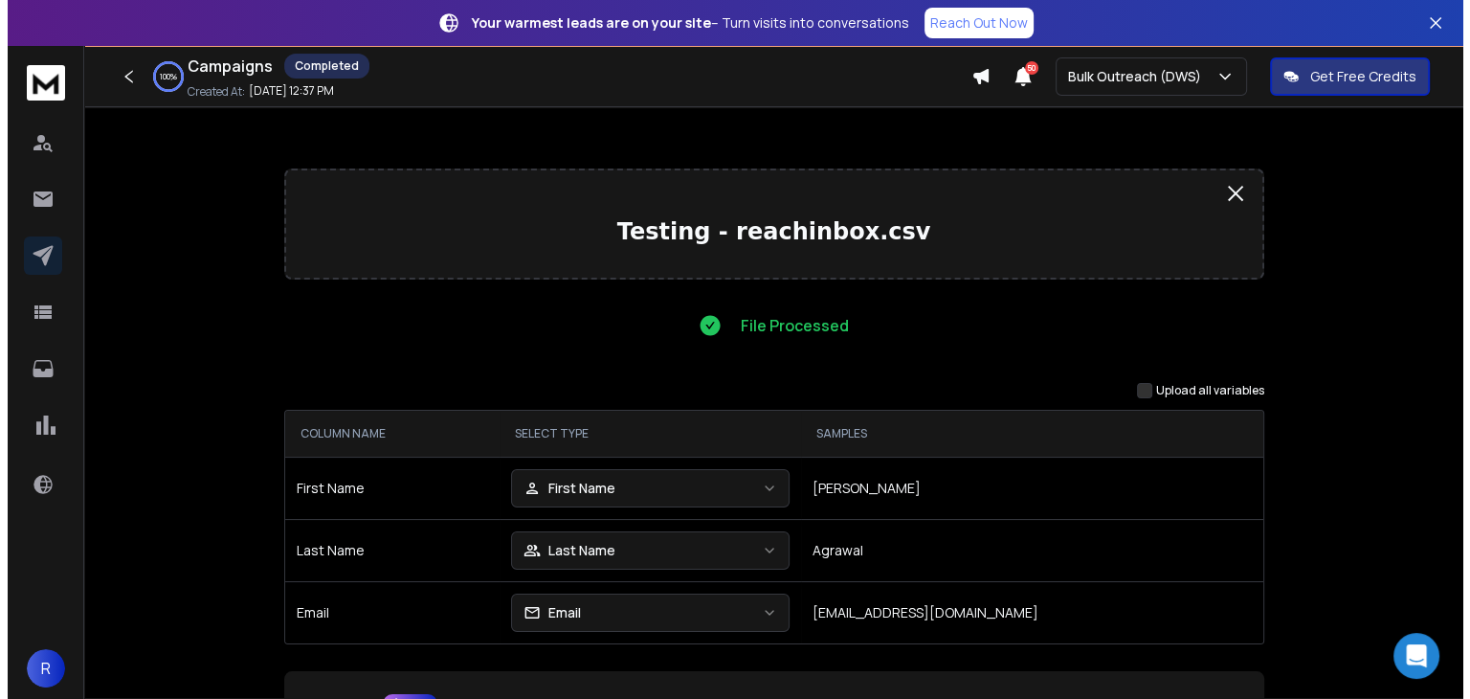
scroll to position [233, 0]
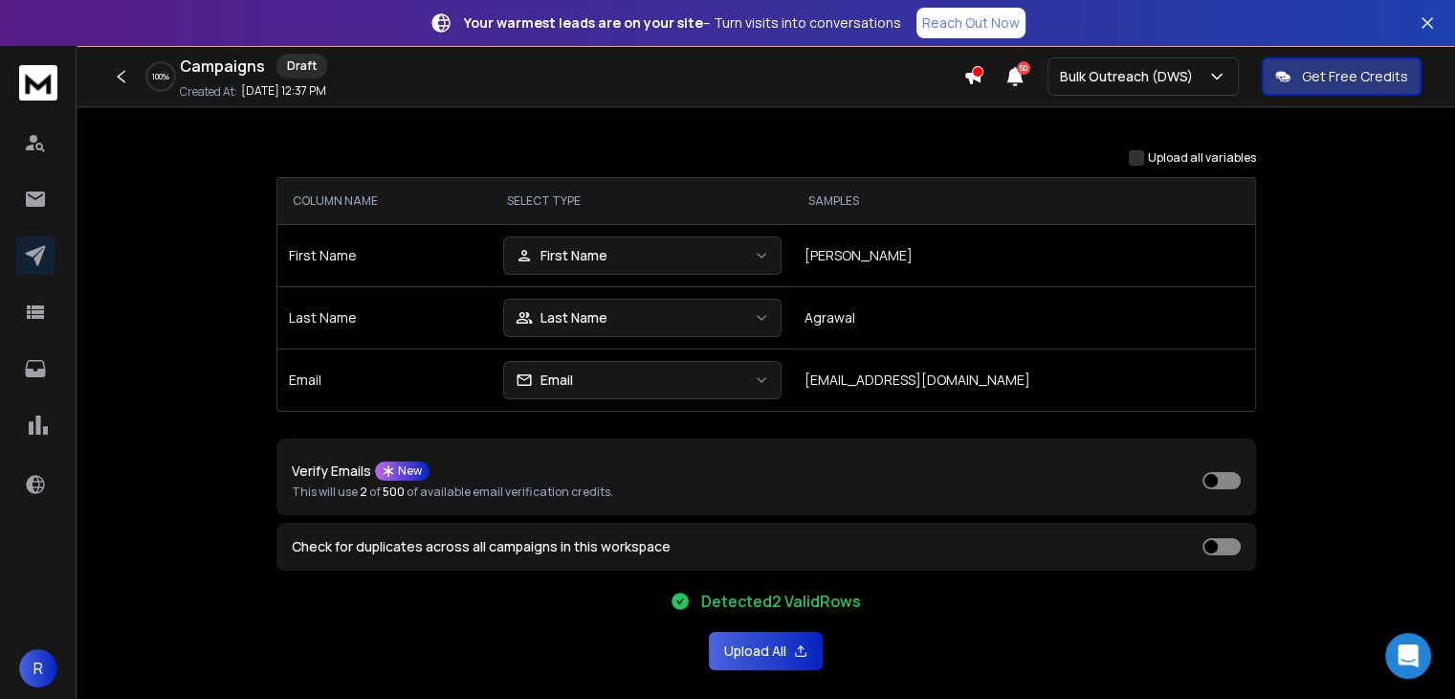
click at [766, 652] on button "Upload All" at bounding box center [766, 651] width 114 height 38
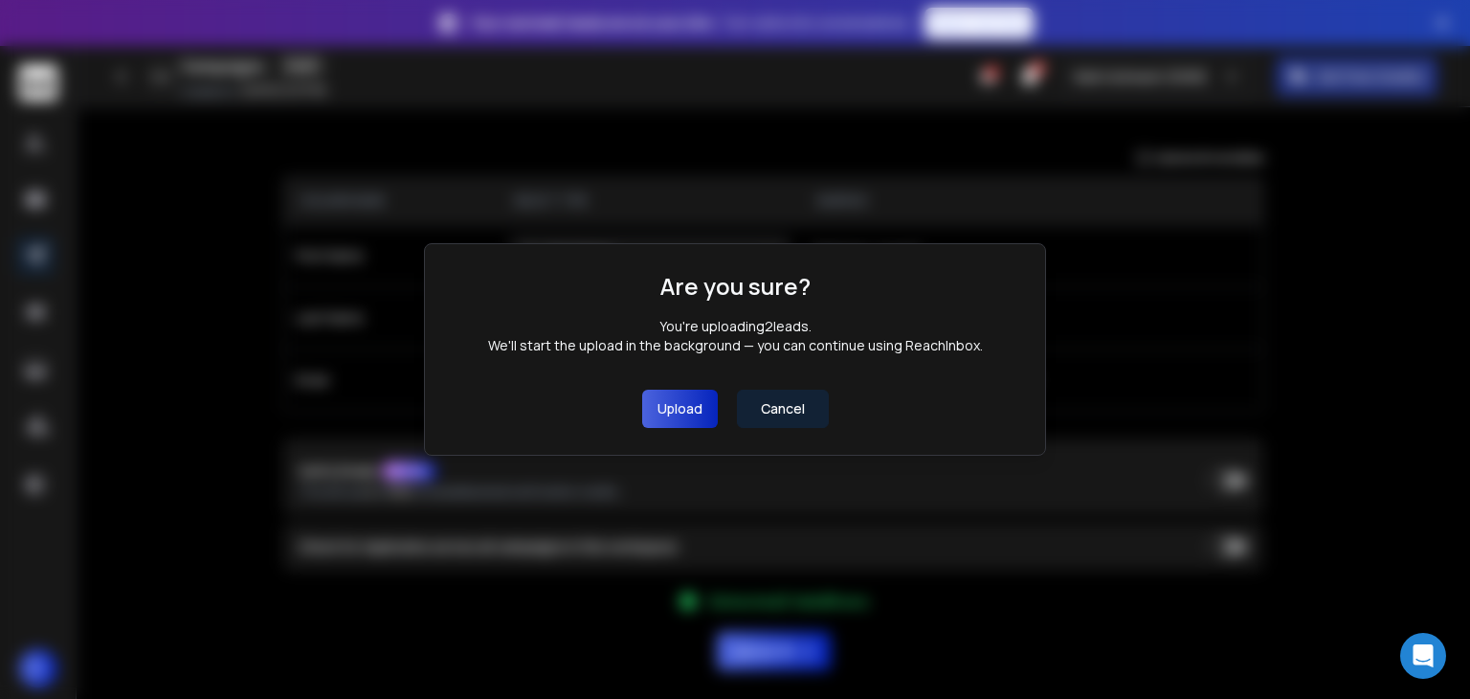
click at [662, 410] on button "Upload" at bounding box center [680, 408] width 76 height 38
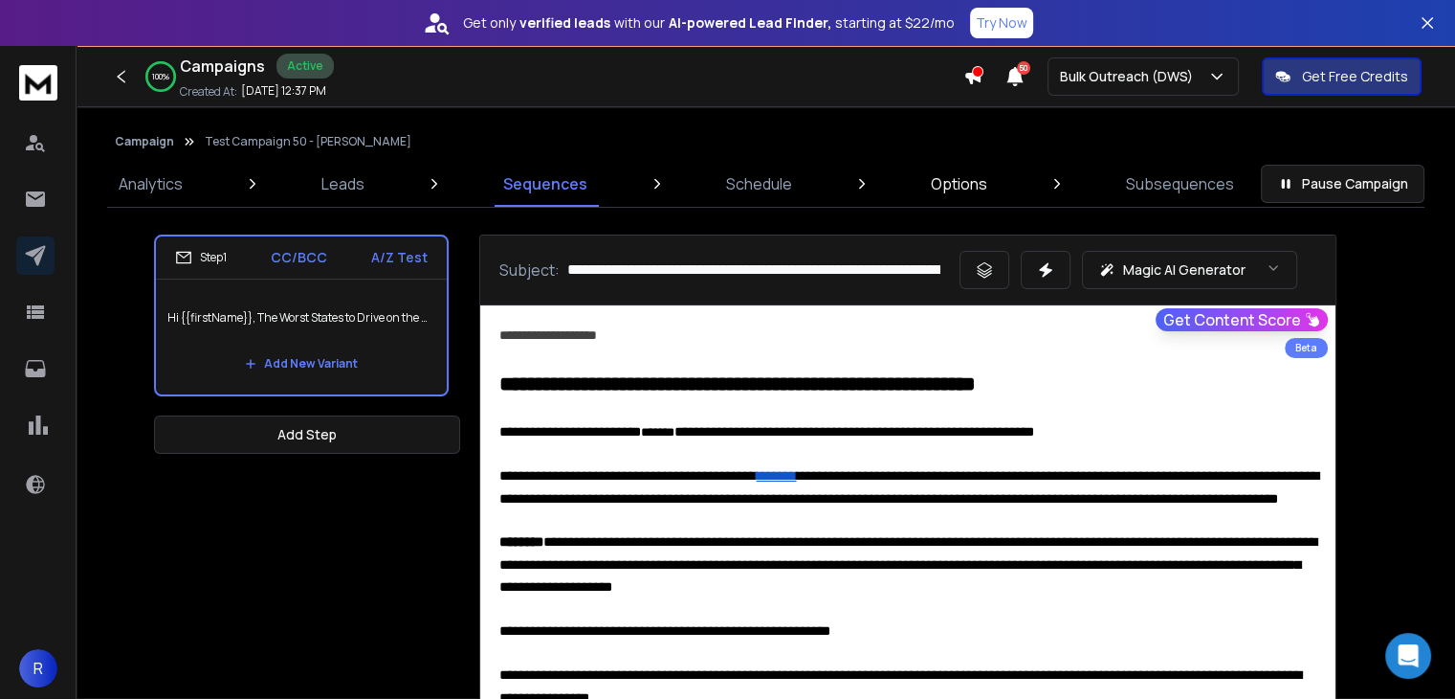
click at [964, 187] on p "Options" at bounding box center [959, 183] width 56 height 23
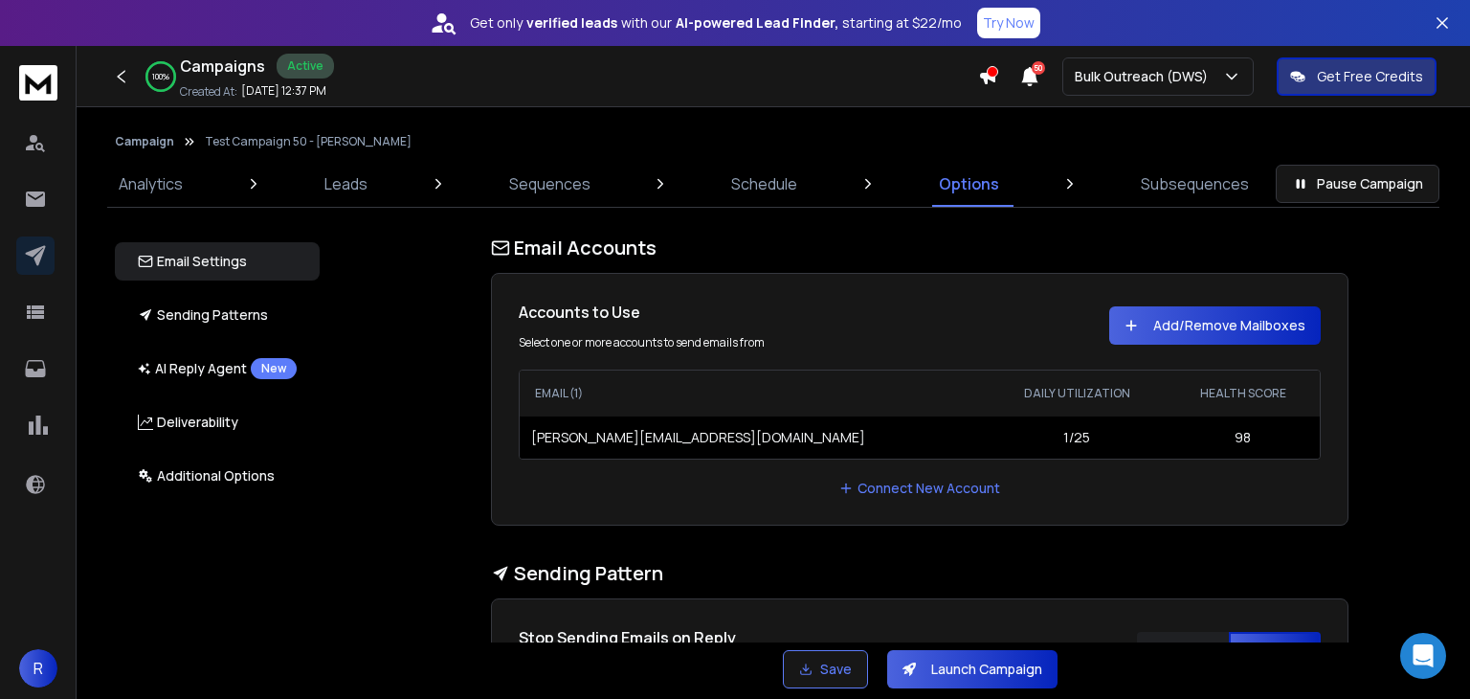
click at [953, 667] on button "Launch Campaign" at bounding box center [972, 669] width 170 height 38
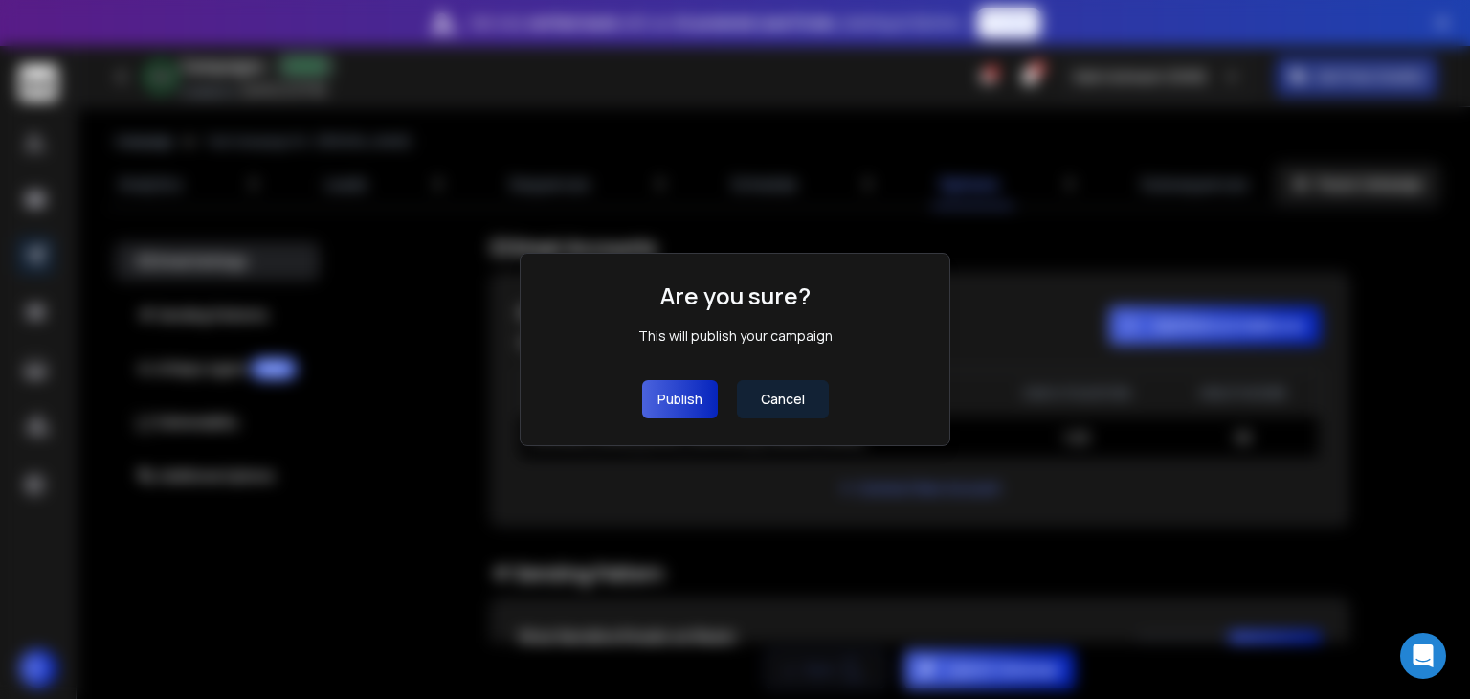
click at [693, 396] on button "Publish" at bounding box center [680, 399] width 76 height 38
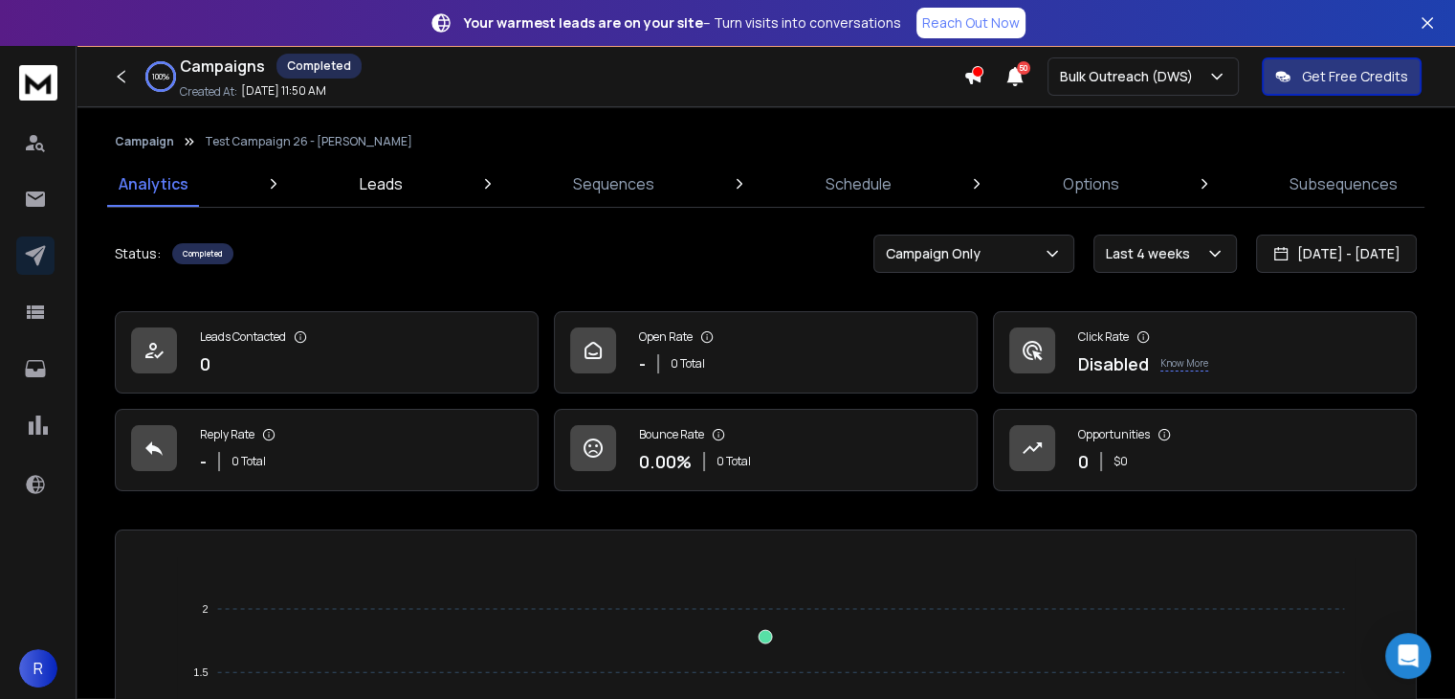
click at [370, 185] on p "Leads" at bounding box center [381, 183] width 43 height 23
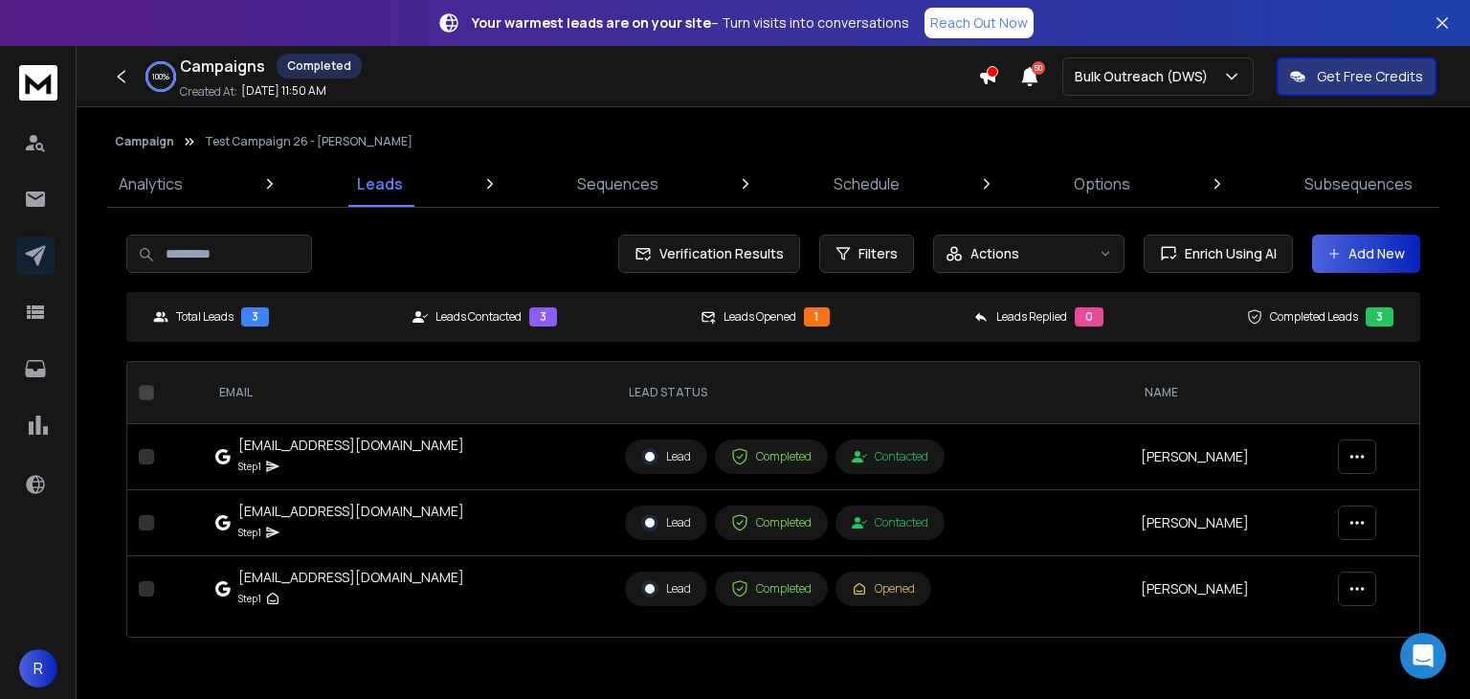
click at [138, 395] on th at bounding box center [165, 393] width 77 height 62
click at [142, 391] on button "Select this Page" at bounding box center [146, 392] width 15 height 15
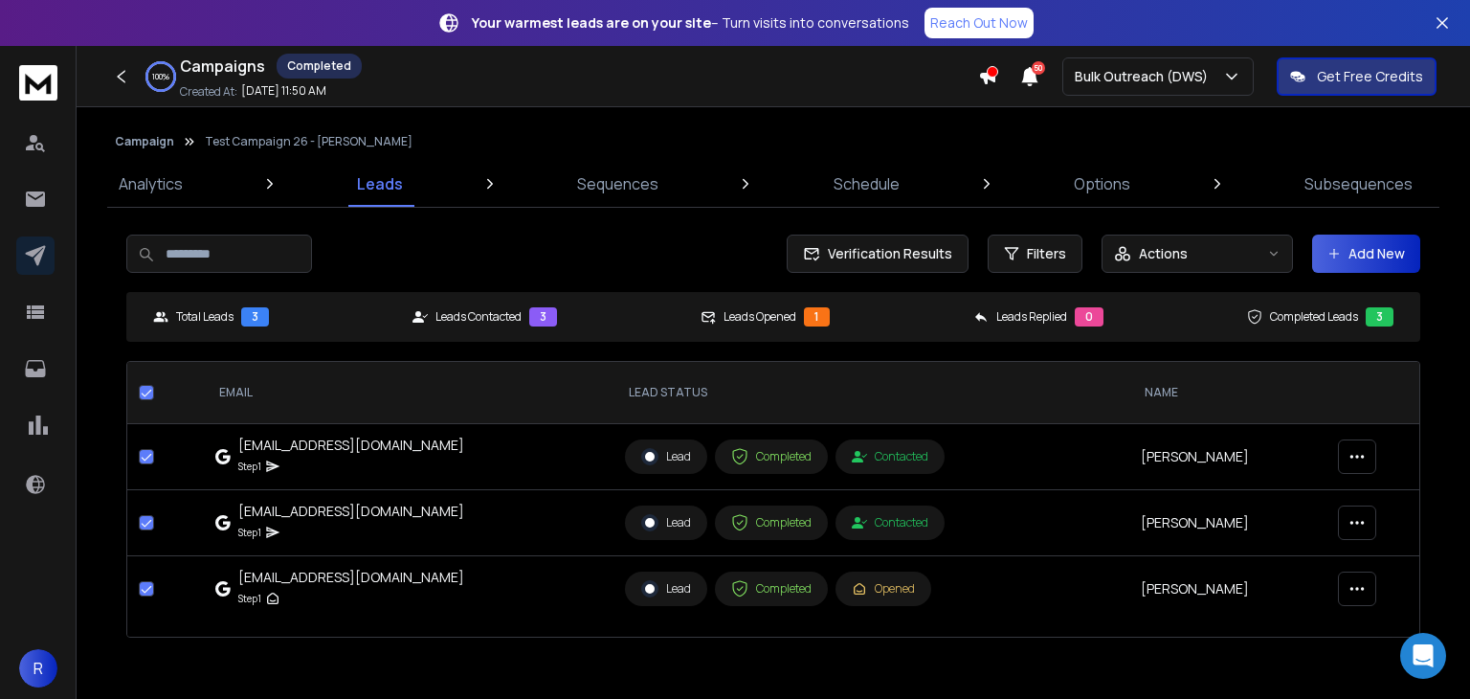
click at [1350, 455] on icon "button" at bounding box center [1357, 456] width 14 height 3
click at [1268, 493] on icon at bounding box center [1267, 496] width 11 height 12
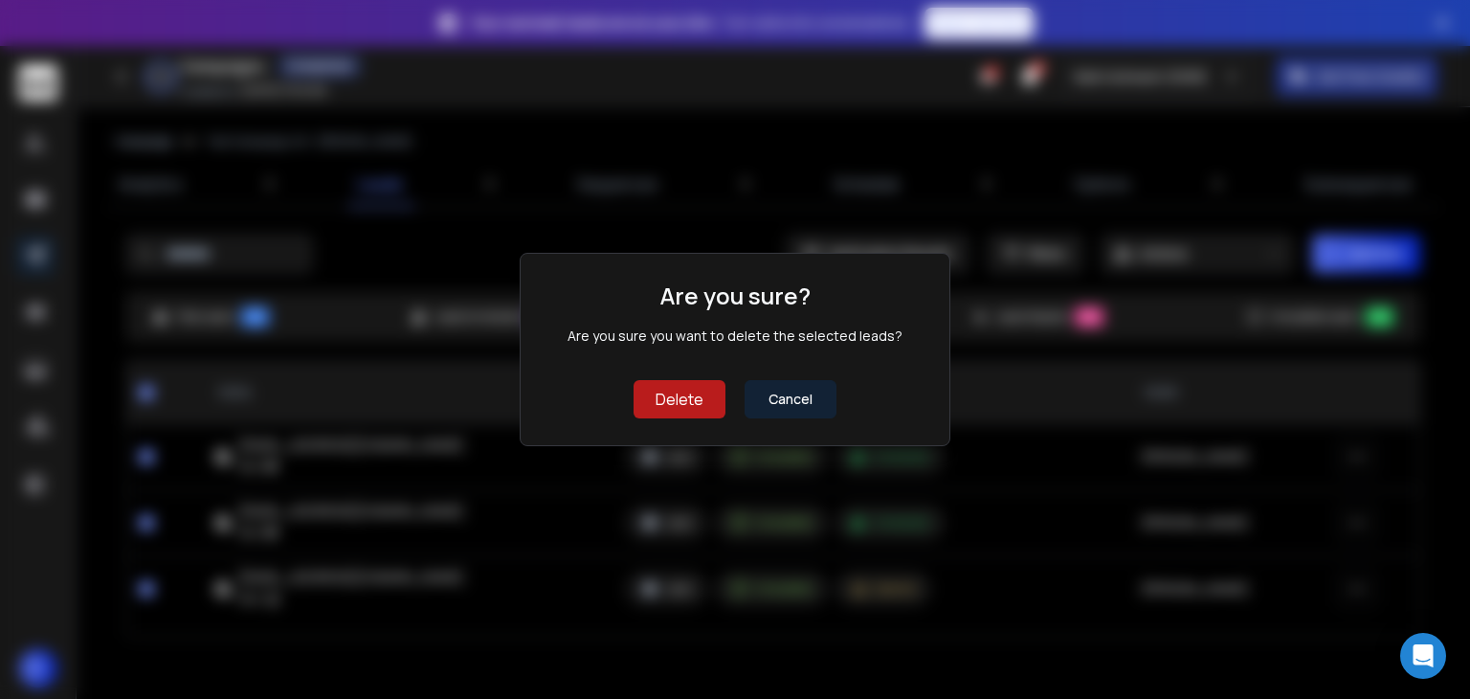
click at [723, 395] on button "Delete" at bounding box center [679, 399] width 92 height 38
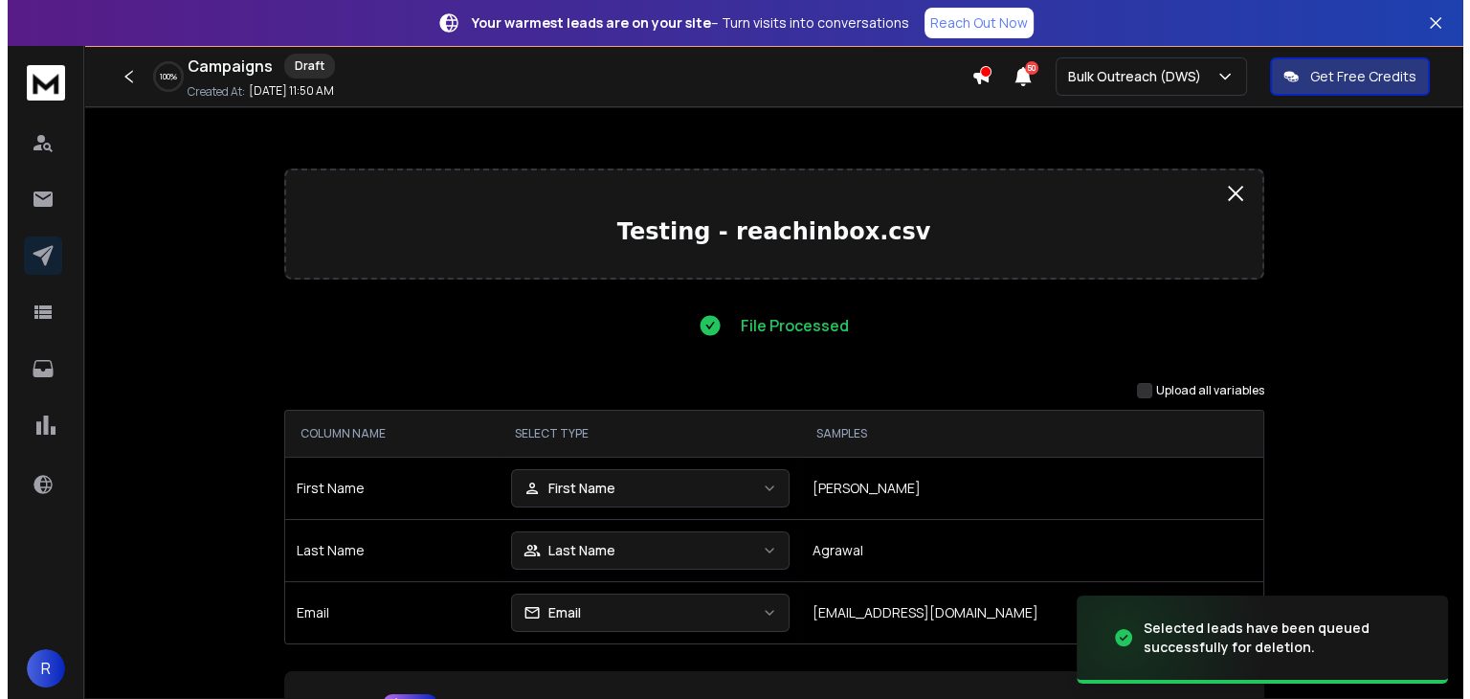
scroll to position [233, 0]
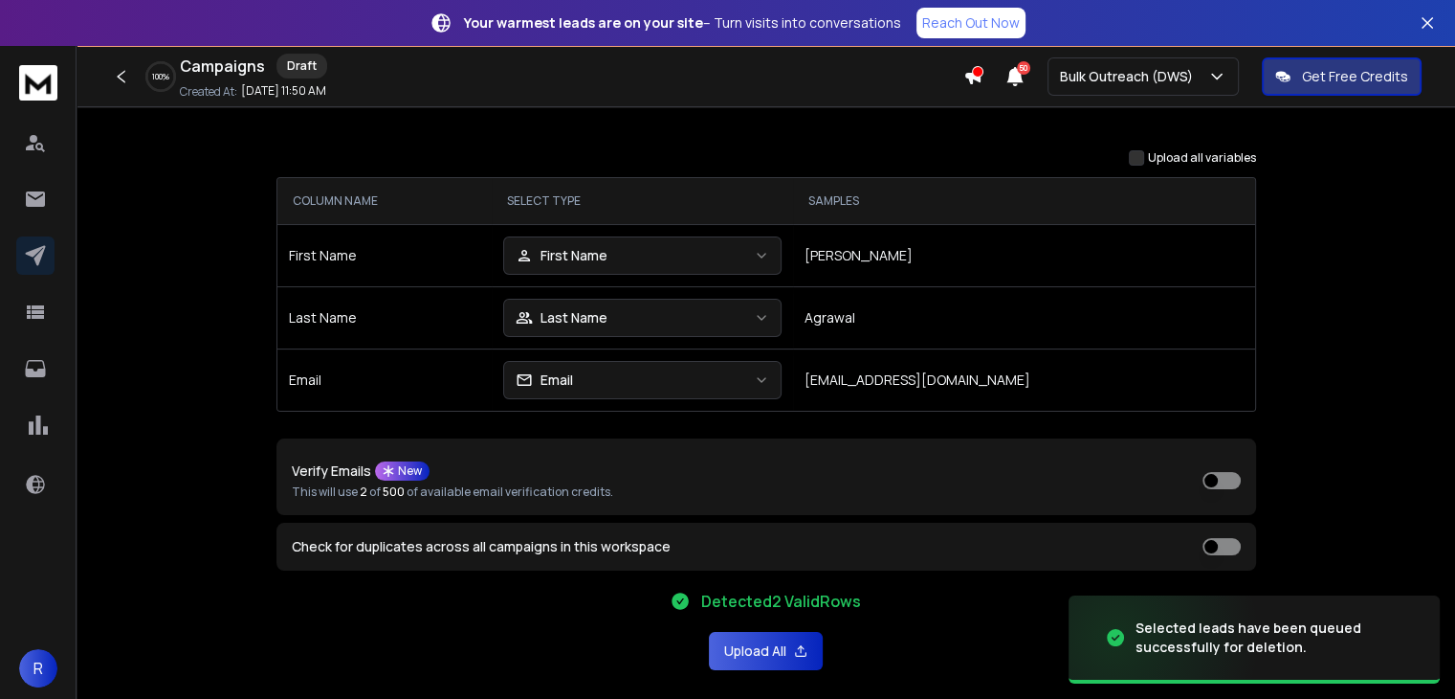
click at [761, 637] on button "Upload All" at bounding box center [766, 651] width 114 height 38
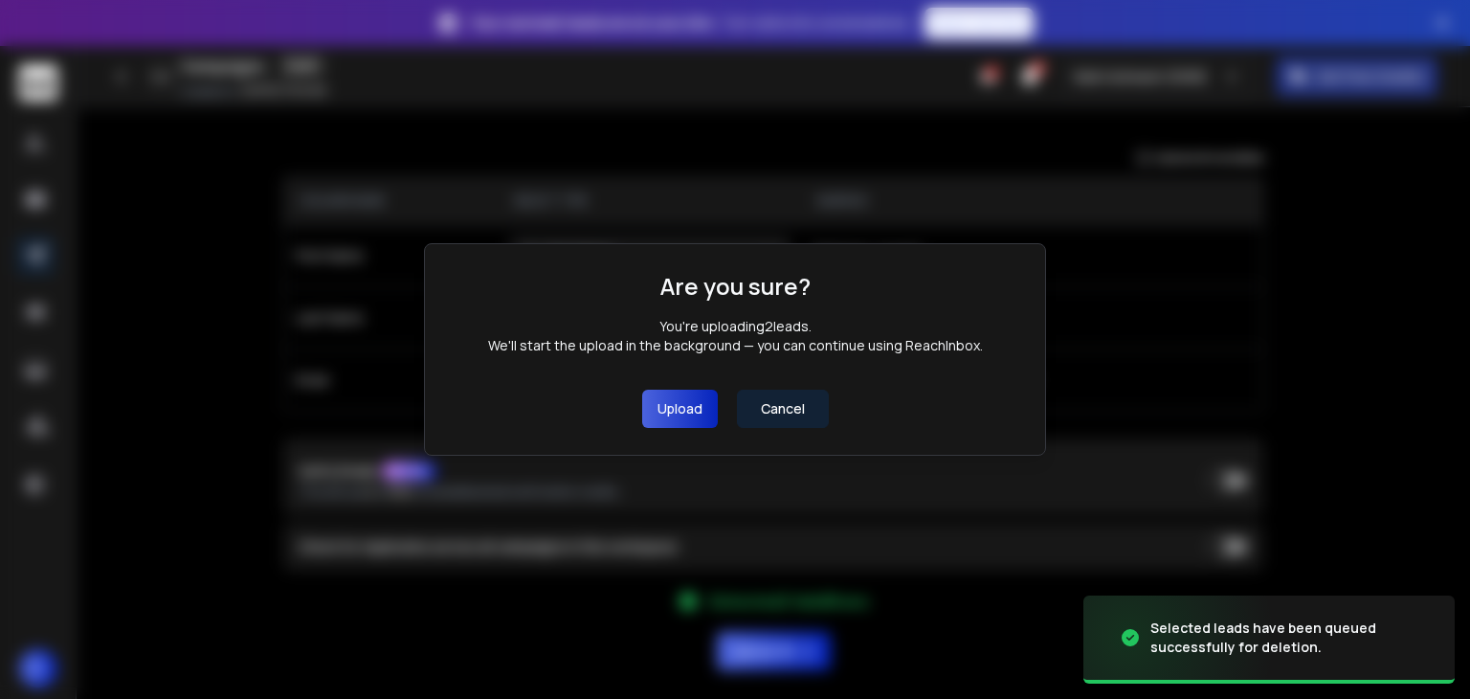
click at [664, 407] on button "Upload" at bounding box center [680, 408] width 76 height 38
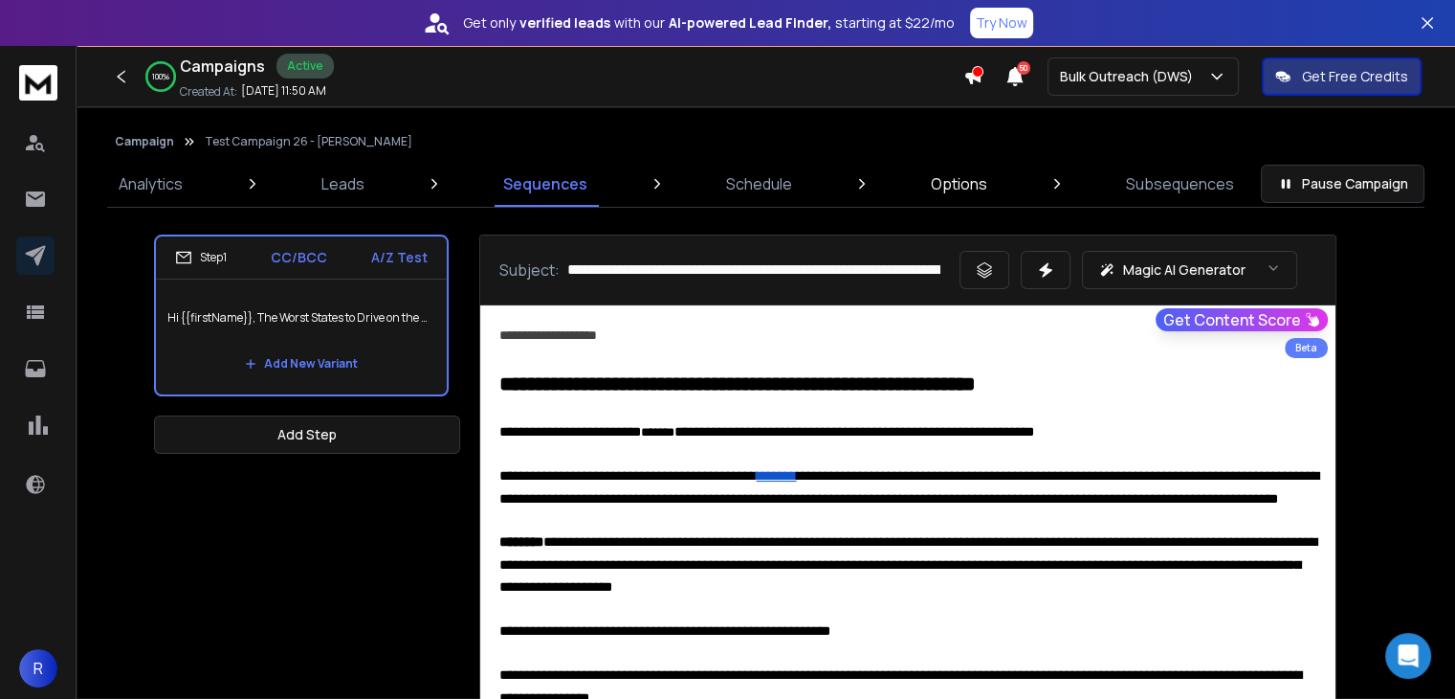
click at [971, 189] on p "Options" at bounding box center [959, 183] width 56 height 23
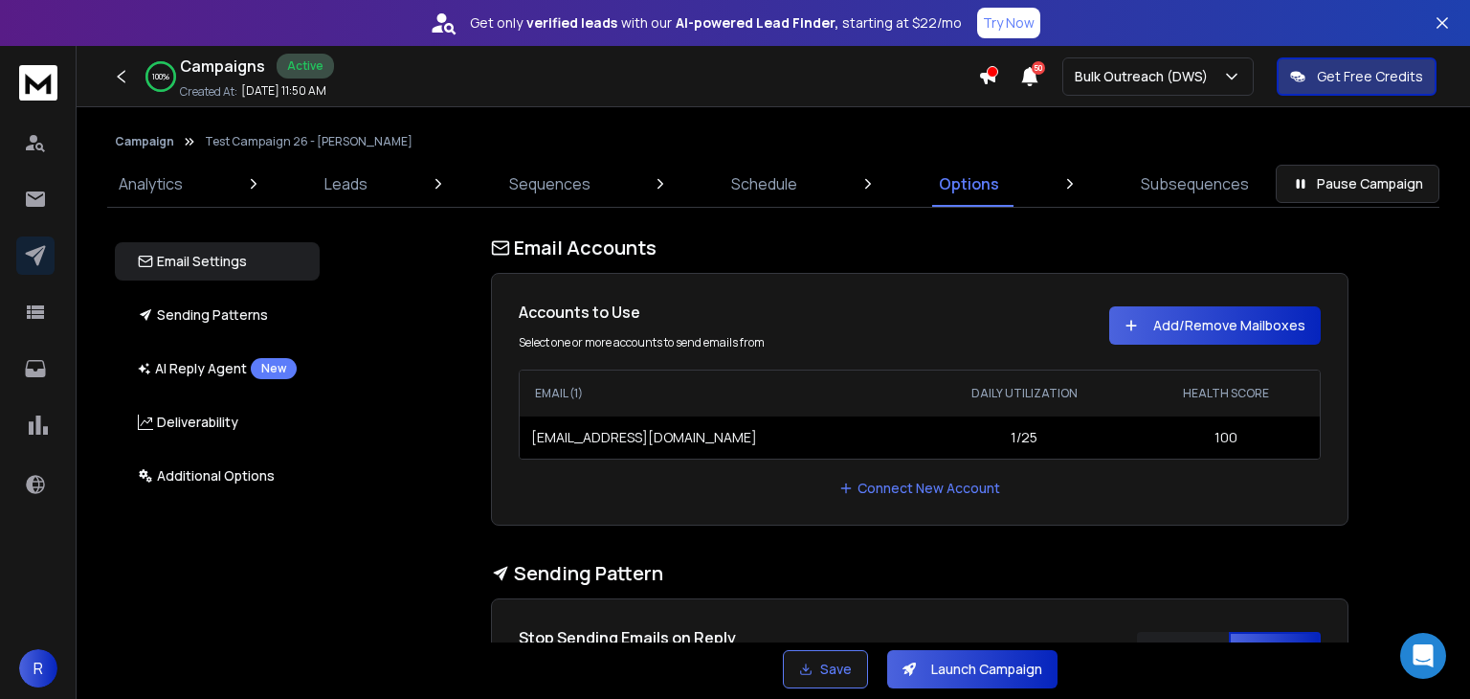
click at [961, 672] on button "Launch Campaign" at bounding box center [972, 669] width 170 height 38
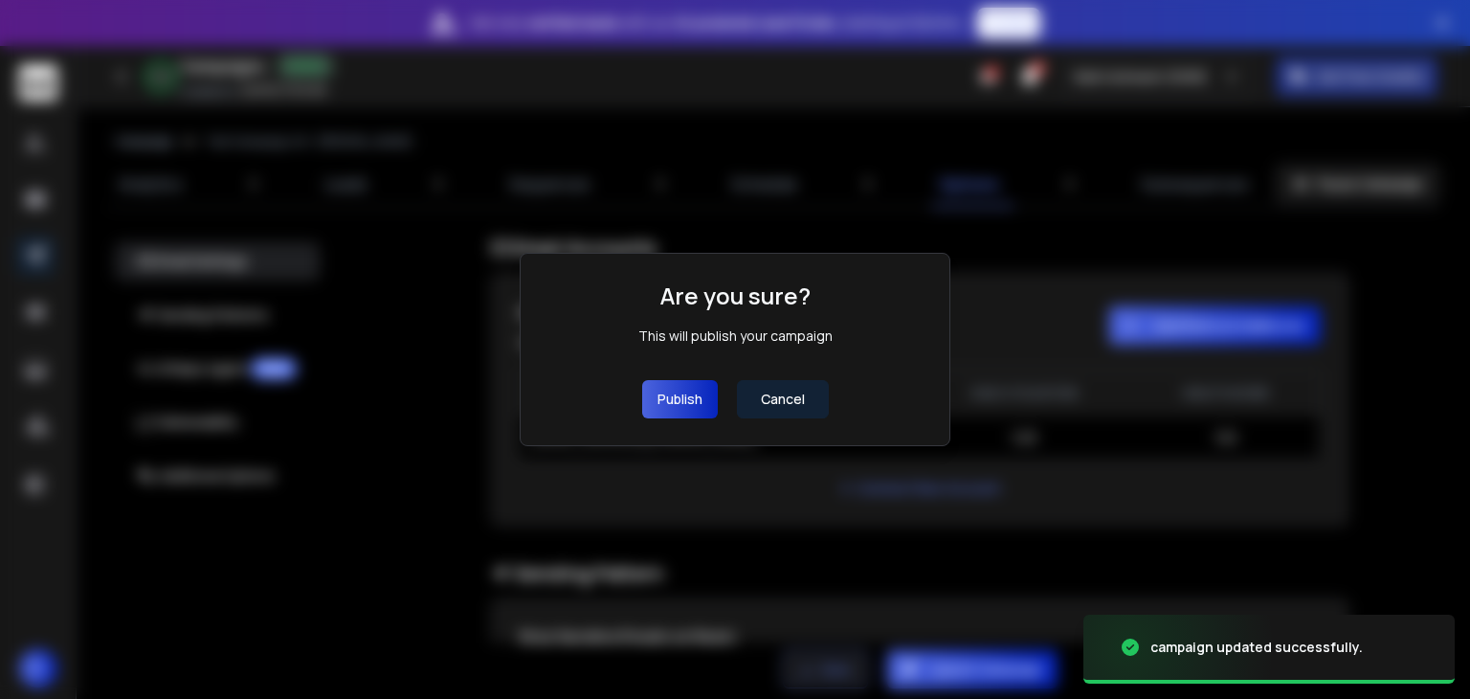
click at [703, 401] on button "Publish" at bounding box center [680, 399] width 76 height 38
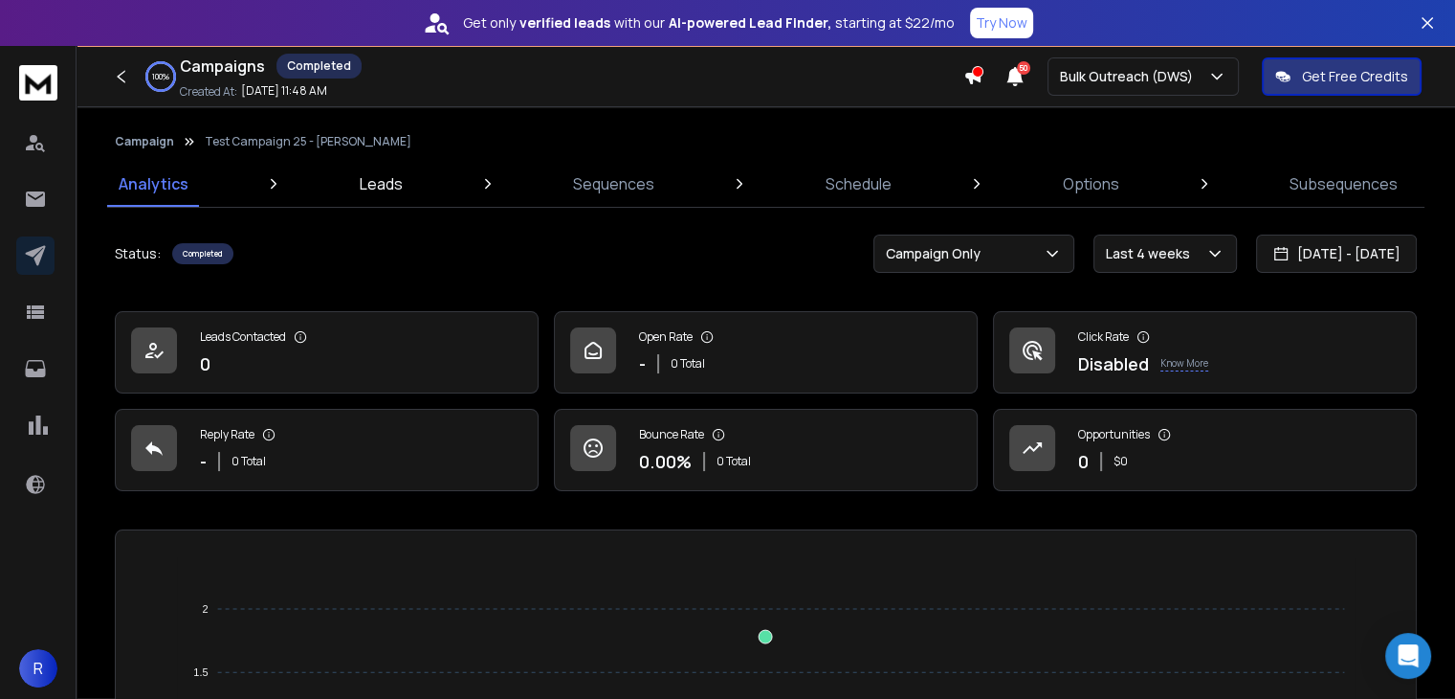
click at [395, 181] on p "Leads" at bounding box center [381, 183] width 43 height 23
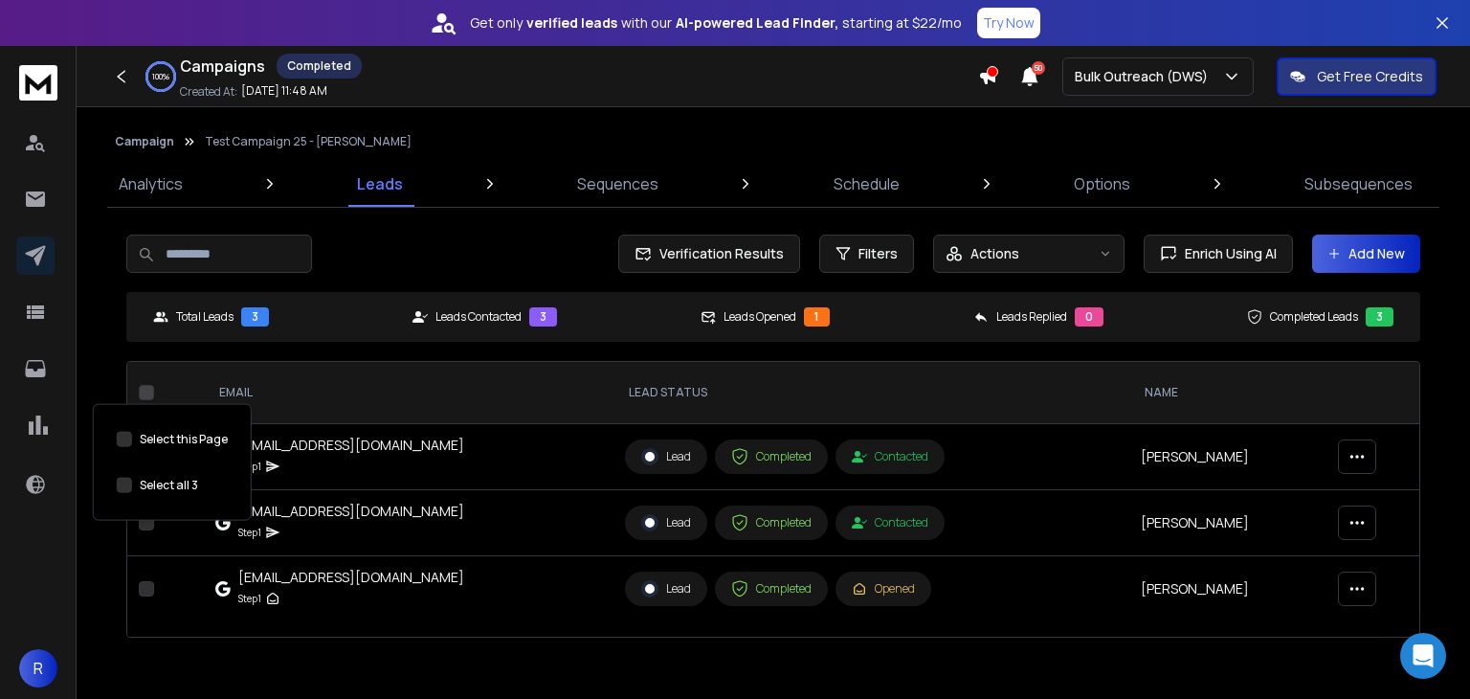
click at [149, 388] on button "Select this Page" at bounding box center [146, 392] width 15 height 15
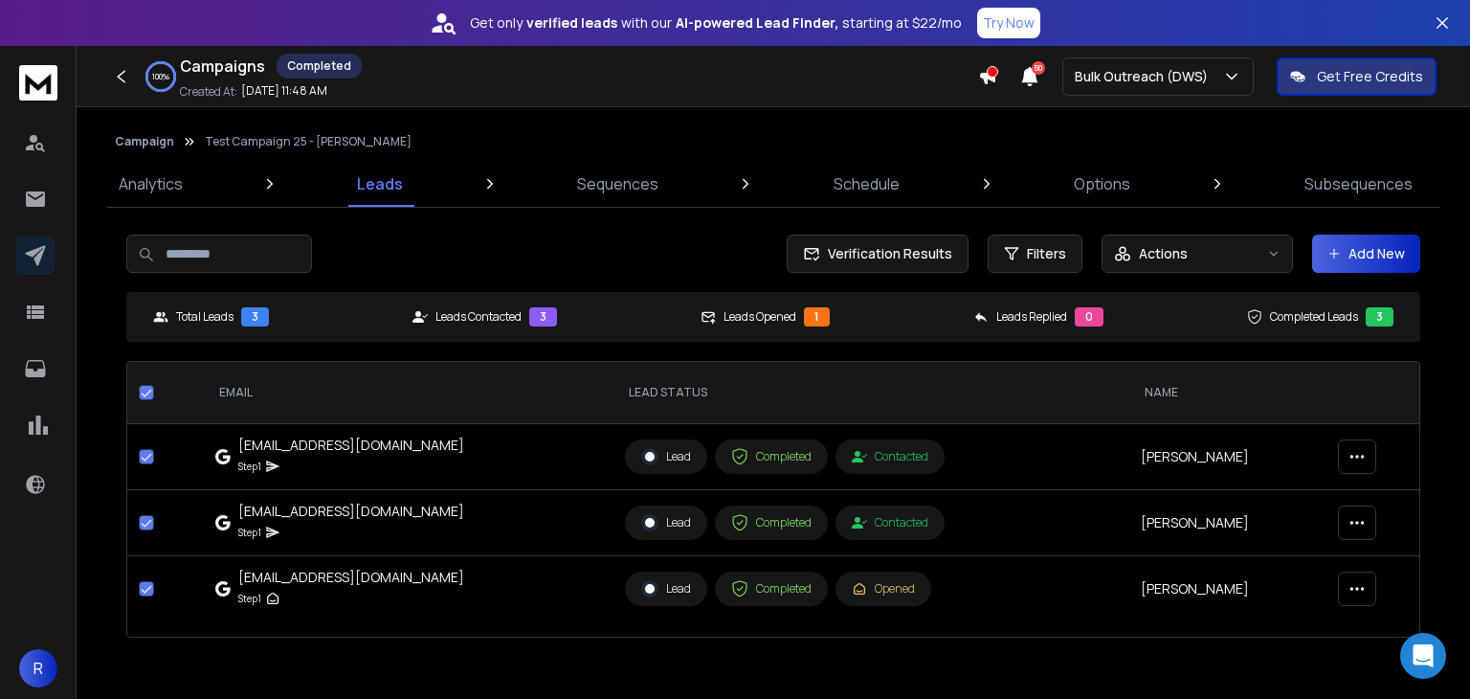
click at [1348, 456] on icon "button" at bounding box center [1356, 456] width 17 height 17
click at [1287, 496] on p "Delete Lead" at bounding box center [1322, 496] width 78 height 19
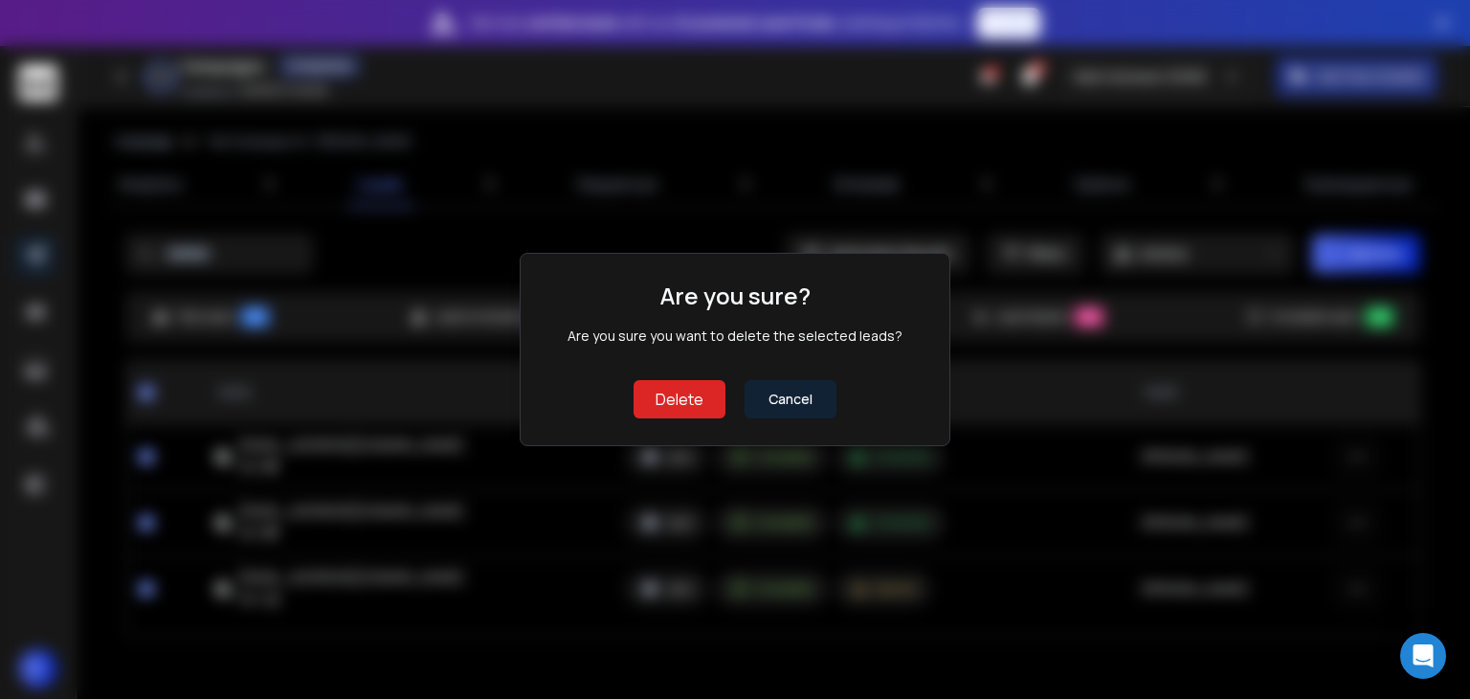
click at [740, 399] on div "Delete Cancel" at bounding box center [734, 399] width 203 height 38
click at [699, 399] on button "Delete" at bounding box center [679, 399] width 92 height 38
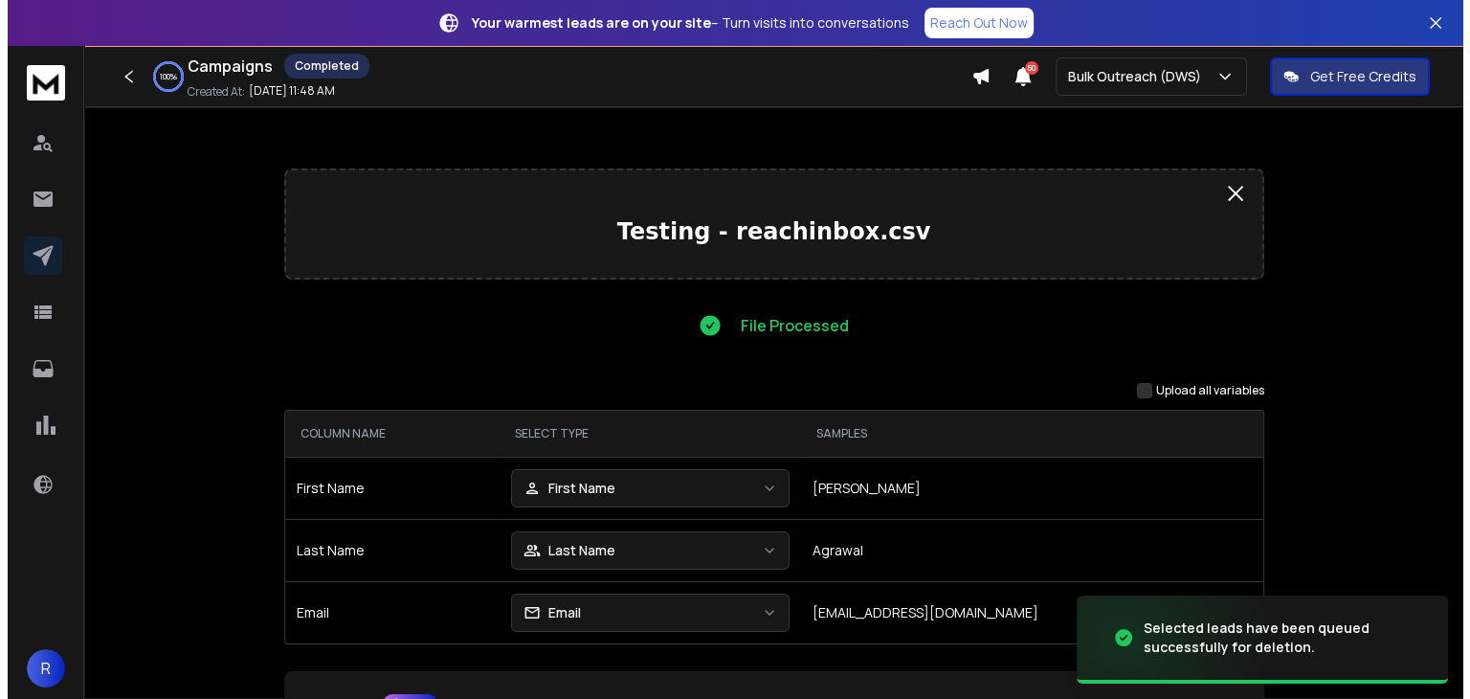
scroll to position [233, 0]
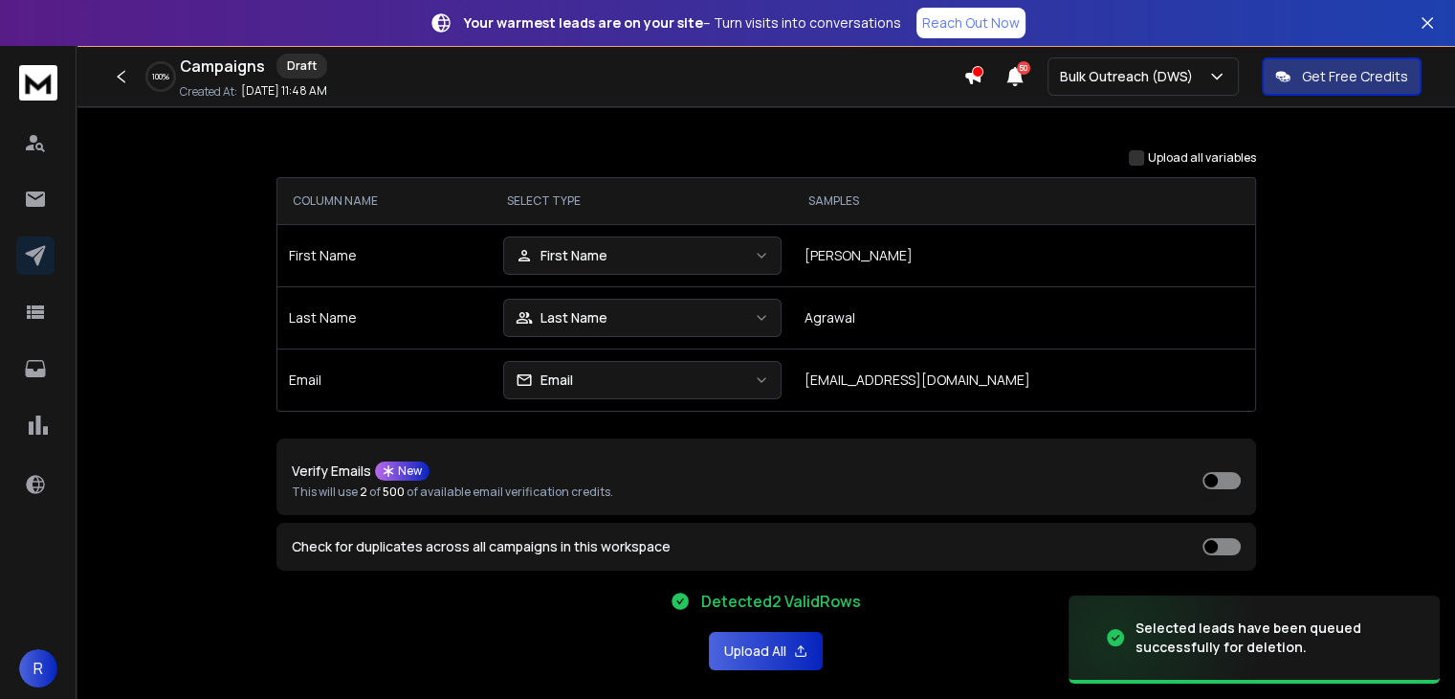
click at [737, 652] on button "Upload All" at bounding box center [766, 651] width 114 height 38
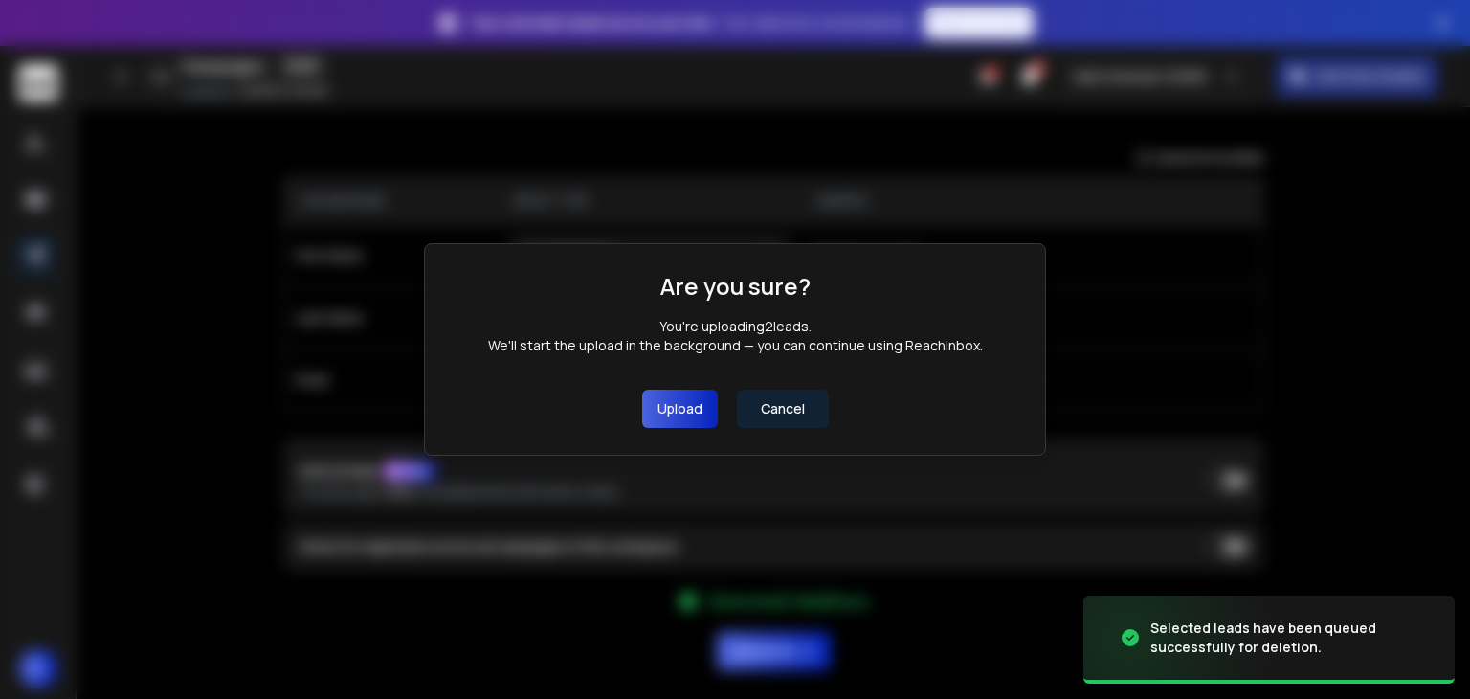
click at [659, 418] on button "Upload" at bounding box center [680, 408] width 76 height 38
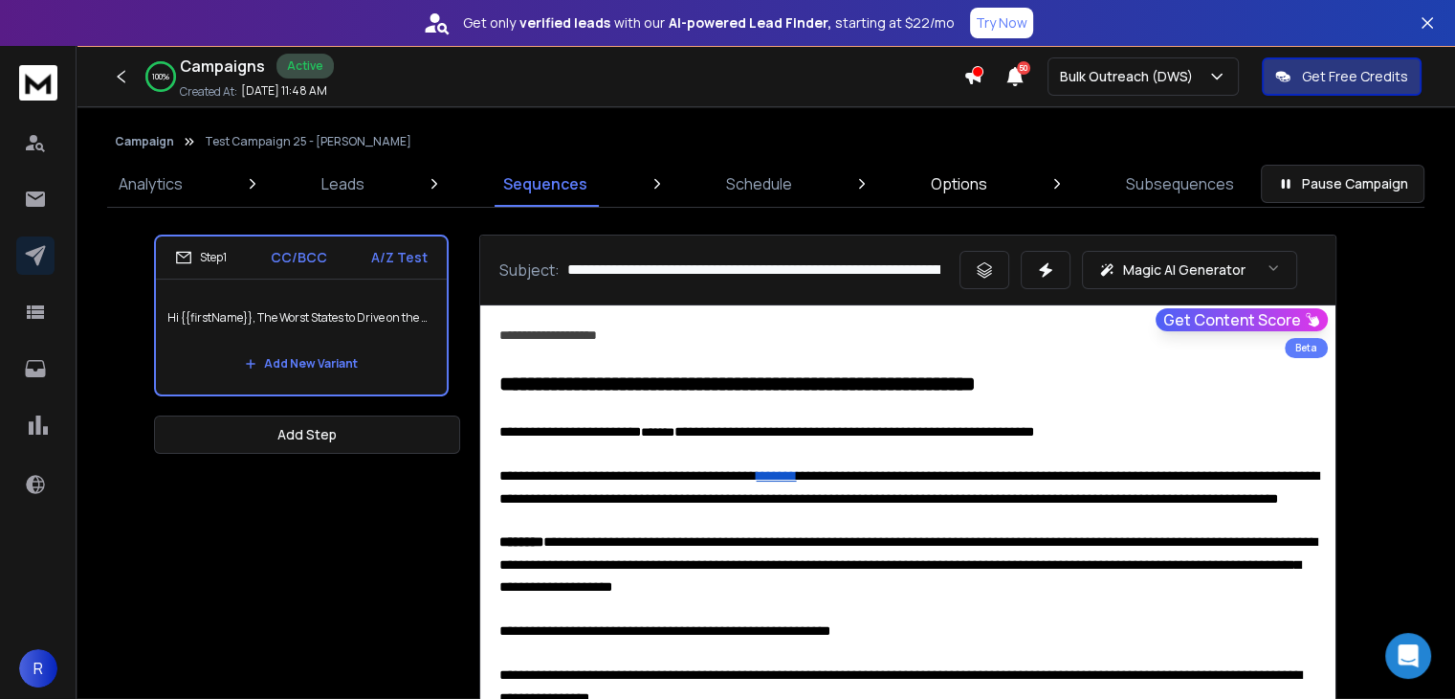
click at [966, 187] on p "Options" at bounding box center [959, 183] width 56 height 23
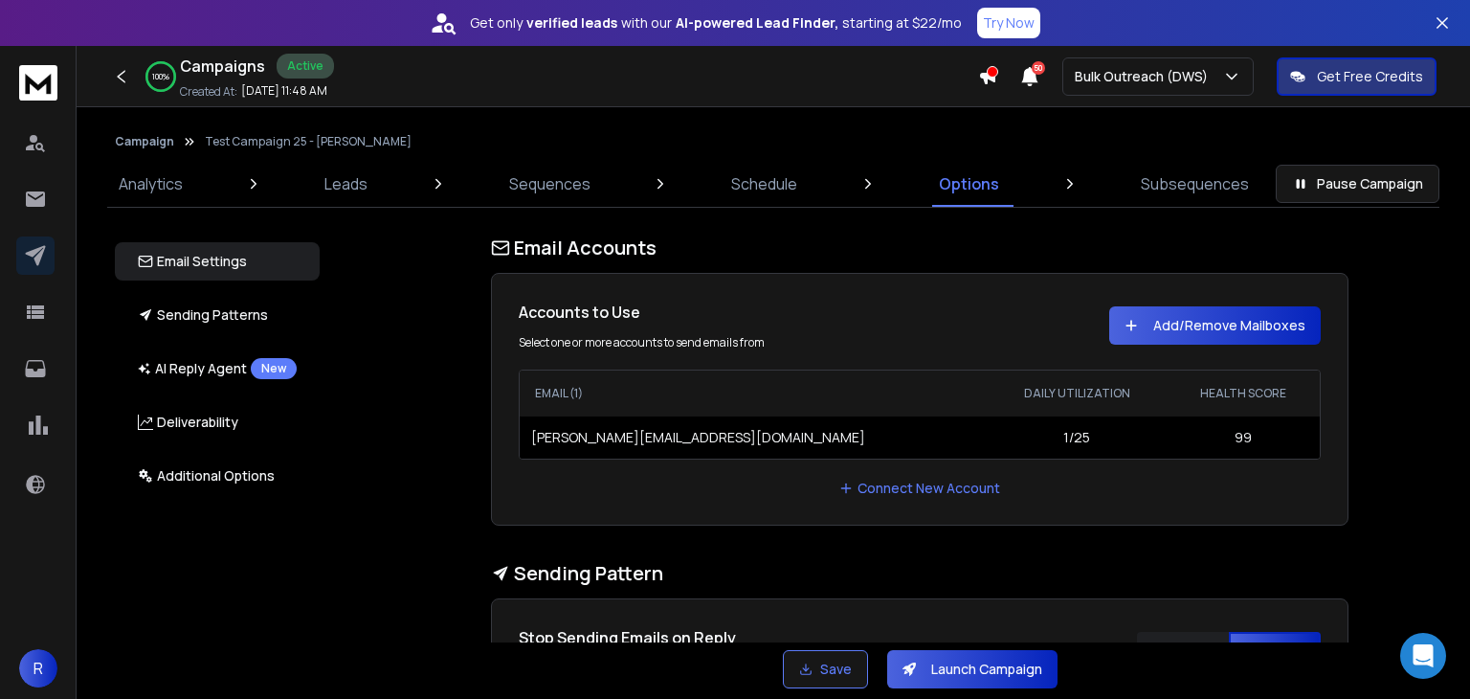
click at [919, 658] on button "Launch Campaign" at bounding box center [972, 669] width 170 height 38
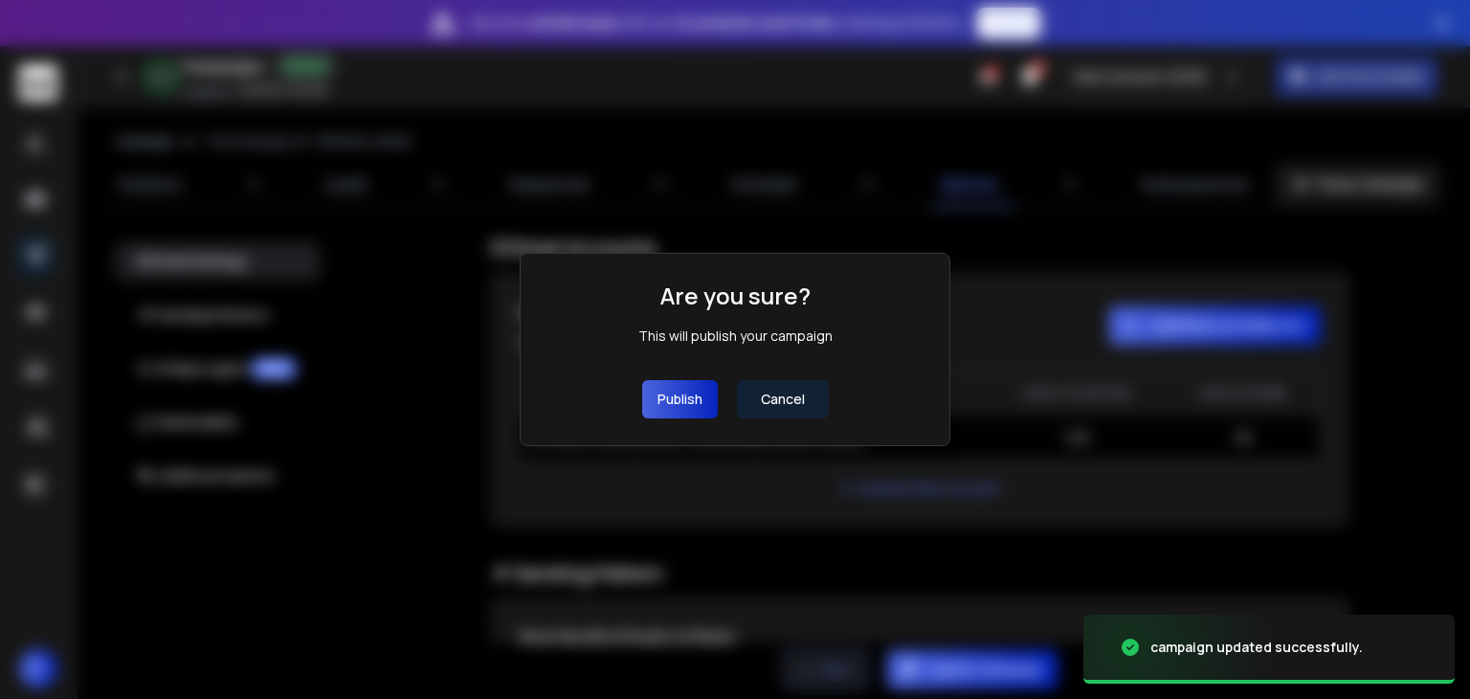
click at [702, 413] on button "Publish" at bounding box center [680, 399] width 76 height 38
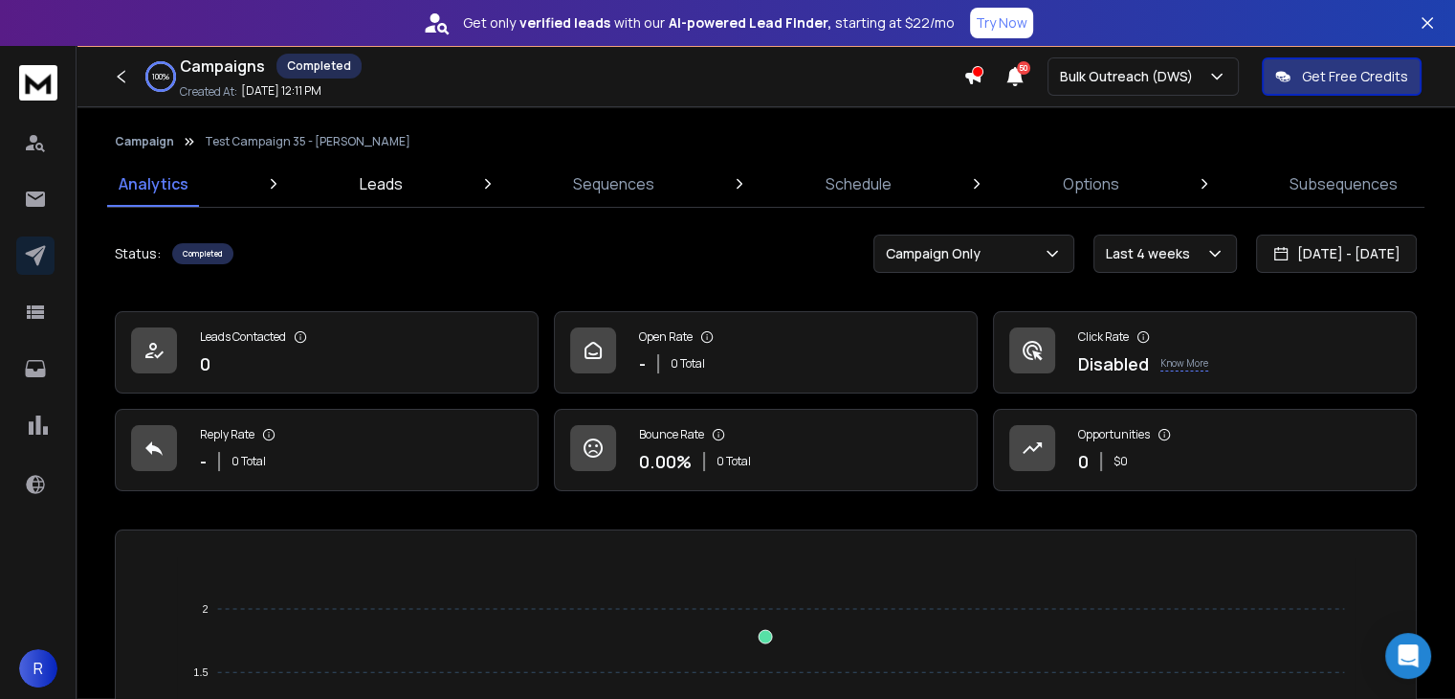
click at [386, 178] on p "Leads" at bounding box center [381, 183] width 43 height 23
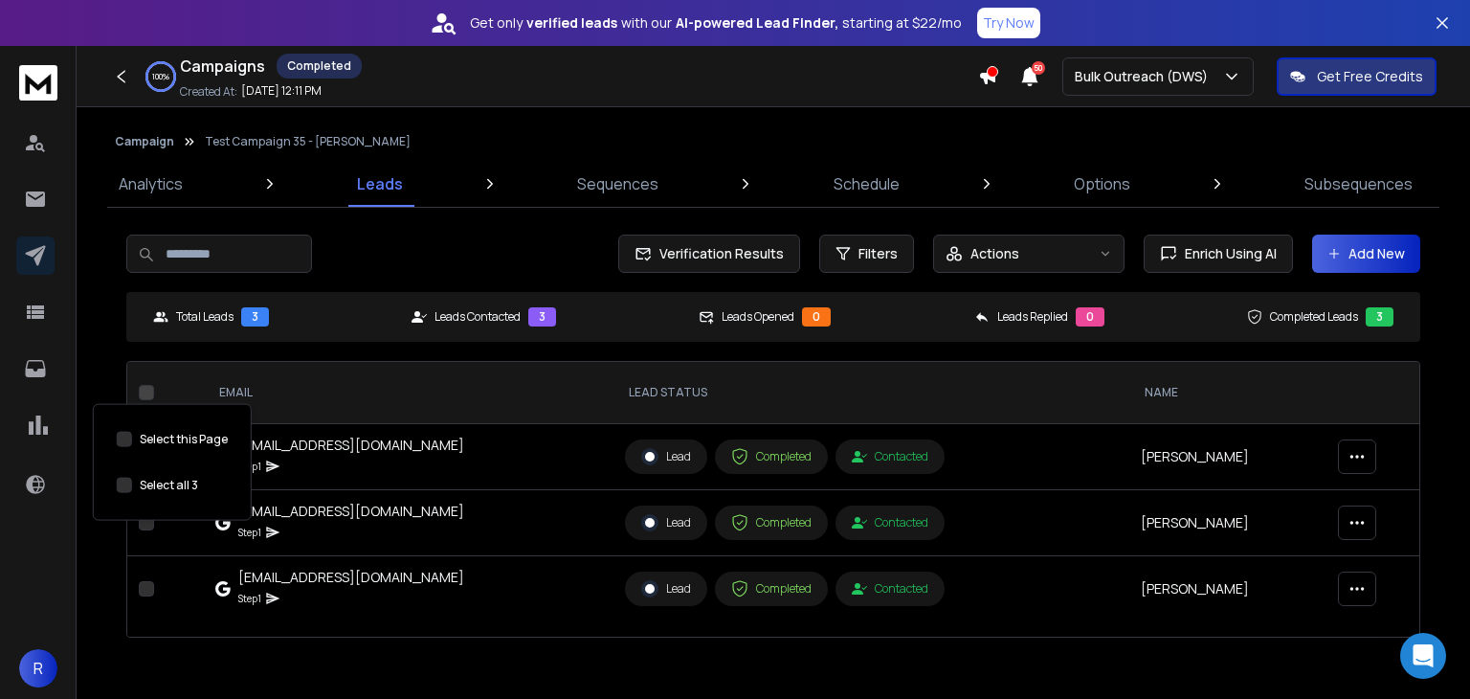
click at [139, 388] on button "Select this Page" at bounding box center [146, 392] width 15 height 15
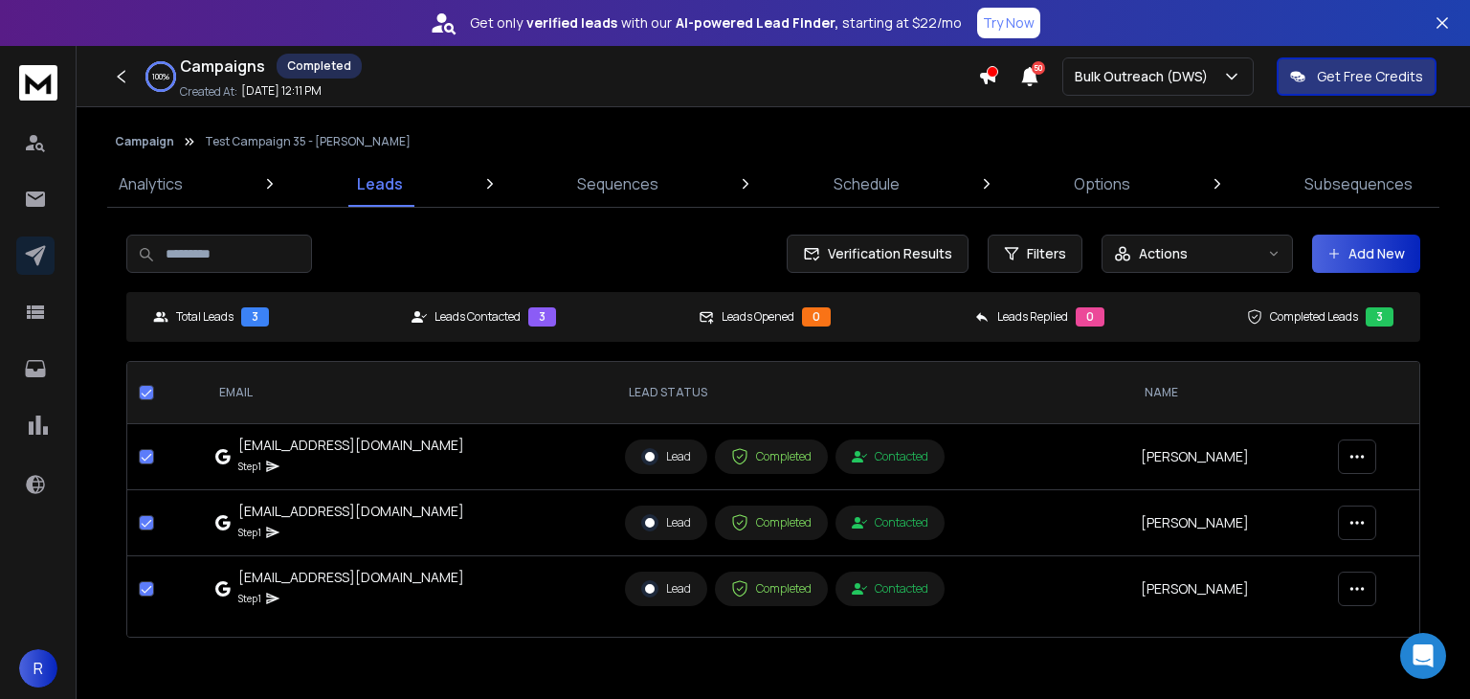
click at [1354, 449] on icon "button" at bounding box center [1356, 456] width 17 height 17
click at [1309, 484] on div "Delete Lead" at bounding box center [1310, 496] width 119 height 31
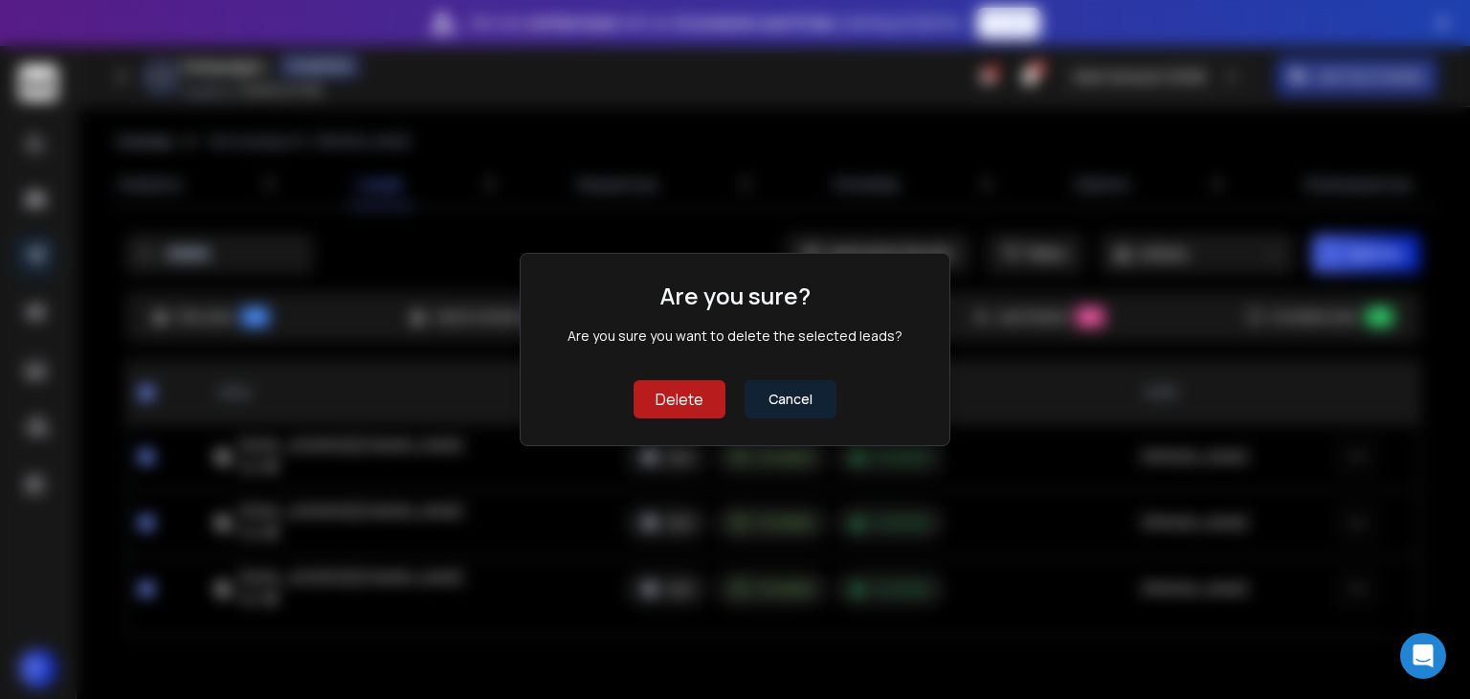
click at [675, 410] on button "Delete" at bounding box center [679, 399] width 92 height 38
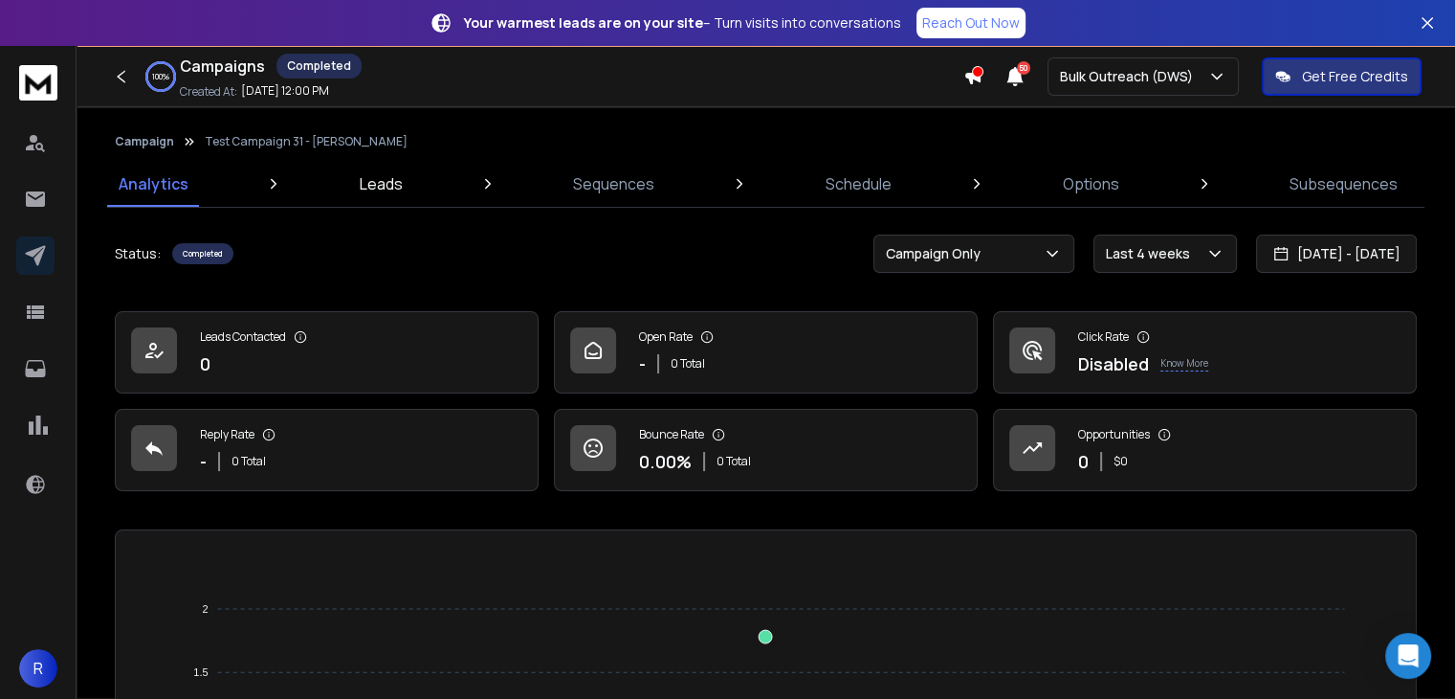
click at [383, 174] on p "Leads" at bounding box center [381, 183] width 43 height 23
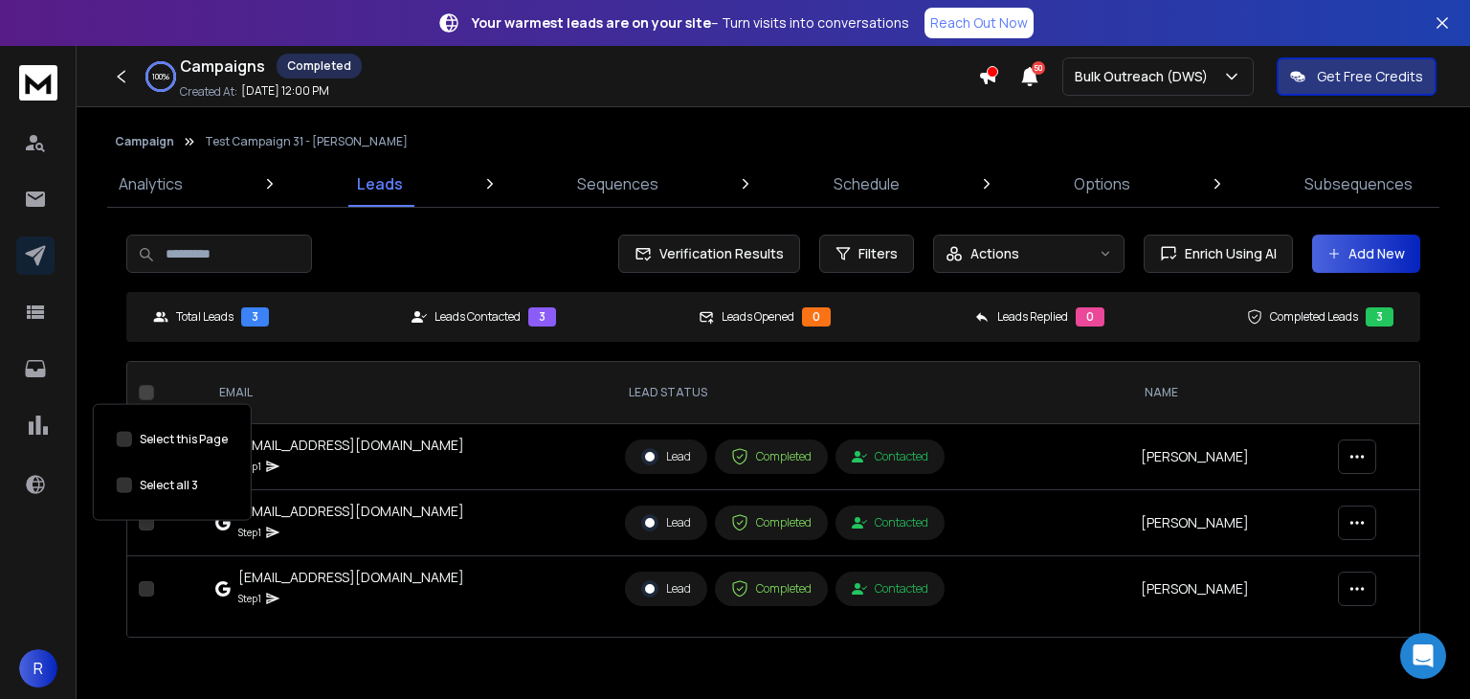
click at [149, 391] on button "Select this Page" at bounding box center [146, 392] width 15 height 15
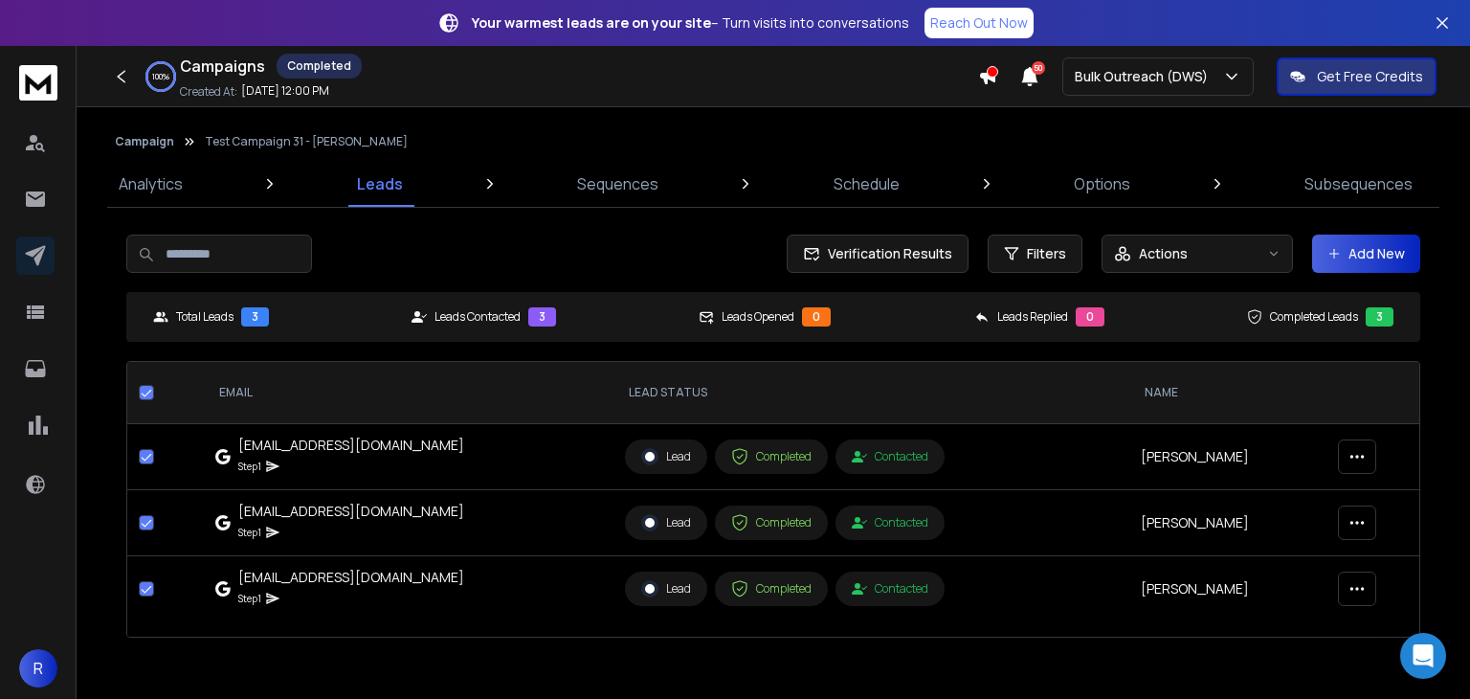
click at [1369, 455] on td at bounding box center [1372, 457] width 92 height 66
click at [1351, 461] on icon "button" at bounding box center [1356, 456] width 17 height 17
click at [1290, 489] on p "Delete Lead" at bounding box center [1322, 496] width 78 height 19
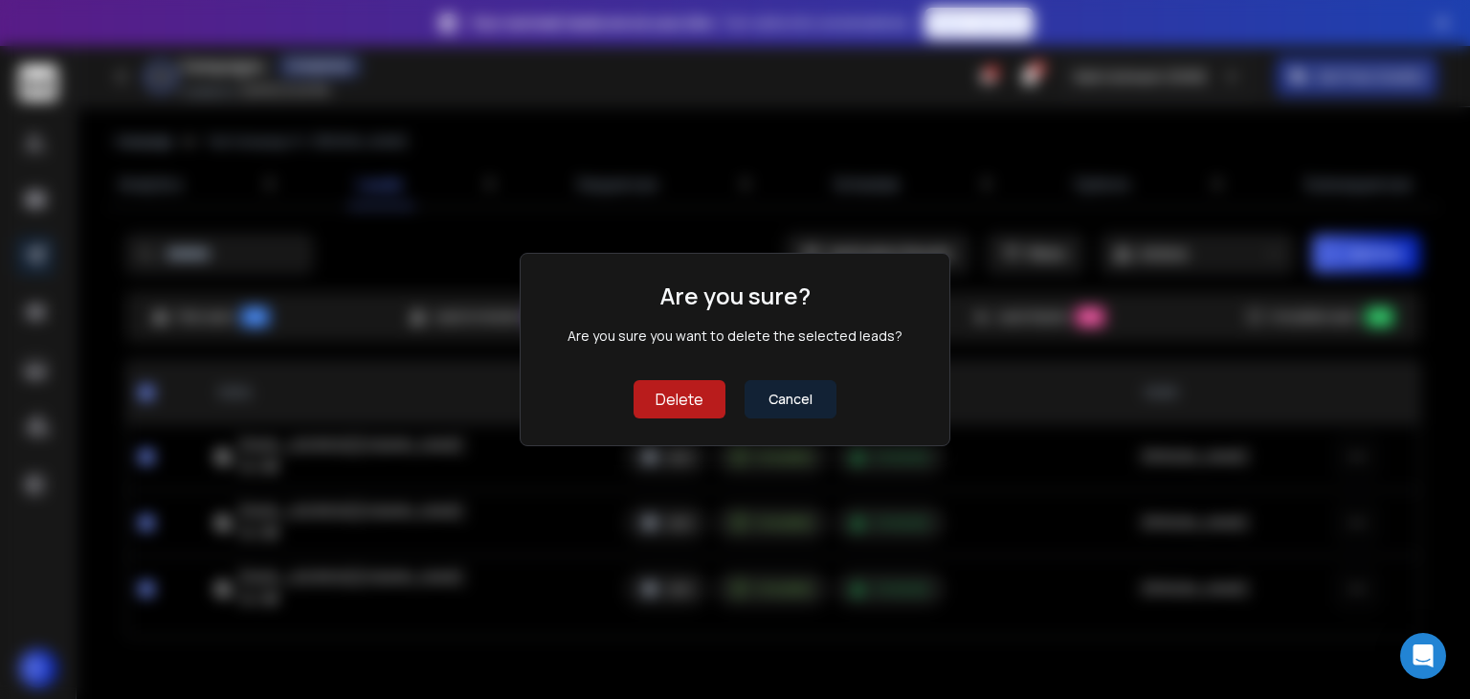
click at [658, 385] on button "Delete" at bounding box center [679, 399] width 92 height 38
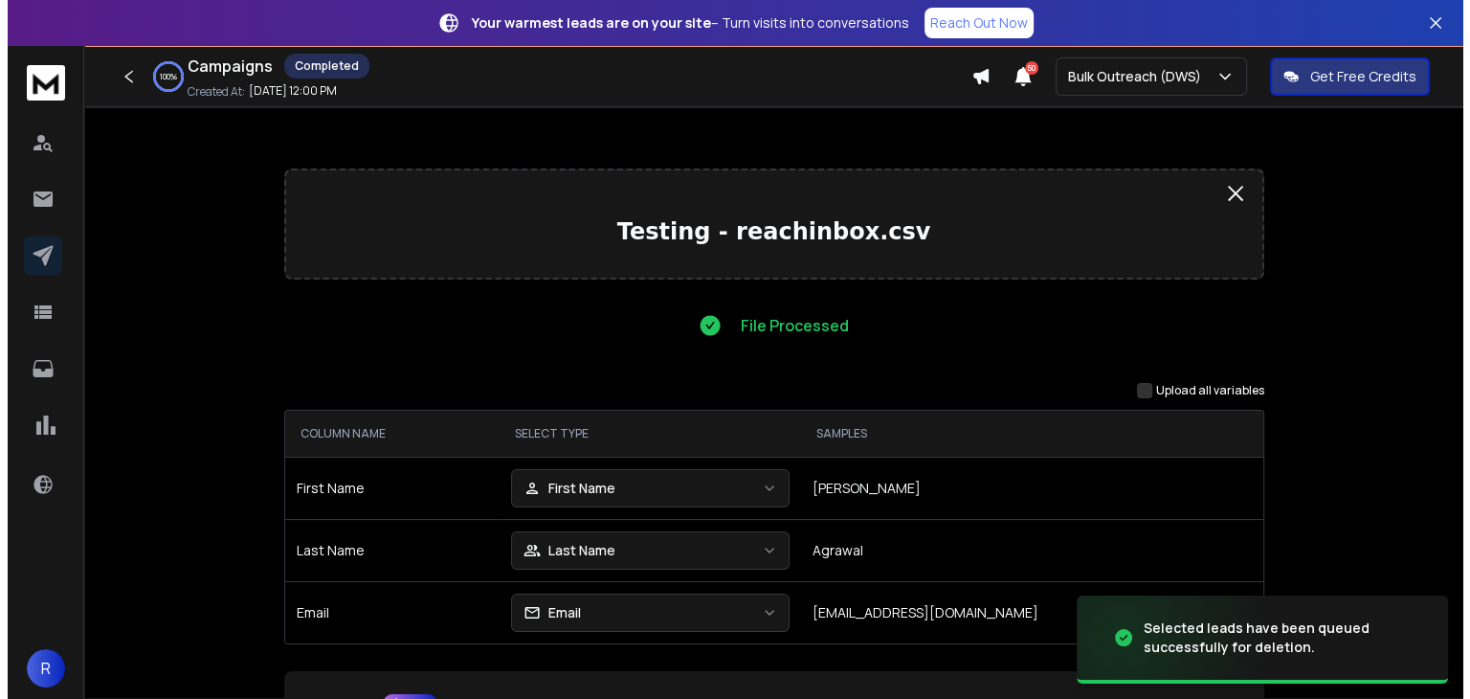
scroll to position [233, 0]
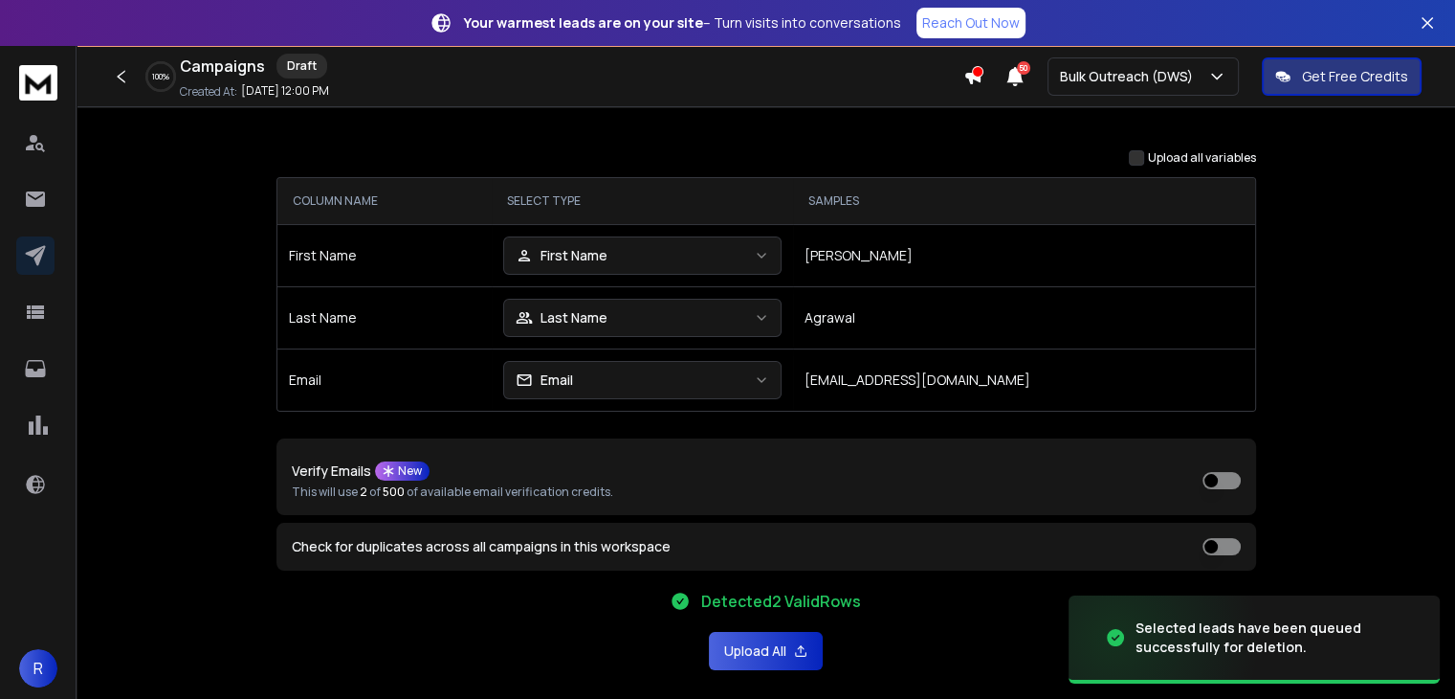
click at [758, 661] on button "Upload All" at bounding box center [766, 651] width 114 height 38
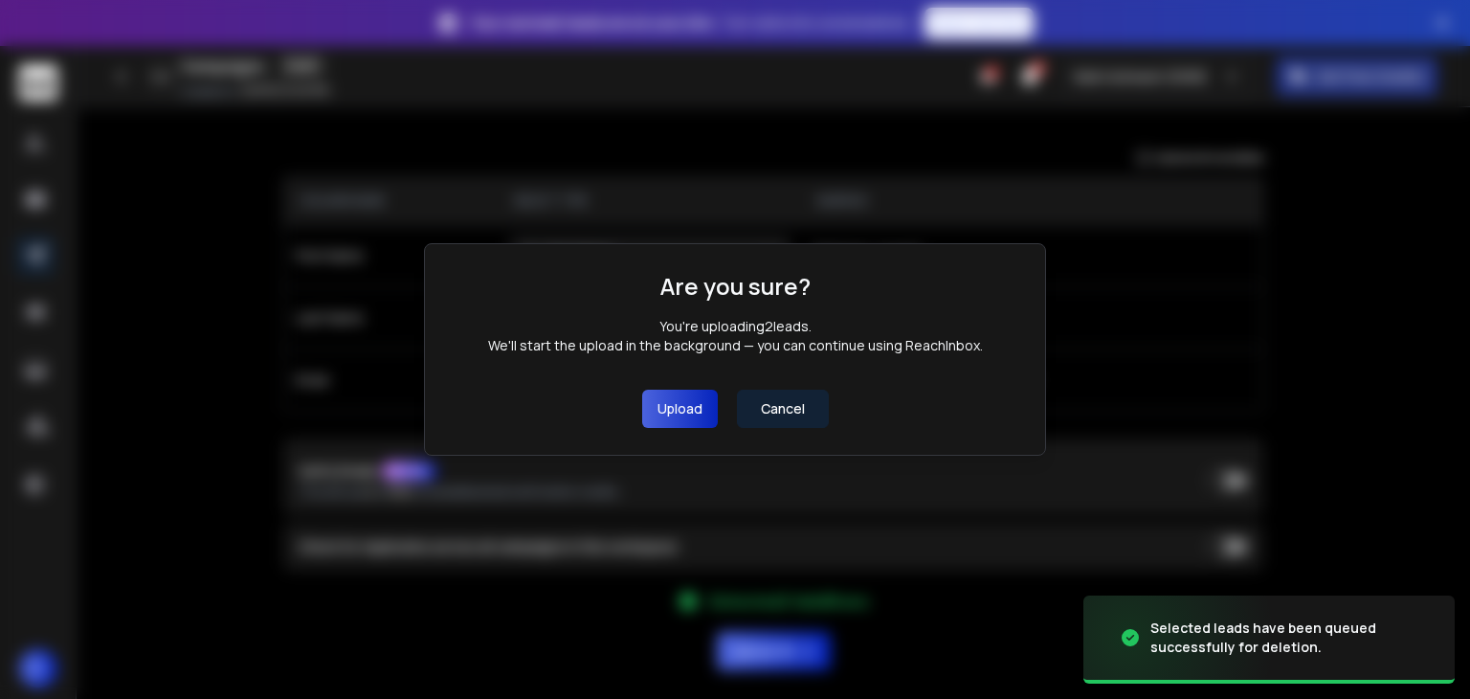
click at [697, 415] on button "Upload" at bounding box center [680, 408] width 76 height 38
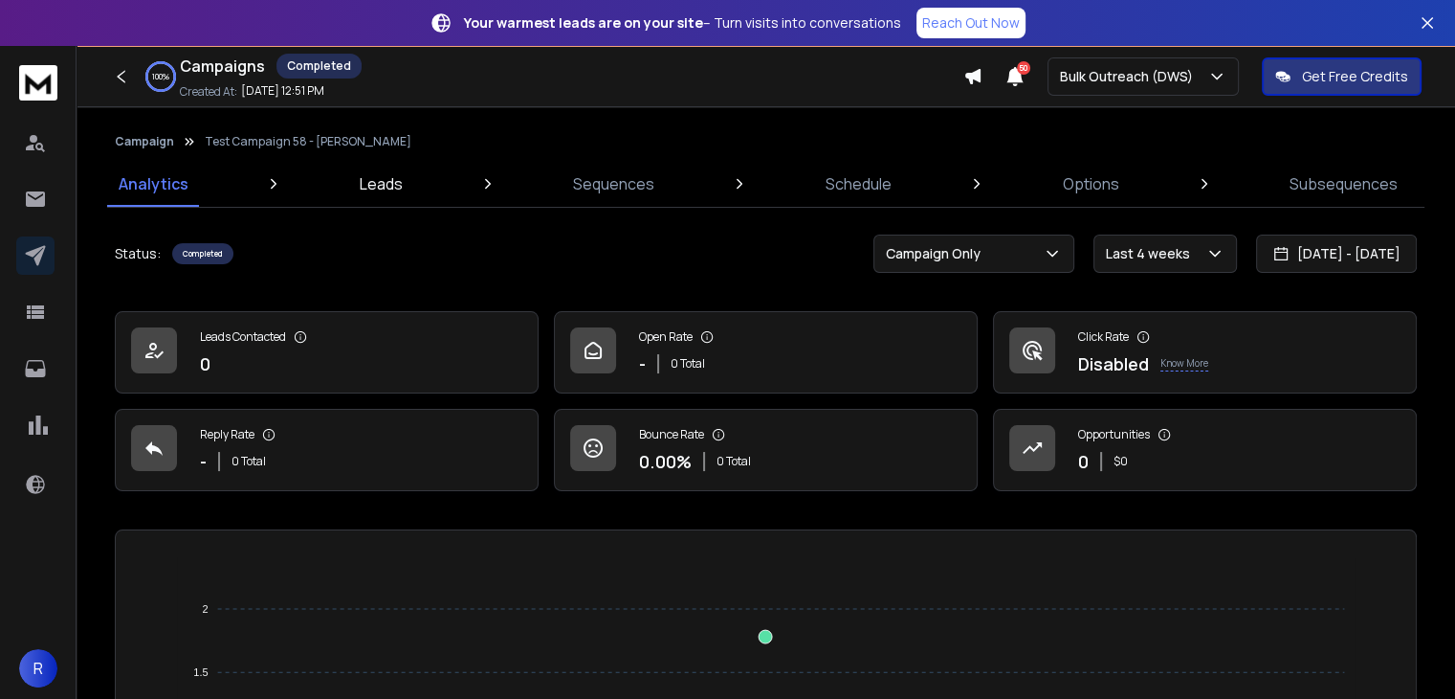
drag, startPoint x: 387, startPoint y: 181, endPoint x: 402, endPoint y: 173, distance: 17.1
click at [387, 181] on p "Leads" at bounding box center [381, 183] width 43 height 23
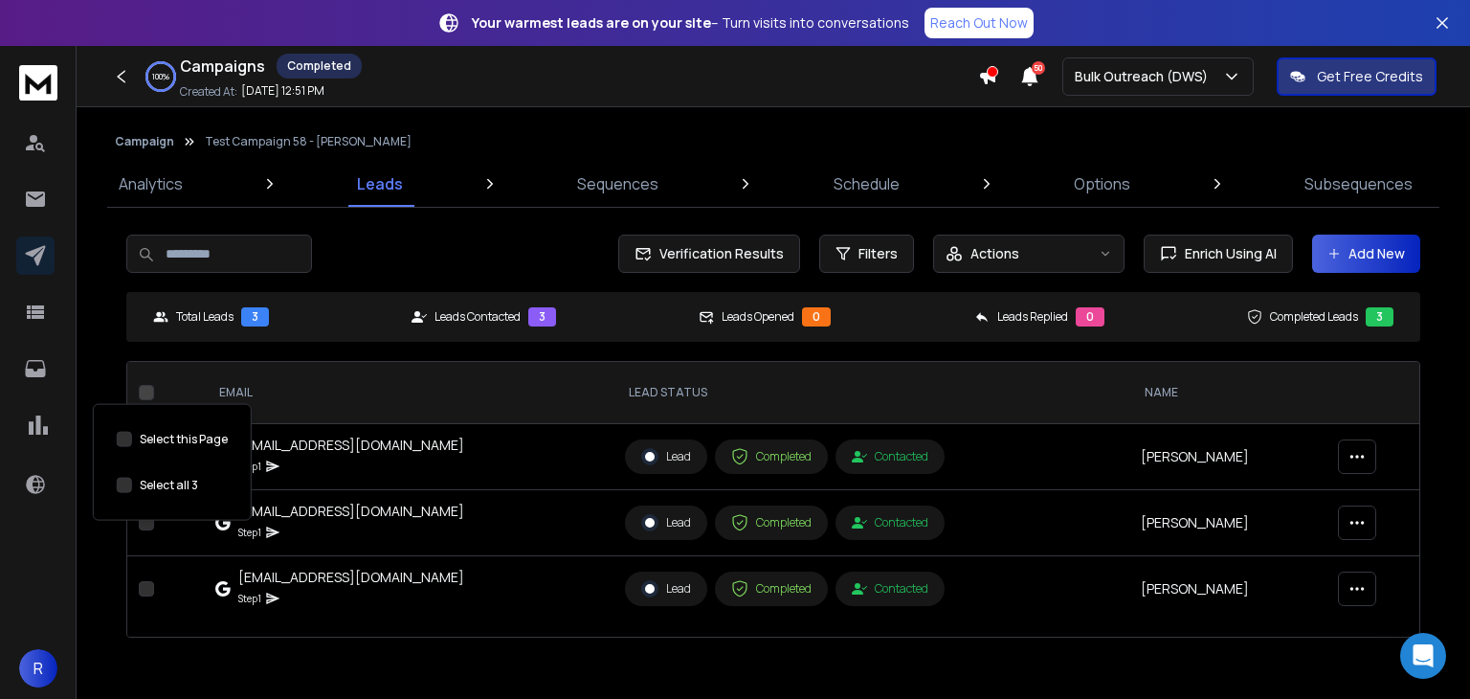
click at [145, 391] on button "Select this Page" at bounding box center [146, 392] width 15 height 15
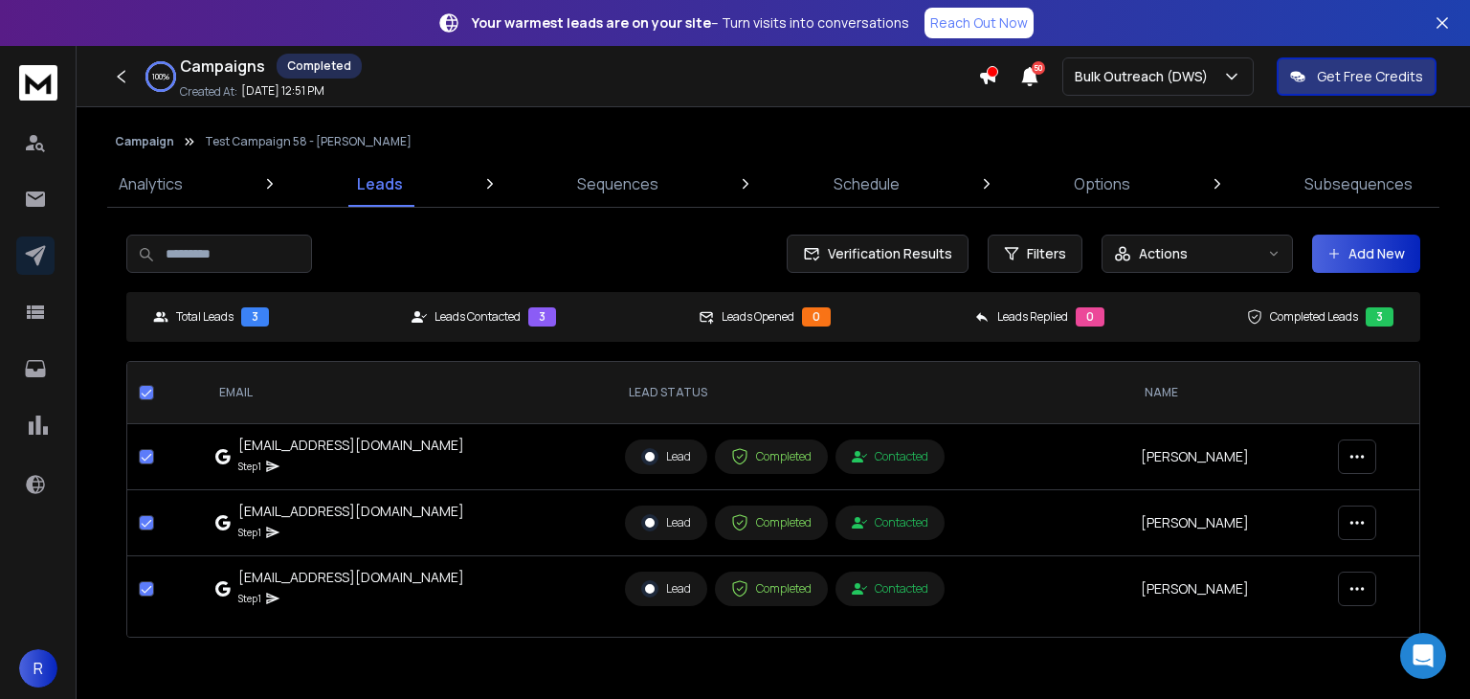
click at [1361, 456] on button "button" at bounding box center [1357, 456] width 38 height 34
click at [1275, 488] on icon at bounding box center [1266, 496] width 17 height 17
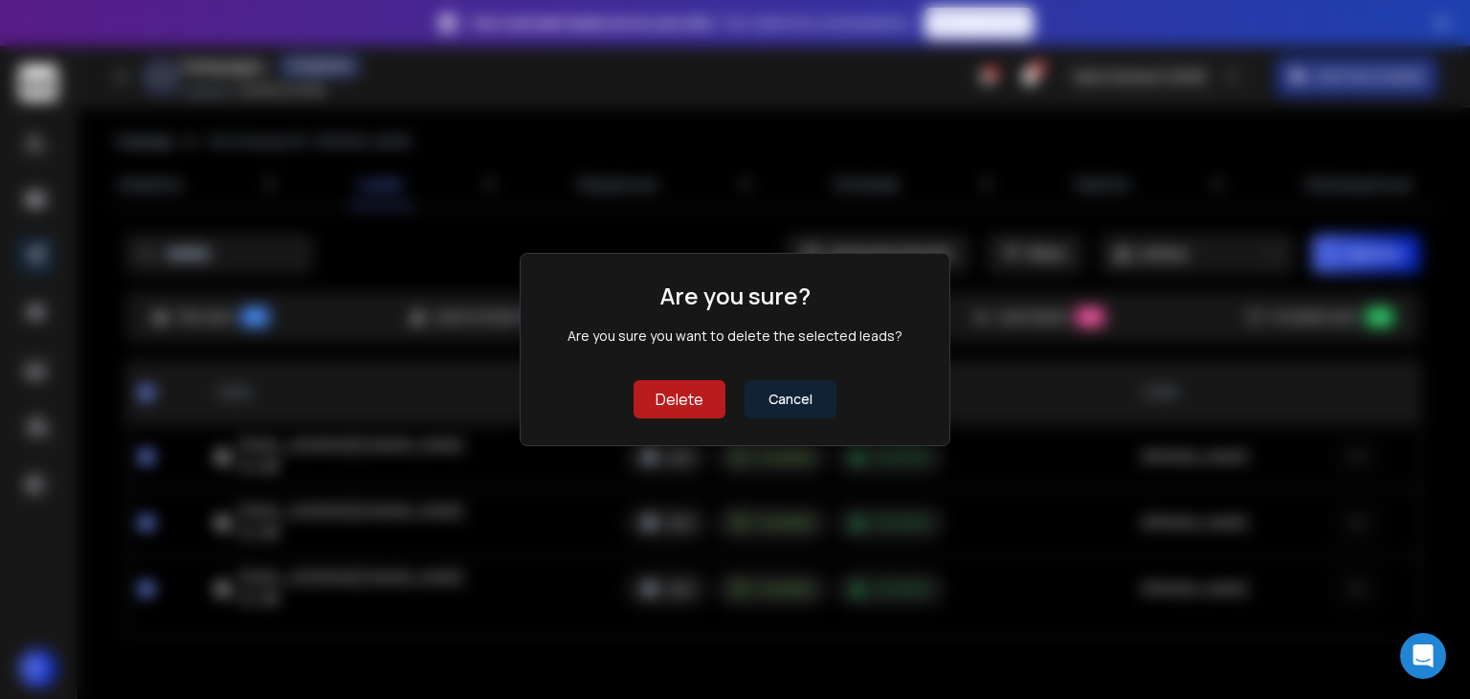
click at [681, 400] on button "Delete" at bounding box center [679, 399] width 92 height 38
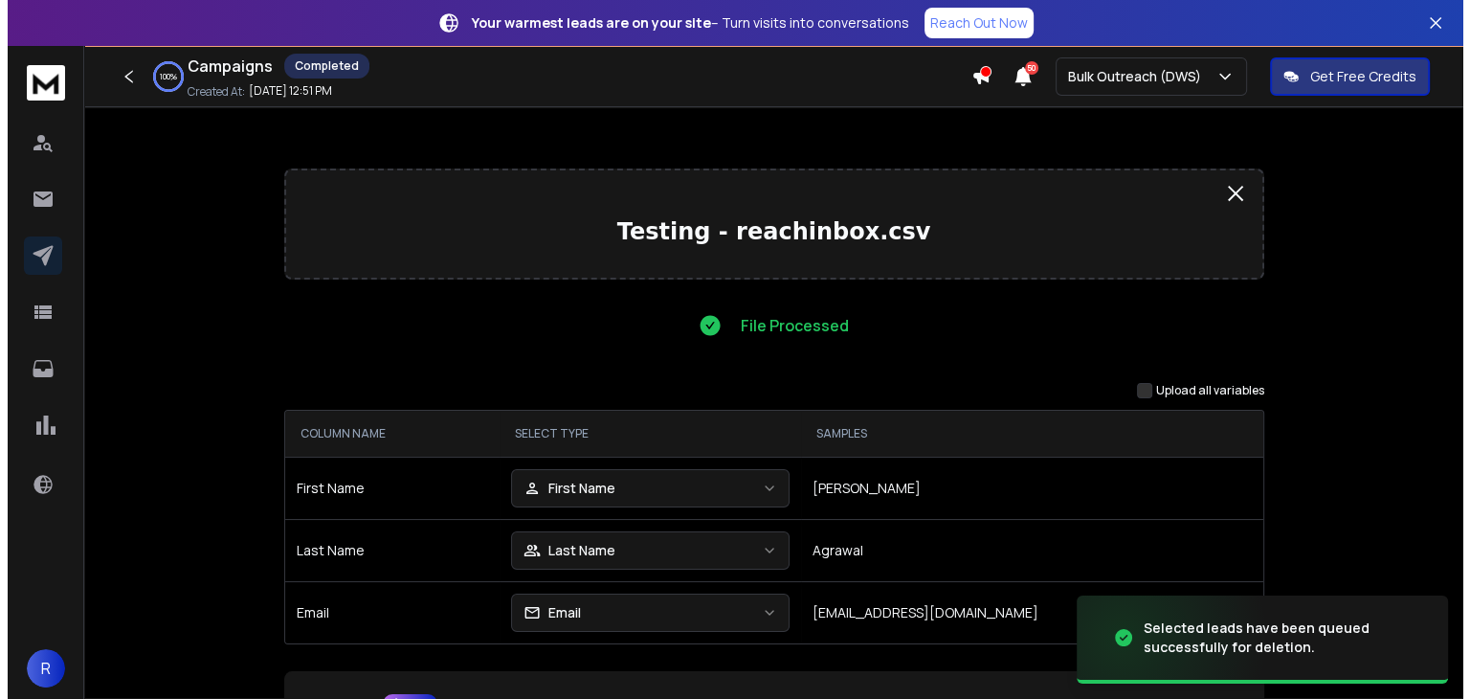
scroll to position [233, 0]
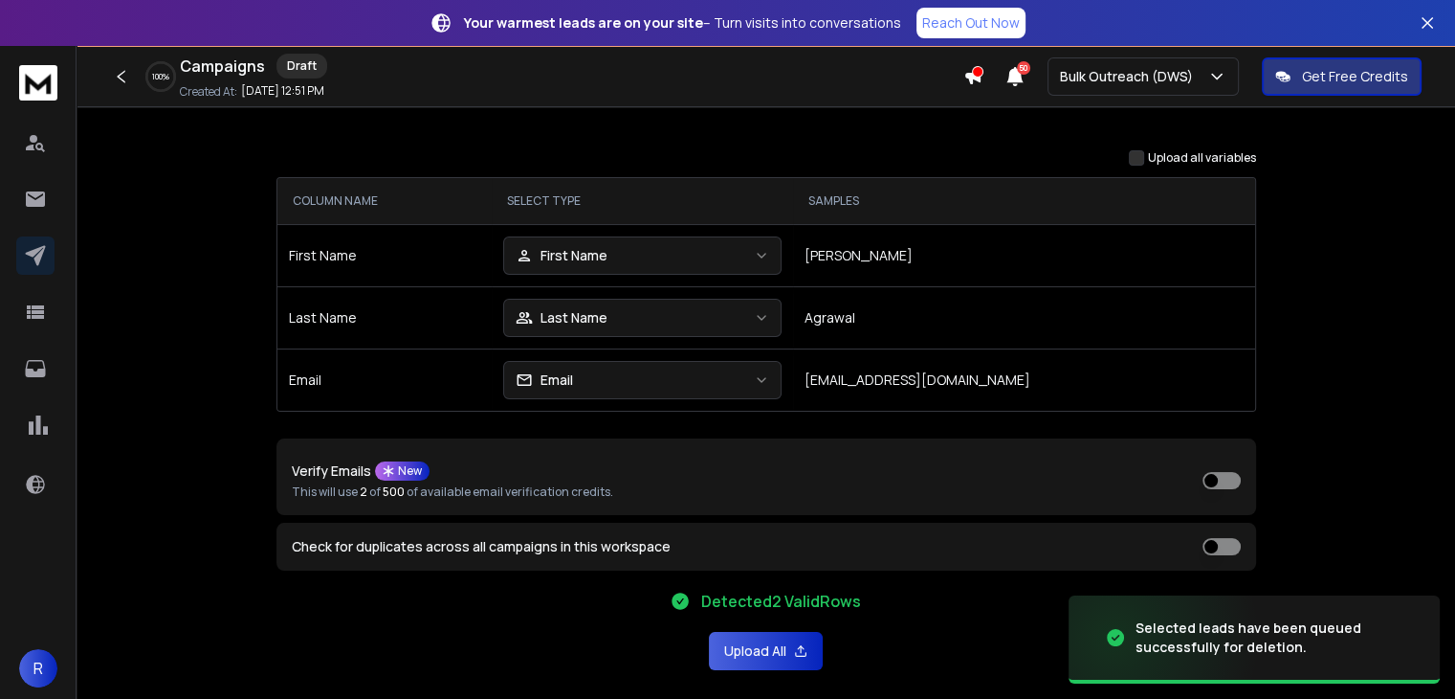
click at [746, 643] on button "Upload All" at bounding box center [766, 651] width 114 height 38
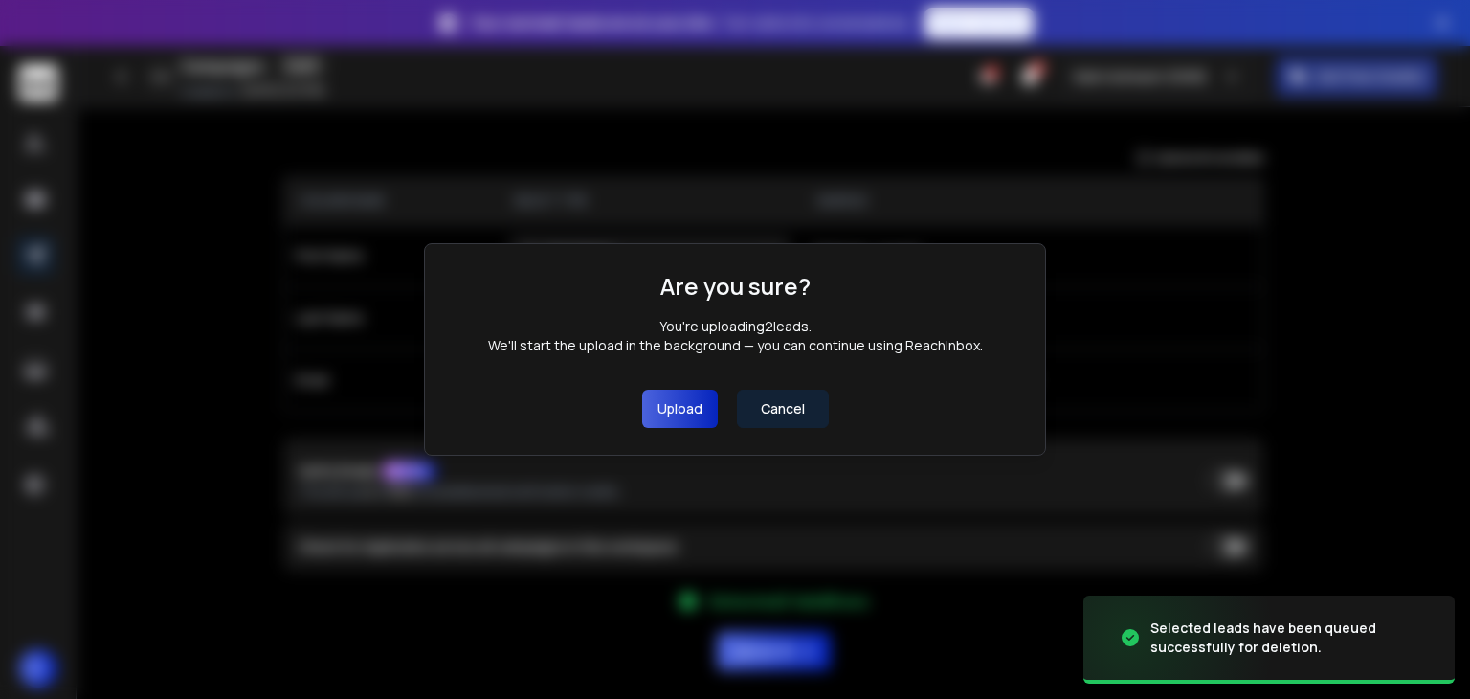
click at [658, 410] on button "Upload" at bounding box center [680, 408] width 76 height 38
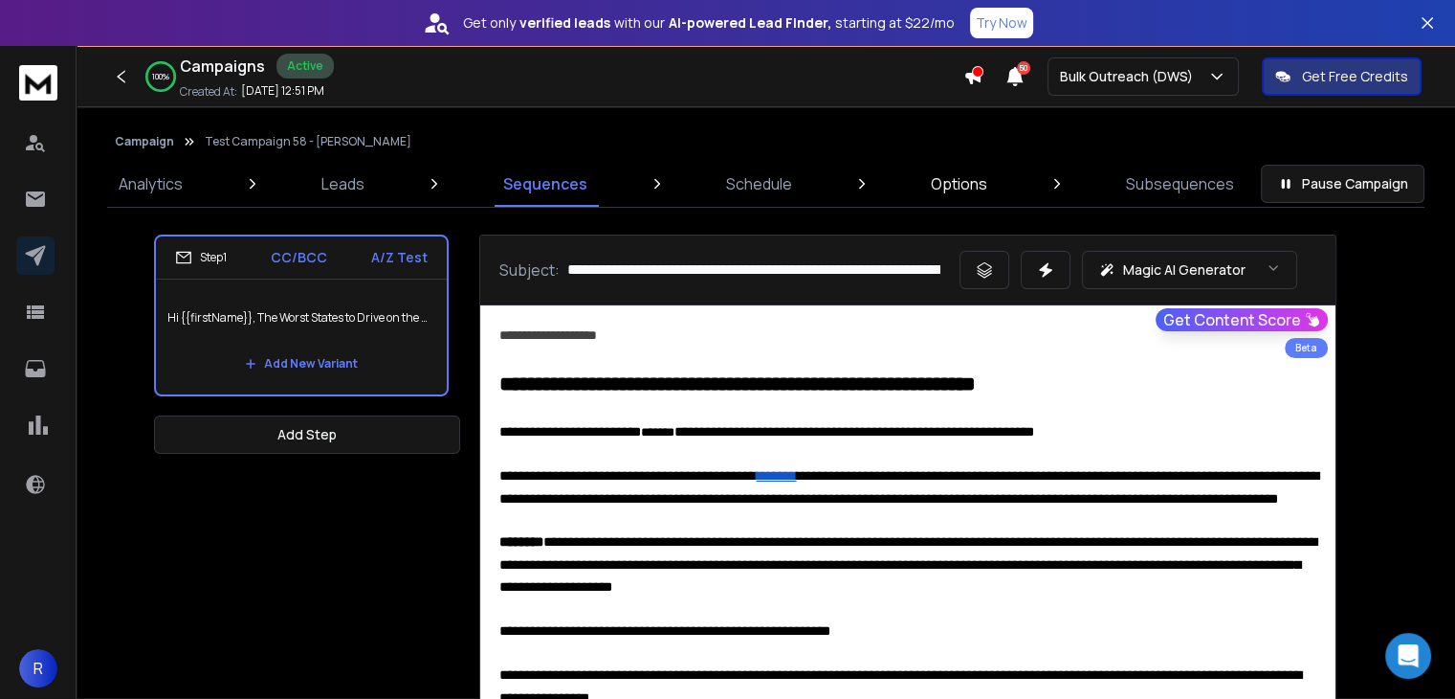
click at [952, 192] on p "Options" at bounding box center [959, 183] width 56 height 23
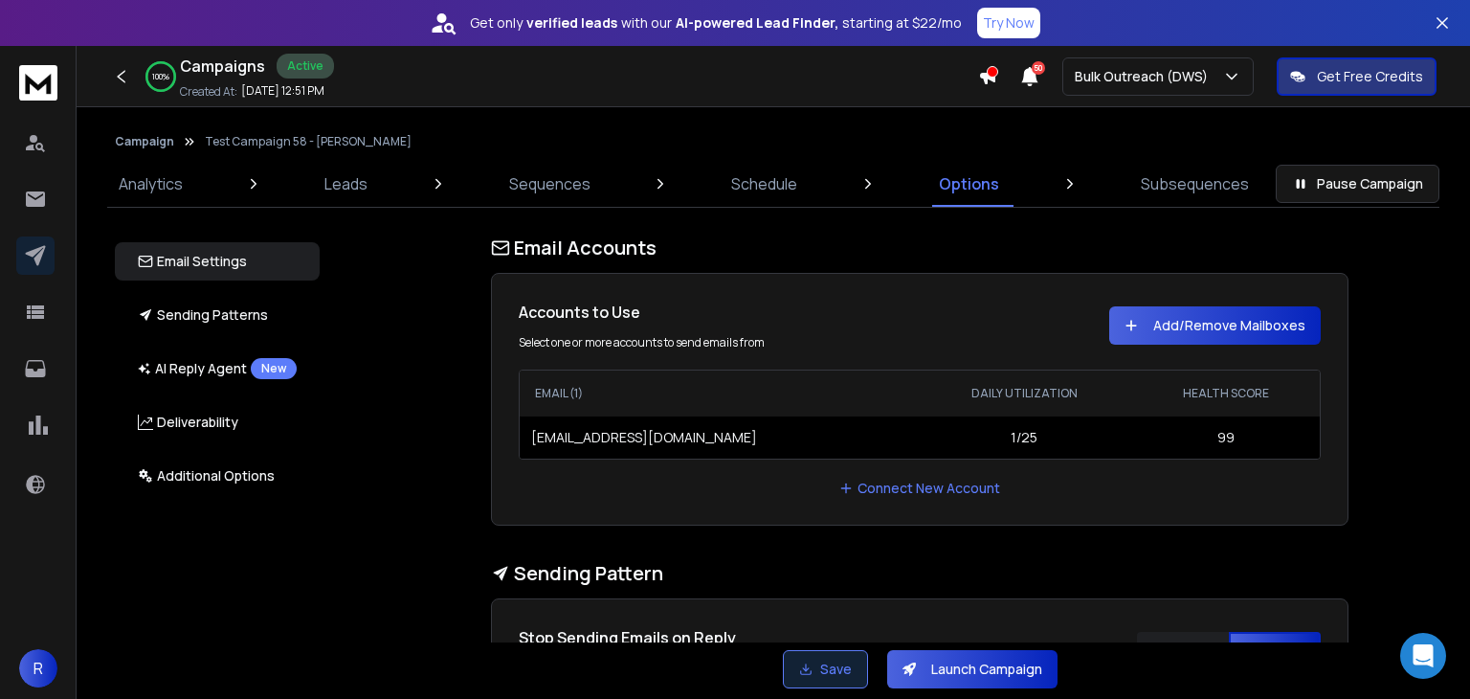
click at [809, 663] on icon "submit" at bounding box center [805, 668] width 13 height 13
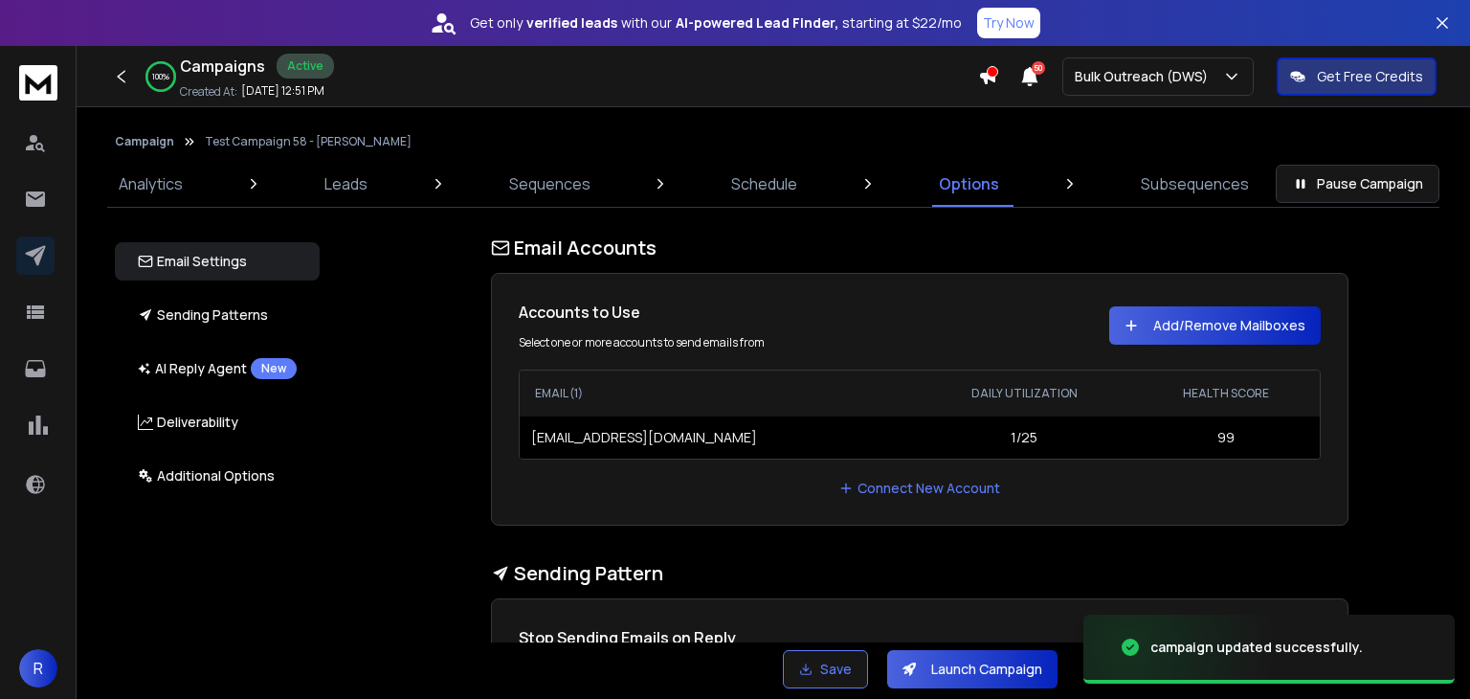
click at [961, 678] on button "Launch Campaign" at bounding box center [972, 669] width 170 height 38
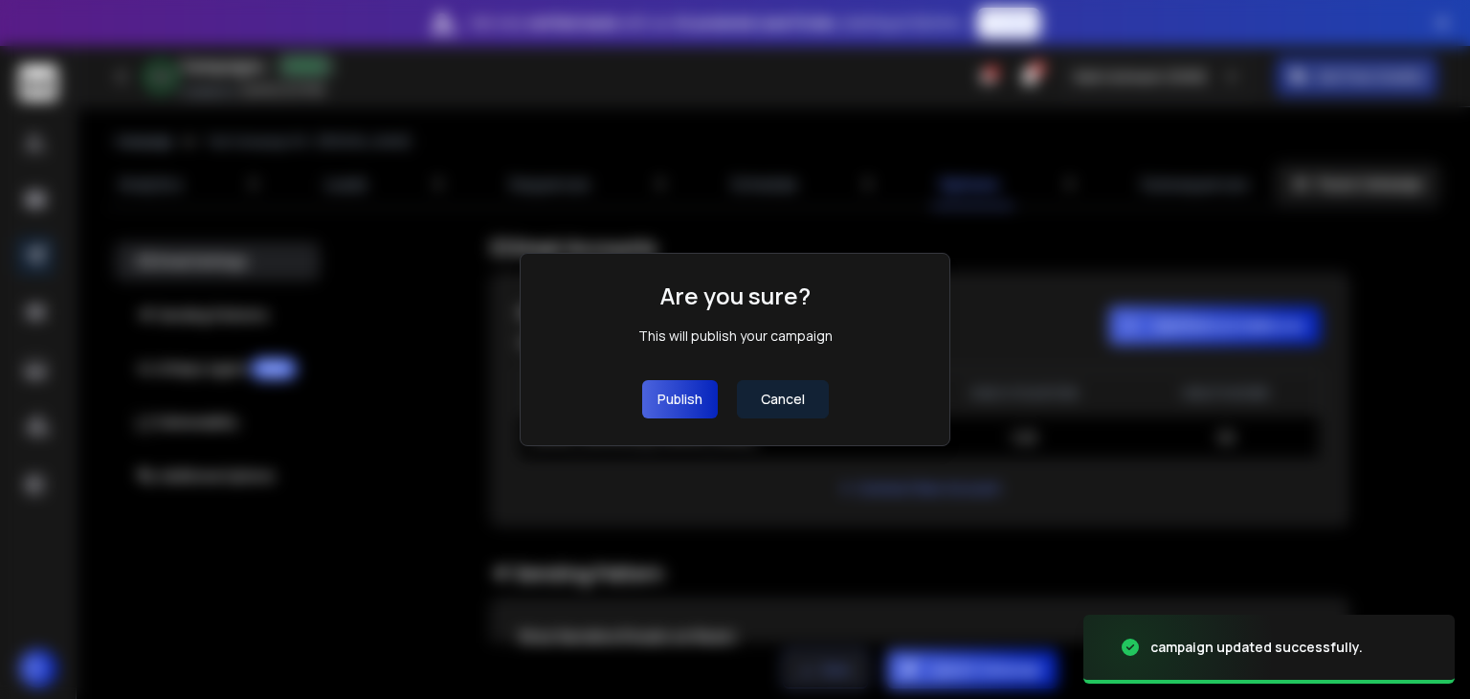
click at [689, 409] on button "Publish" at bounding box center [680, 399] width 76 height 38
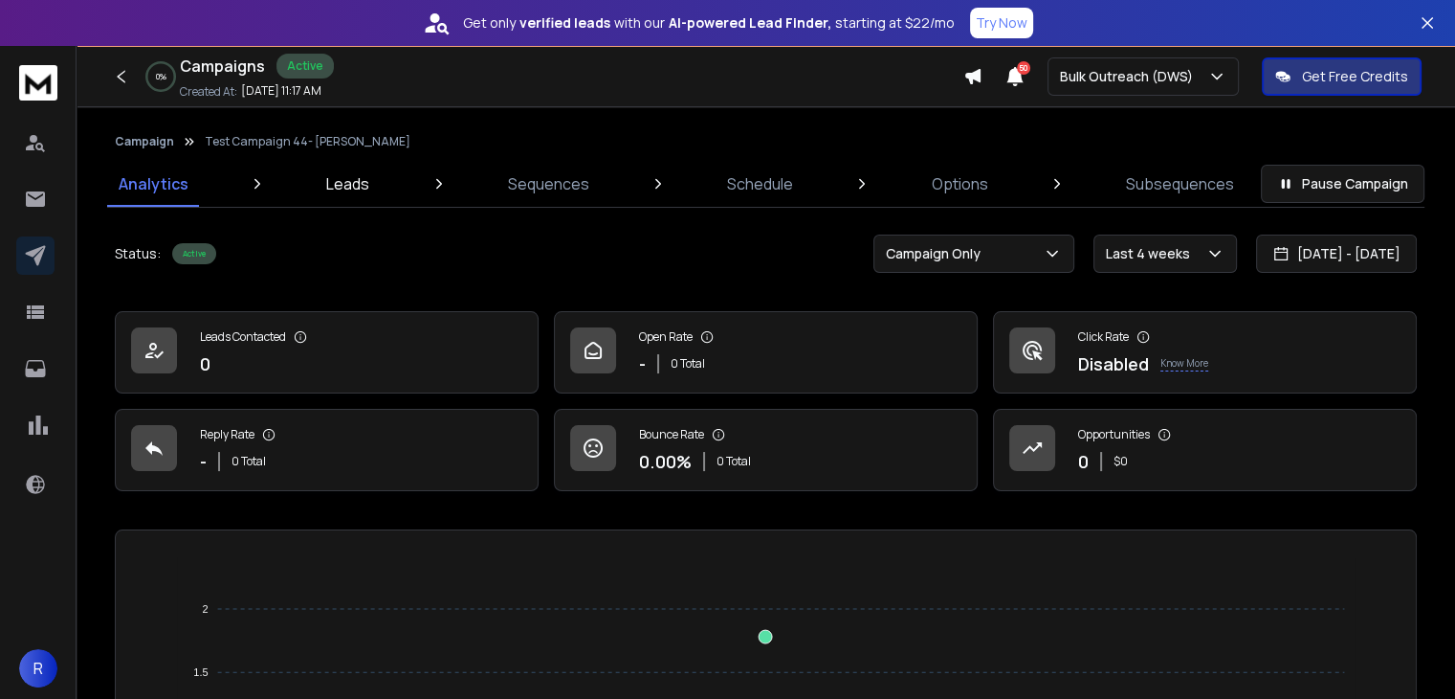
click at [347, 188] on p "Leads" at bounding box center [347, 183] width 43 height 23
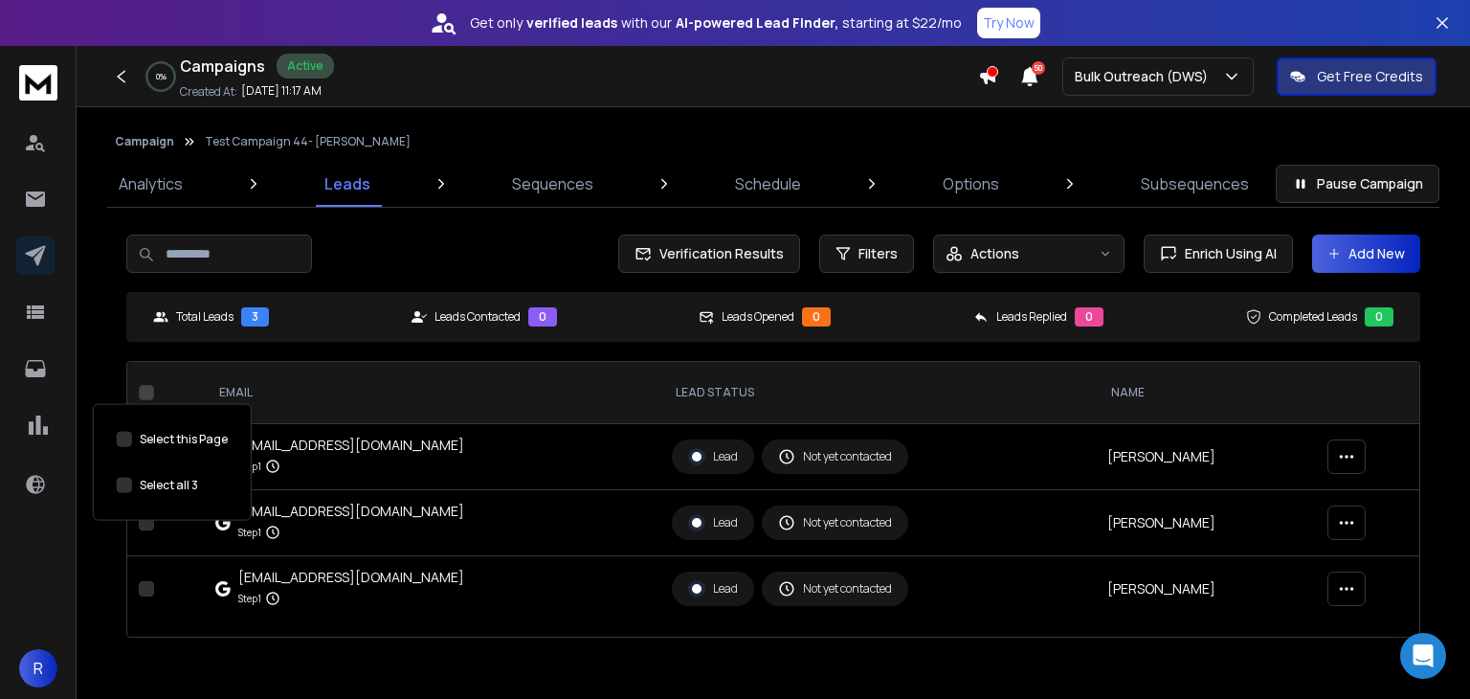
click at [148, 391] on button "Select this Page" at bounding box center [146, 392] width 15 height 15
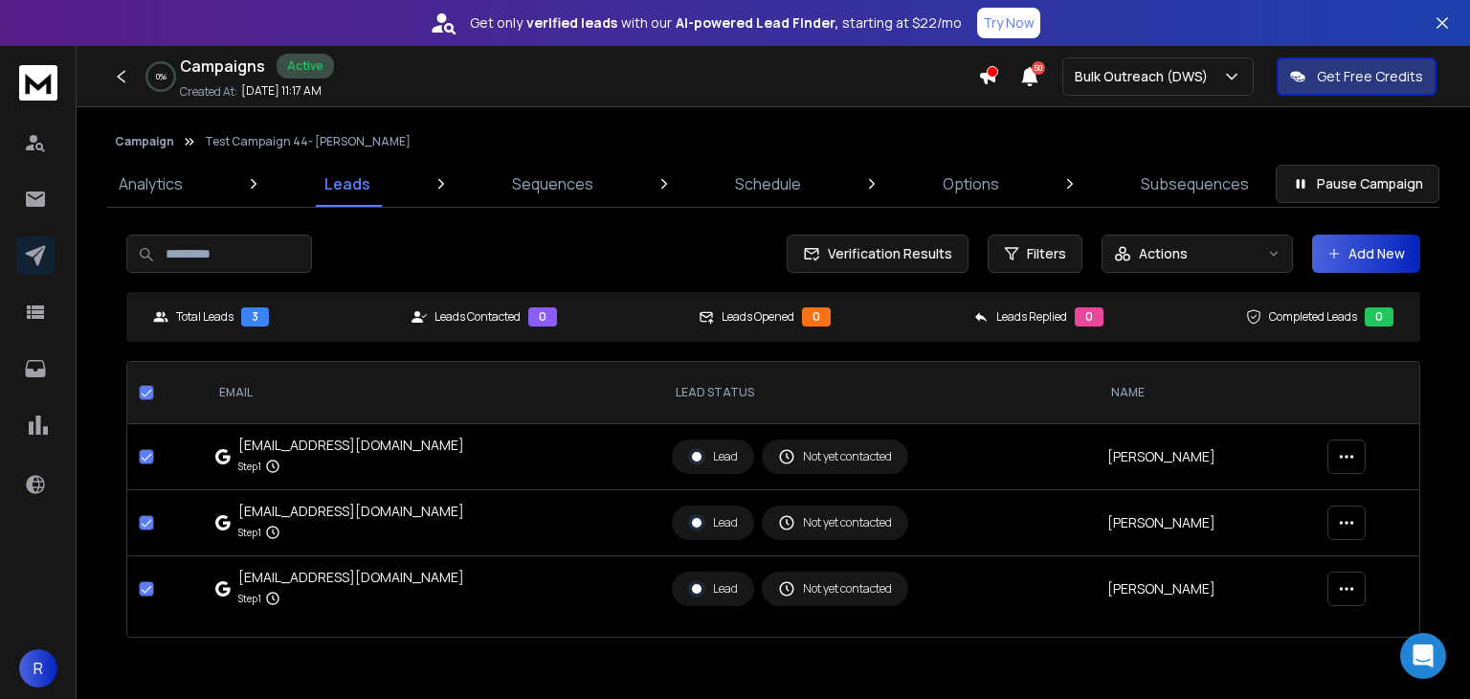
click at [1327, 450] on button "button" at bounding box center [1346, 456] width 38 height 34
click at [1286, 502] on p "Delete Lead" at bounding box center [1310, 496] width 78 height 19
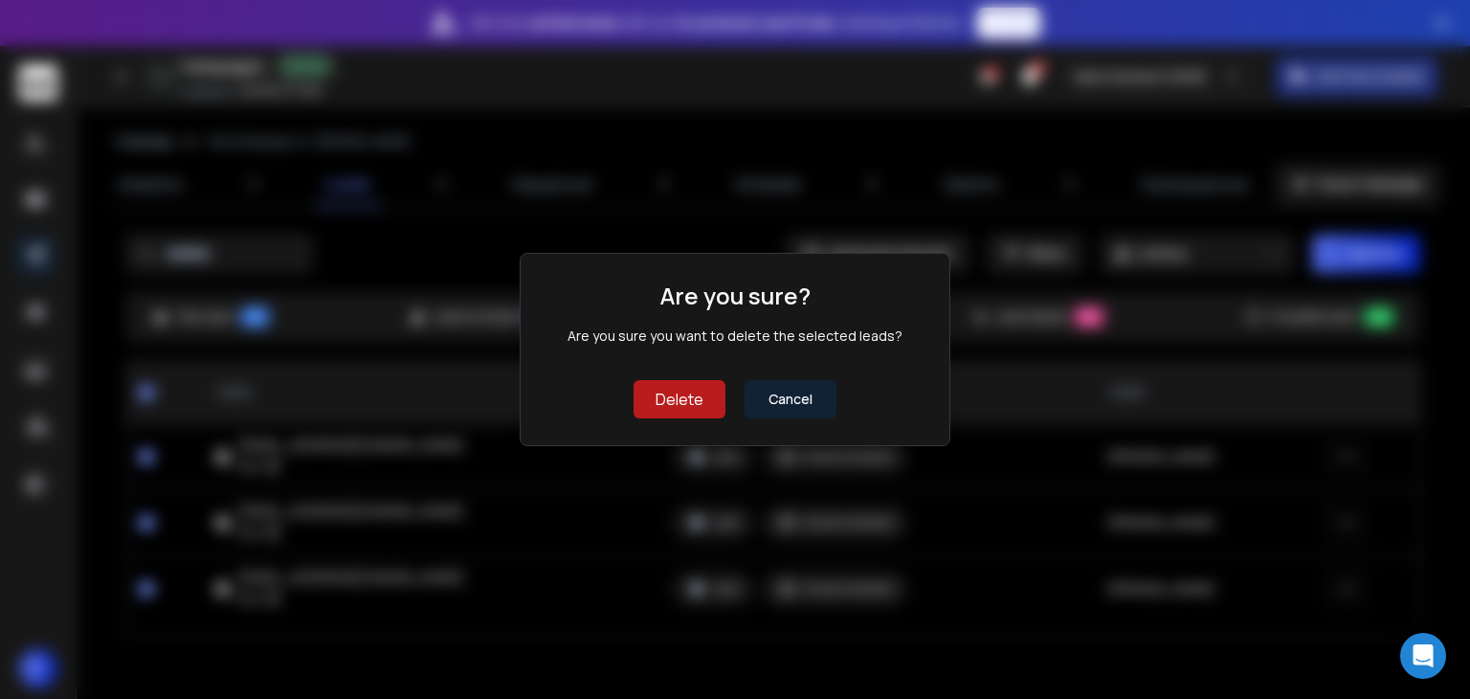
click at [685, 411] on button "Delete" at bounding box center [679, 399] width 92 height 38
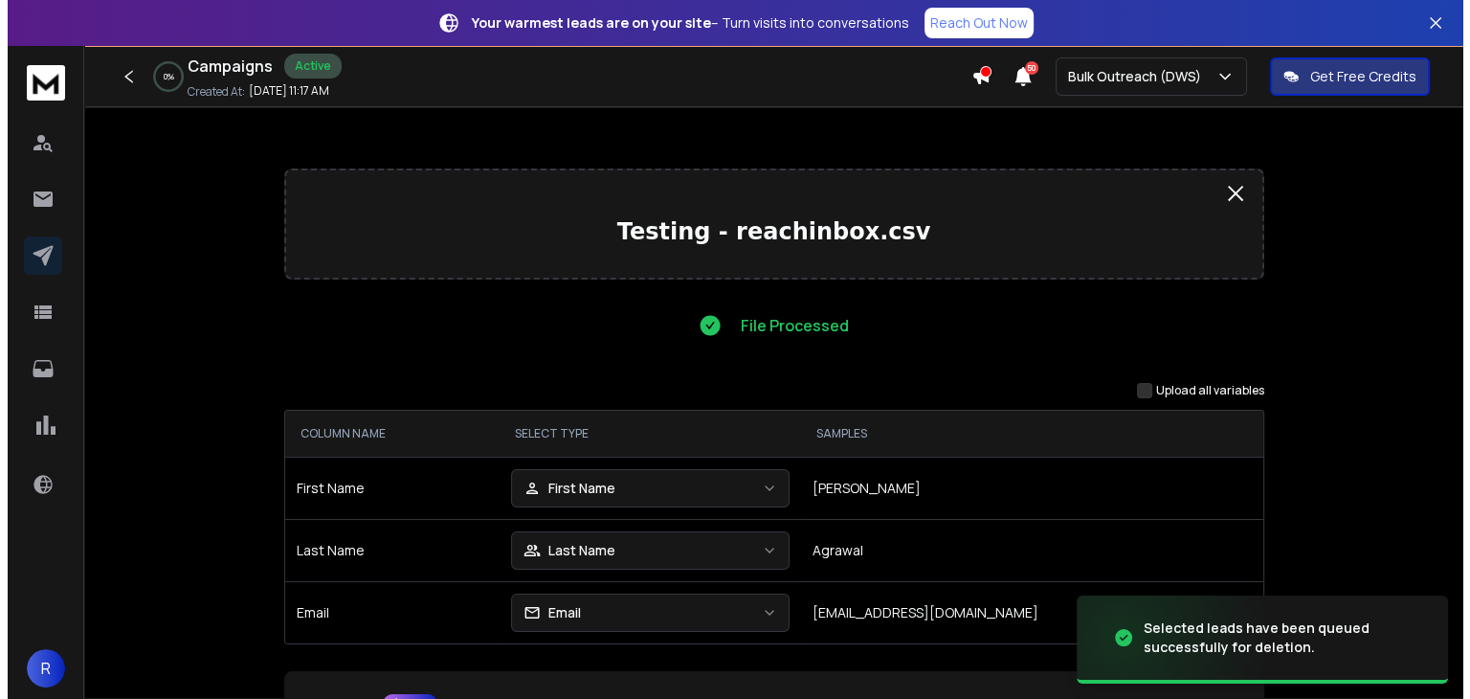
scroll to position [233, 0]
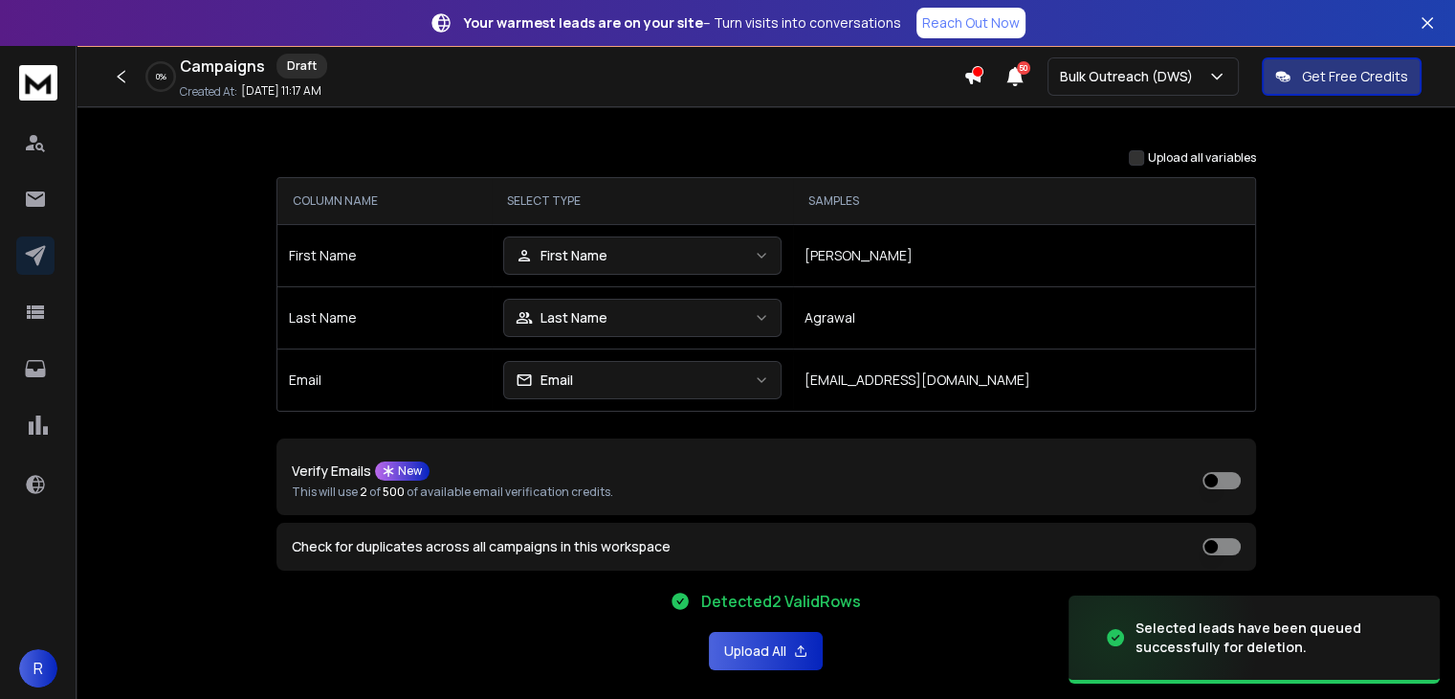
click at [778, 636] on button "Upload All" at bounding box center [766, 651] width 114 height 38
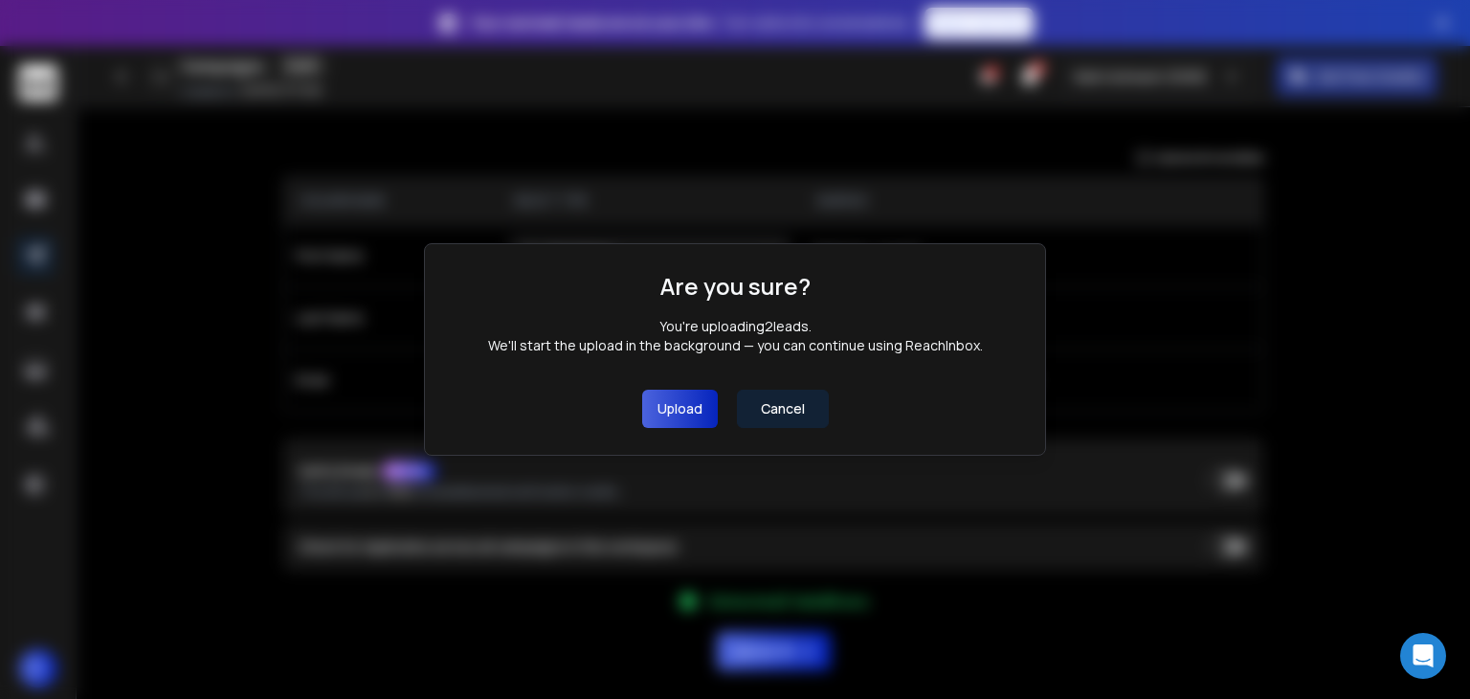
click at [696, 406] on button "Upload" at bounding box center [680, 408] width 76 height 38
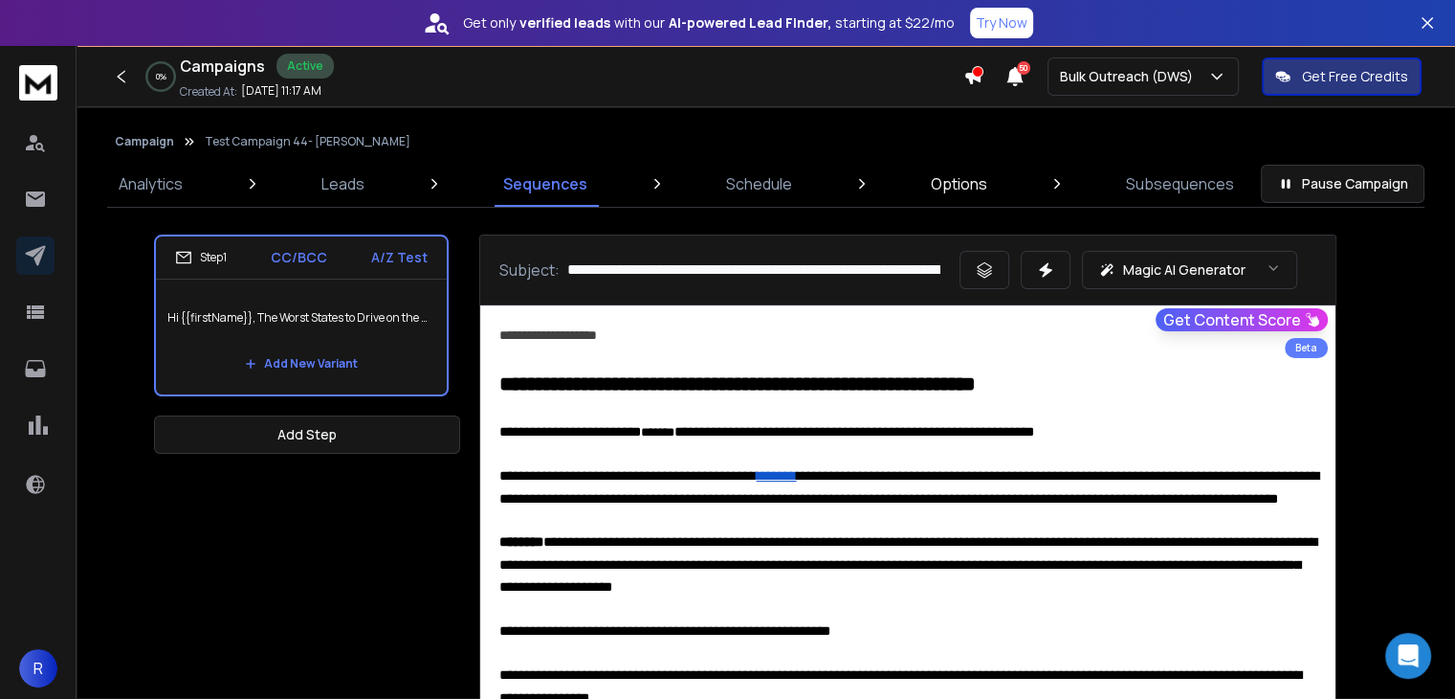
click at [943, 192] on p "Options" at bounding box center [959, 183] width 56 height 23
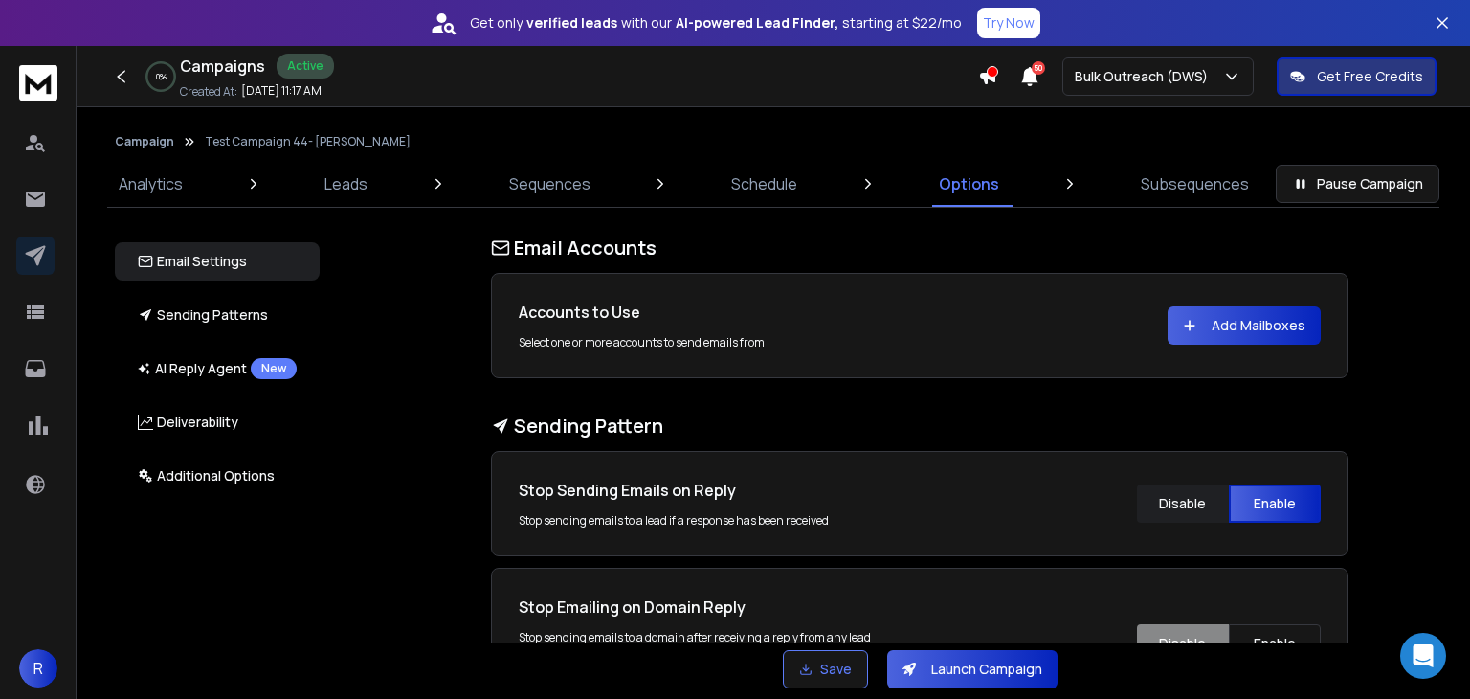
click at [1186, 331] on button "Add Mailboxes" at bounding box center [1243, 325] width 153 height 38
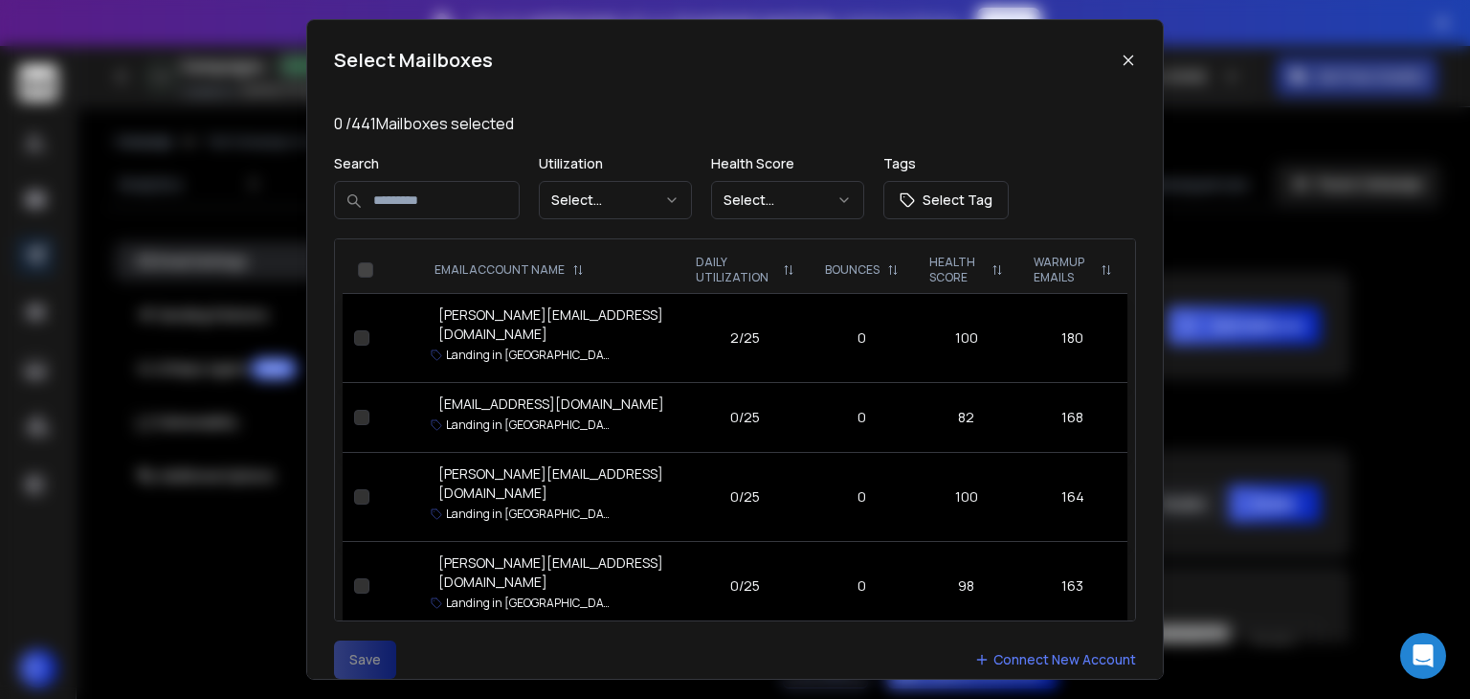
click at [455, 208] on input at bounding box center [427, 200] width 186 height 38
paste input "**********"
type input "**********"
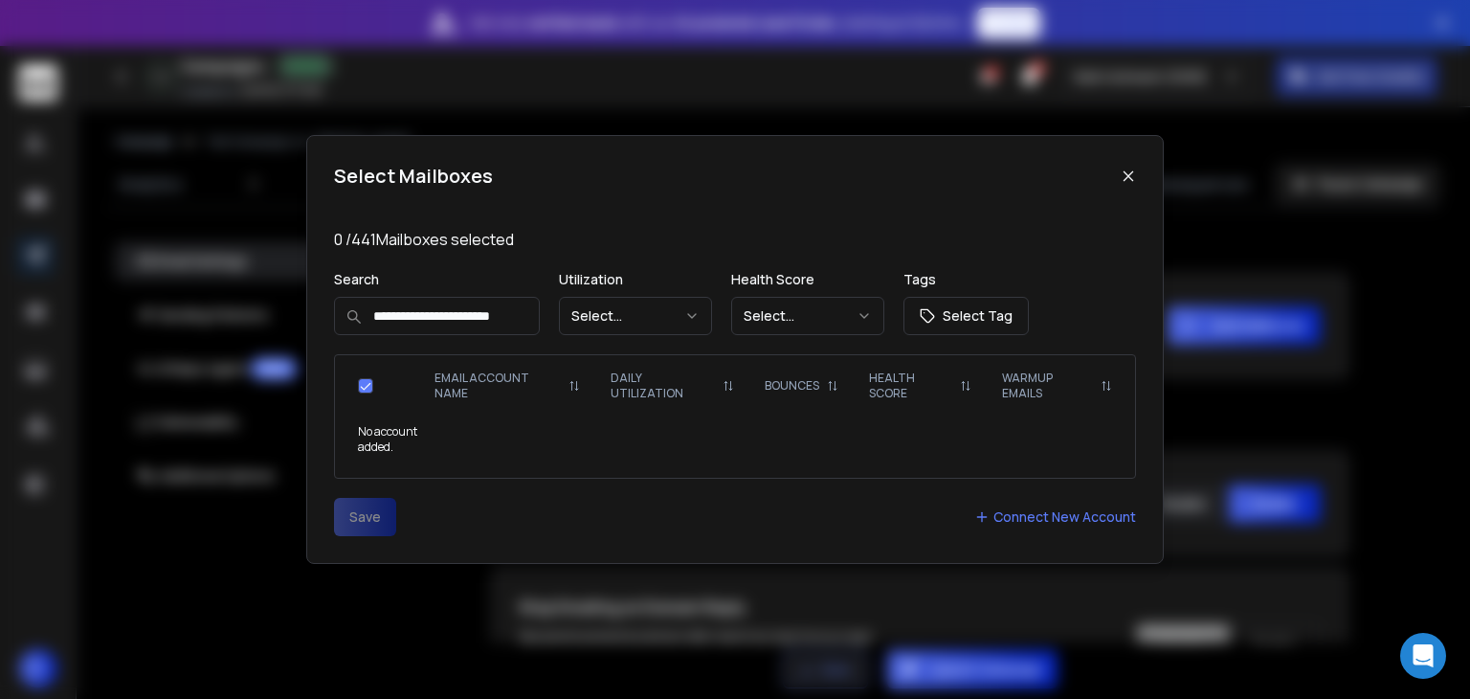
click at [467, 322] on input "**********" at bounding box center [437, 316] width 206 height 38
click at [976, 315] on button "Select Tag" at bounding box center [965, 316] width 125 height 38
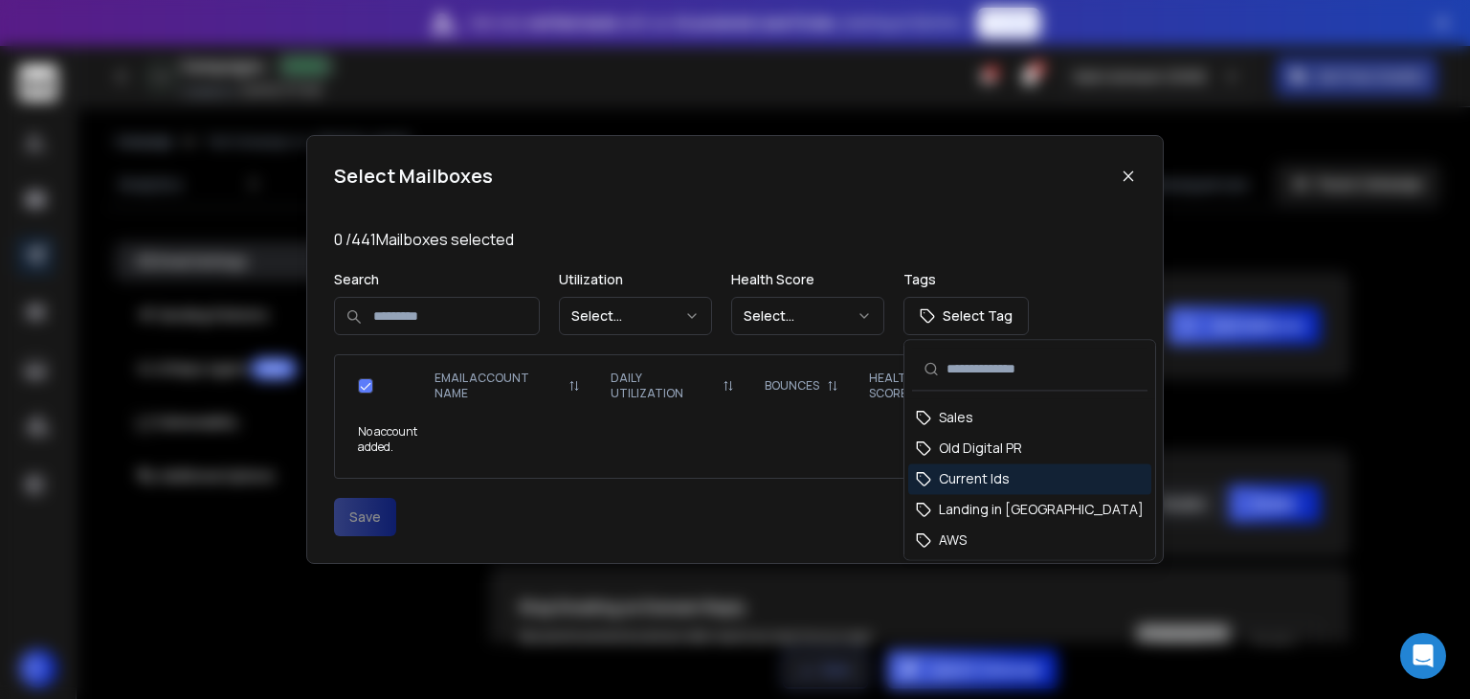
click at [981, 475] on span "Current Ids" at bounding box center [974, 478] width 71 height 19
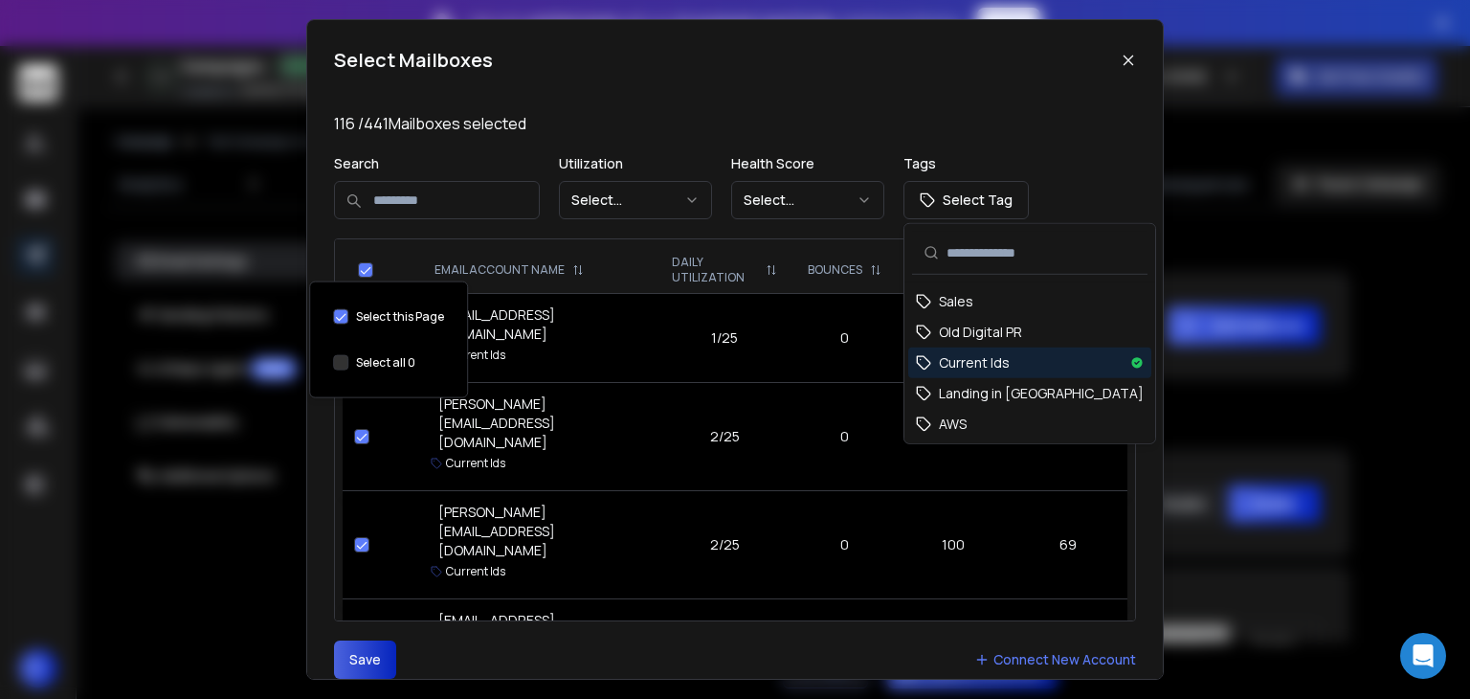
click at [358, 267] on button "Select this Page" at bounding box center [365, 269] width 15 height 15
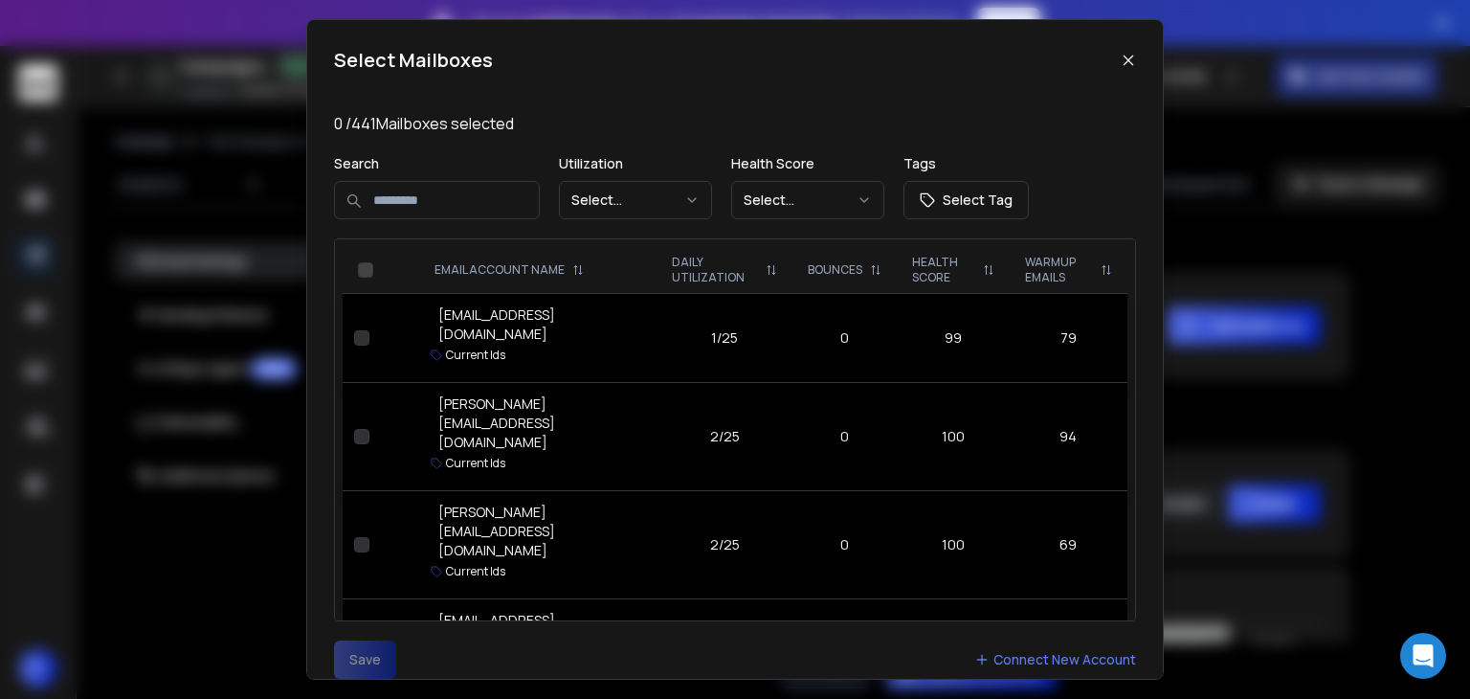
click at [402, 194] on input at bounding box center [437, 200] width 206 height 38
paste input "**********"
type input "**********"
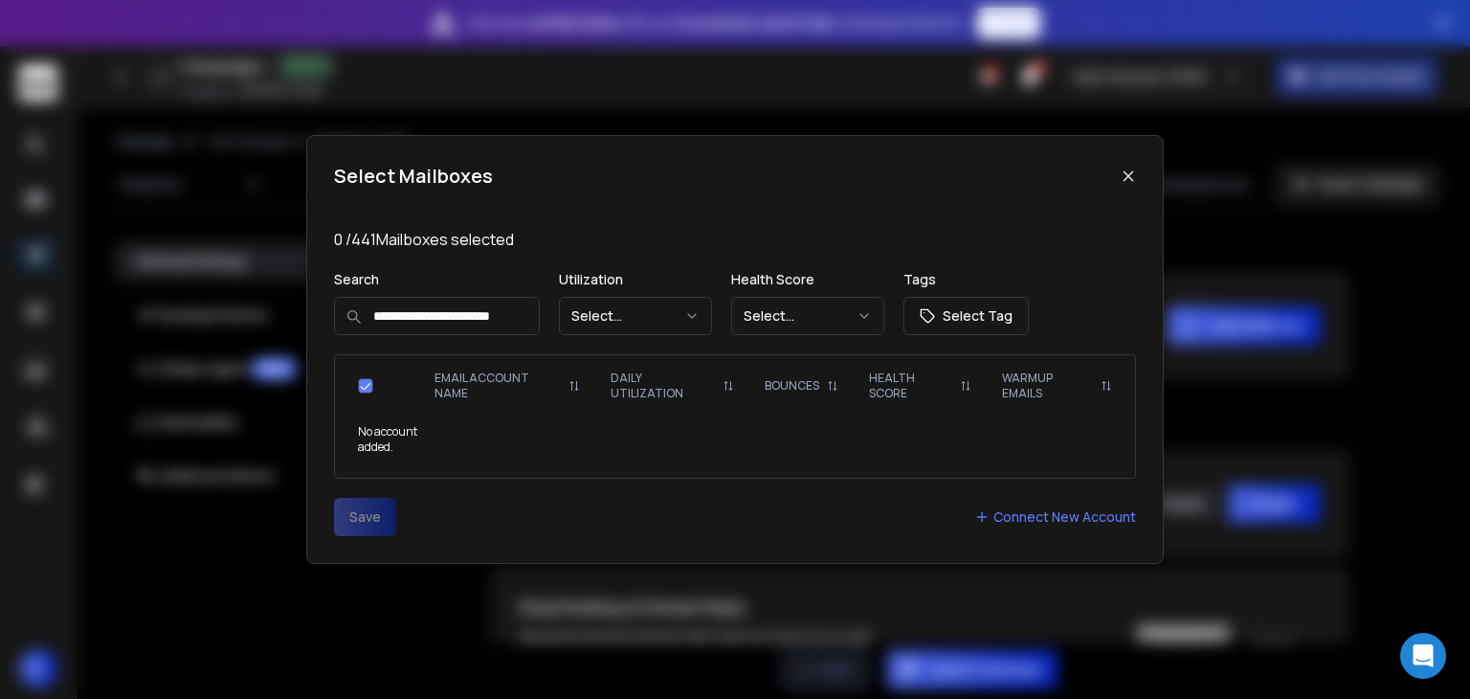
click at [1123, 177] on icon at bounding box center [1127, 175] width 15 height 15
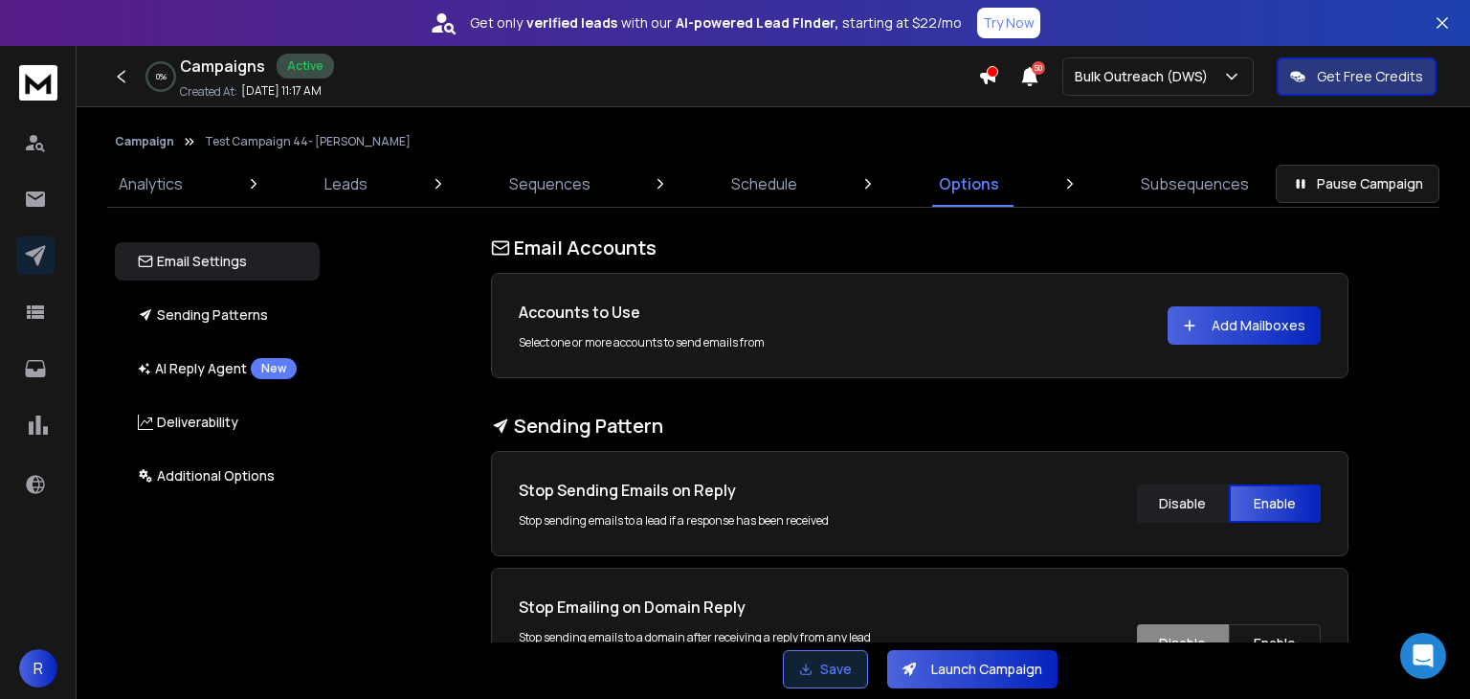
click at [821, 672] on button "Save" at bounding box center [825, 669] width 85 height 38
click at [831, 655] on button "Save" at bounding box center [825, 669] width 85 height 38
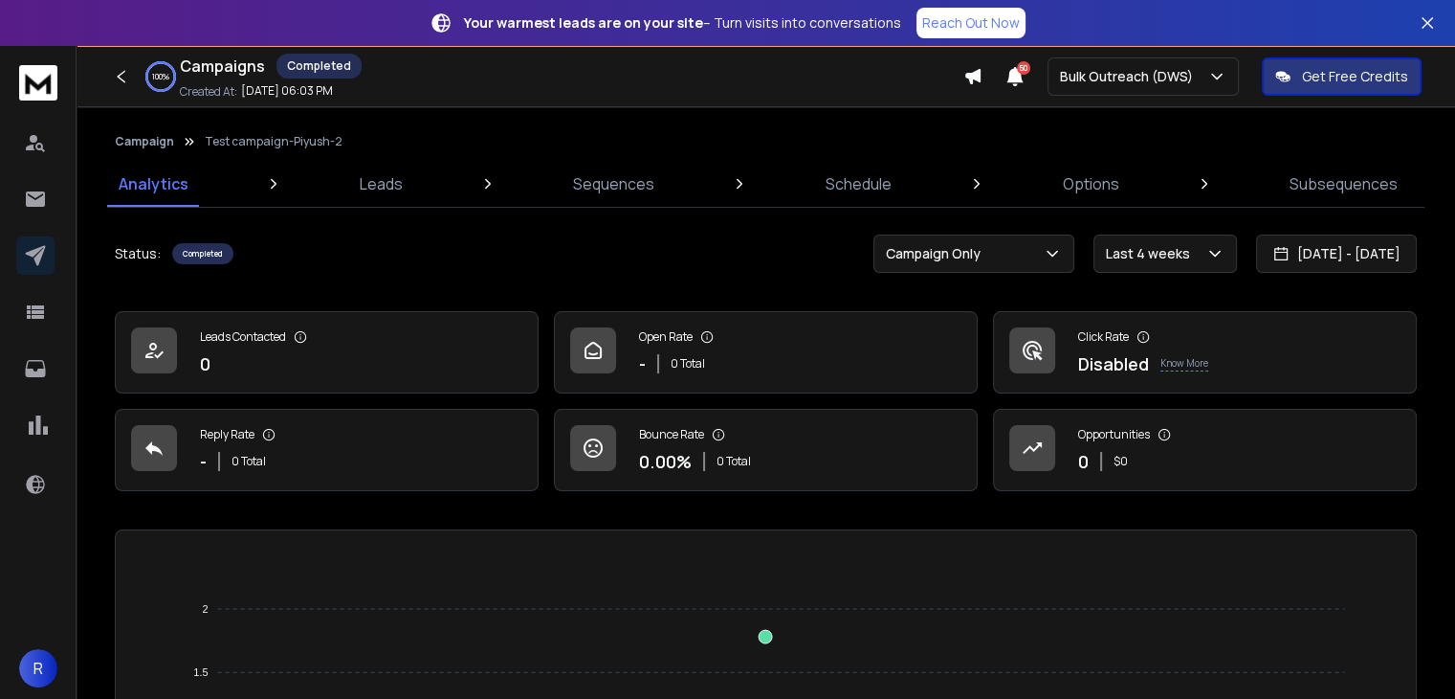
drag, startPoint x: 383, startPoint y: 176, endPoint x: 434, endPoint y: 170, distance: 52.0
click at [383, 176] on p "Leads" at bounding box center [381, 183] width 43 height 23
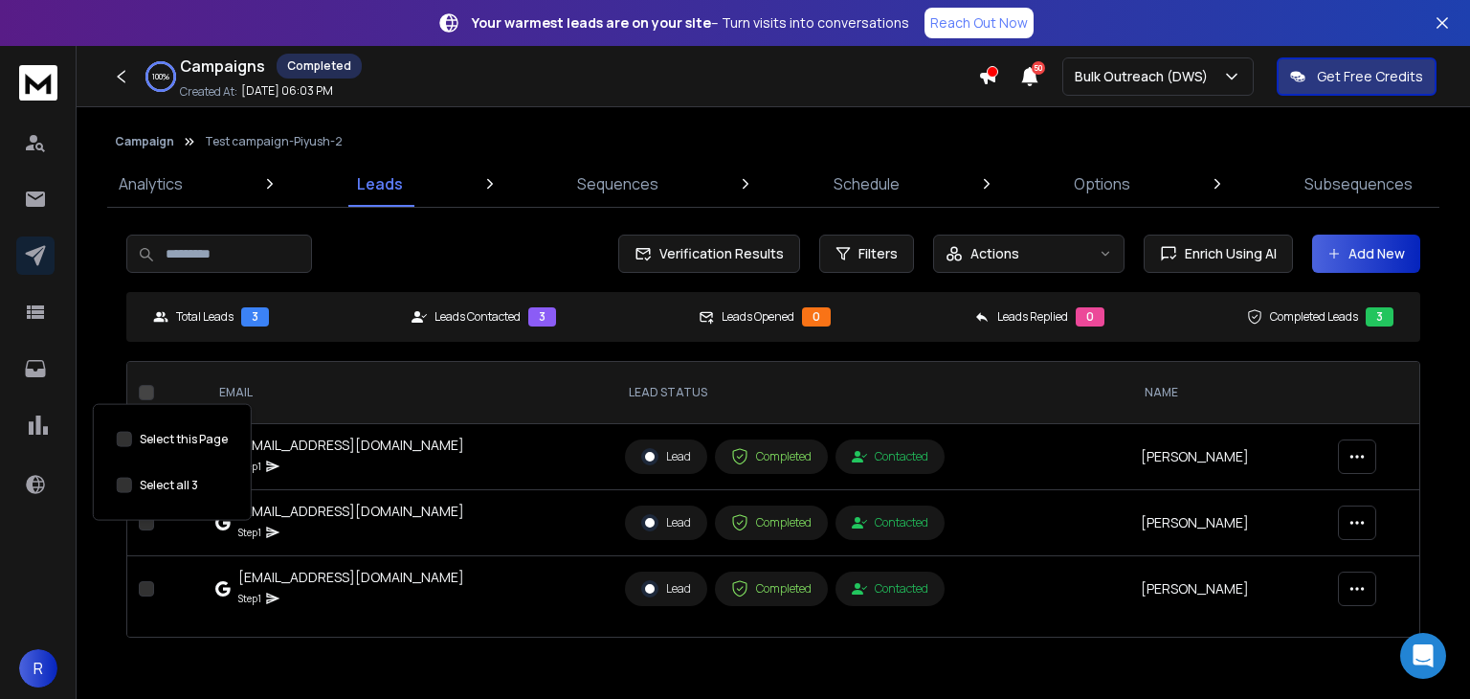
click at [149, 397] on button "Select this Page" at bounding box center [146, 392] width 15 height 15
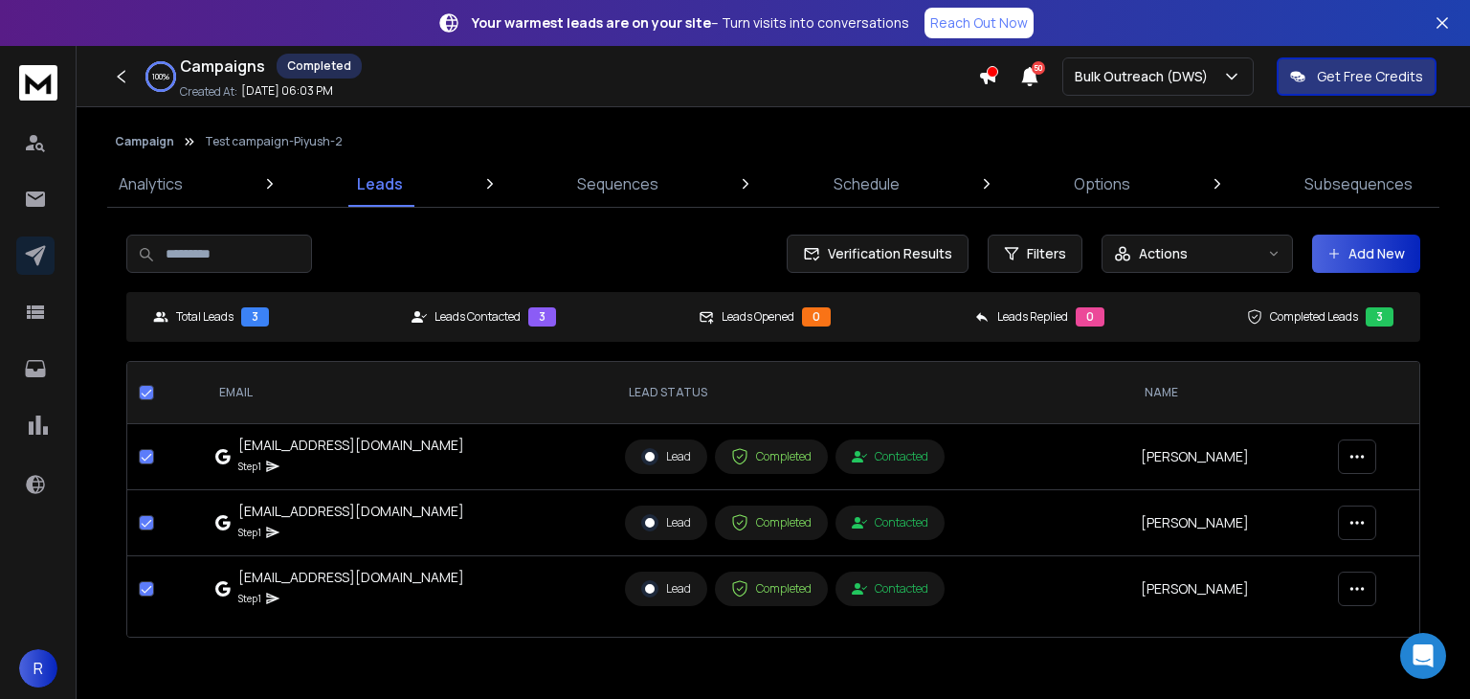
click at [1348, 460] on icon "button" at bounding box center [1356, 456] width 17 height 17
click at [1317, 487] on p "Delete Lead" at bounding box center [1322, 496] width 78 height 19
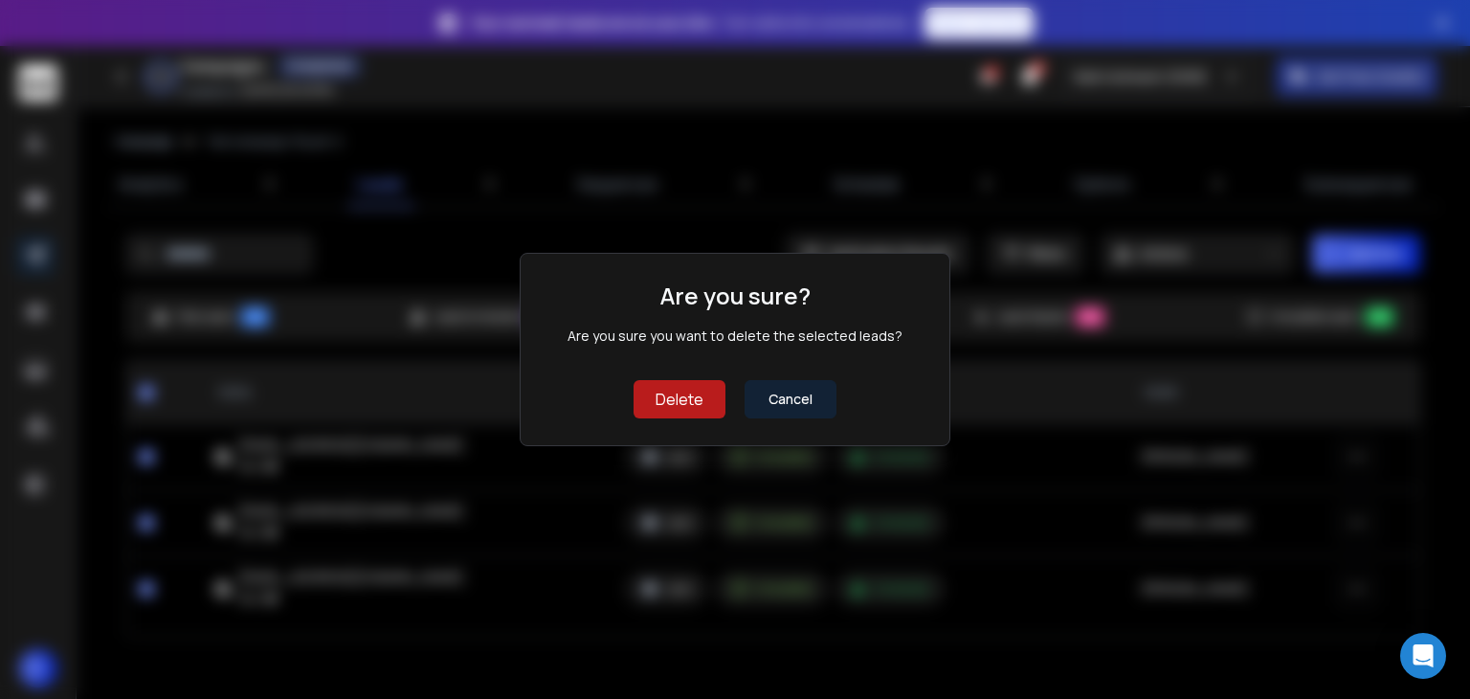
click at [695, 408] on button "Delete" at bounding box center [679, 399] width 92 height 38
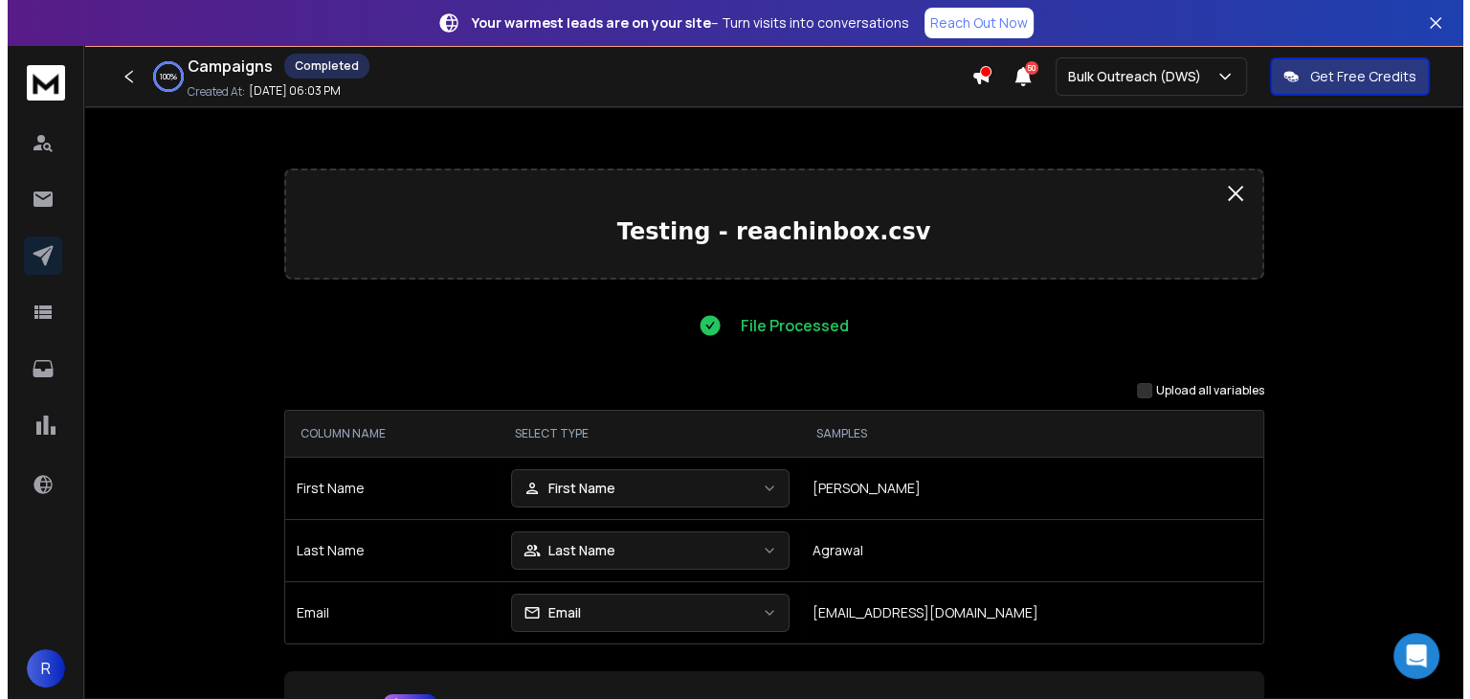
scroll to position [233, 0]
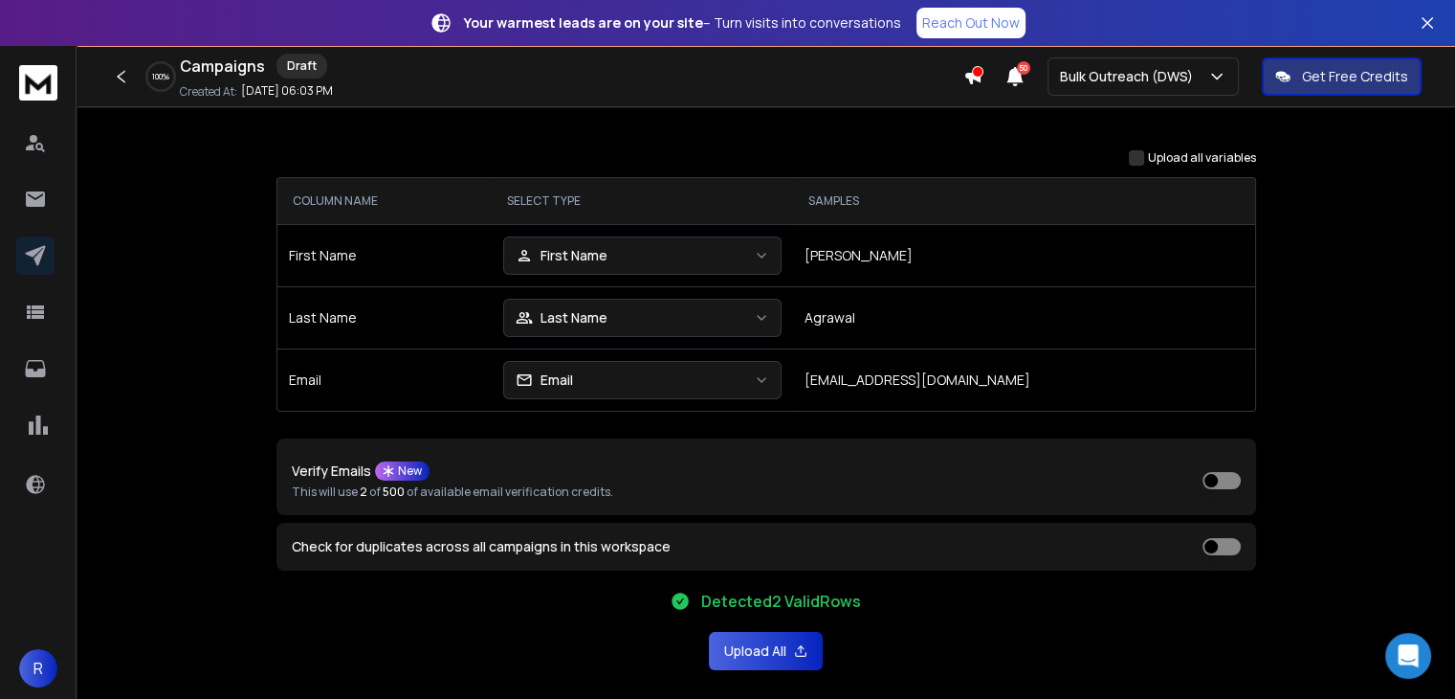
click at [741, 654] on button "Upload All" at bounding box center [766, 651] width 114 height 38
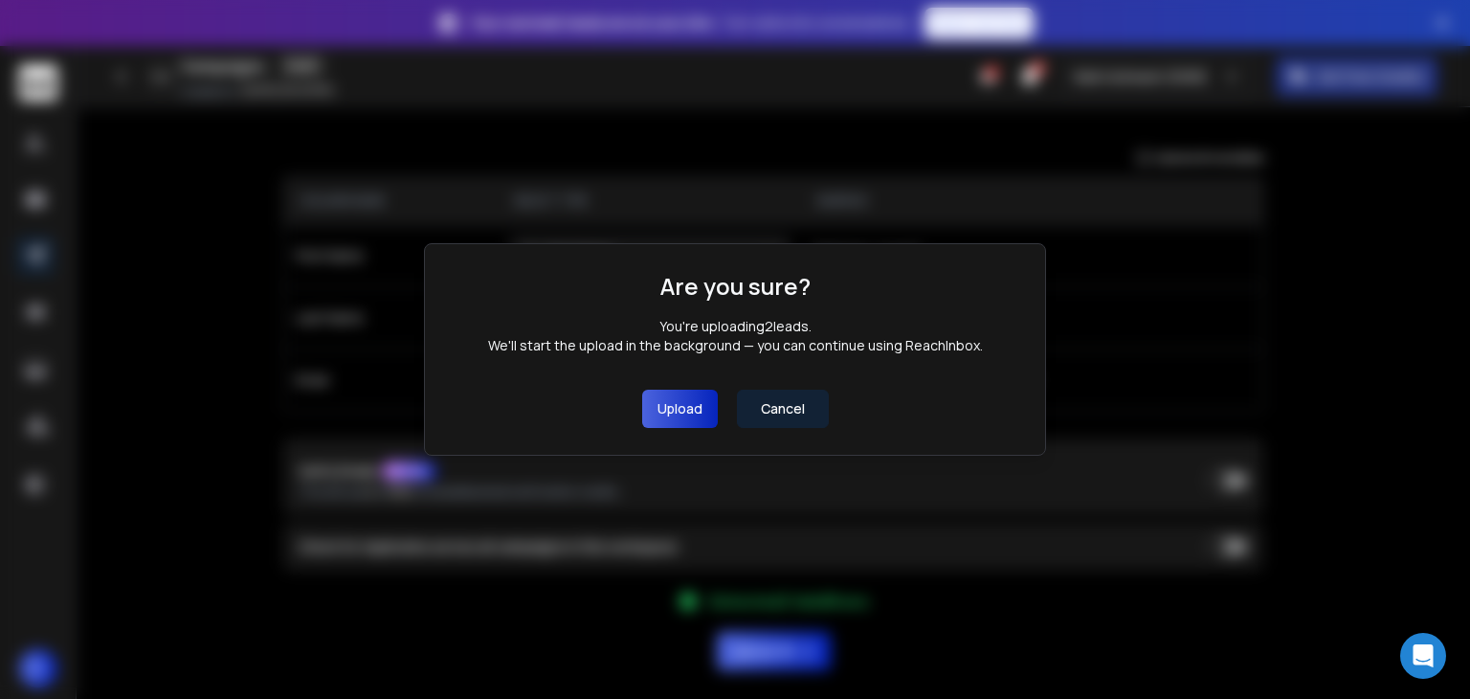
click at [666, 400] on button "Upload" at bounding box center [680, 408] width 76 height 38
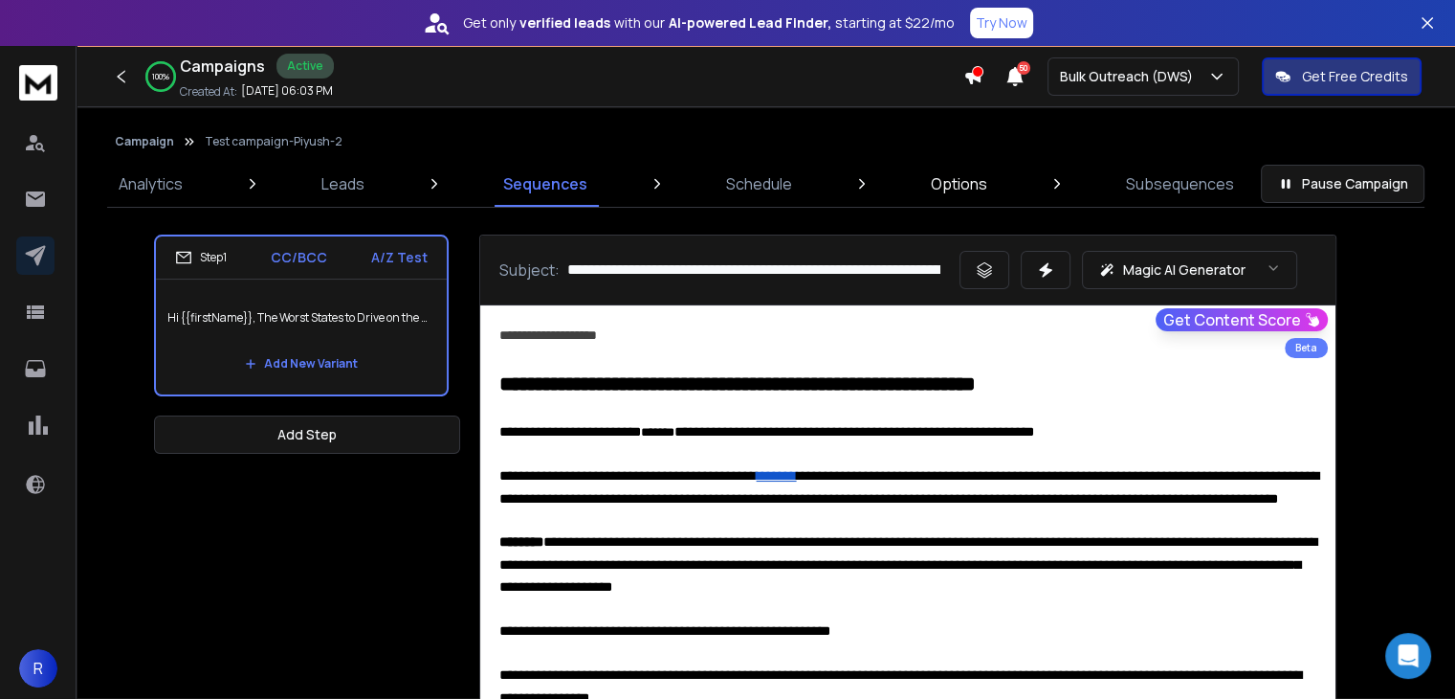
click at [976, 194] on p "Options" at bounding box center [959, 183] width 56 height 23
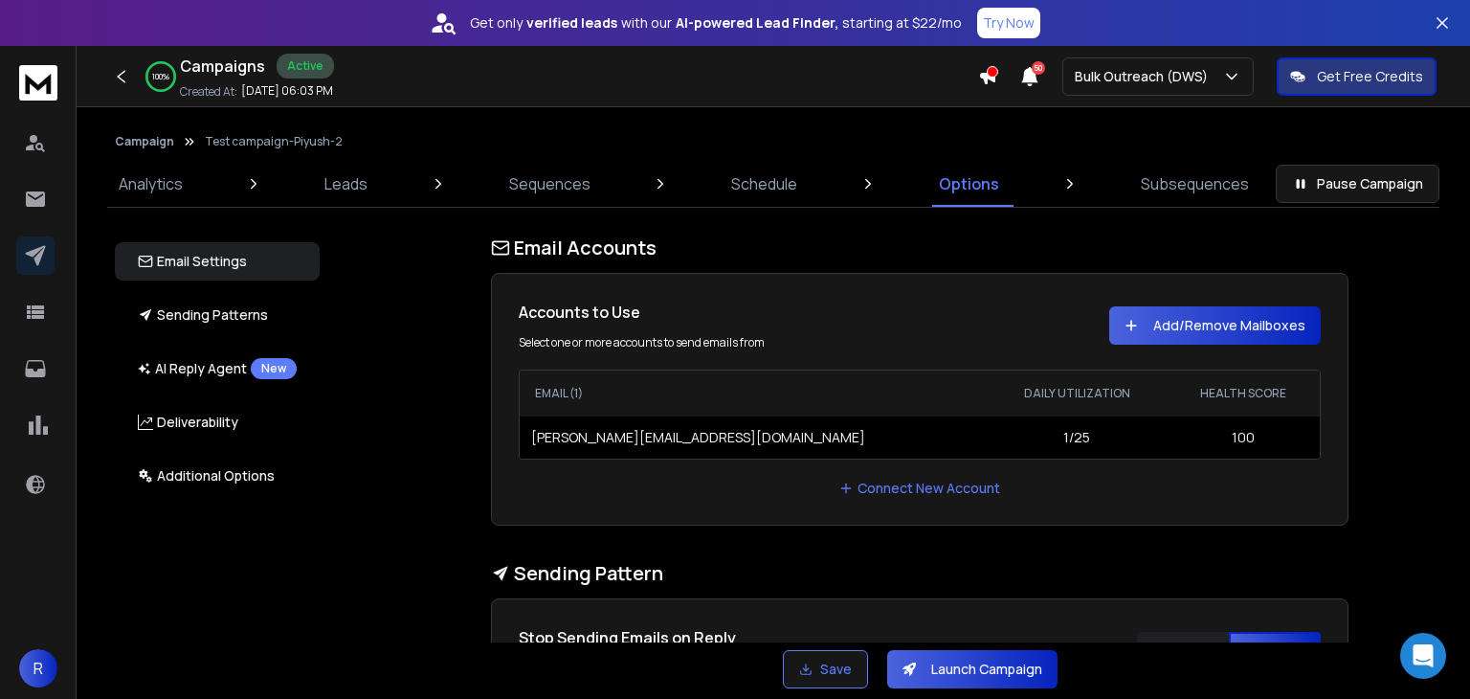
click at [980, 672] on button "Launch Campaign" at bounding box center [972, 669] width 170 height 38
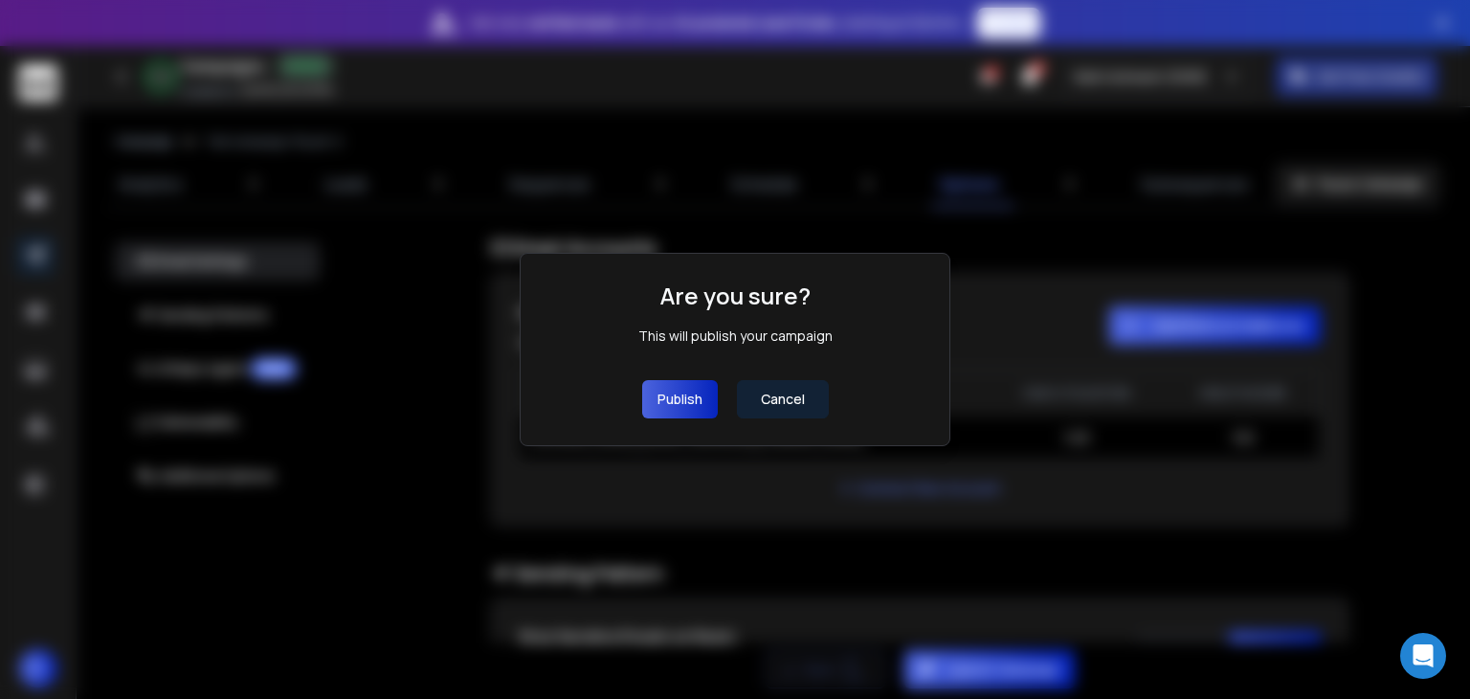
click at [686, 414] on button "Publish" at bounding box center [680, 399] width 76 height 38
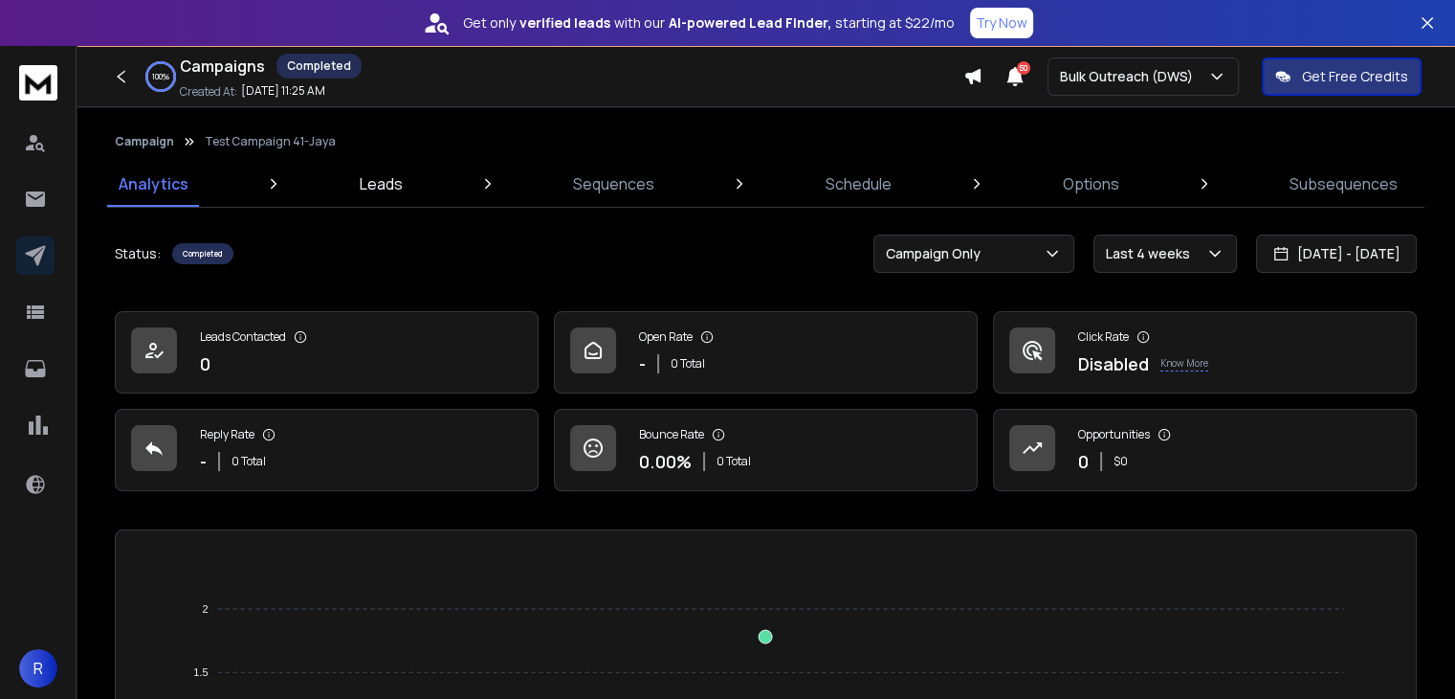
click at [380, 192] on p "Leads" at bounding box center [381, 183] width 43 height 23
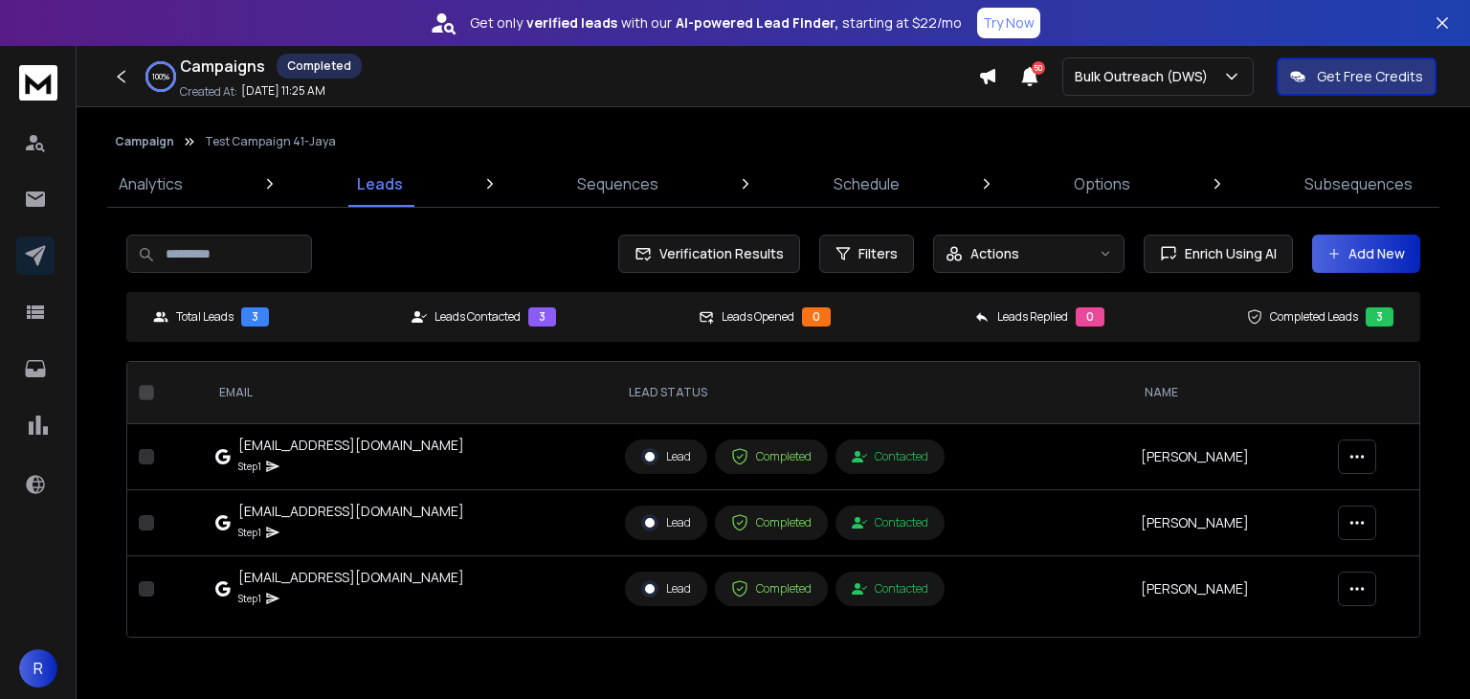
click at [135, 391] on th at bounding box center [165, 393] width 77 height 62
click at [144, 390] on th at bounding box center [165, 393] width 77 height 62
click at [151, 387] on button "Select this Page" at bounding box center [146, 392] width 15 height 15
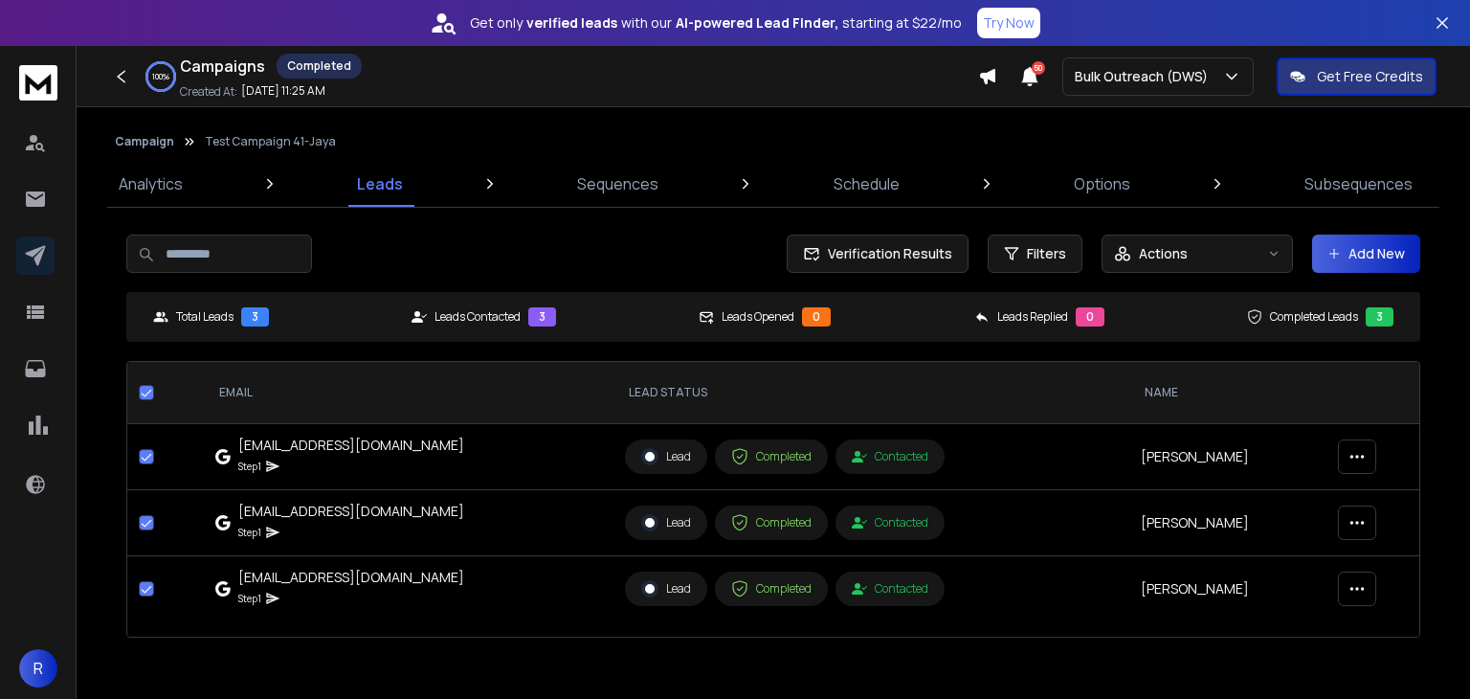
click at [1351, 455] on icon "button" at bounding box center [1356, 456] width 17 height 17
click at [1301, 497] on p "Delete Lead" at bounding box center [1322, 496] width 78 height 19
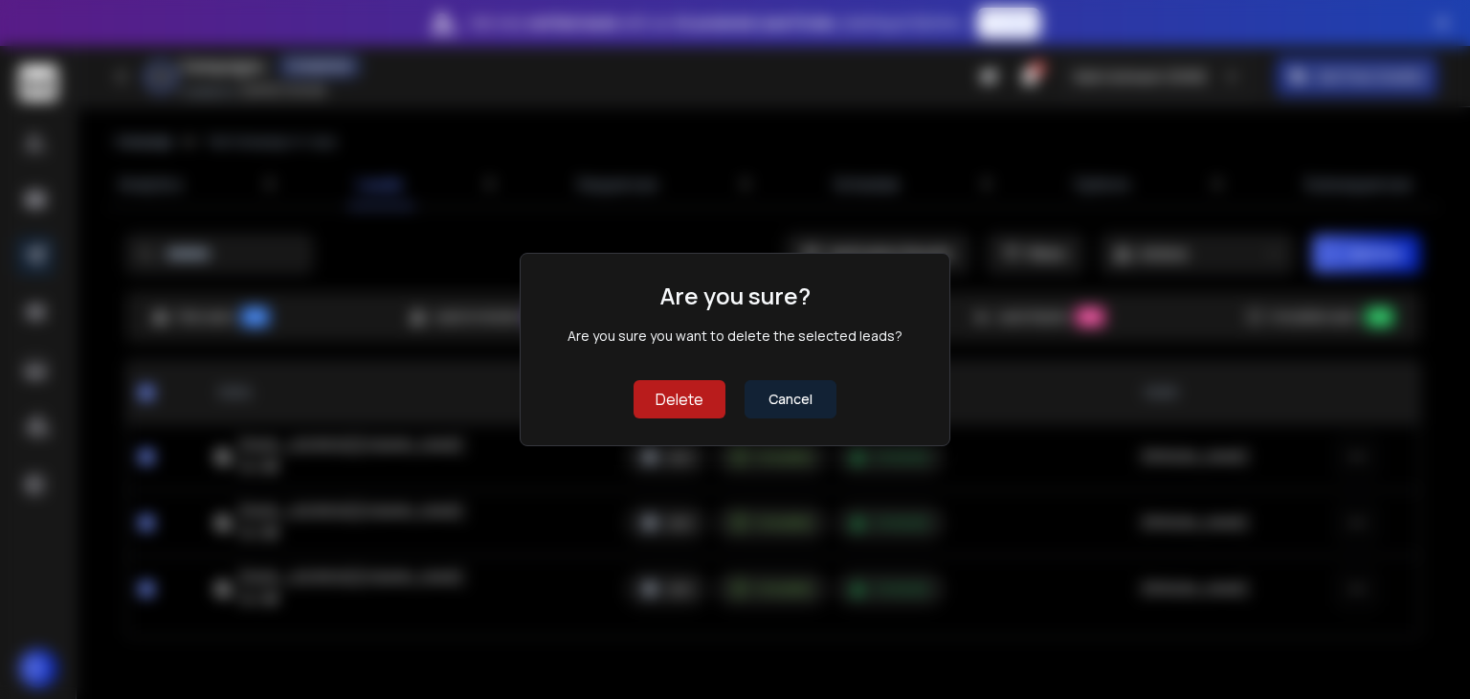
click at [693, 410] on button "Delete" at bounding box center [679, 399] width 92 height 38
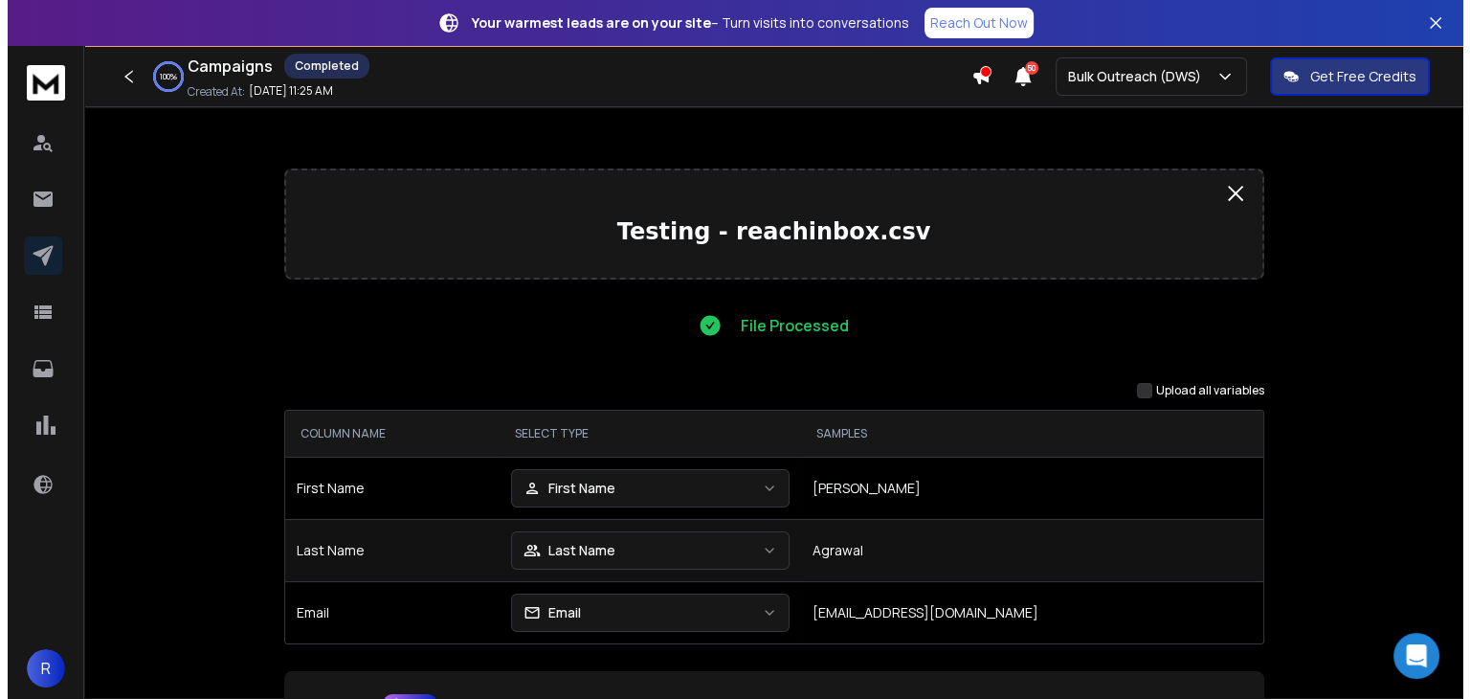
scroll to position [233, 0]
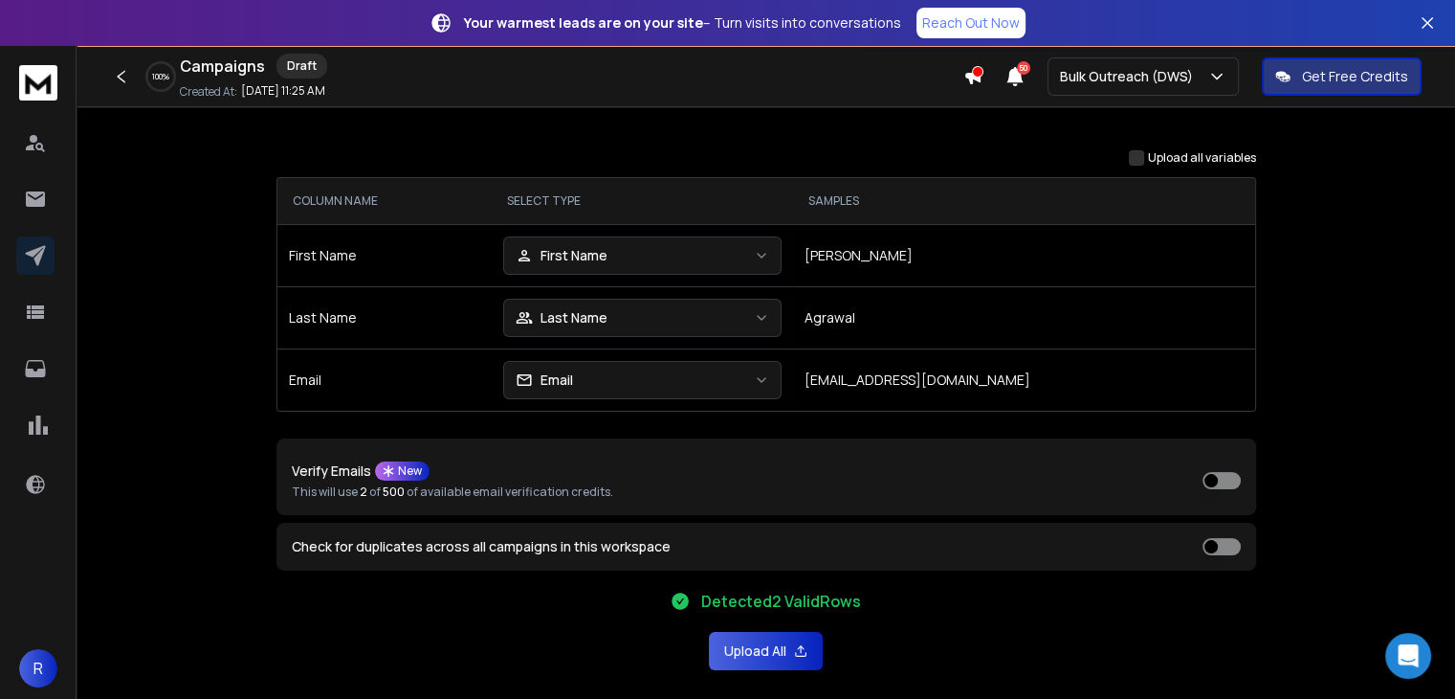
click at [750, 655] on button "Upload All" at bounding box center [766, 651] width 114 height 38
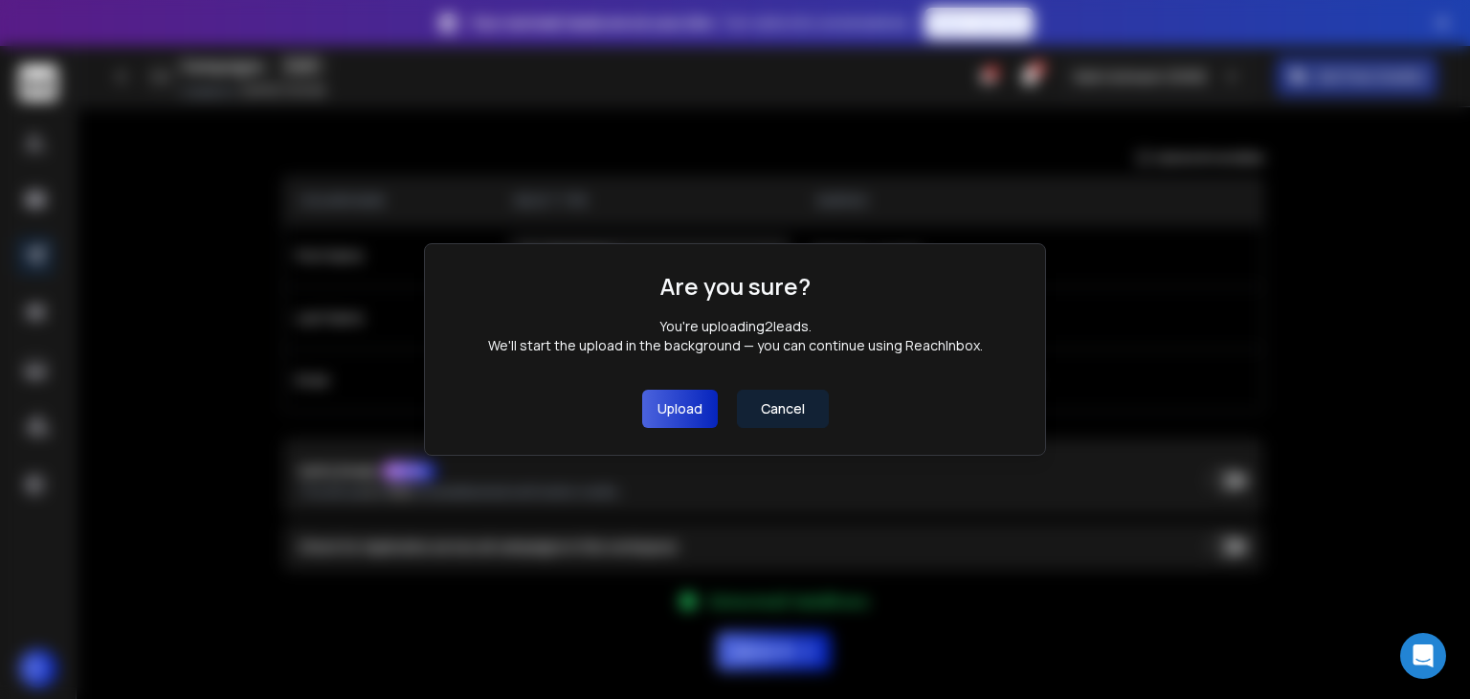
click at [677, 416] on button "Upload" at bounding box center [680, 408] width 76 height 38
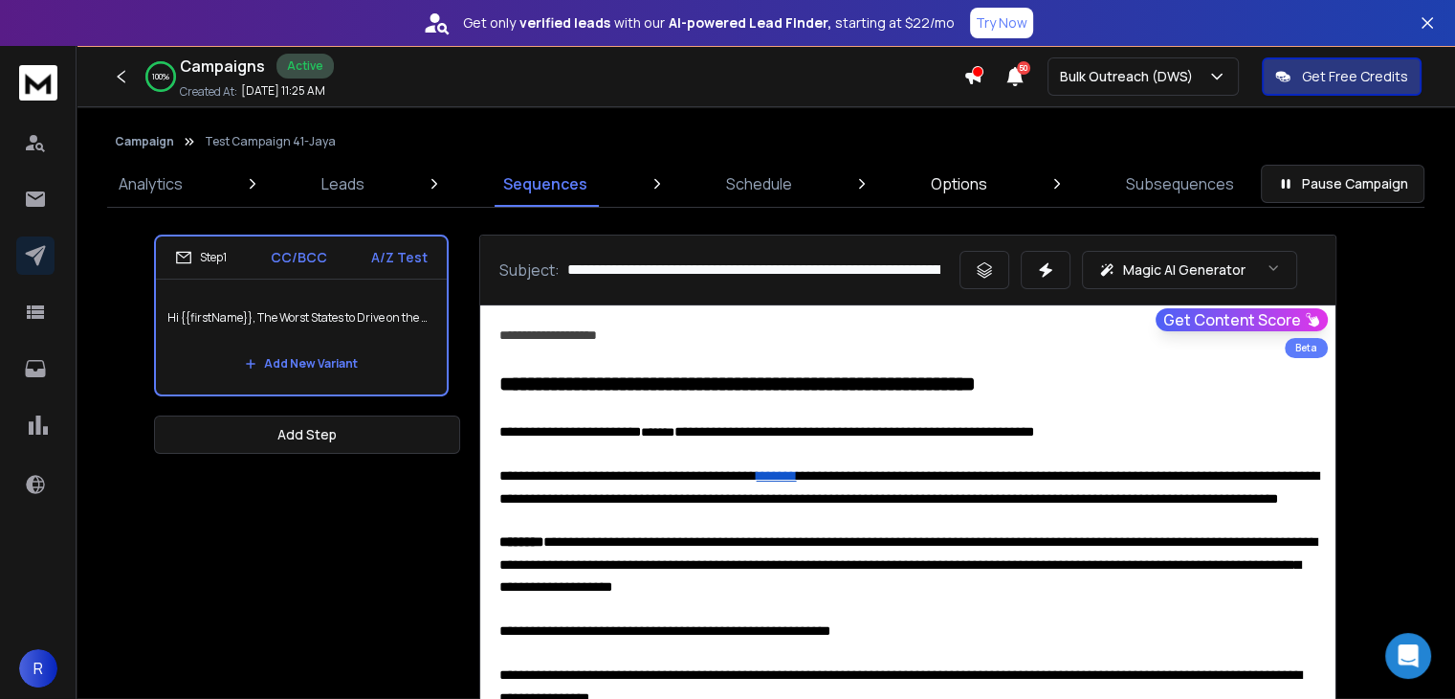
click at [977, 189] on p "Options" at bounding box center [959, 183] width 56 height 23
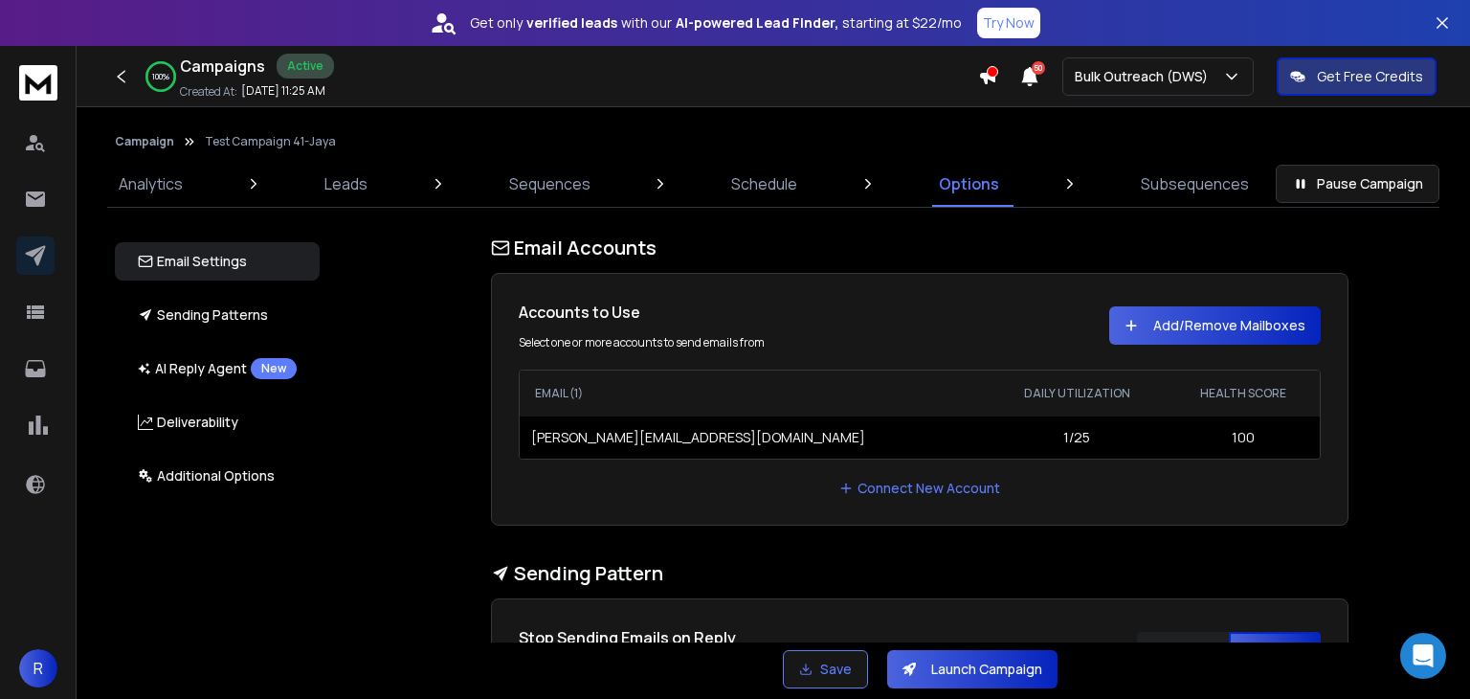
click at [954, 671] on button "Launch Campaign" at bounding box center [972, 669] width 170 height 38
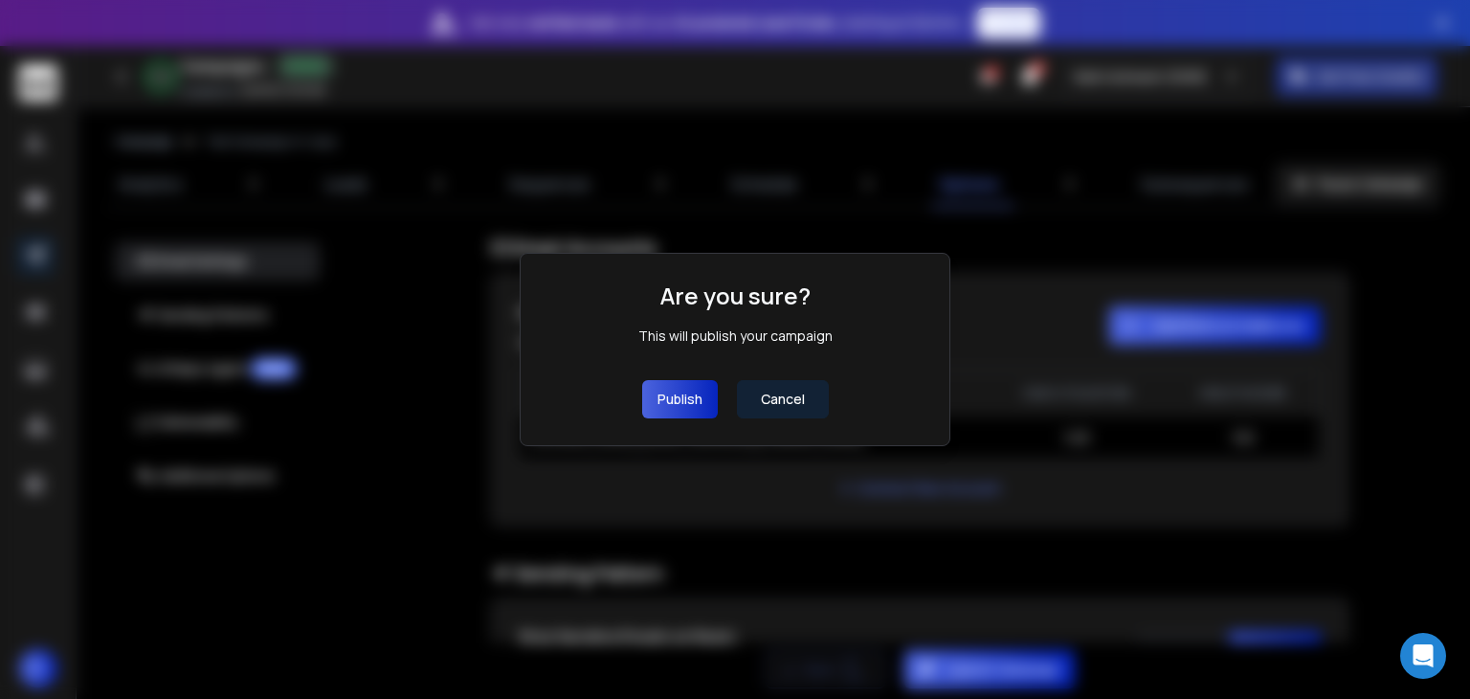
click at [684, 401] on button "Publish" at bounding box center [680, 399] width 76 height 38
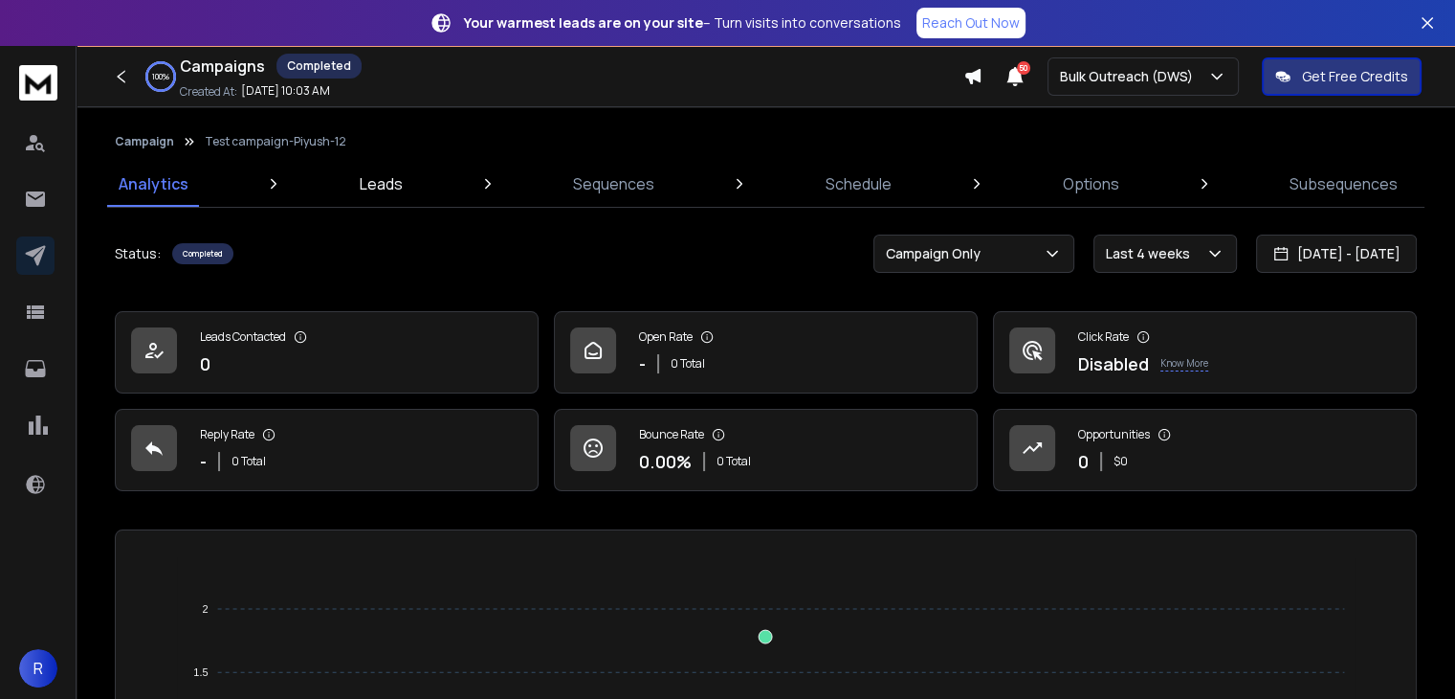
click at [382, 183] on p "Leads" at bounding box center [381, 183] width 43 height 23
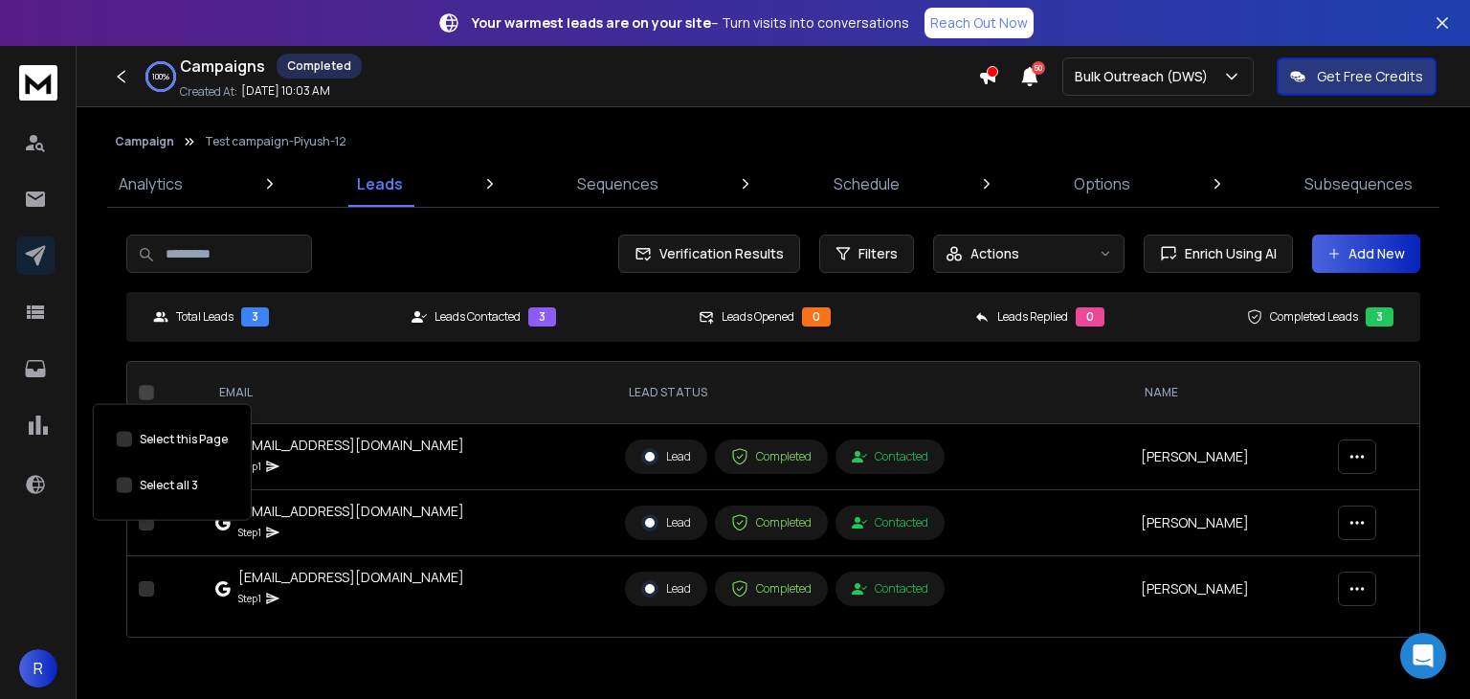
click at [140, 393] on button "Select this Page" at bounding box center [146, 392] width 15 height 15
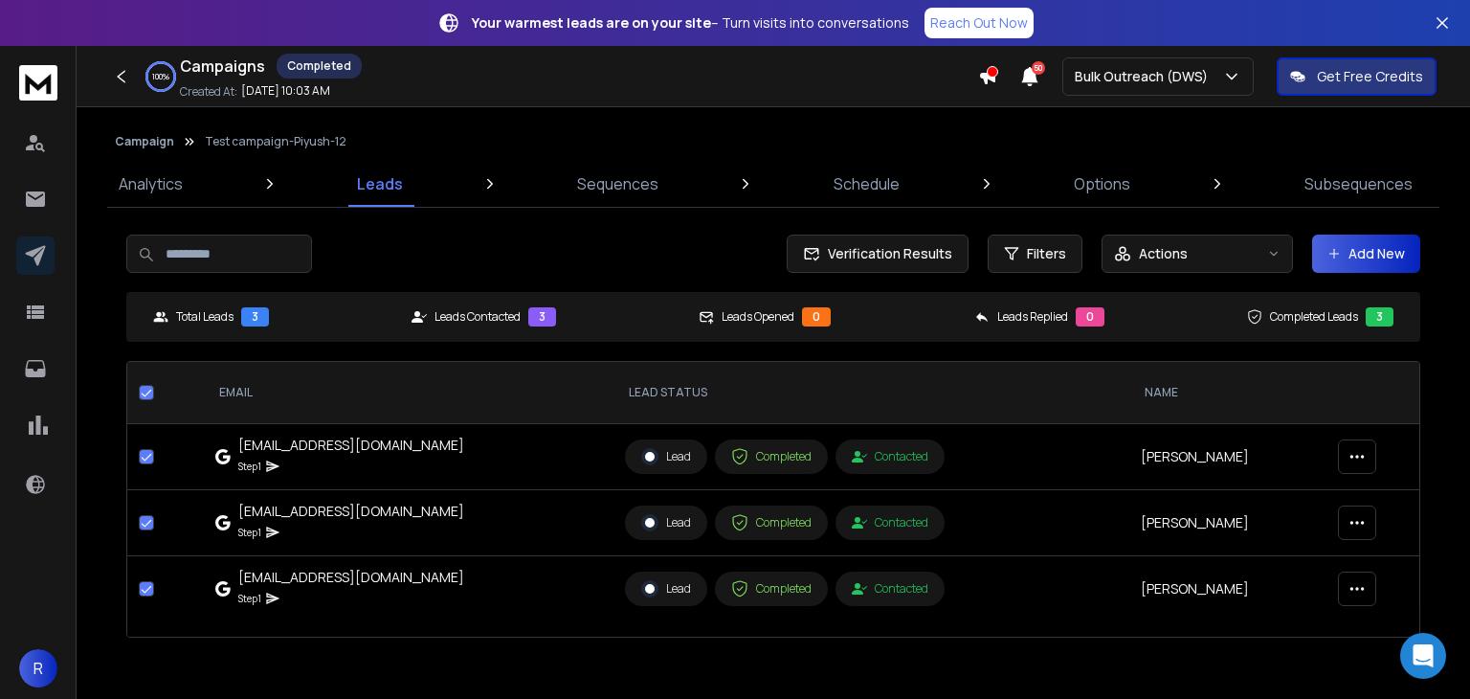
click at [1359, 453] on button "button" at bounding box center [1357, 456] width 38 height 34
click at [1278, 496] on div "Delete Lead" at bounding box center [1309, 496] width 103 height 19
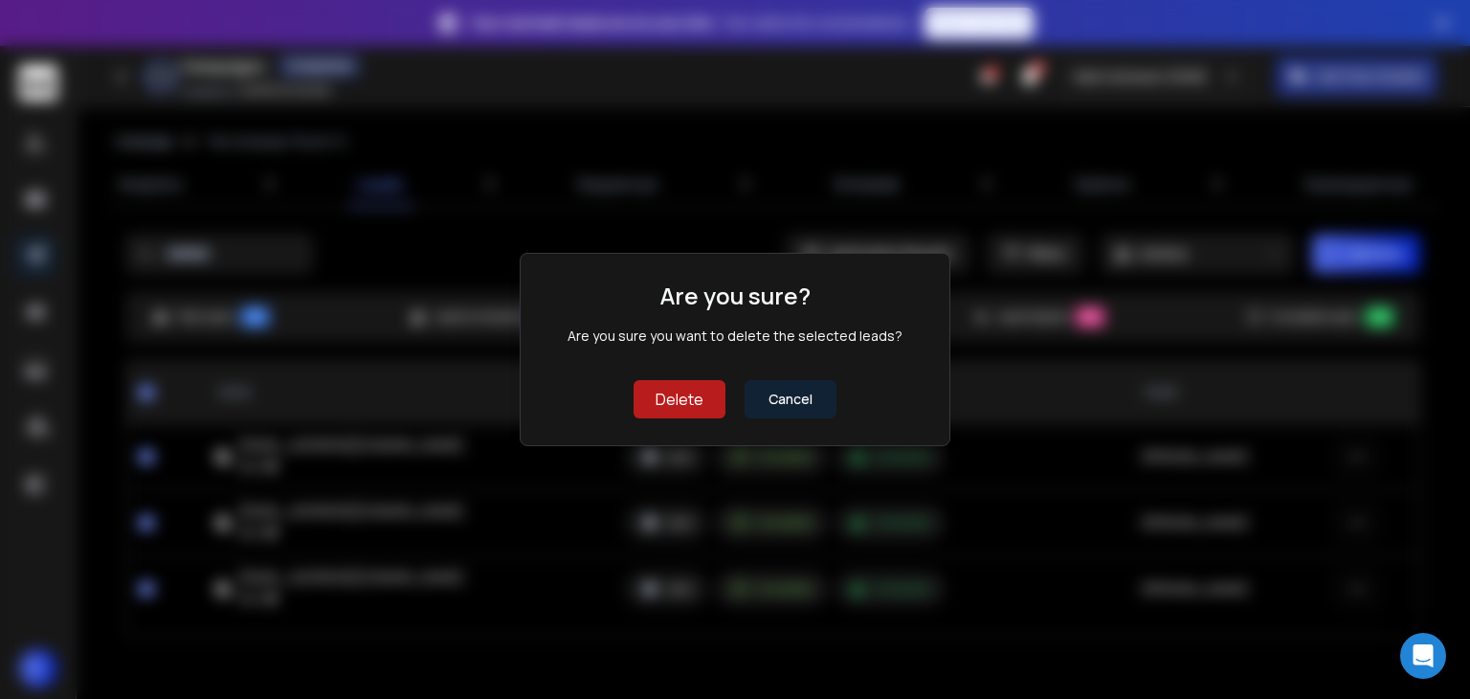
click at [652, 403] on button "Delete" at bounding box center [679, 399] width 92 height 38
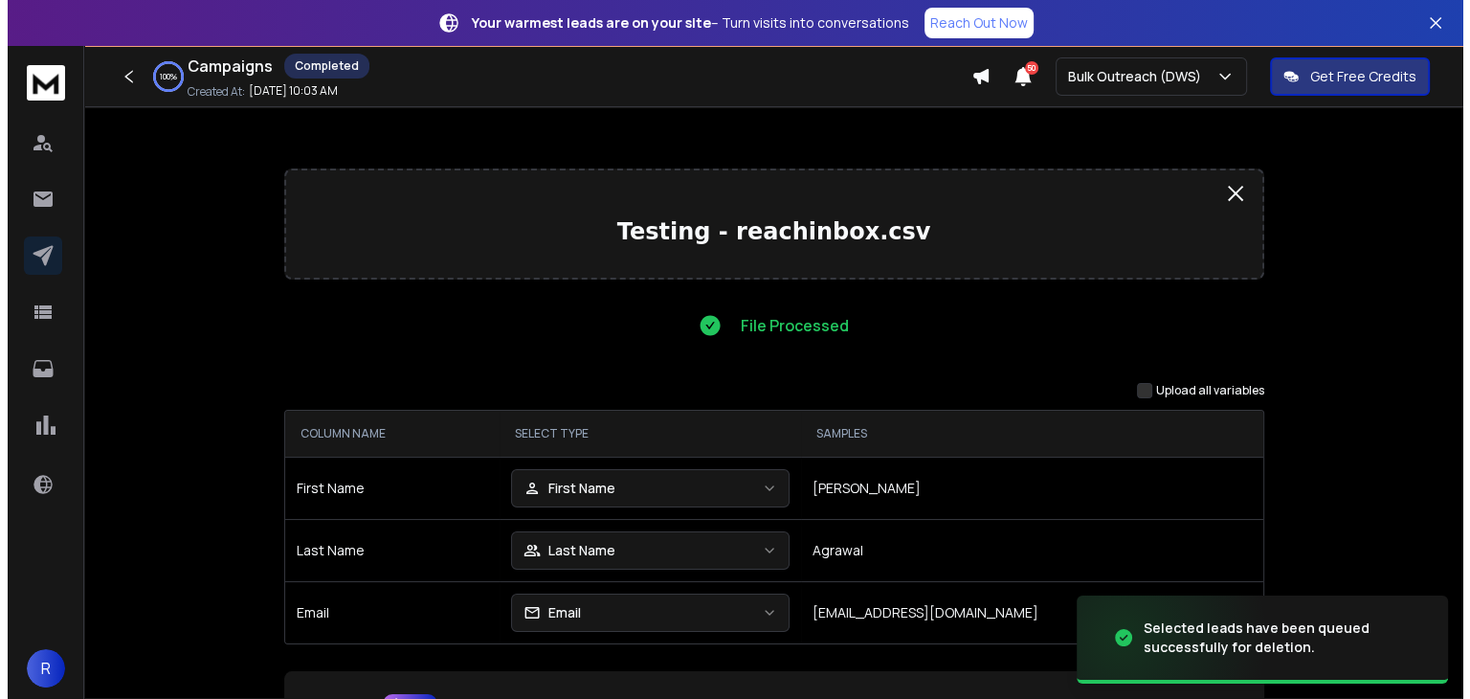
scroll to position [233, 0]
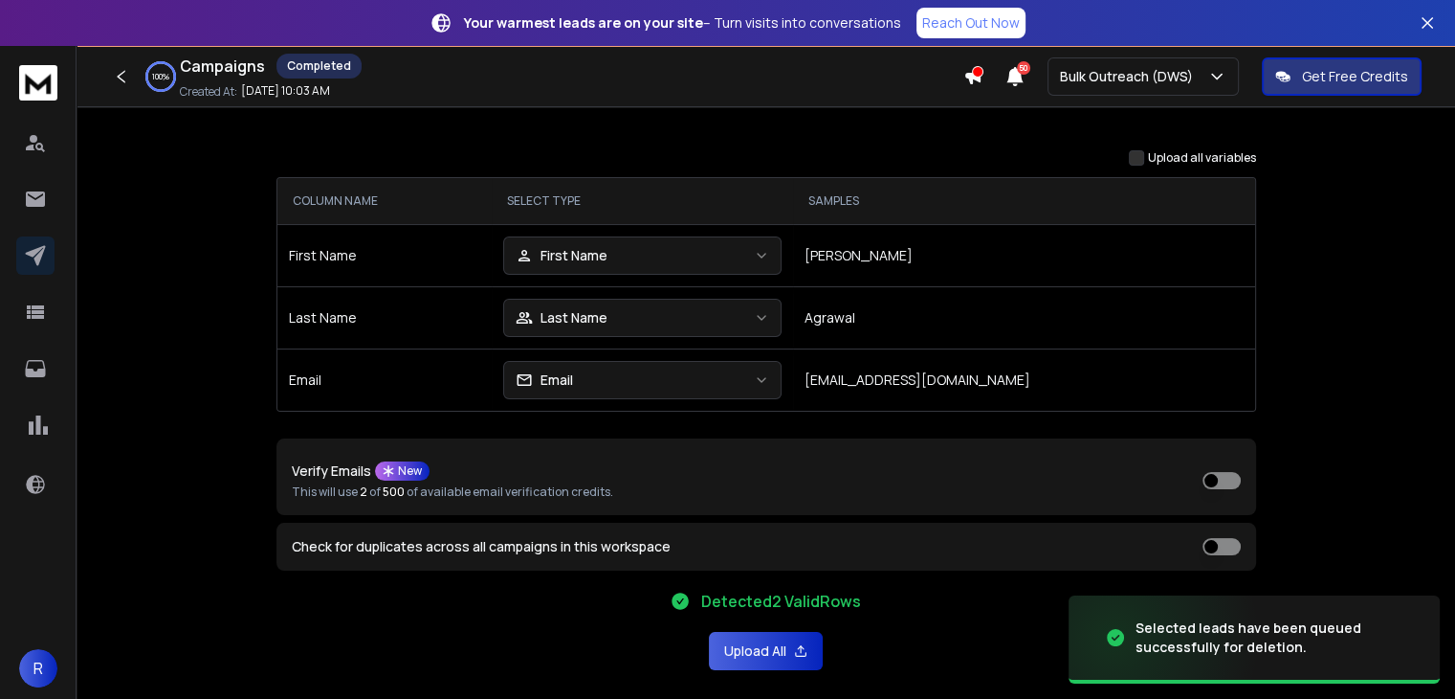
click at [781, 648] on button "Upload All" at bounding box center [766, 651] width 114 height 38
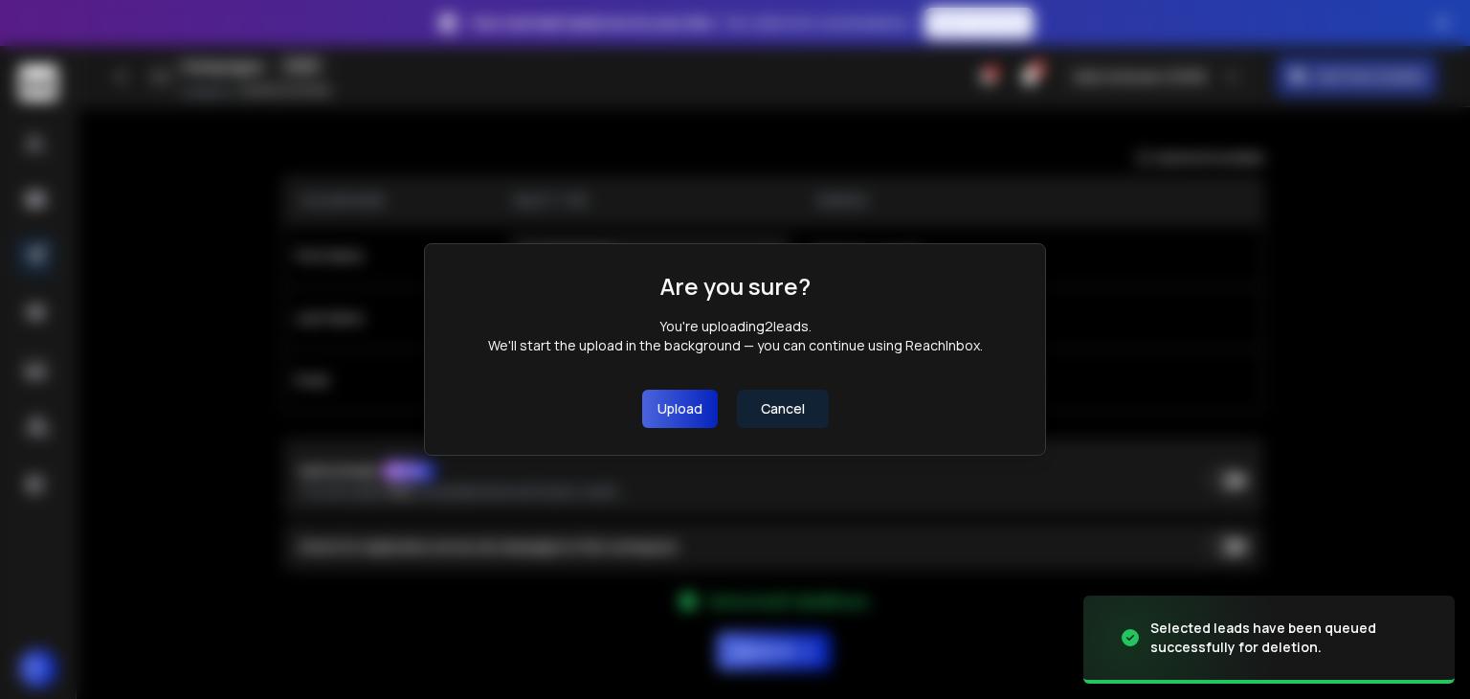
click at [681, 418] on button "Upload" at bounding box center [680, 408] width 76 height 38
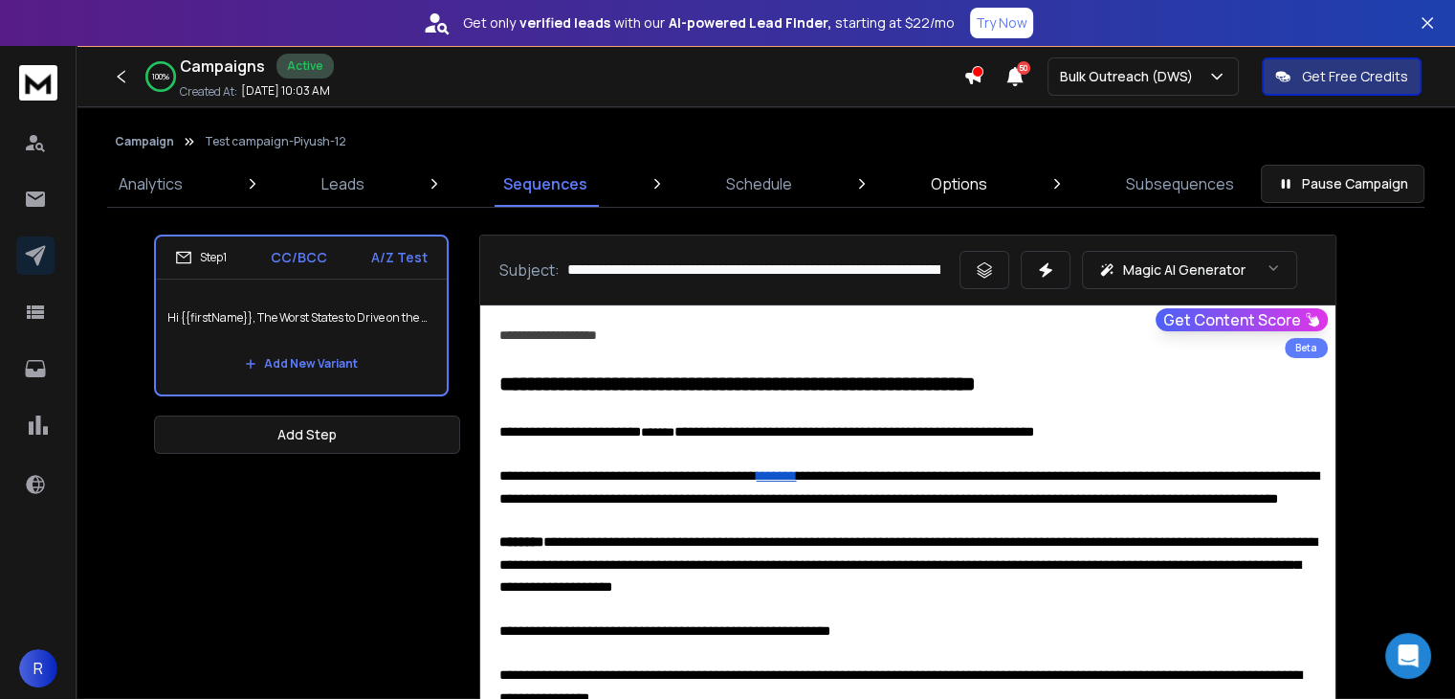
click at [953, 174] on p "Options" at bounding box center [959, 183] width 56 height 23
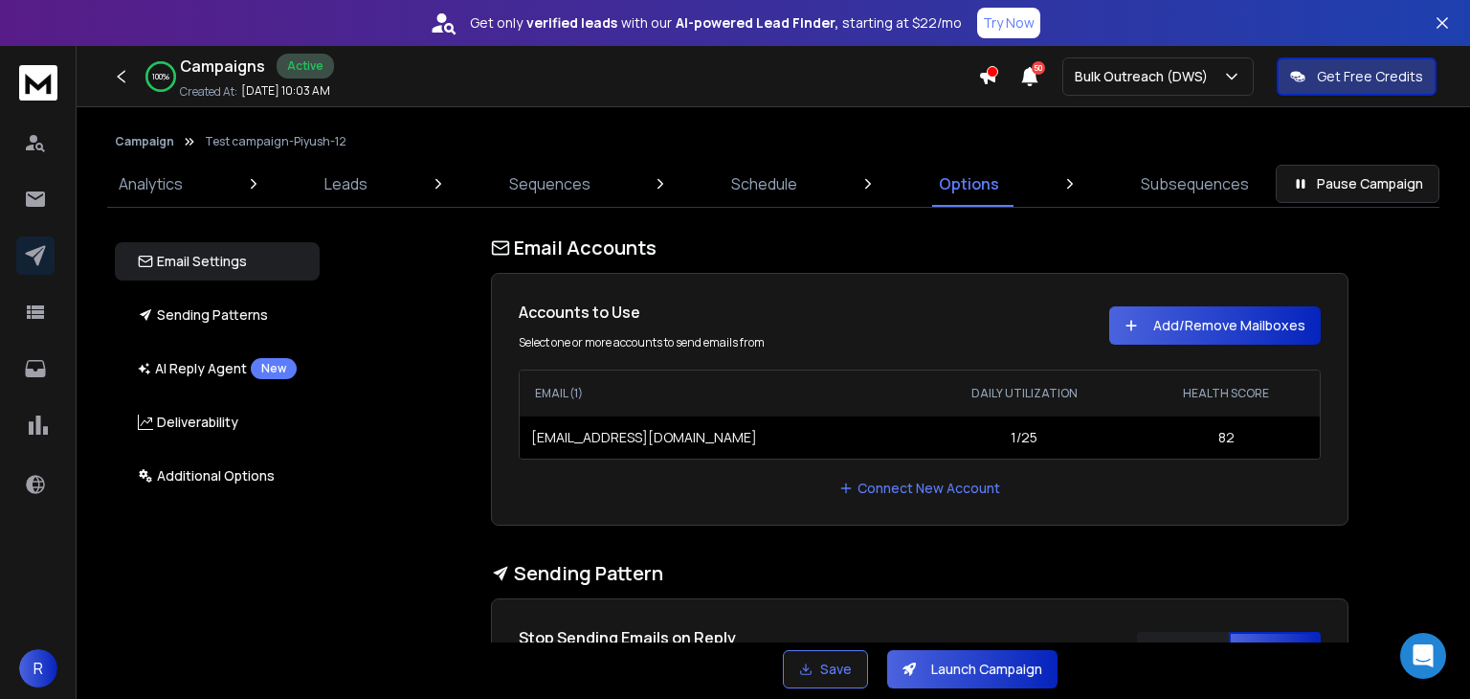
click at [960, 674] on button "Launch Campaign" at bounding box center [972, 669] width 170 height 38
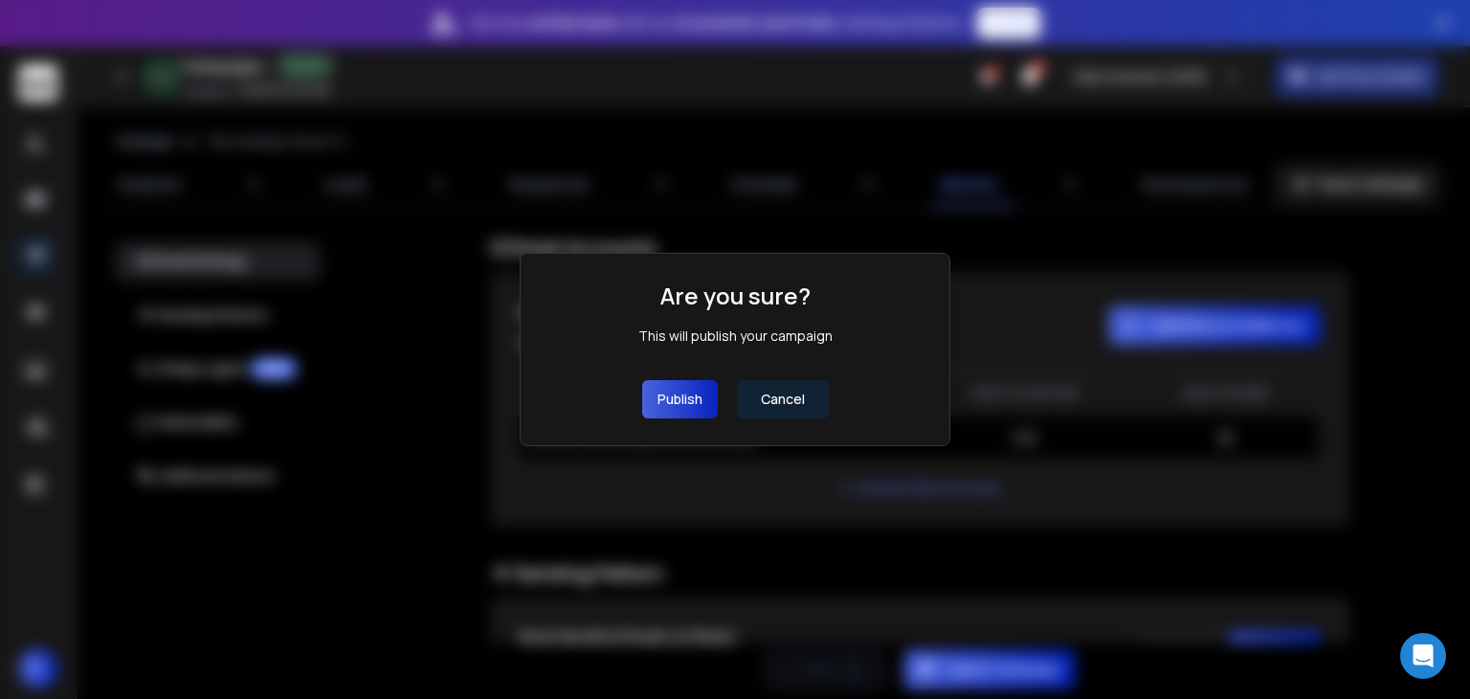
click at [701, 405] on button "Publish" at bounding box center [680, 399] width 76 height 38
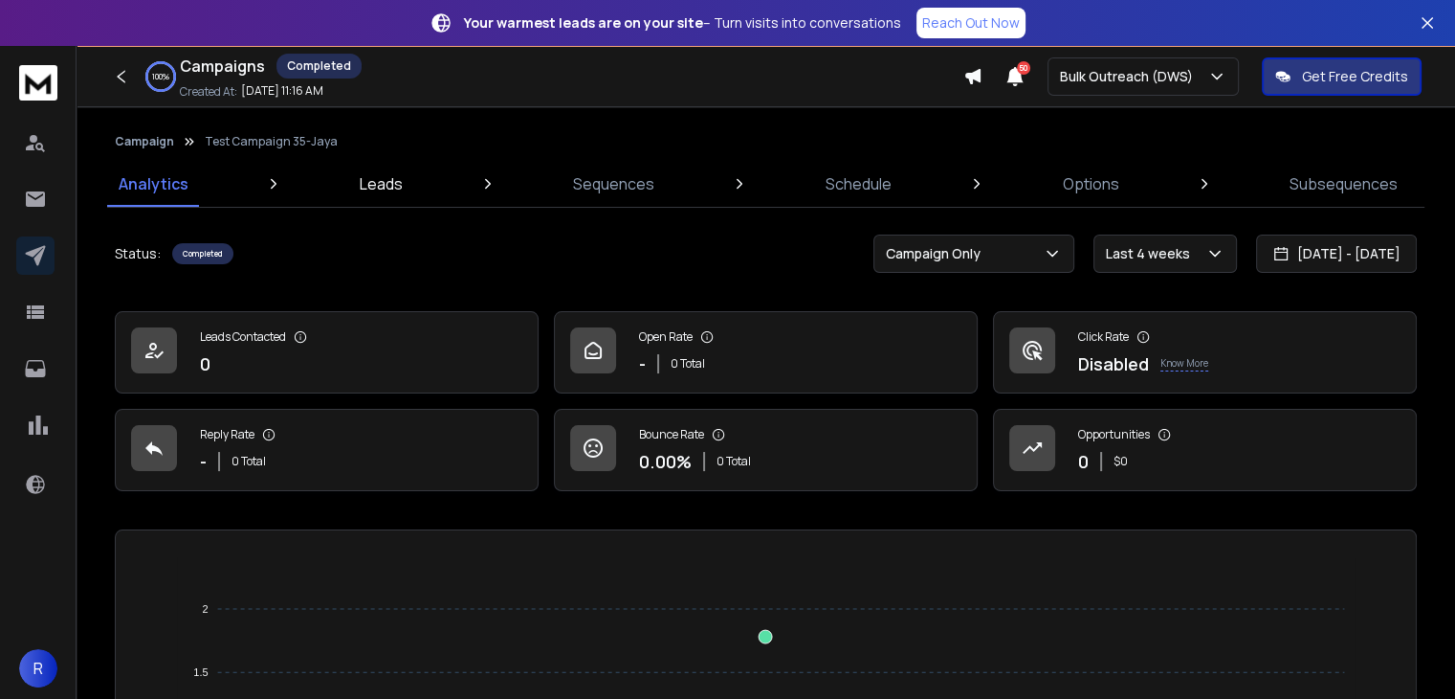
click at [384, 186] on p "Leads" at bounding box center [381, 183] width 43 height 23
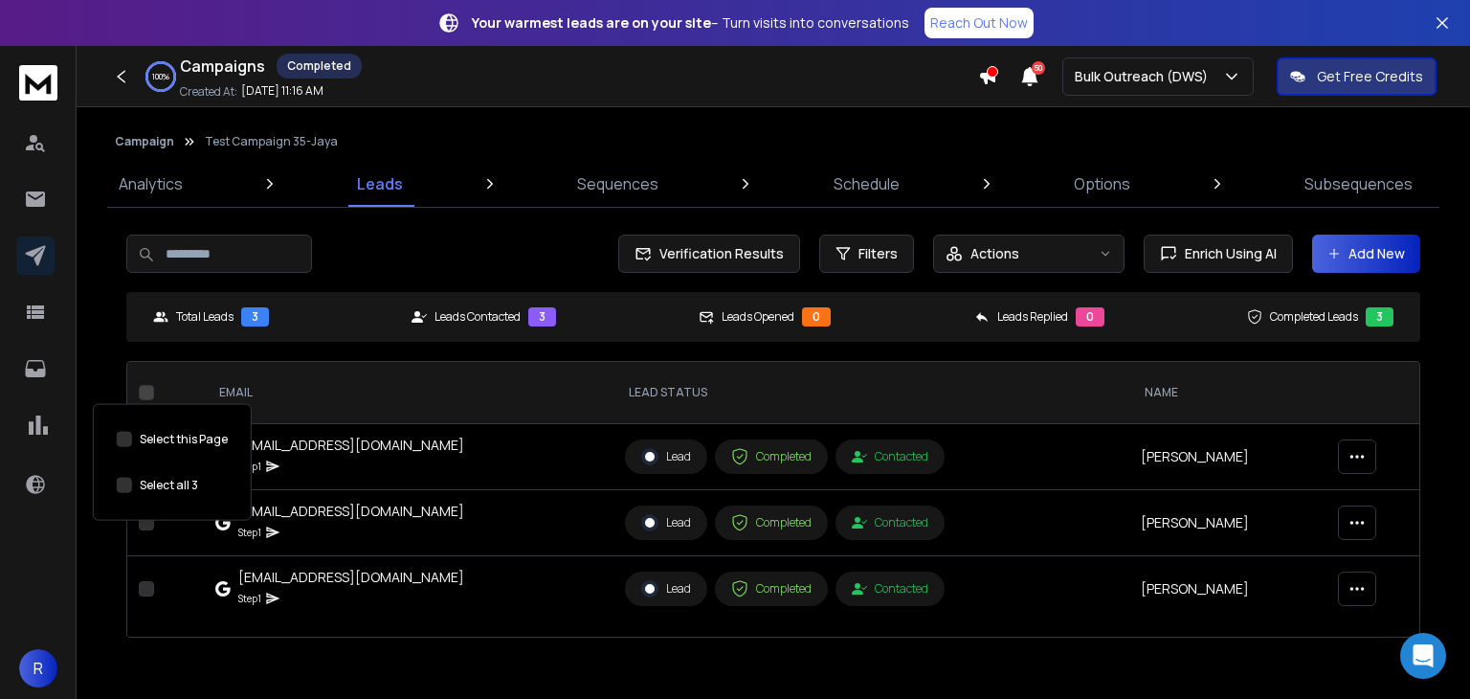
click at [145, 390] on button "Select this Page" at bounding box center [146, 392] width 15 height 15
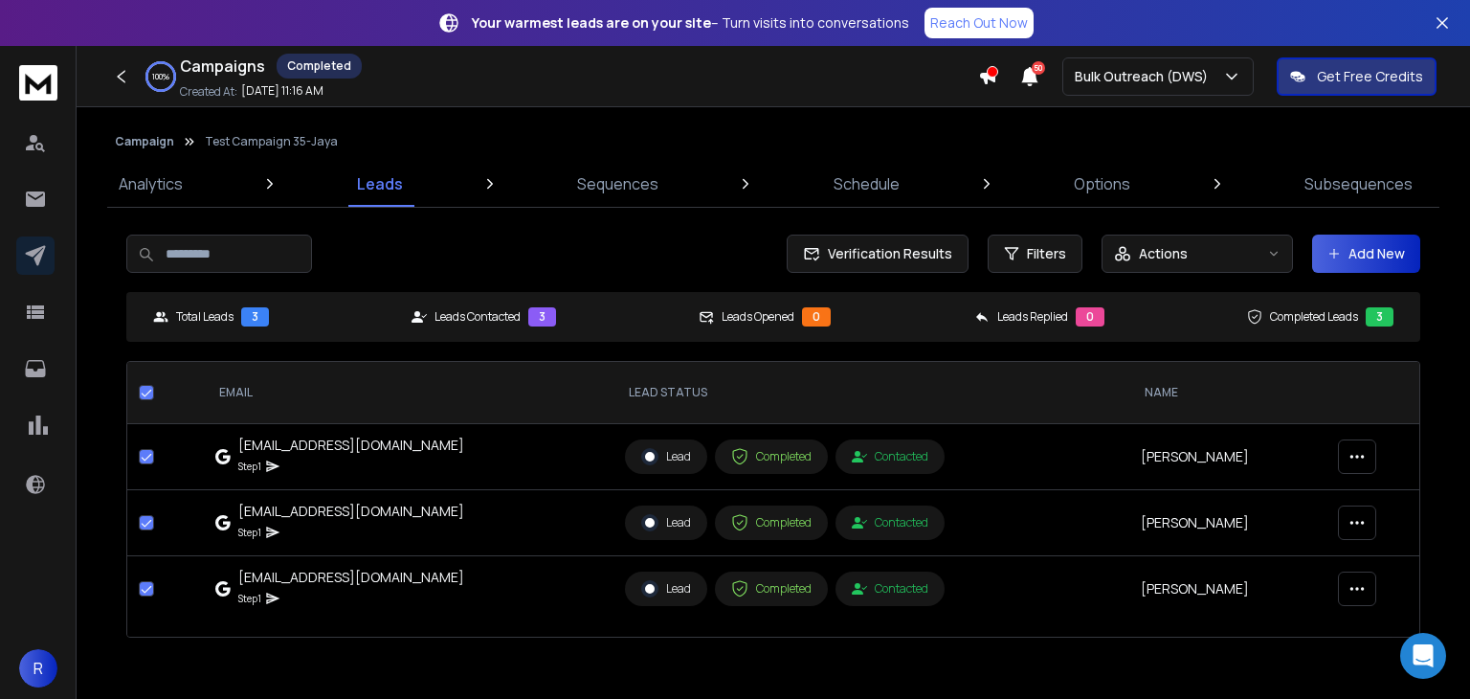
click at [1340, 465] on button "button" at bounding box center [1357, 456] width 38 height 34
click at [1290, 512] on div "Pause Lead" at bounding box center [1310, 527] width 119 height 31
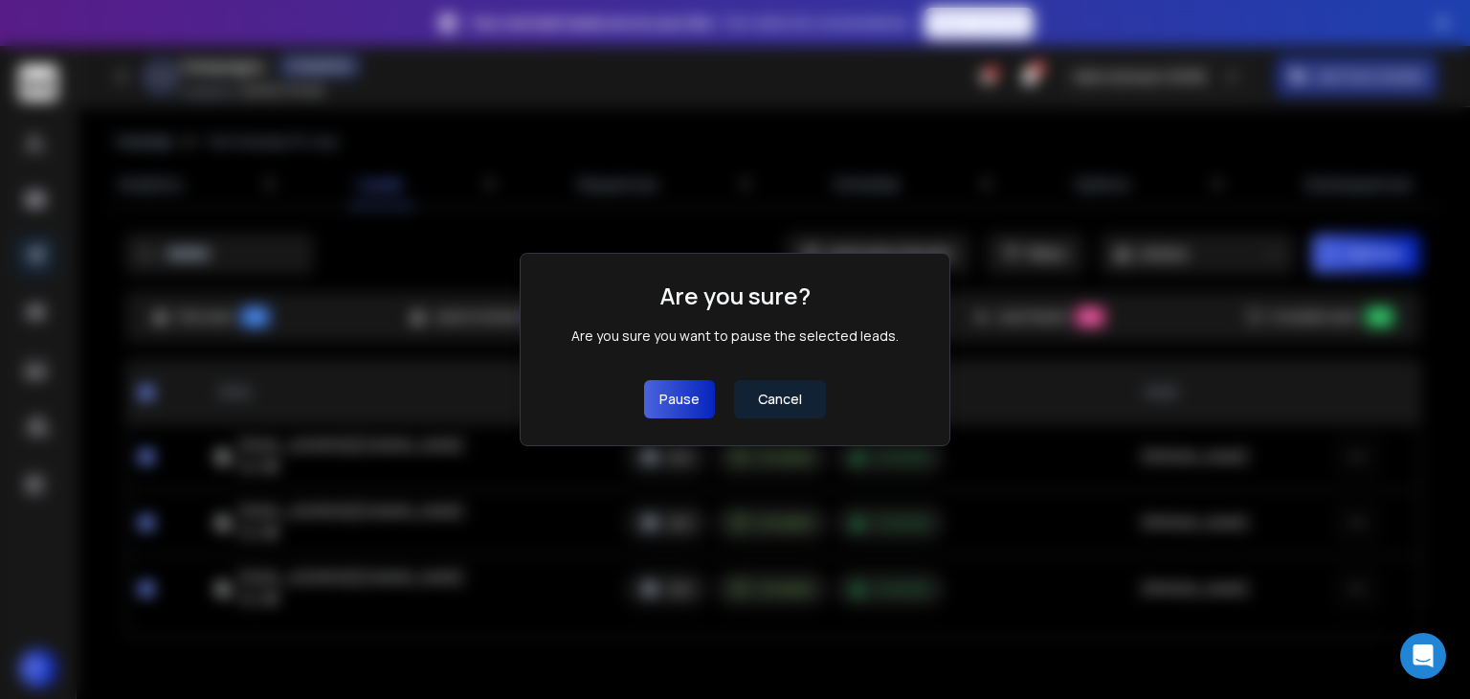
click at [764, 395] on button "Cancel" at bounding box center [780, 399] width 92 height 38
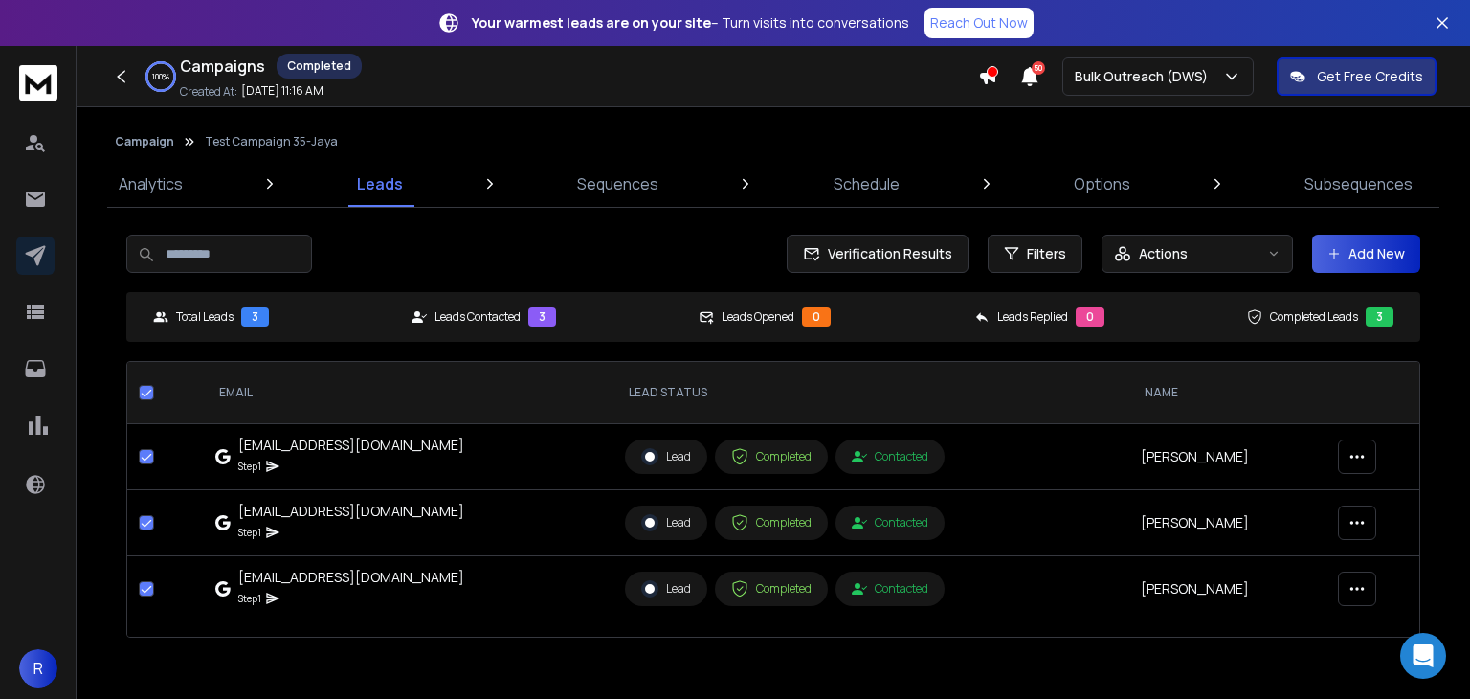
click at [1363, 458] on button "button" at bounding box center [1357, 456] width 38 height 34
click at [1314, 494] on p "Delete Lead" at bounding box center [1322, 496] width 78 height 19
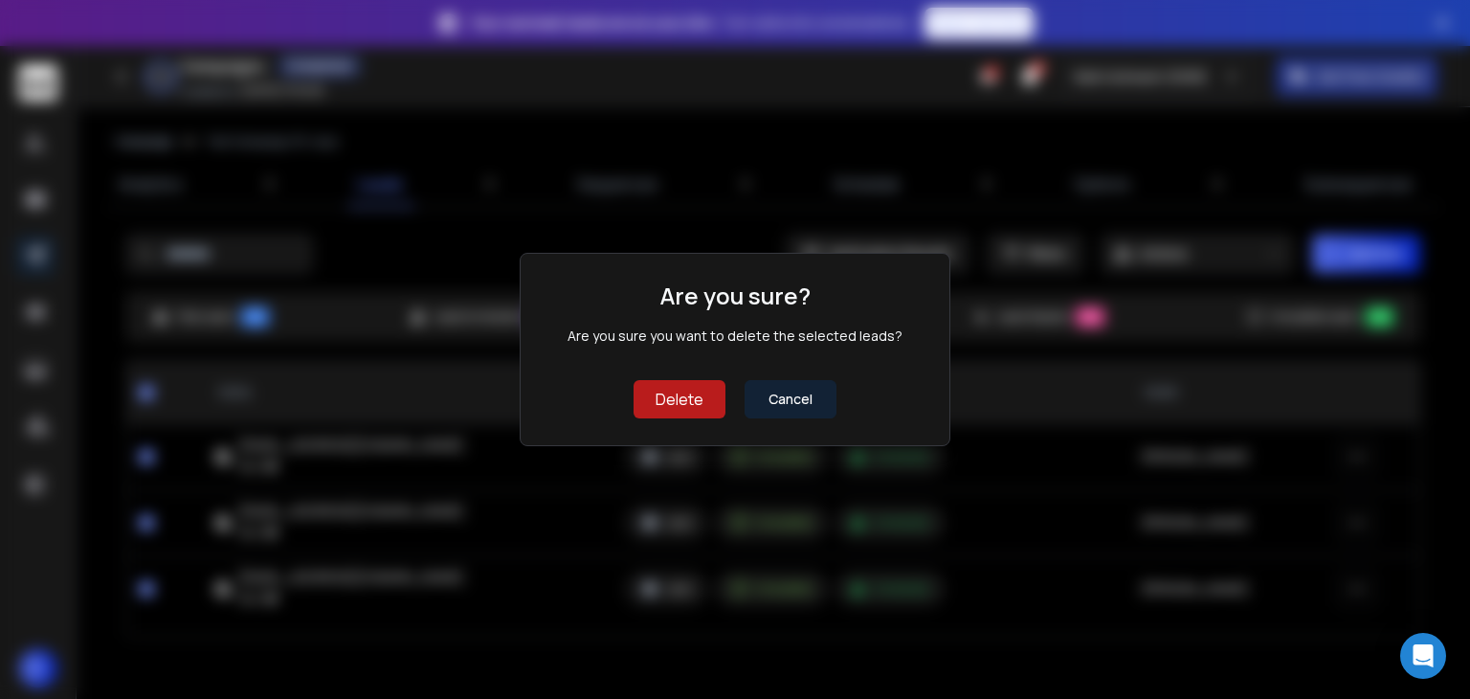
click at [655, 399] on button "Delete" at bounding box center [679, 399] width 92 height 38
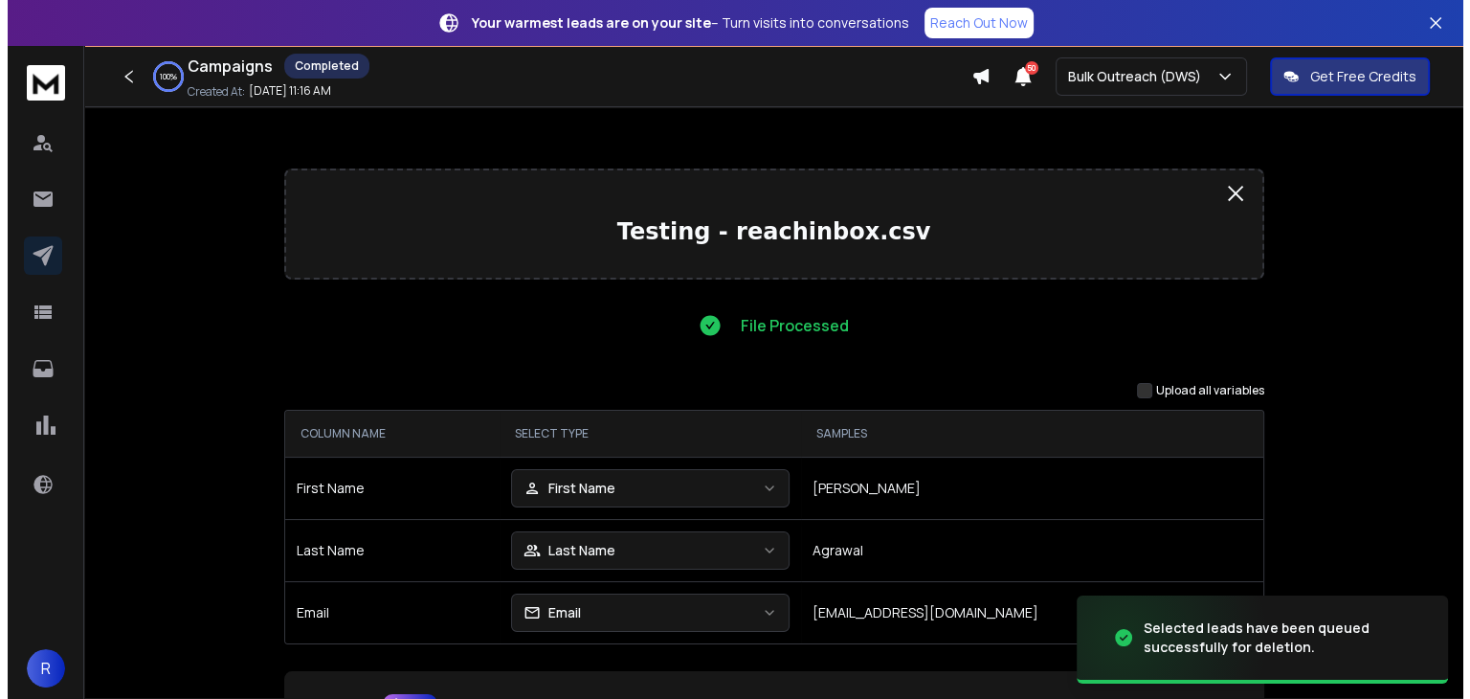
scroll to position [233, 0]
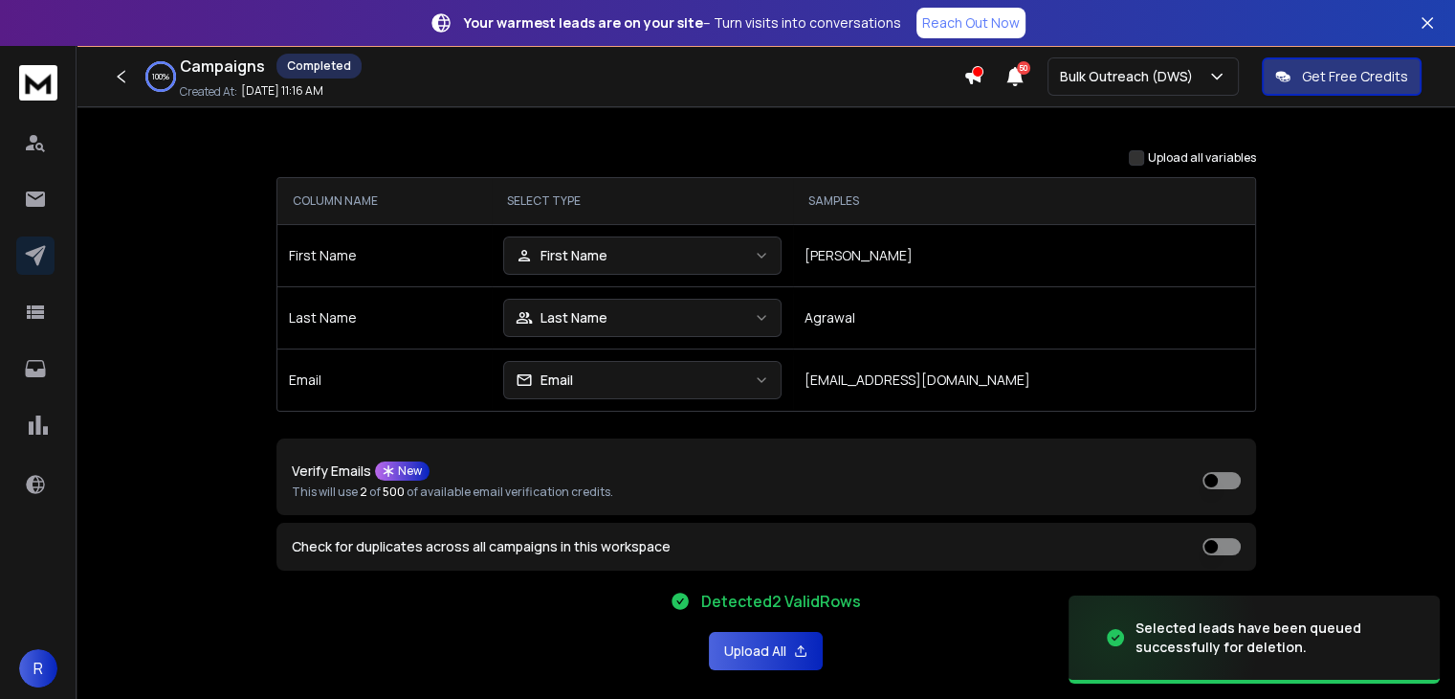
click at [771, 642] on button "Upload All" at bounding box center [766, 651] width 114 height 38
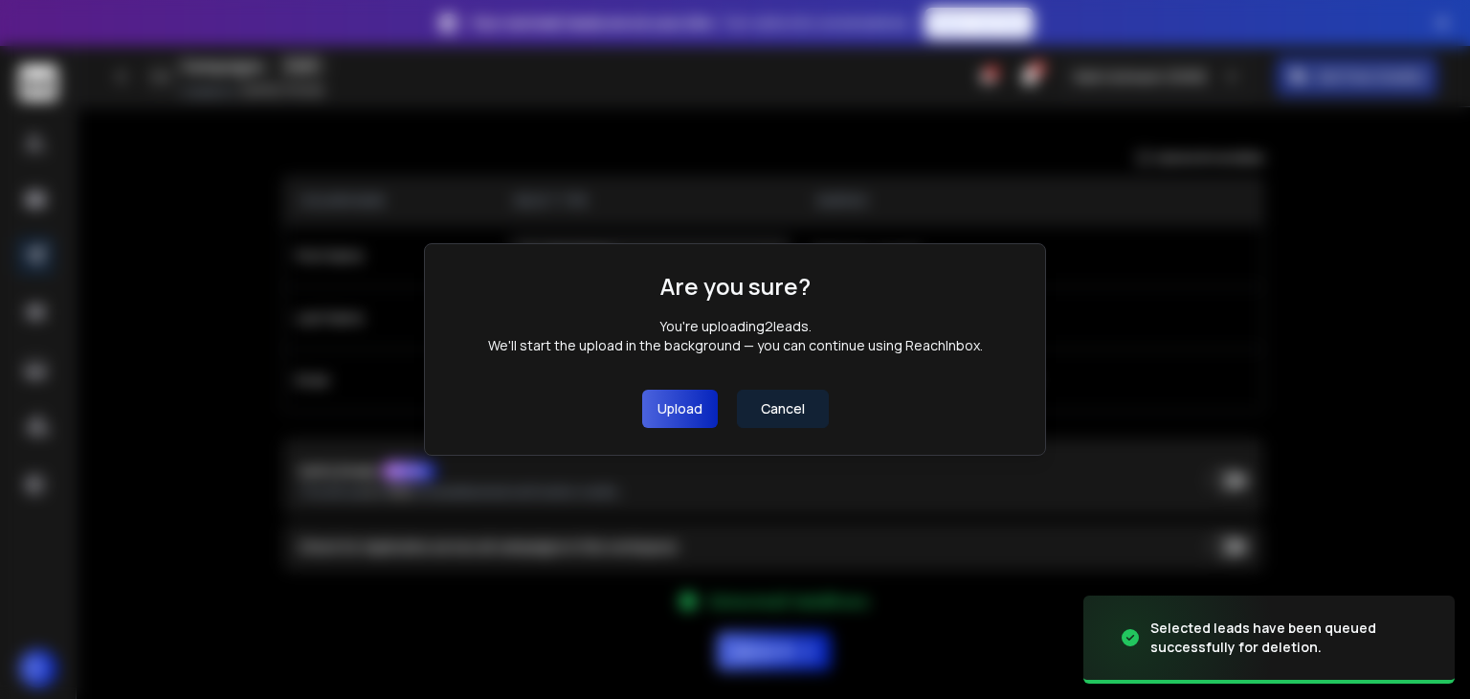
click at [685, 410] on button "Upload" at bounding box center [680, 408] width 76 height 38
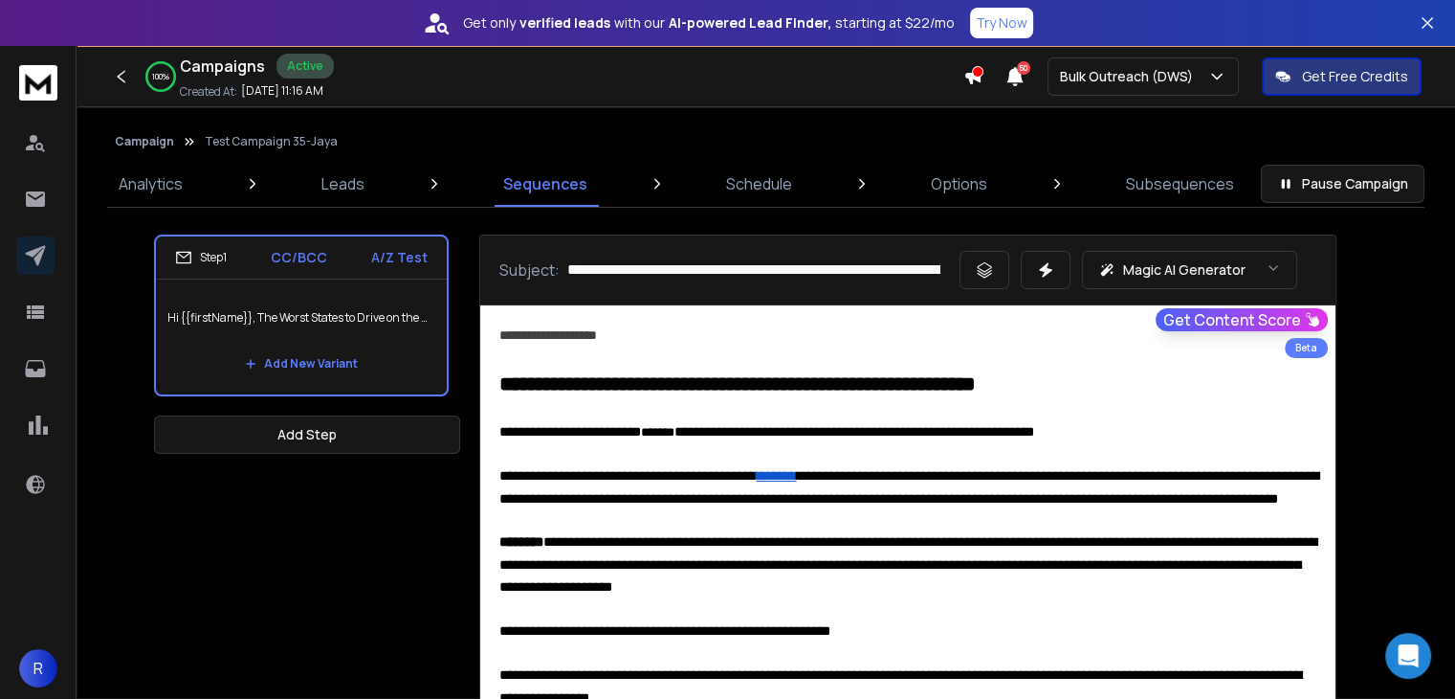
drag, startPoint x: 972, startPoint y: 186, endPoint x: 1007, endPoint y: 164, distance: 40.9
click at [972, 186] on p "Options" at bounding box center [959, 183] width 56 height 23
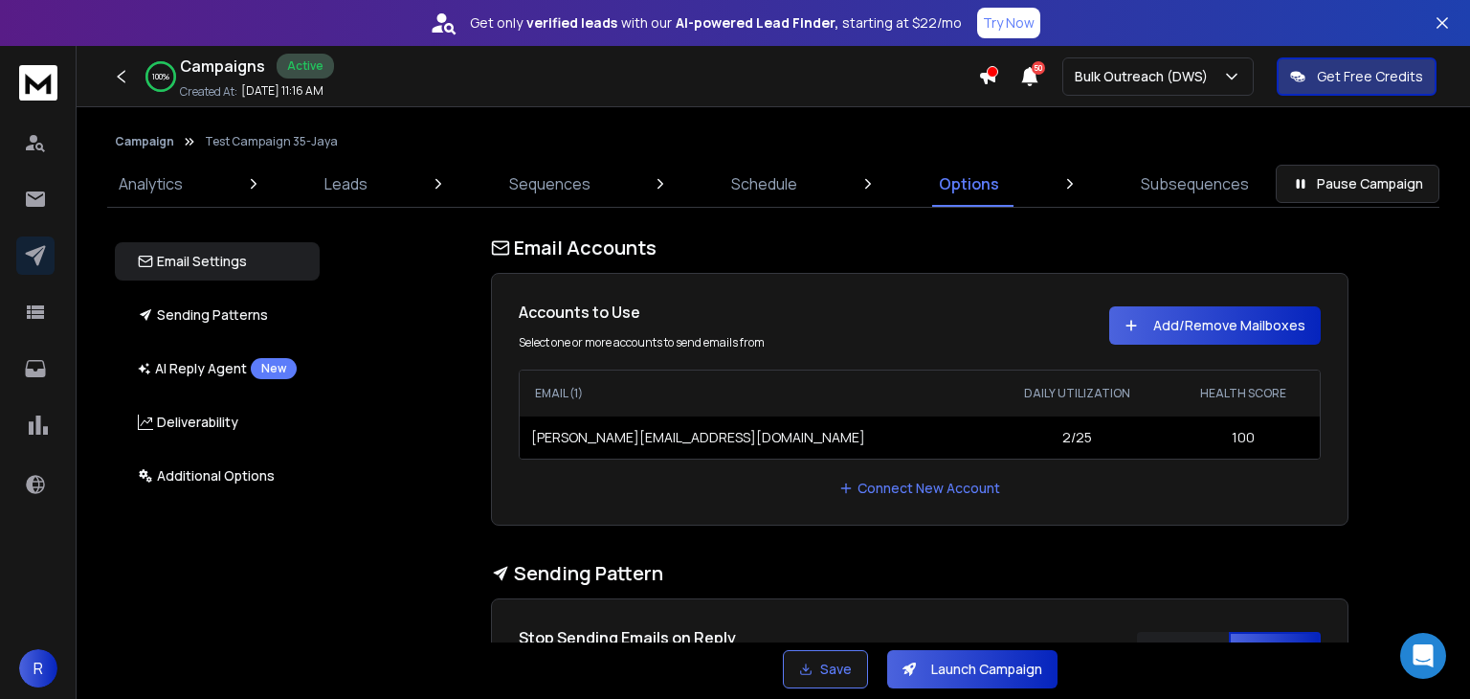
click at [938, 677] on button "Launch Campaign" at bounding box center [972, 669] width 170 height 38
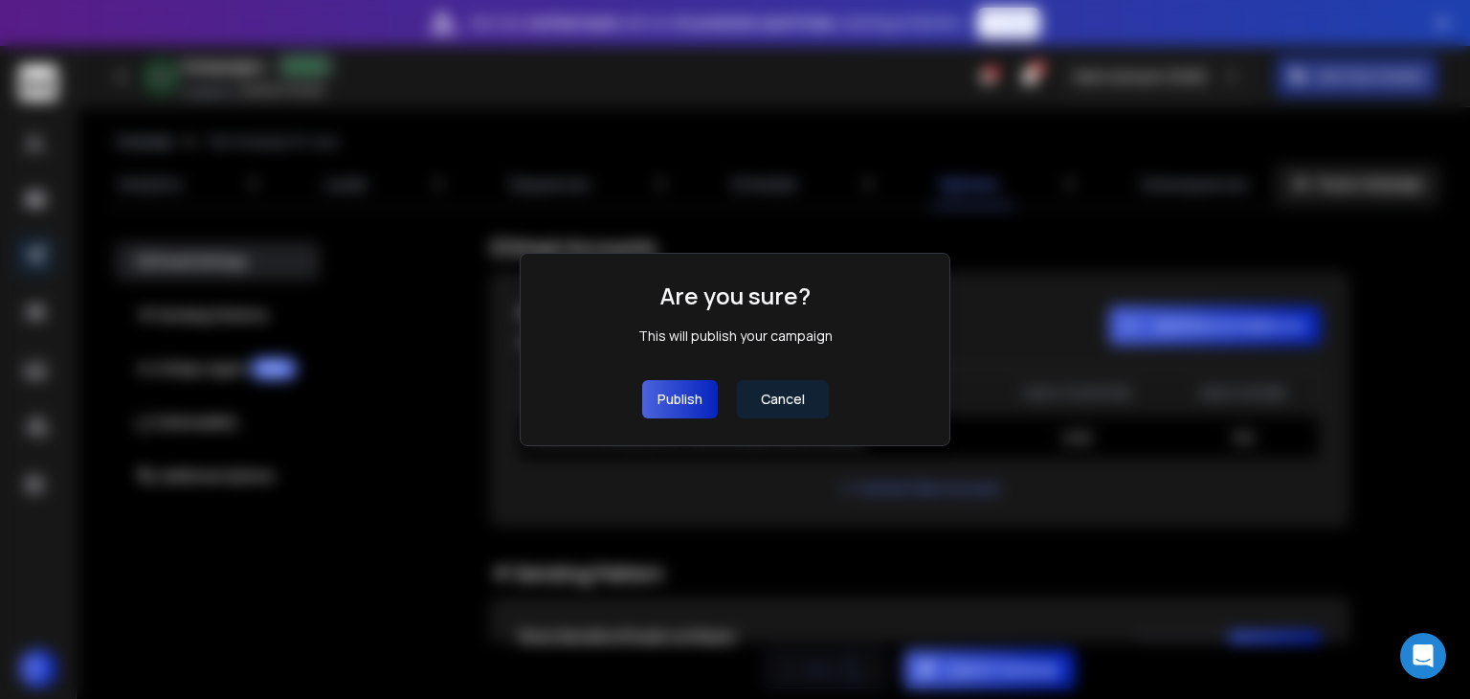
click at [681, 410] on button "Publish" at bounding box center [680, 399] width 76 height 38
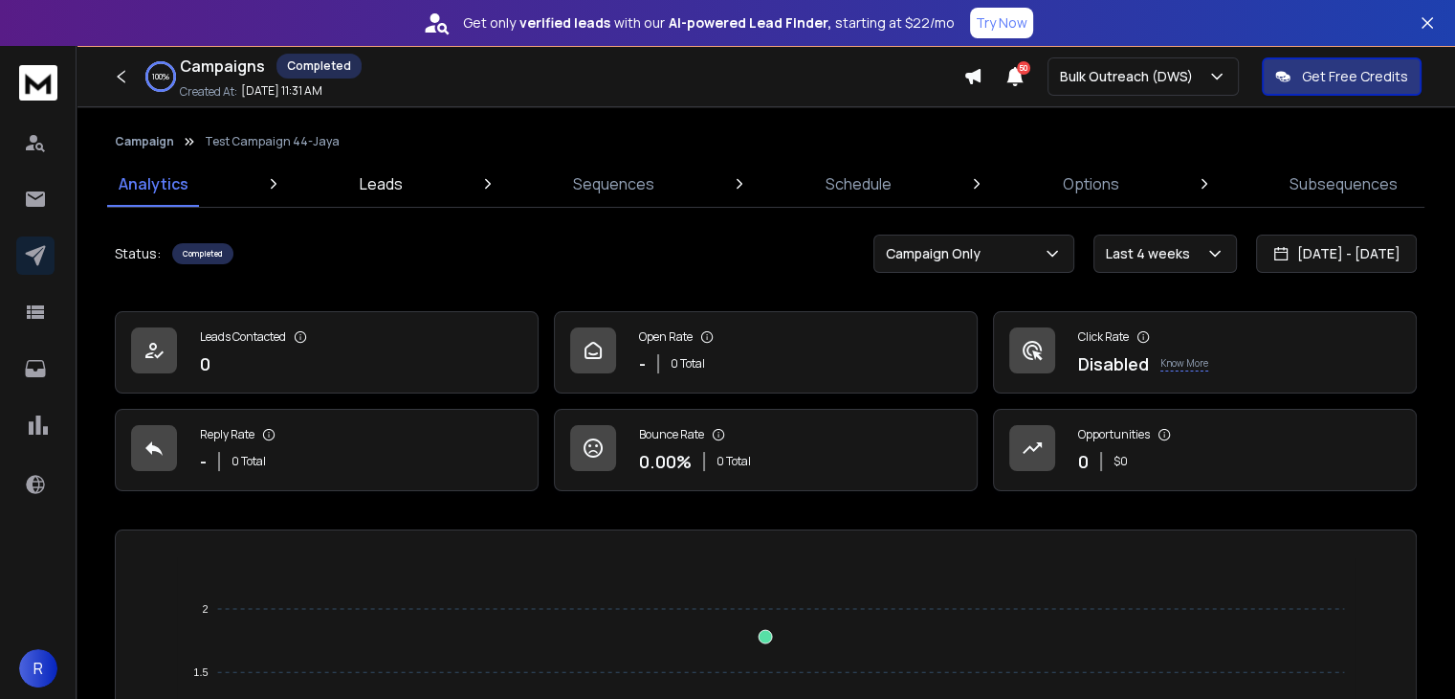
click at [390, 189] on p "Leads" at bounding box center [381, 183] width 43 height 23
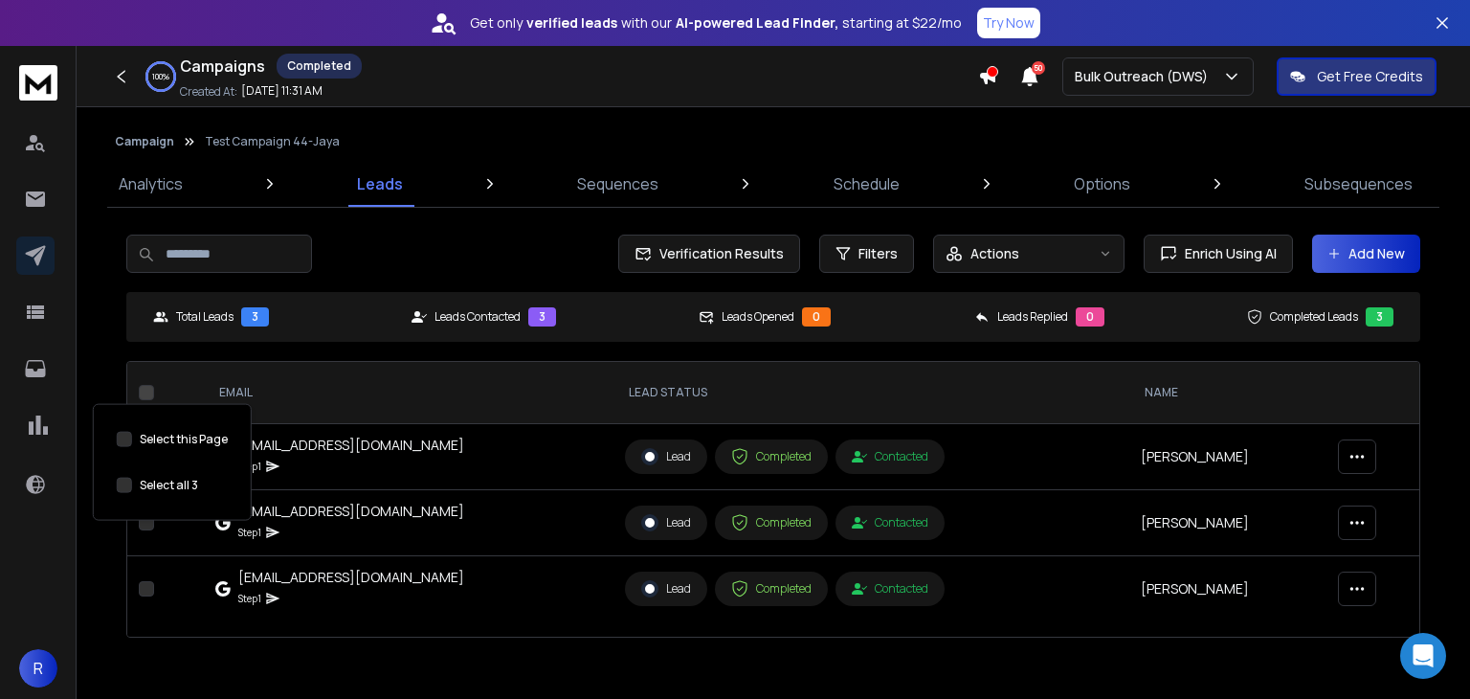
click at [137, 391] on th at bounding box center [165, 393] width 77 height 62
click at [139, 392] on button "button" at bounding box center [146, 392] width 15 height 15
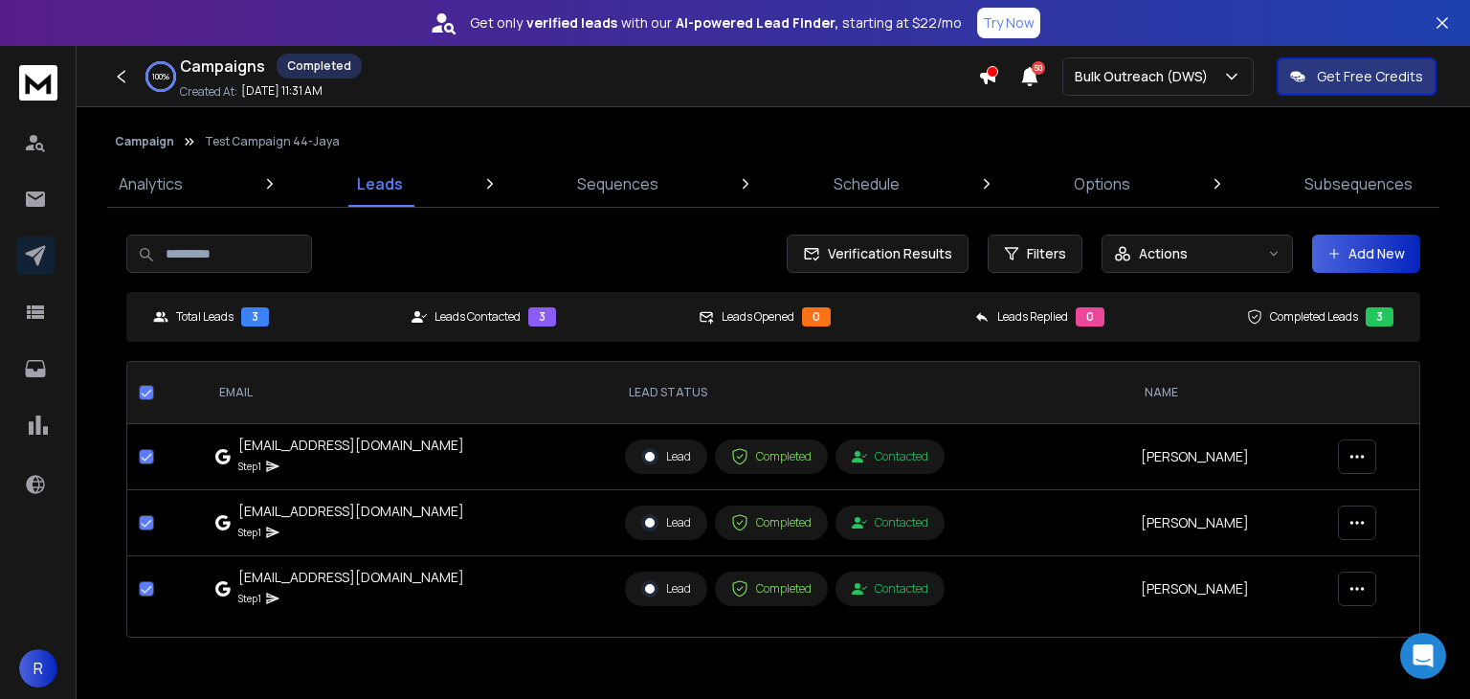
click at [1338, 461] on button "button" at bounding box center [1357, 456] width 38 height 34
click at [1287, 491] on p "Delete Lead" at bounding box center [1322, 496] width 78 height 19
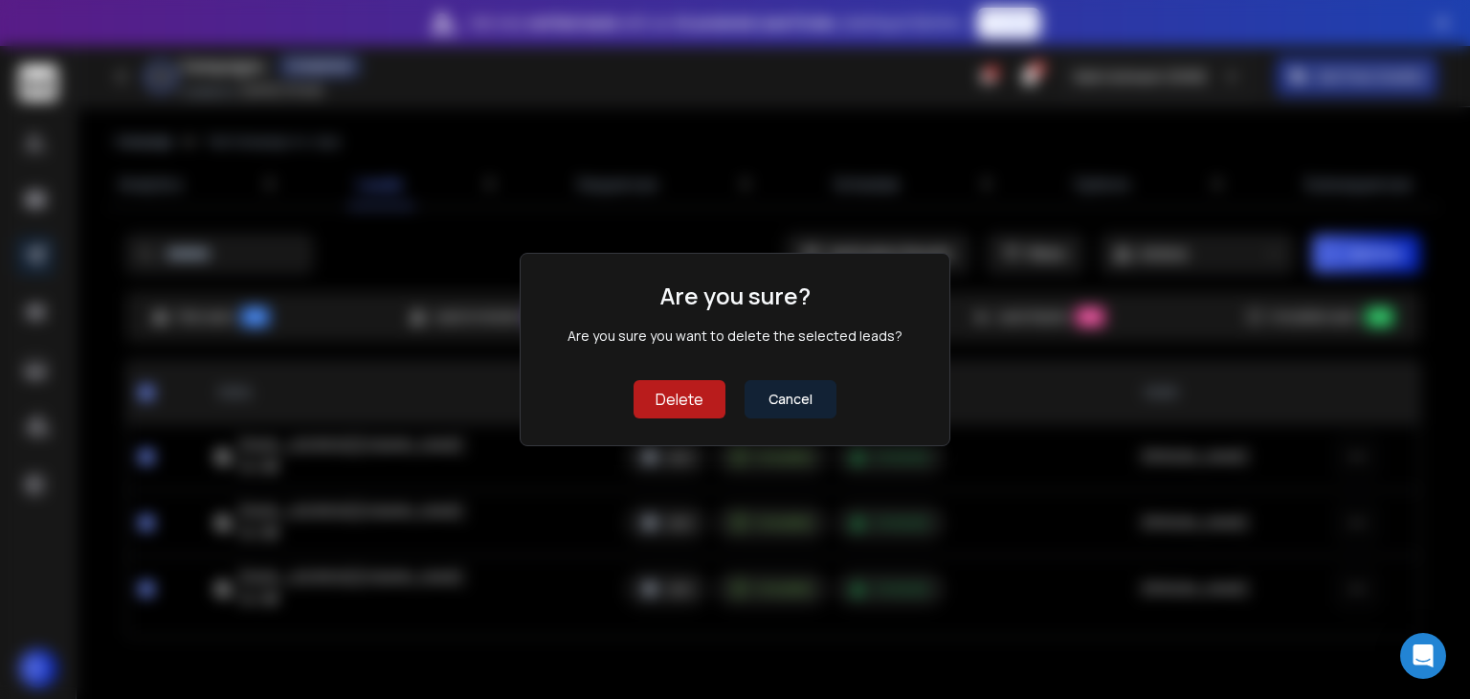
click at [683, 403] on button "Delete" at bounding box center [679, 399] width 92 height 38
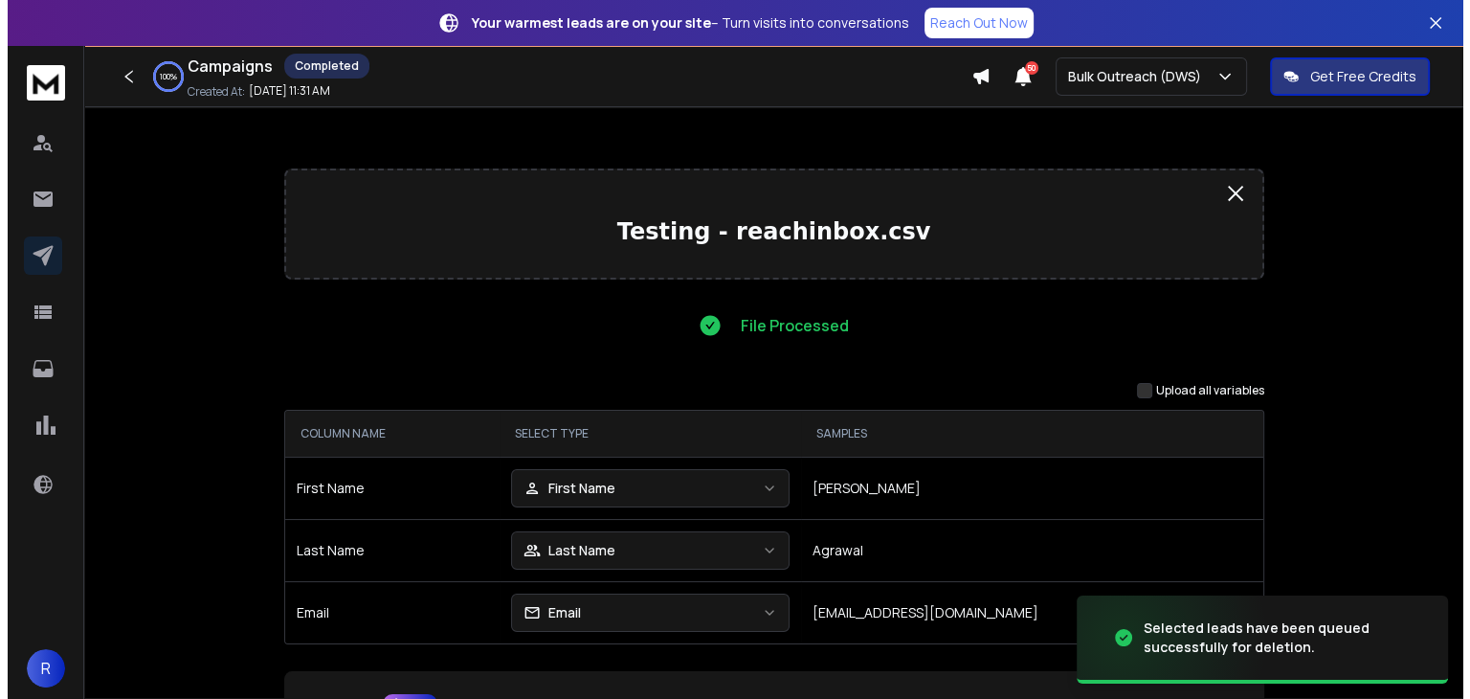
scroll to position [233, 0]
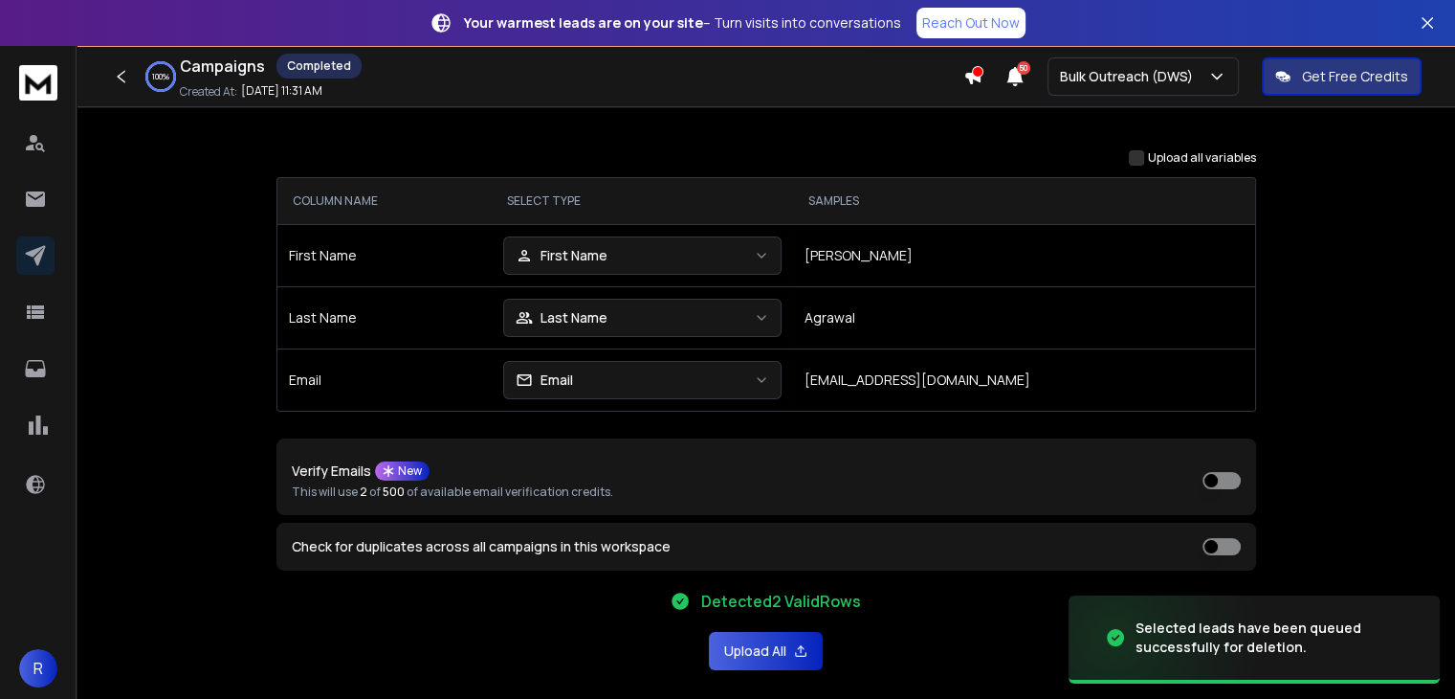
click at [788, 649] on button "Upload All" at bounding box center [766, 651] width 114 height 38
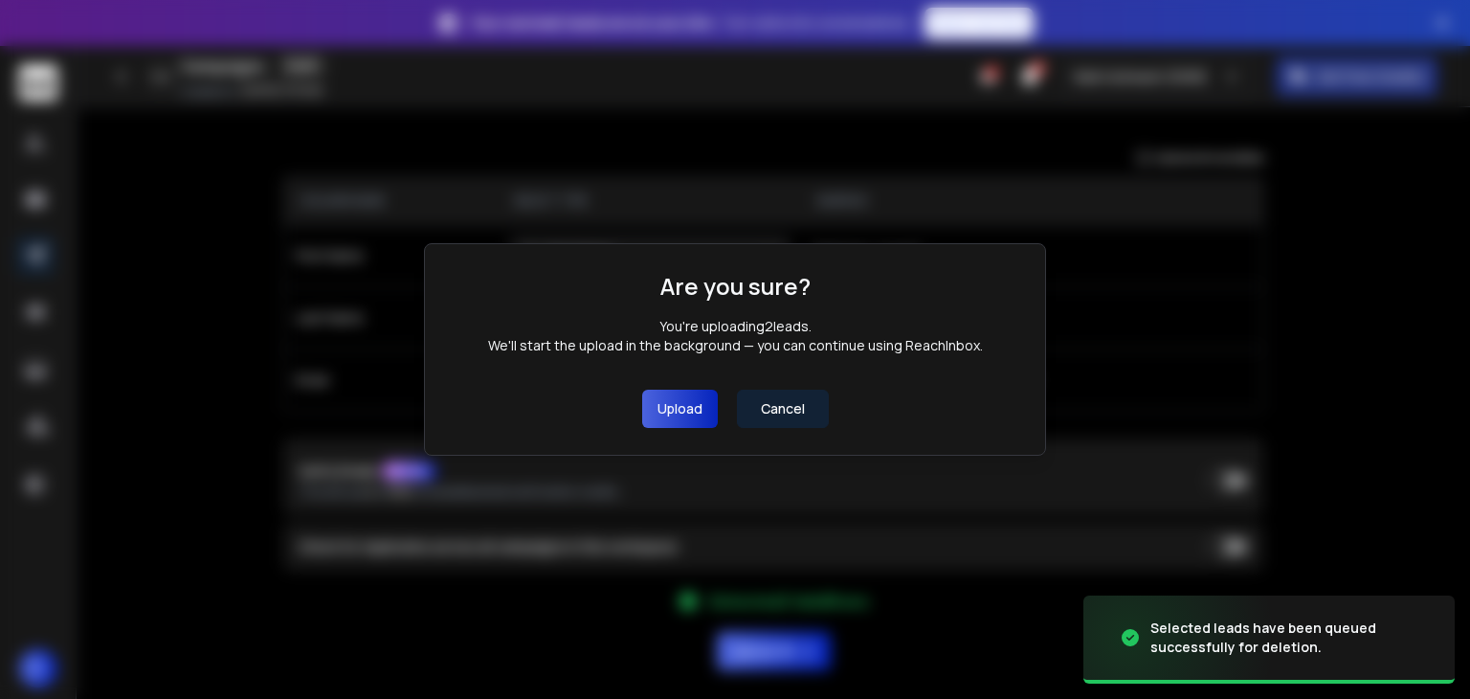
click at [690, 412] on button "Upload" at bounding box center [680, 408] width 76 height 38
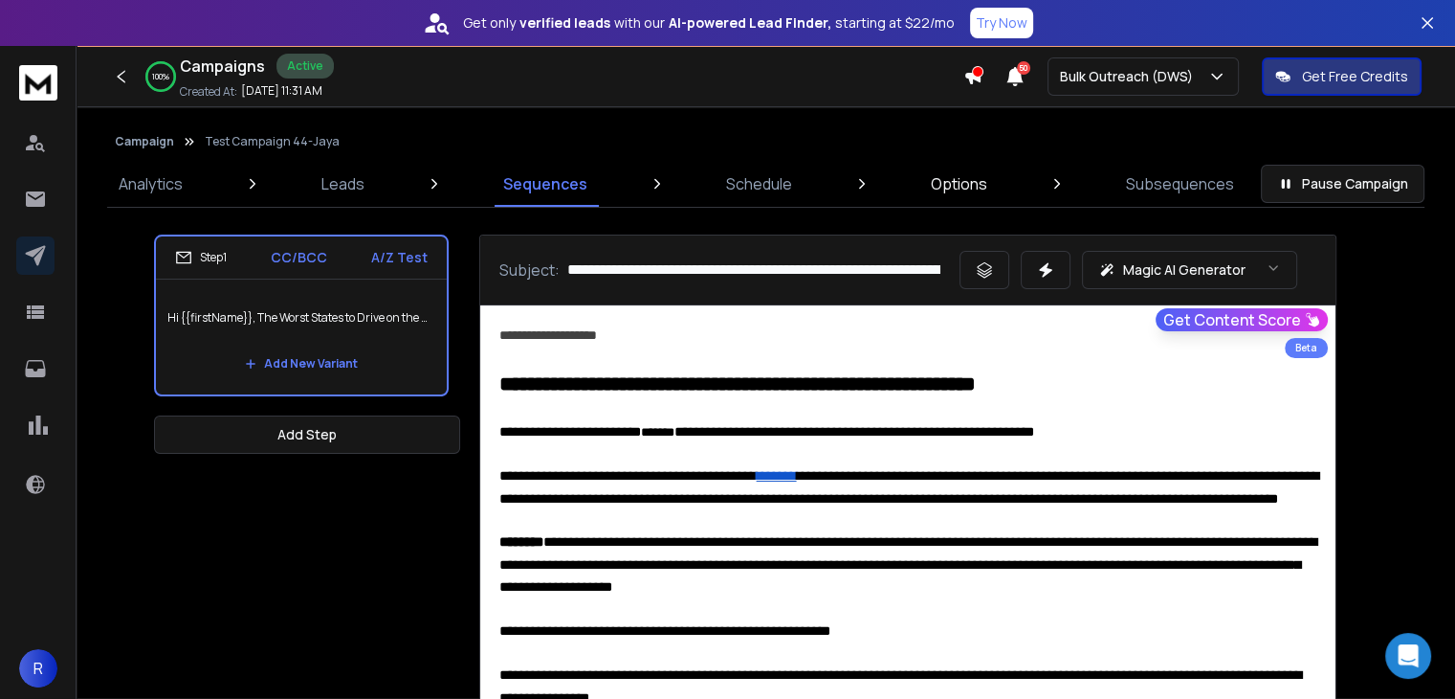
click at [955, 175] on p "Options" at bounding box center [959, 183] width 56 height 23
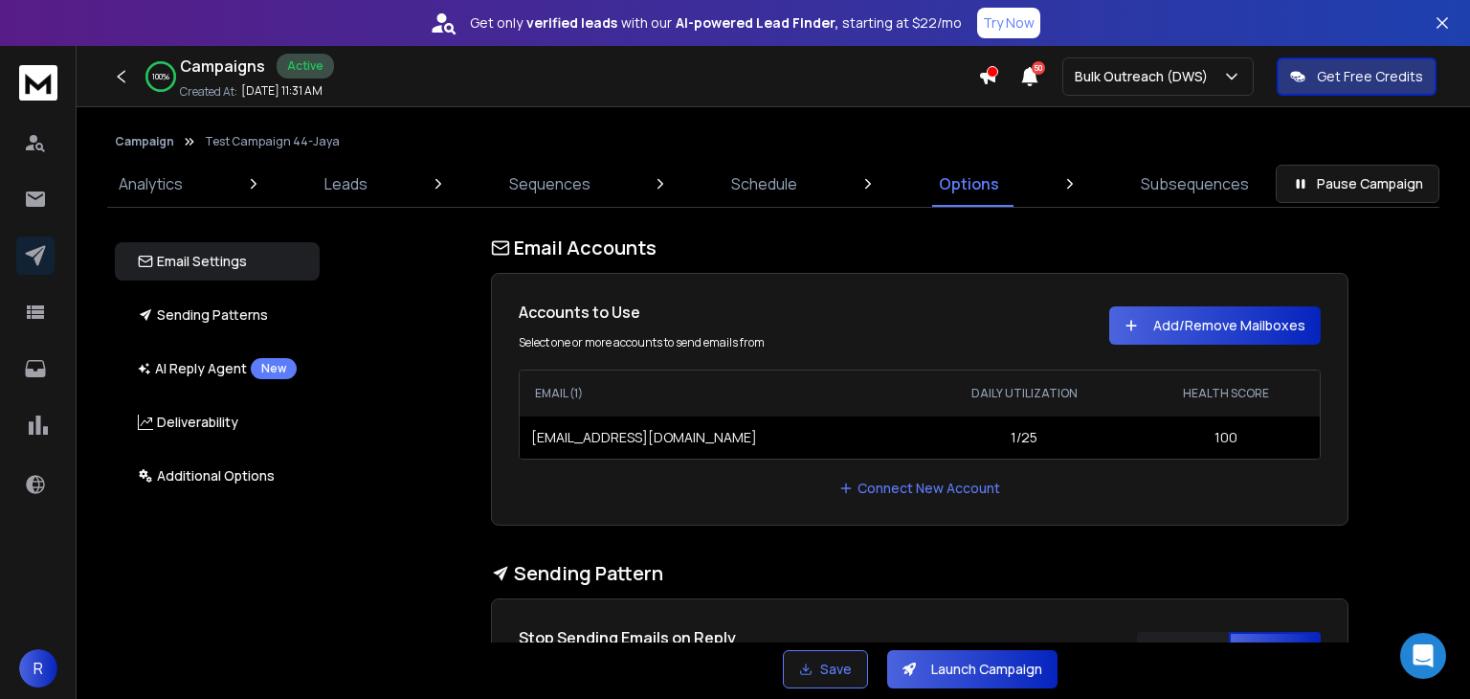
click at [961, 674] on button "Launch Campaign" at bounding box center [972, 669] width 170 height 38
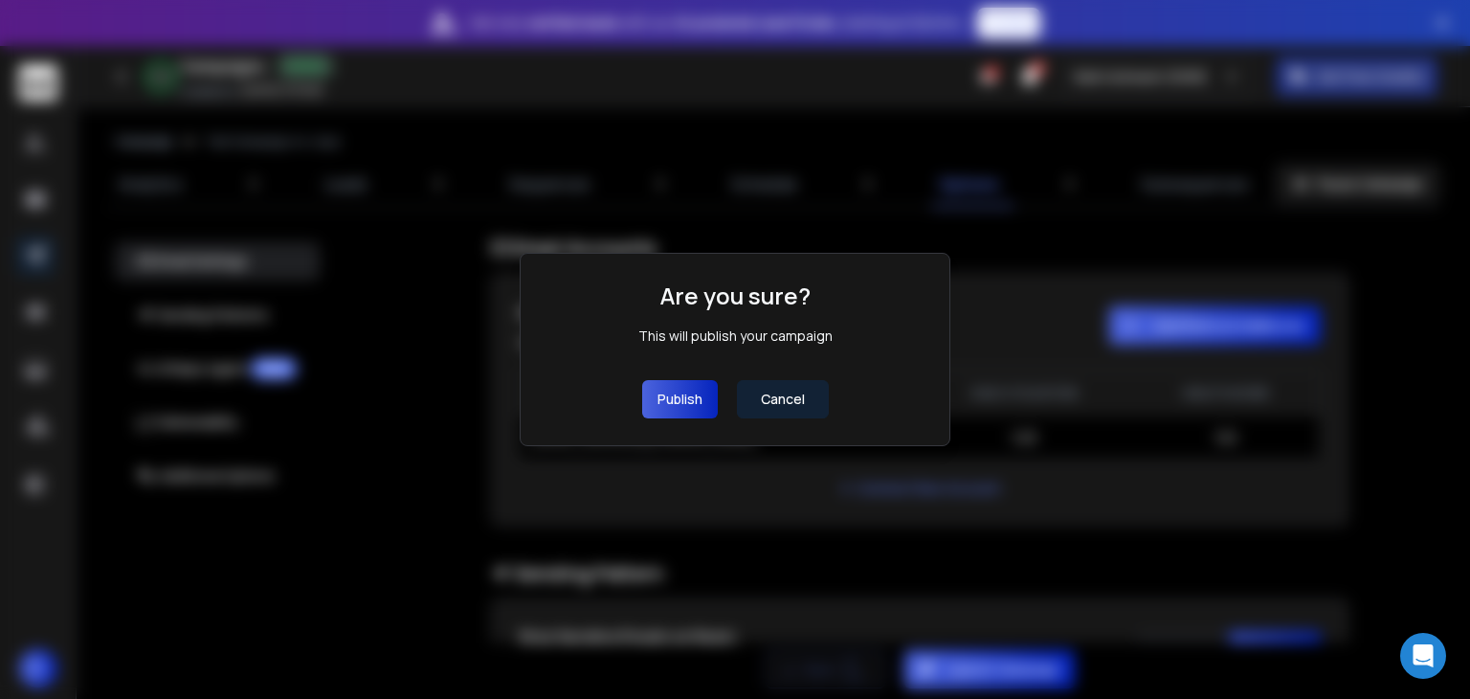
click at [686, 392] on button "Publish" at bounding box center [680, 399] width 76 height 38
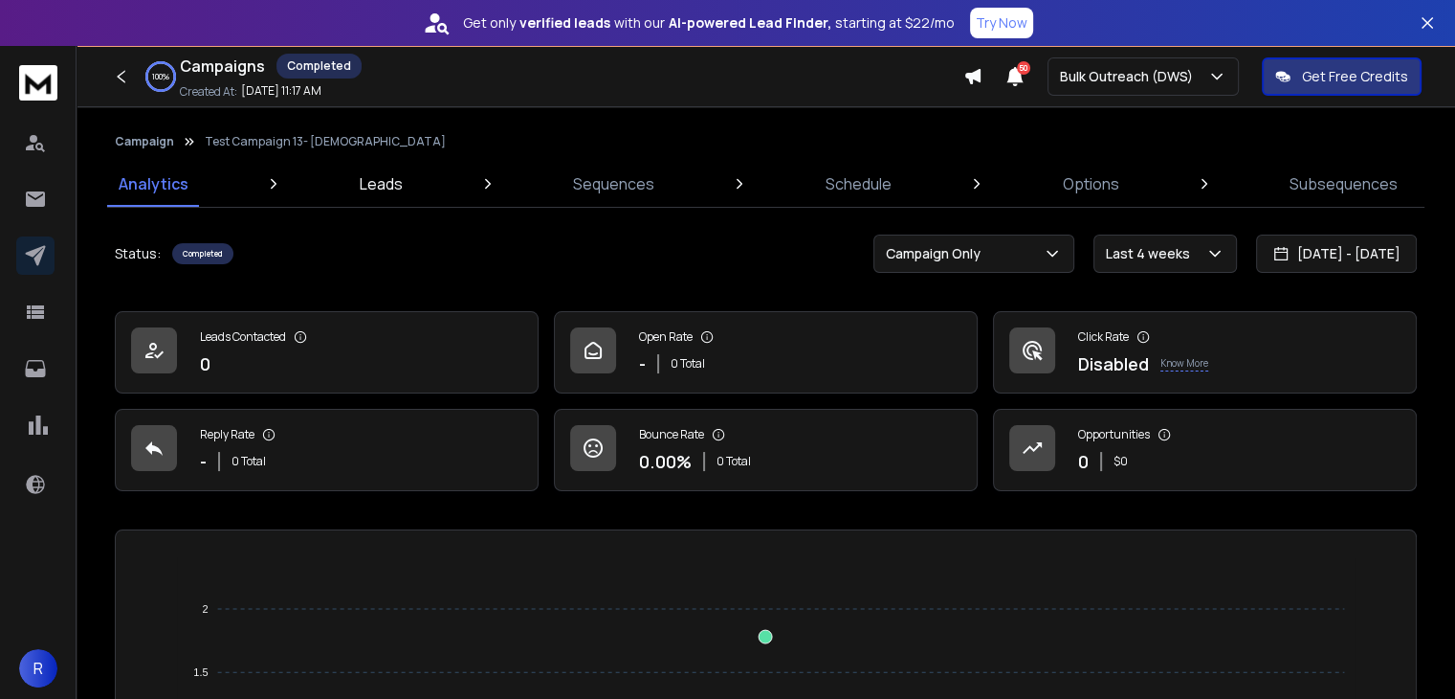
click at [375, 177] on p "Leads" at bounding box center [381, 183] width 43 height 23
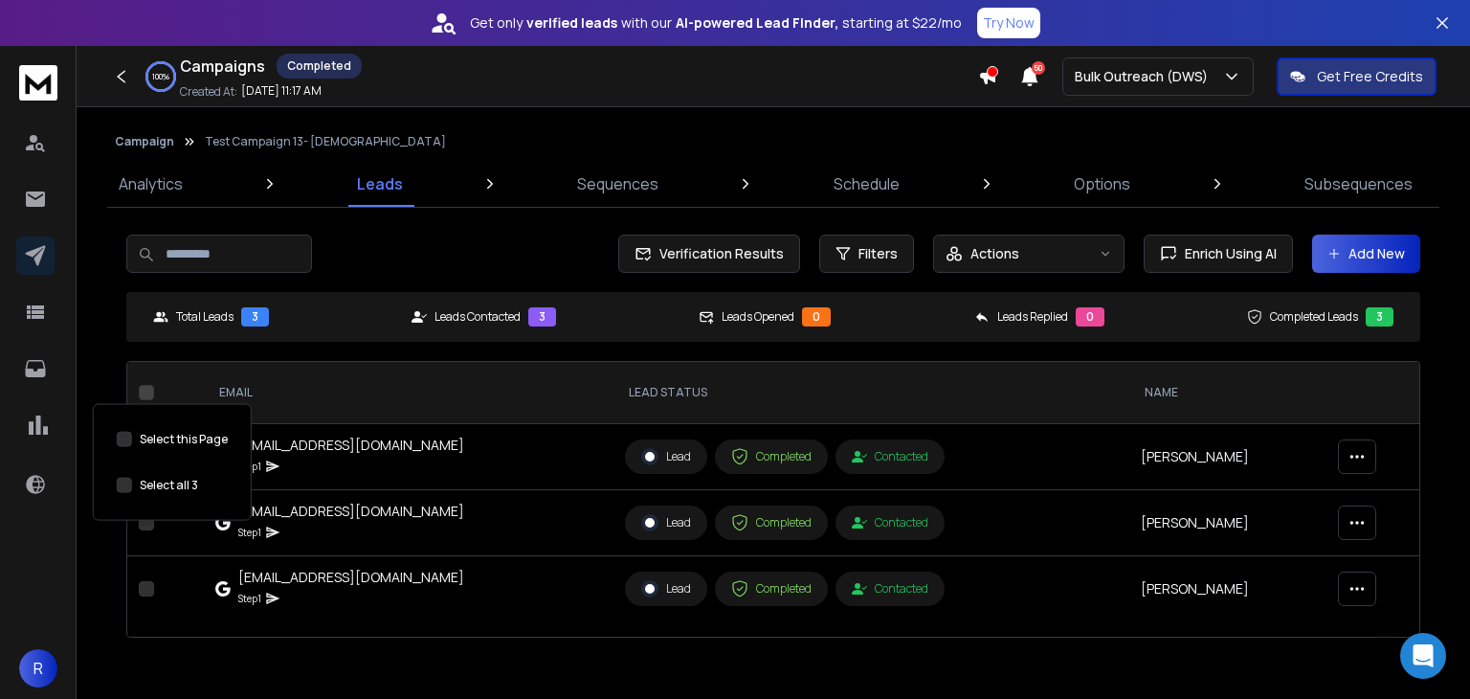
click at [149, 389] on button "Select this Page" at bounding box center [146, 392] width 15 height 15
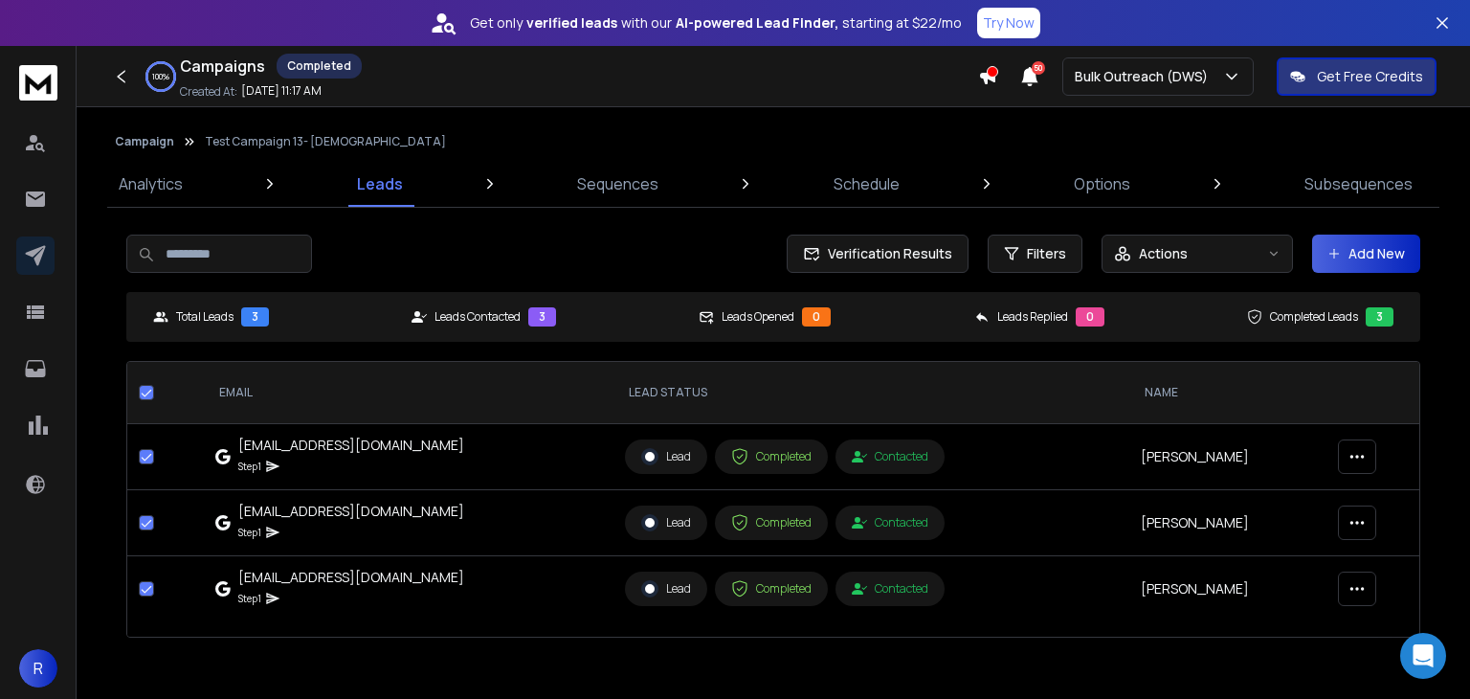
click at [1348, 460] on icon "button" at bounding box center [1356, 456] width 17 height 17
click at [1269, 499] on icon at bounding box center [1266, 496] width 17 height 17
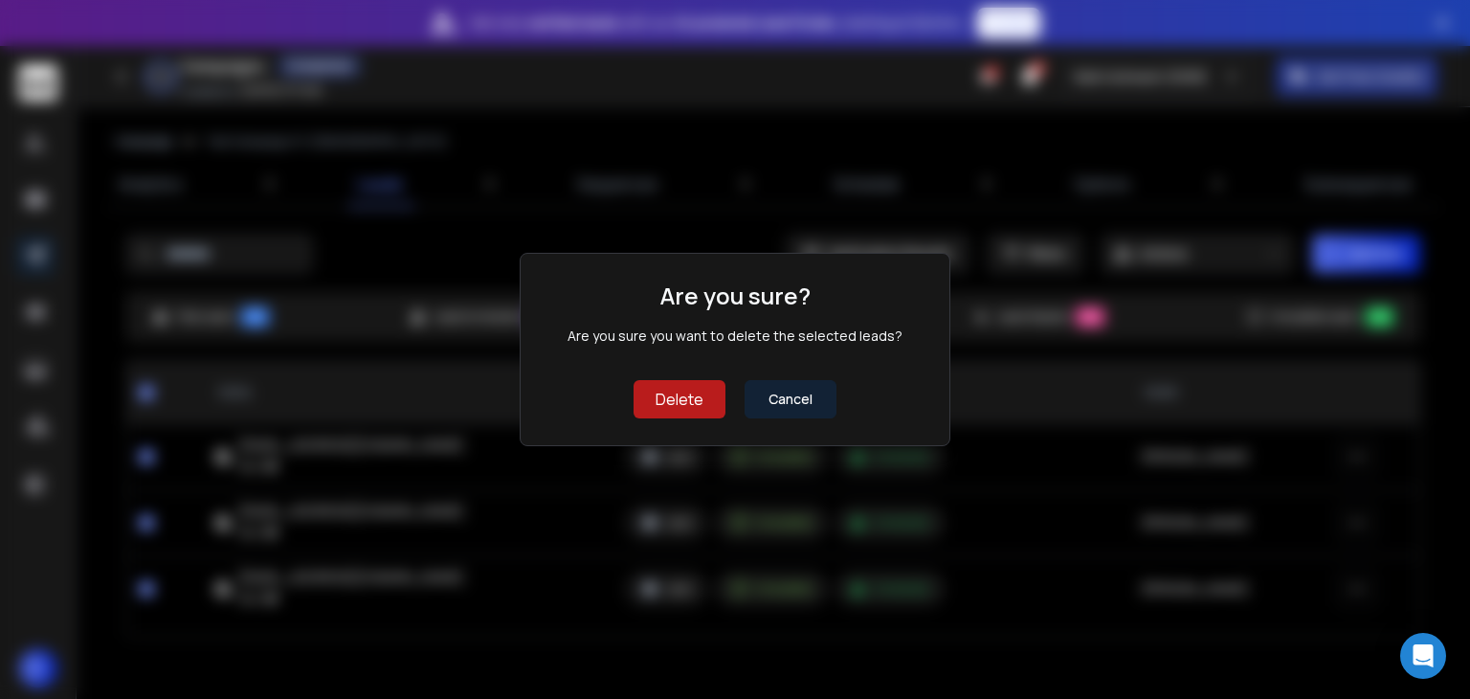
click at [667, 403] on button "Delete" at bounding box center [679, 399] width 92 height 38
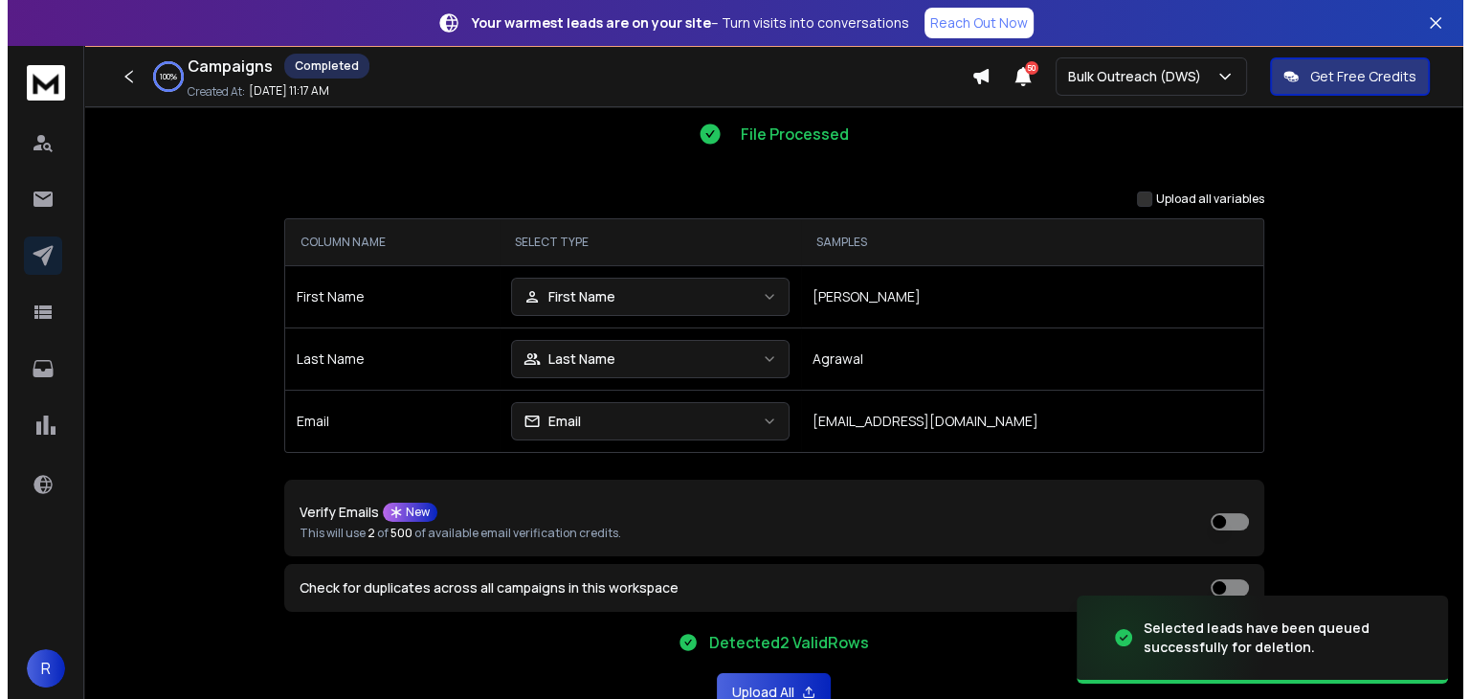
scroll to position [233, 0]
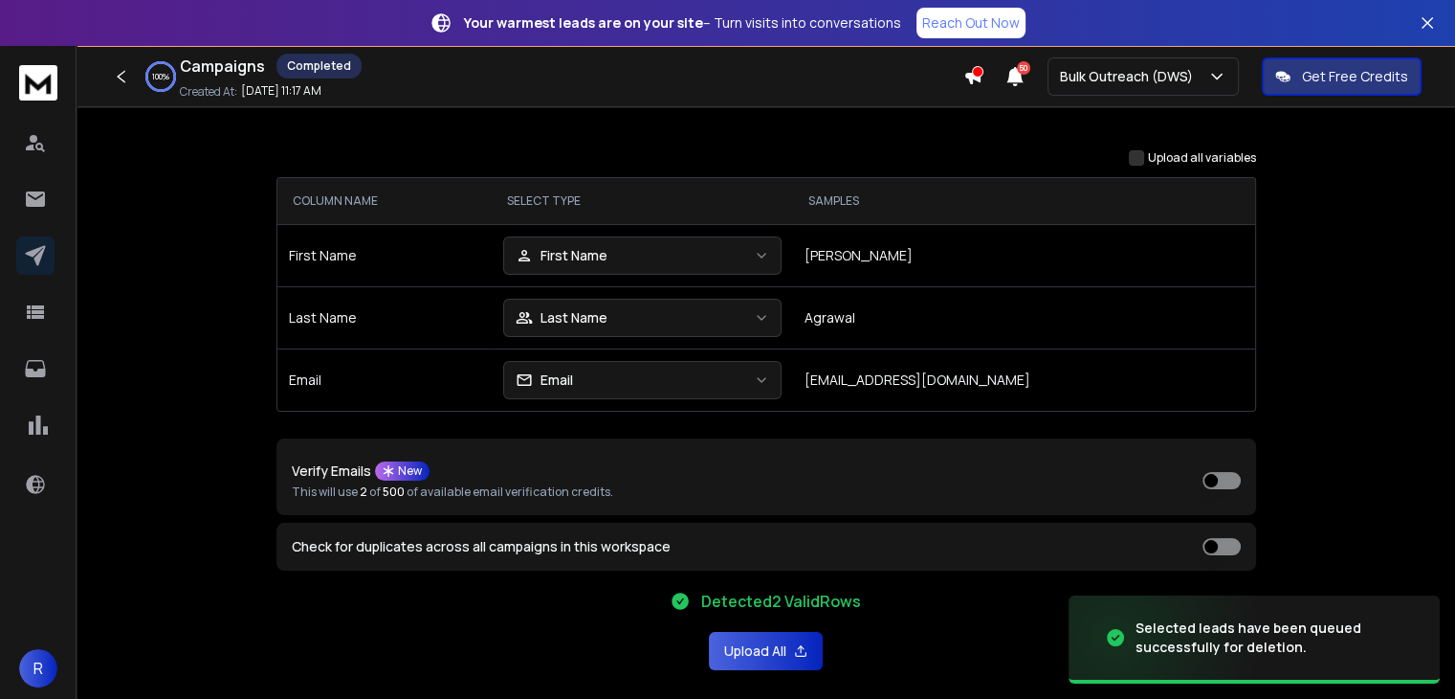
click at [804, 652] on icon at bounding box center [800, 650] width 13 height 13
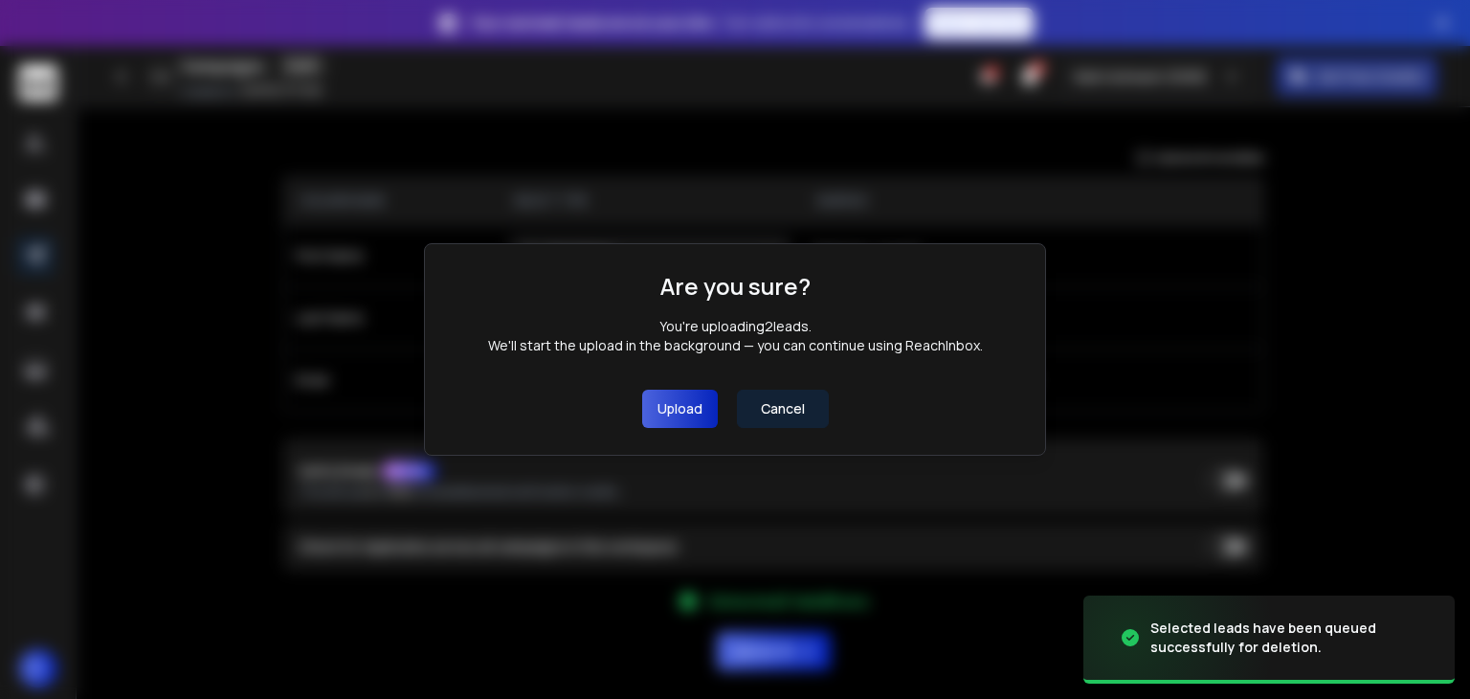
click at [697, 418] on button "Upload" at bounding box center [680, 408] width 76 height 38
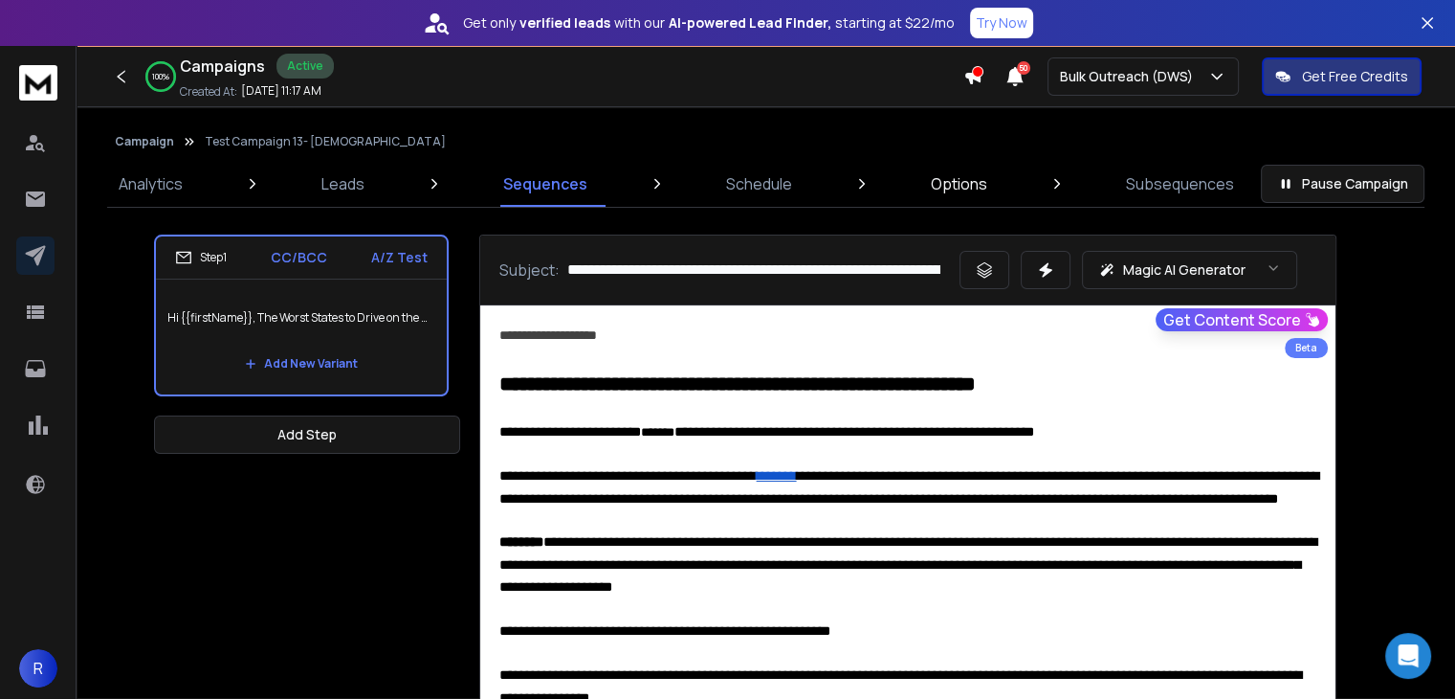
click at [968, 169] on link "Options" at bounding box center [959, 184] width 79 height 46
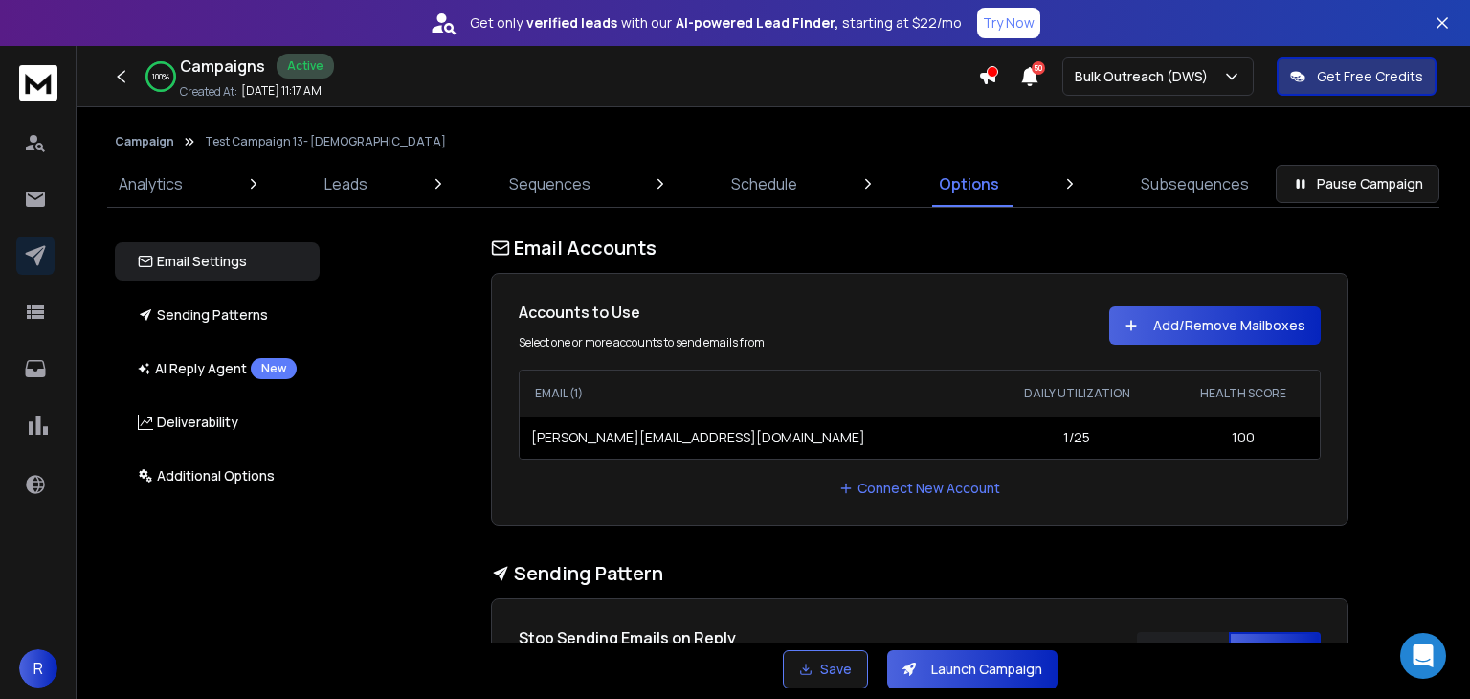
click at [957, 677] on button "Launch Campaign" at bounding box center [972, 669] width 170 height 38
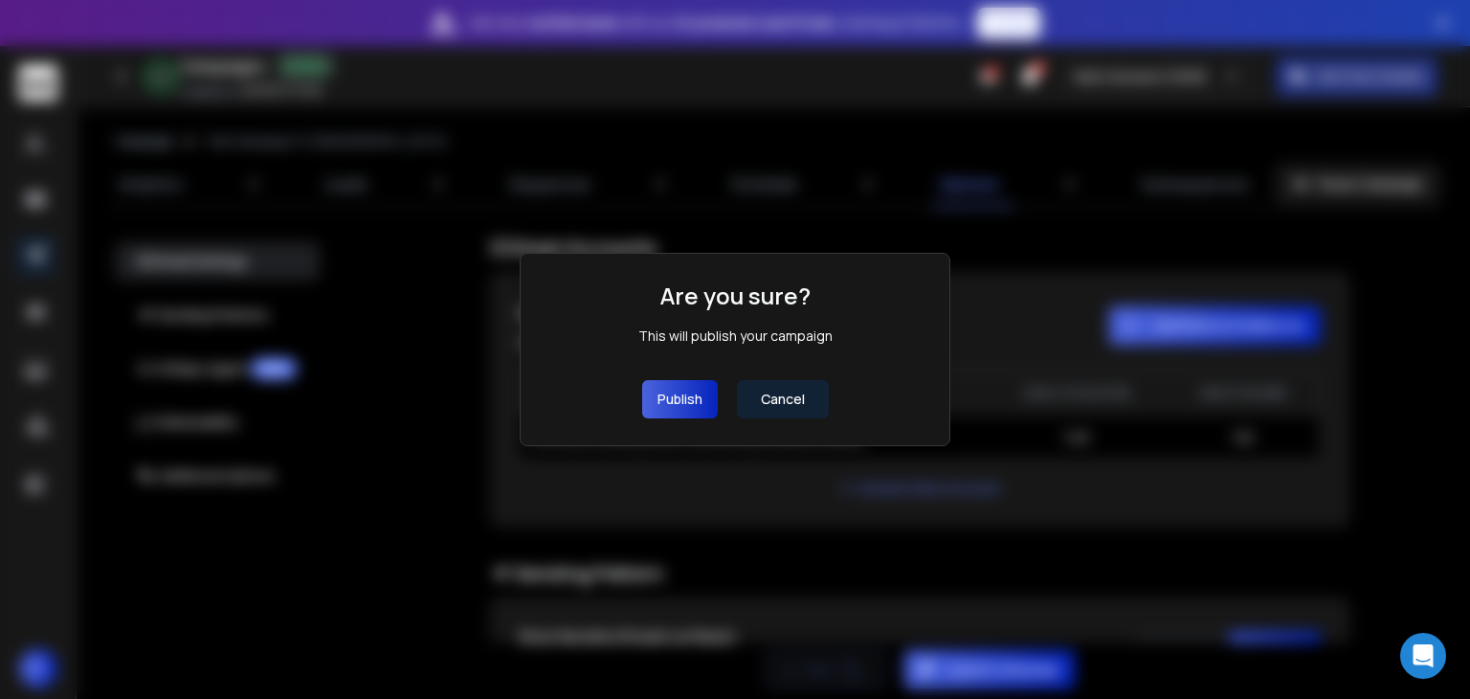
click at [708, 397] on button "Publish" at bounding box center [680, 399] width 76 height 38
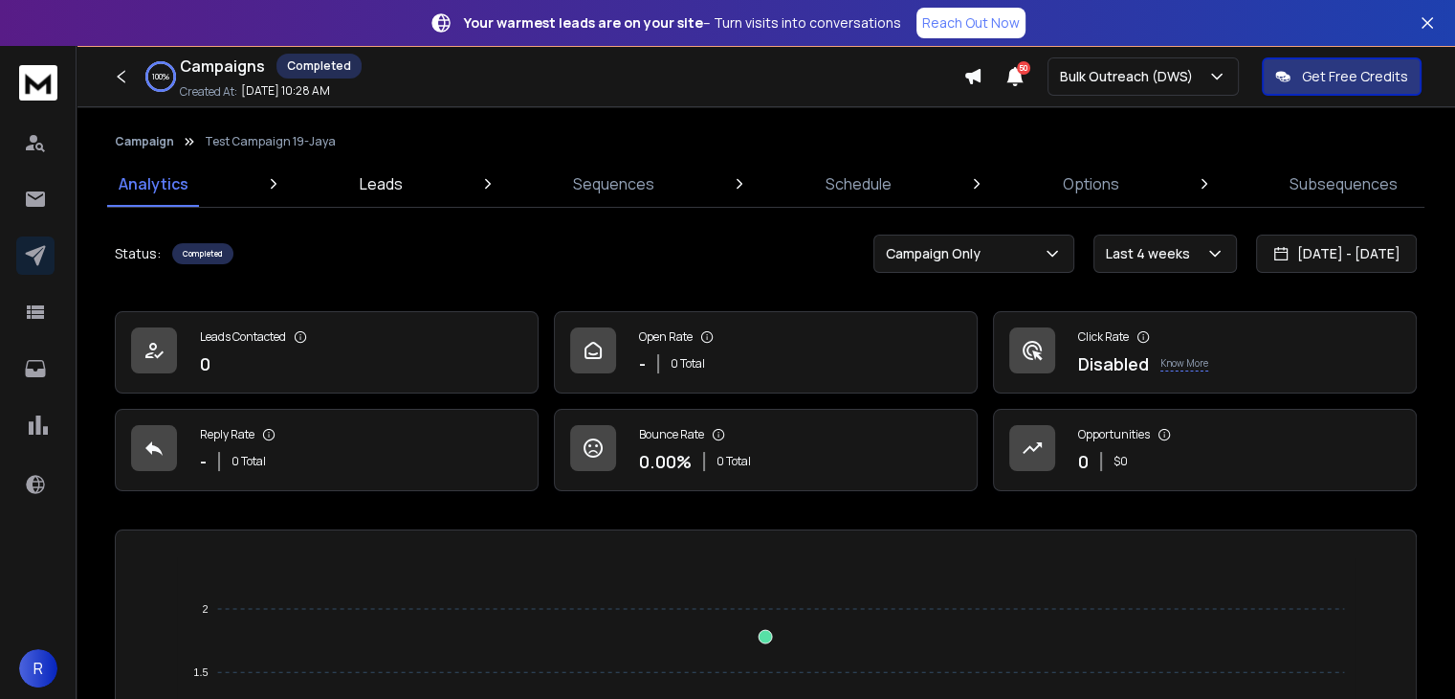
click at [381, 179] on p "Leads" at bounding box center [381, 183] width 43 height 23
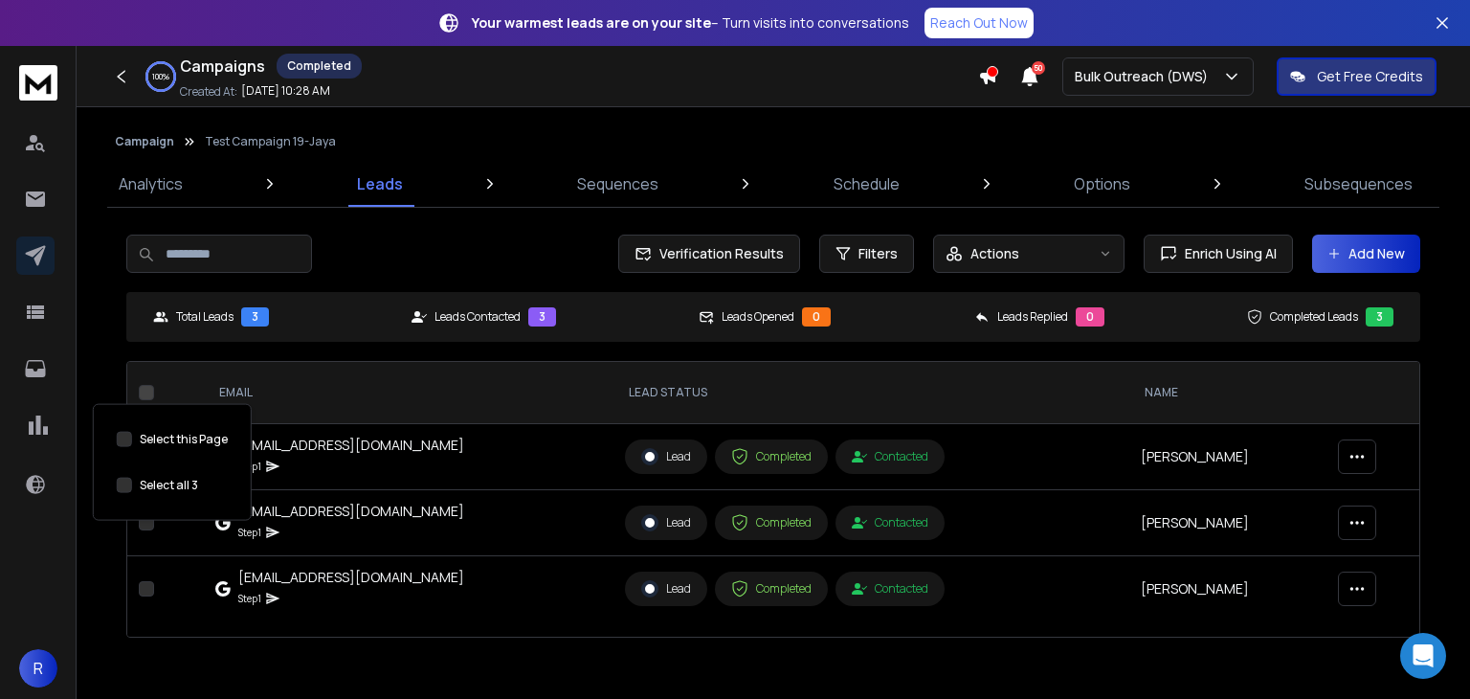
click at [144, 391] on button "Select this Page" at bounding box center [146, 392] width 15 height 15
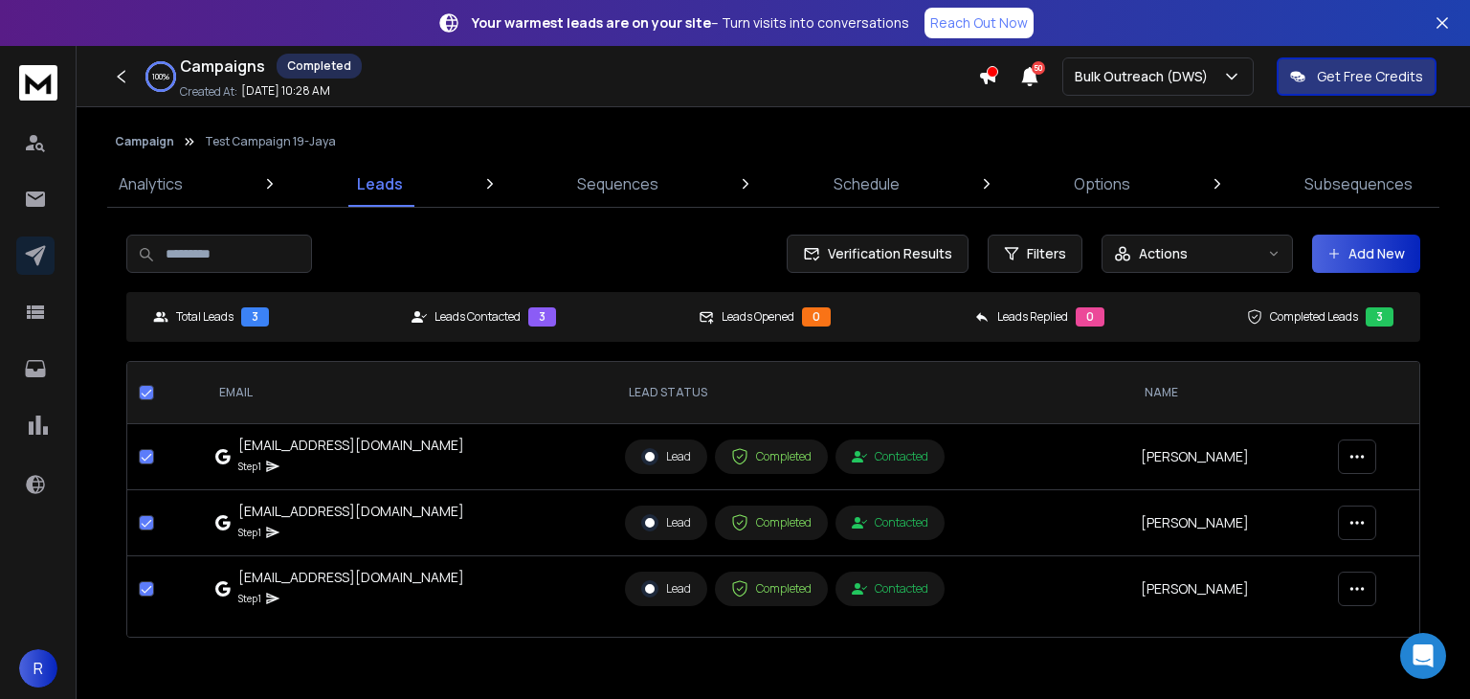
click at [1348, 457] on icon "button" at bounding box center [1356, 456] width 17 height 17
click at [1272, 489] on icon at bounding box center [1266, 496] width 17 height 17
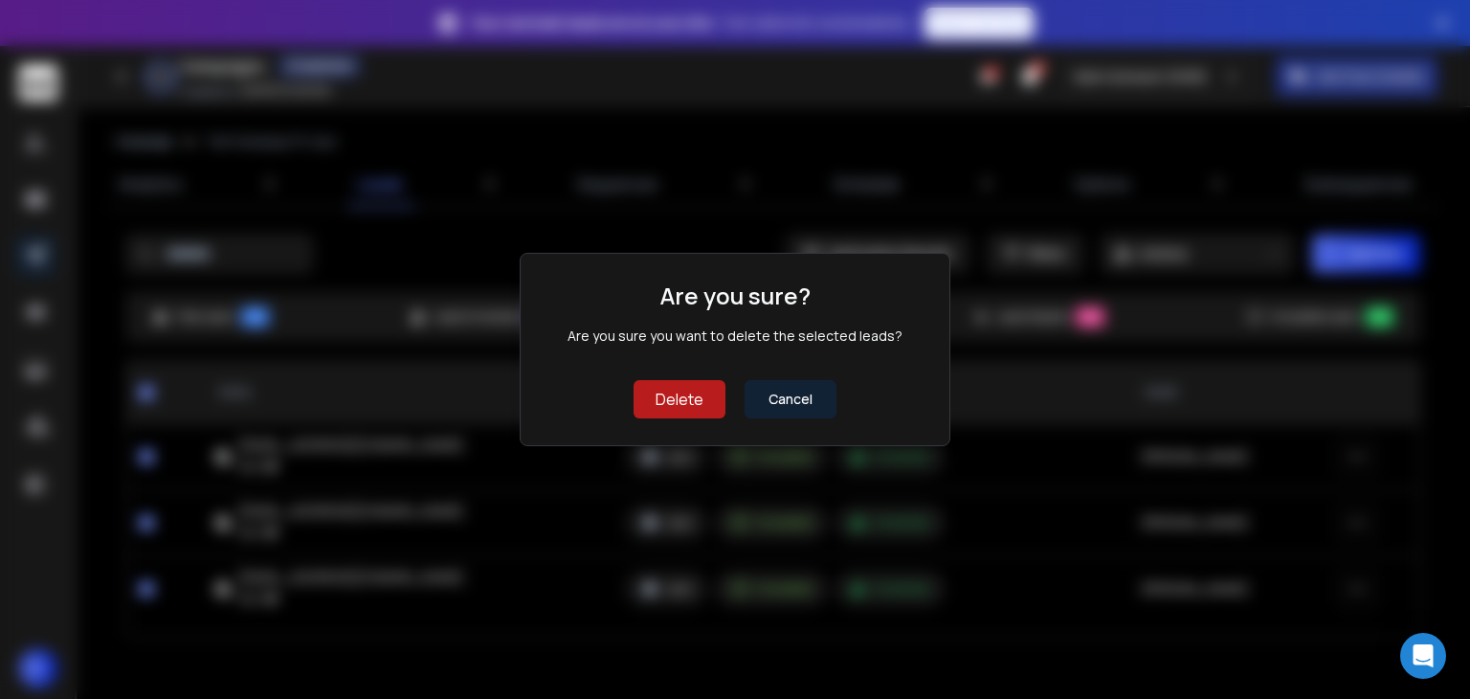
click at [687, 403] on button "Delete" at bounding box center [679, 399] width 92 height 38
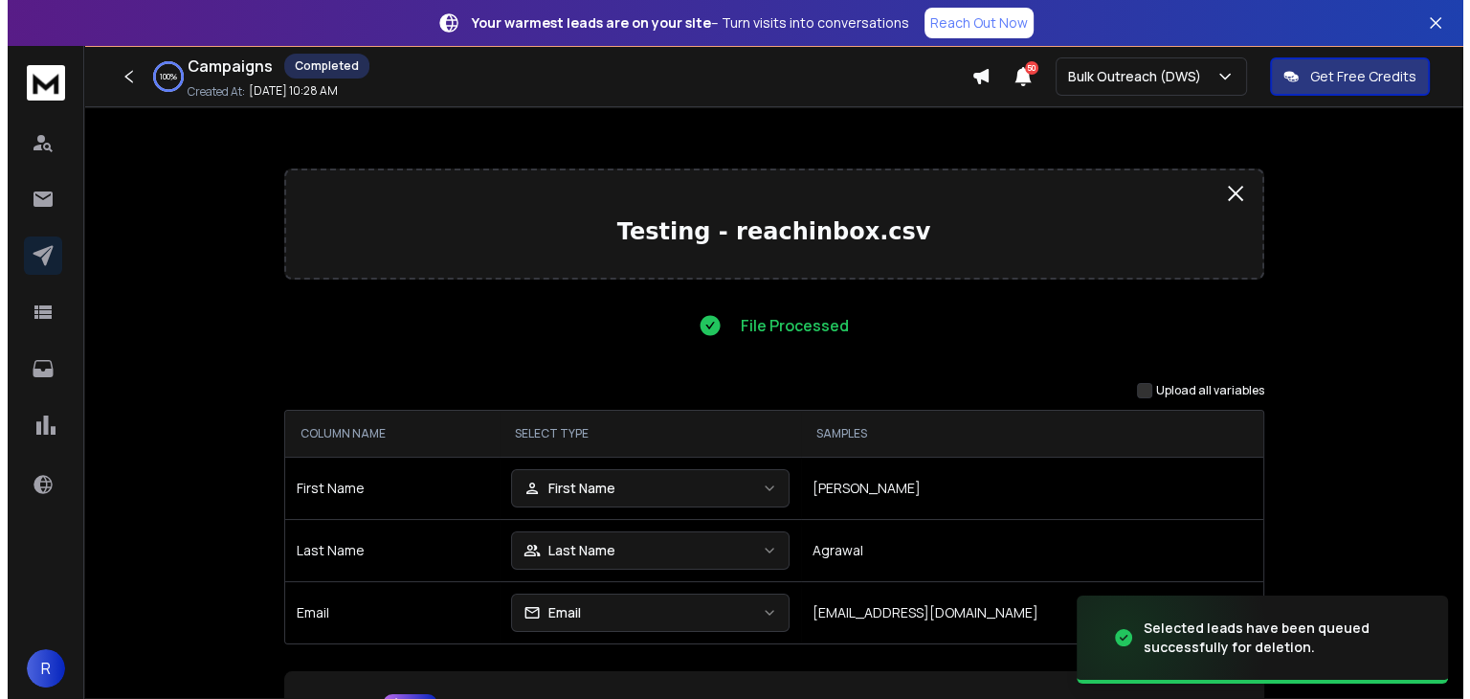
scroll to position [233, 0]
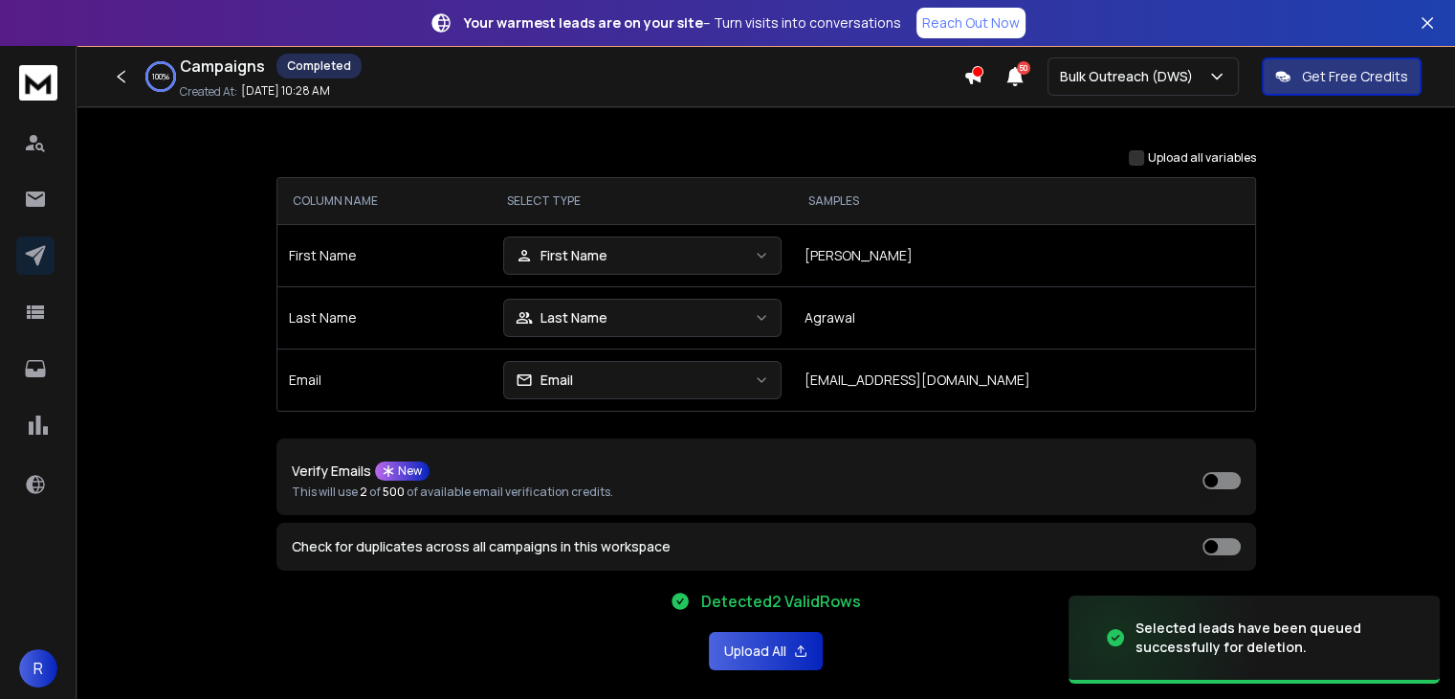
click at [778, 637] on button "Upload All" at bounding box center [766, 651] width 114 height 38
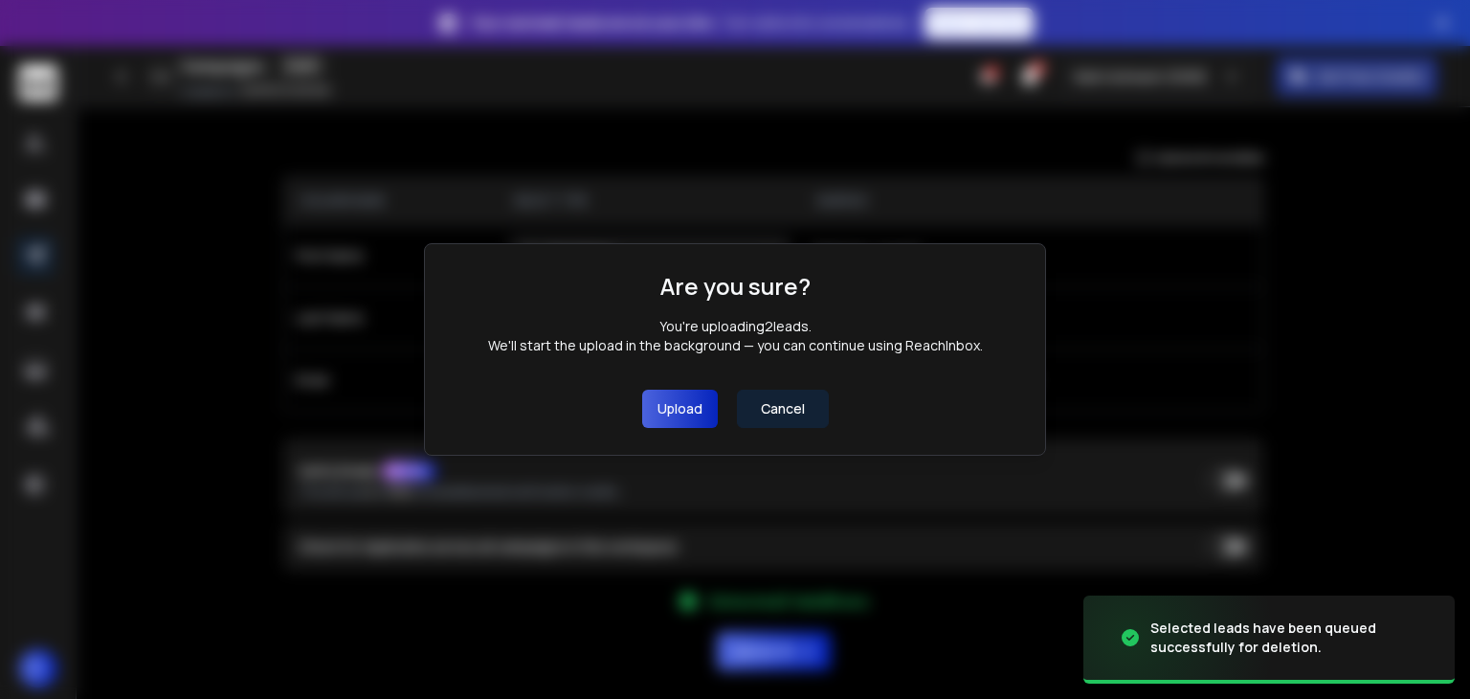
click at [708, 408] on button "Upload" at bounding box center [680, 408] width 76 height 38
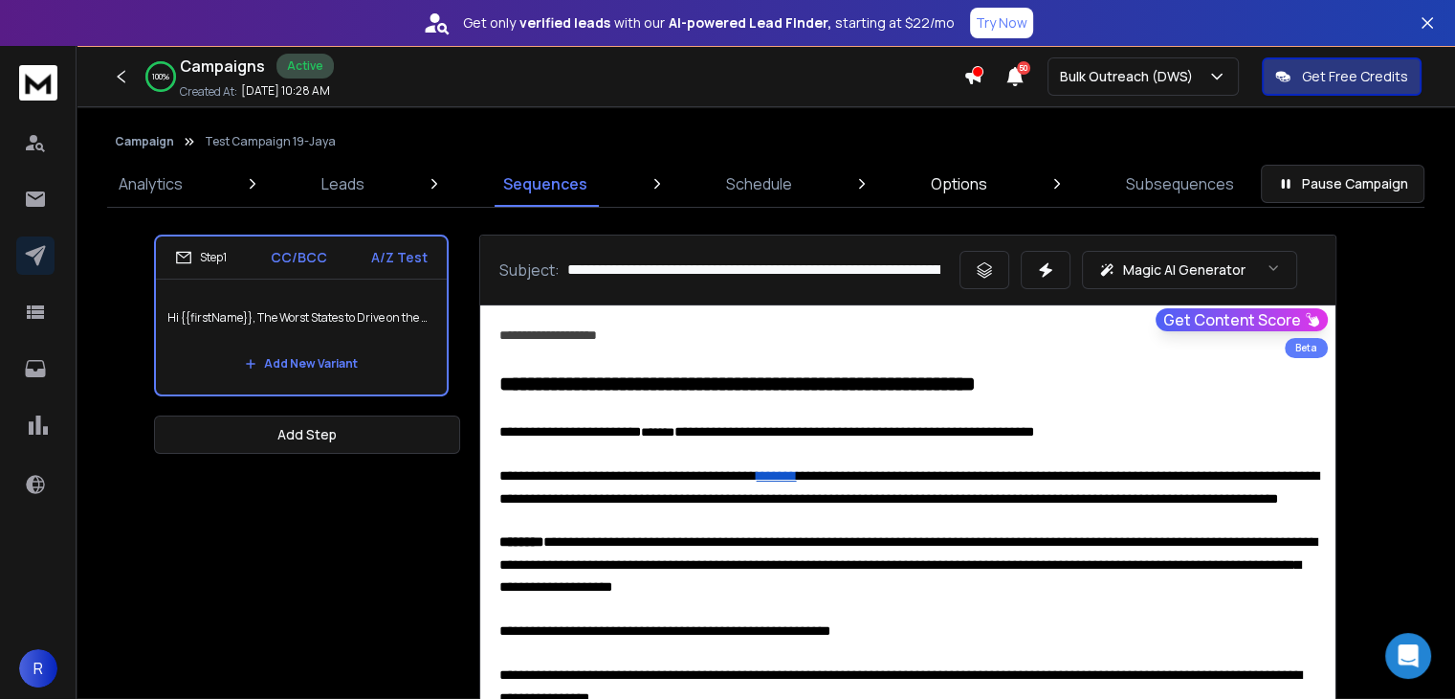
click at [960, 181] on p "Options" at bounding box center [959, 183] width 56 height 23
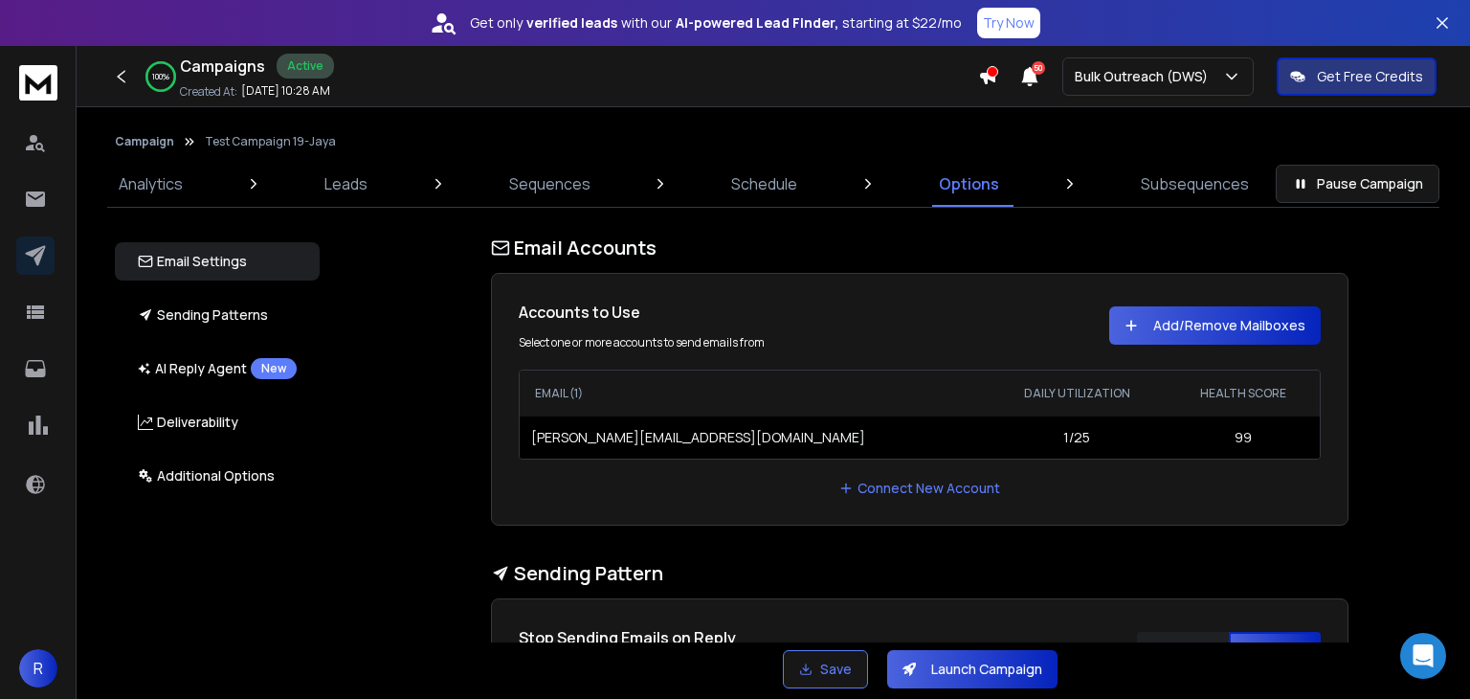
click at [950, 675] on button "Launch Campaign" at bounding box center [972, 669] width 170 height 38
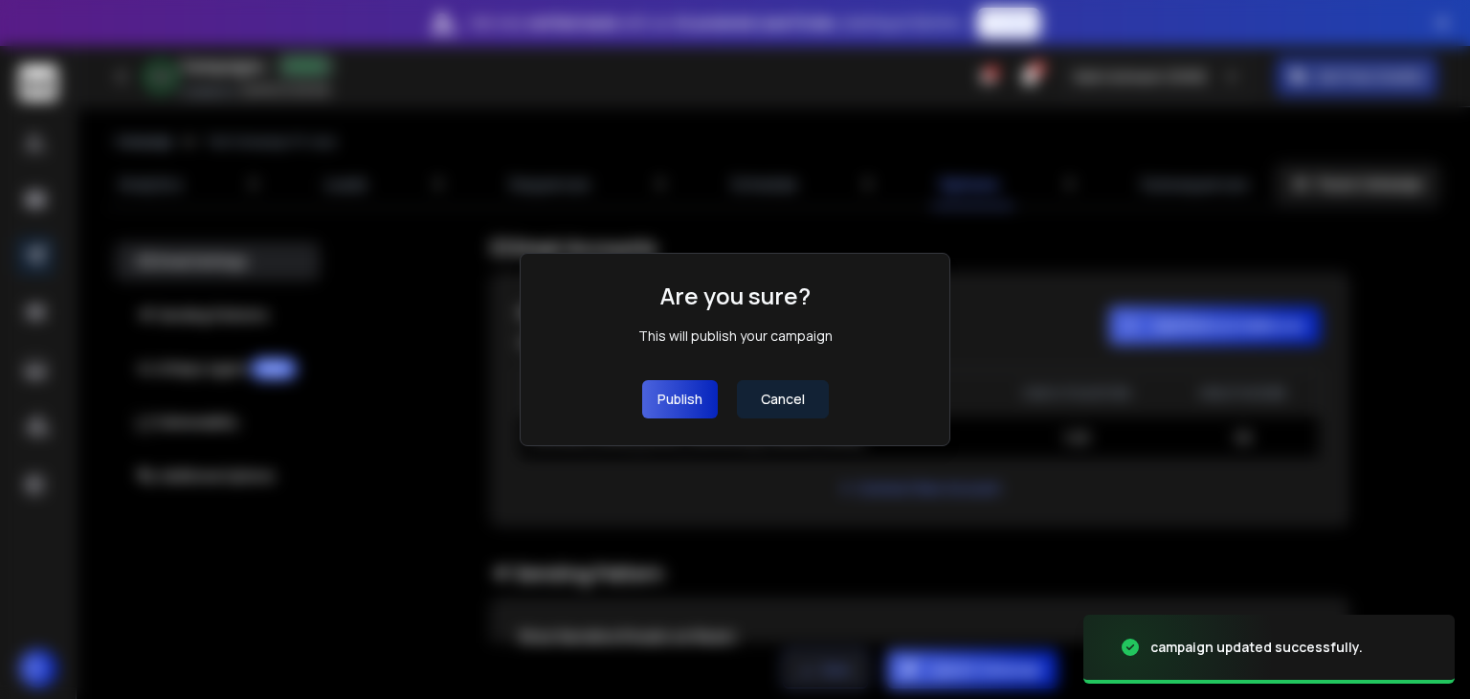
click at [677, 398] on button "Publish" at bounding box center [680, 399] width 76 height 38
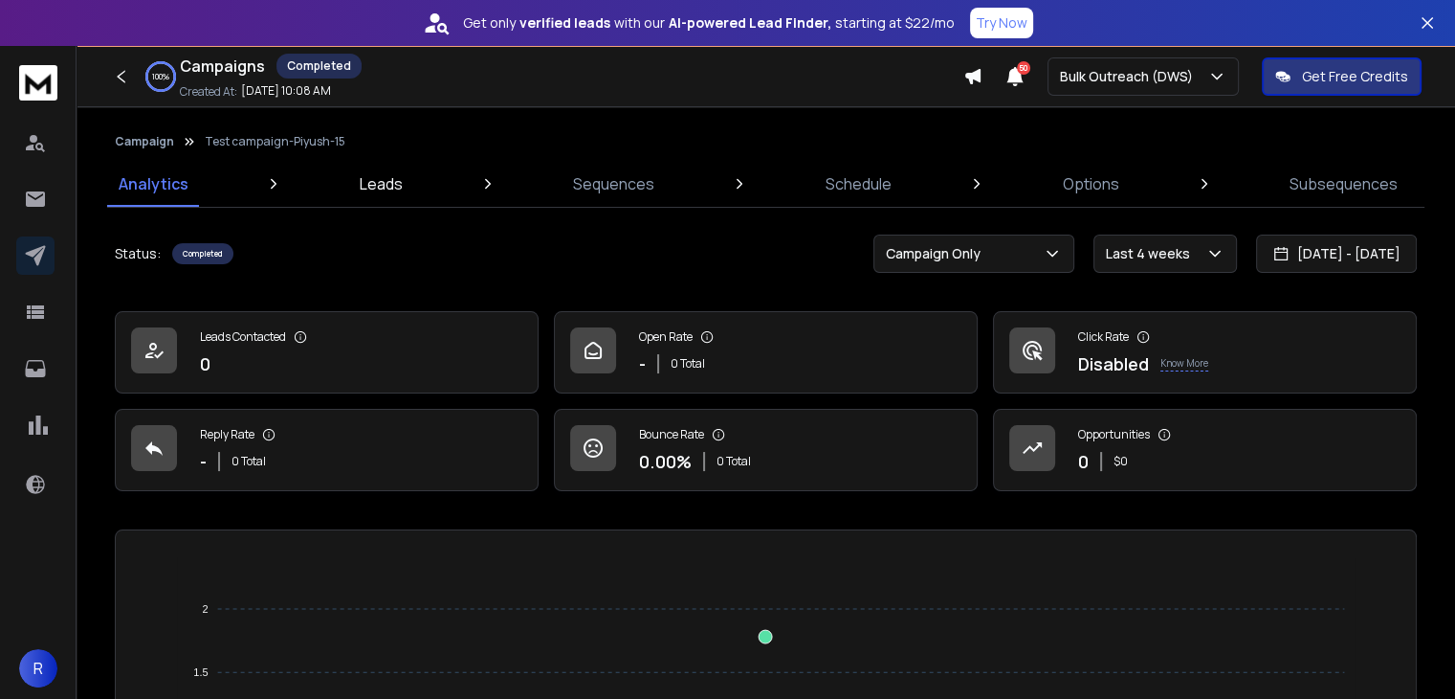
click at [407, 189] on link "Leads" at bounding box center [381, 184] width 66 height 46
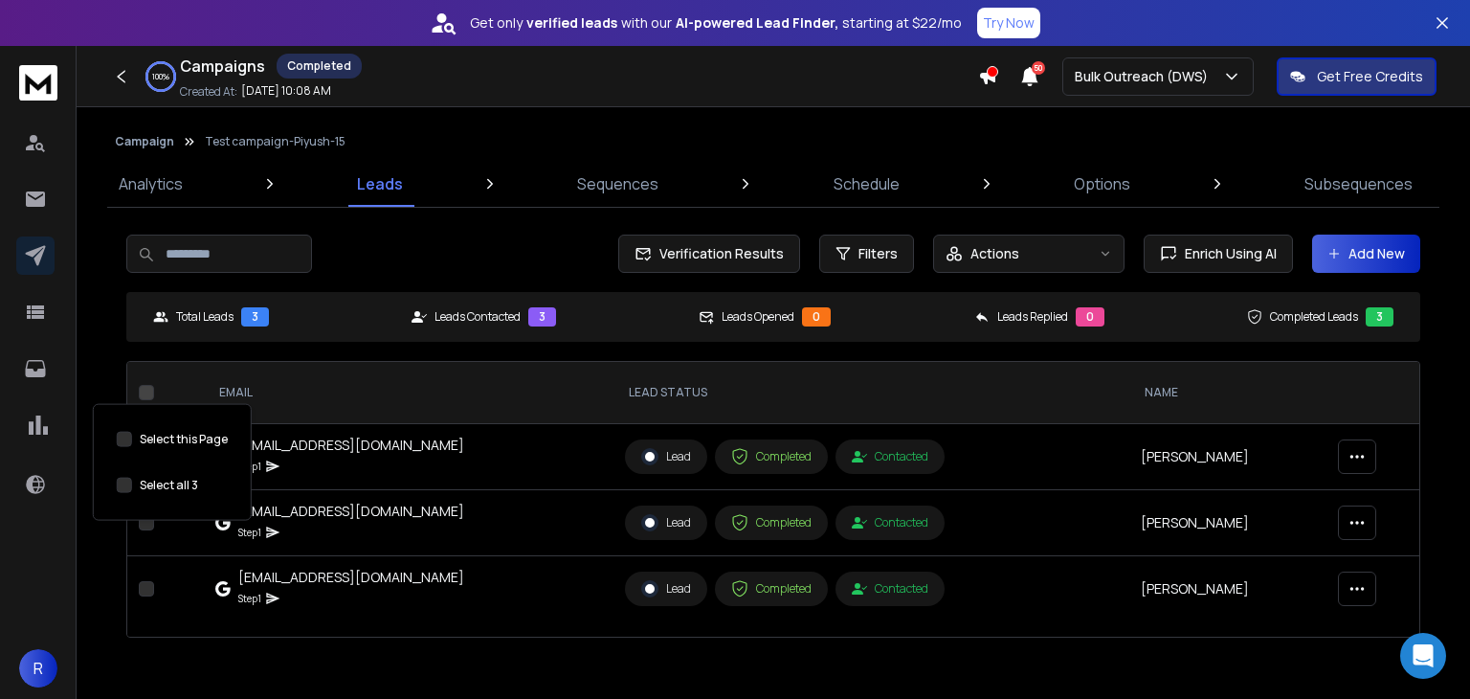
click at [151, 398] on button "Select this Page" at bounding box center [146, 392] width 15 height 15
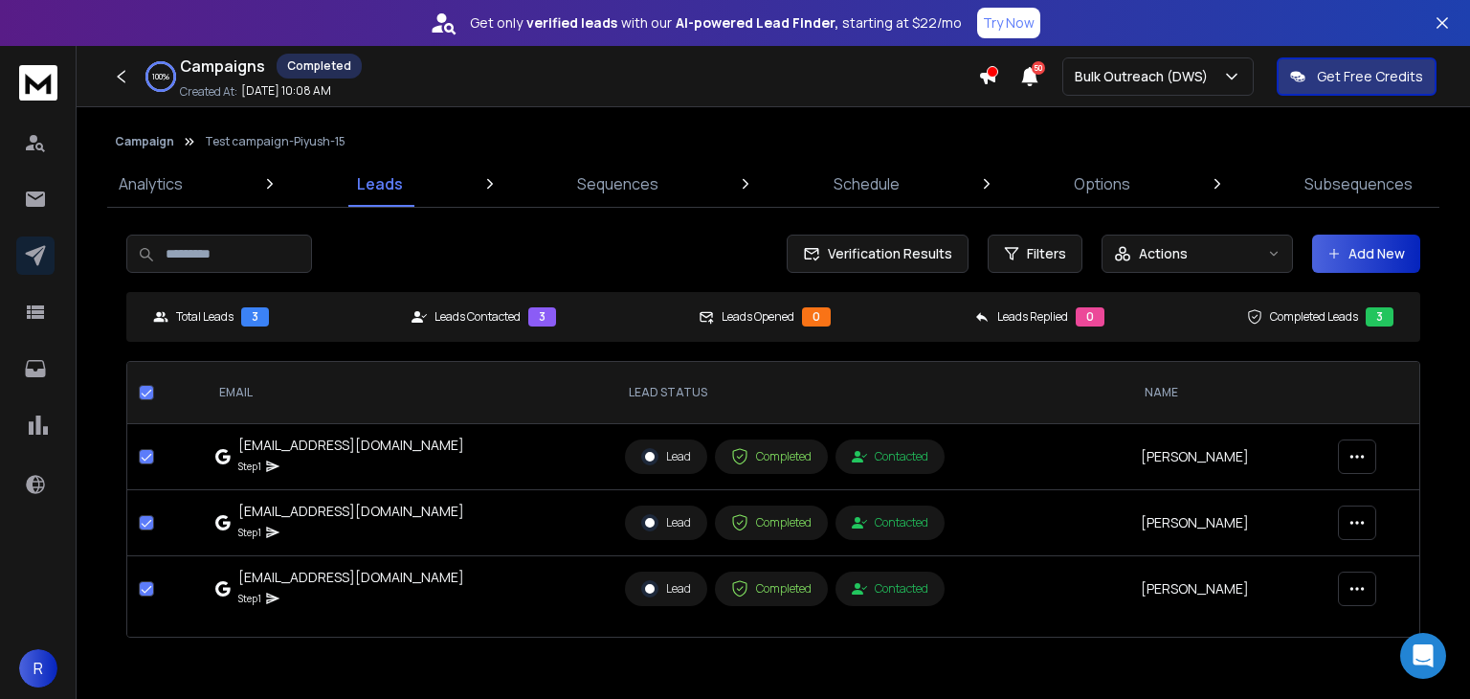
click at [1367, 457] on button "button" at bounding box center [1357, 456] width 38 height 34
drag, startPoint x: 1277, startPoint y: 498, endPoint x: 1249, endPoint y: 499, distance: 28.7
click at [1278, 499] on div "Delete Lead" at bounding box center [1309, 496] width 103 height 19
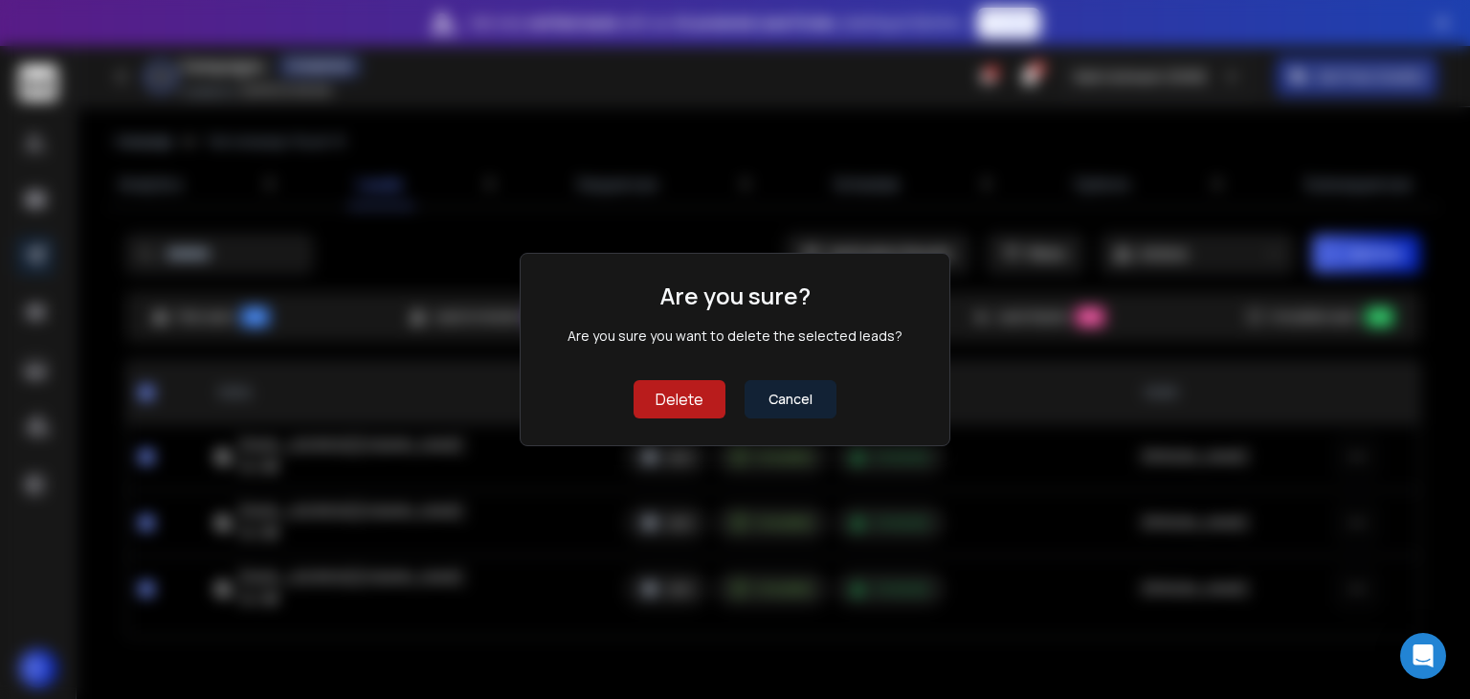
click at [658, 407] on button "Delete" at bounding box center [679, 399] width 92 height 38
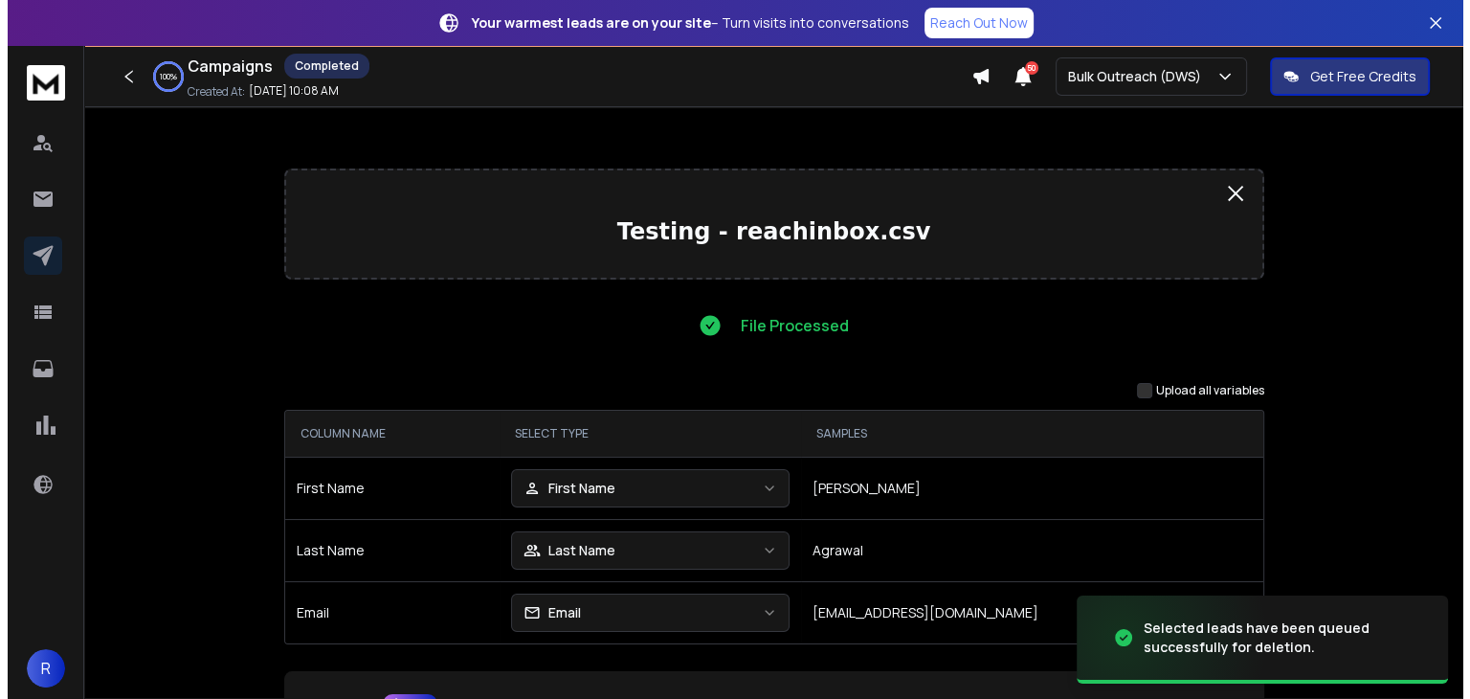
scroll to position [233, 0]
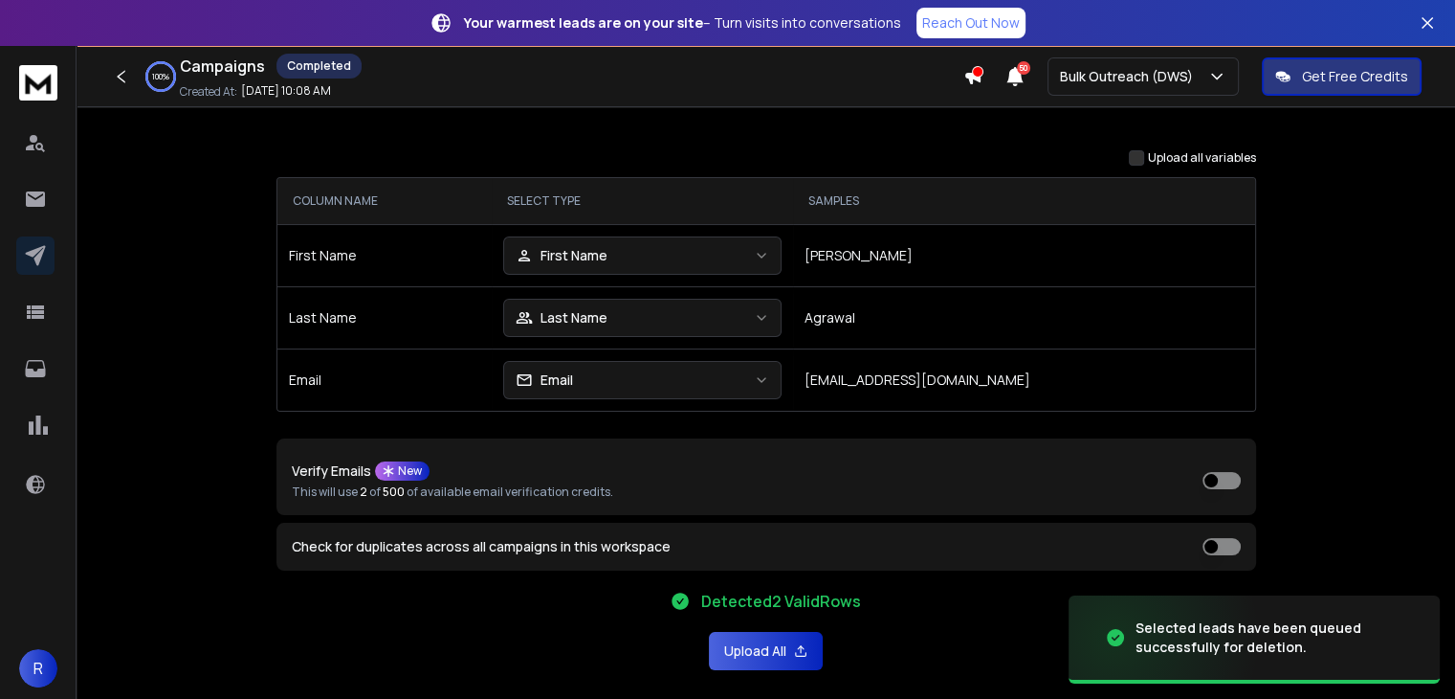
click at [762, 641] on button "Upload All" at bounding box center [766, 651] width 114 height 38
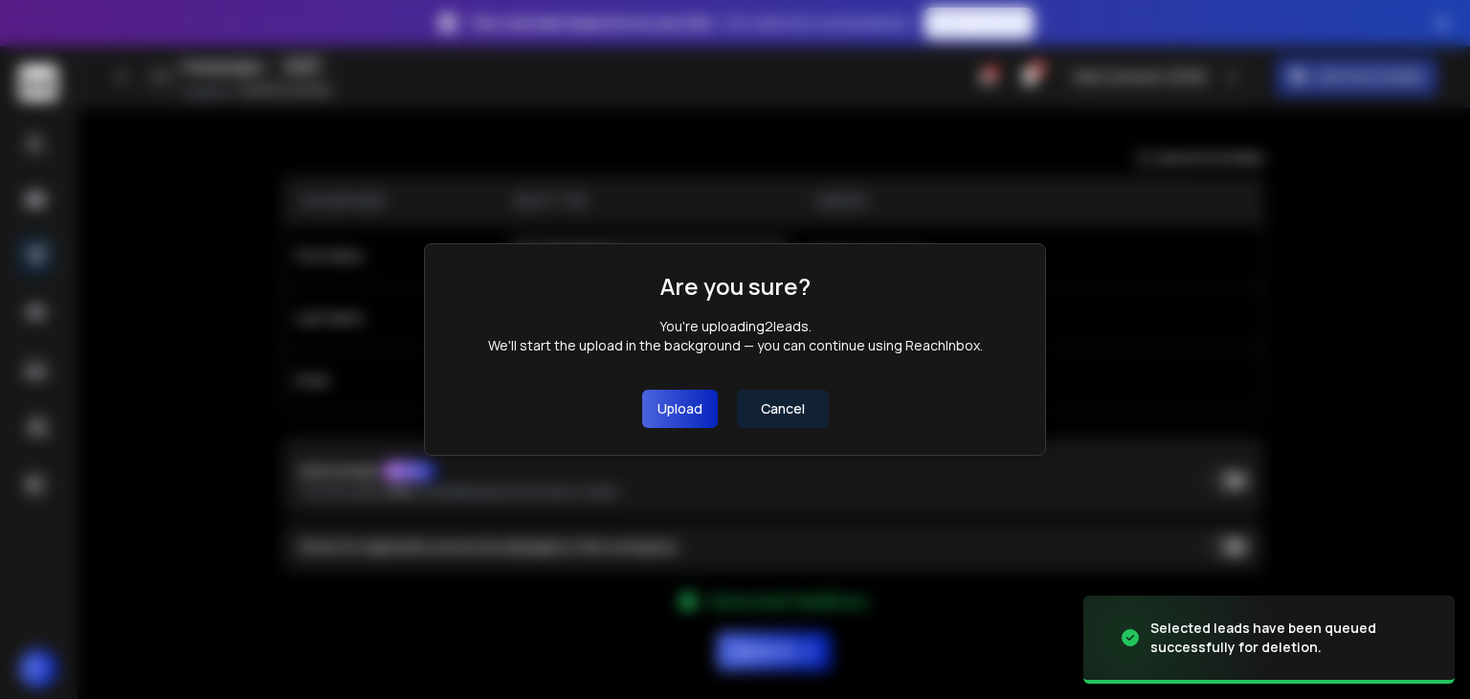
click at [656, 407] on button "Upload" at bounding box center [680, 408] width 76 height 38
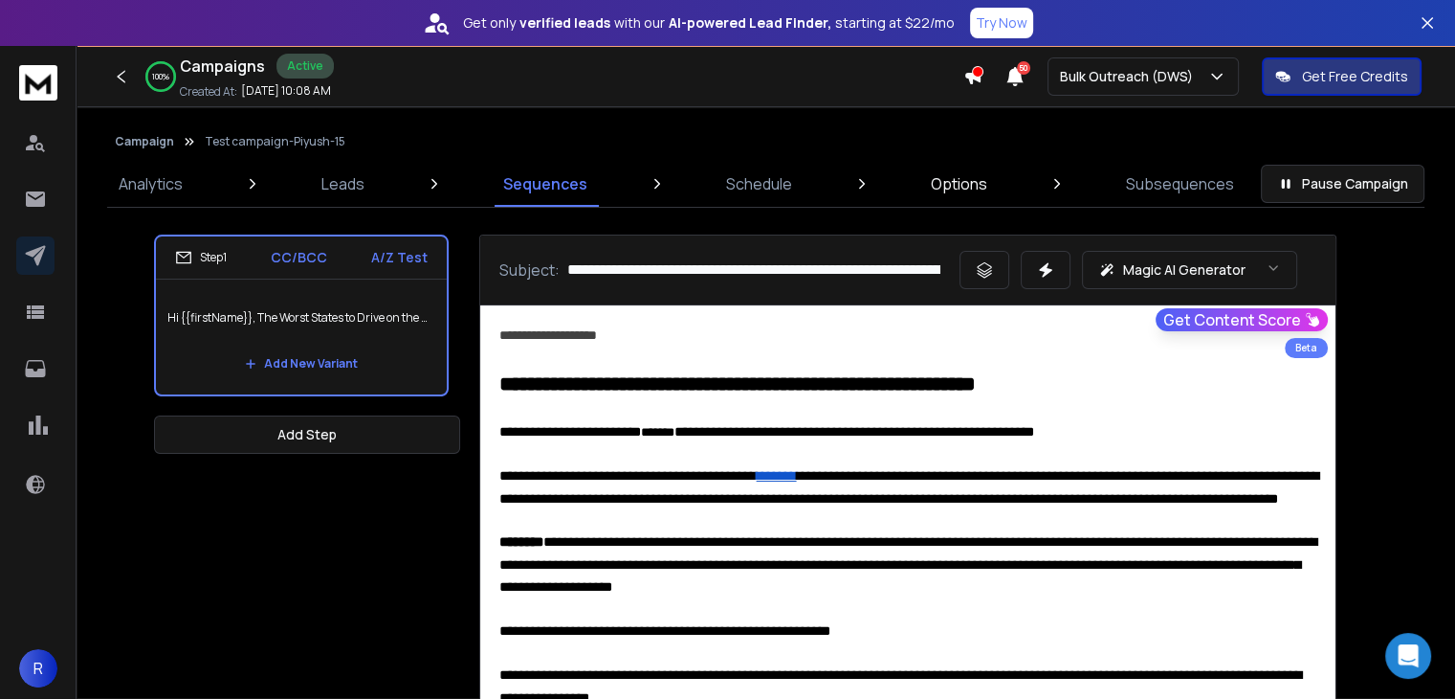
click at [965, 173] on p "Options" at bounding box center [959, 183] width 56 height 23
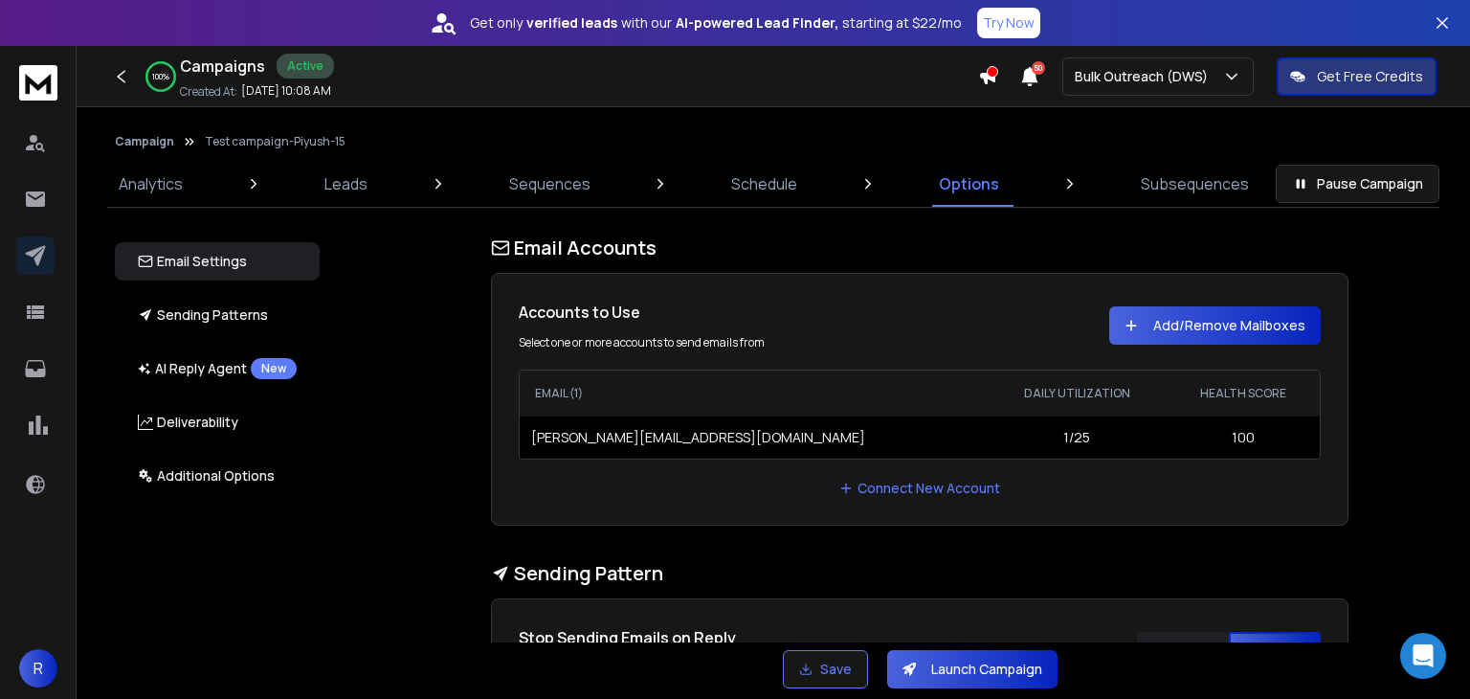
click at [1003, 663] on button "Launch Campaign" at bounding box center [972, 669] width 170 height 38
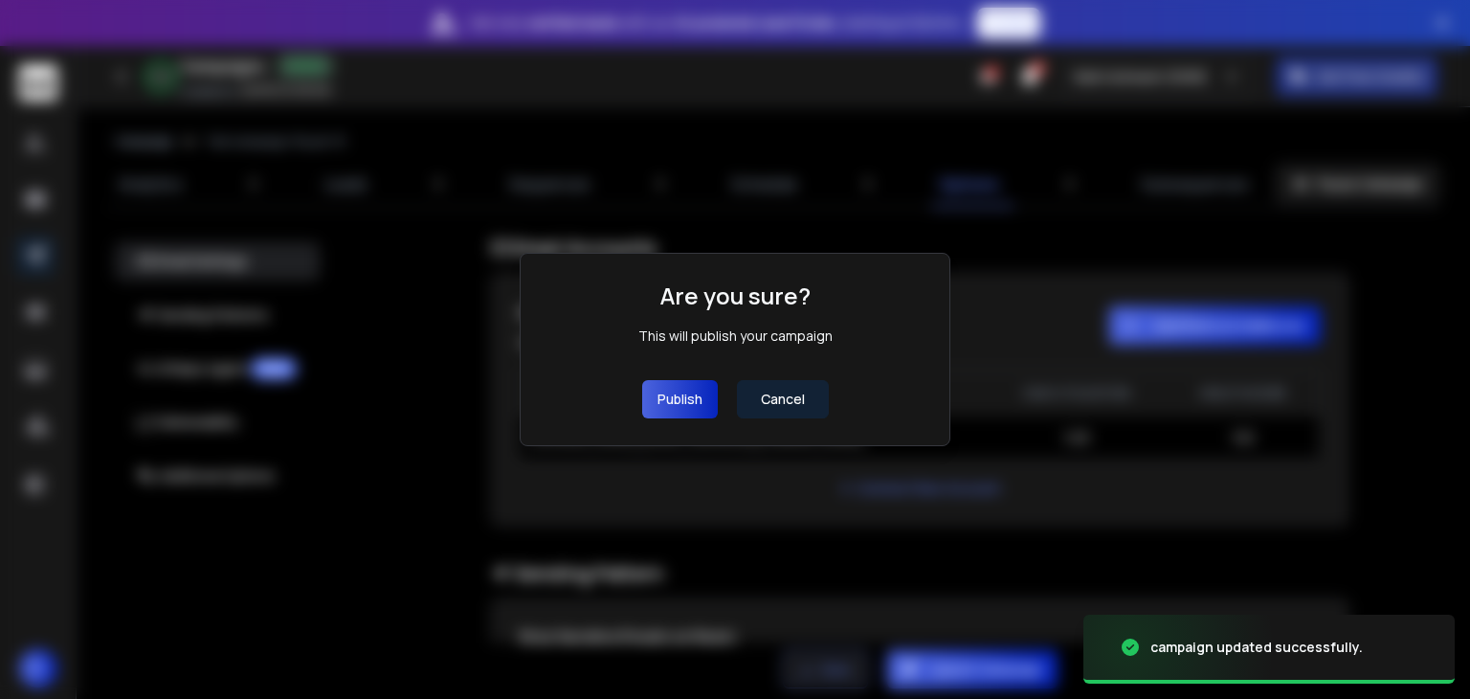
click at [679, 401] on button "Publish" at bounding box center [680, 399] width 76 height 38
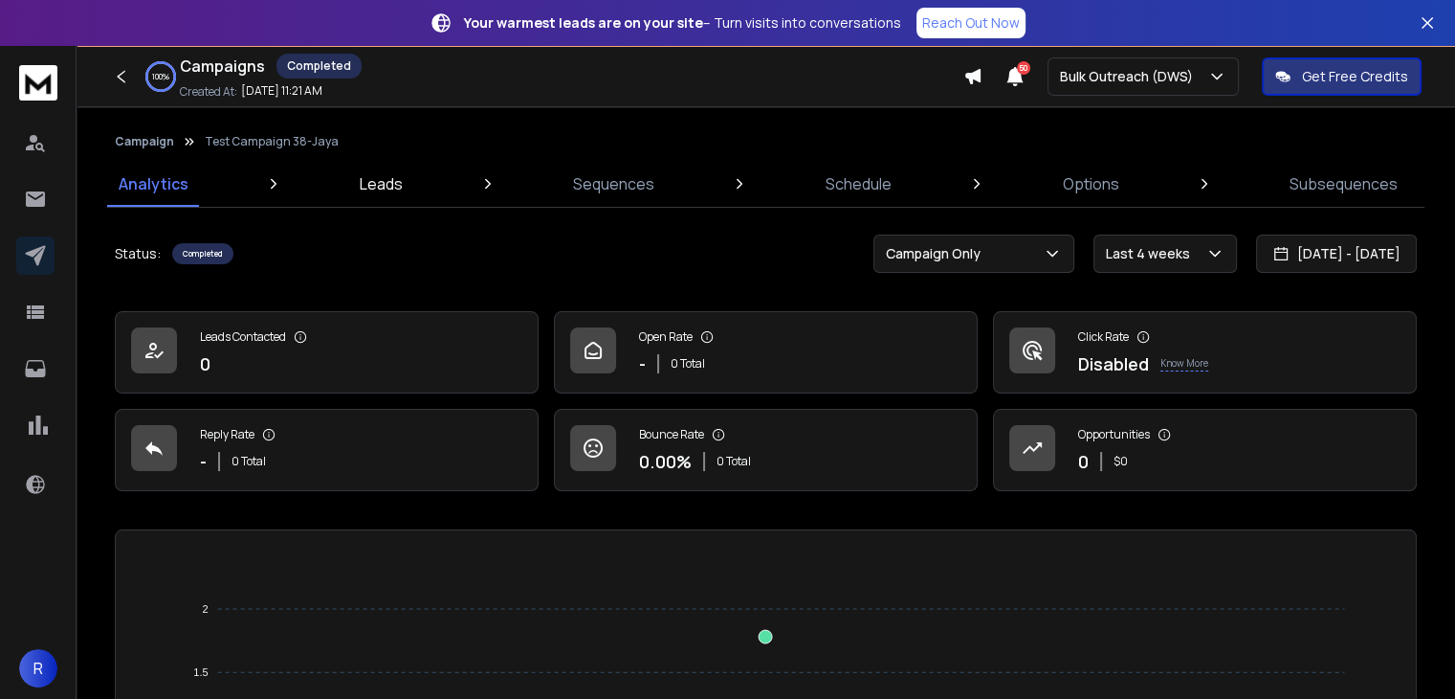
click at [387, 192] on p "Leads" at bounding box center [381, 183] width 43 height 23
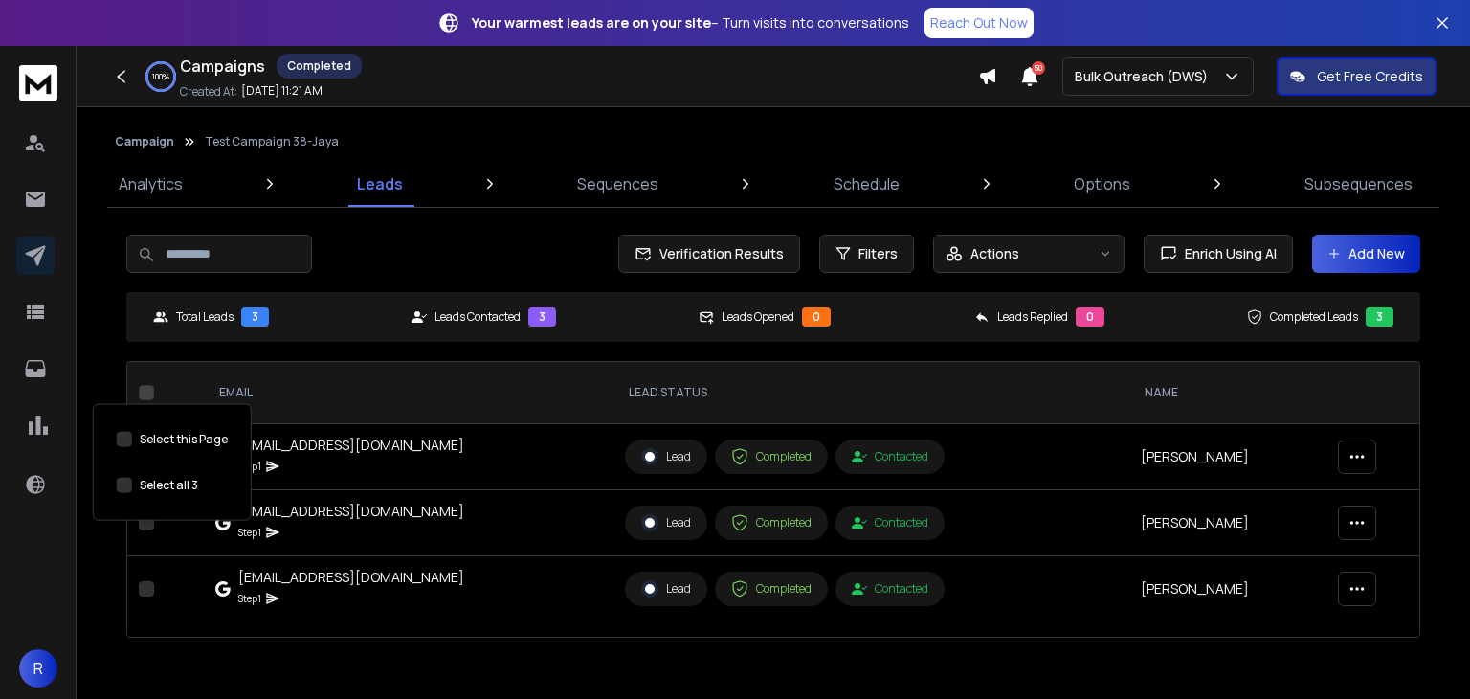
click at [152, 388] on button "Select this Page" at bounding box center [146, 392] width 15 height 15
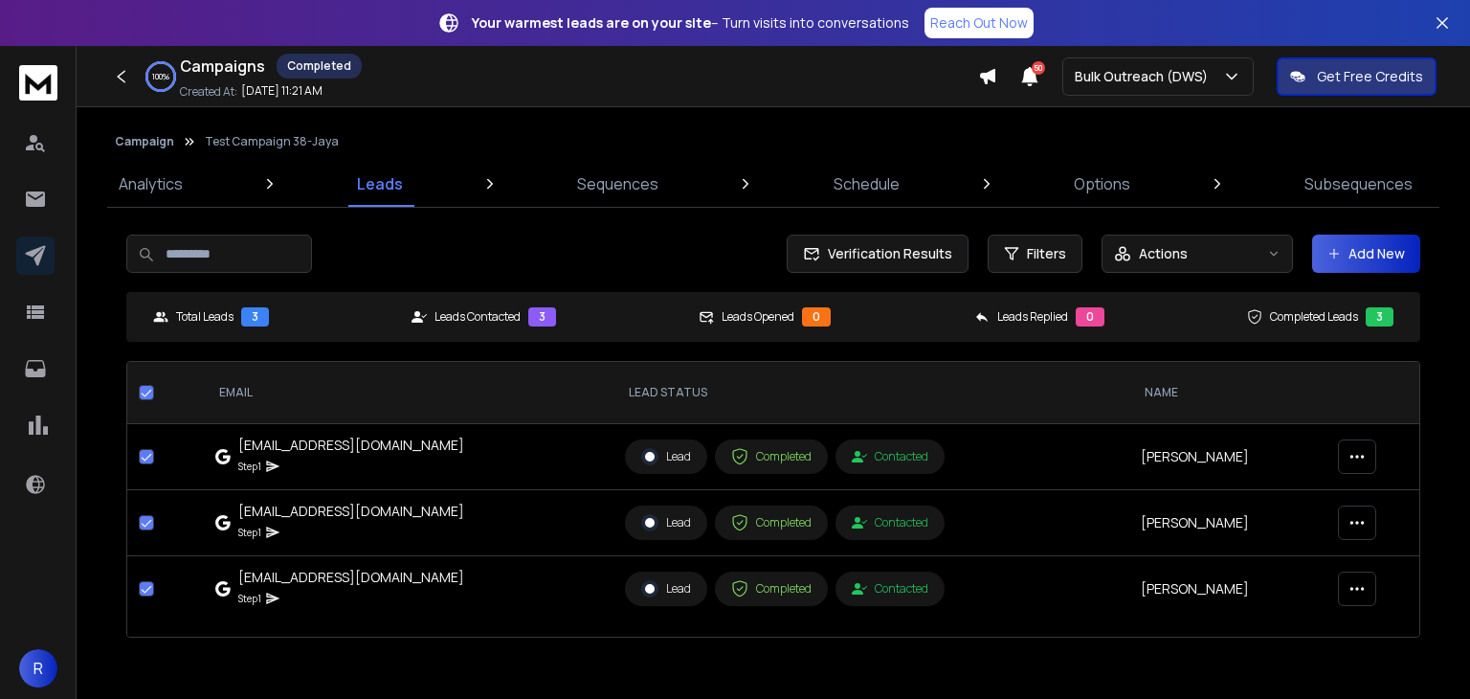
click at [1352, 455] on icon "button" at bounding box center [1356, 456] width 17 height 17
drag, startPoint x: 1291, startPoint y: 499, endPoint x: 1248, endPoint y: 501, distance: 43.2
click at [1290, 499] on p "Delete Lead" at bounding box center [1322, 496] width 78 height 19
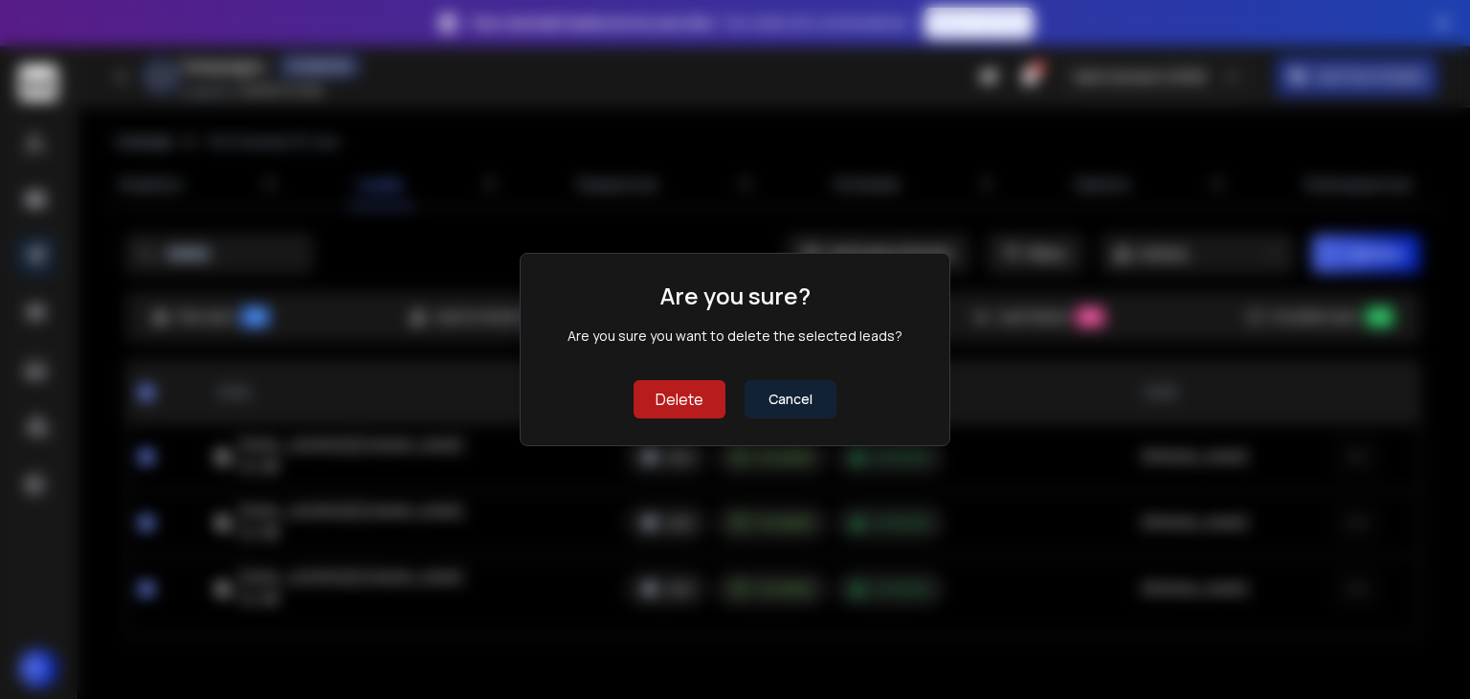
click at [685, 392] on button "Delete" at bounding box center [679, 399] width 92 height 38
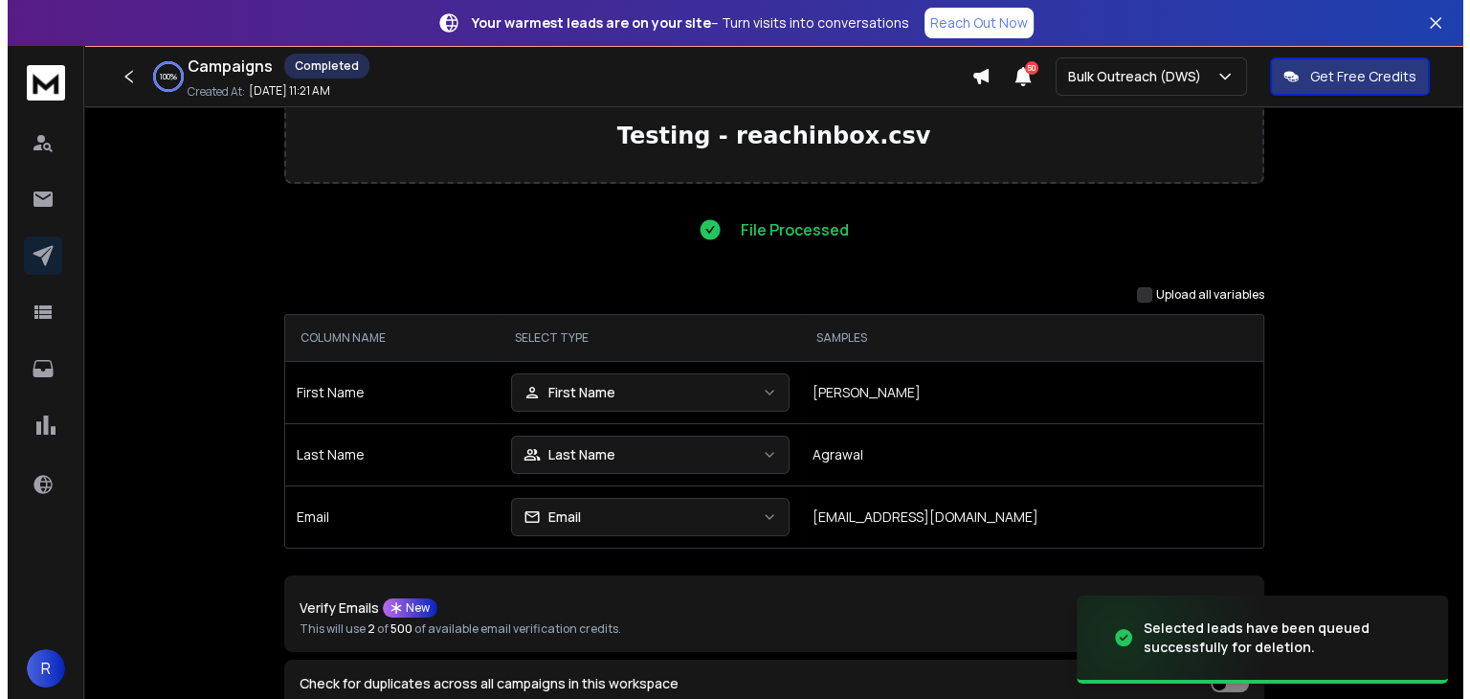
scroll to position [233, 0]
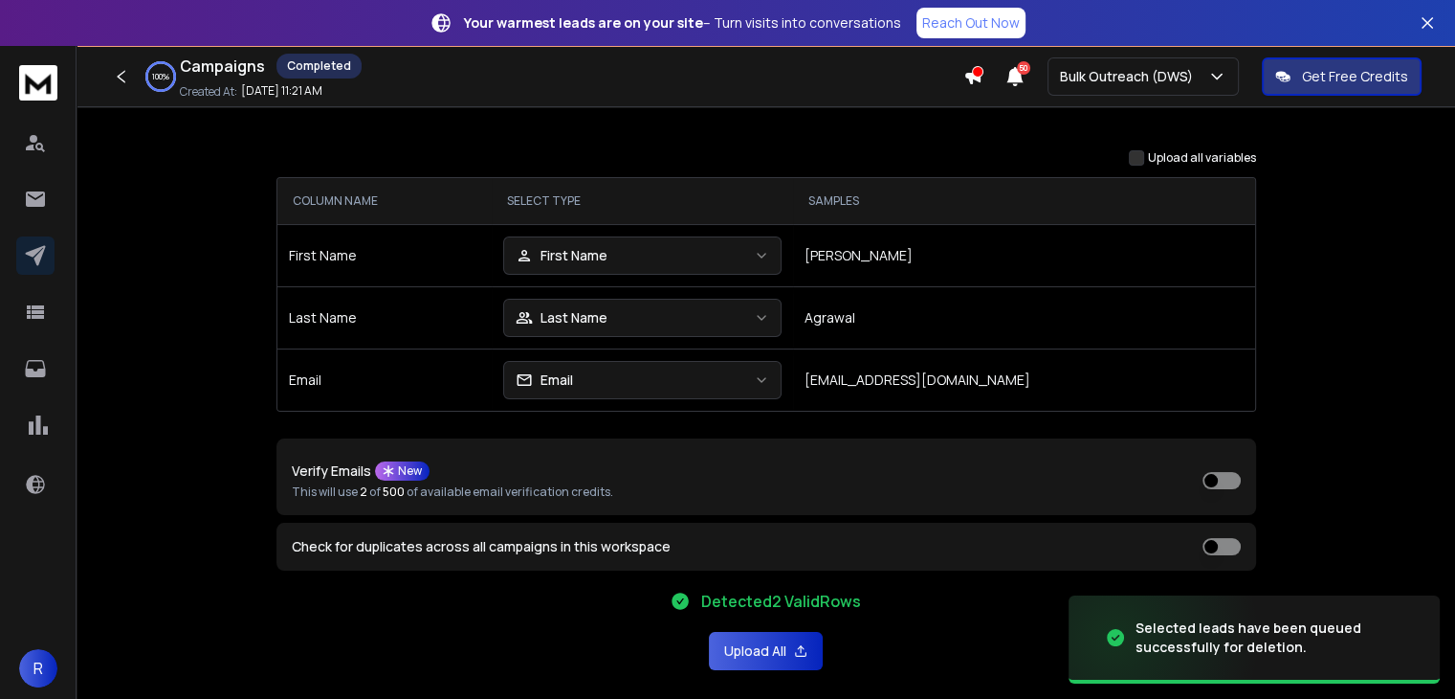
click at [780, 651] on button "Upload All" at bounding box center [766, 651] width 114 height 38
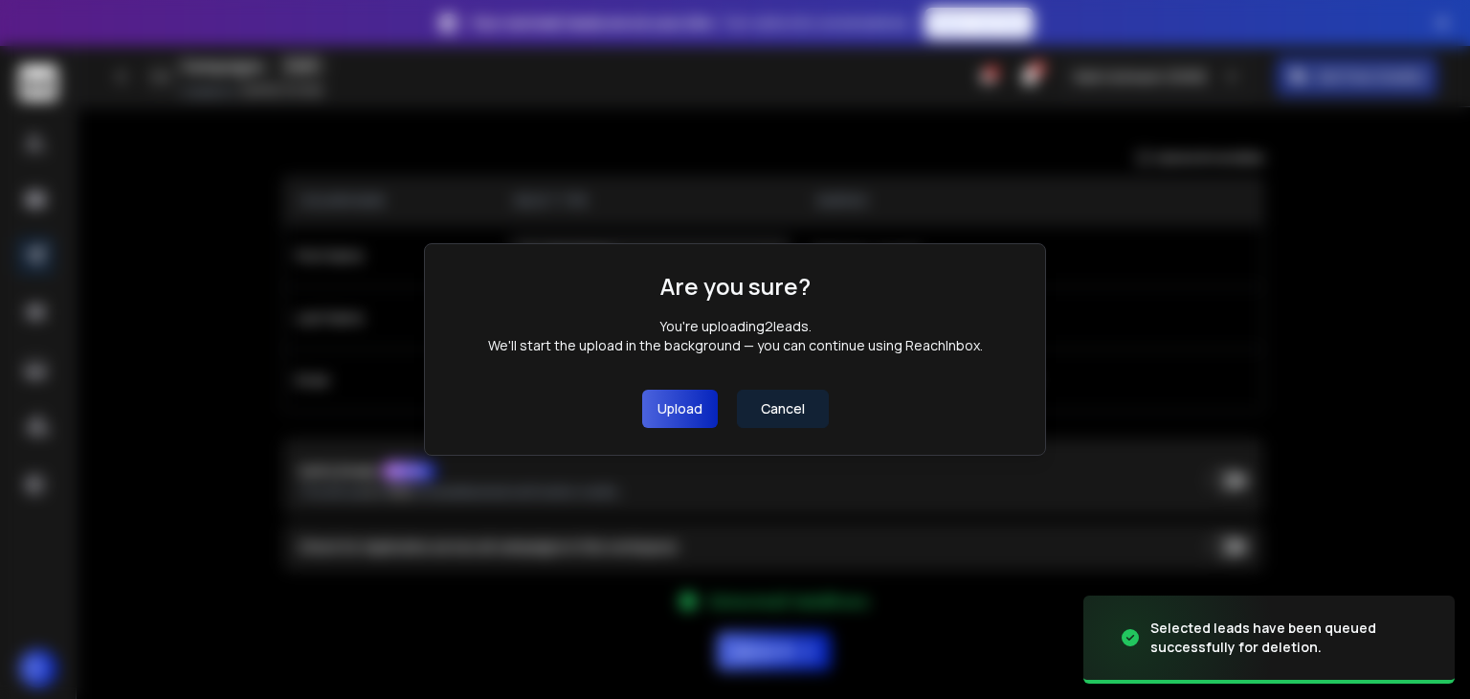
click at [701, 412] on button "Upload" at bounding box center [680, 408] width 76 height 38
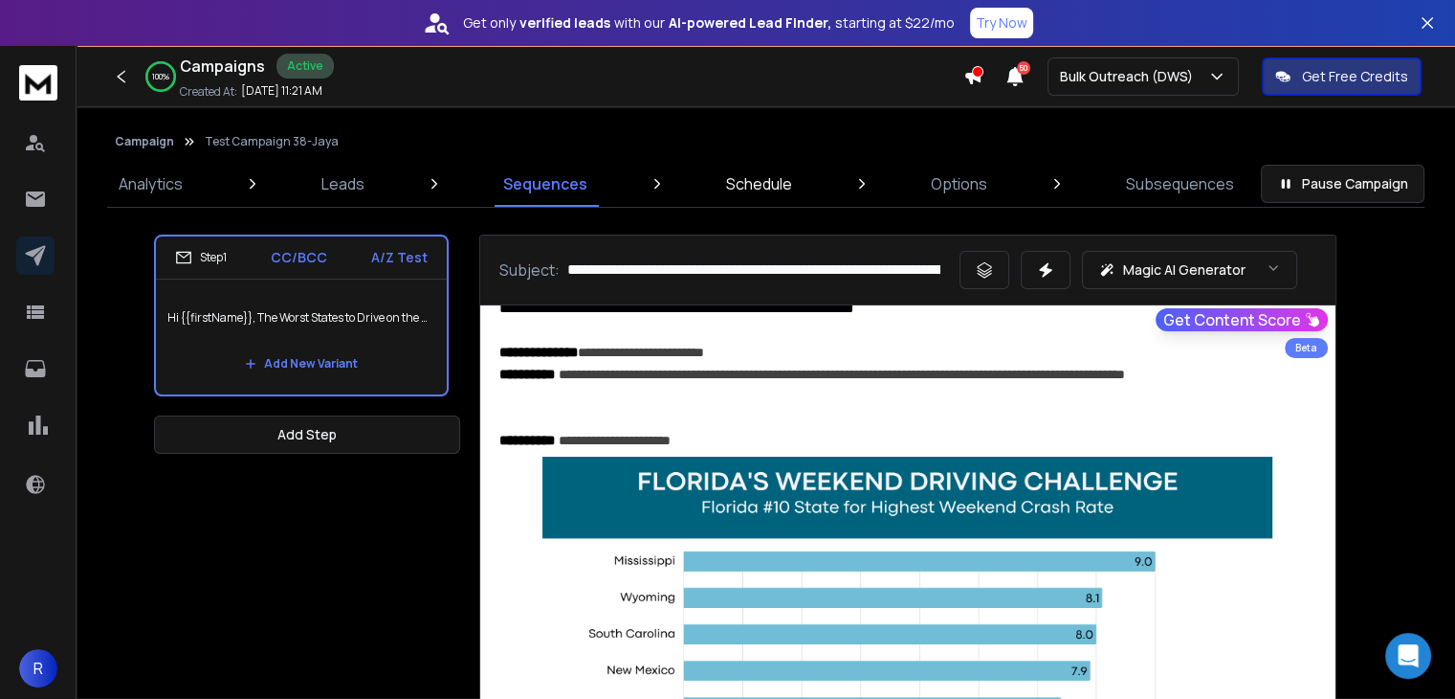
click at [750, 188] on p "Schedule" at bounding box center [759, 183] width 66 height 23
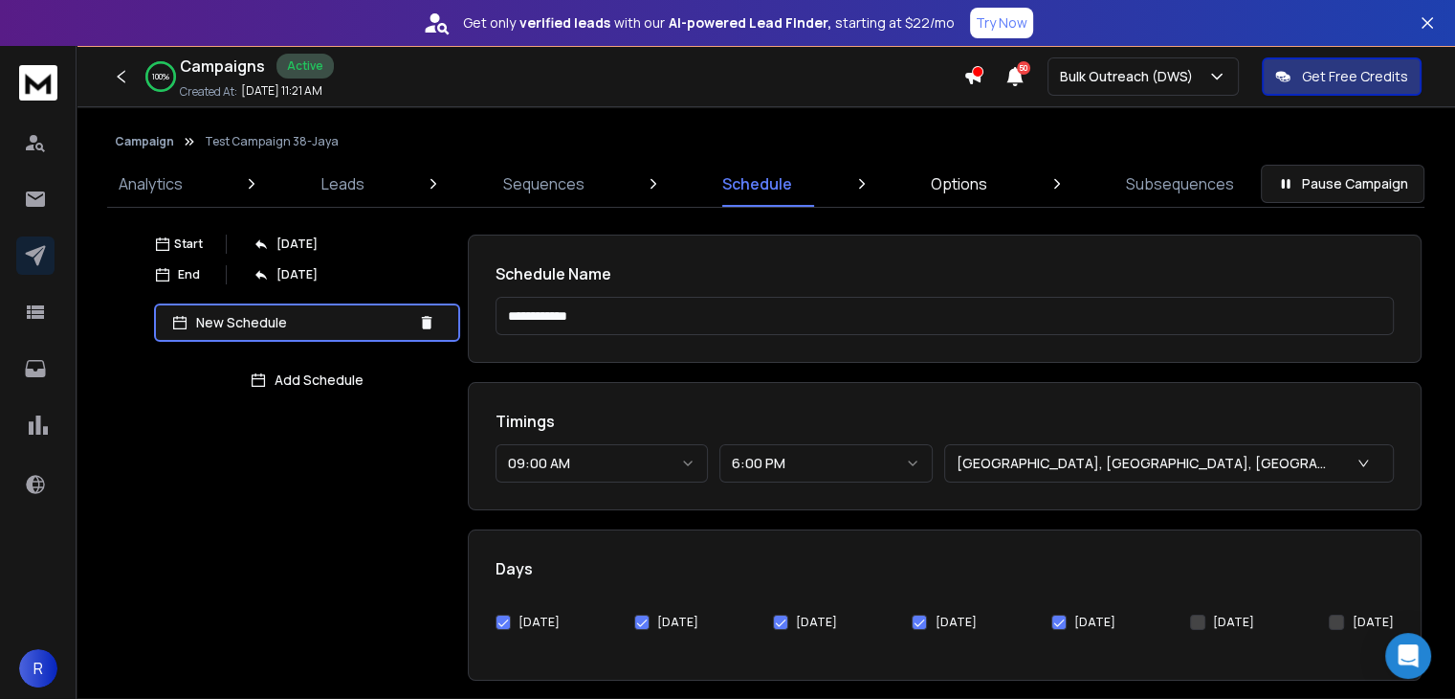
click at [968, 175] on p "Options" at bounding box center [959, 183] width 56 height 23
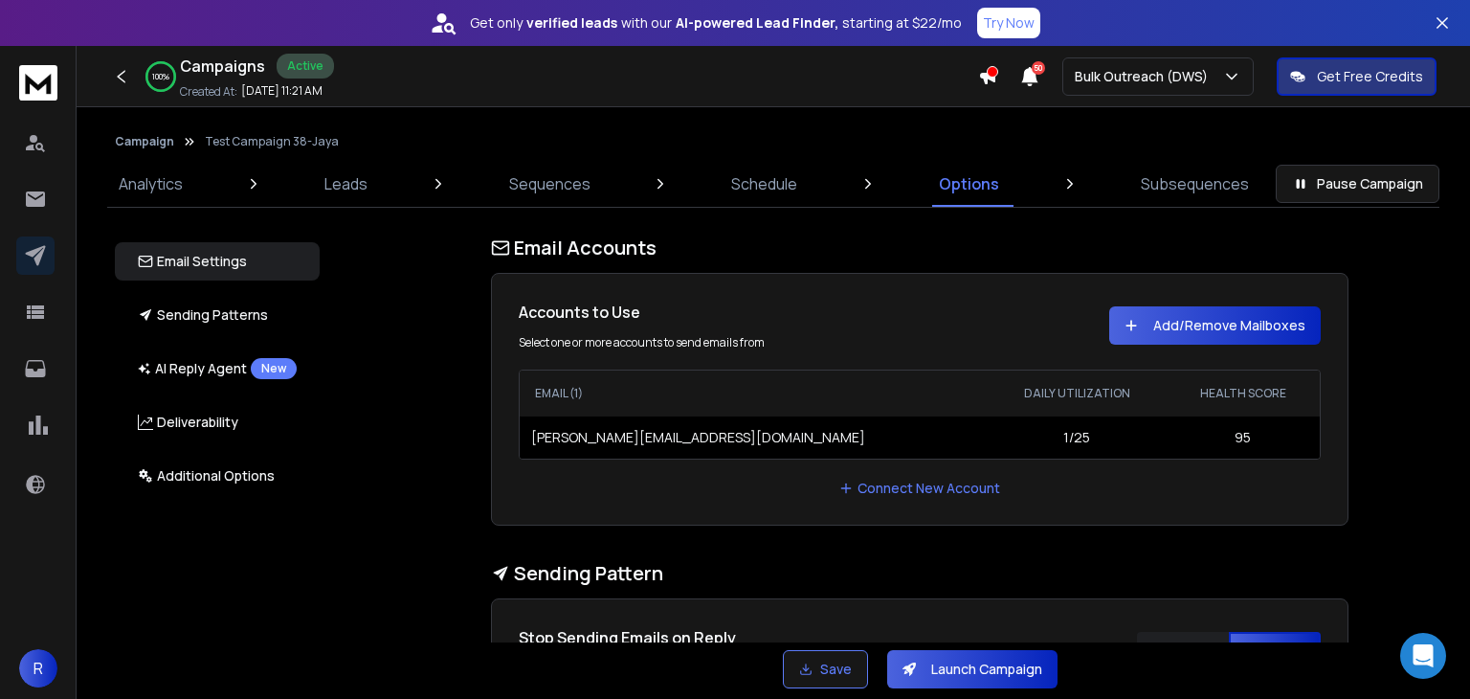
click at [944, 673] on button "Launch Campaign" at bounding box center [972, 669] width 170 height 38
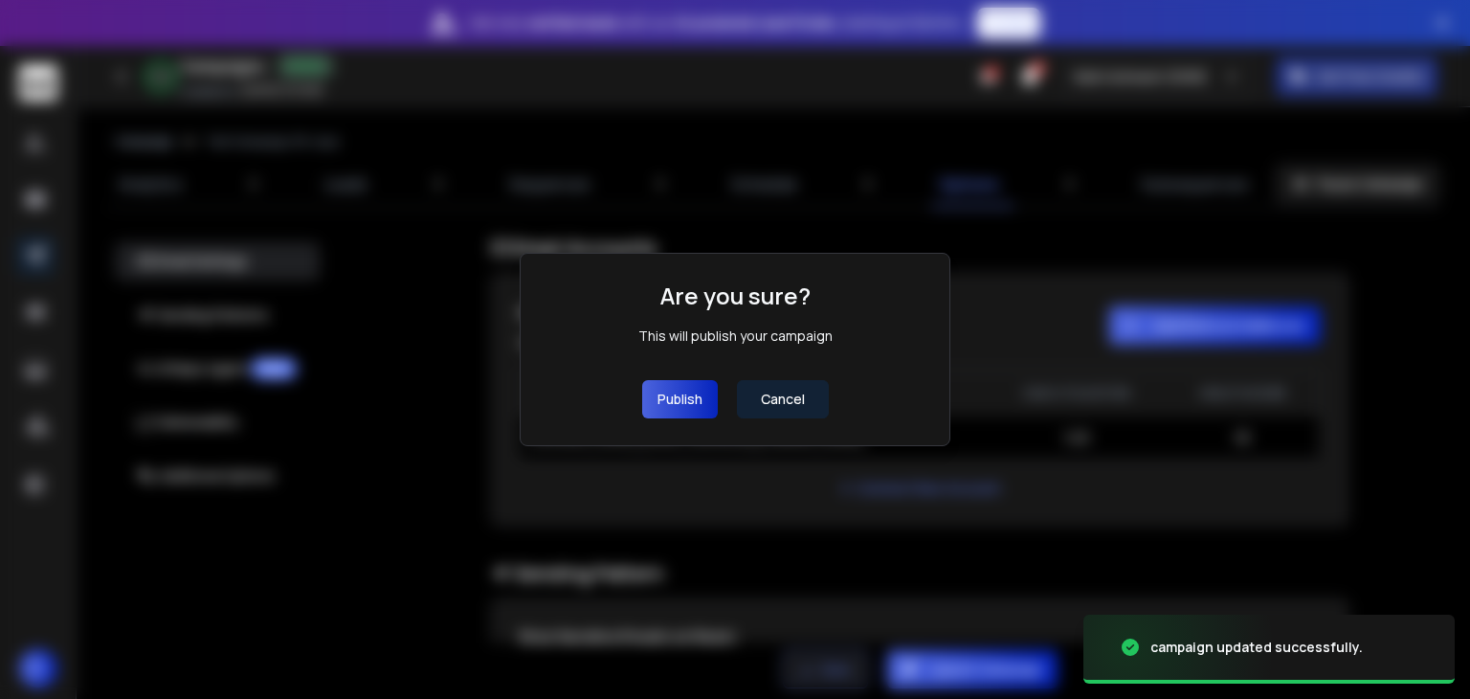
click at [677, 389] on button "Publish" at bounding box center [680, 399] width 76 height 38
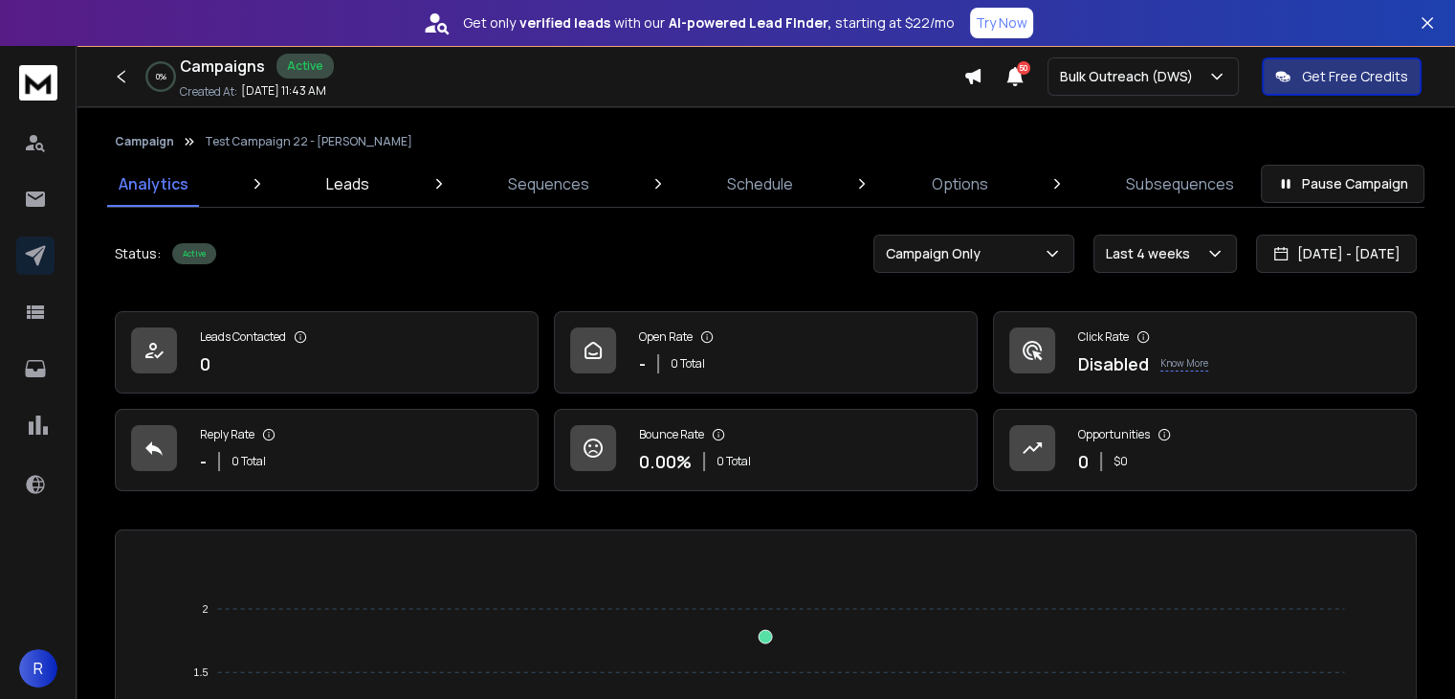
click at [339, 179] on p "Leads" at bounding box center [347, 183] width 43 height 23
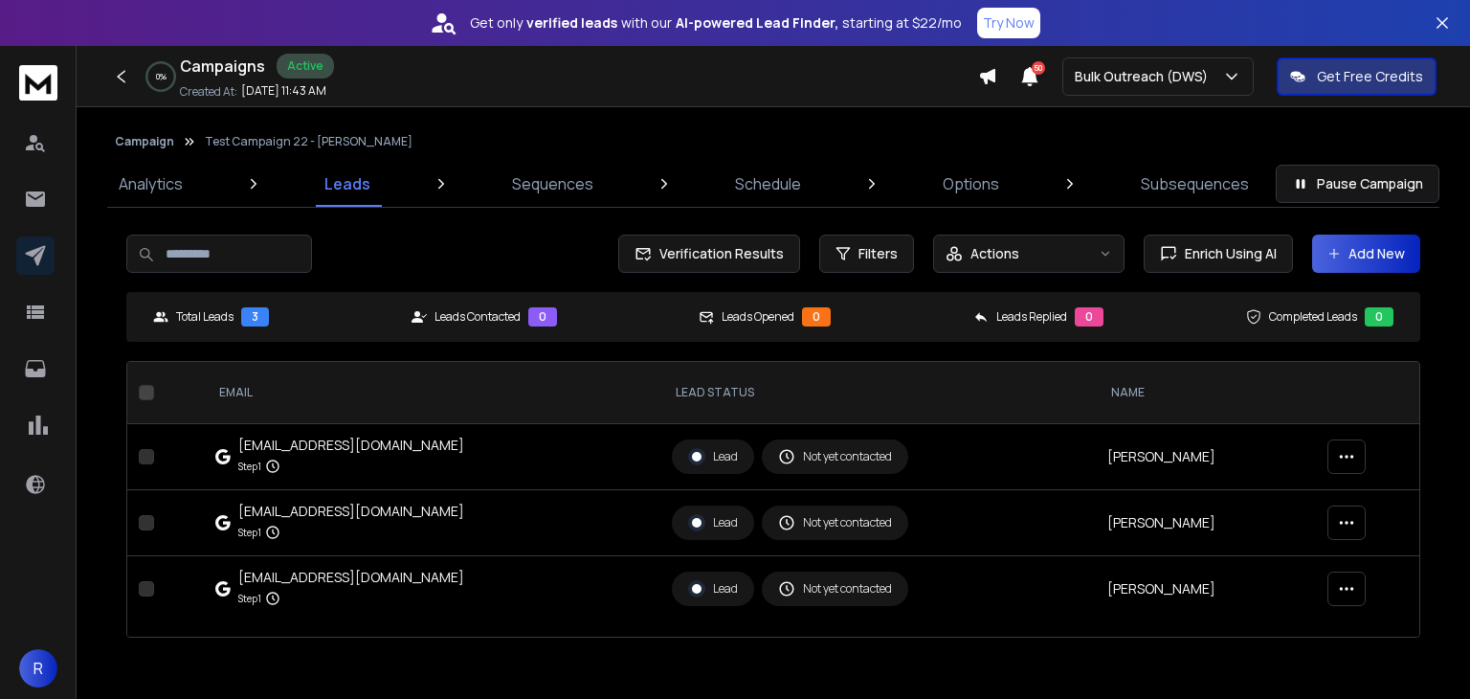
click at [135, 385] on th at bounding box center [165, 393] width 77 height 62
click at [142, 387] on button "Select this Page" at bounding box center [146, 392] width 15 height 15
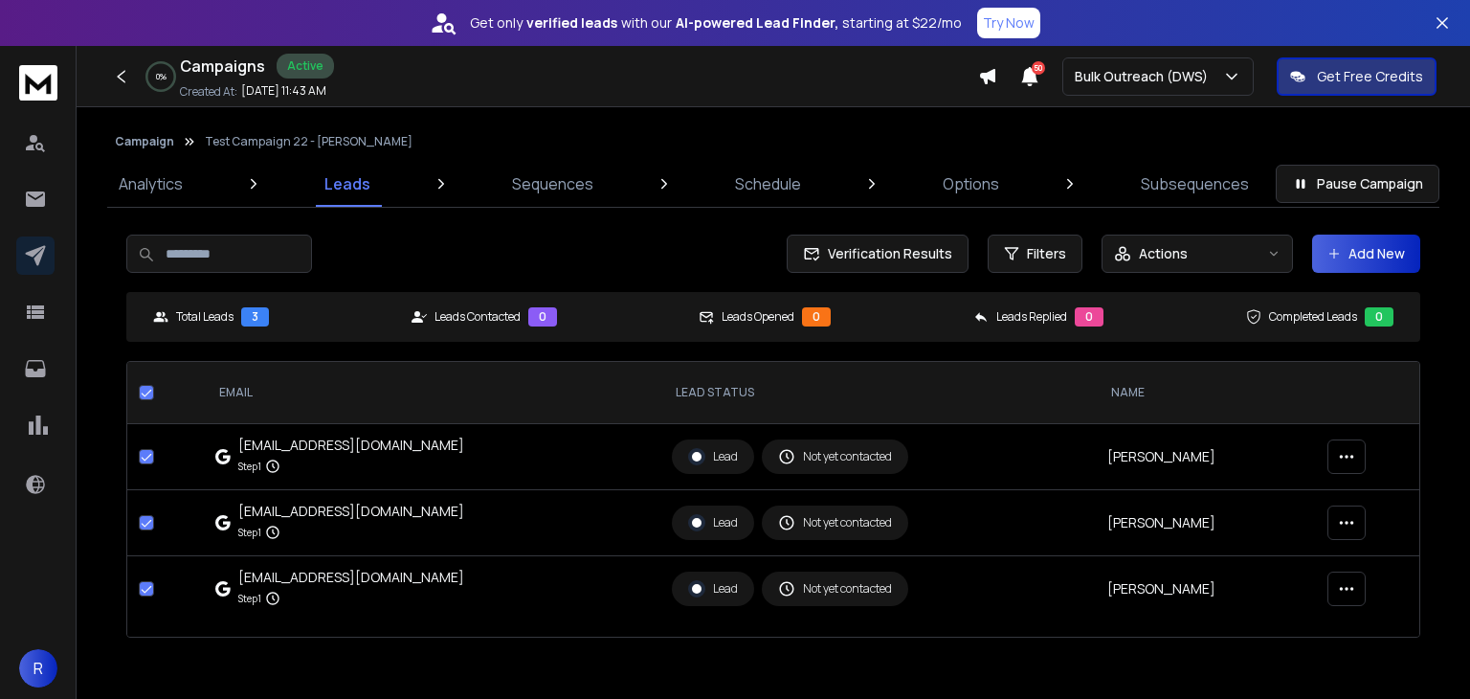
click at [1338, 448] on icon "button" at bounding box center [1346, 456] width 17 height 17
click at [1293, 500] on p "Delete Lead" at bounding box center [1310, 496] width 78 height 19
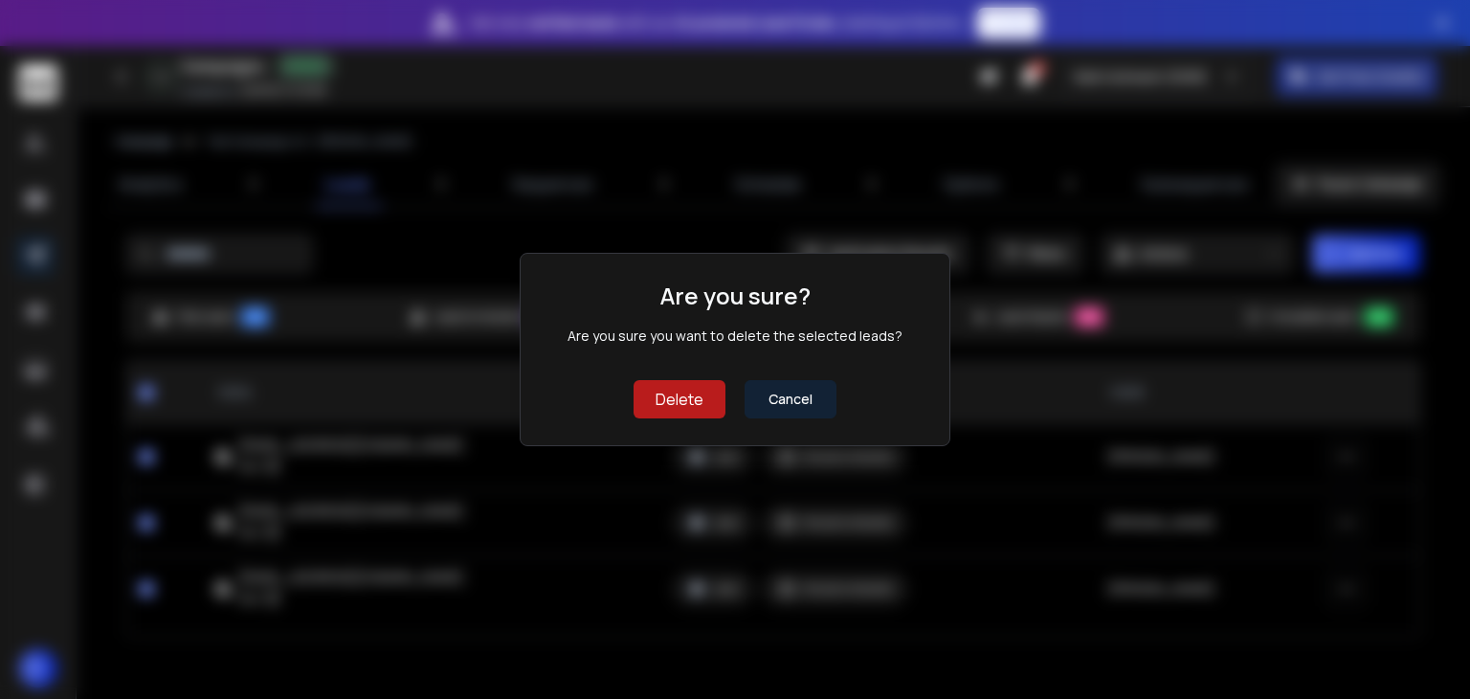
click at [698, 405] on button "Delete" at bounding box center [679, 399] width 92 height 38
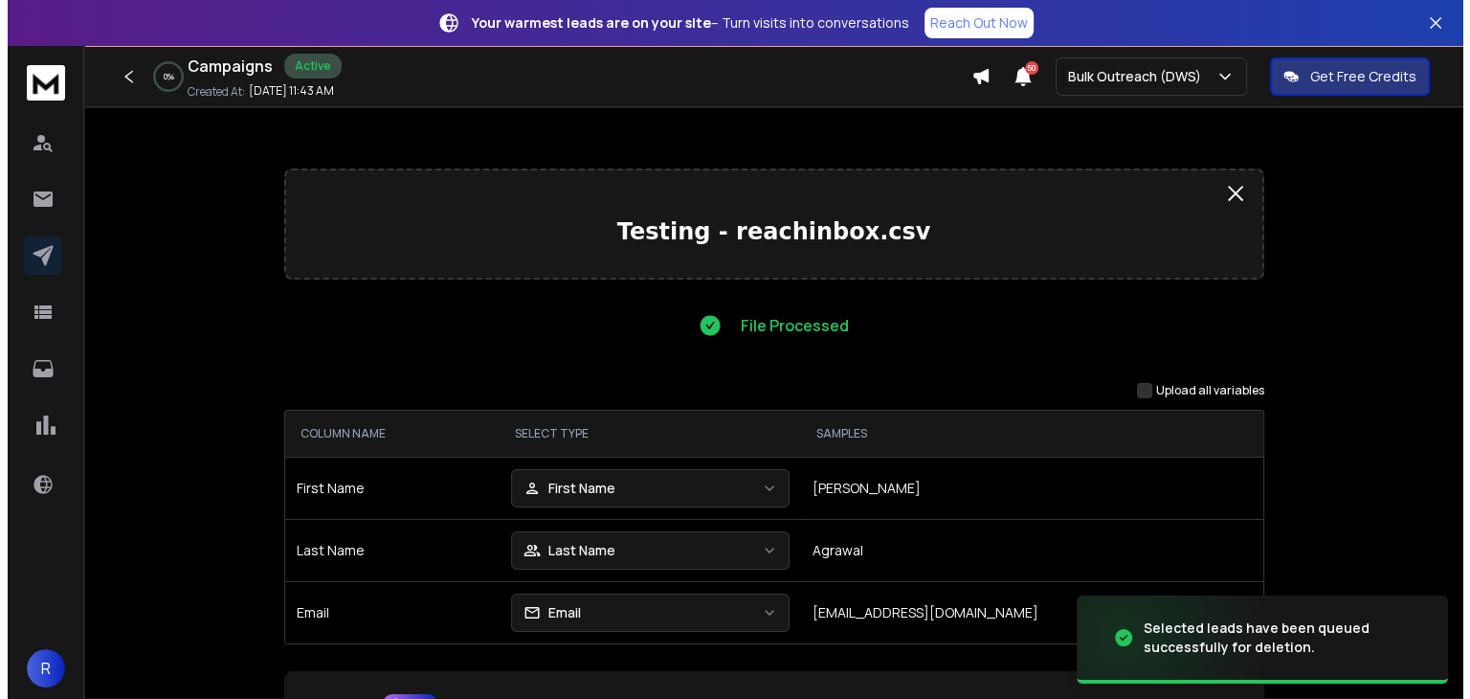
scroll to position [233, 0]
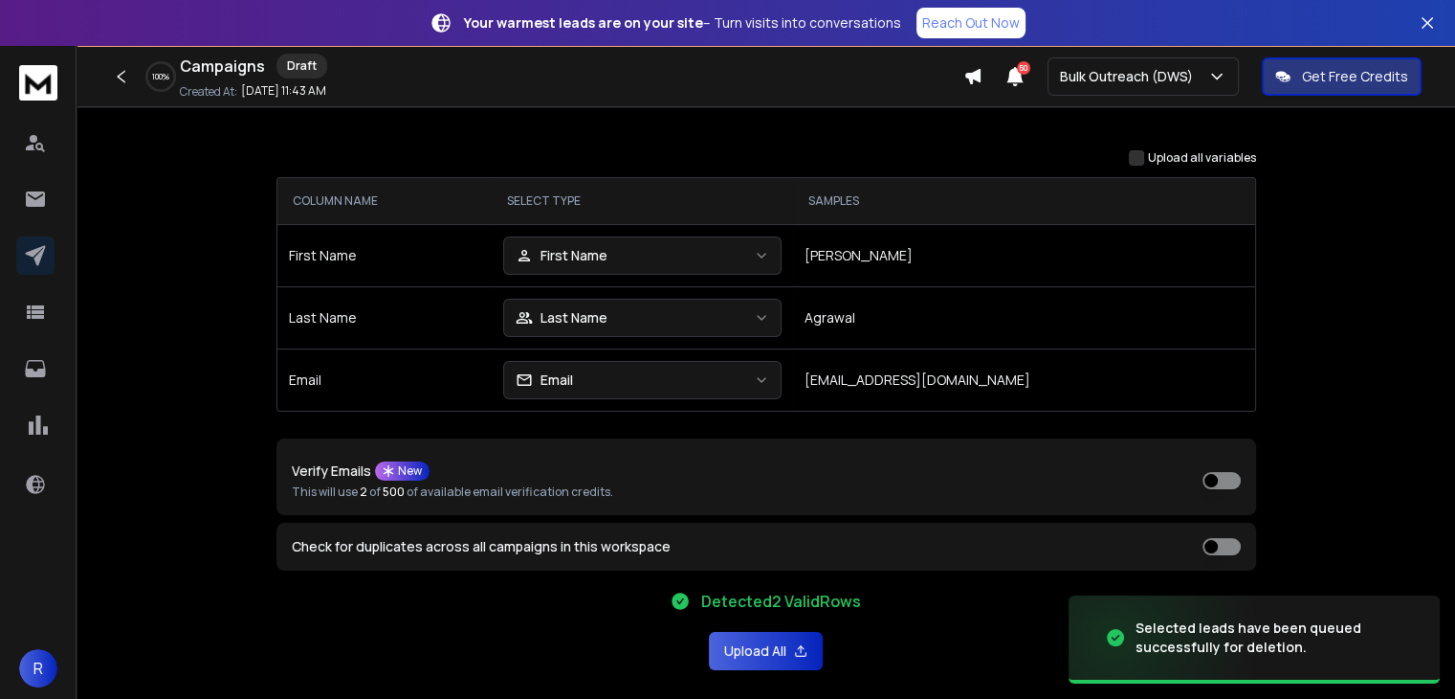
click at [761, 654] on button "Upload All" at bounding box center [766, 651] width 114 height 38
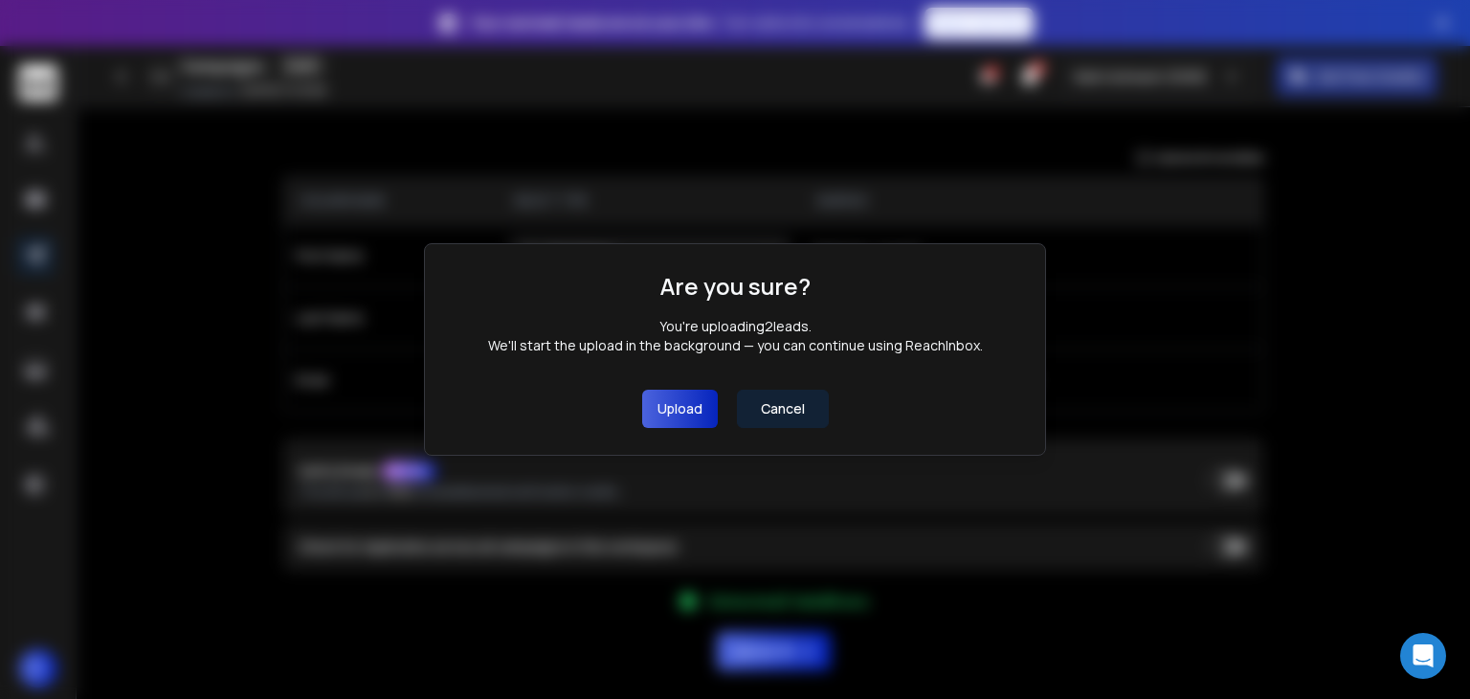
click at [669, 416] on button "Upload" at bounding box center [680, 408] width 76 height 38
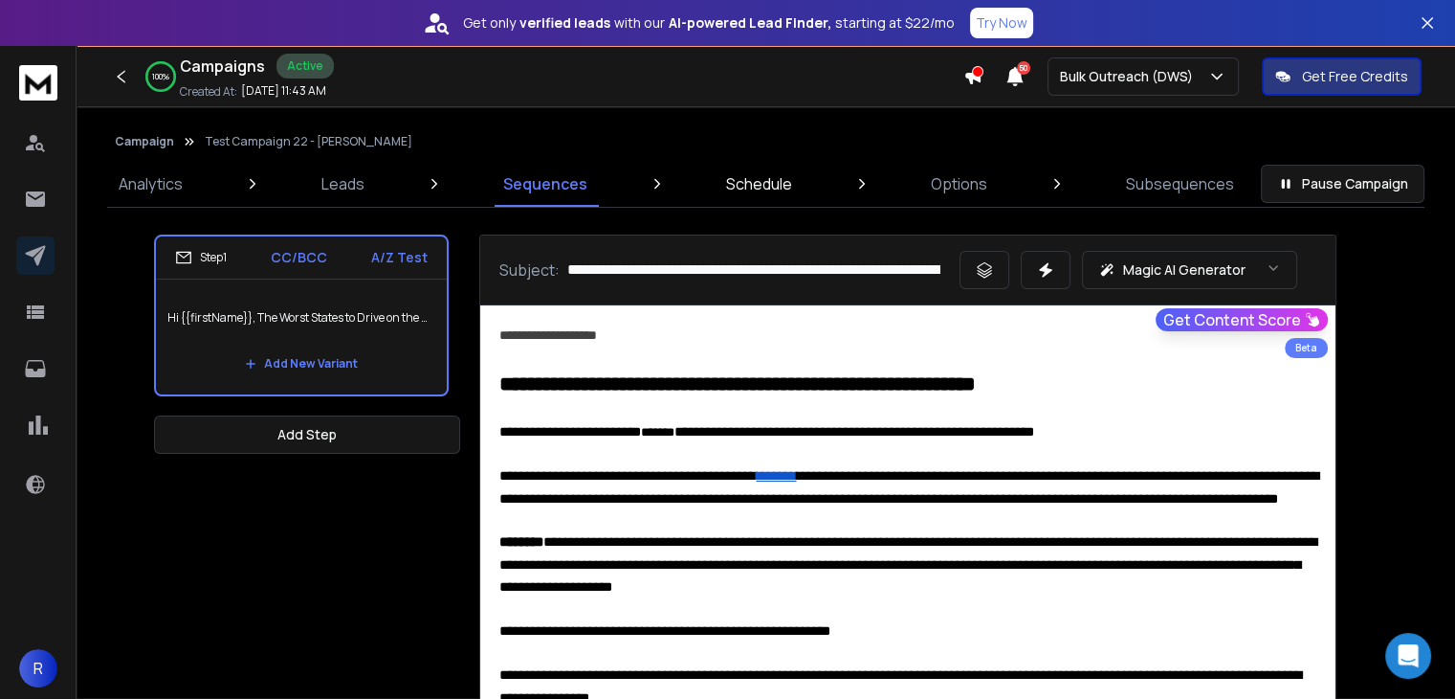
click at [743, 184] on p "Schedule" at bounding box center [759, 183] width 66 height 23
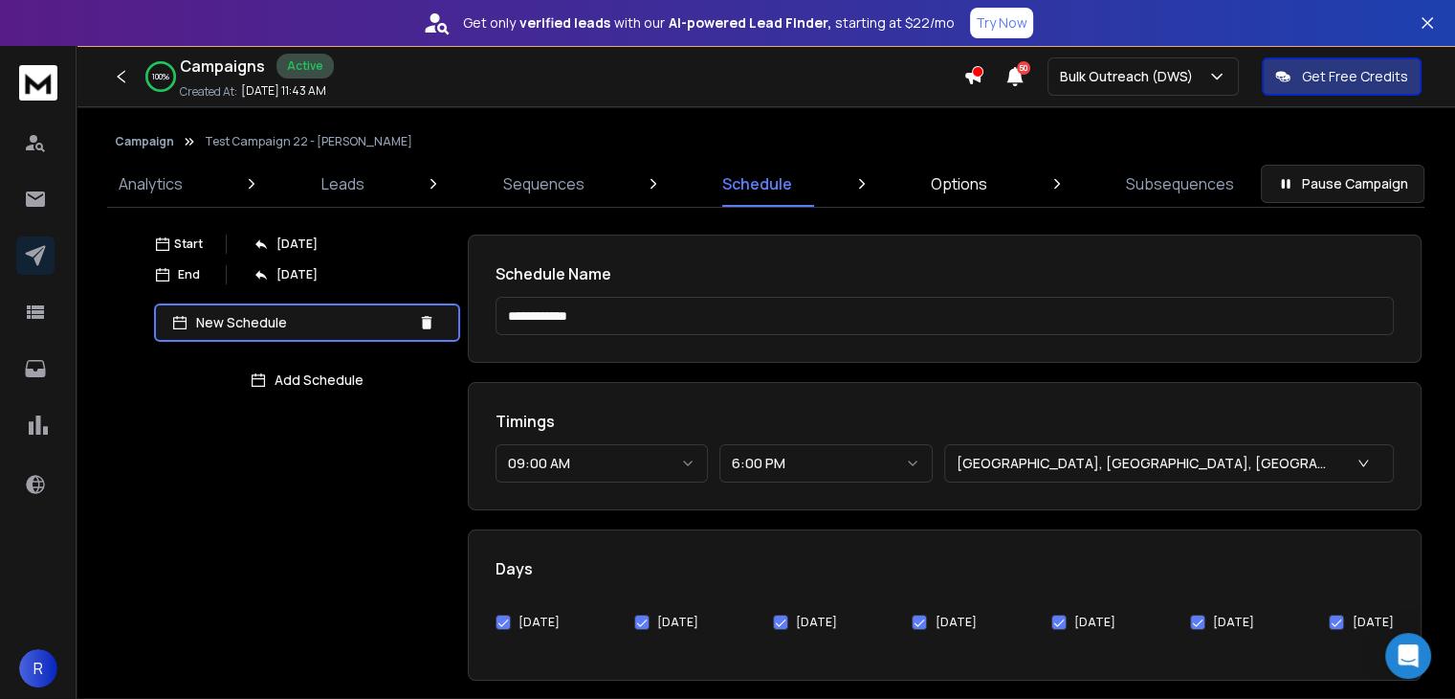
click at [969, 192] on p "Options" at bounding box center [959, 183] width 56 height 23
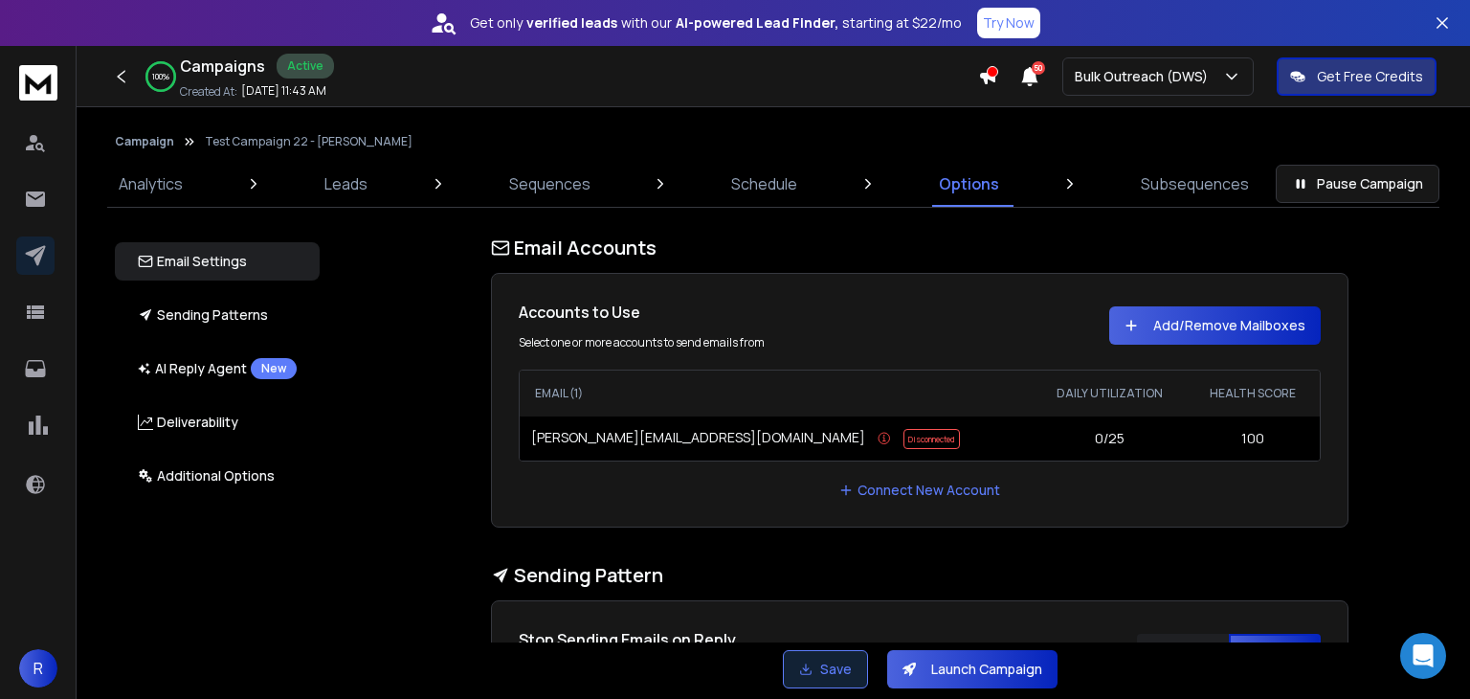
click at [830, 664] on button "Save" at bounding box center [825, 669] width 85 height 38
click at [820, 660] on button "Save" at bounding box center [825, 669] width 85 height 38
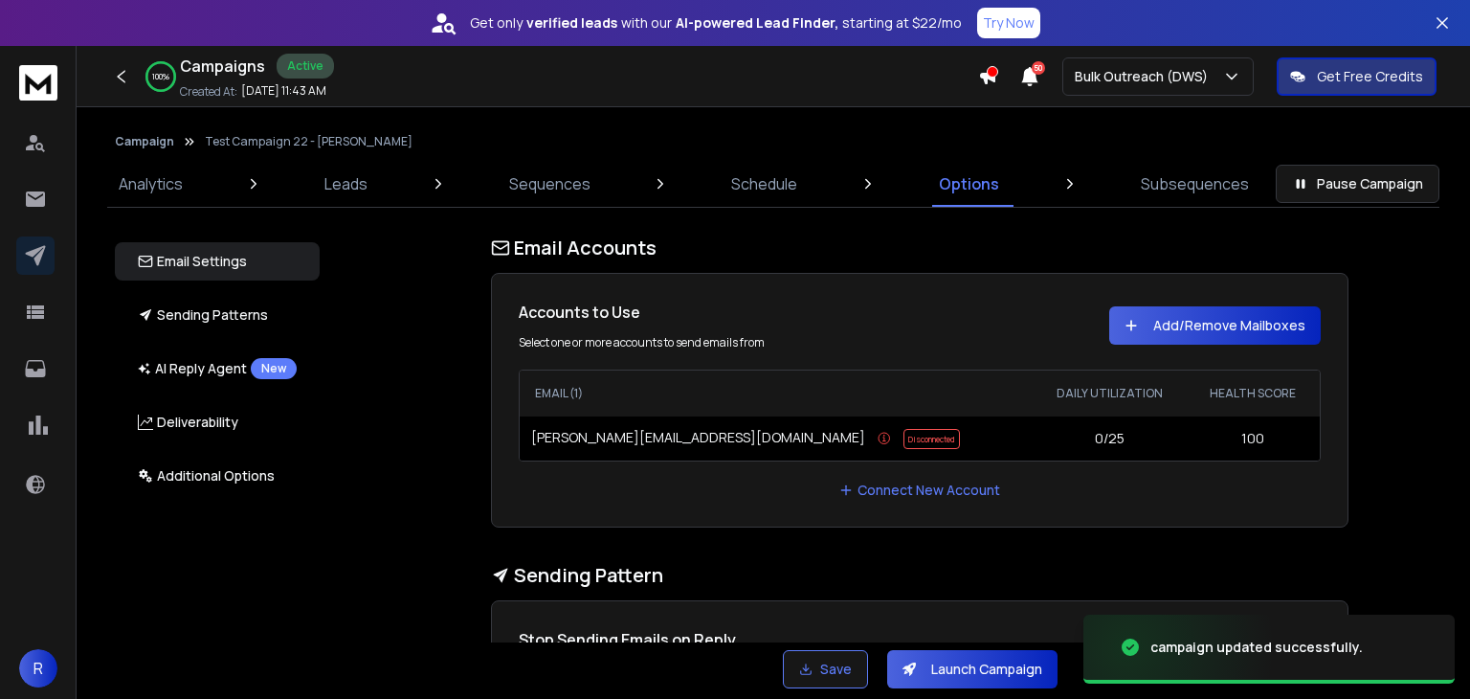
click at [974, 676] on button "Launch Campaign" at bounding box center [972, 669] width 170 height 38
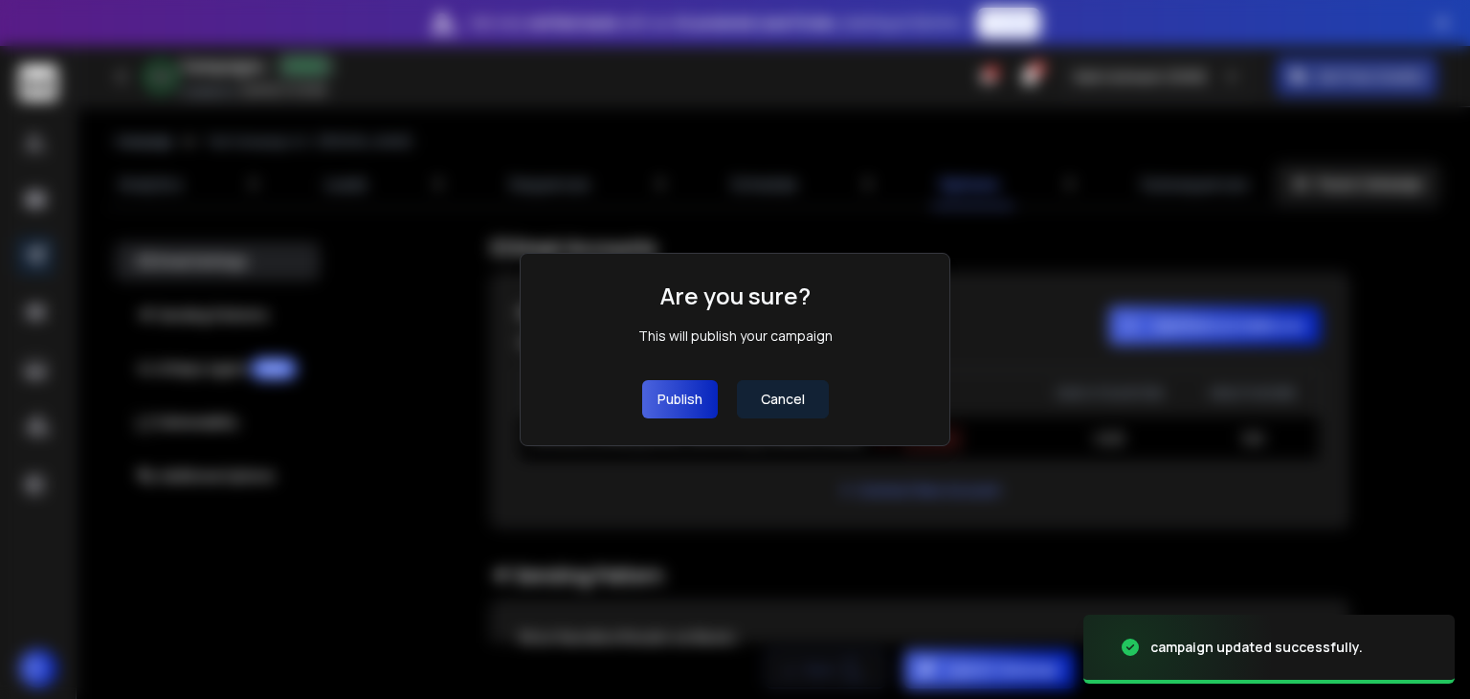
click at [644, 410] on button "Publish" at bounding box center [680, 399] width 76 height 38
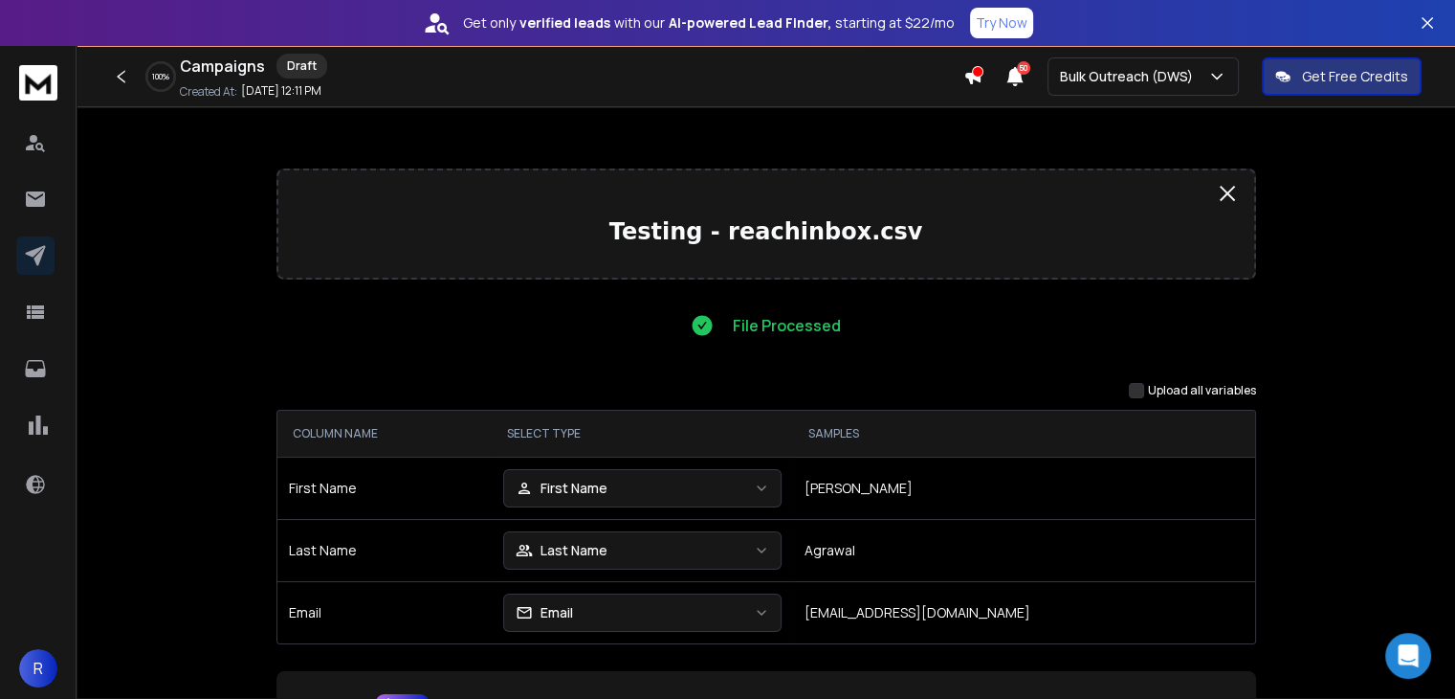
scroll to position [233, 0]
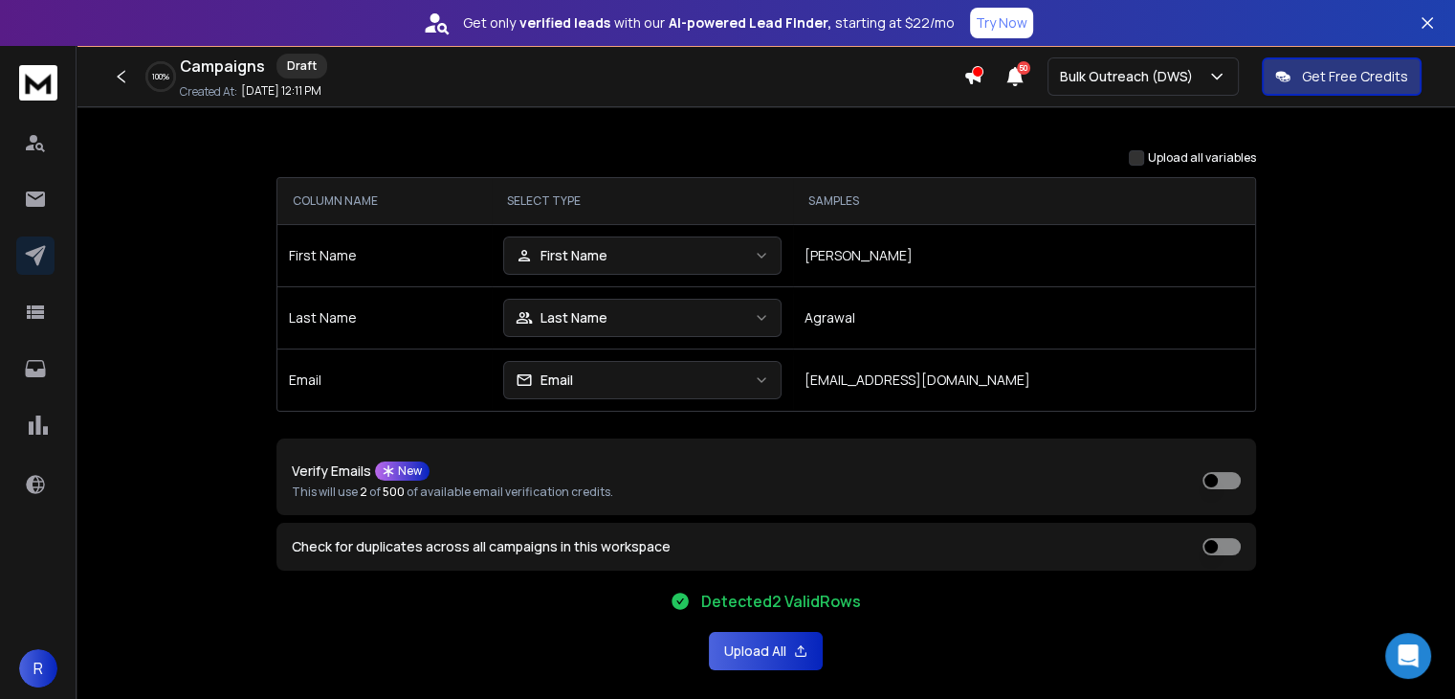
click at [781, 659] on button "Upload All" at bounding box center [766, 651] width 114 height 38
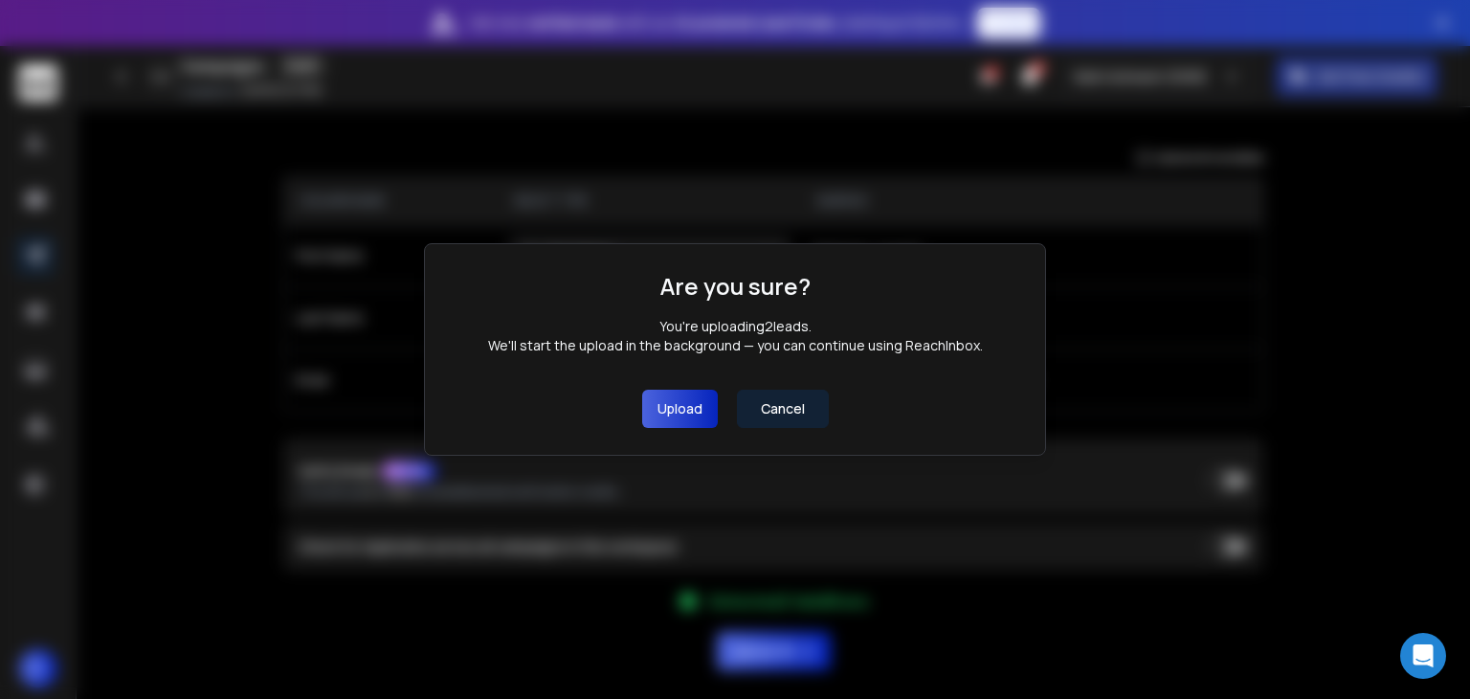
click at [677, 418] on button "Upload" at bounding box center [680, 408] width 76 height 38
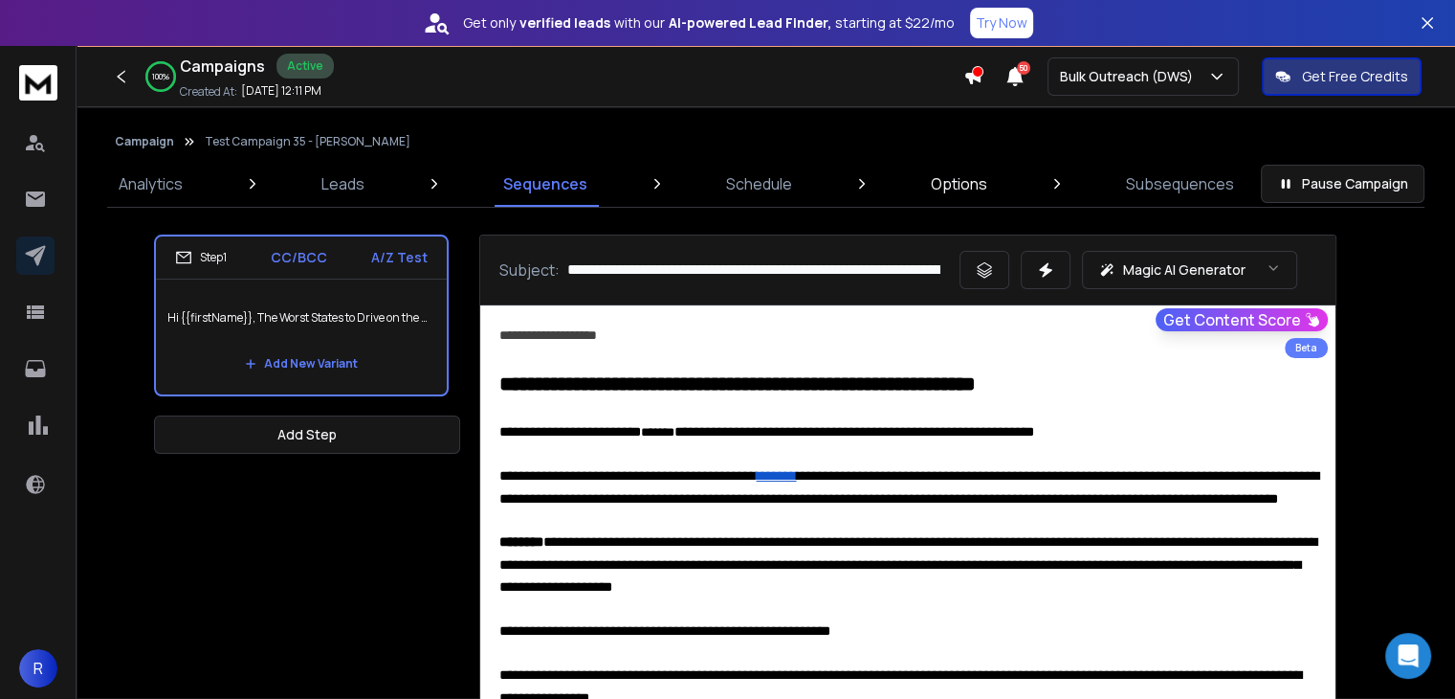
click at [975, 183] on p "Options" at bounding box center [959, 183] width 56 height 23
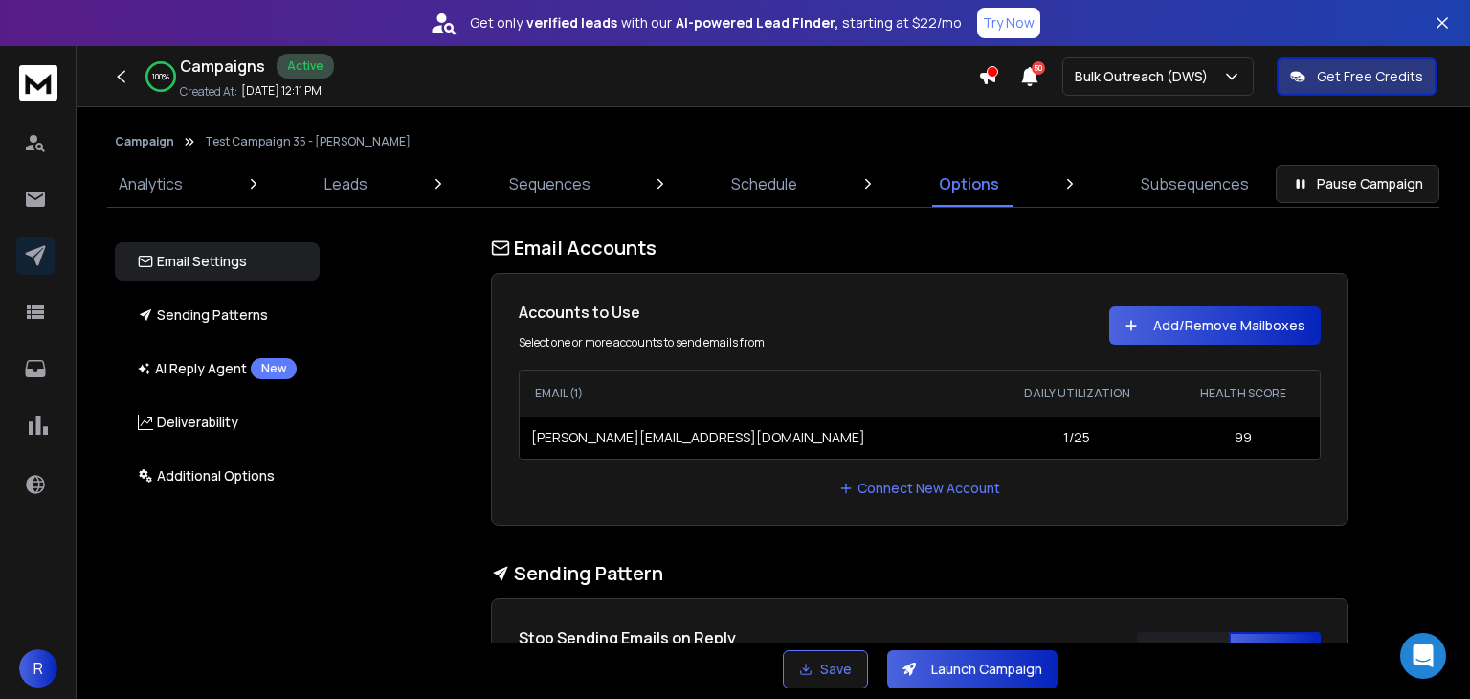
click at [920, 662] on button "Launch Campaign" at bounding box center [972, 669] width 170 height 38
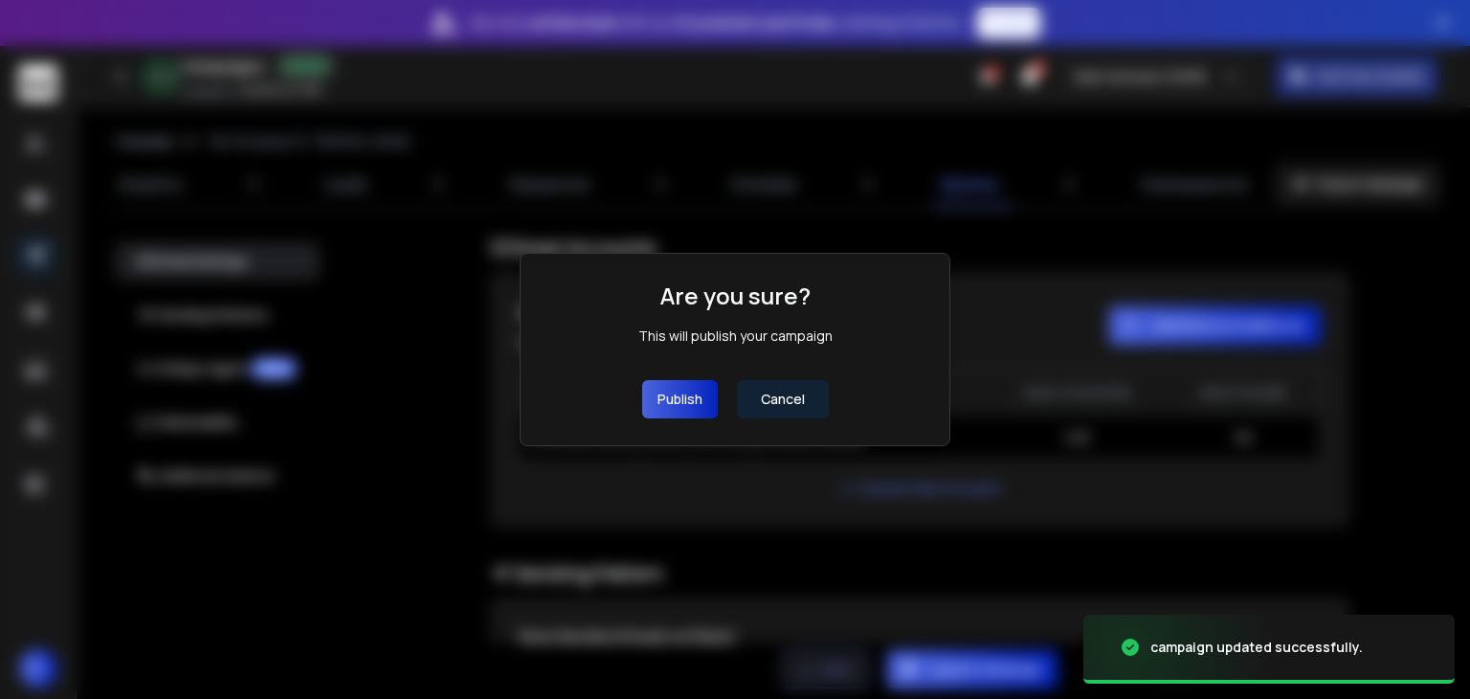
click at [655, 403] on button "Publish" at bounding box center [680, 399] width 76 height 38
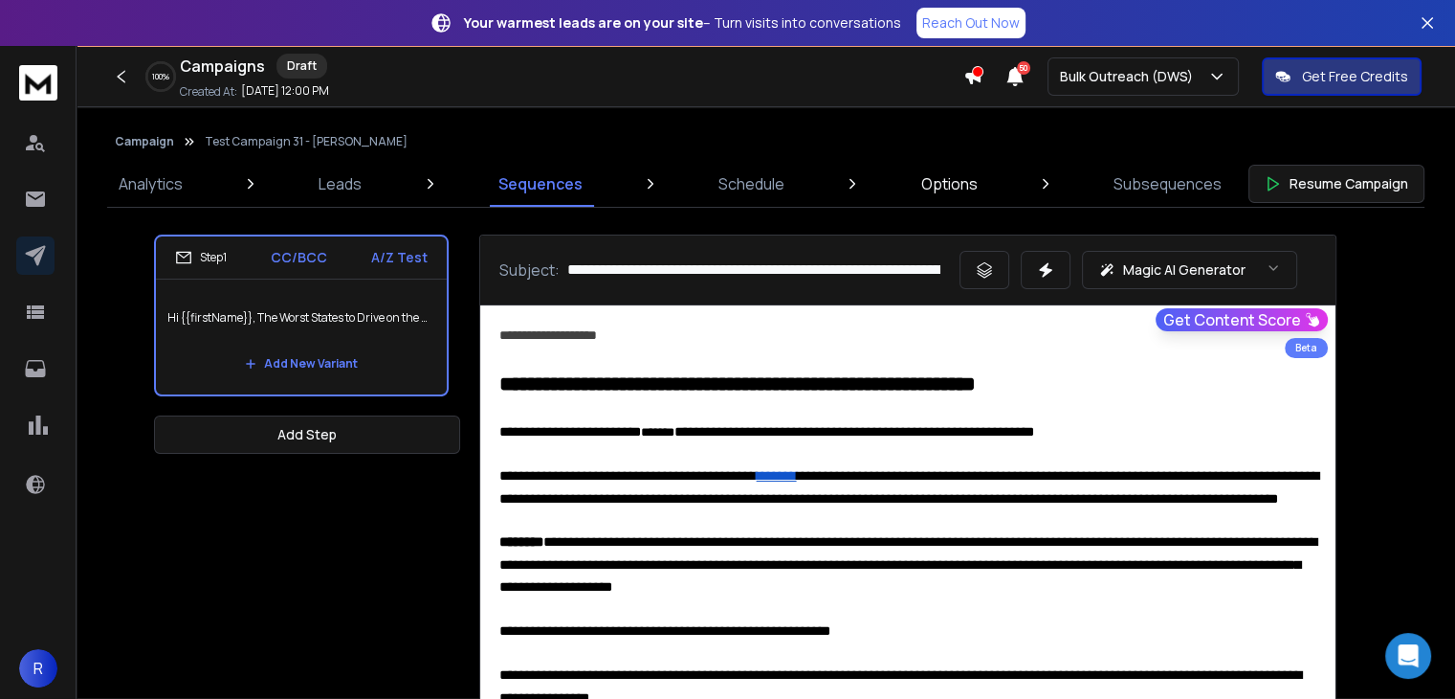
click at [961, 185] on p "Options" at bounding box center [949, 183] width 56 height 23
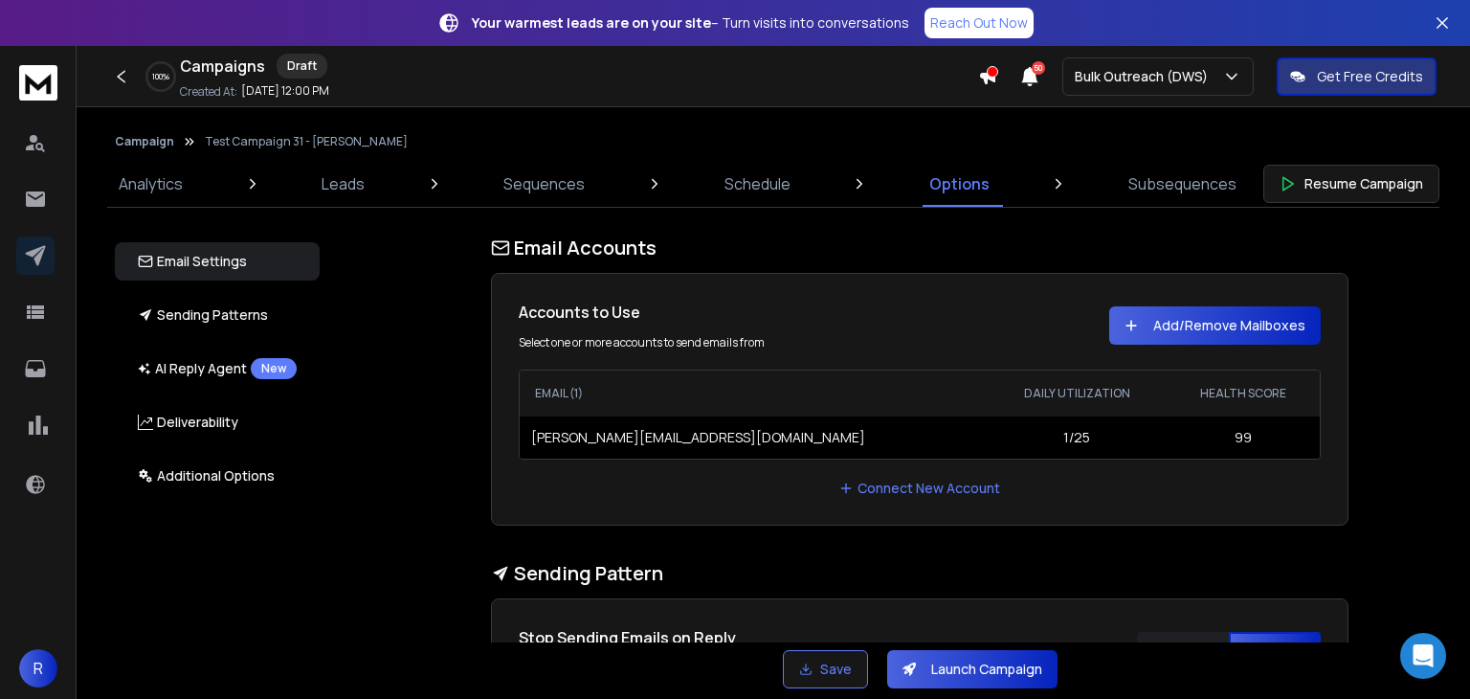
click at [990, 680] on button "Launch Campaign" at bounding box center [972, 669] width 170 height 38
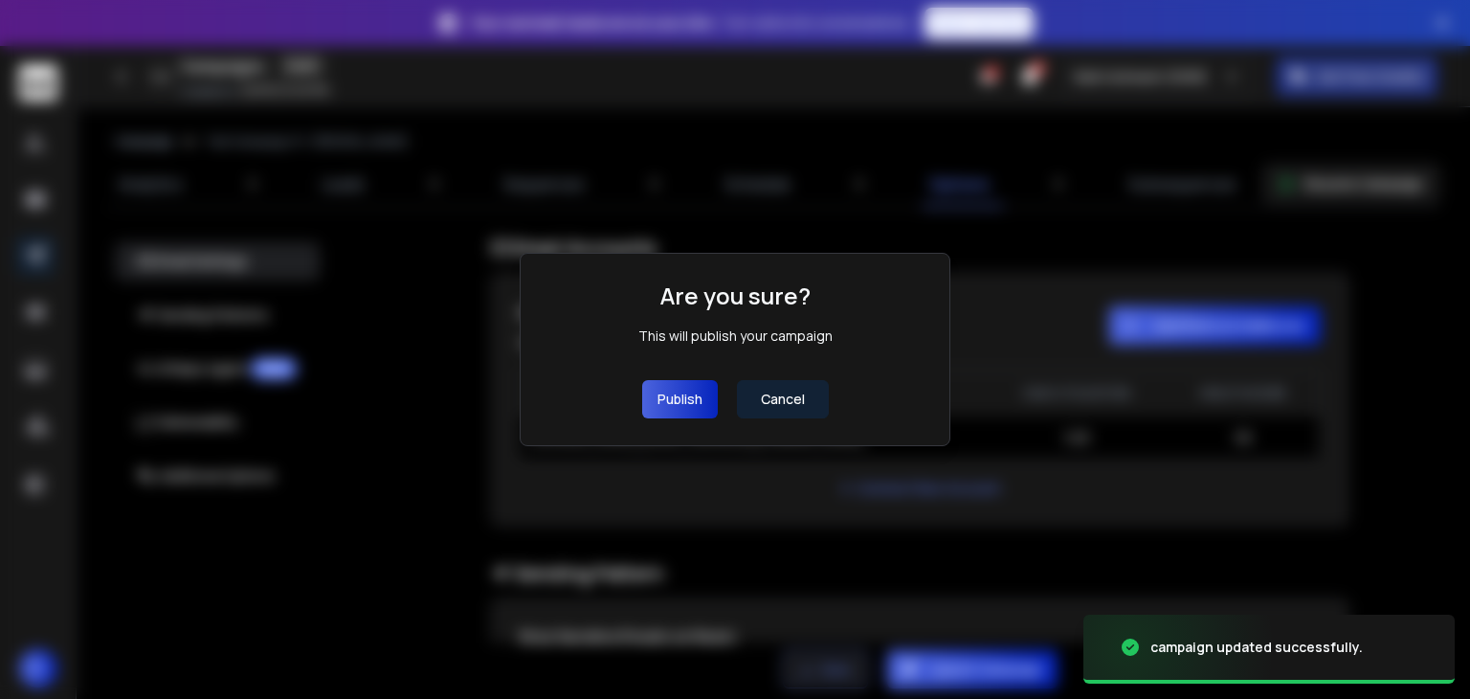
click at [691, 404] on button "Publish" at bounding box center [680, 399] width 76 height 38
